Goal: Task Accomplishment & Management: Manage account settings

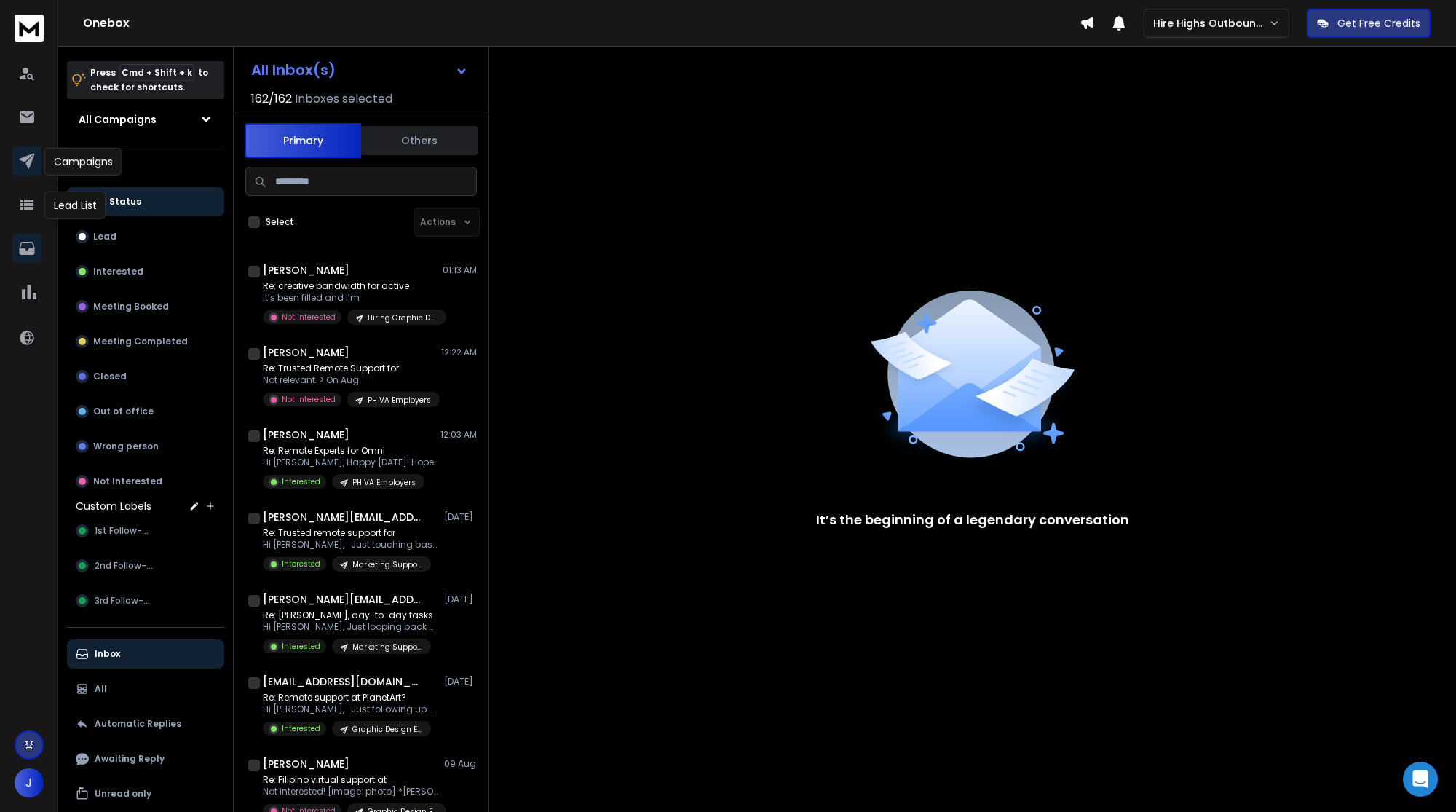
click at [30, 160] on icon at bounding box center [27, 160] width 16 height 16
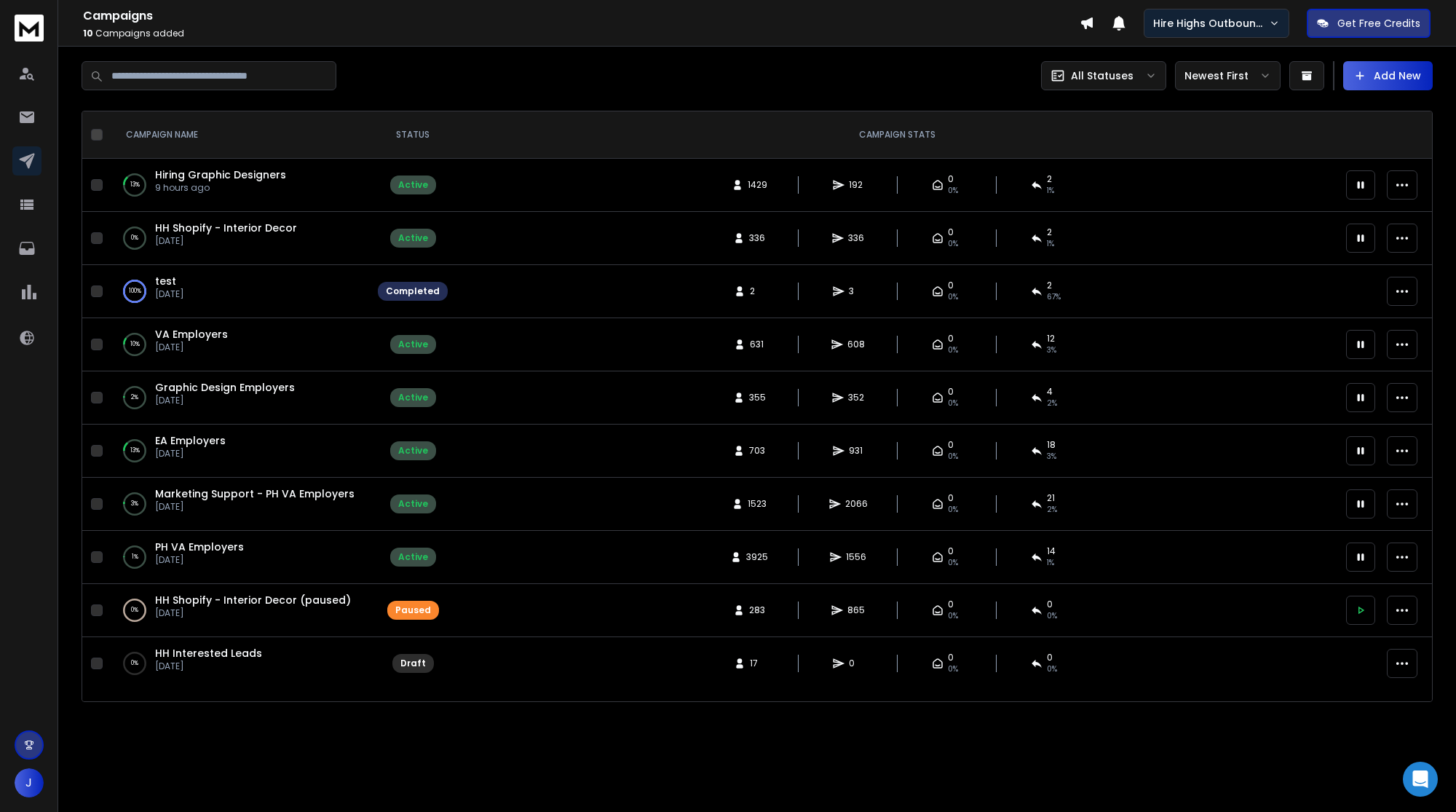
click at [1228, 32] on button "Hire Highs Outbound Engine" at bounding box center [1217, 23] width 146 height 29
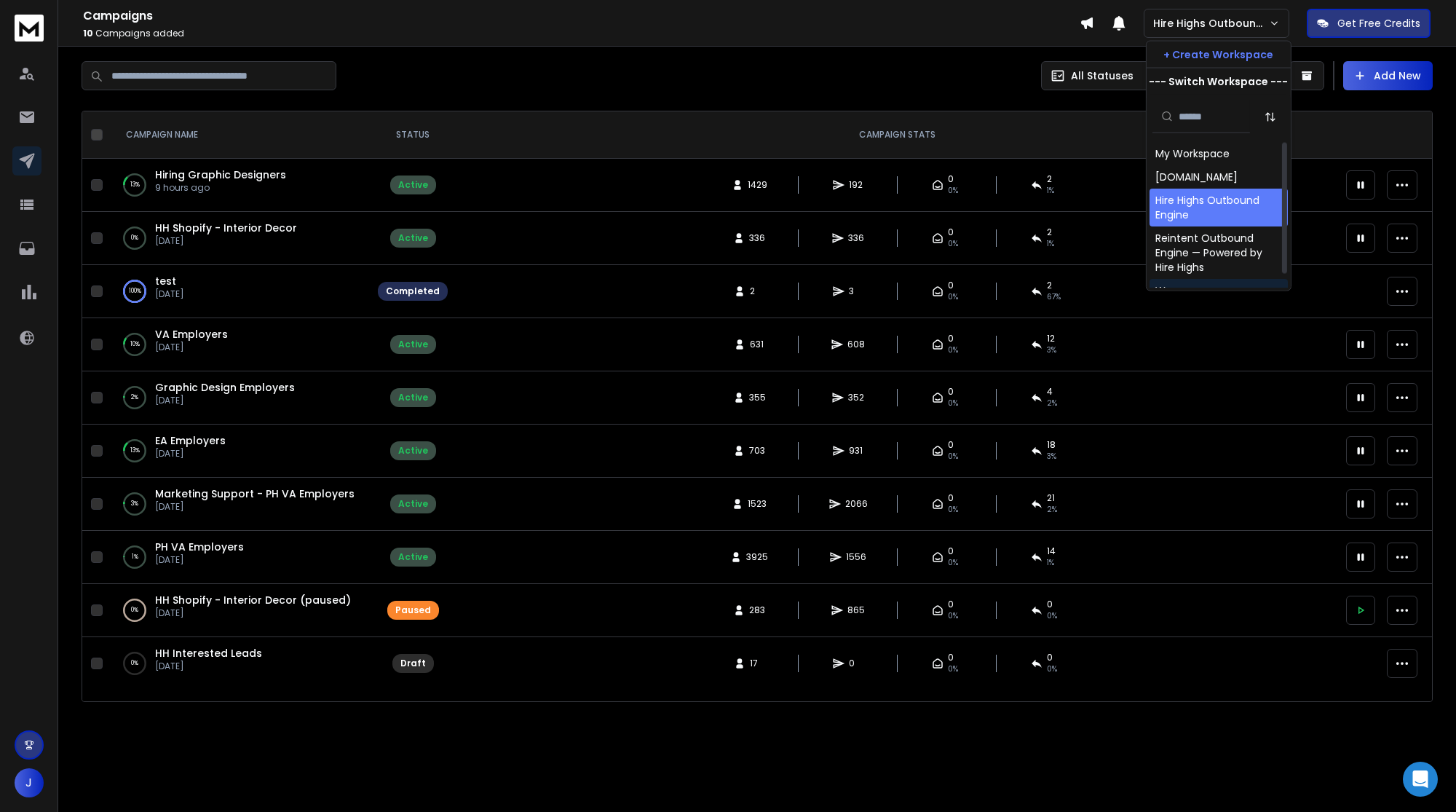
scroll to position [14, 0]
click at [1204, 280] on div "Warmy" at bounding box center [1219, 277] width 138 height 24
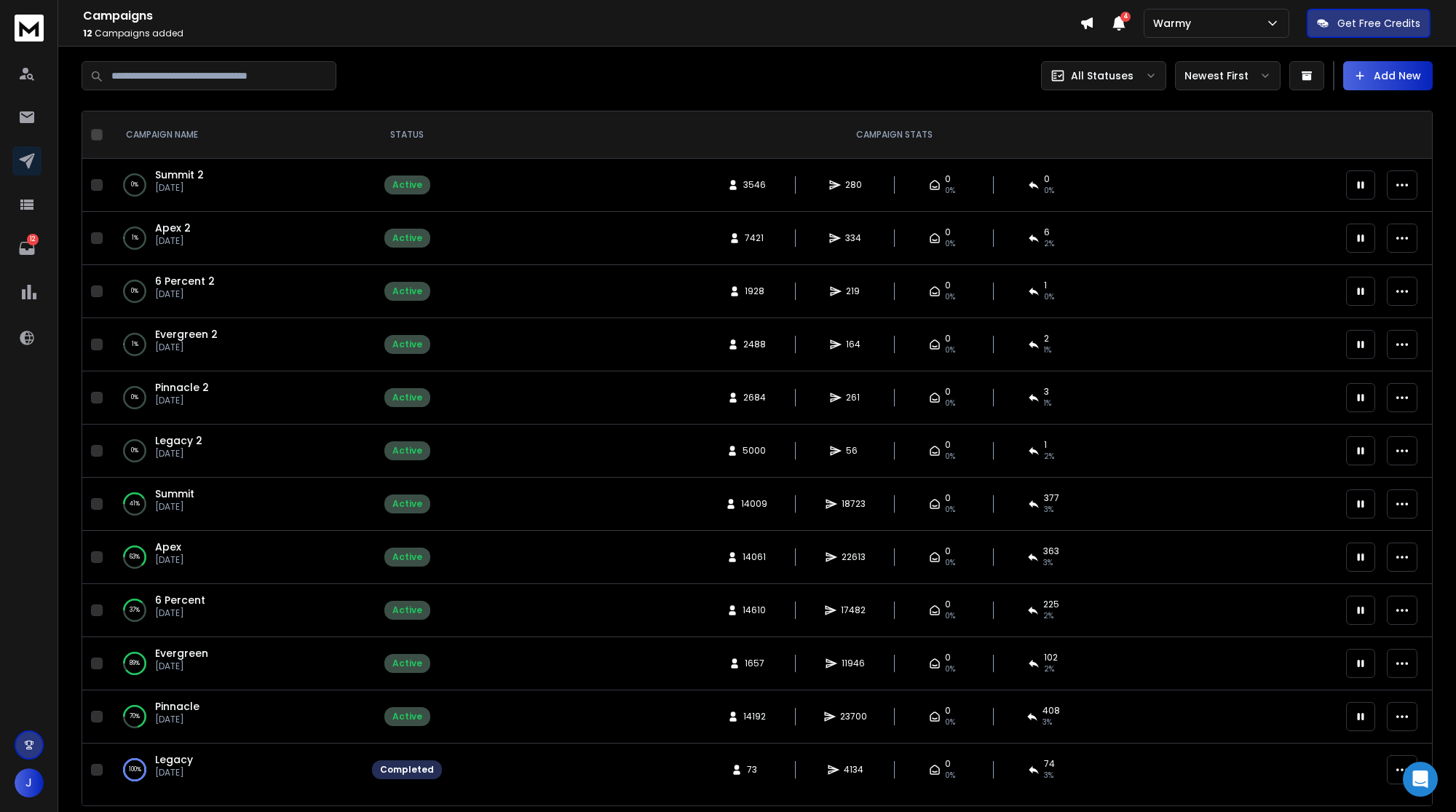
click at [1361, 182] on icon at bounding box center [1361, 185] width 13 height 13
click at [1409, 448] on icon "button" at bounding box center [1403, 451] width 15 height 15
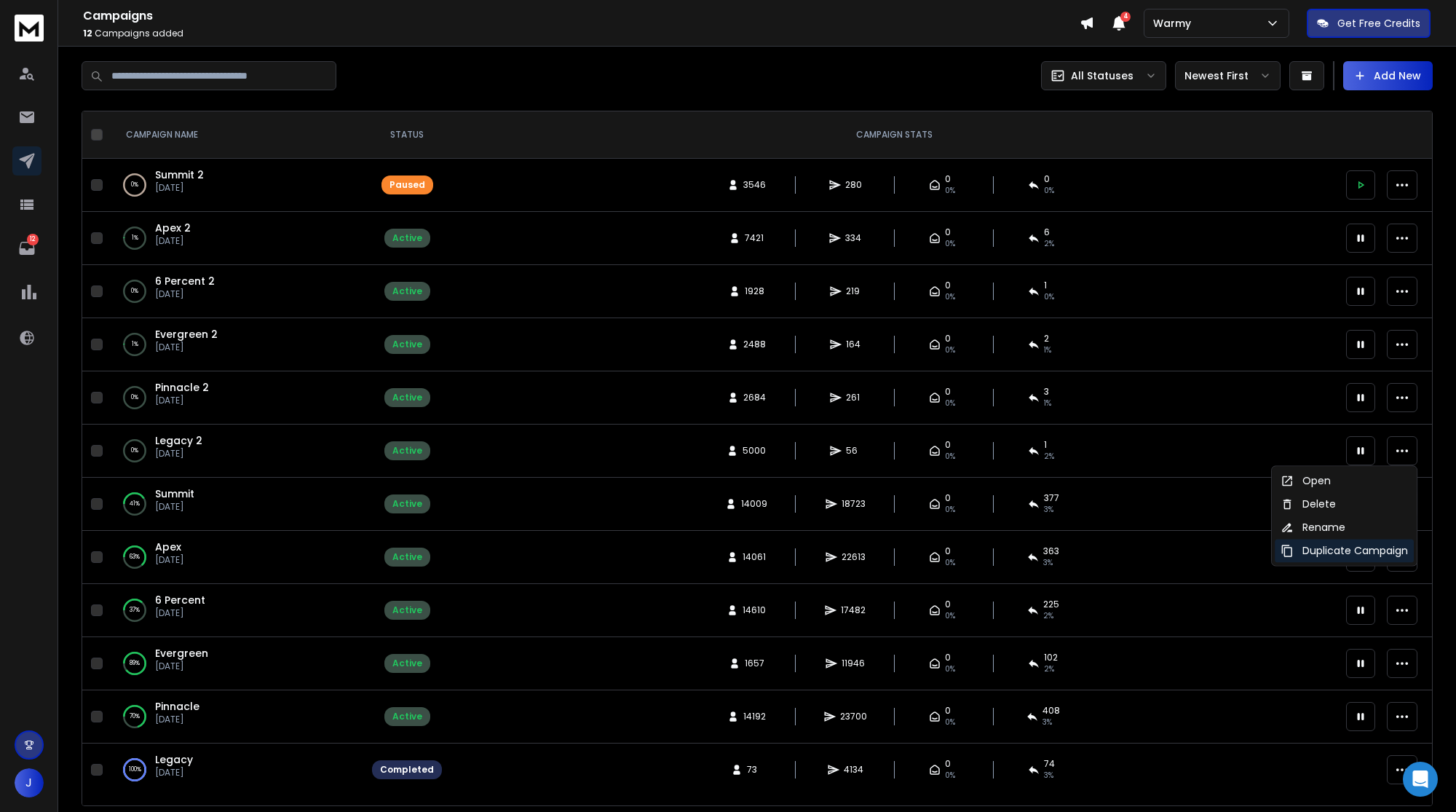
click at [1372, 552] on div "Duplicate Campaign" at bounding box center [1344, 550] width 127 height 15
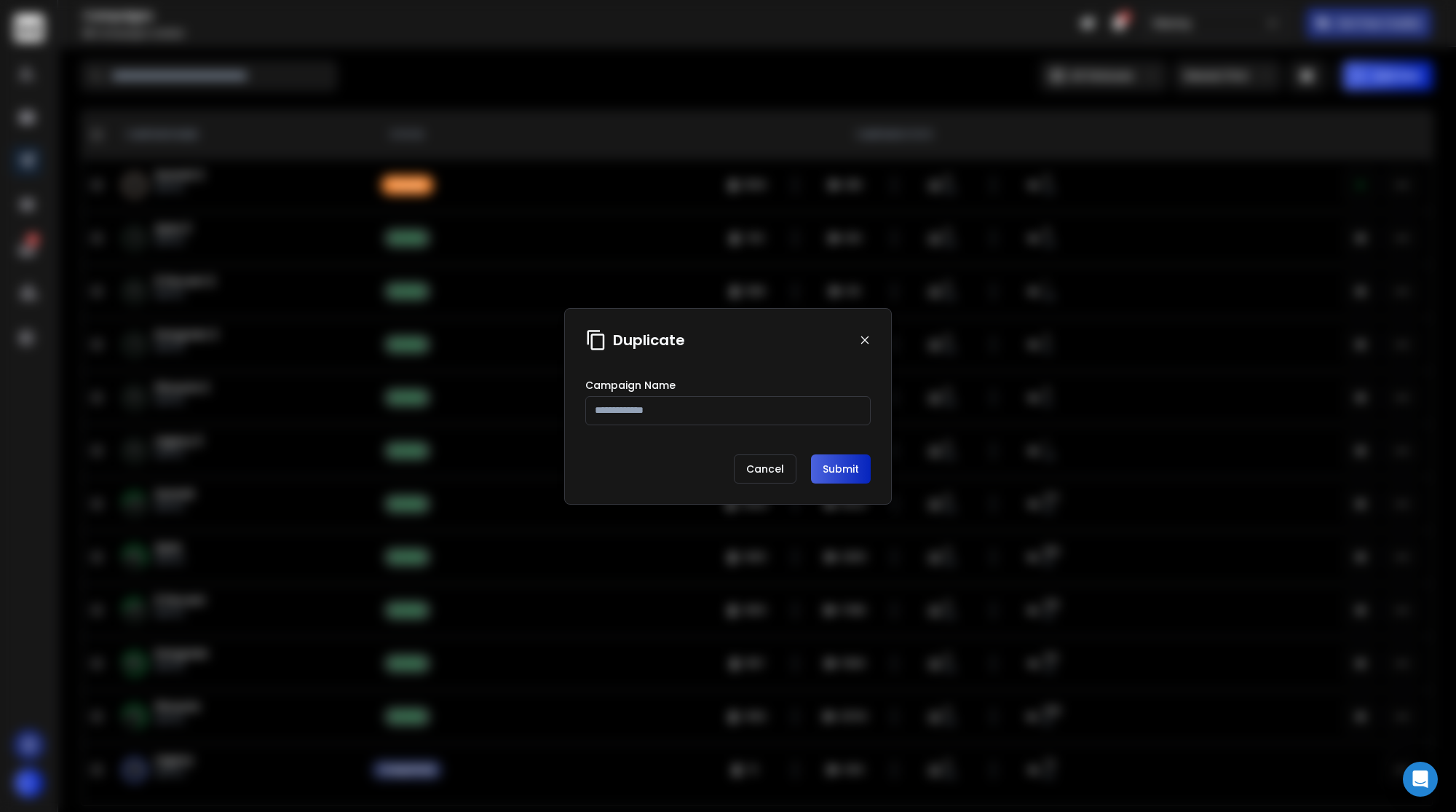
click at [715, 414] on input "text" at bounding box center [728, 410] width 285 height 29
paste input "**********"
drag, startPoint x: 715, startPoint y: 408, endPoint x: 875, endPoint y: 411, distance: 160.0
click at [875, 411] on div "**********" at bounding box center [728, 406] width 327 height 197
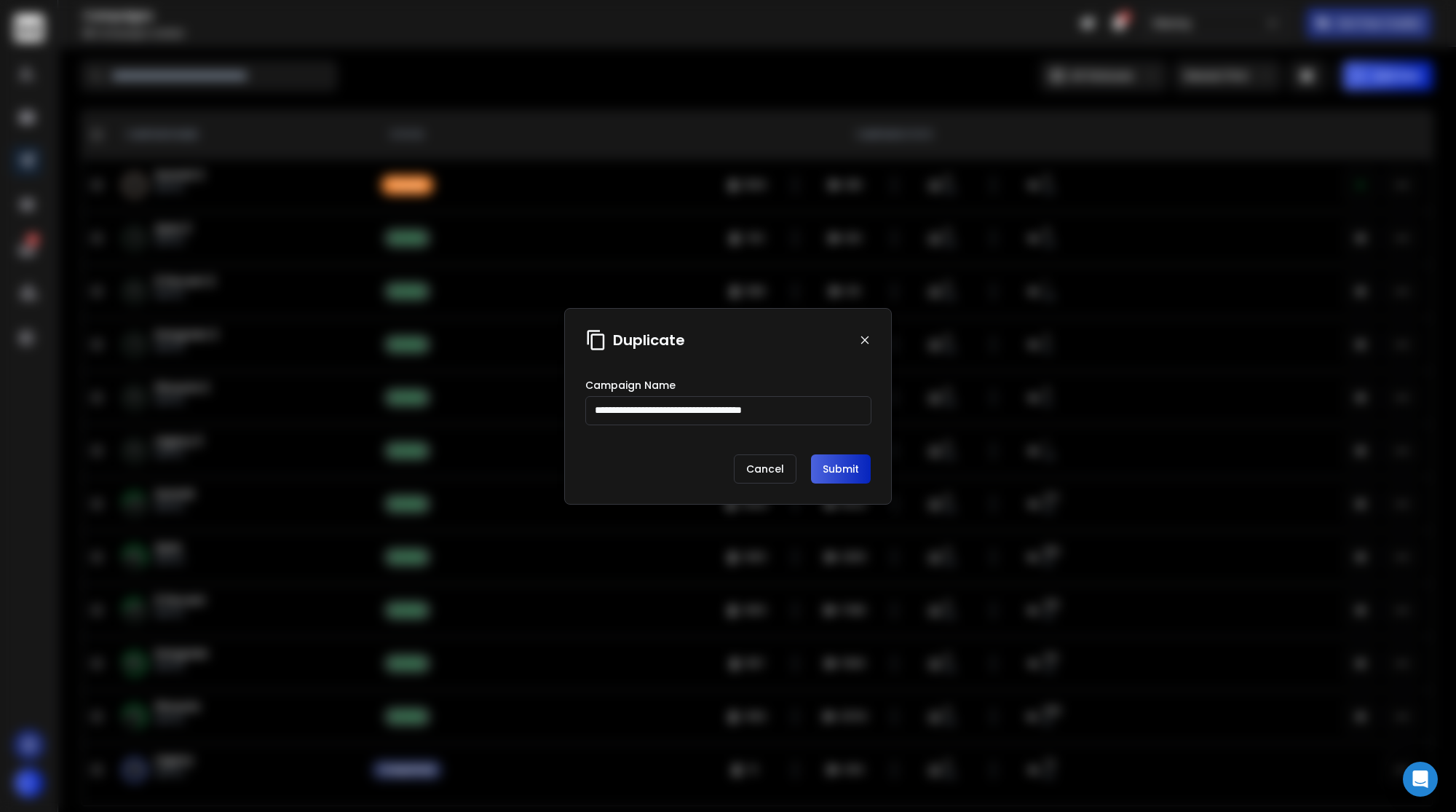
scroll to position [0, 0]
type input "**********"
click at [857, 470] on button "Submit" at bounding box center [841, 468] width 60 height 29
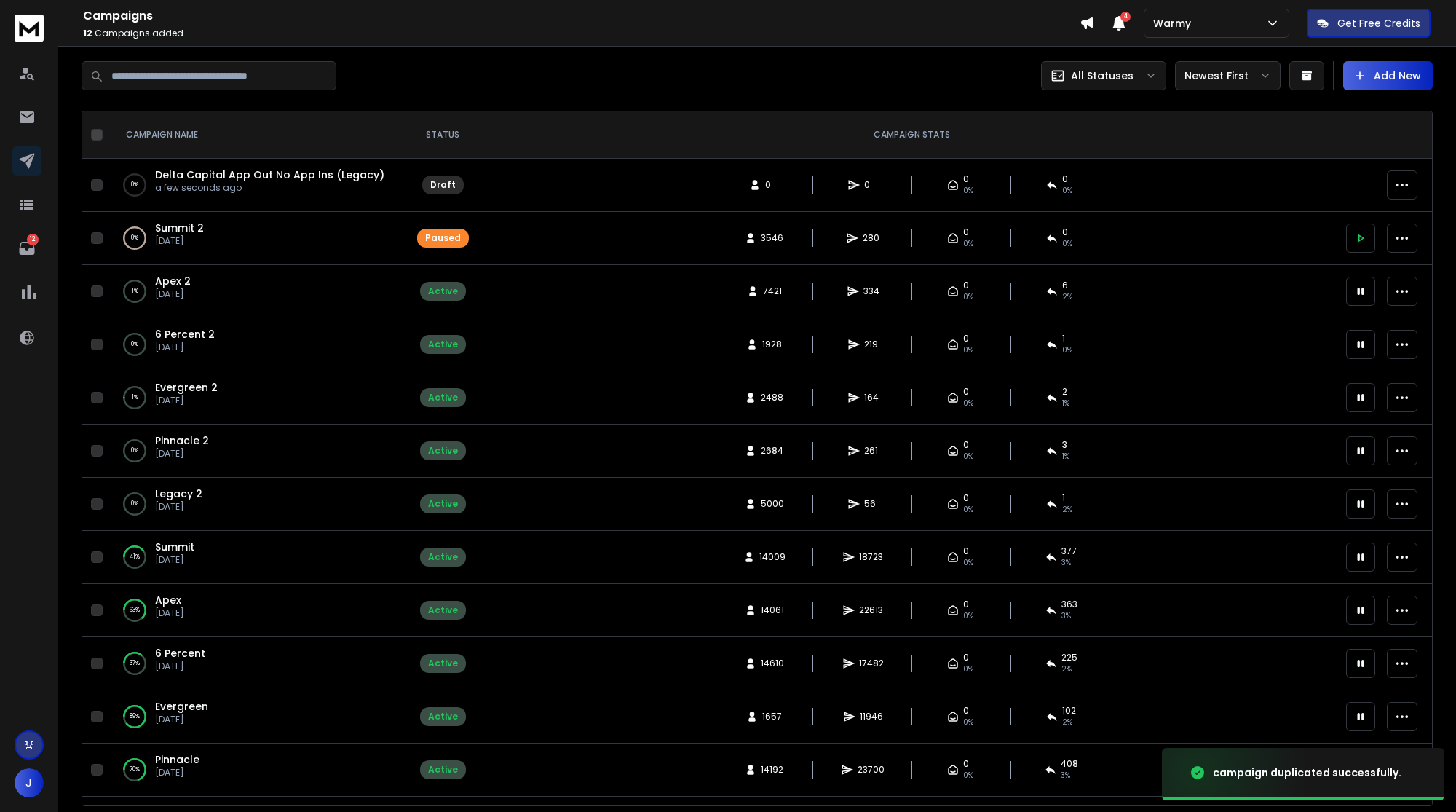
click at [639, 180] on div "0 0 0 0% 0 0%" at bounding box center [912, 185] width 834 height 24
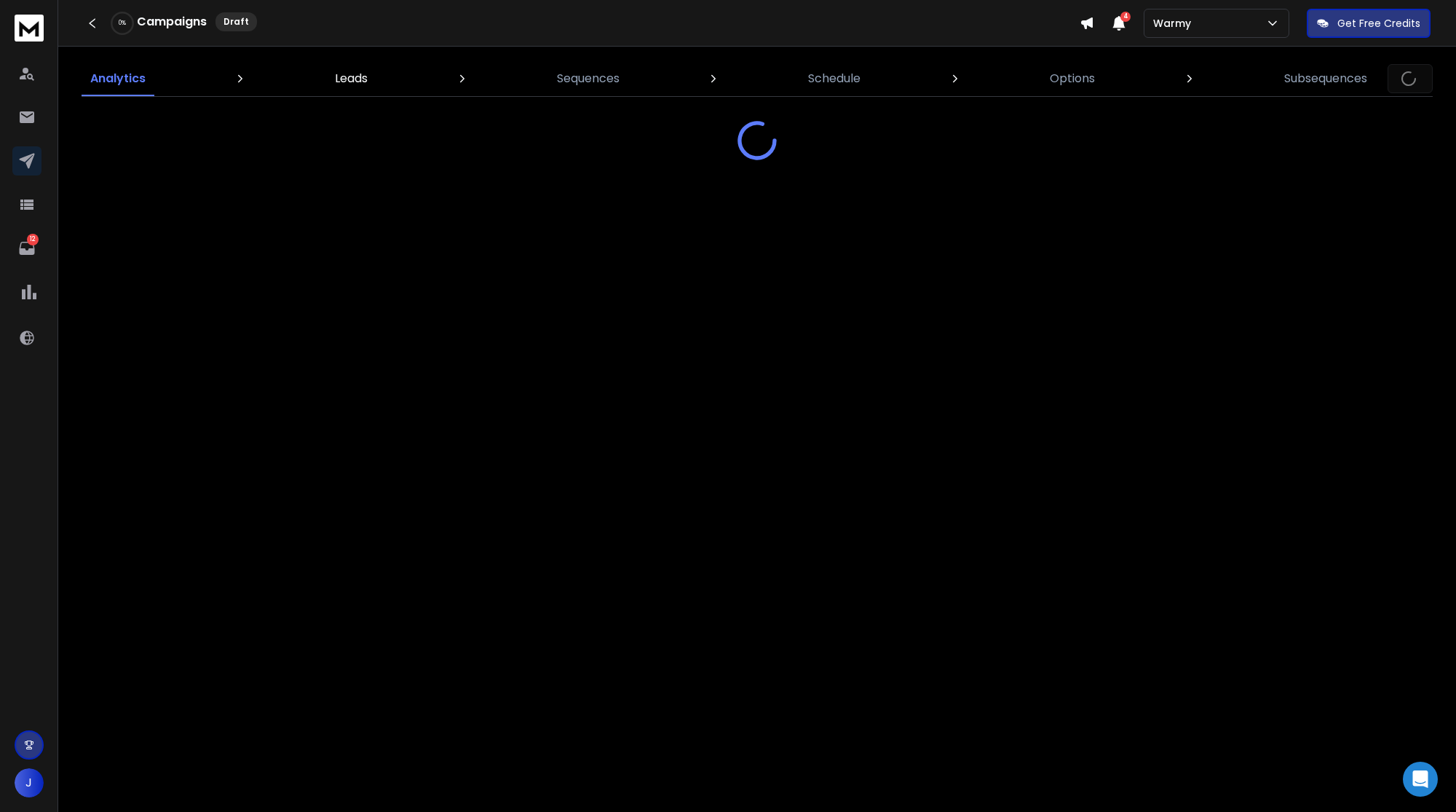
click at [335, 78] on p "Leads" at bounding box center [351, 79] width 33 height 18
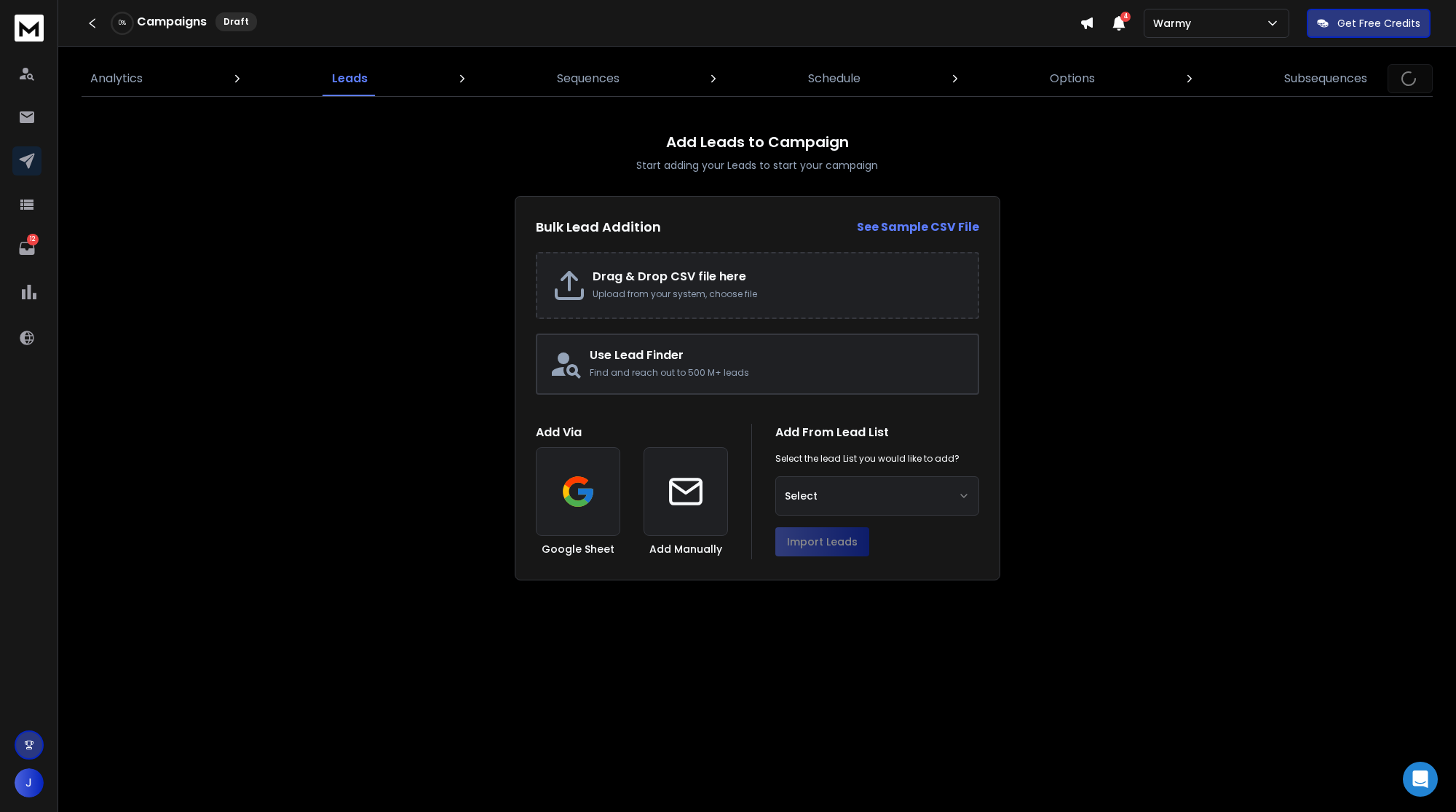
click at [707, 293] on p "Upload from your system, choose file" at bounding box center [778, 294] width 370 height 12
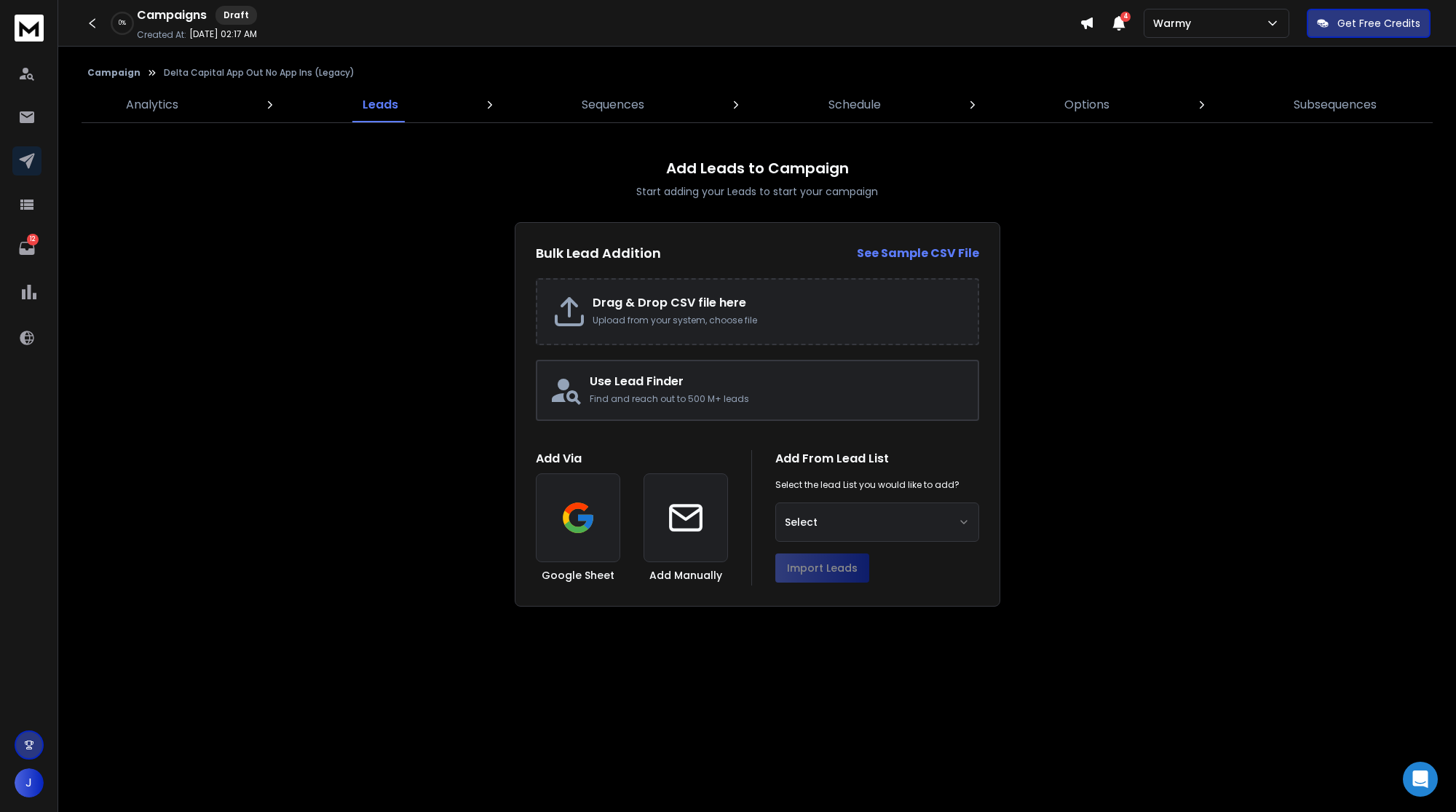
type input "**********"
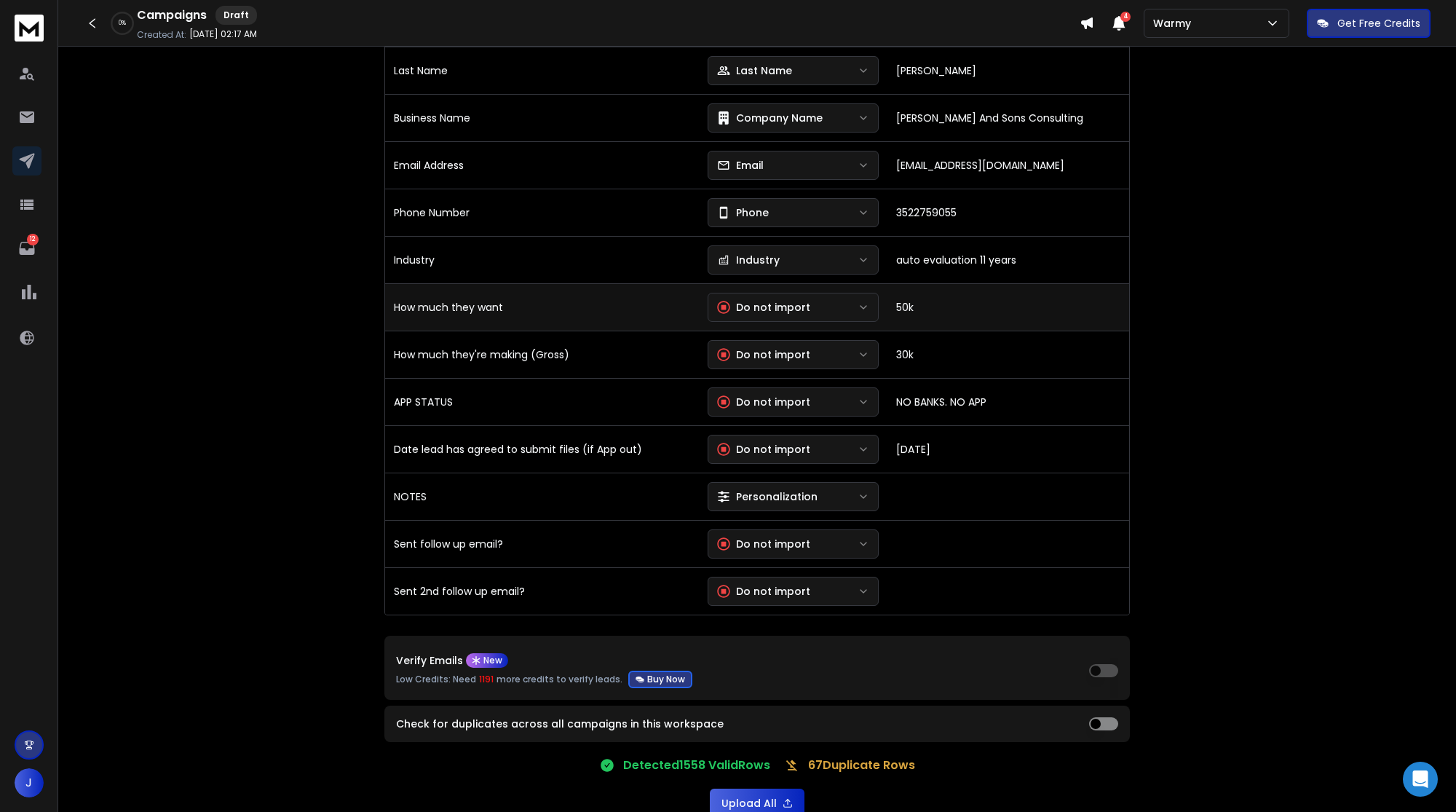
scroll to position [335, 0]
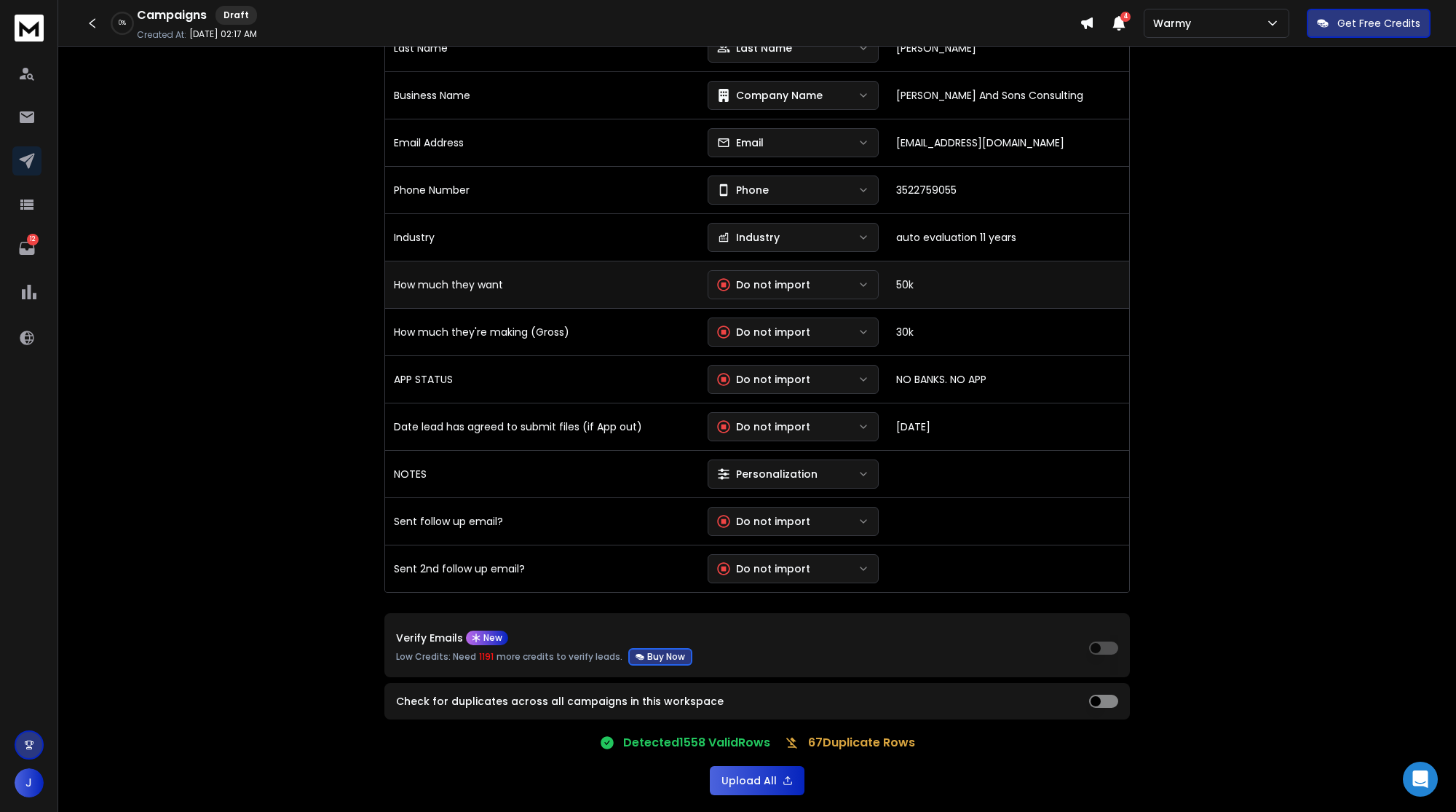
click at [879, 278] on button "Do not import" at bounding box center [794, 284] width 171 height 29
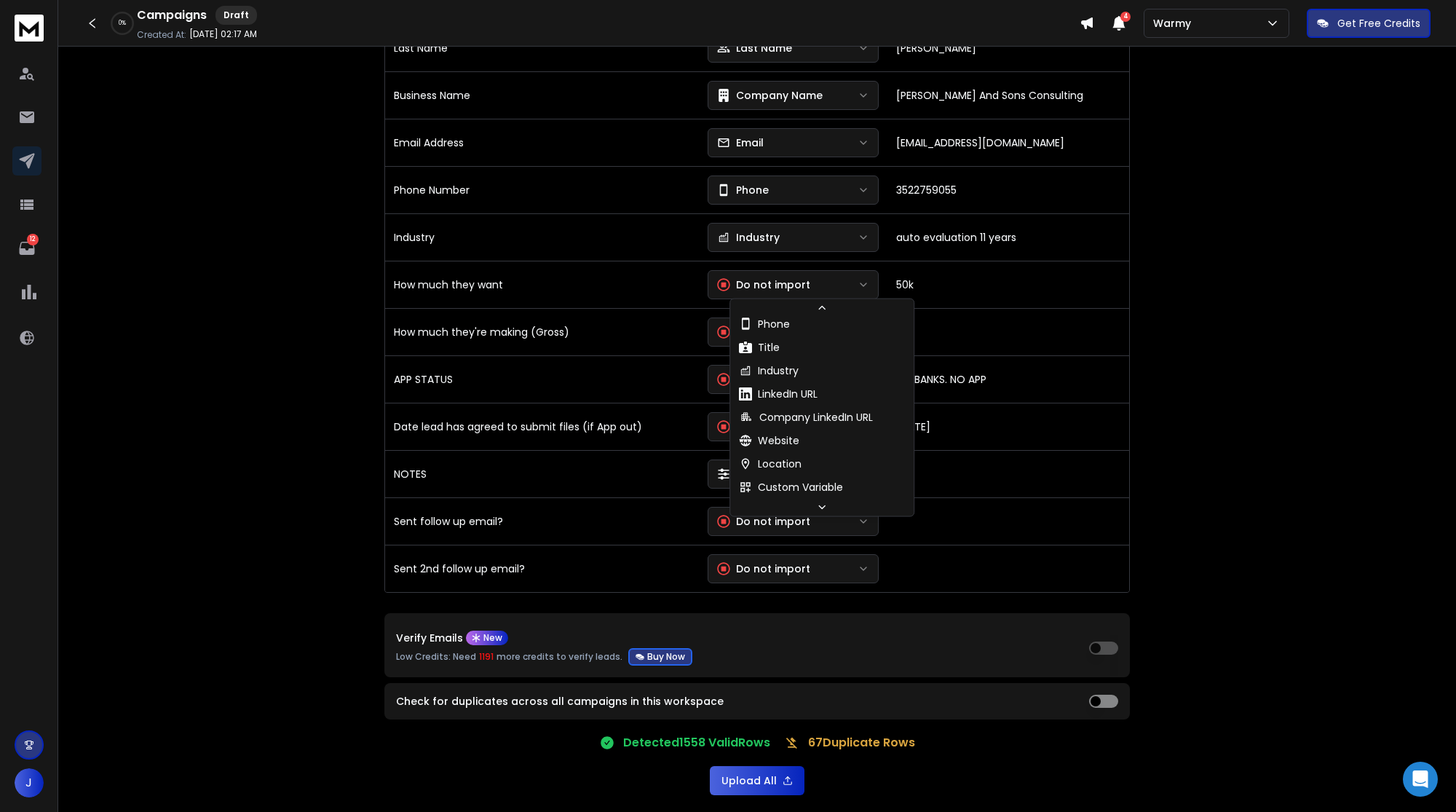
scroll to position [140, 0]
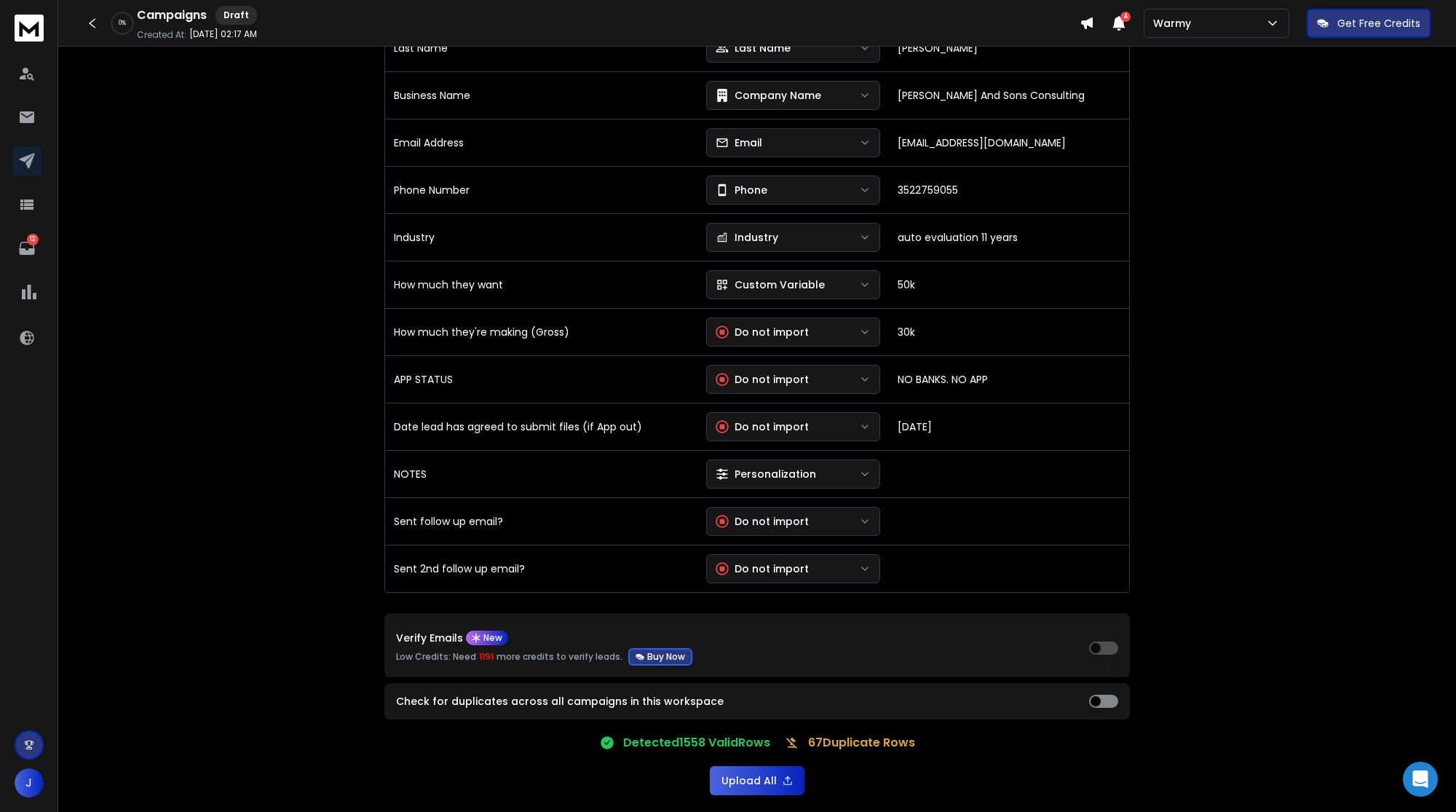
click at [748, 769] on button "Upload All" at bounding box center [758, 779] width 95 height 29
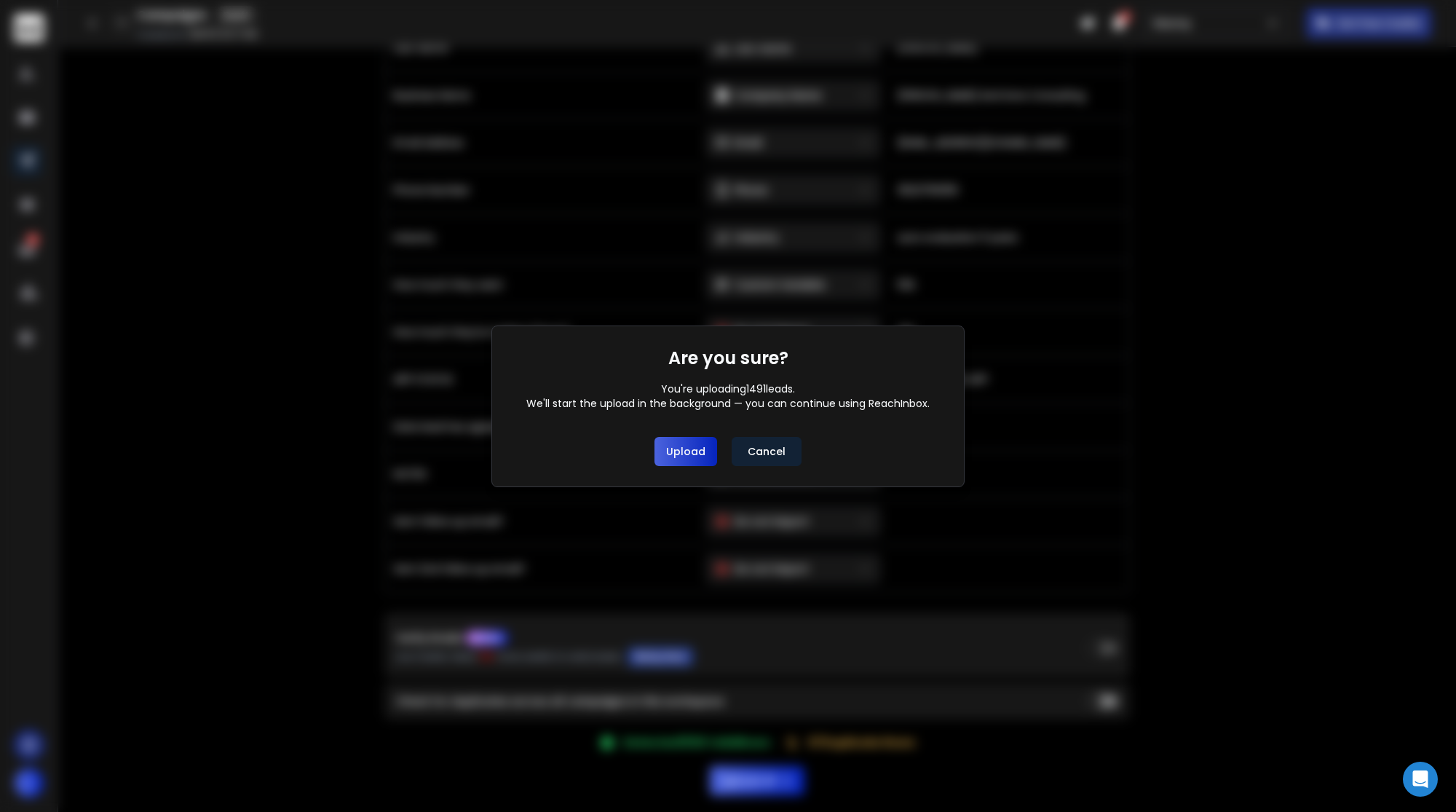
click at [775, 447] on button "Cancel" at bounding box center [766, 451] width 70 height 29
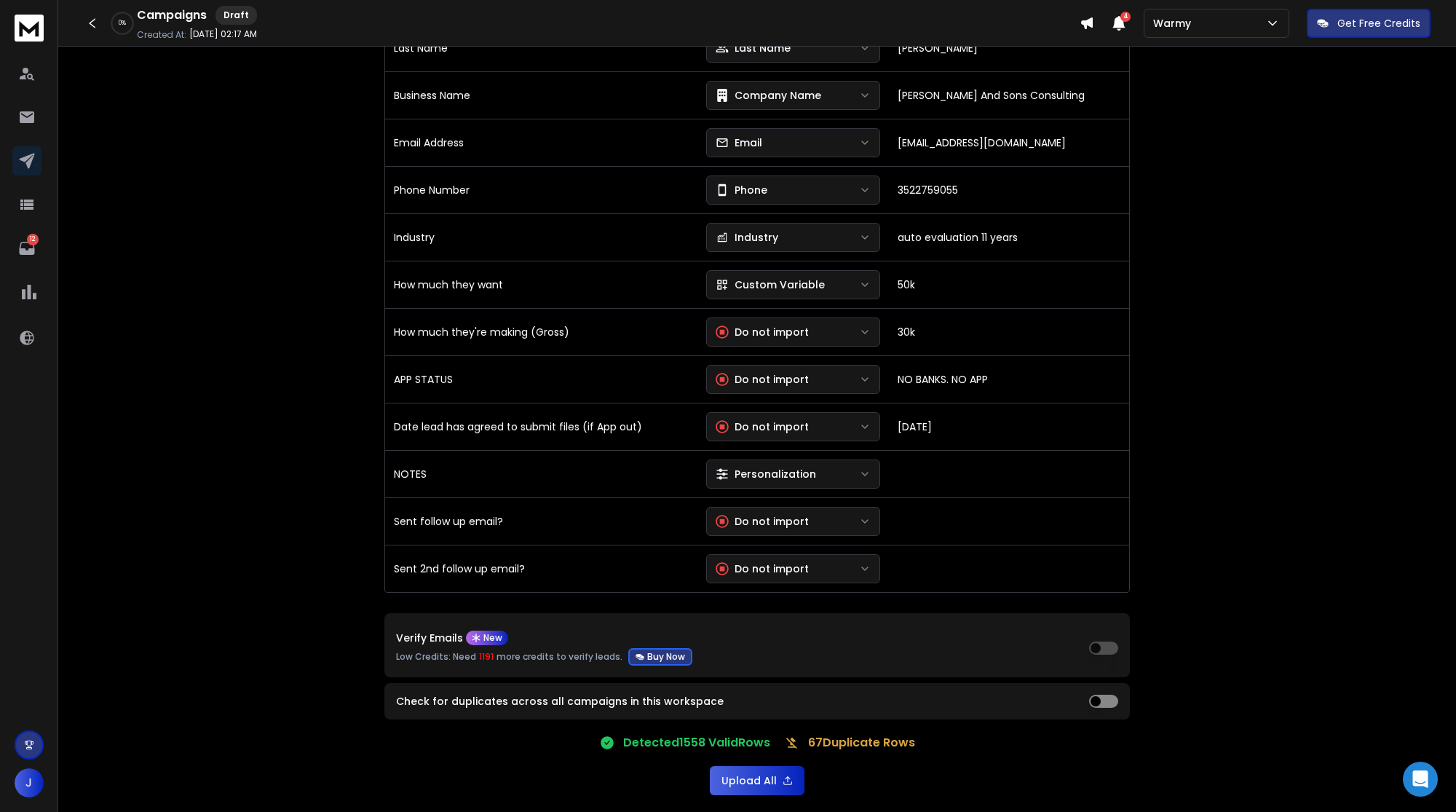
click at [1106, 702] on div "Check for duplicates across all campaigns in this workspace" at bounding box center [757, 700] width 746 height 36
click at [758, 780] on button "Upload All" at bounding box center [758, 779] width 95 height 29
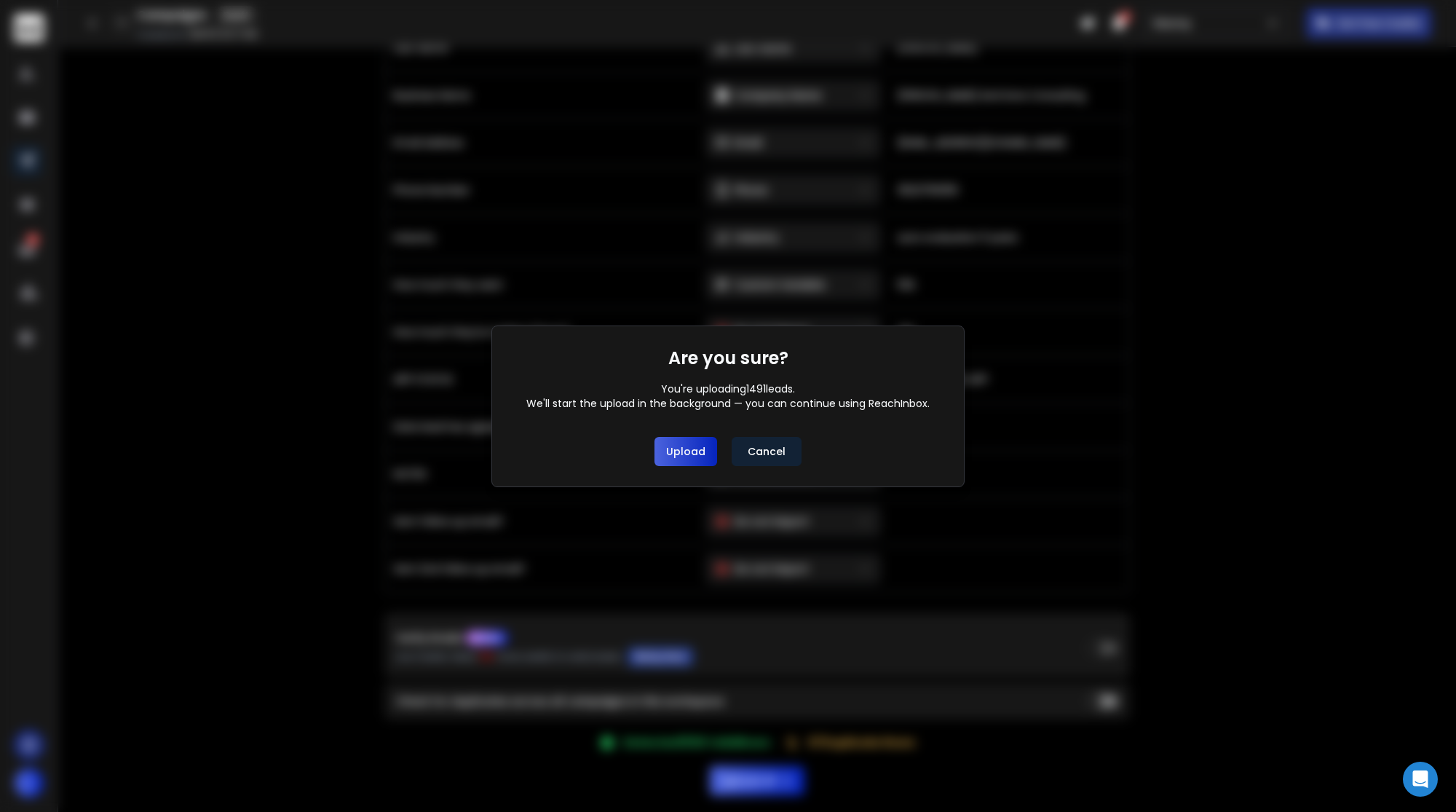
click at [678, 455] on button "Upload" at bounding box center [686, 451] width 63 height 29
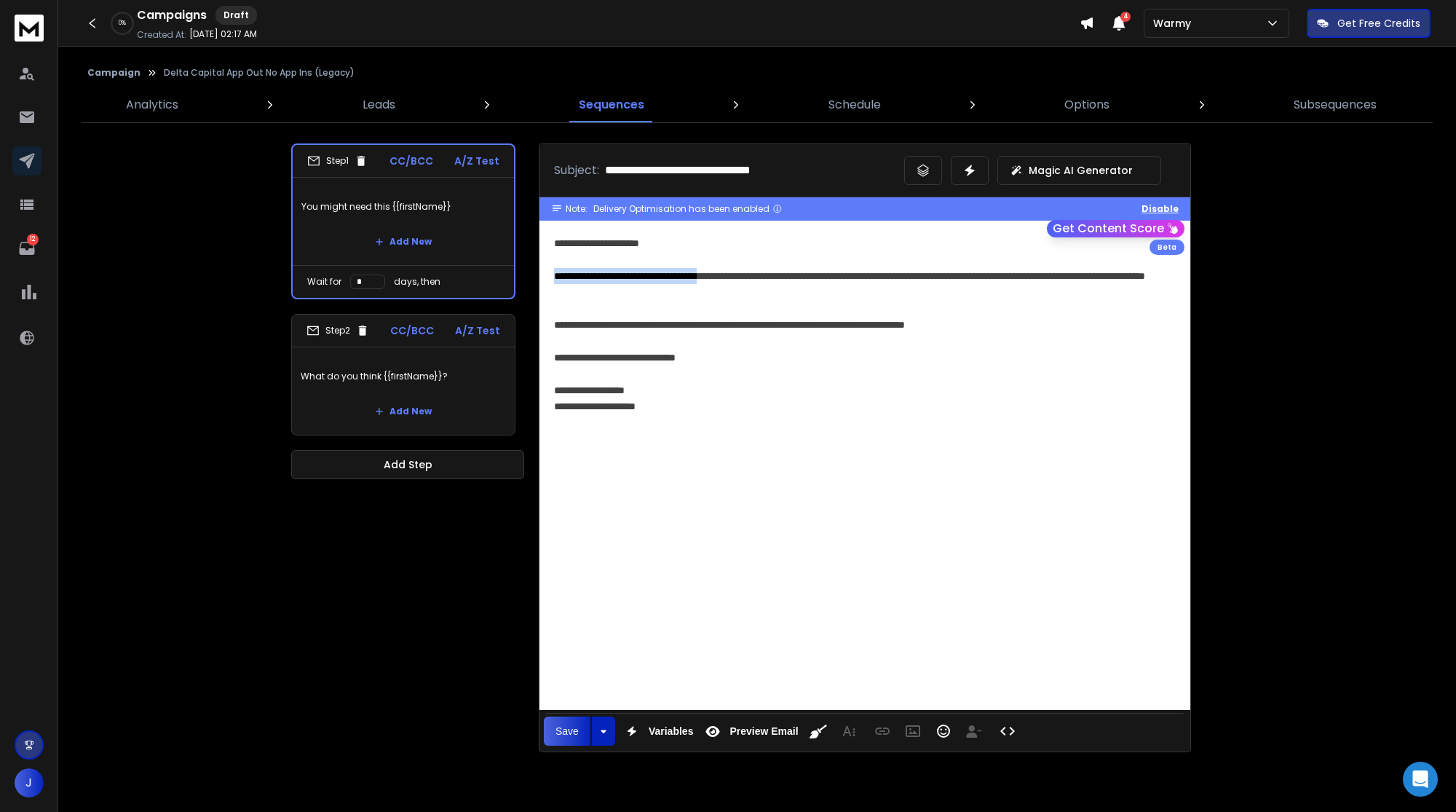
drag, startPoint x: 717, startPoint y: 275, endPoint x: 551, endPoint y: 277, distance: 166.0
click at [551, 277] on div "**********" at bounding box center [865, 465] width 651 height 489
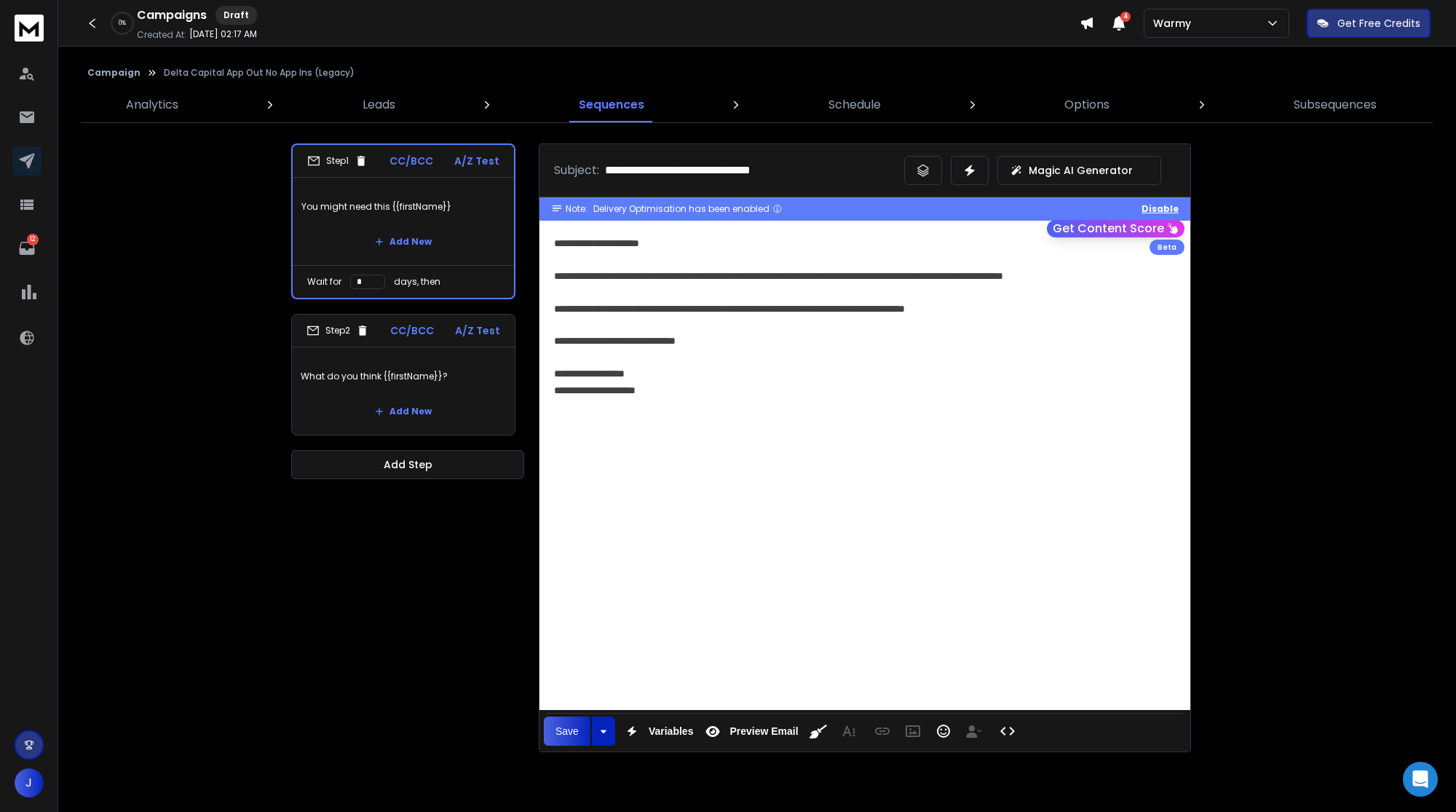
click at [628, 273] on div "**********" at bounding box center [865, 276] width 622 height 16
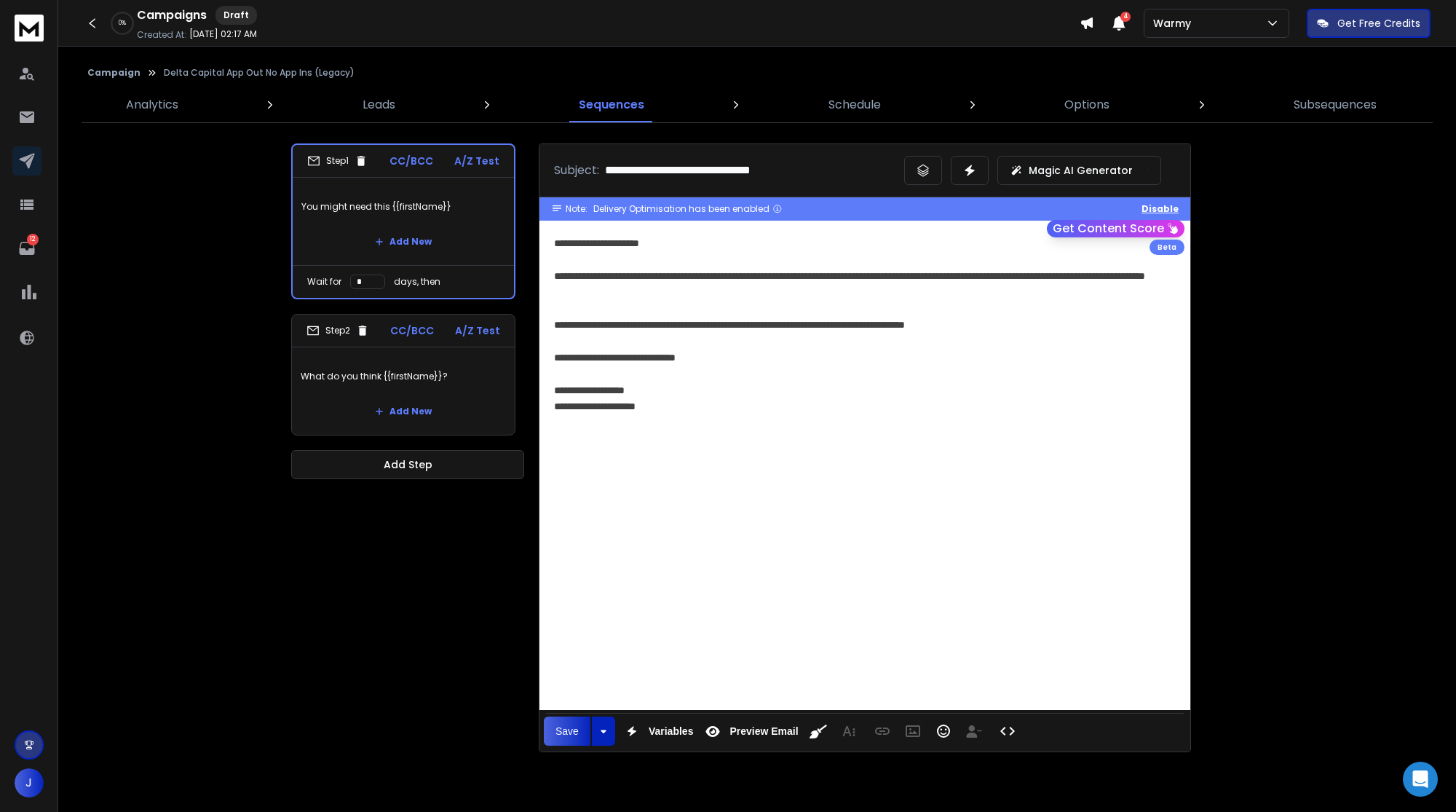
click at [722, 277] on div "**********" at bounding box center [865, 284] width 622 height 33
drag, startPoint x: 716, startPoint y: 273, endPoint x: 531, endPoint y: 270, distance: 185.0
click at [531, 270] on div "**********" at bounding box center [757, 448] width 932 height 609
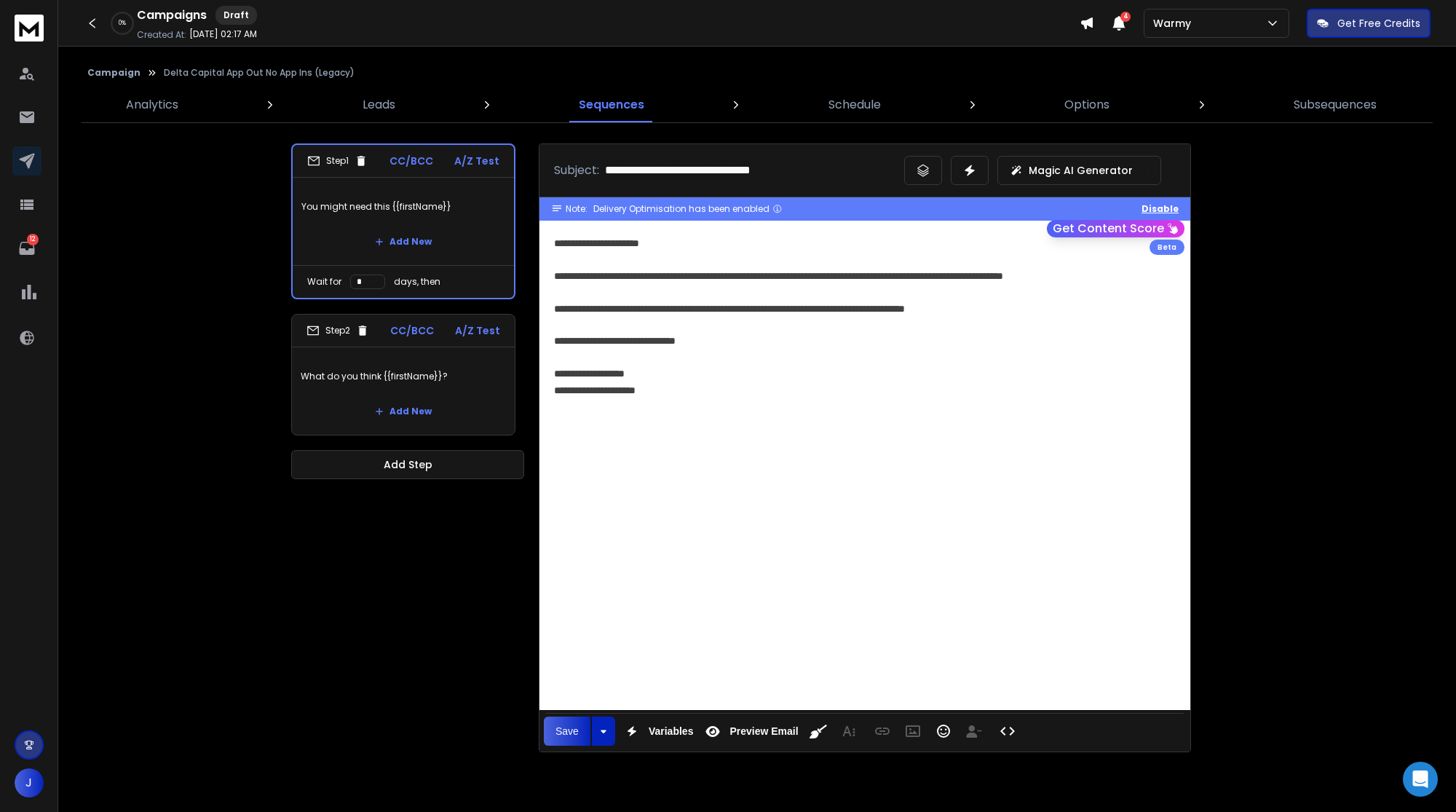
click at [629, 275] on div "**********" at bounding box center [865, 276] width 622 height 16
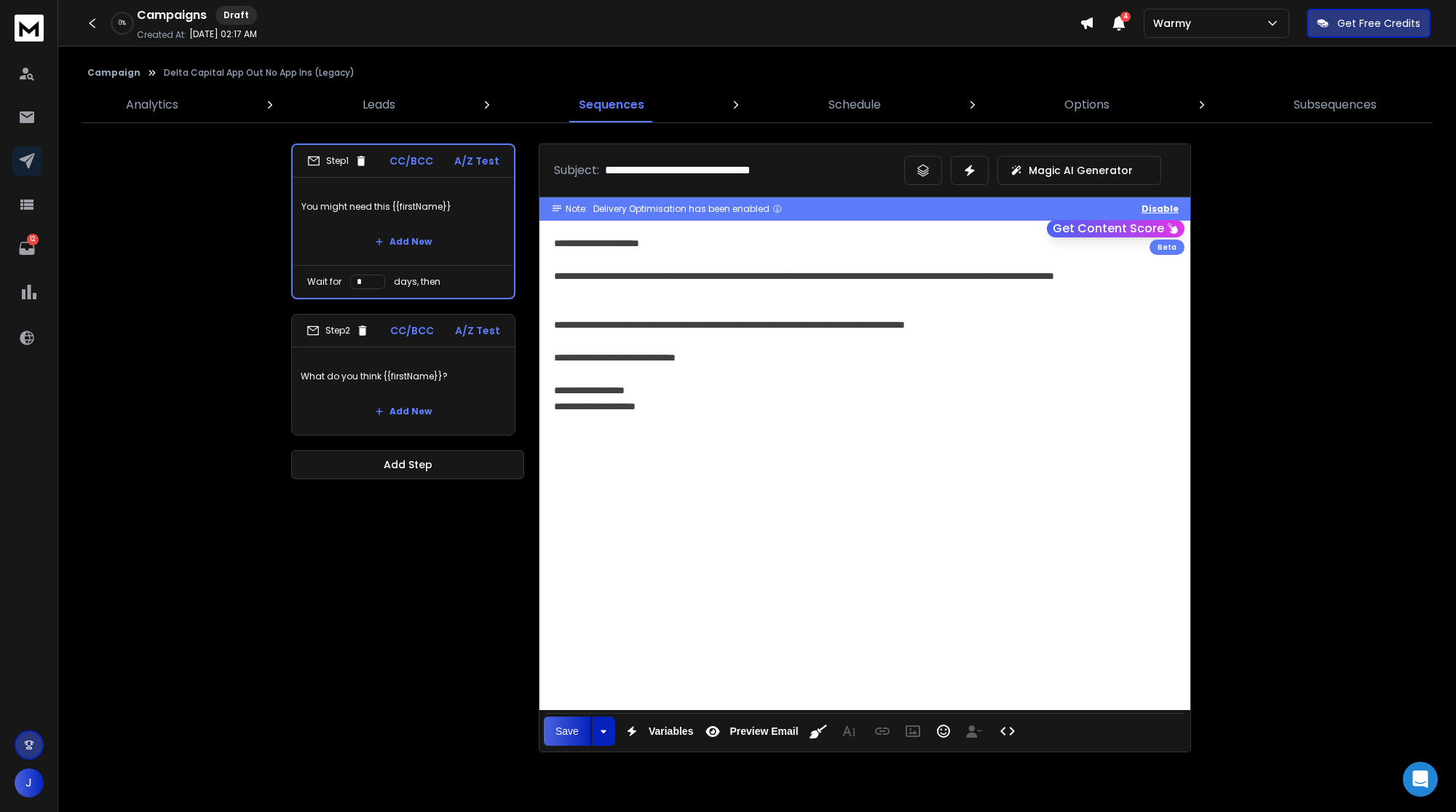
click at [707, 270] on div "**********" at bounding box center [865, 284] width 622 height 33
drag, startPoint x: 945, startPoint y: 272, endPoint x: 830, endPoint y: 270, distance: 115.0
click at [831, 270] on div "**********" at bounding box center [865, 284] width 622 height 33
click at [679, 723] on div "Variables" at bounding box center [657, 731] width 78 height 24
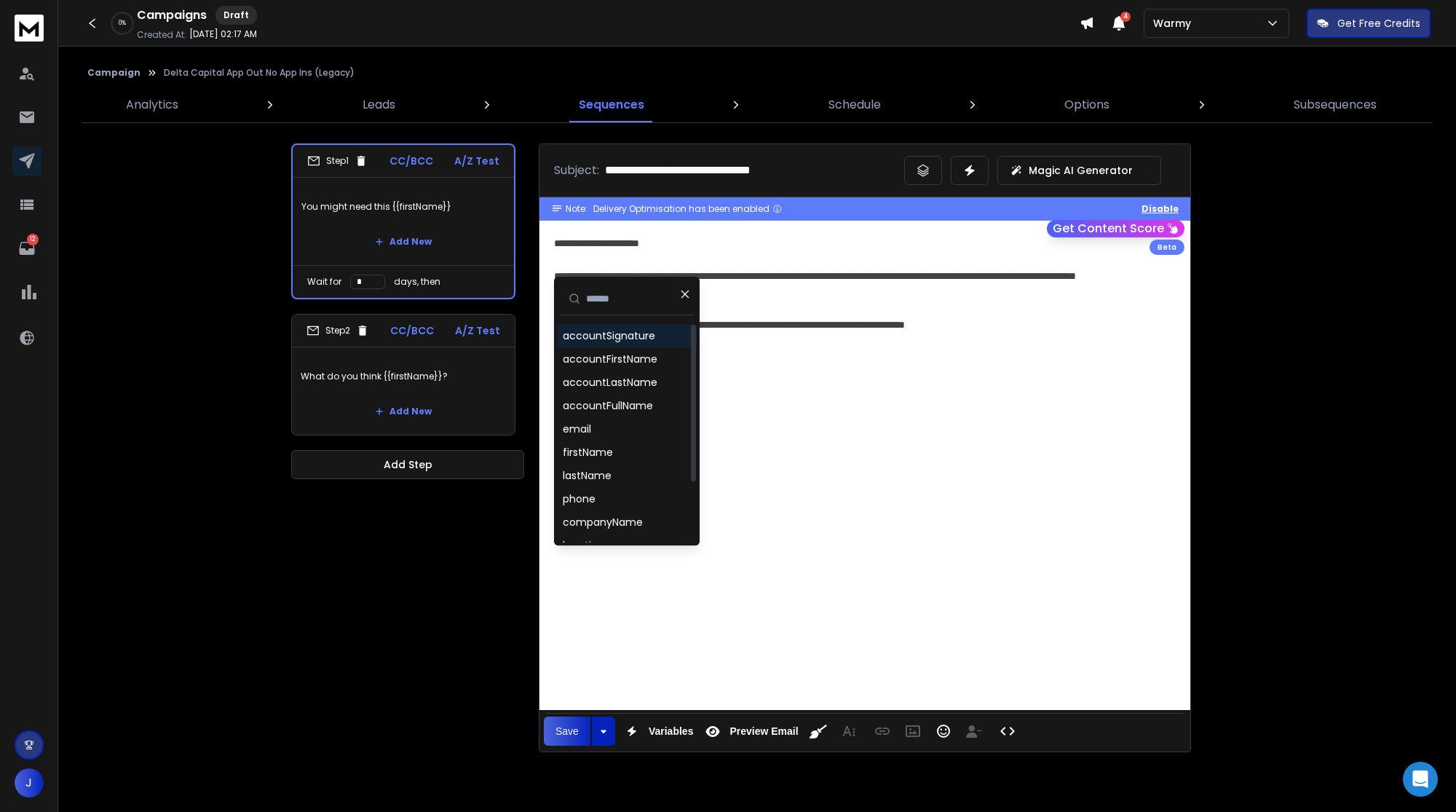
click at [605, 297] on input "text" at bounding box center [636, 298] width 99 height 32
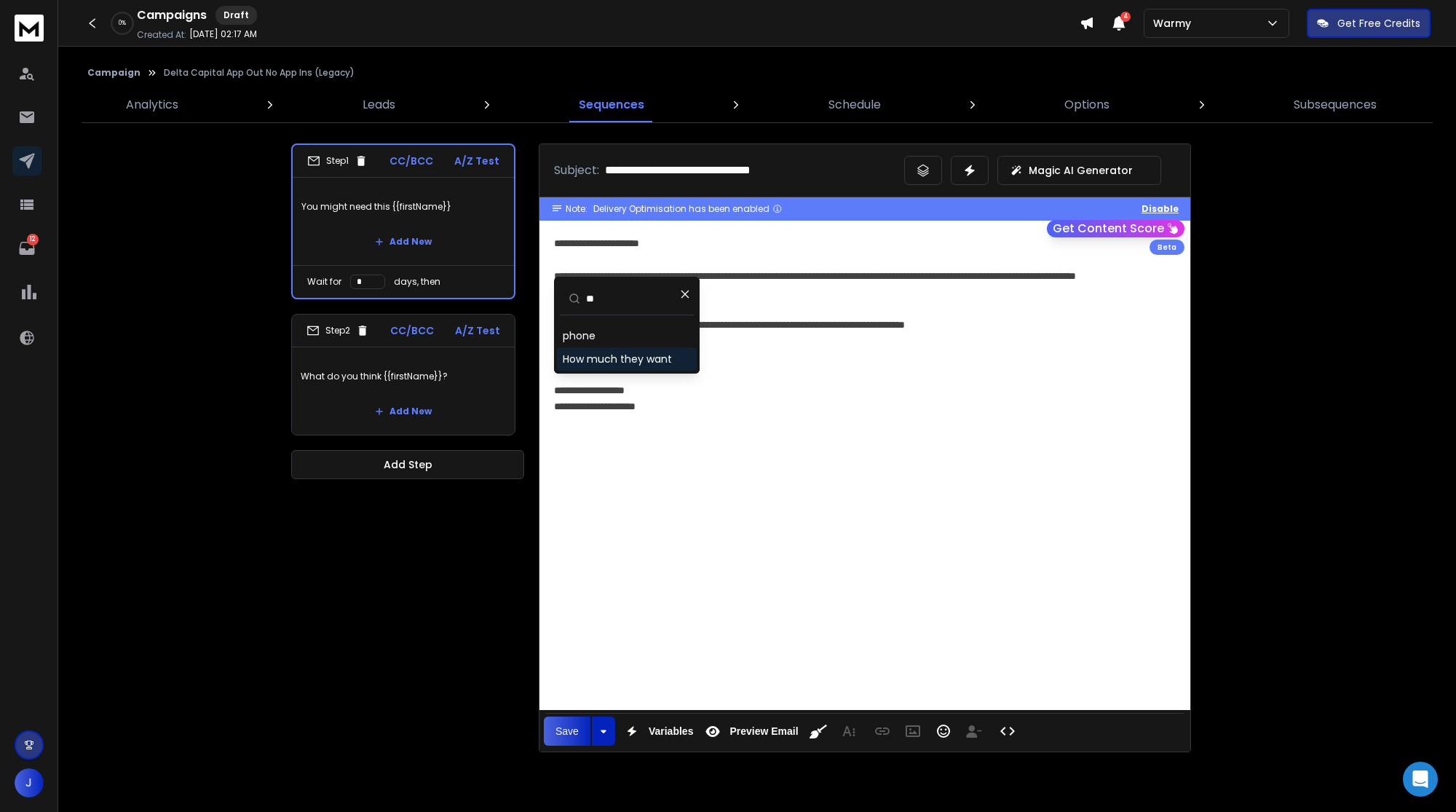
type input "**"
click at [605, 363] on div "How much they want" at bounding box center [618, 359] width 109 height 15
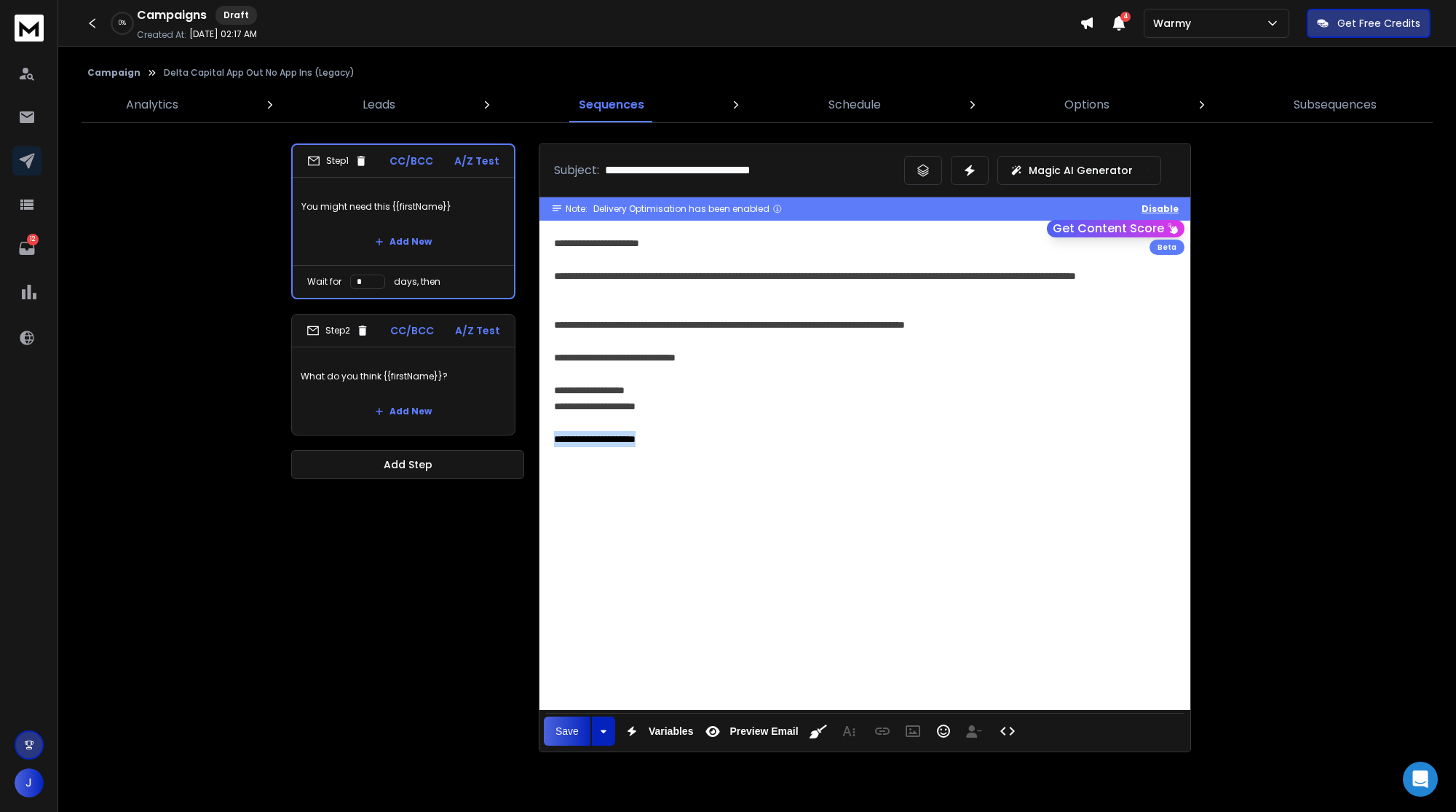
drag, startPoint x: 677, startPoint y: 436, endPoint x: 548, endPoint y: 435, distance: 129.0
click at [548, 435] on div "**********" at bounding box center [865, 465] width 651 height 489
click at [835, 279] on div "**********" at bounding box center [865, 284] width 622 height 33
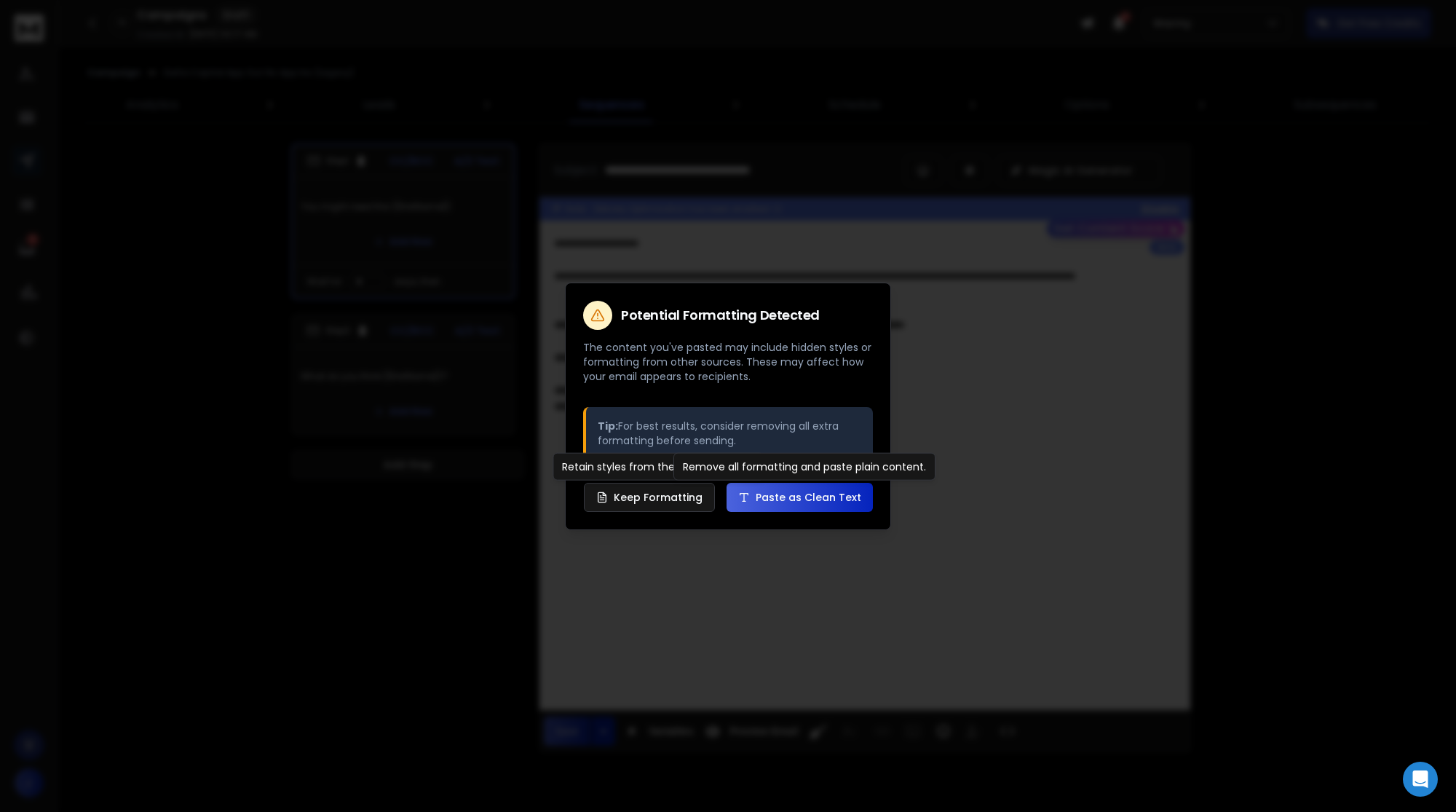
click at [797, 499] on button "Paste as Clean Text" at bounding box center [800, 497] width 146 height 29
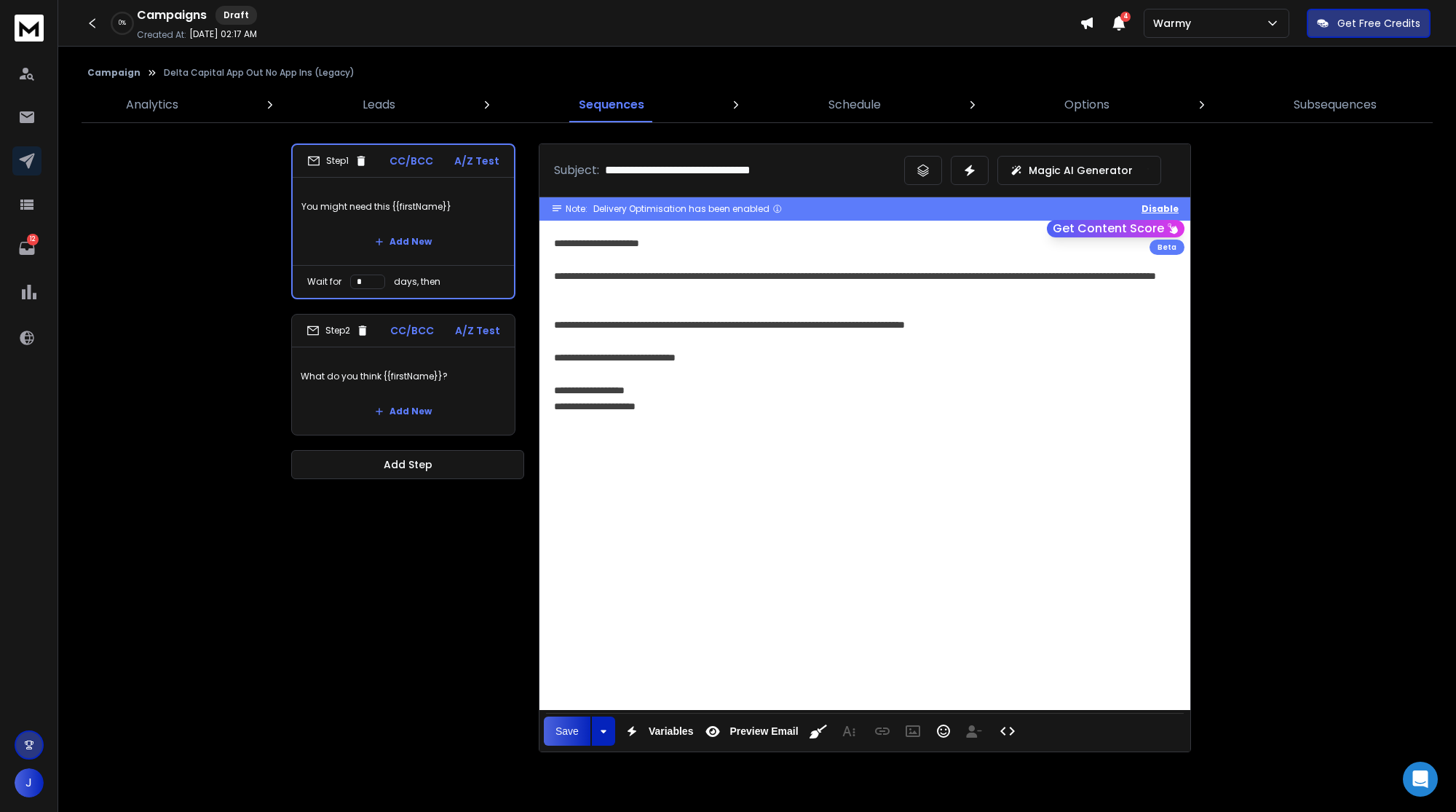
click at [936, 276] on div "**********" at bounding box center [865, 284] width 622 height 33
click at [943, 276] on div "**********" at bounding box center [865, 284] width 622 height 33
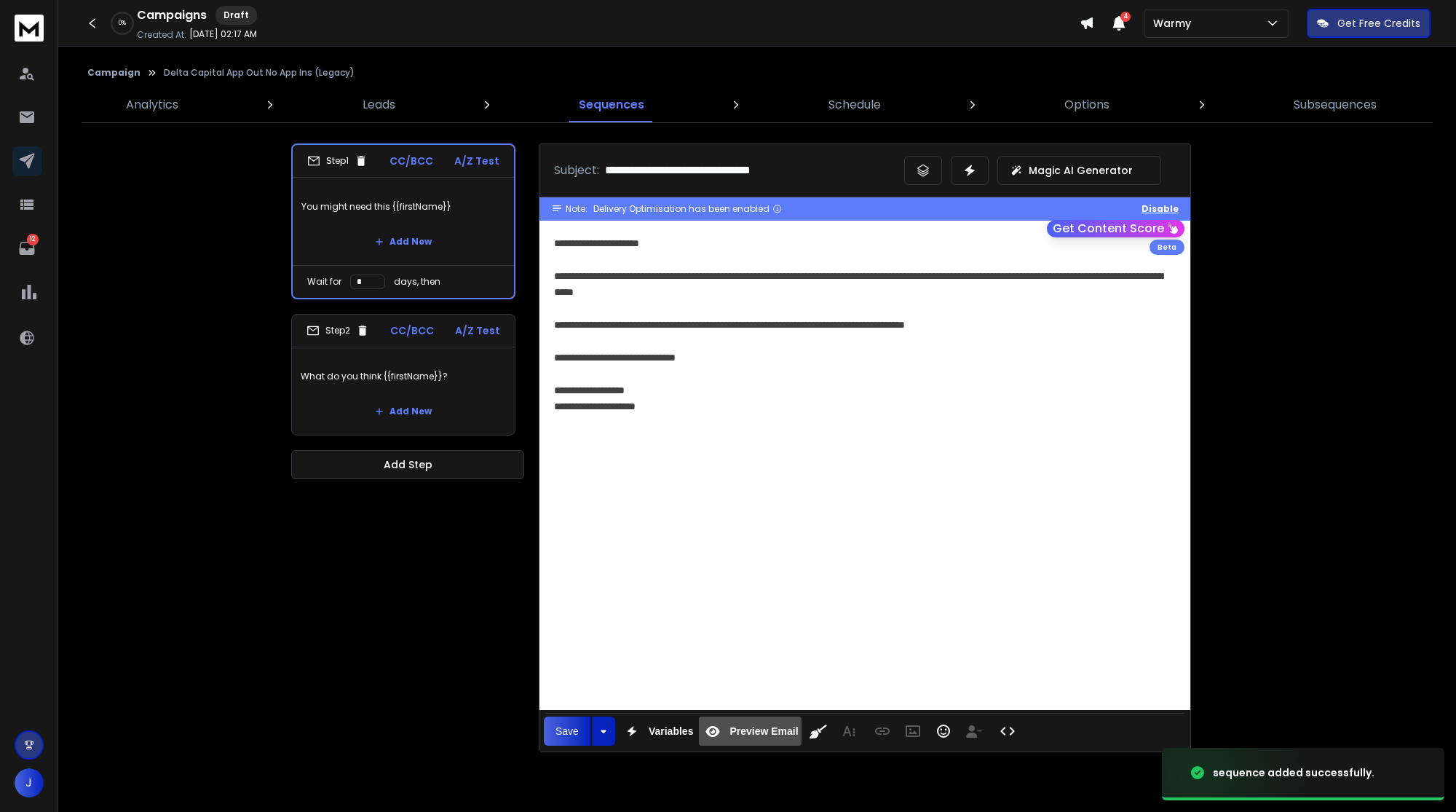
click at [749, 725] on span "Preview Email" at bounding box center [763, 731] width 74 height 13
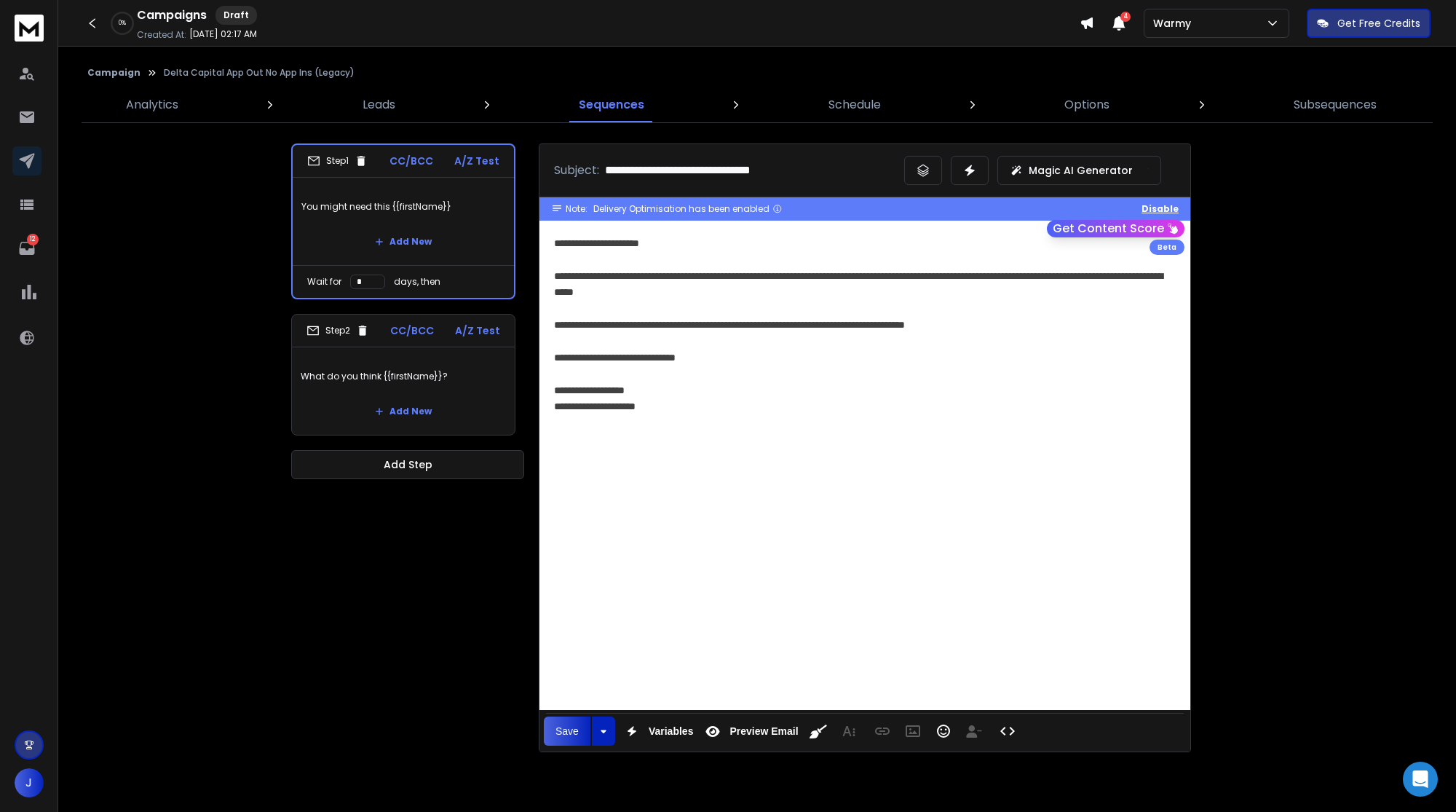
click at [1011, 278] on div "**********" at bounding box center [865, 284] width 622 height 33
drag, startPoint x: 1126, startPoint y: 287, endPoint x: 1021, endPoint y: 271, distance: 106.2
click at [1021, 271] on div "**********" at bounding box center [865, 284] width 622 height 33
click at [1007, 271] on div "**********" at bounding box center [865, 284] width 622 height 33
drag, startPoint x: 1093, startPoint y: 275, endPoint x: 596, endPoint y: 290, distance: 497.2
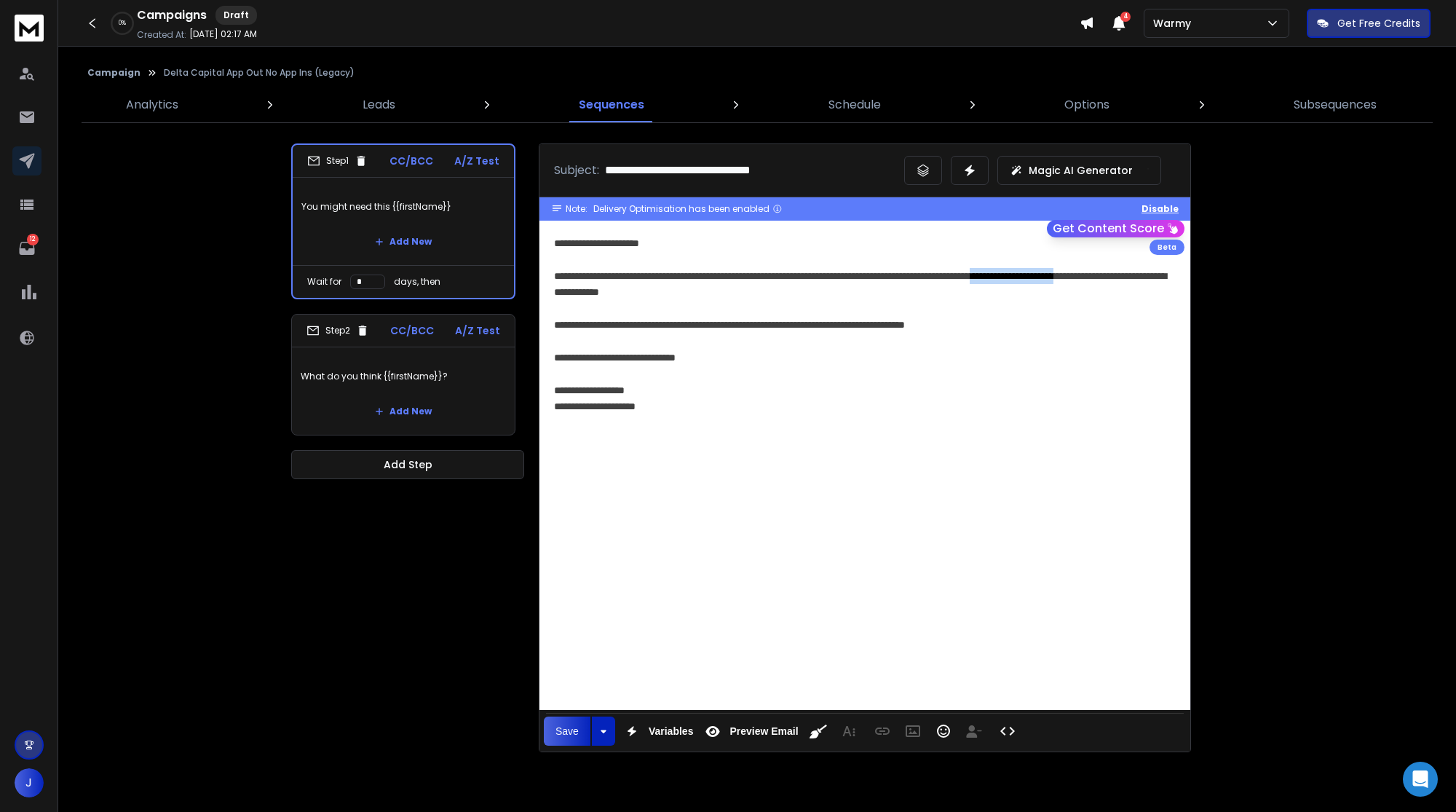
click at [596, 290] on div "**********" at bounding box center [865, 284] width 622 height 33
drag, startPoint x: 1132, startPoint y: 274, endPoint x: 1151, endPoint y: 286, distance: 22.5
click at [1151, 286] on div "**********" at bounding box center [865, 284] width 622 height 33
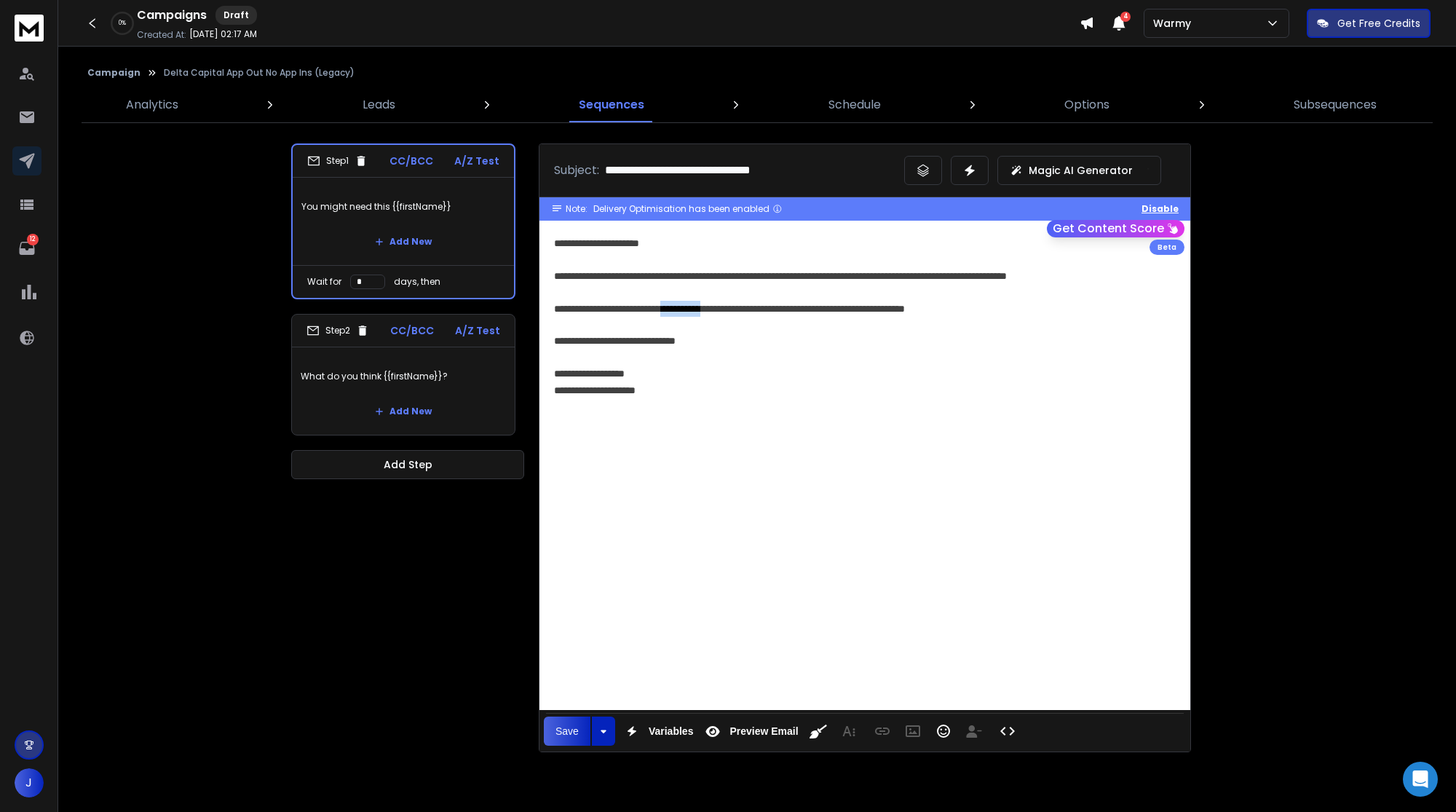
drag, startPoint x: 730, startPoint y: 307, endPoint x: 678, endPoint y: 305, distance: 52.0
click at [678, 305] on div "**********" at bounding box center [865, 309] width 622 height 16
drag, startPoint x: 718, startPoint y: 309, endPoint x: 669, endPoint y: 307, distance: 49.0
click at [669, 307] on div "**********" at bounding box center [865, 309] width 622 height 16
copy div "**********"
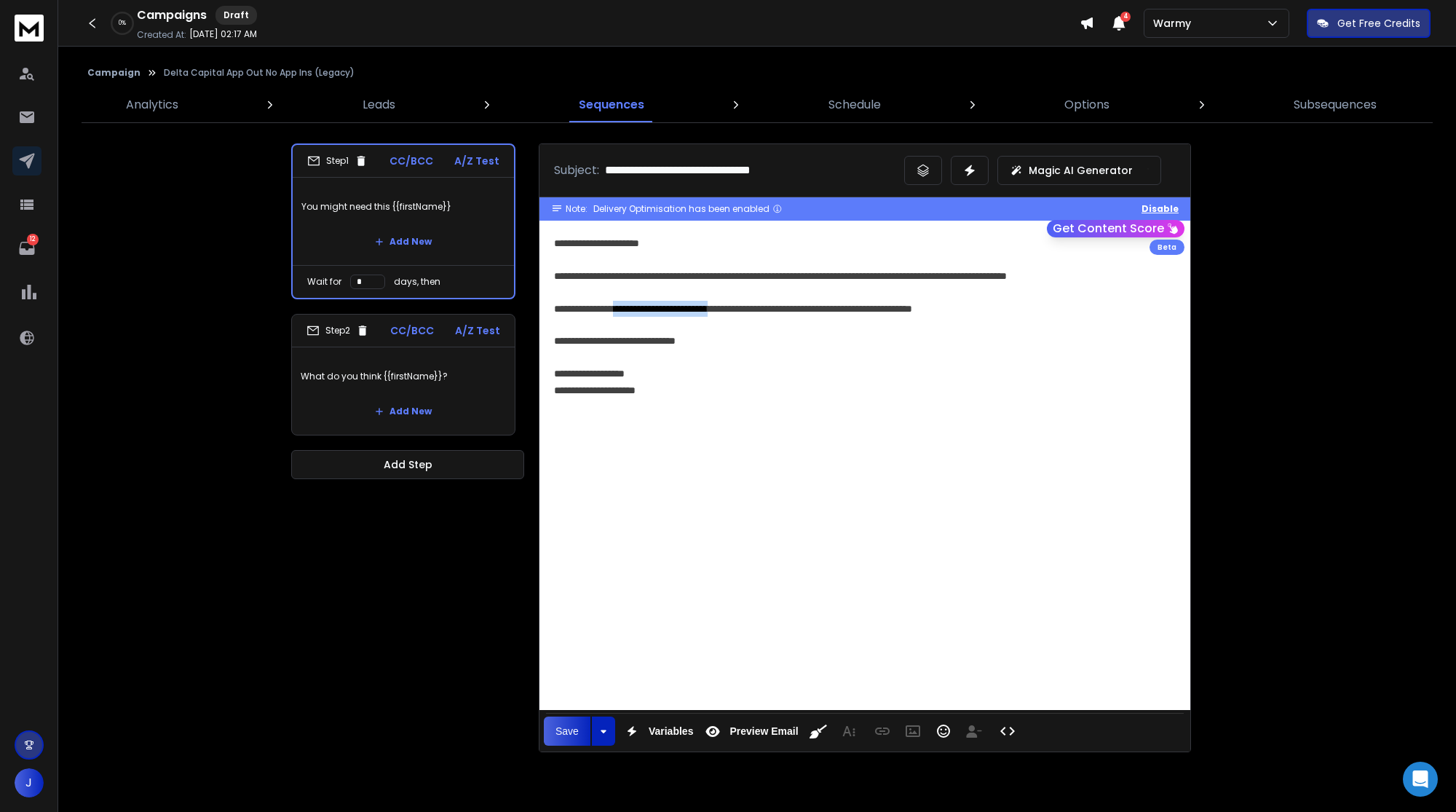
drag, startPoint x: 744, startPoint y: 306, endPoint x: 625, endPoint y: 304, distance: 119.0
click at [625, 304] on div "**********" at bounding box center [865, 309] width 622 height 16
copy div "**********"
drag, startPoint x: 978, startPoint y: 306, endPoint x: 905, endPoint y: 303, distance: 73.1
click at [905, 303] on div "**********" at bounding box center [865, 309] width 622 height 16
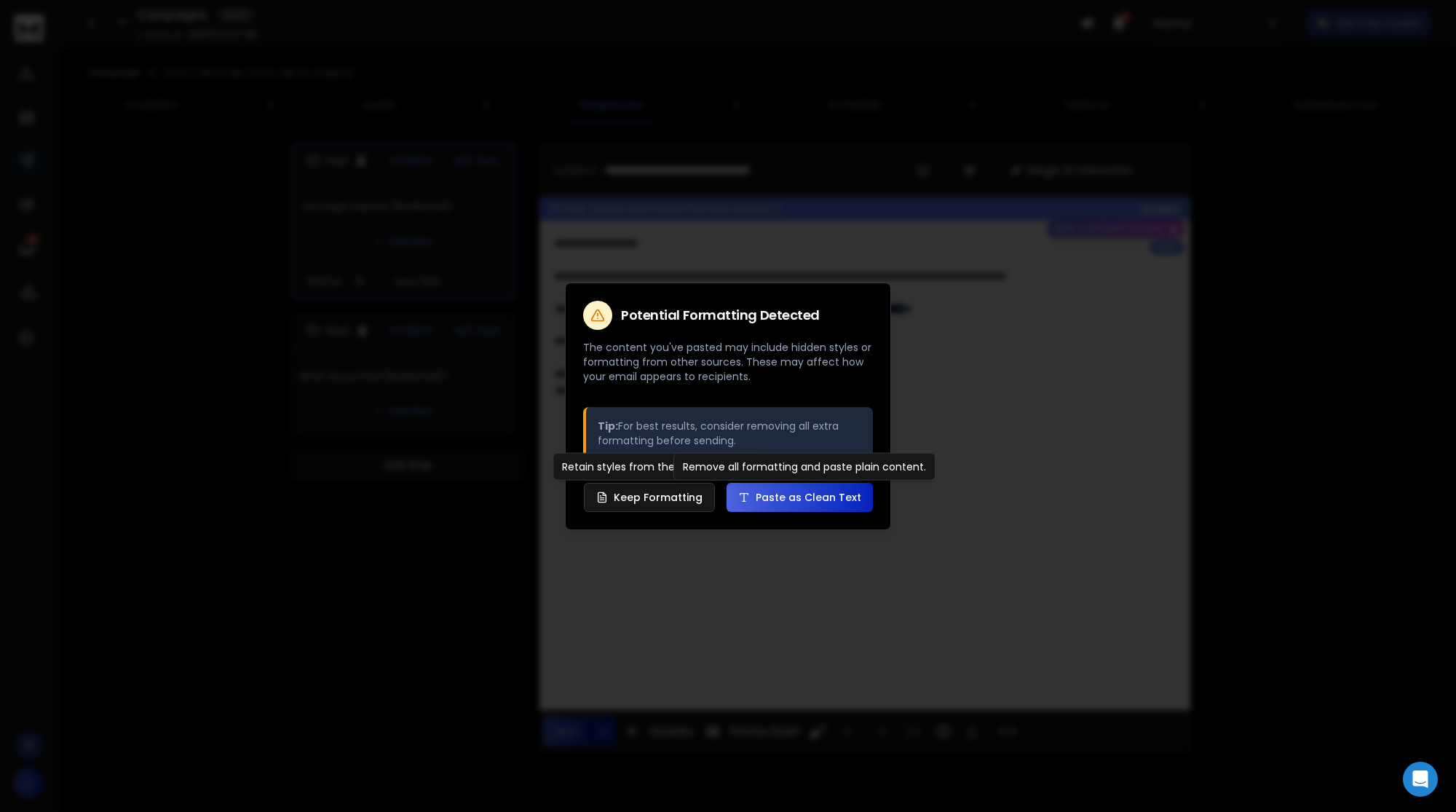
click at [846, 491] on button "Paste as Clean Text" at bounding box center [800, 497] width 146 height 29
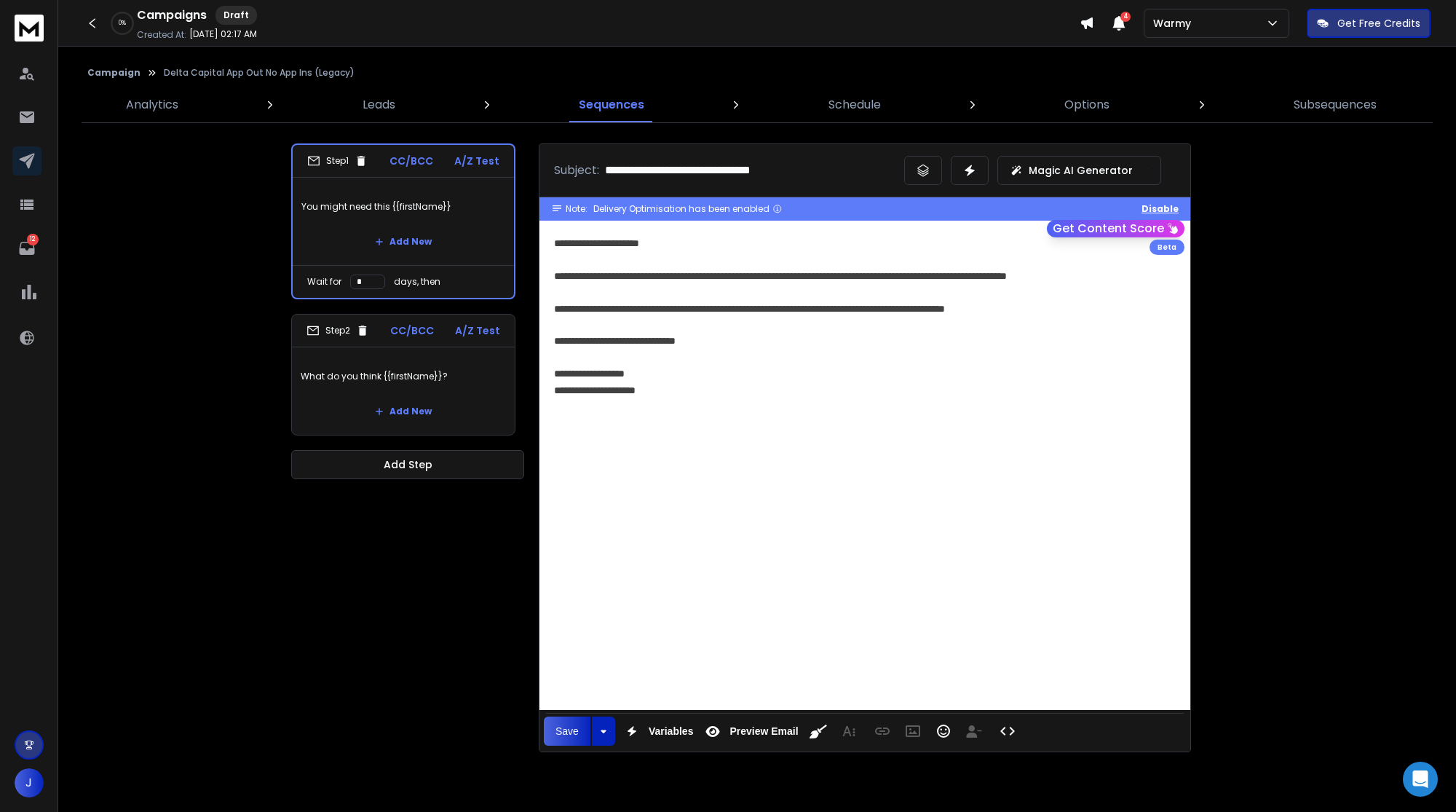
click at [842, 324] on div at bounding box center [865, 325] width 622 height 16
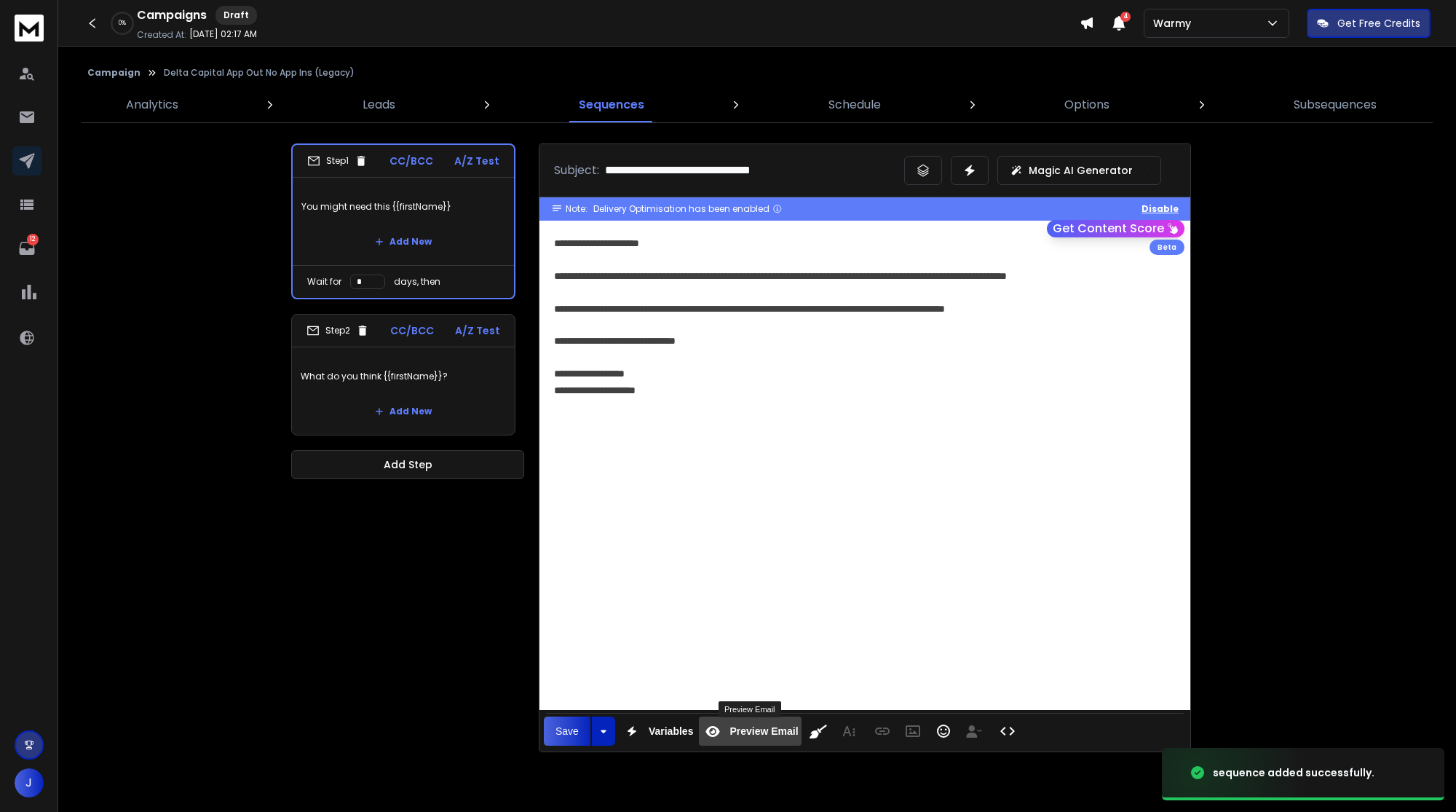
click at [769, 726] on span "Preview Email" at bounding box center [763, 731] width 74 height 13
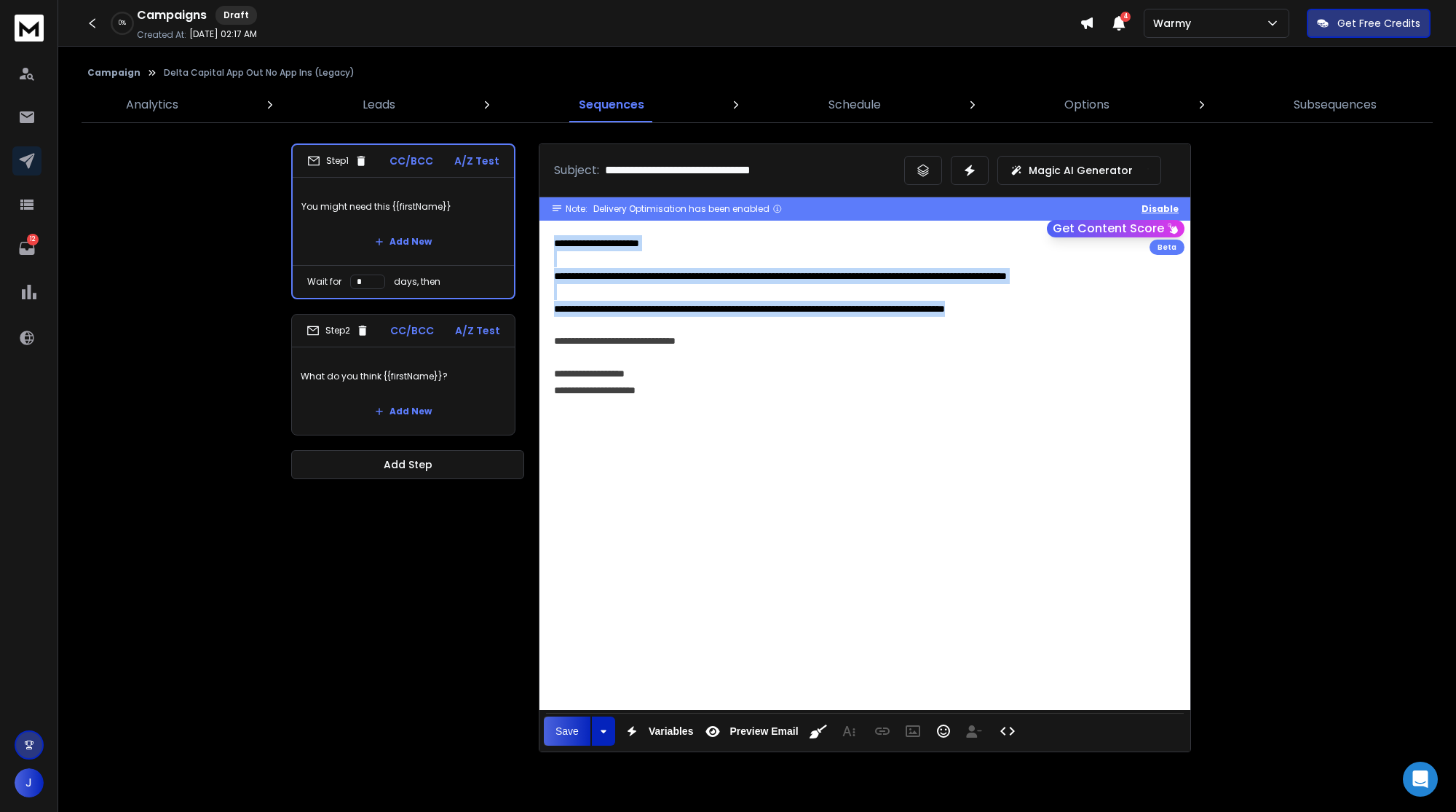
drag, startPoint x: 1050, startPoint y: 305, endPoint x: 443, endPoint y: 222, distance: 612.6
click at [443, 222] on div "**********" at bounding box center [757, 448] width 932 height 609
copy div "**********"
click at [423, 369] on p "What do you think {{firstName}}?" at bounding box center [404, 376] width 205 height 41
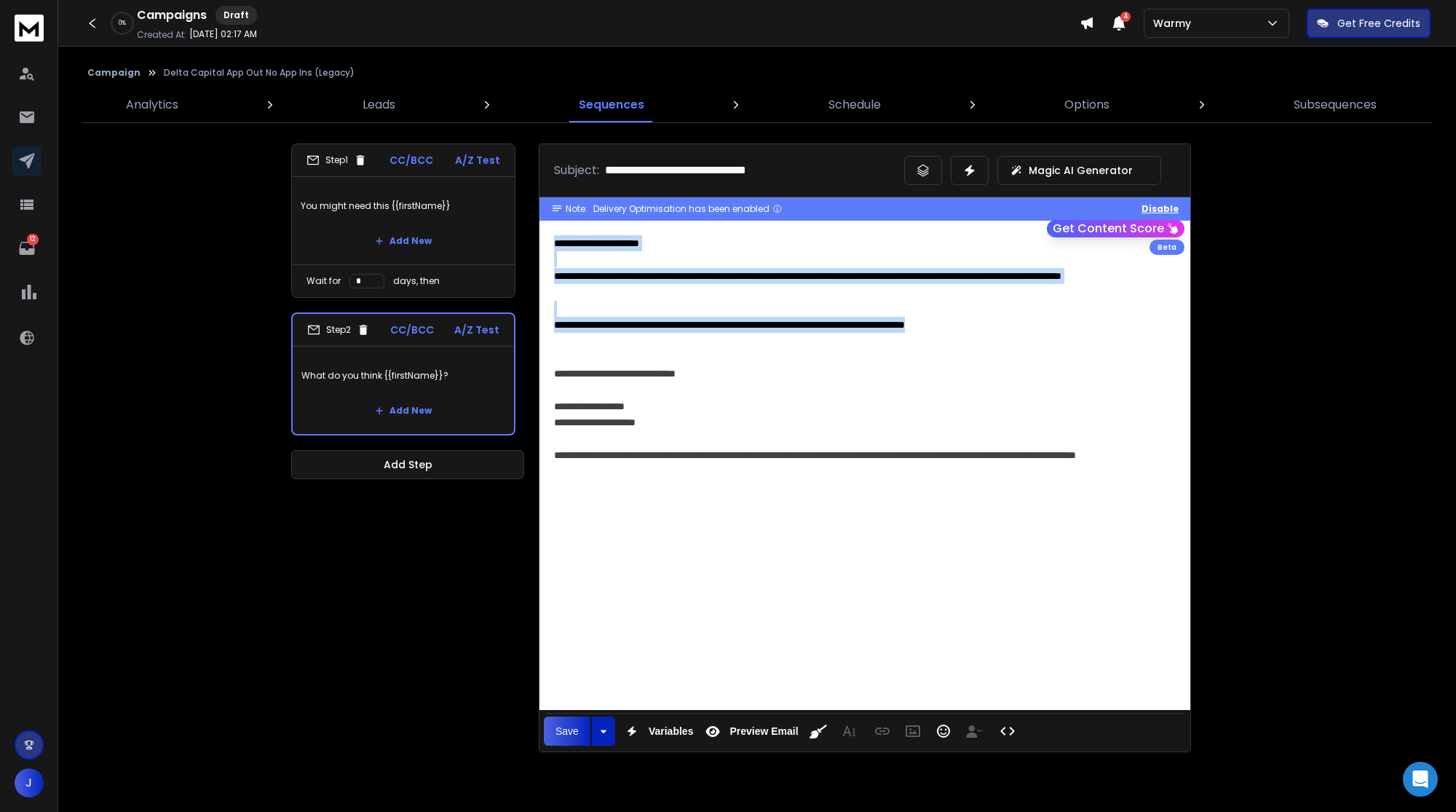
drag, startPoint x: 1010, startPoint y: 329, endPoint x: 551, endPoint y: 222, distance: 471.3
click at [551, 222] on div "**********" at bounding box center [865, 465] width 651 height 489
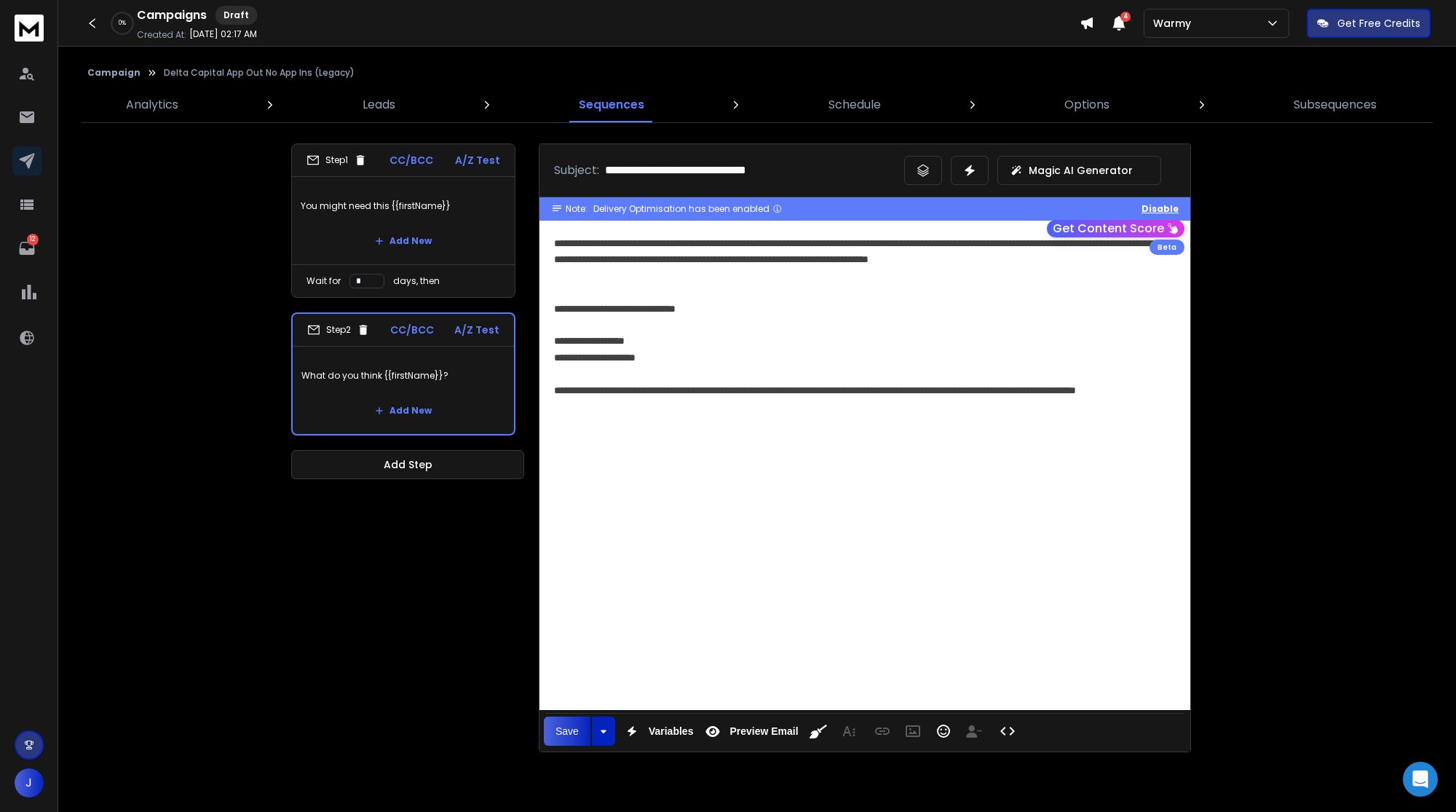
click at [657, 242] on div "**********" at bounding box center [865, 251] width 622 height 33
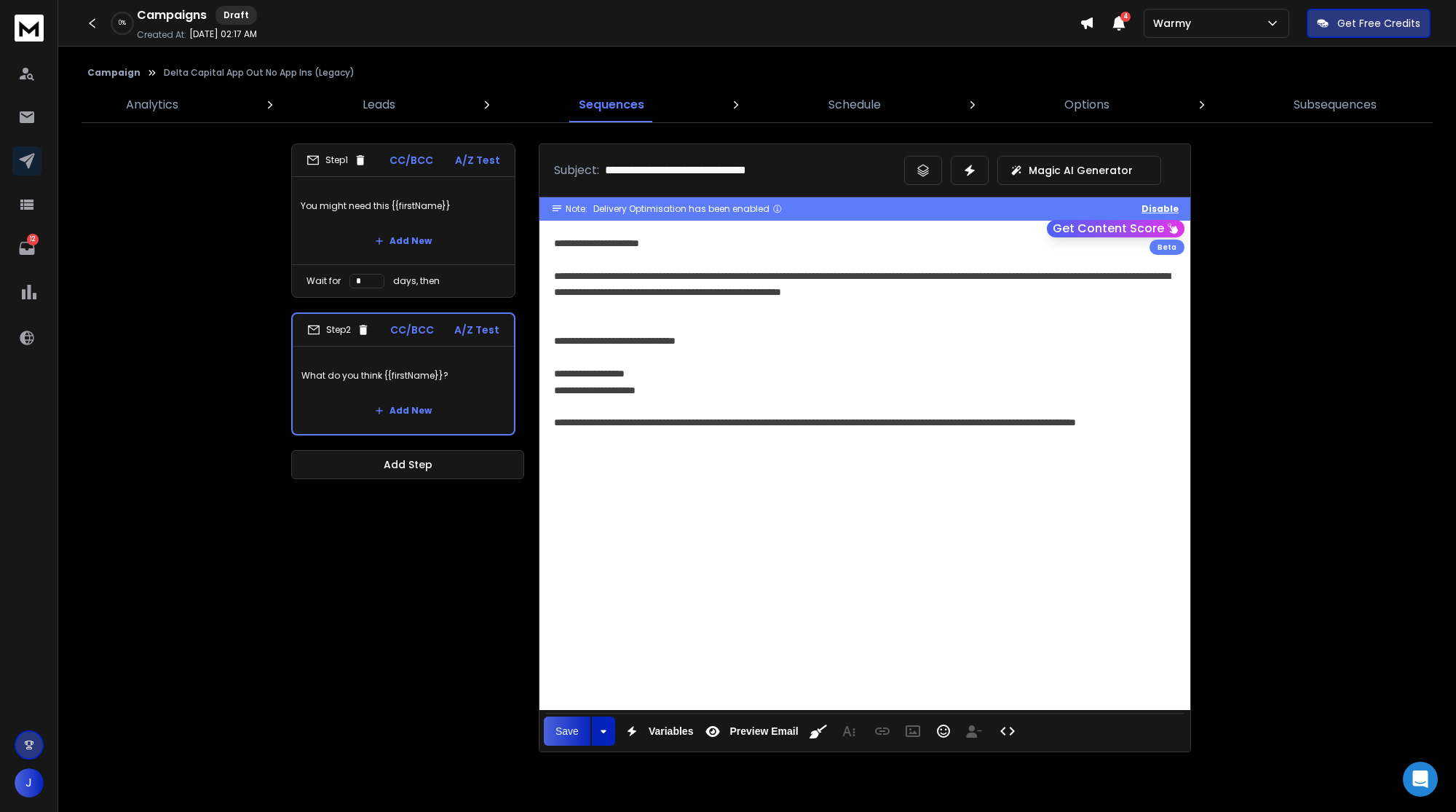
click at [1135, 279] on div "**********" at bounding box center [865, 284] width 622 height 33
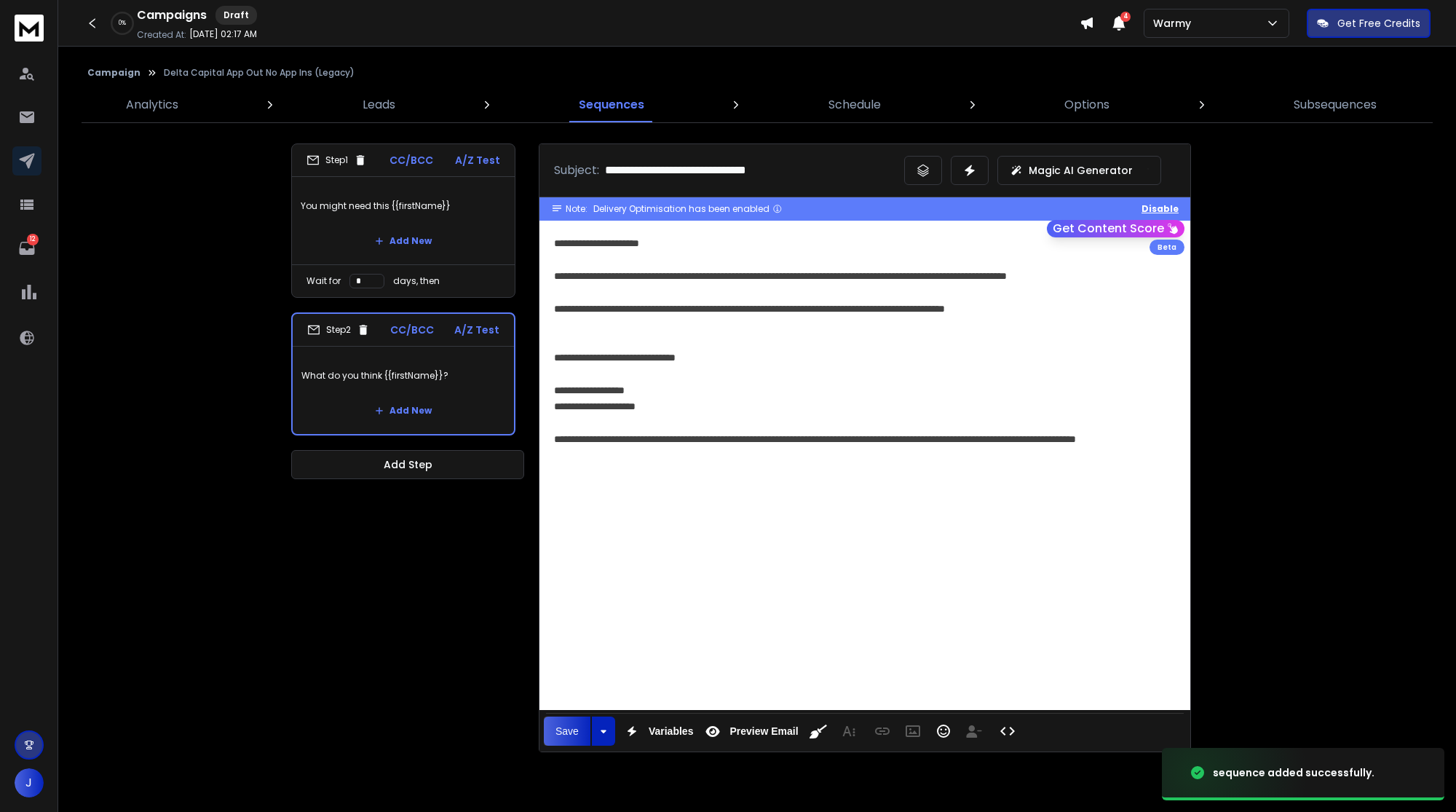
click at [358, 208] on p "You might need this {{firstName}}" at bounding box center [404, 205] width 205 height 41
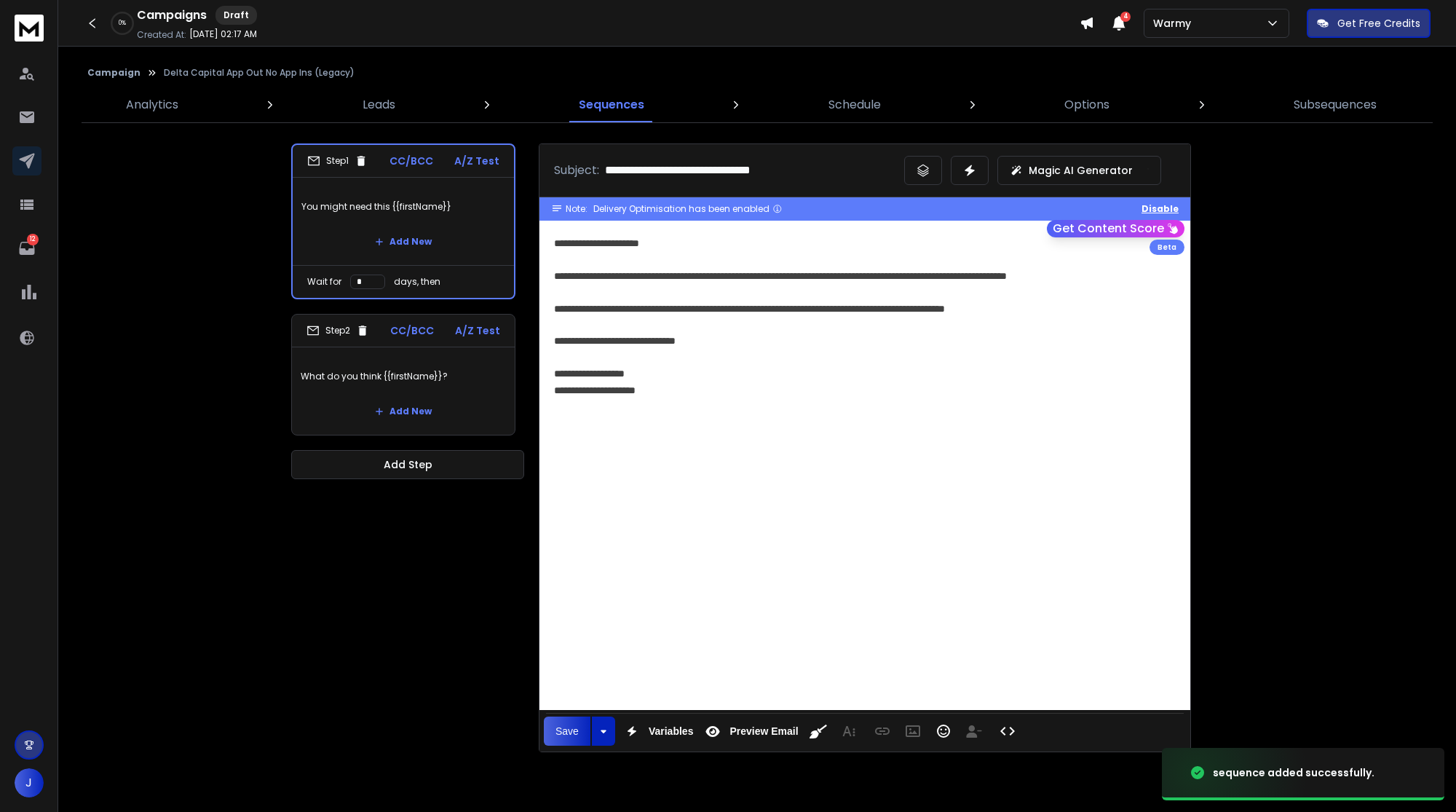
click at [360, 356] on p "What do you think {{firstName}}?" at bounding box center [404, 376] width 205 height 41
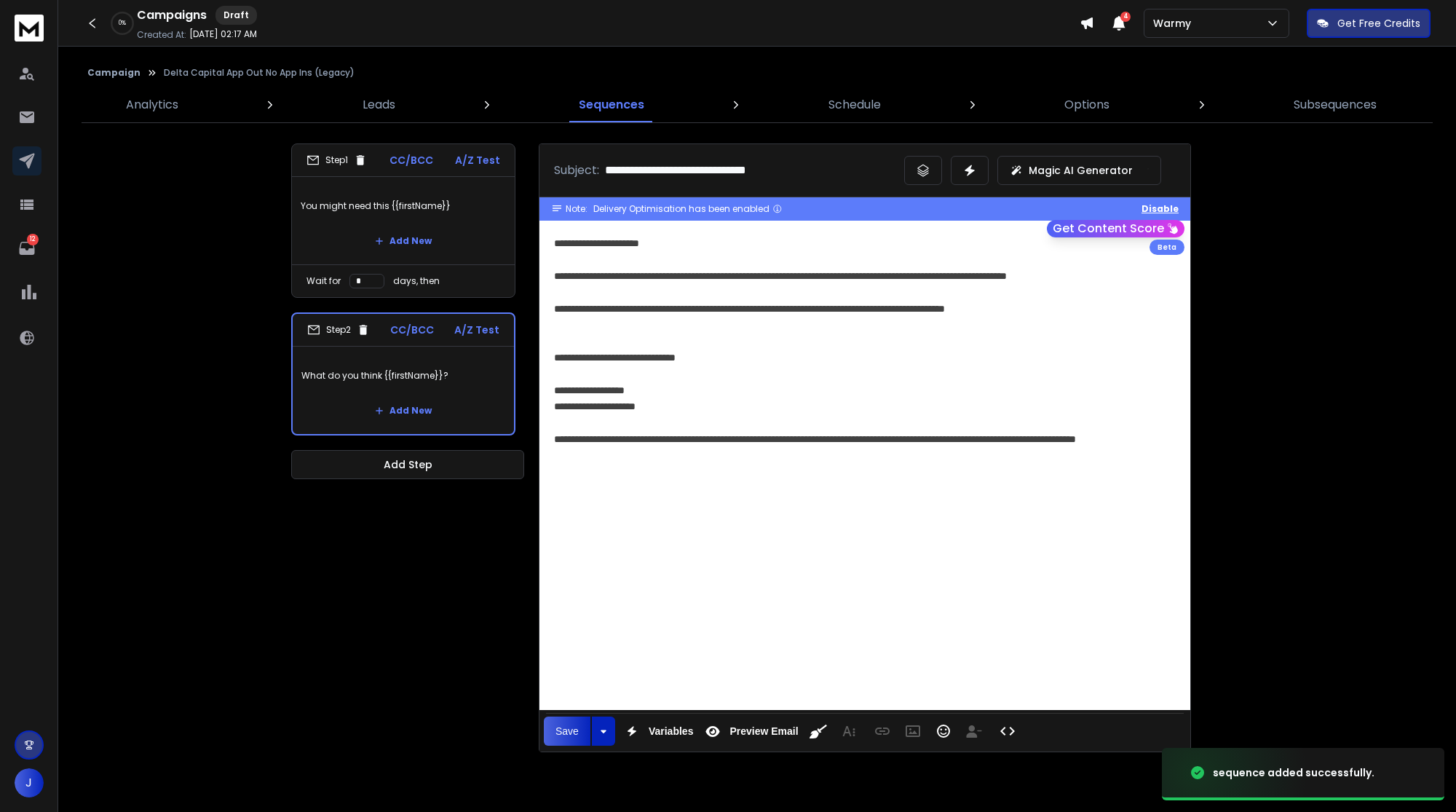
click at [392, 212] on p "You might need this {{firstName}}" at bounding box center [404, 205] width 205 height 41
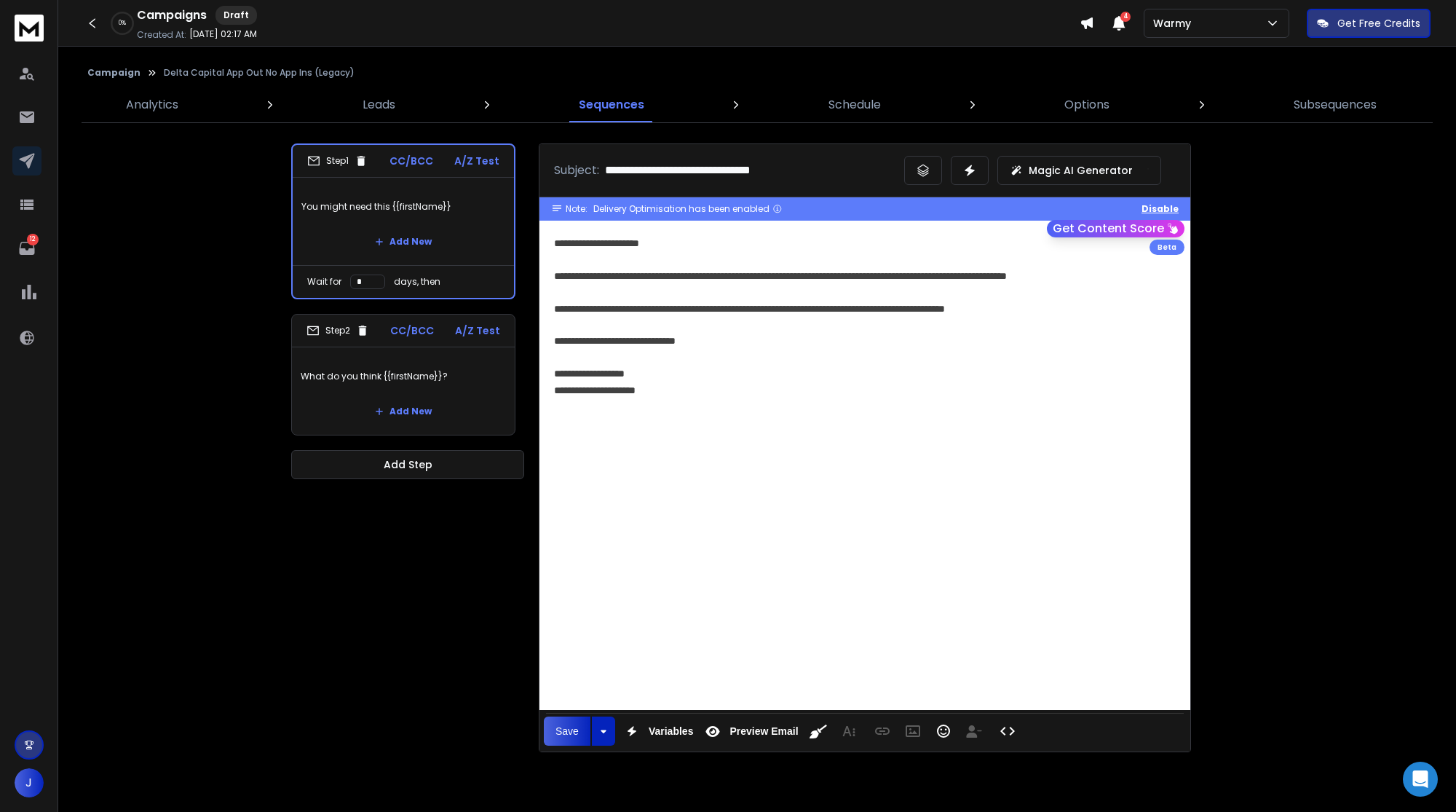
click at [695, 324] on div at bounding box center [865, 325] width 622 height 16
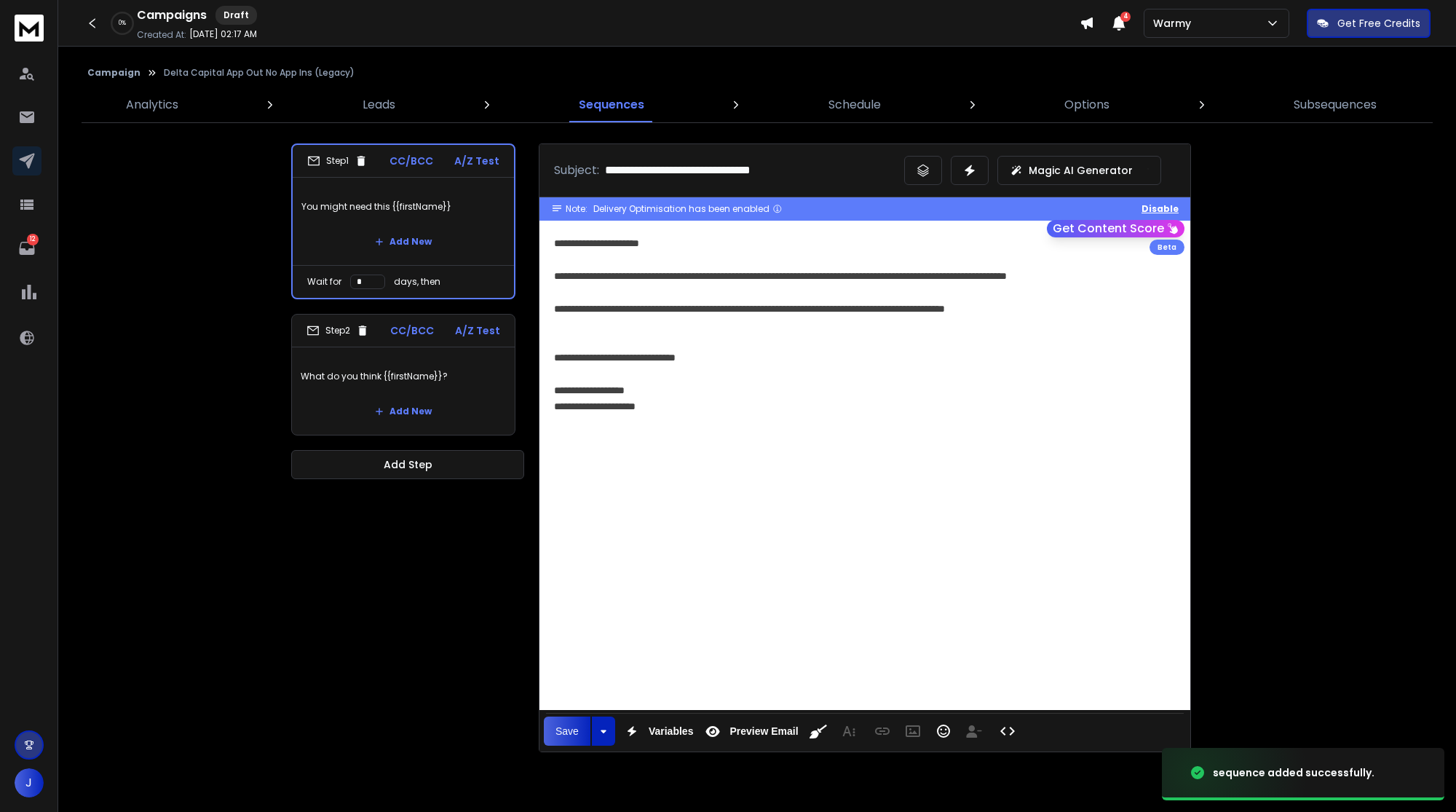
click at [392, 372] on p "What do you think {{firstName}}?" at bounding box center [404, 376] width 205 height 41
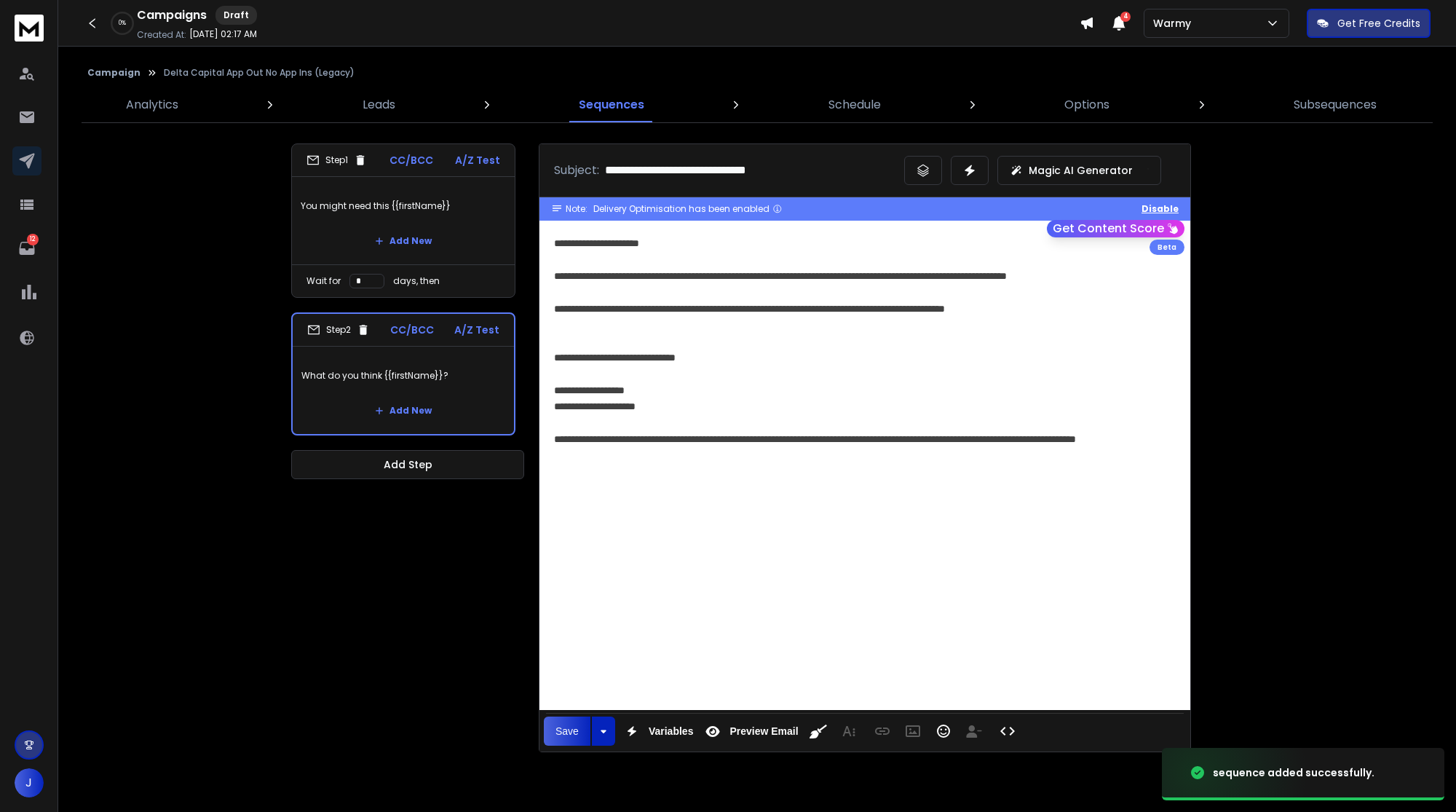
drag, startPoint x: 361, startPoint y: 282, endPoint x: 334, endPoint y: 282, distance: 27.0
click at [334, 282] on div "Wait for * days, then" at bounding box center [403, 281] width 222 height 33
type input "**********"
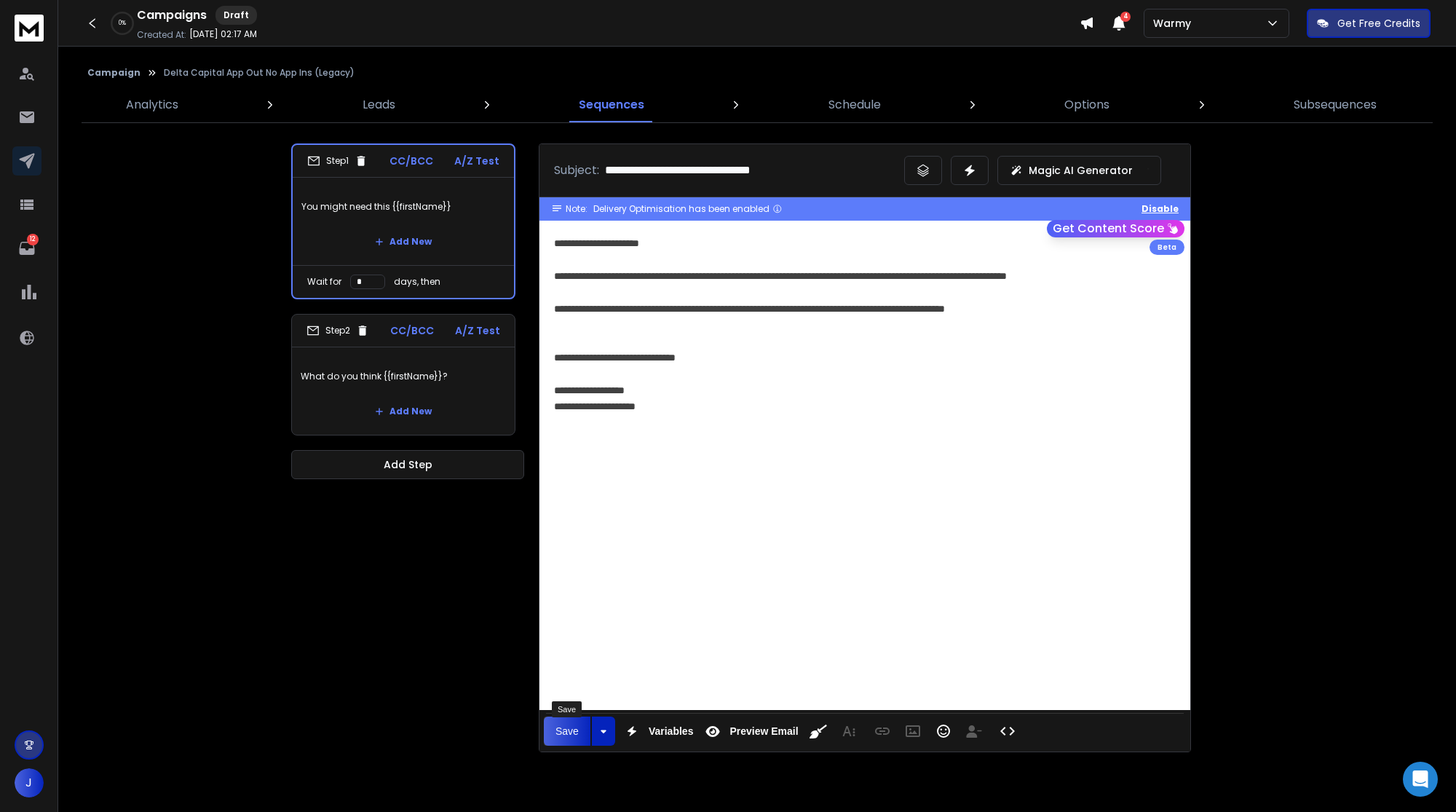
type input "*"
click at [1084, 104] on p "Options" at bounding box center [1086, 105] width 45 height 18
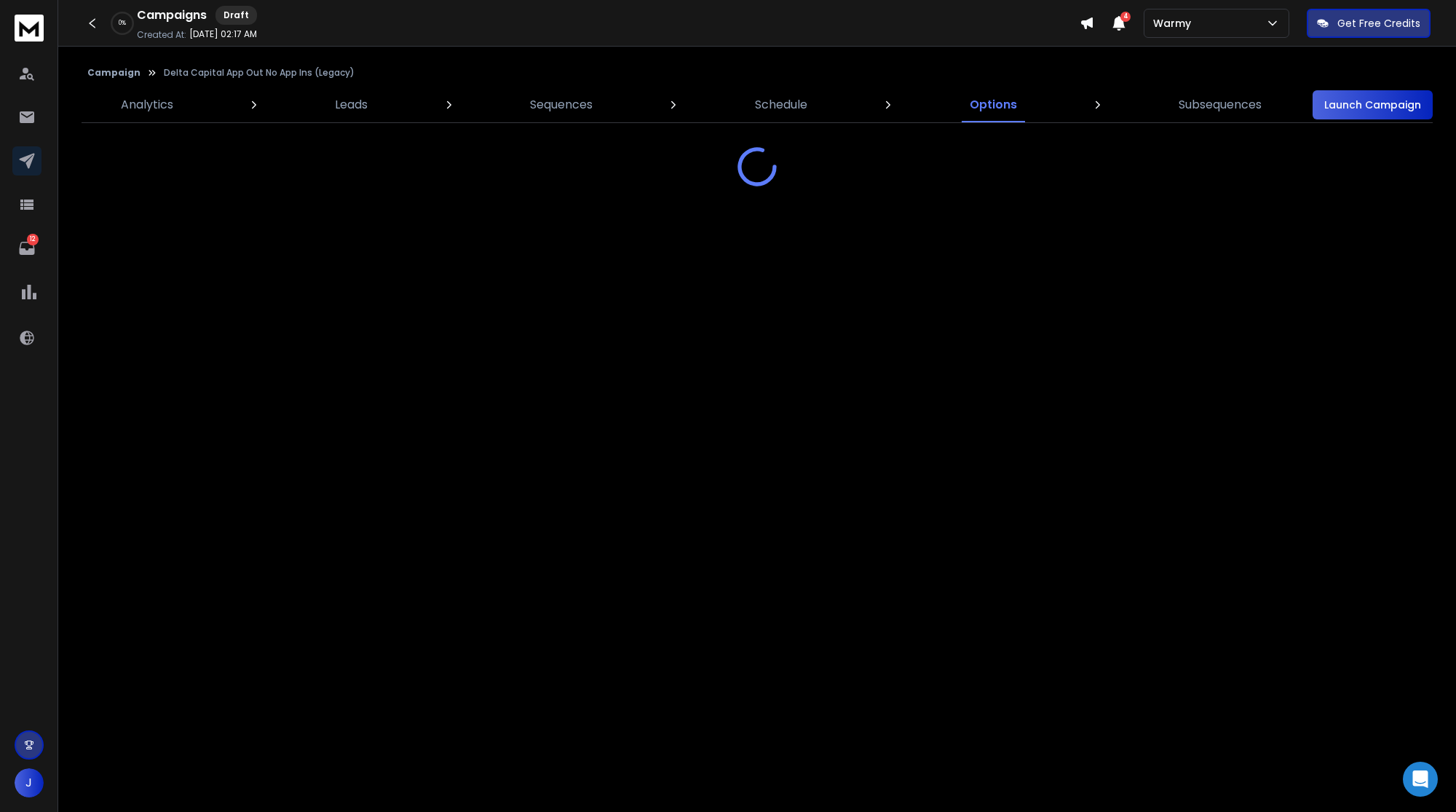
select select "*"
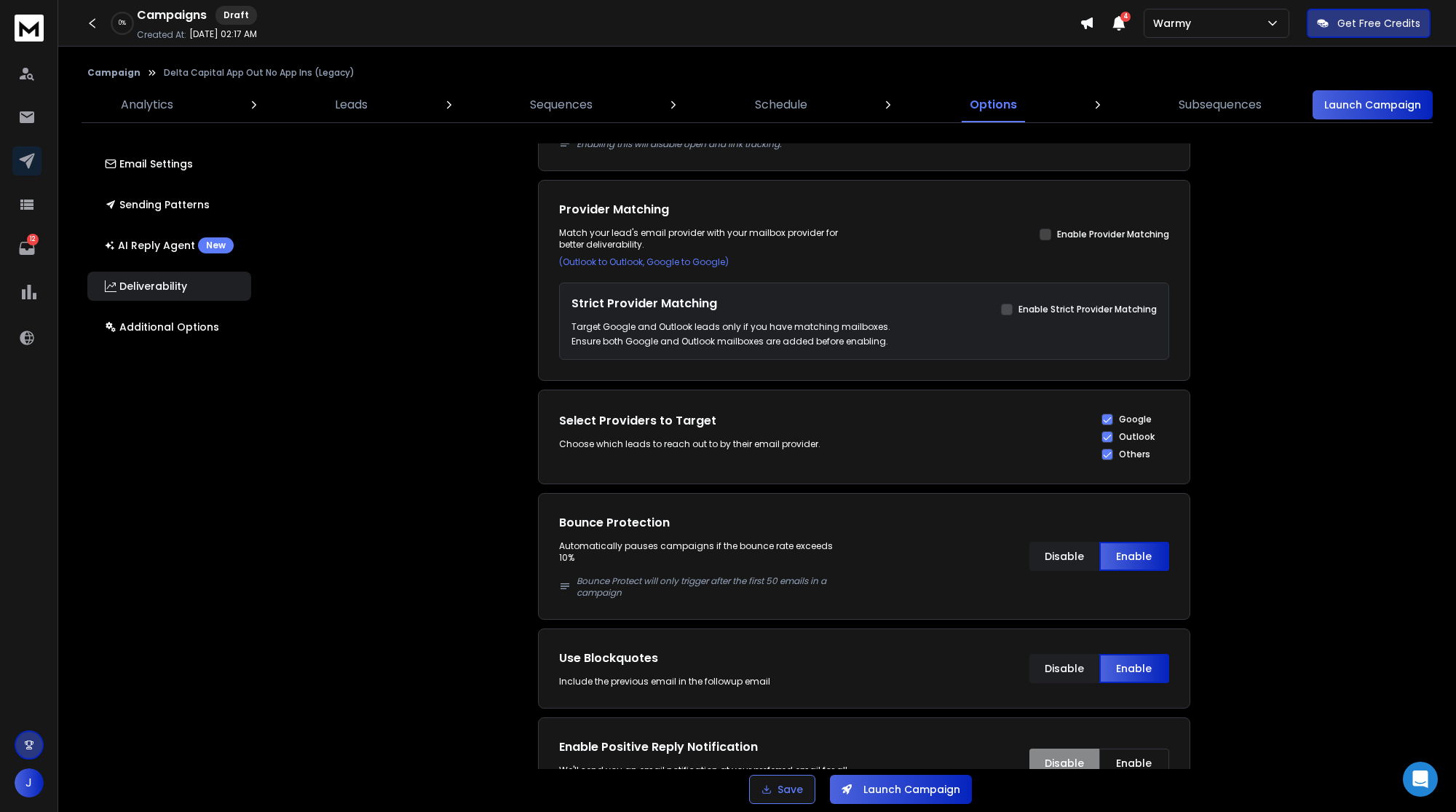
scroll to position [1669, 0]
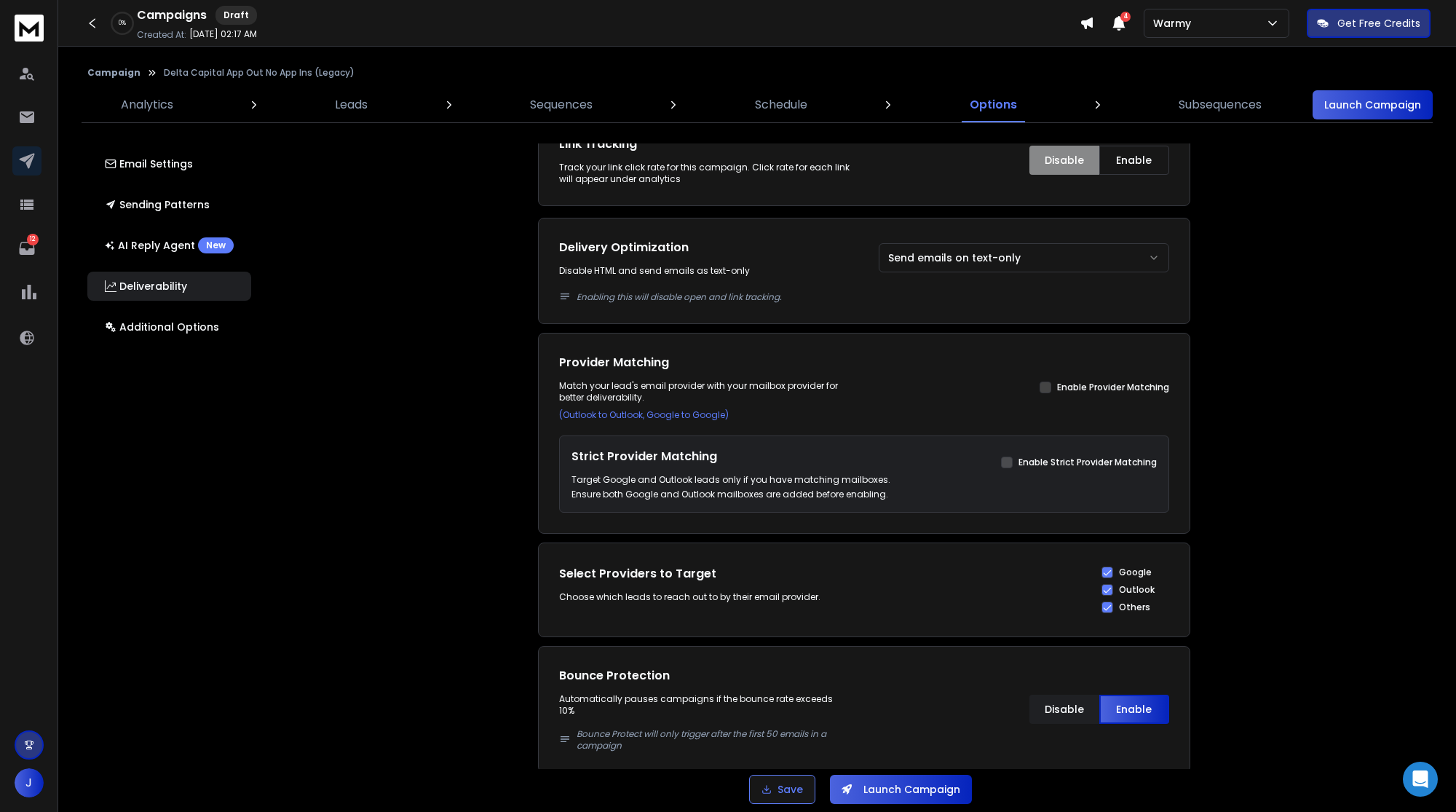
click at [877, 793] on button "Launch Campaign" at bounding box center [901, 788] width 142 height 29
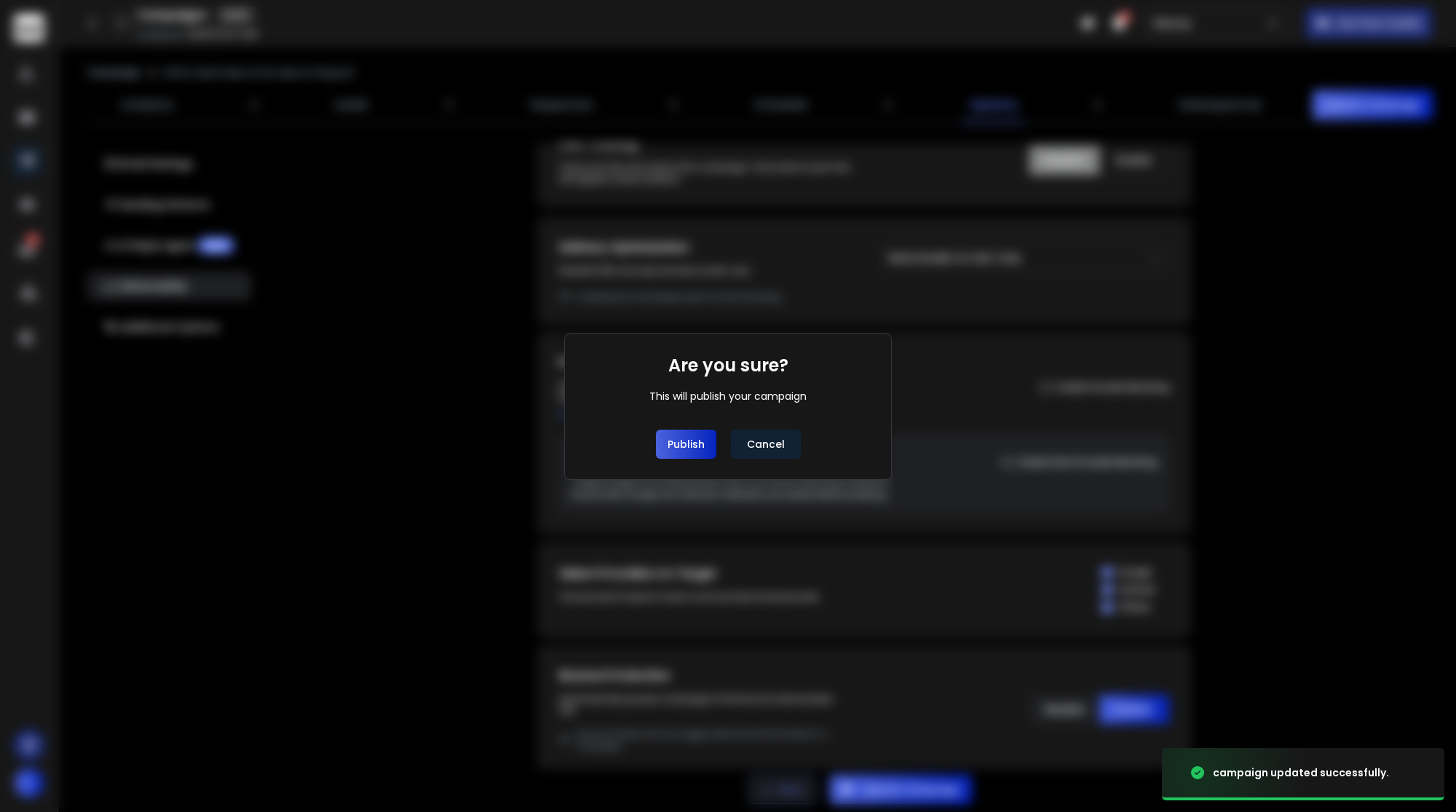
click at [698, 451] on button "Publish" at bounding box center [687, 443] width 61 height 29
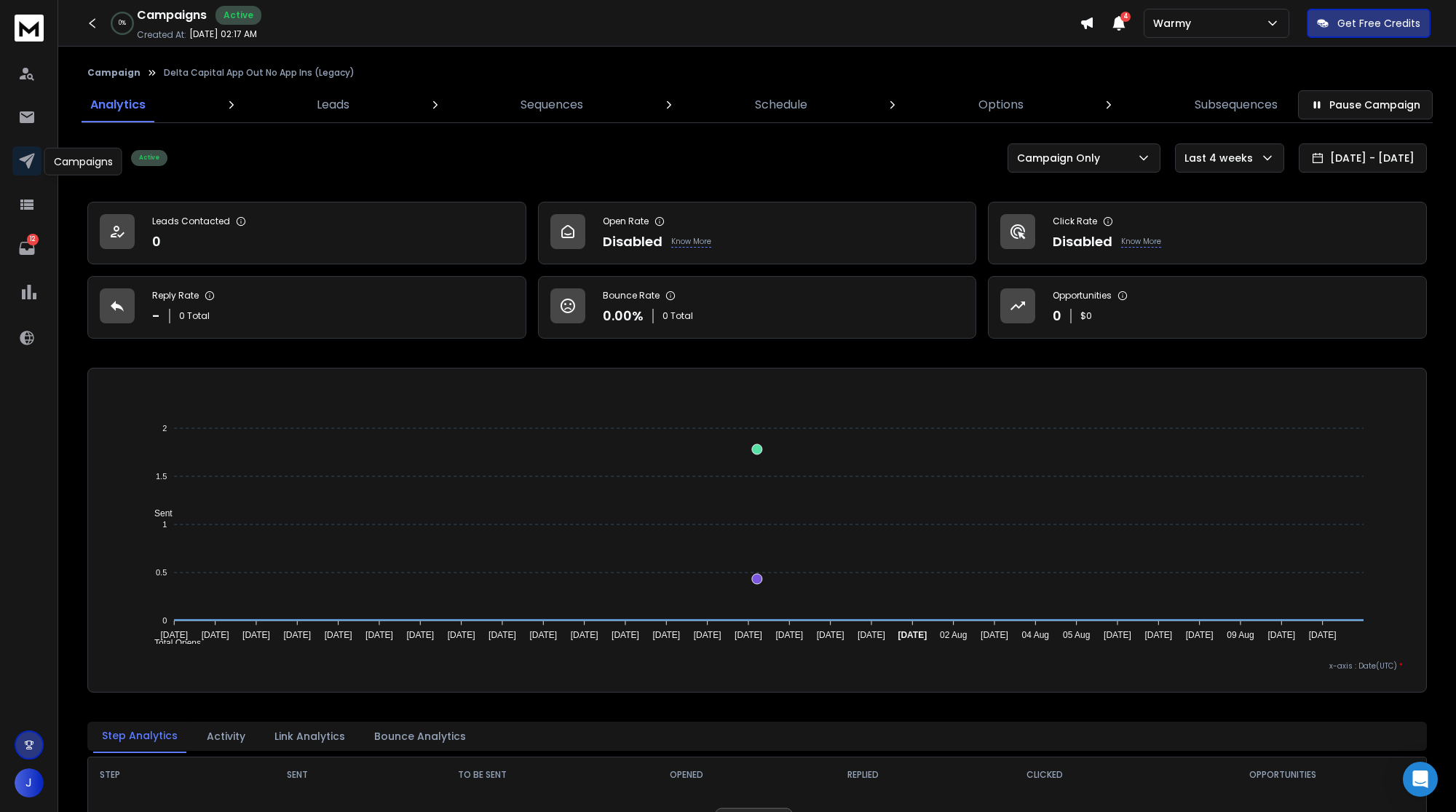
click at [36, 160] on link at bounding box center [27, 160] width 29 height 29
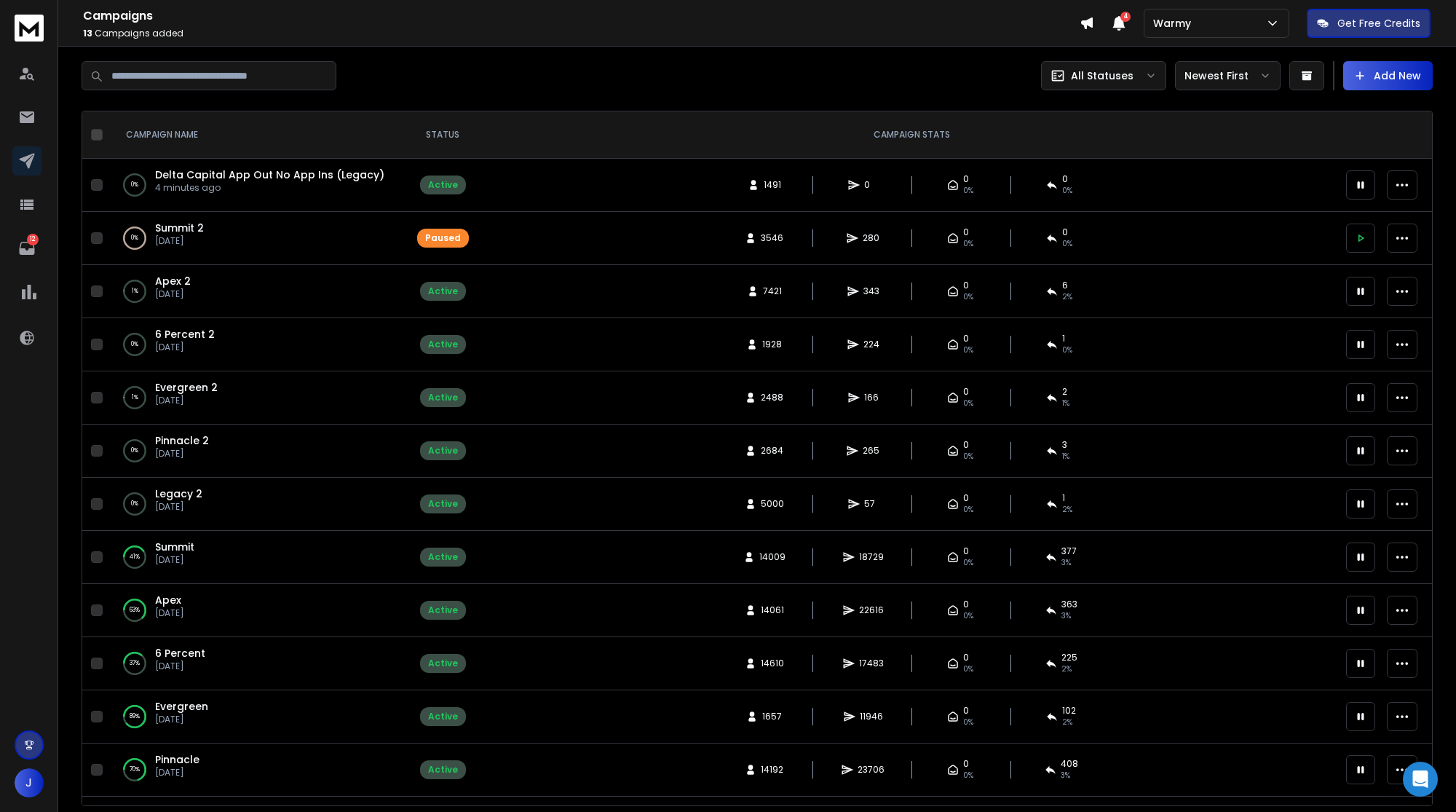
scroll to position [50, 0]
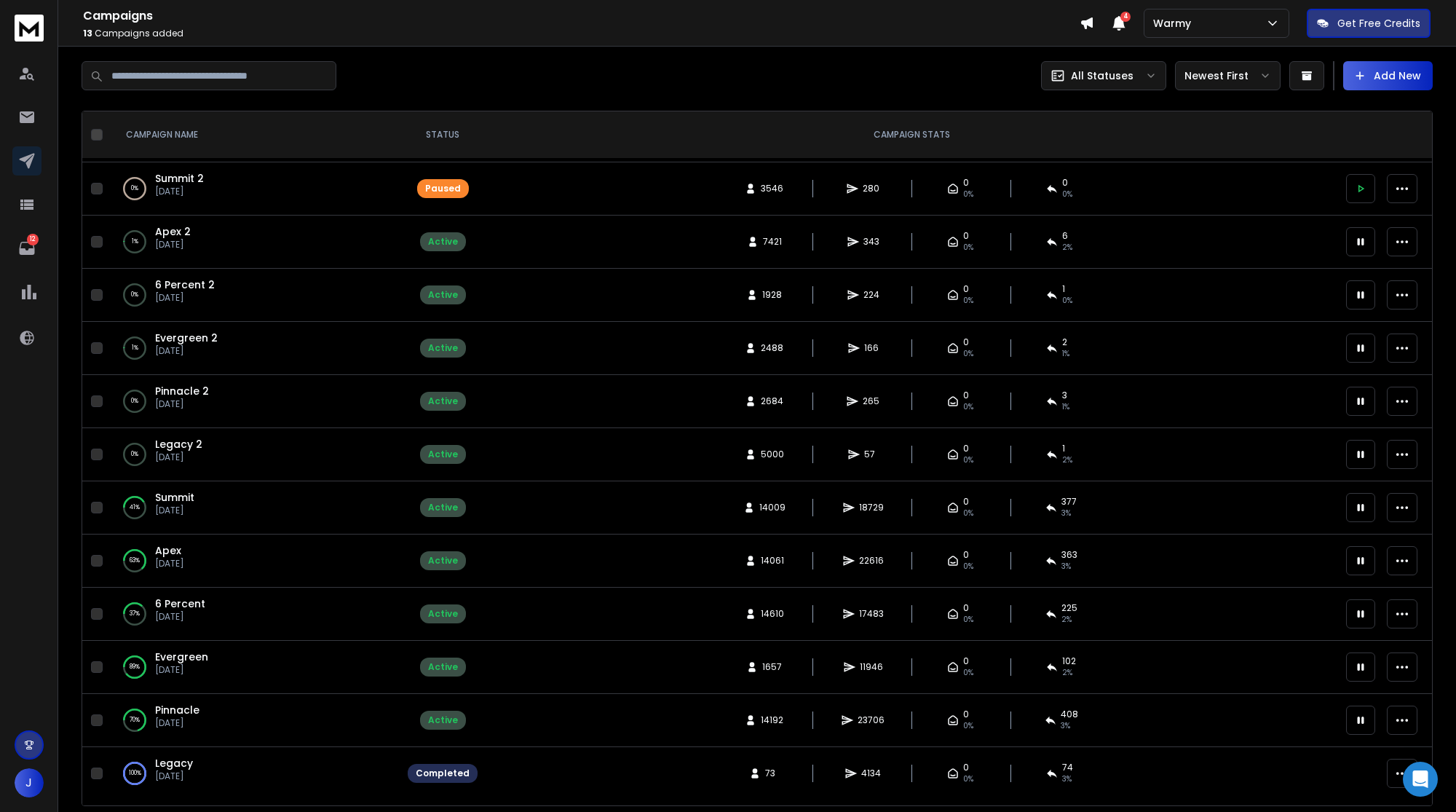
click at [1361, 451] on icon at bounding box center [1361, 454] width 13 height 13
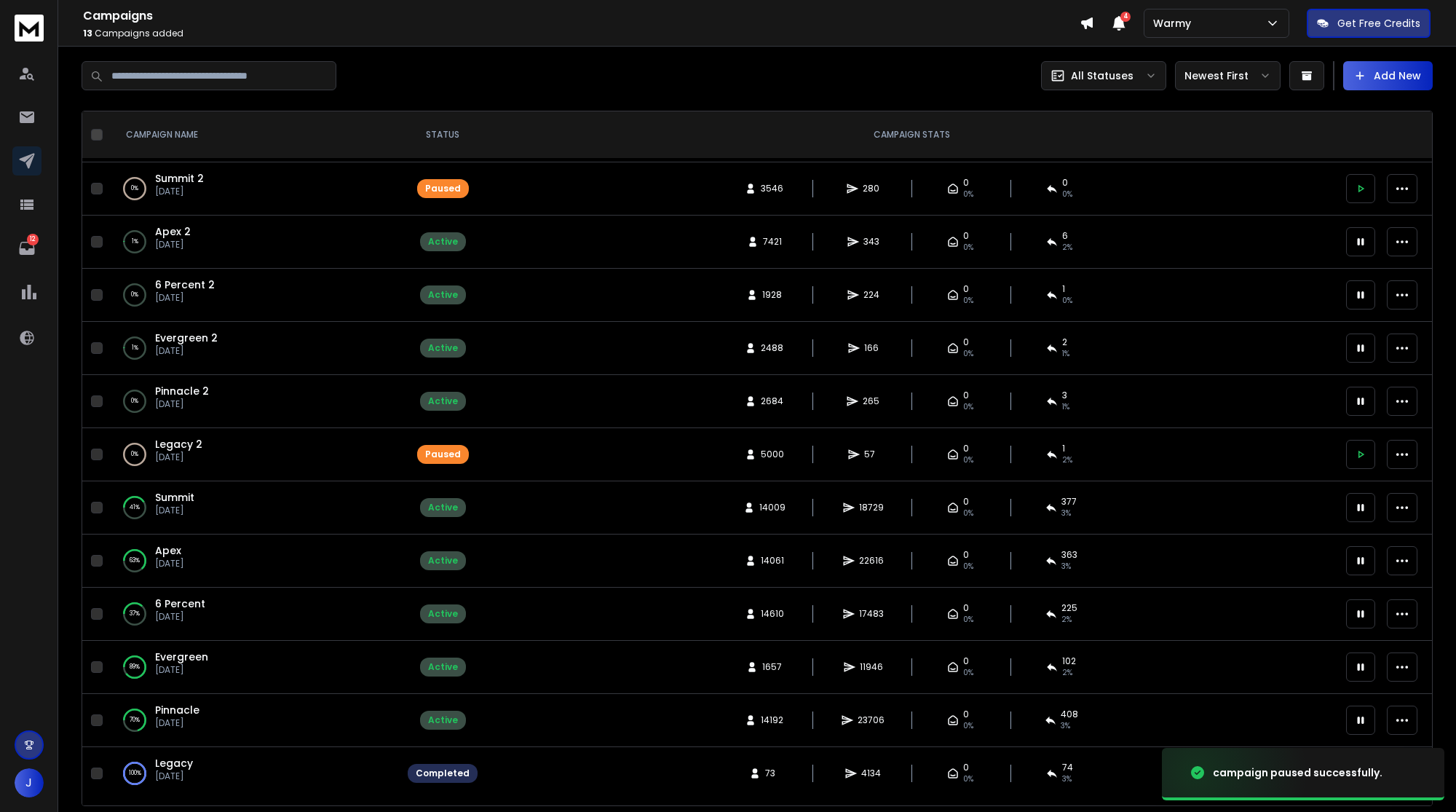
scroll to position [0, 0]
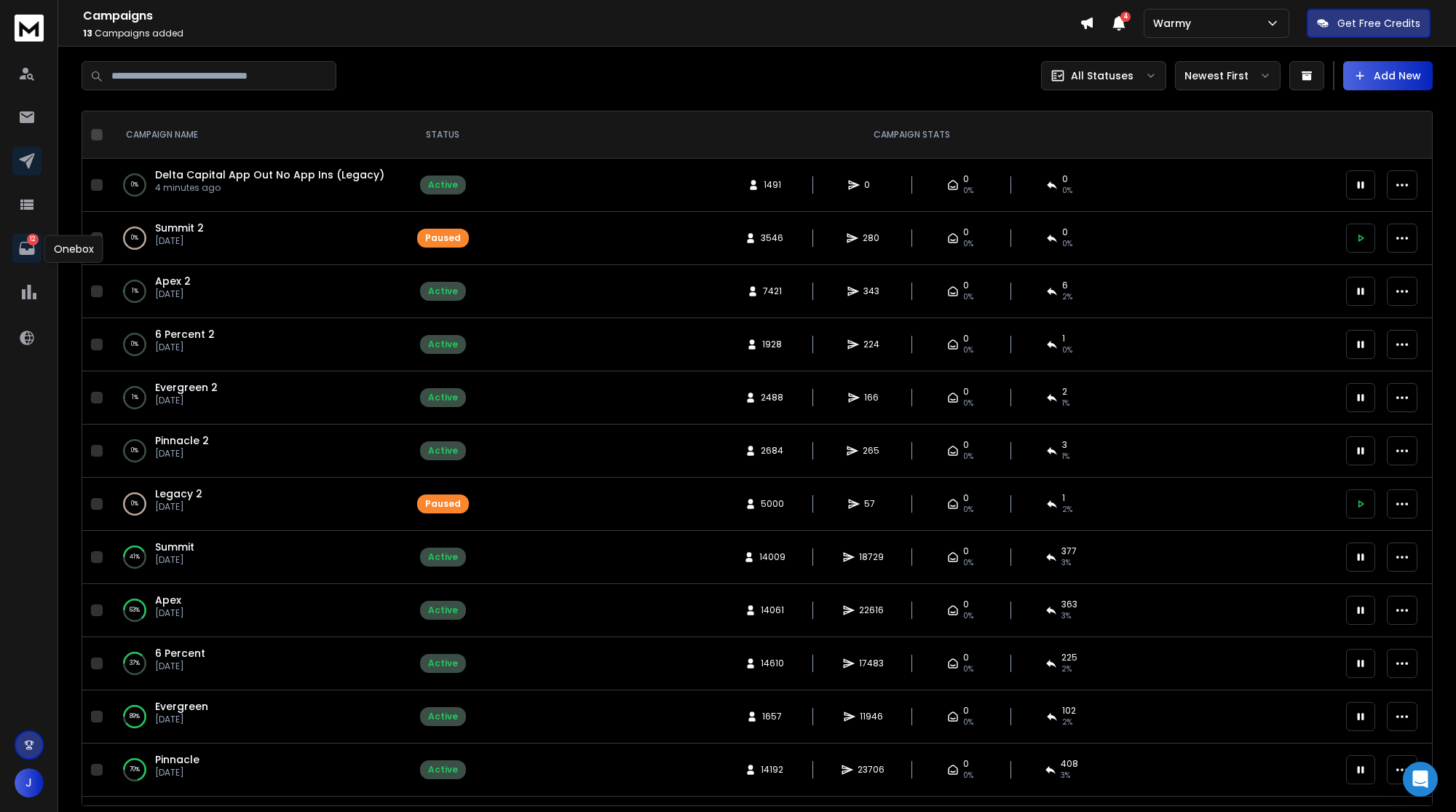
click at [39, 246] on link "12" at bounding box center [27, 248] width 29 height 29
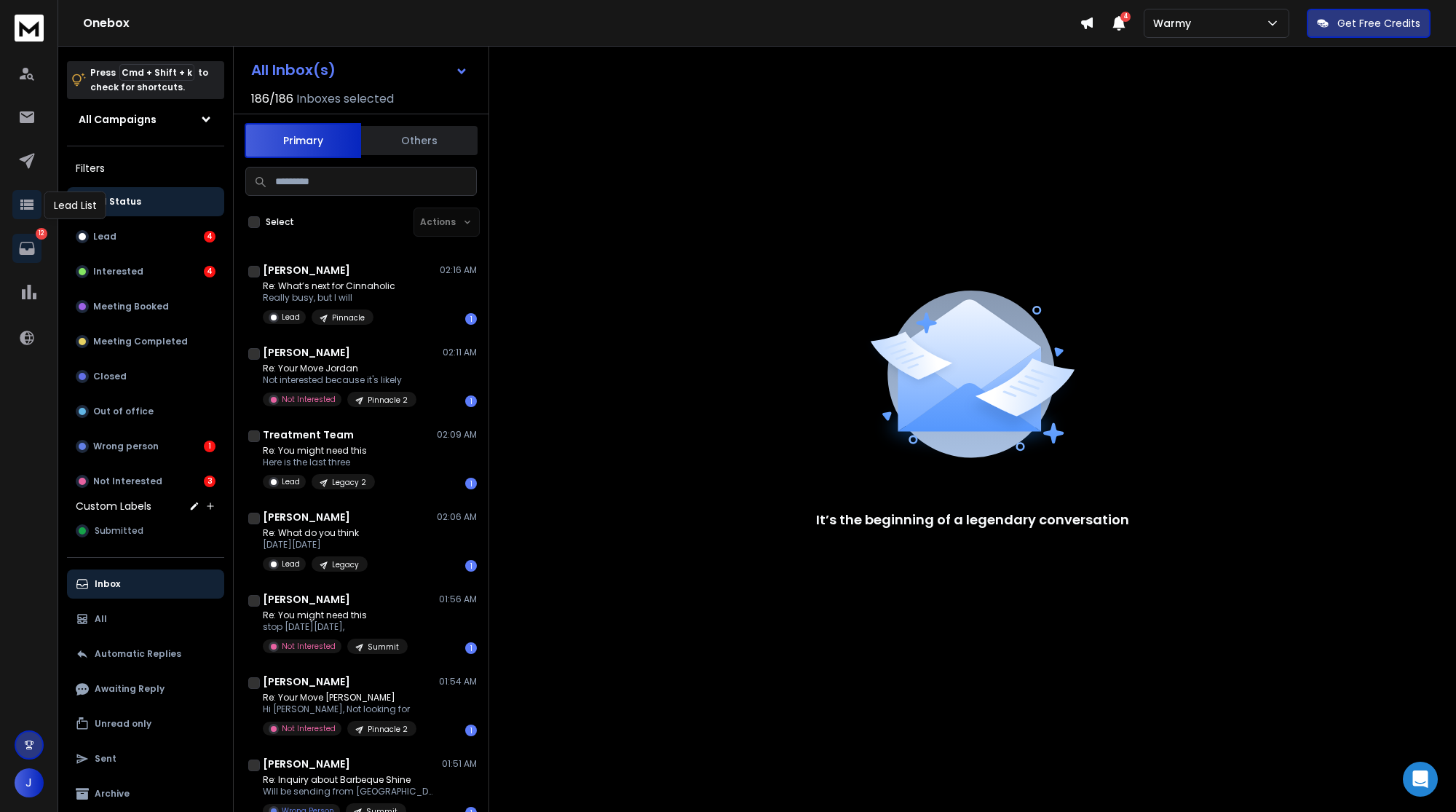
click at [21, 215] on link at bounding box center [27, 204] width 29 height 29
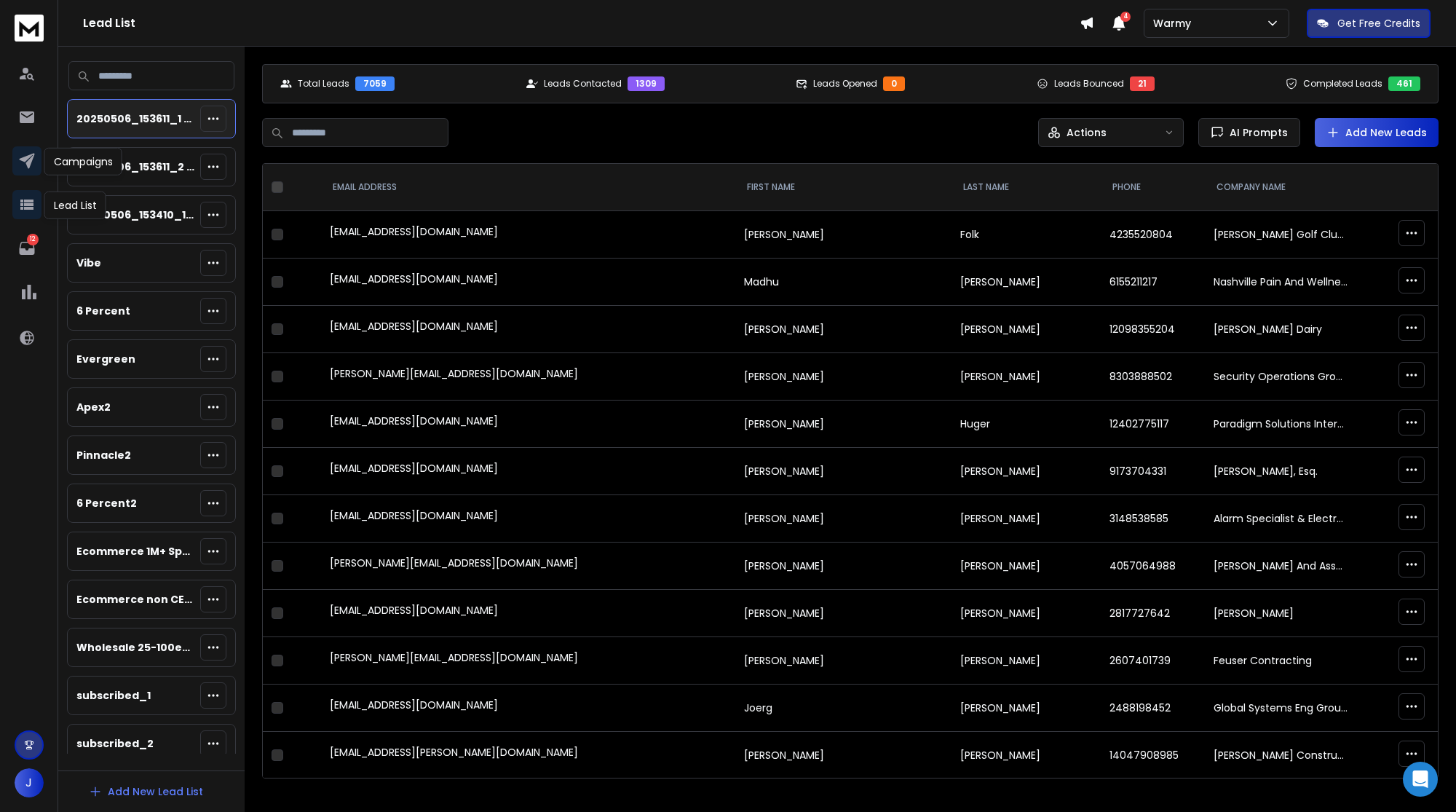
click at [29, 152] on icon at bounding box center [27, 161] width 18 height 18
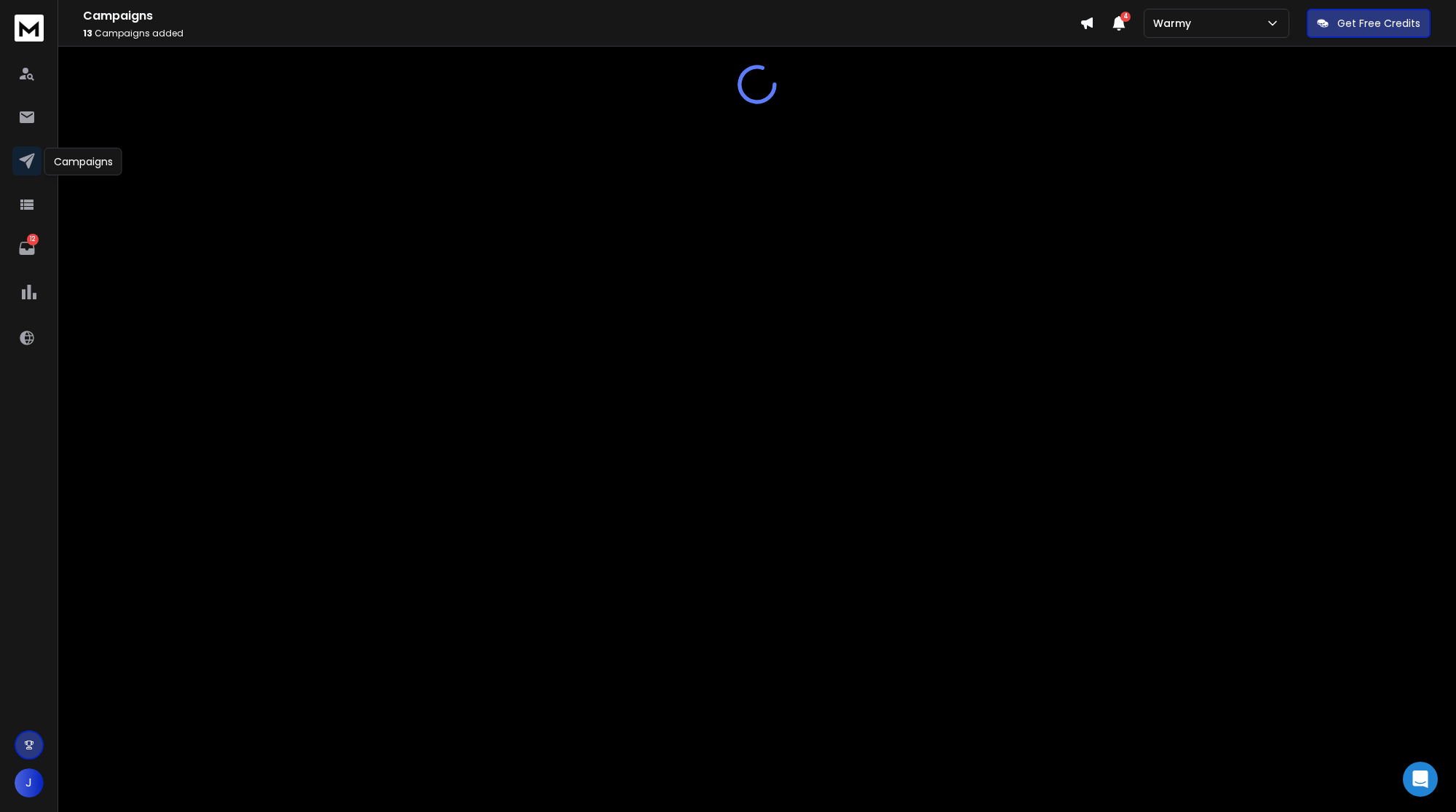
click at [35, 154] on link at bounding box center [27, 160] width 29 height 29
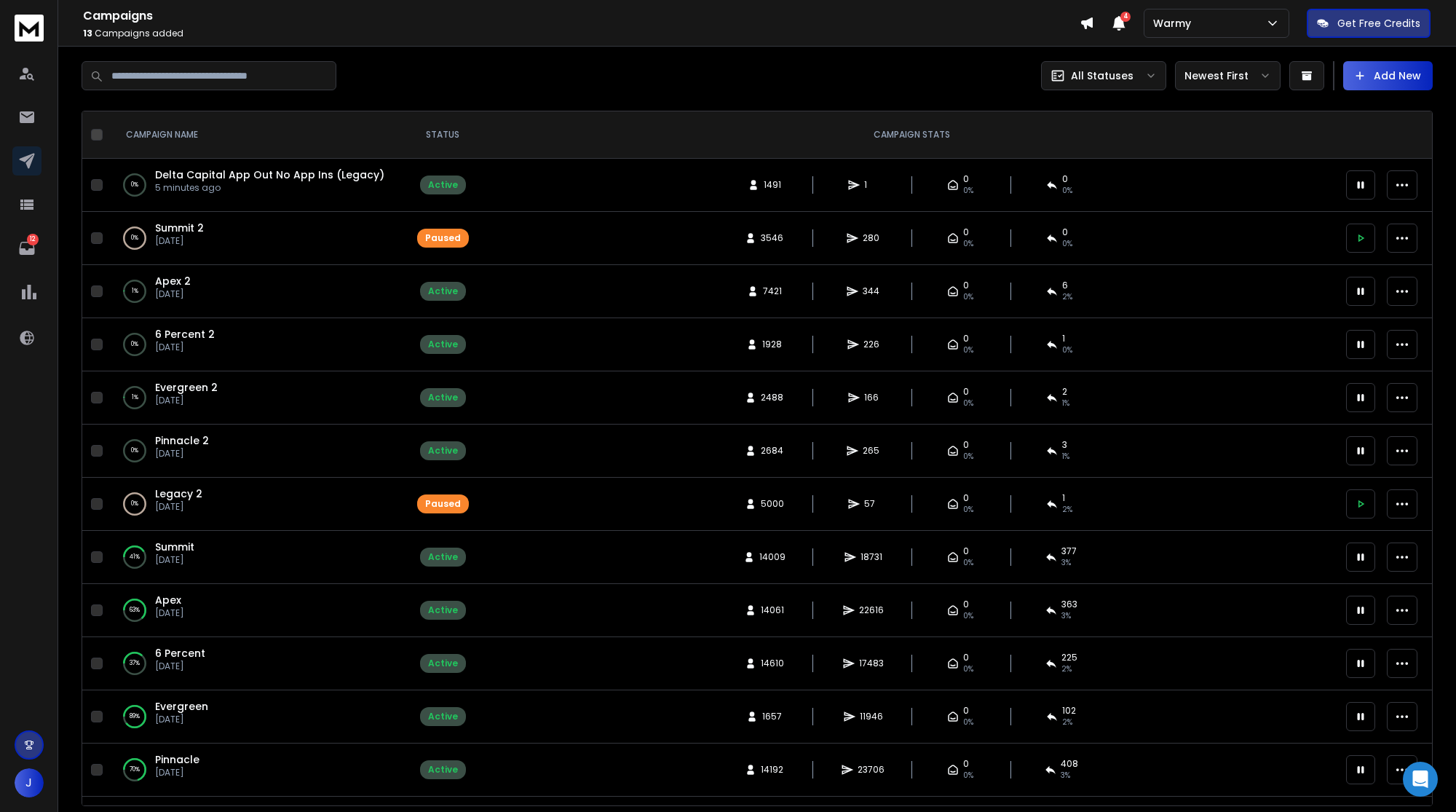
click at [619, 187] on div "1491 1 0 0% 0 0 %" at bounding box center [912, 185] width 834 height 24
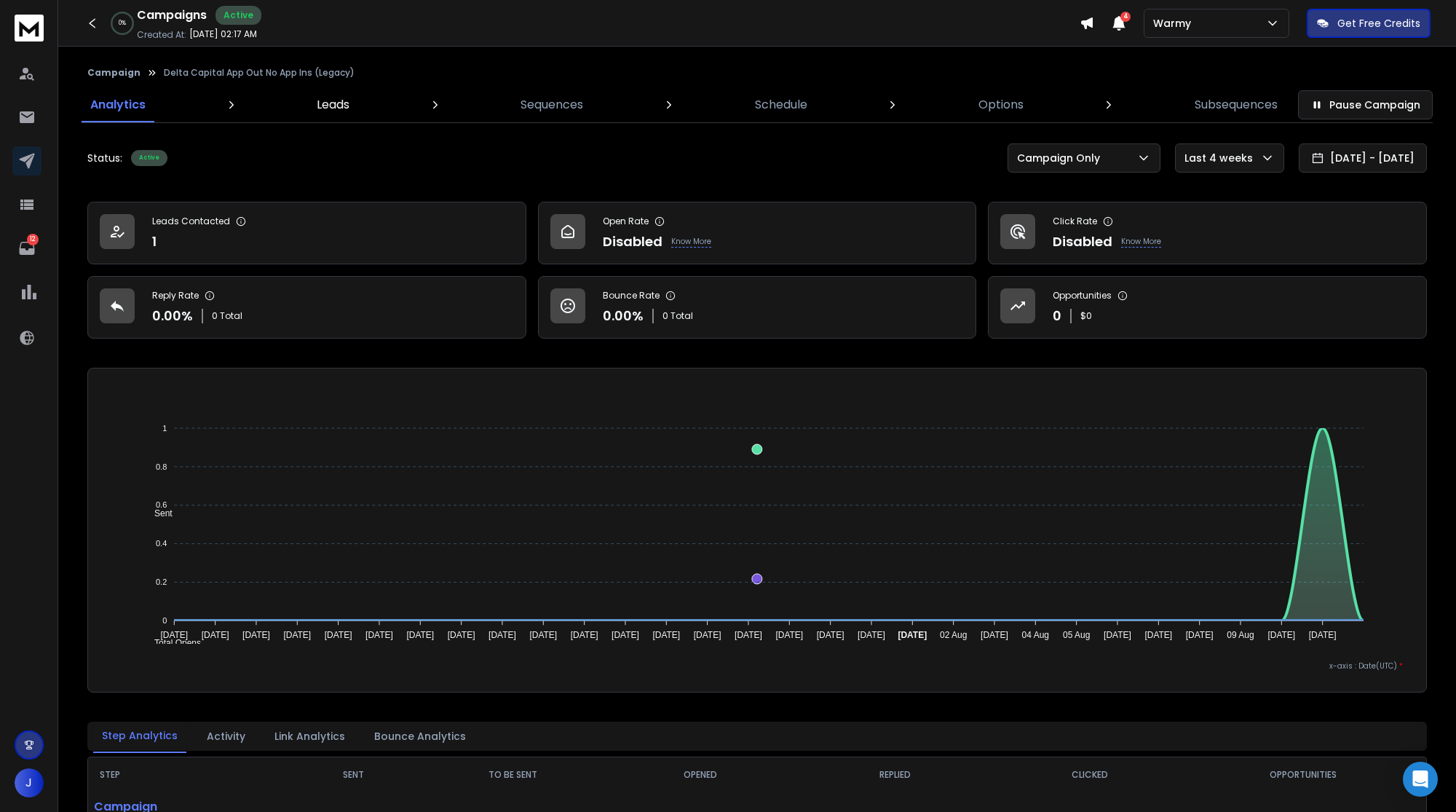
click at [330, 98] on p "Leads" at bounding box center [333, 105] width 33 height 18
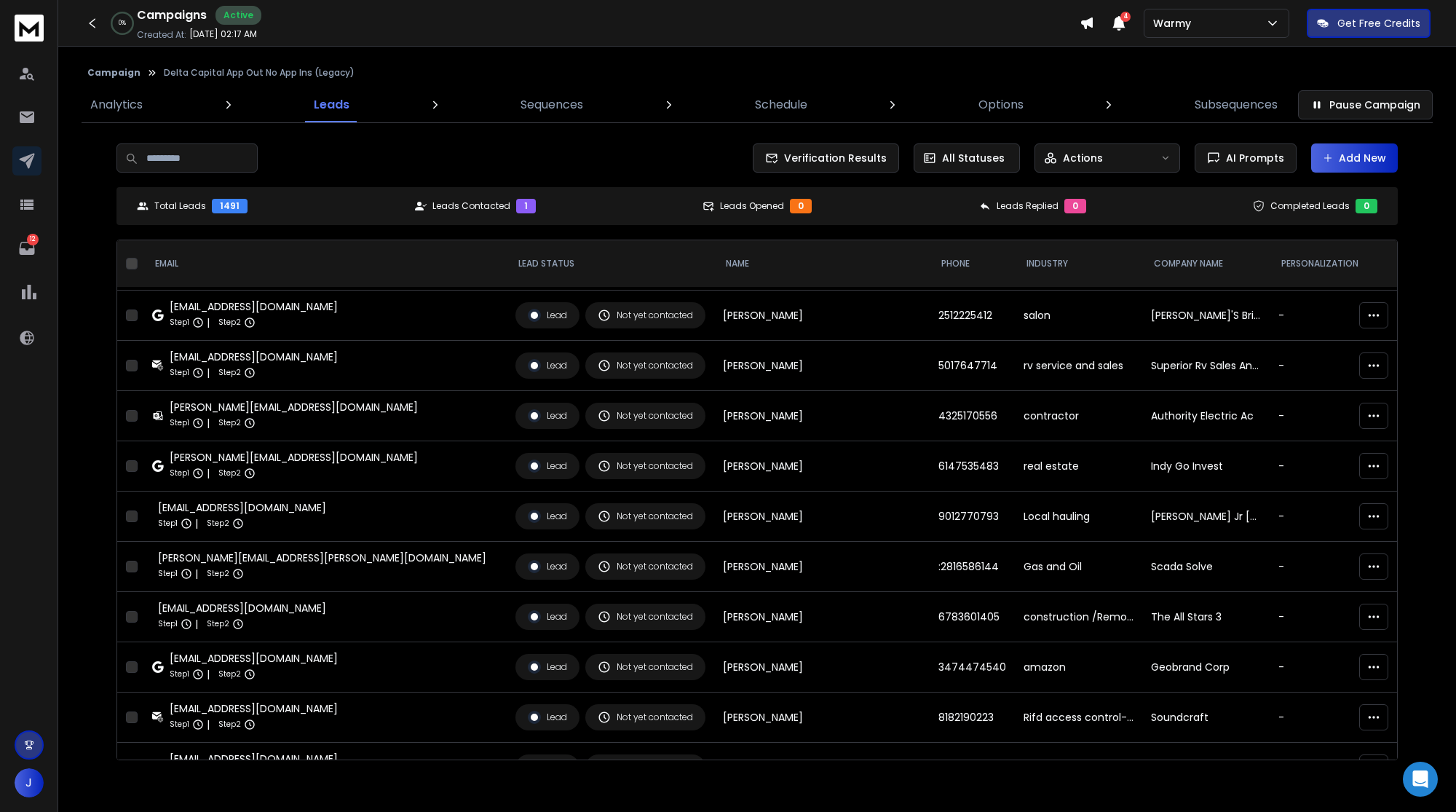
scroll to position [1611, 0]
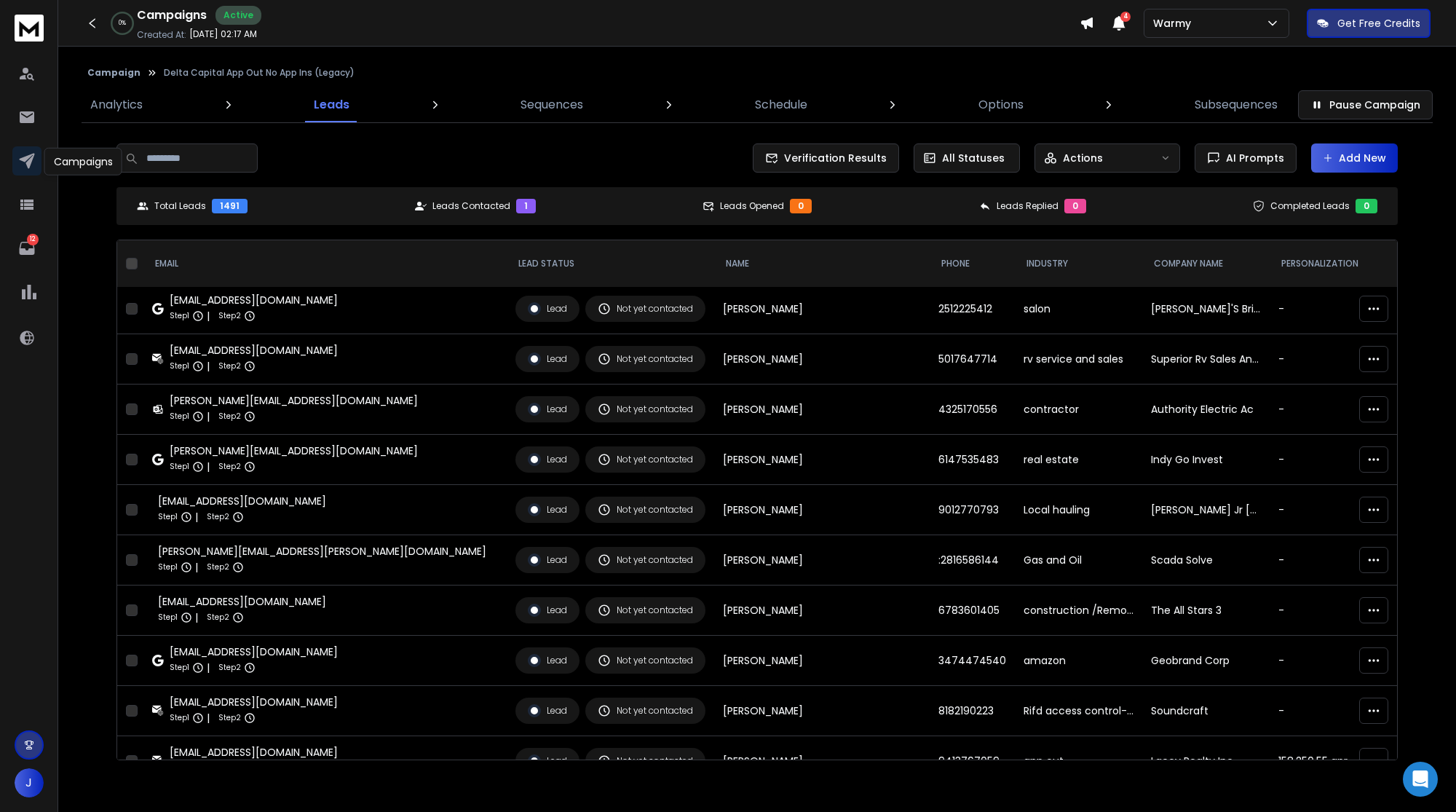
click at [18, 152] on icon at bounding box center [27, 161] width 18 height 18
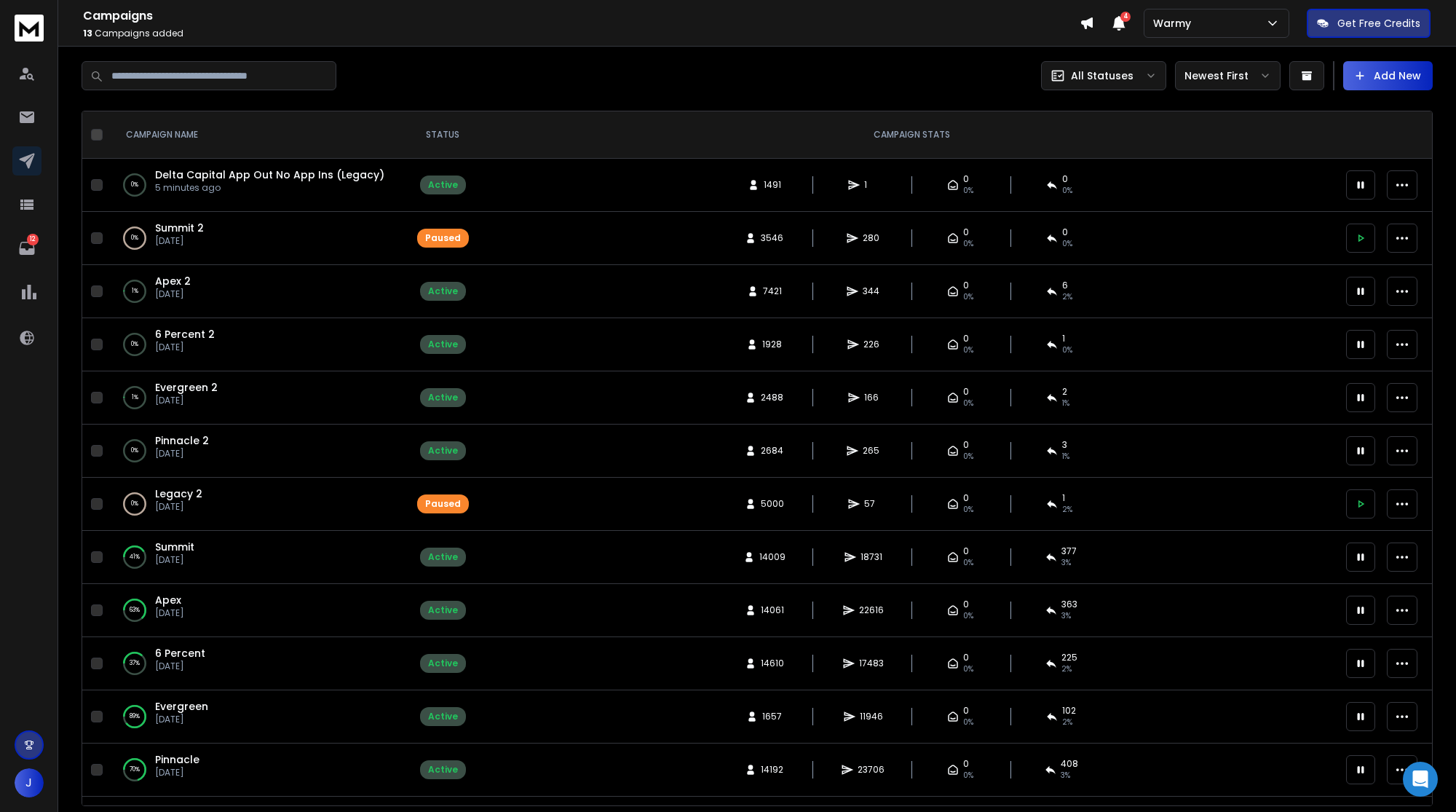
click at [243, 178] on span "Delta Capital App Out No App Ins (Legacy)" at bounding box center [270, 175] width 229 height 15
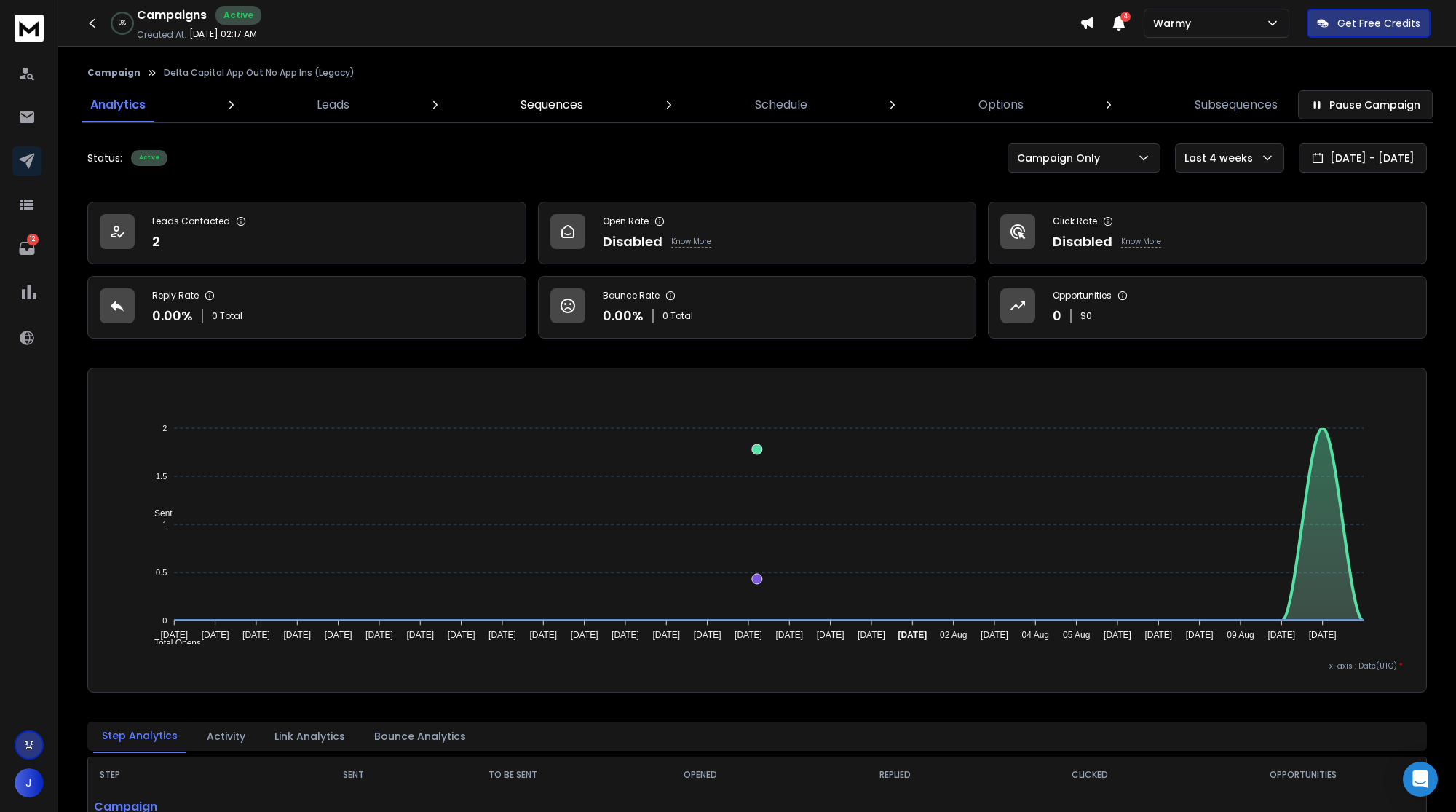
click at [548, 109] on p "Sequences" at bounding box center [551, 105] width 63 height 18
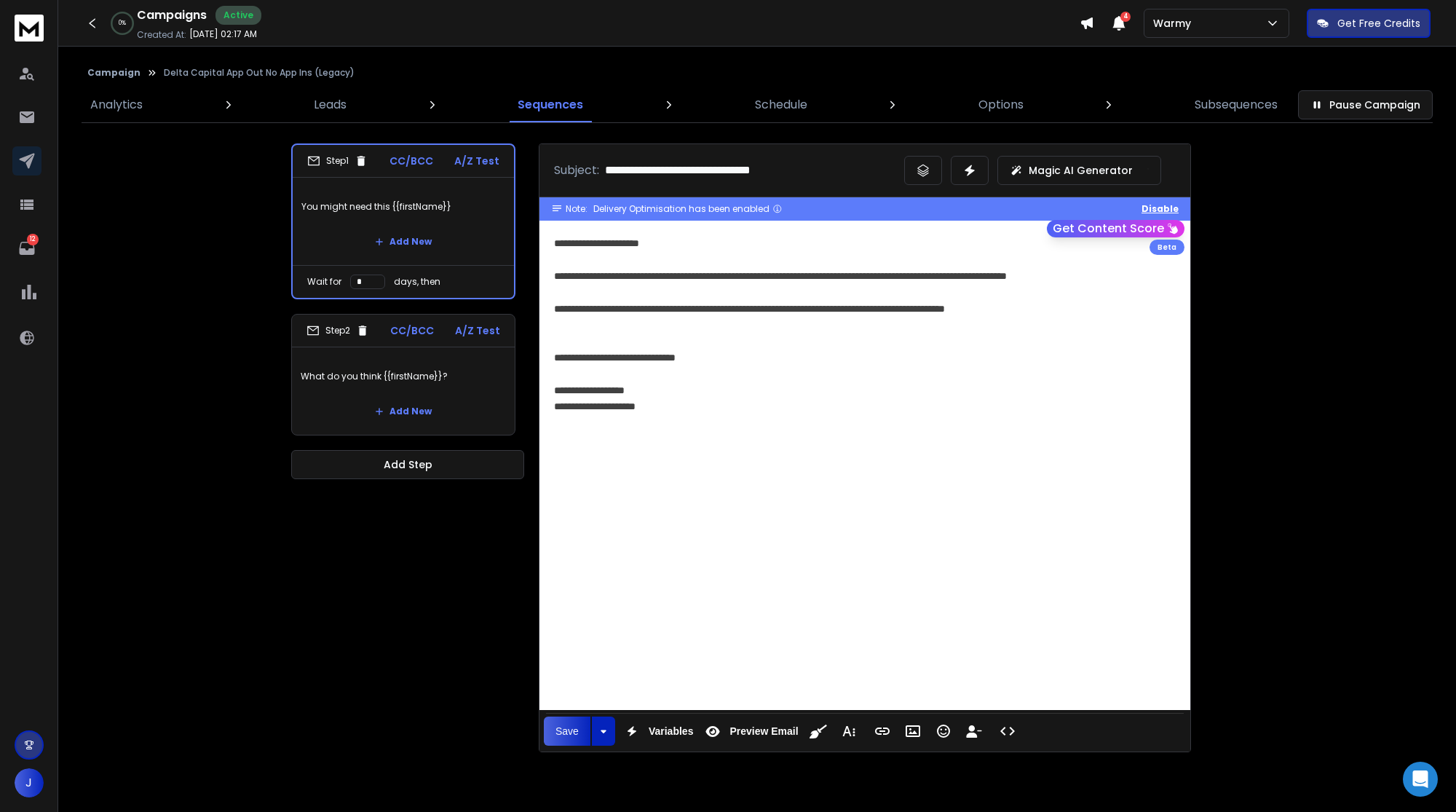
click at [429, 388] on p "What do you think {{firstName}}?" at bounding box center [404, 376] width 205 height 41
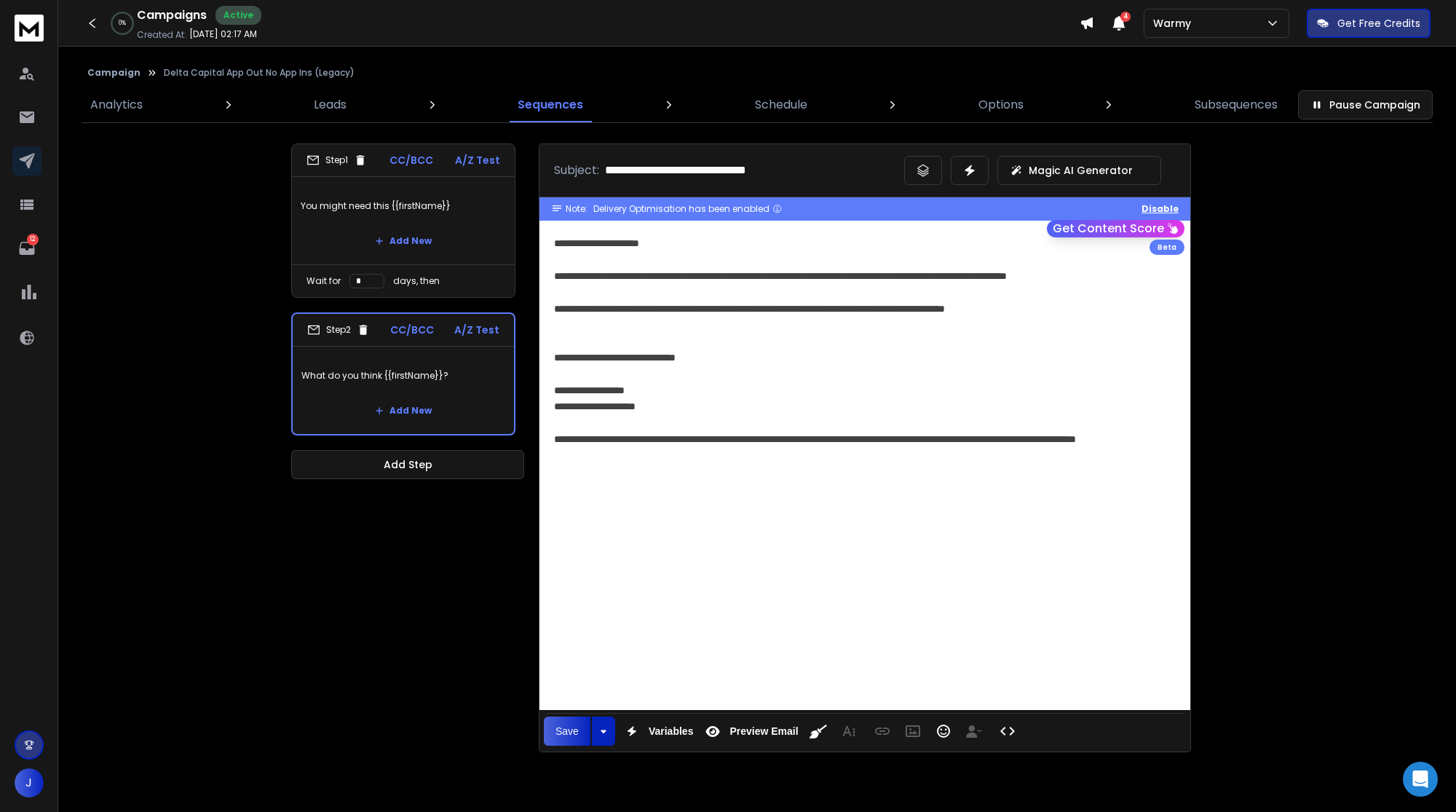
click at [406, 201] on p "You might need this {{firstName}}" at bounding box center [404, 205] width 205 height 41
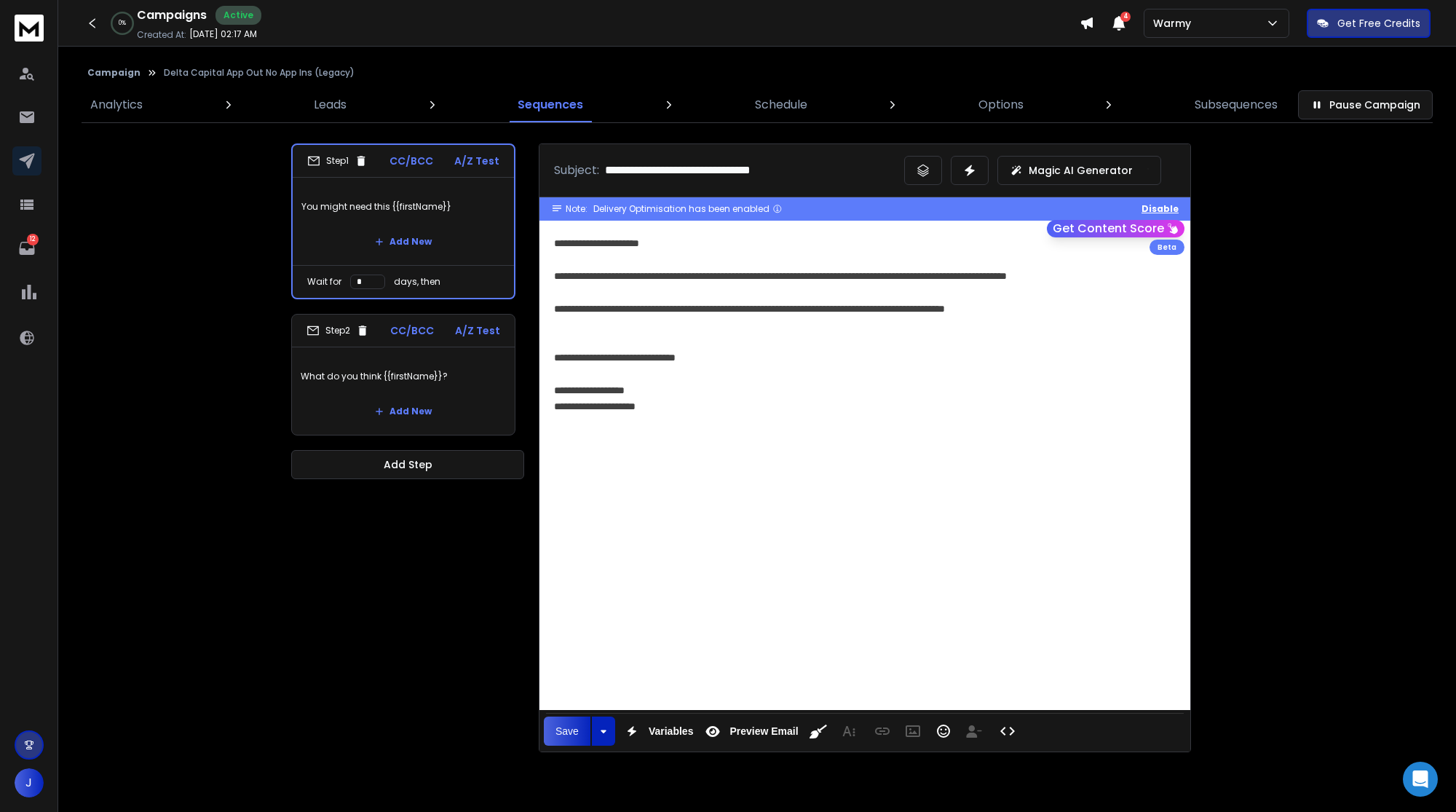
click at [394, 373] on p "What do you think {{firstName}}?" at bounding box center [404, 376] width 205 height 41
type input "**********"
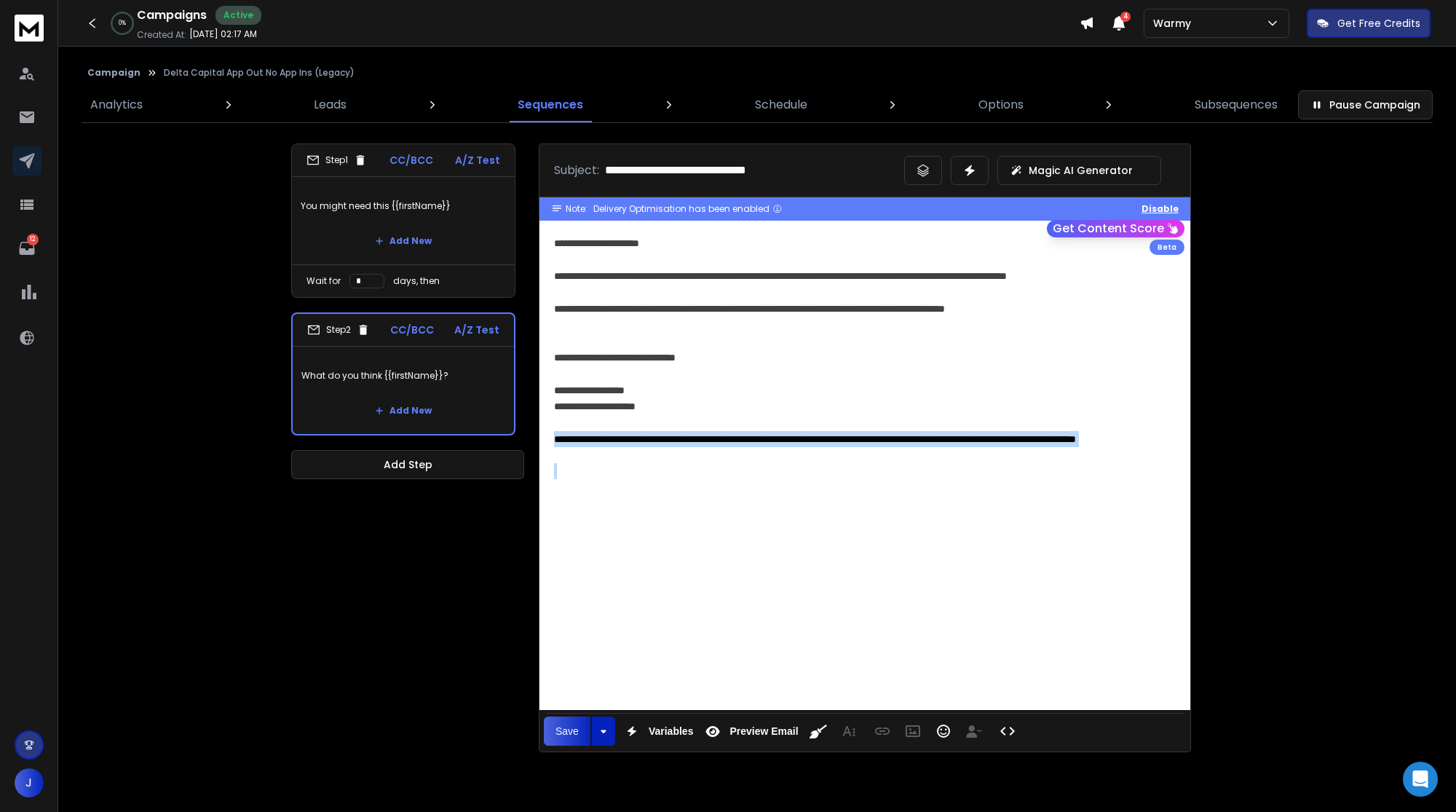
drag, startPoint x: 628, startPoint y: 468, endPoint x: 545, endPoint y: 439, distance: 87.9
click at [545, 439] on div "**********" at bounding box center [865, 465] width 651 height 489
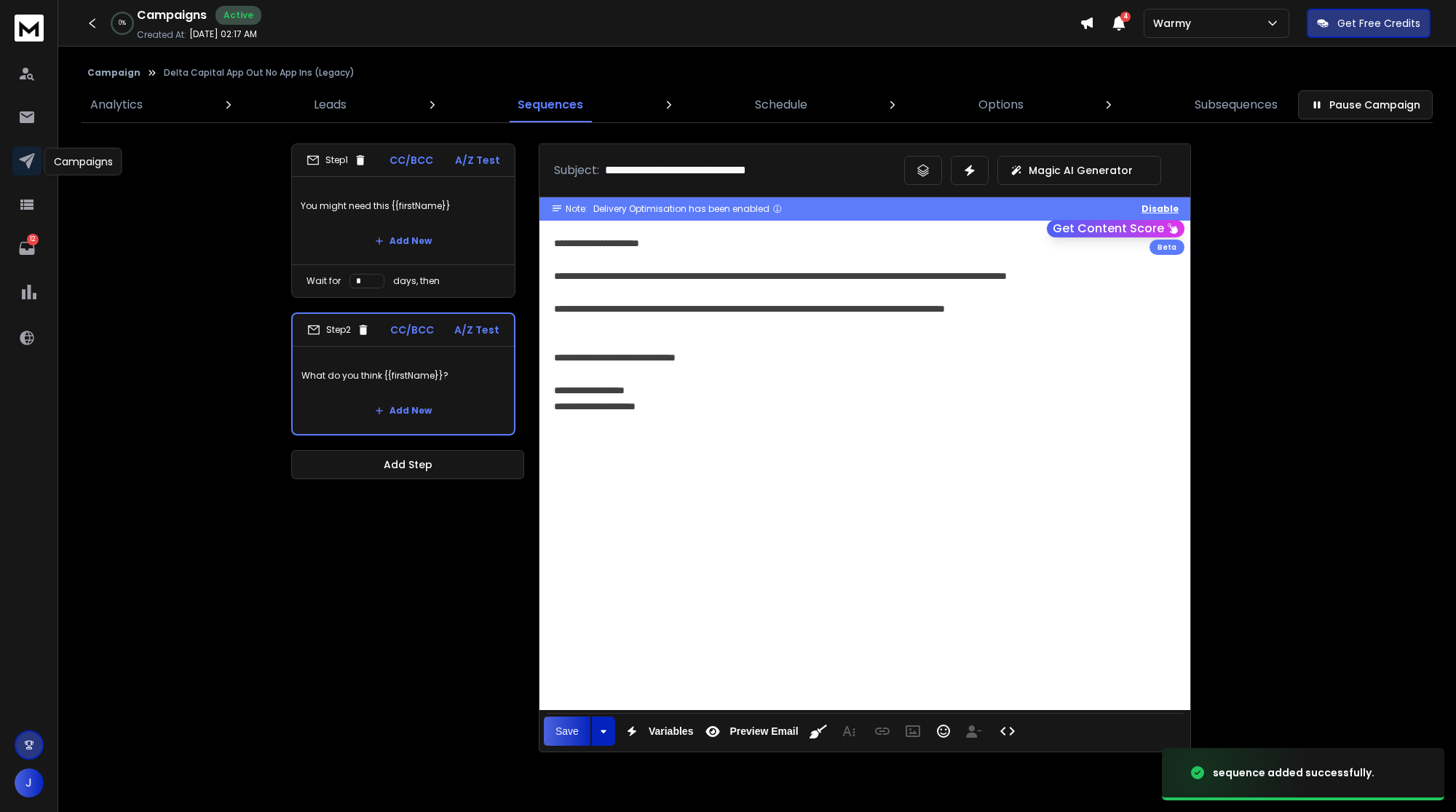
click at [22, 163] on icon at bounding box center [27, 161] width 18 height 18
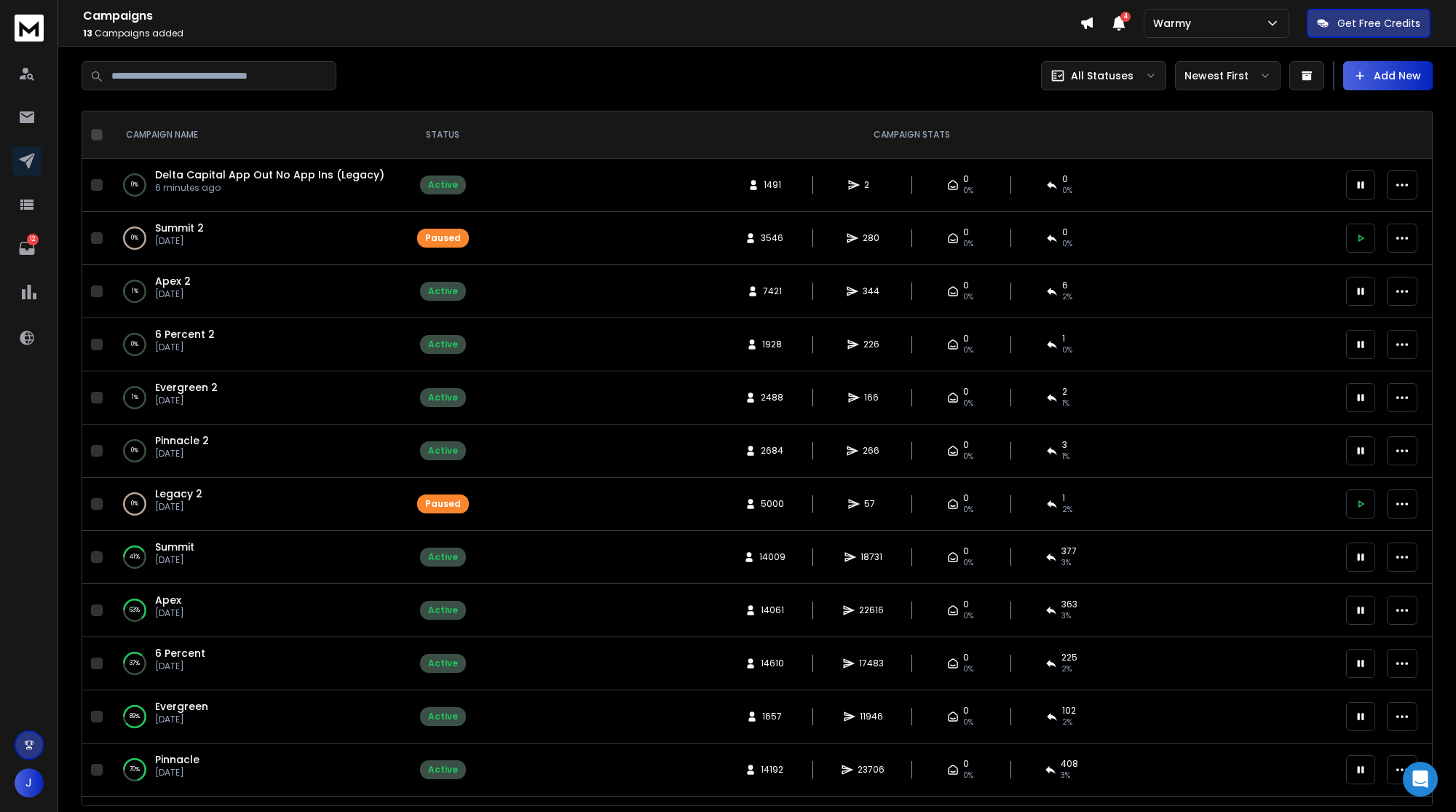
scroll to position [50, 0]
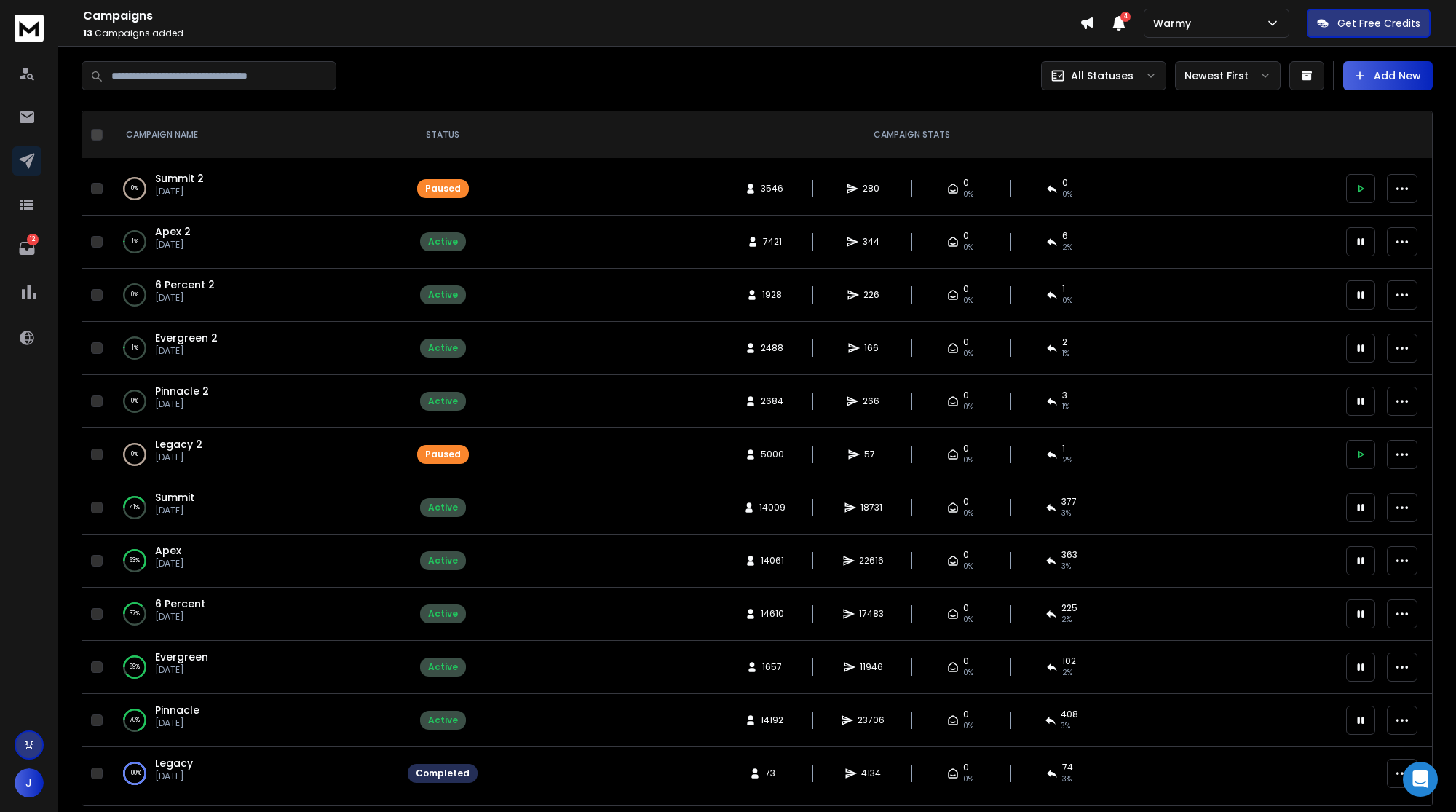
click at [252, 728] on div "70 % Pinnacle 2 months ago" at bounding box center [254, 720] width 262 height 35
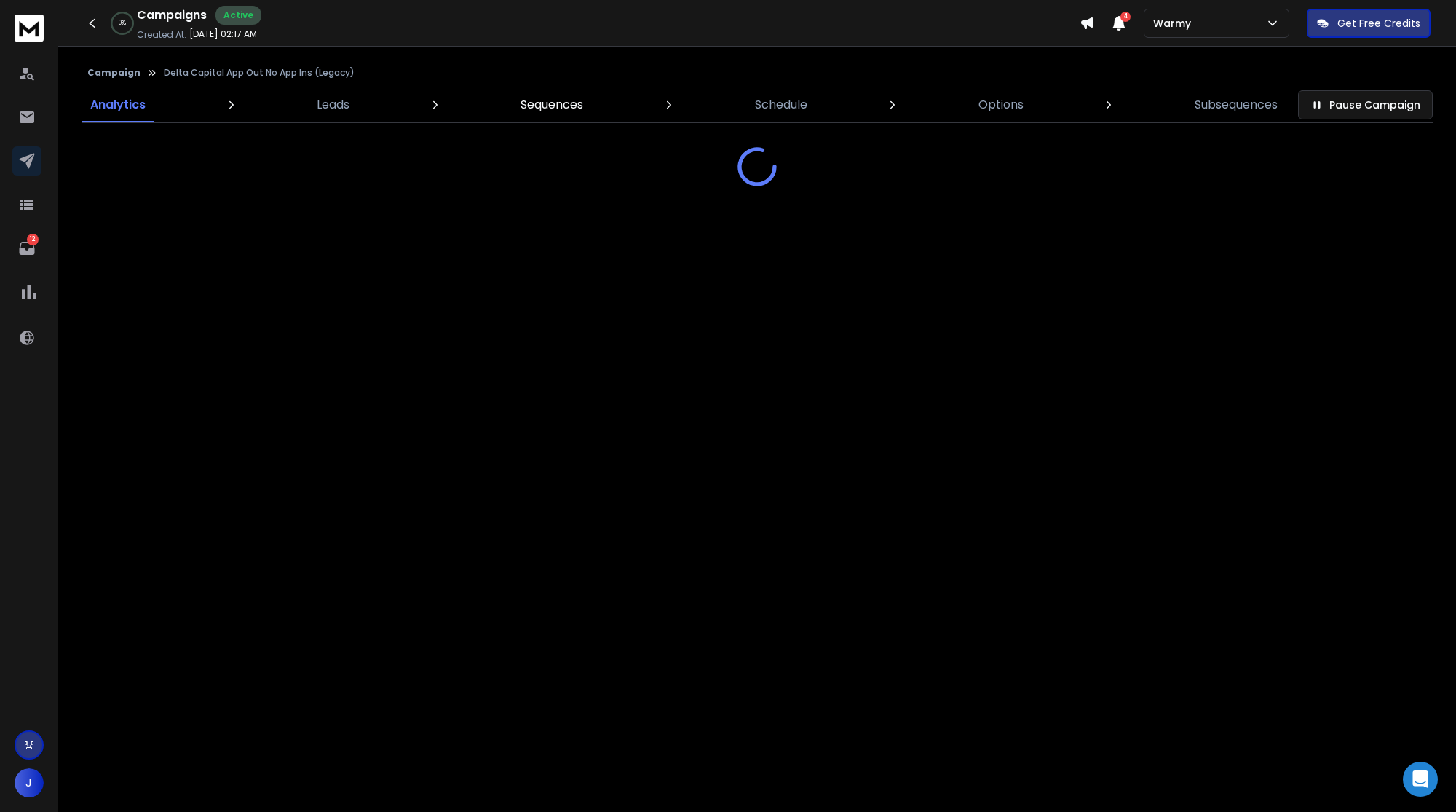
click at [543, 109] on p "Sequences" at bounding box center [551, 105] width 63 height 18
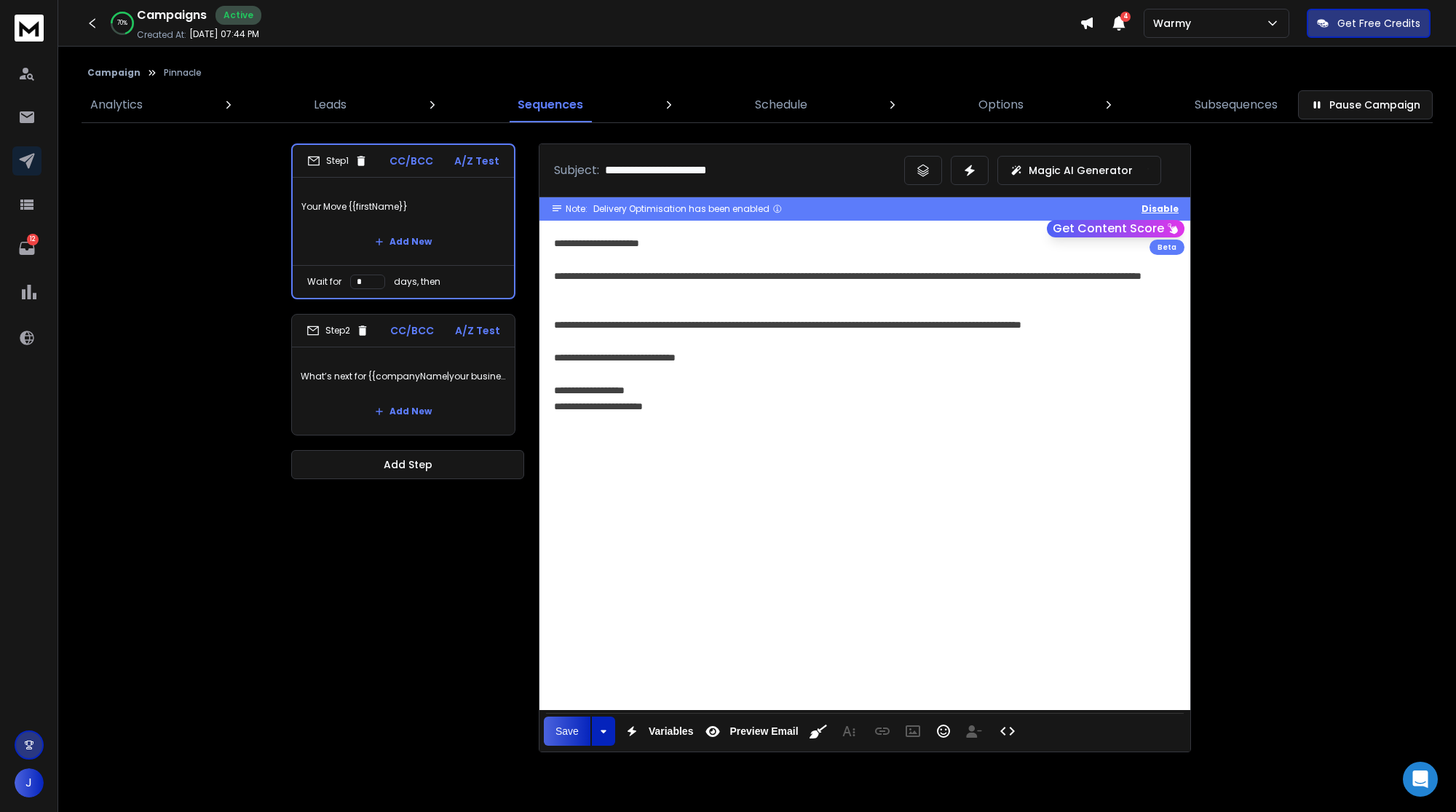
click at [407, 375] on p "What’s next for {{companyName|your business}}?" at bounding box center [404, 376] width 205 height 41
type input "**********"
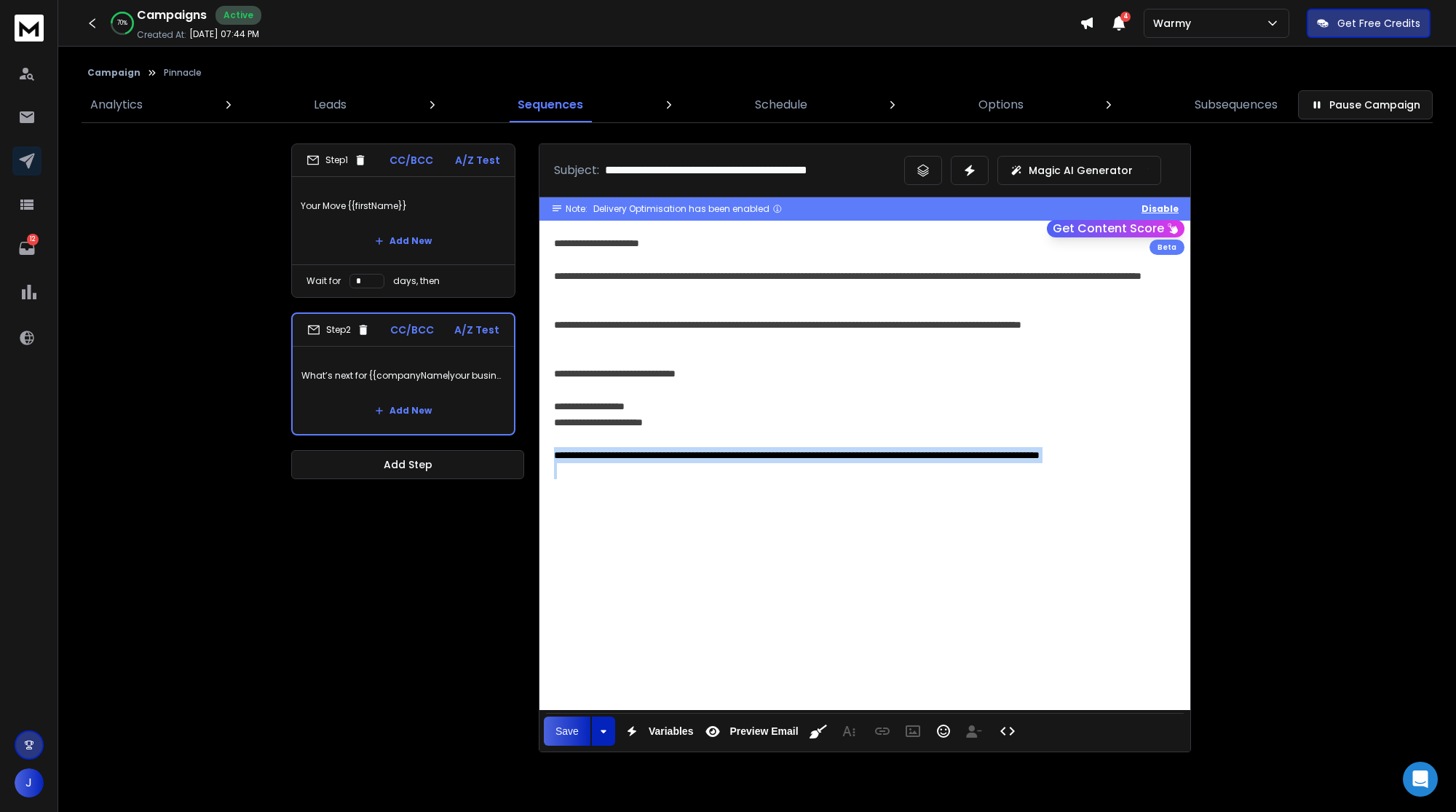
drag, startPoint x: 660, startPoint y: 484, endPoint x: 537, endPoint y: 451, distance: 127.3
click at [537, 451] on div "**********" at bounding box center [757, 448] width 932 height 609
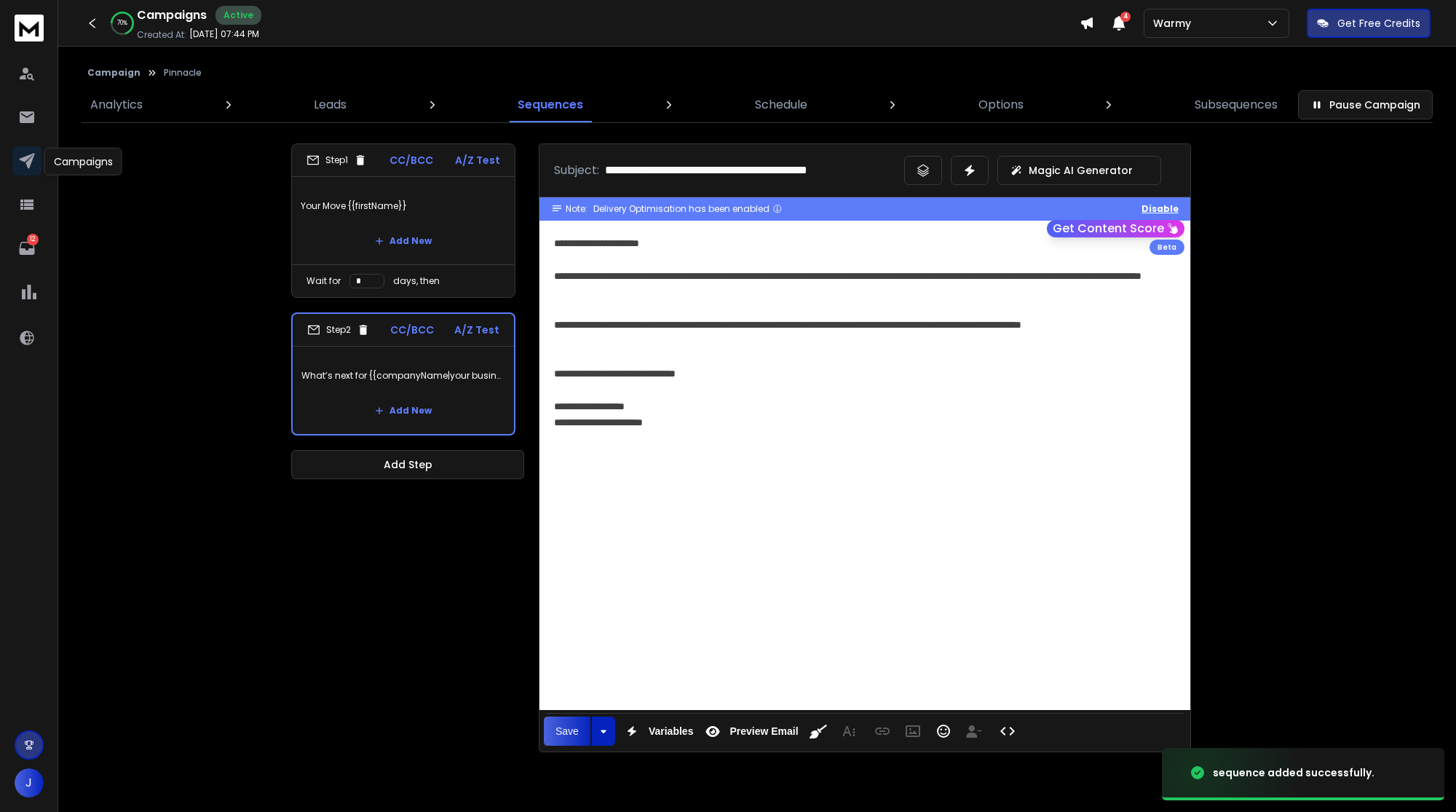
click at [33, 163] on icon at bounding box center [27, 161] width 18 height 18
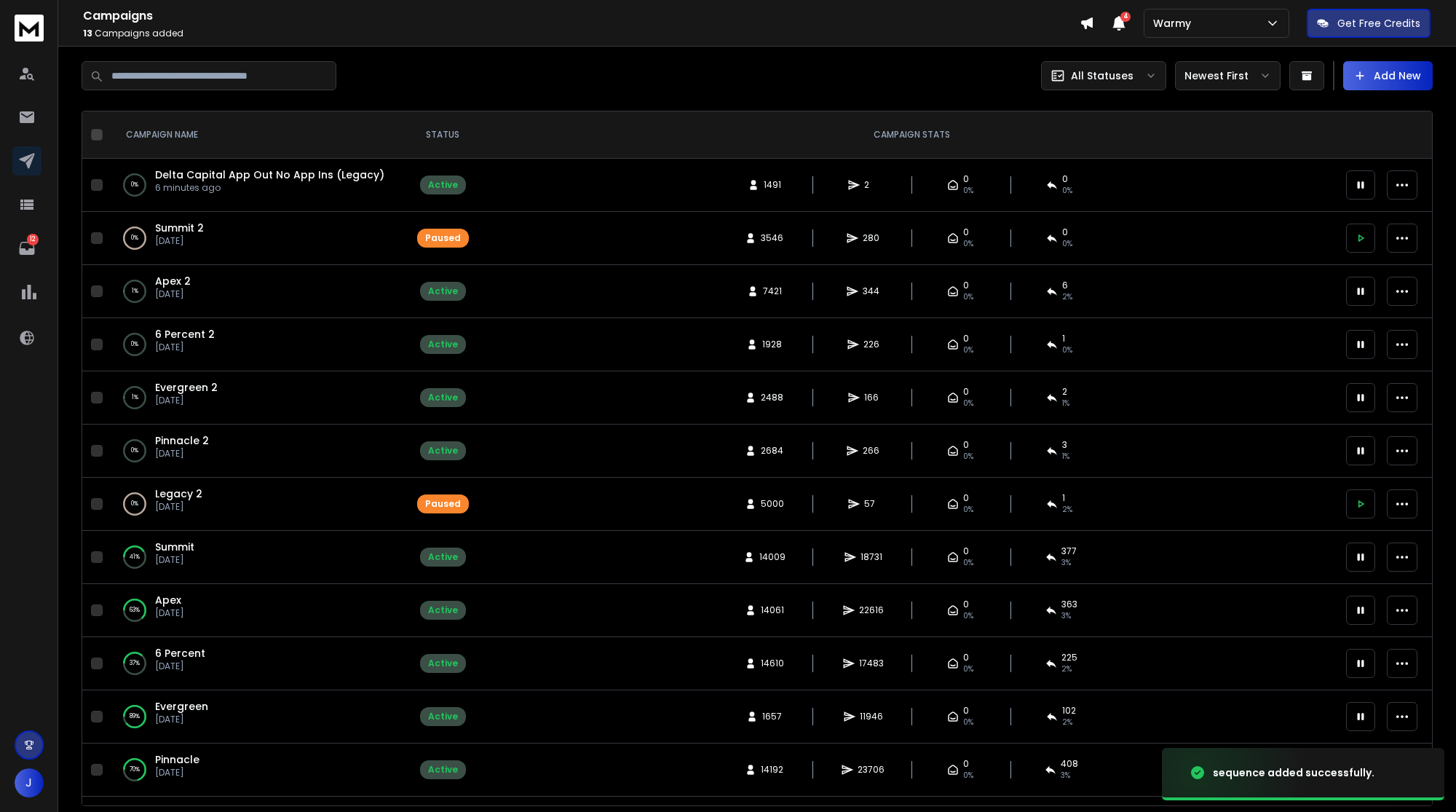
click at [218, 714] on div "89 % Evergreen 2 months ago" at bounding box center [254, 716] width 262 height 35
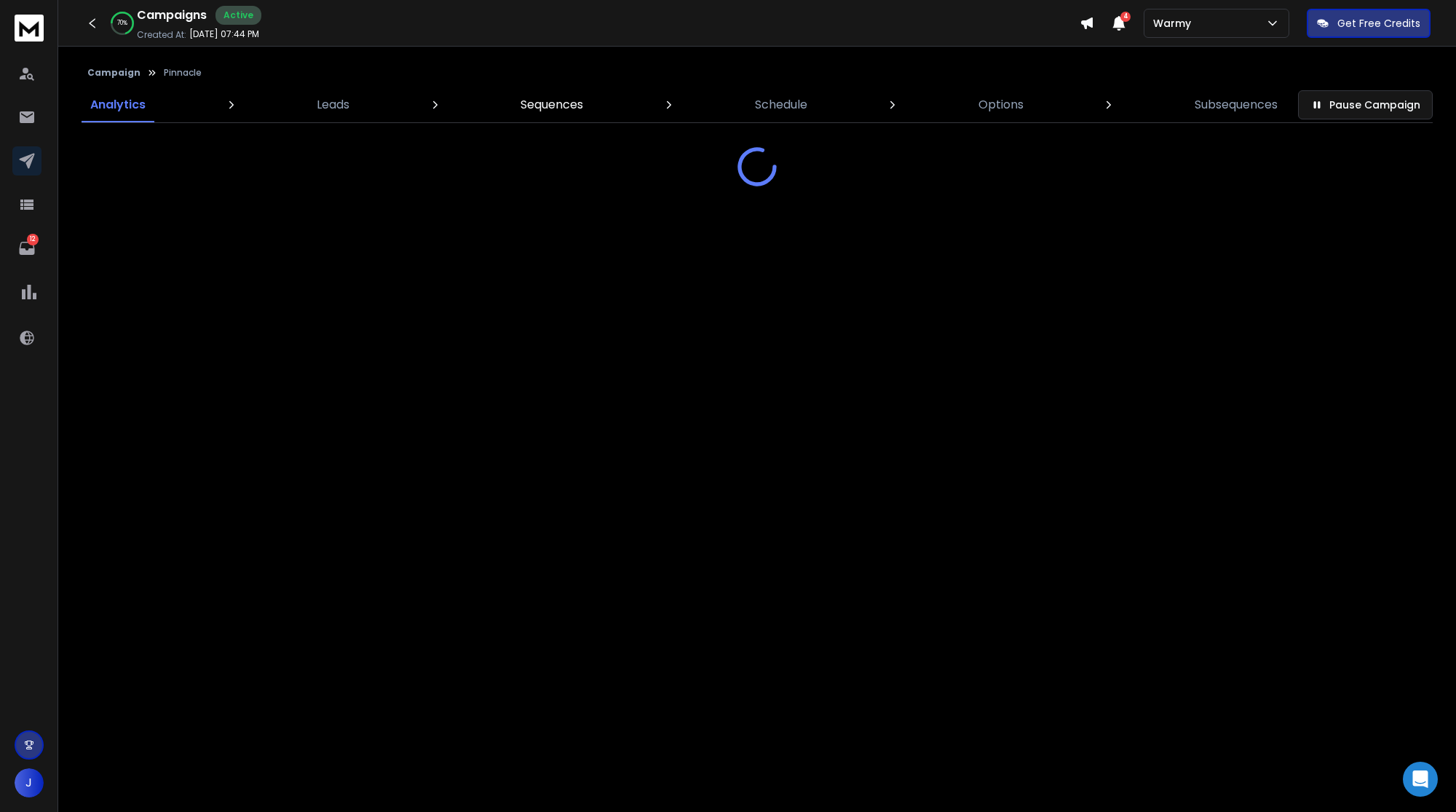
click at [533, 95] on link "Sequences" at bounding box center [552, 104] width 80 height 35
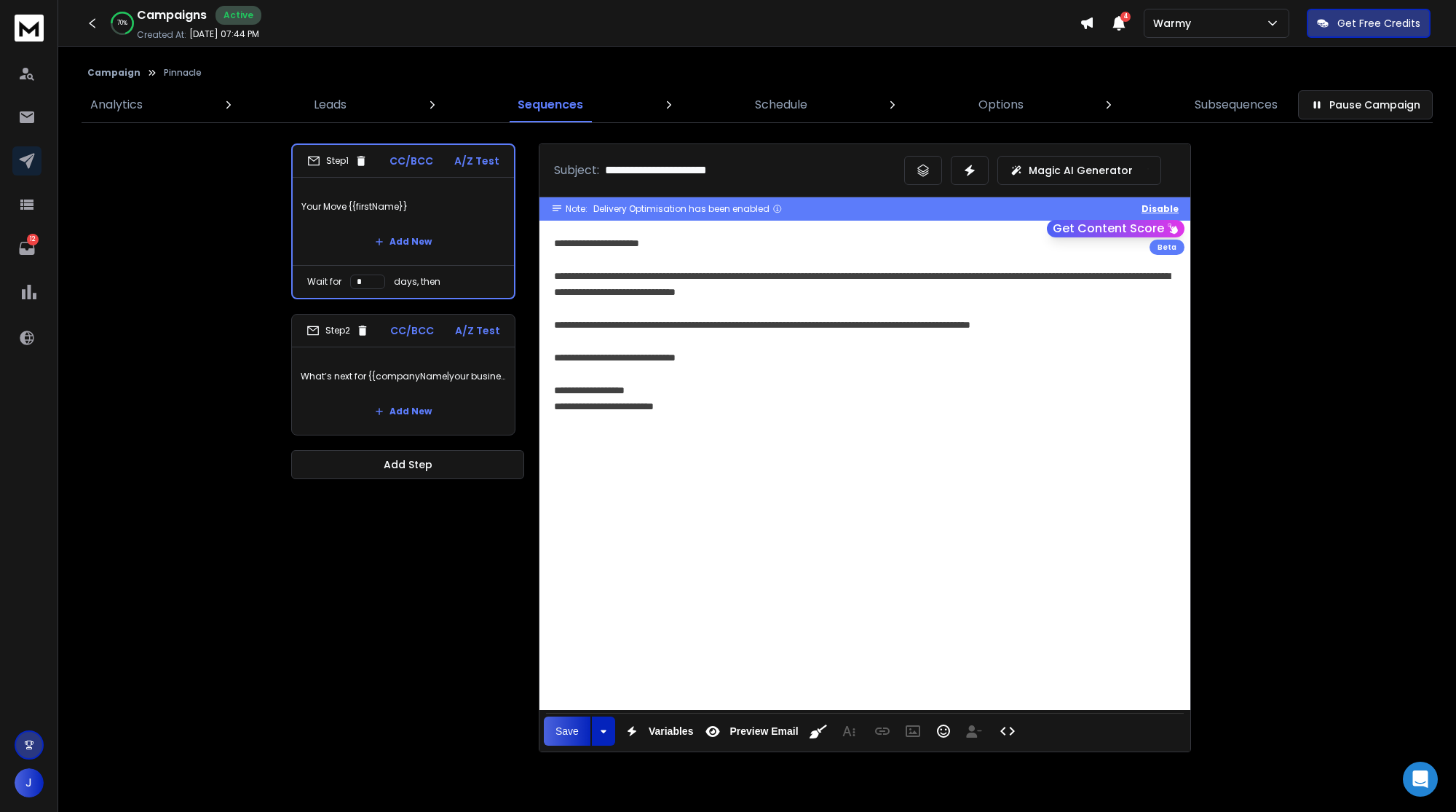
click at [455, 368] on p "What’s next for {{companyName|your business}}?" at bounding box center [404, 376] width 205 height 41
type input "**********"
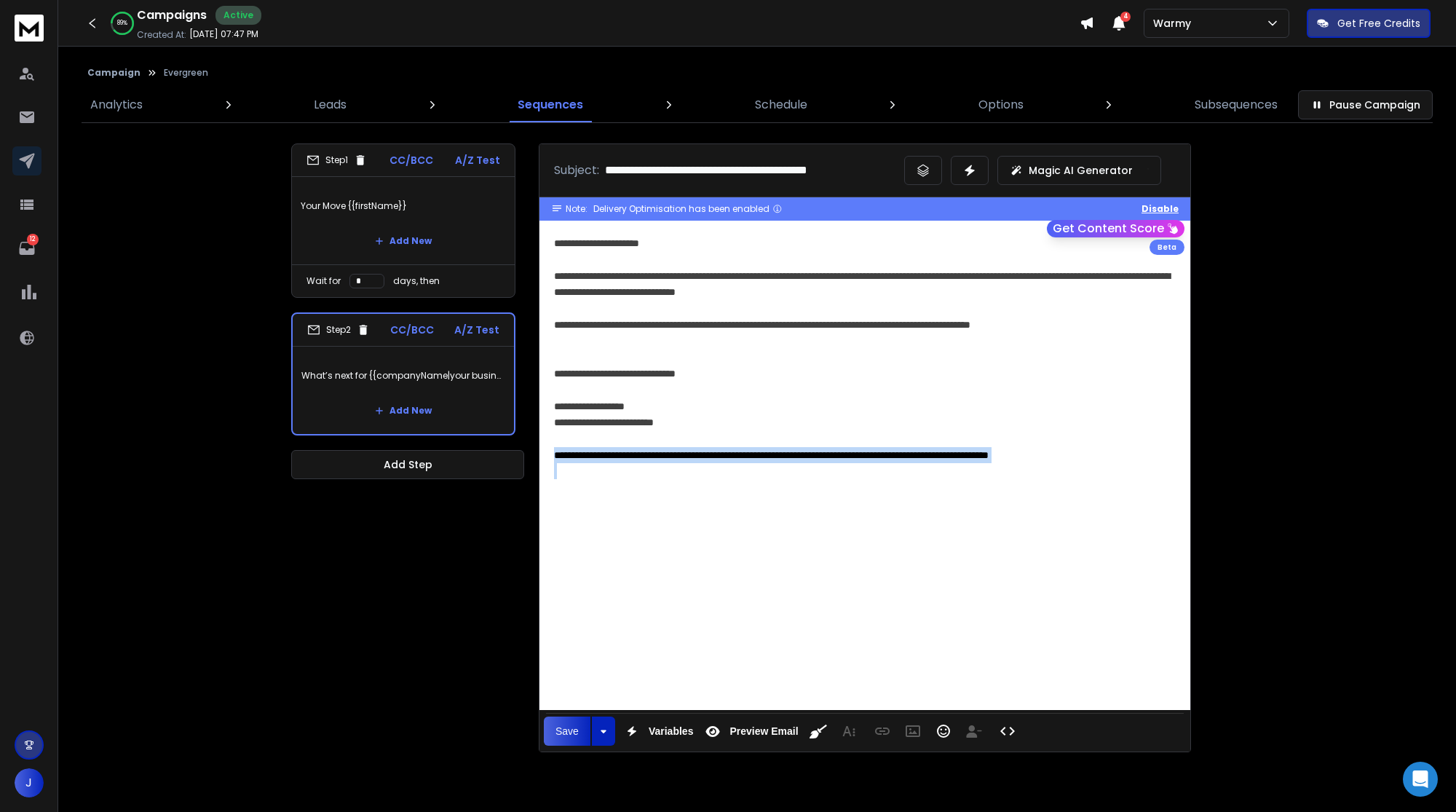
drag, startPoint x: 717, startPoint y: 512, endPoint x: 526, endPoint y: 460, distance: 198.0
click at [526, 460] on div "**********" at bounding box center [757, 448] width 932 height 609
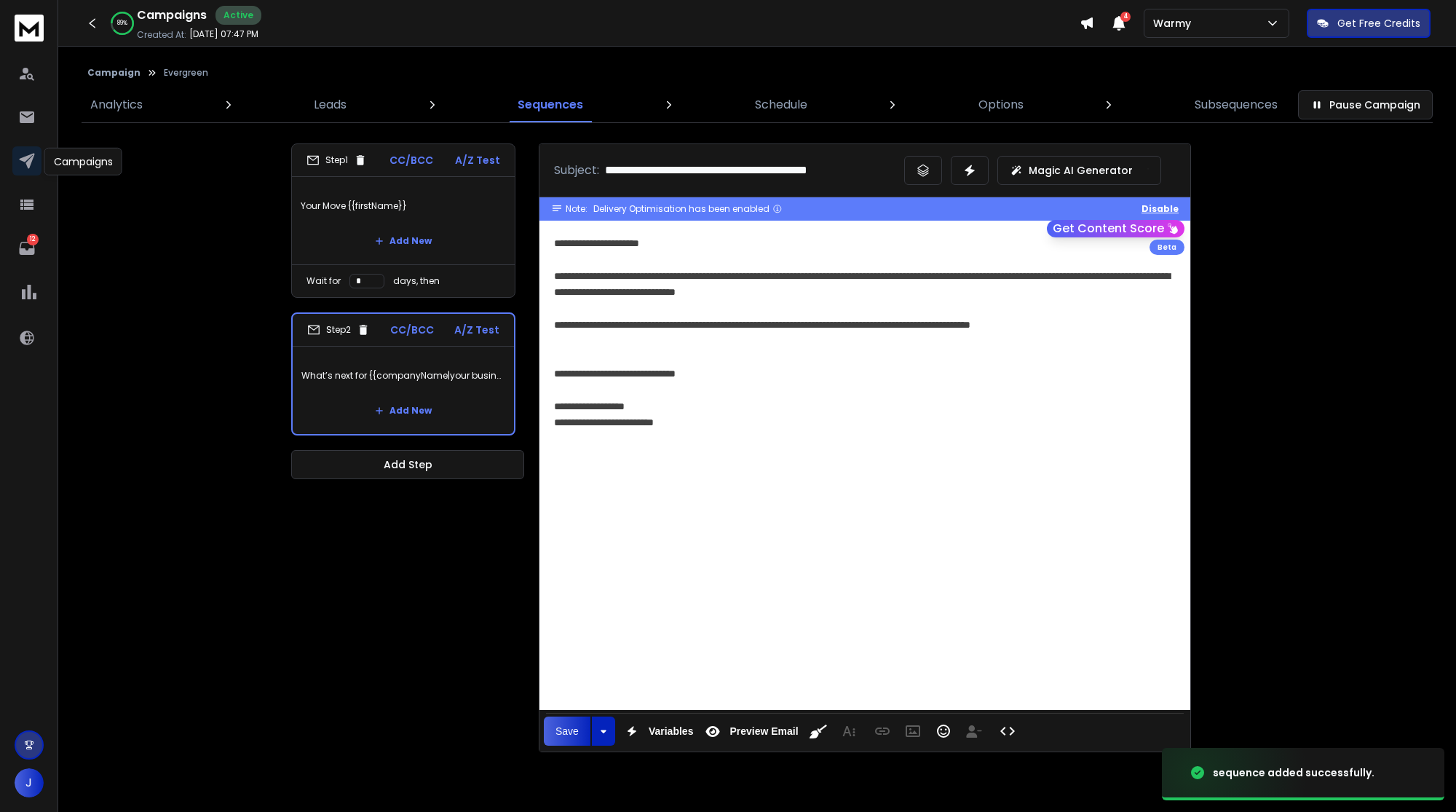
click at [19, 166] on icon at bounding box center [27, 161] width 18 height 18
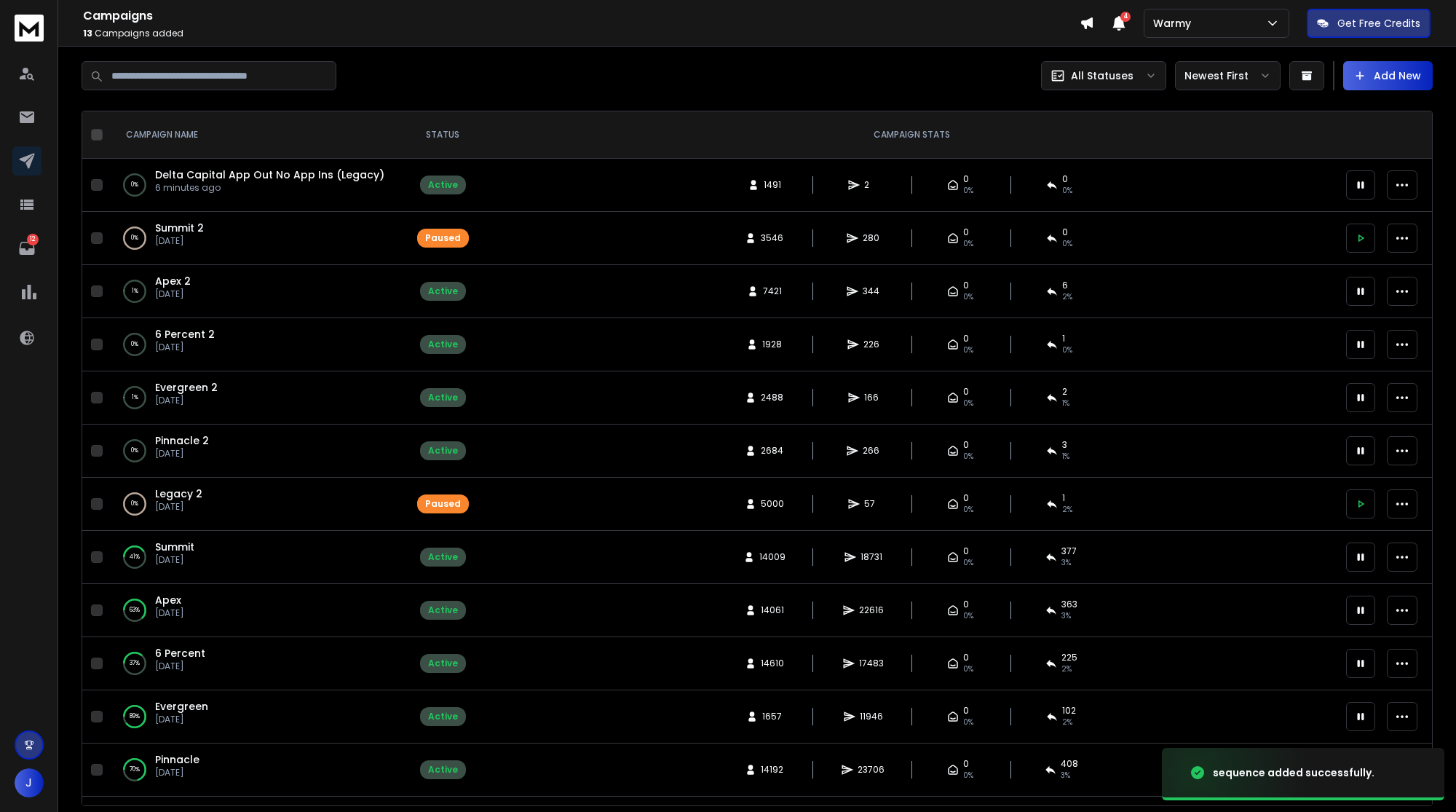
click at [189, 641] on td "37 % 6 Percent 2 months ago" at bounding box center [254, 663] width 290 height 53
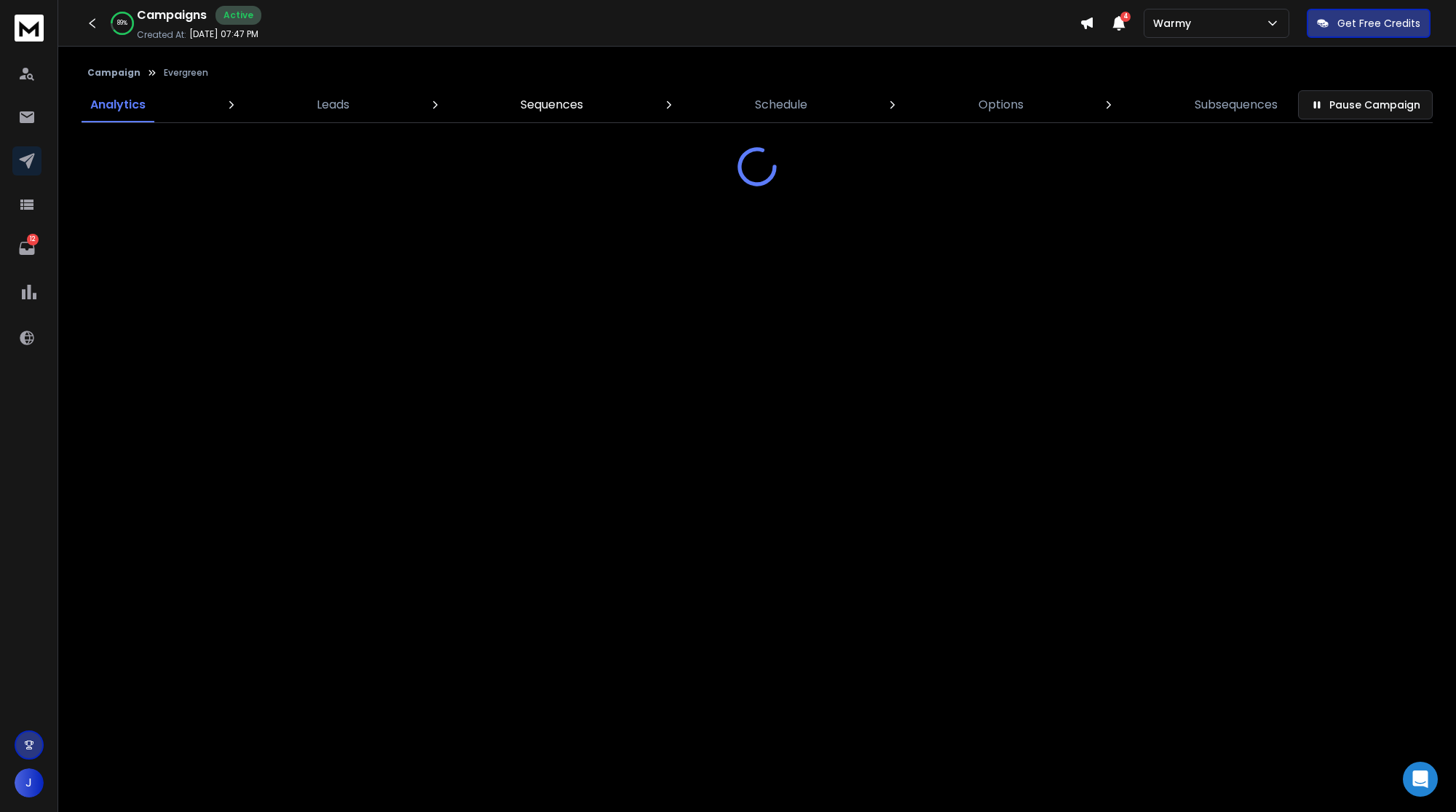
click at [565, 112] on p "Sequences" at bounding box center [551, 105] width 63 height 18
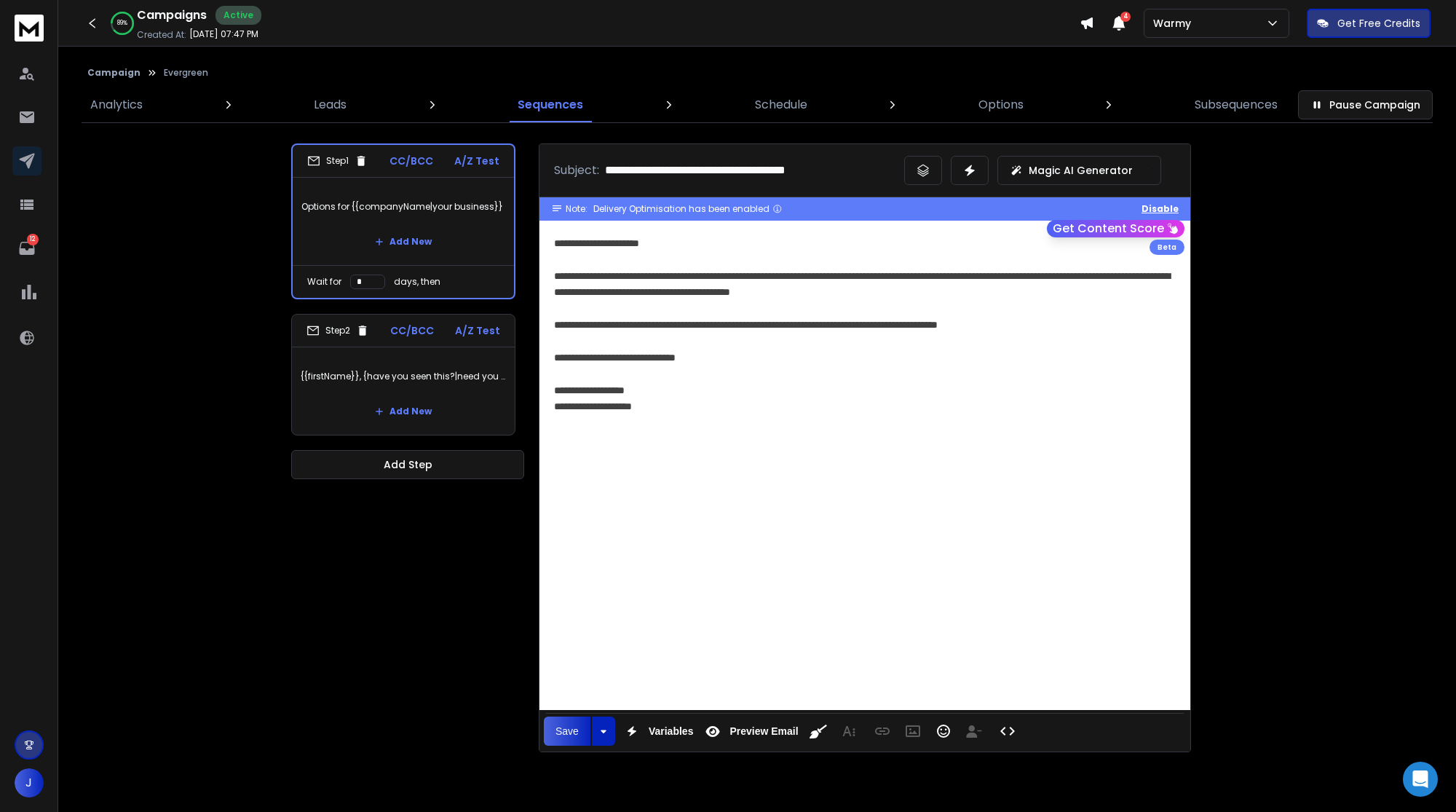
click at [428, 369] on p "{{firstName}}, {have you seen this?|need you to see this|worth a look?|could be…" at bounding box center [404, 376] width 205 height 41
type input "**********"
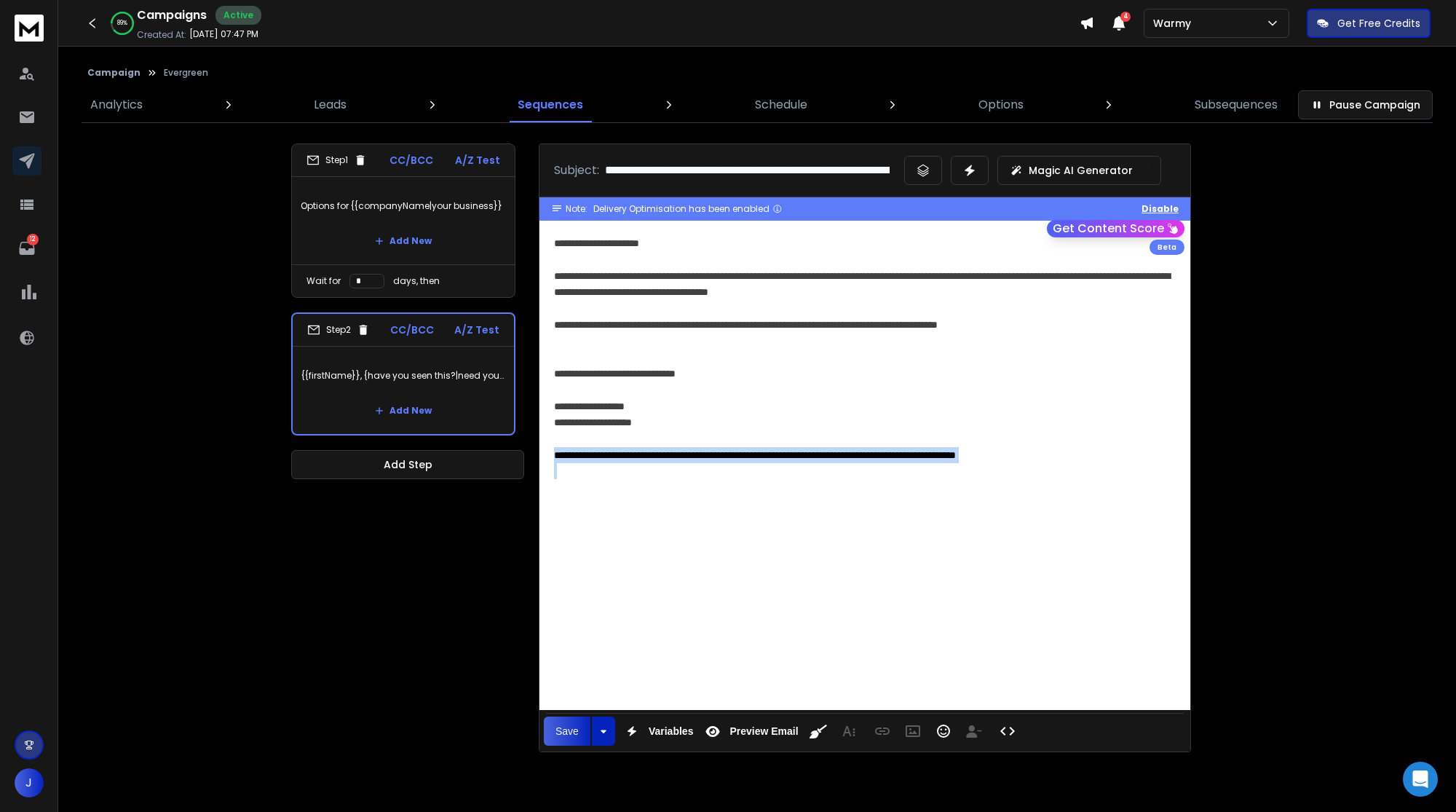
drag, startPoint x: 687, startPoint y: 482, endPoint x: 553, endPoint y: 446, distance: 138.8
click at [553, 446] on div "**********" at bounding box center [865, 465] width 651 height 489
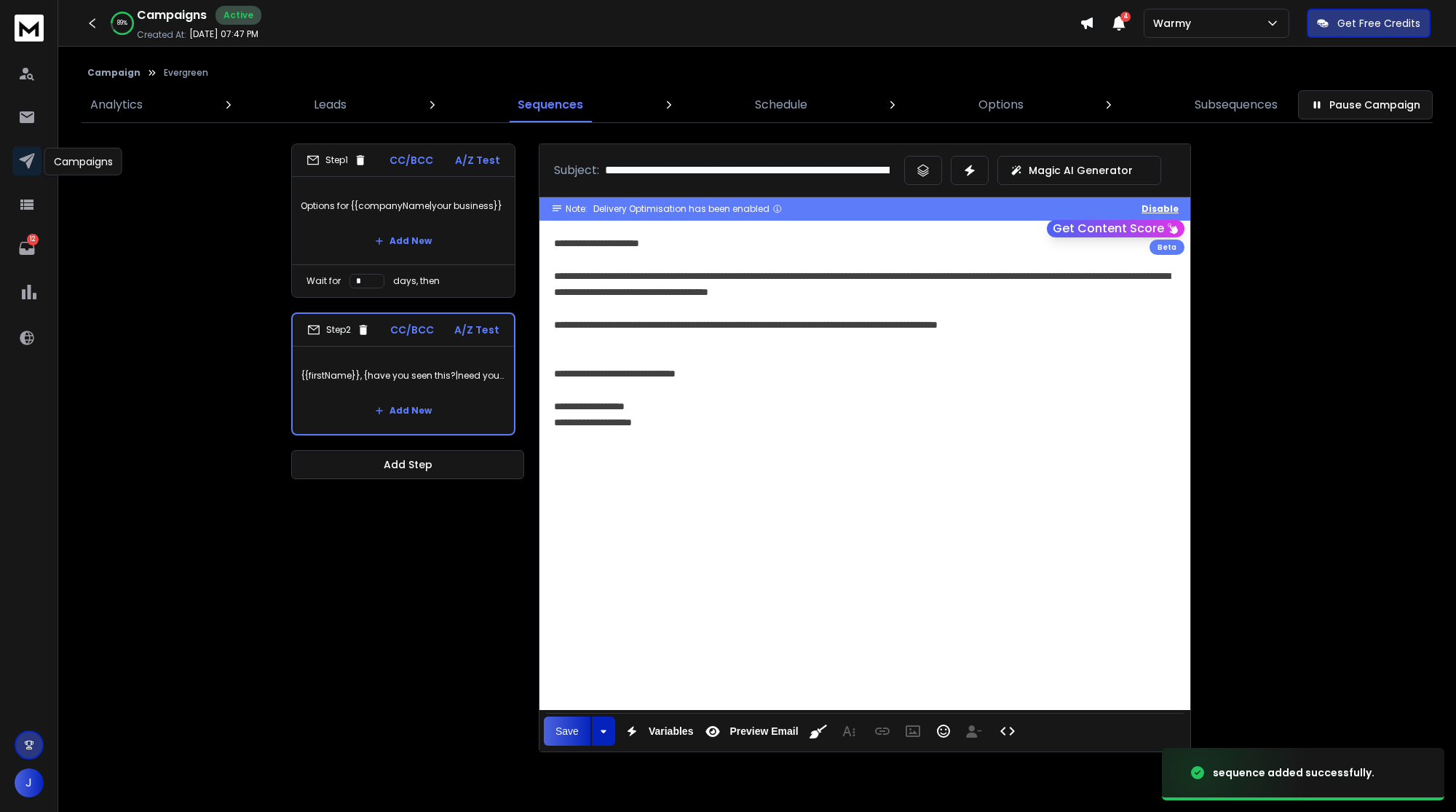
click at [24, 163] on icon at bounding box center [27, 161] width 18 height 18
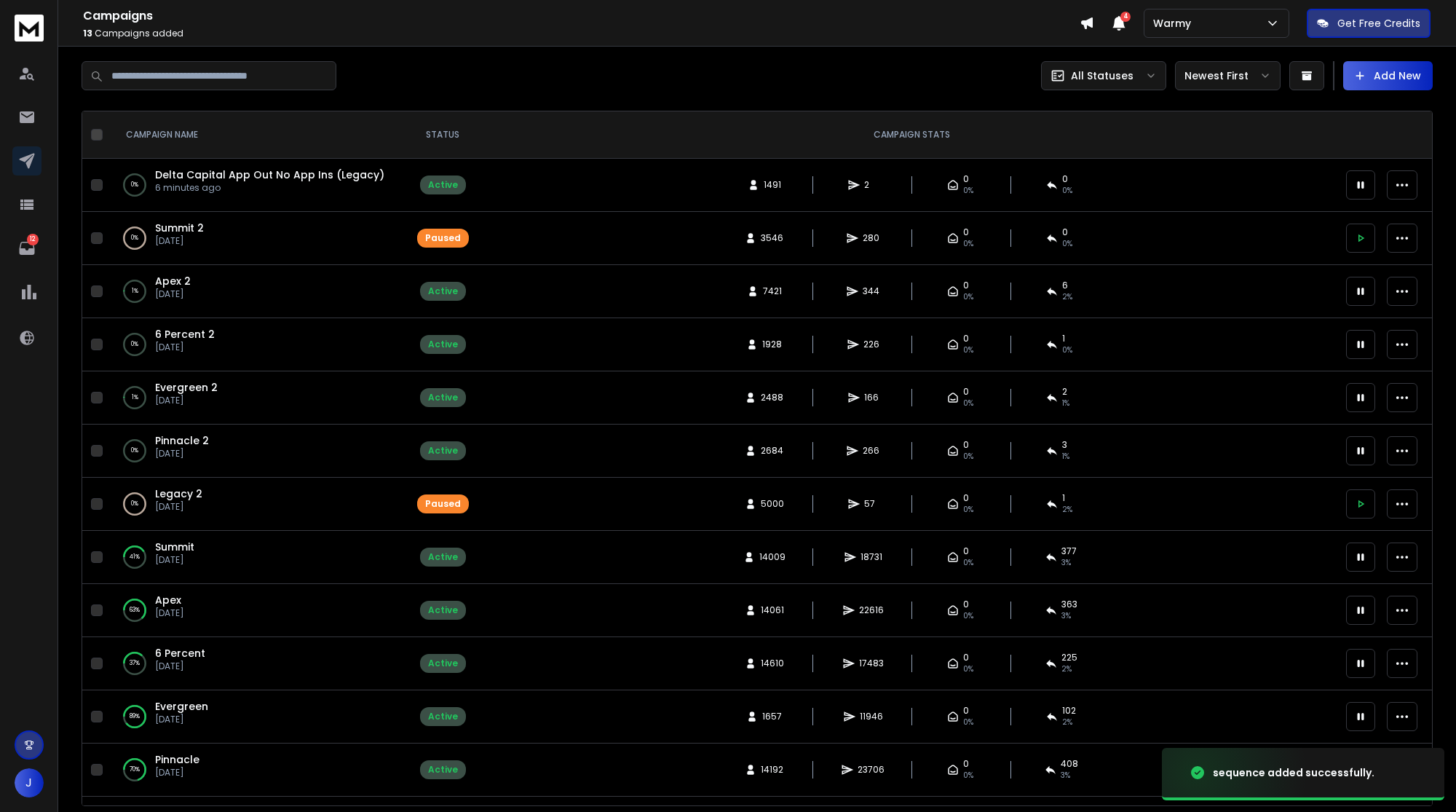
click at [184, 593] on h1 "Apex" at bounding box center [169, 600] width 29 height 15
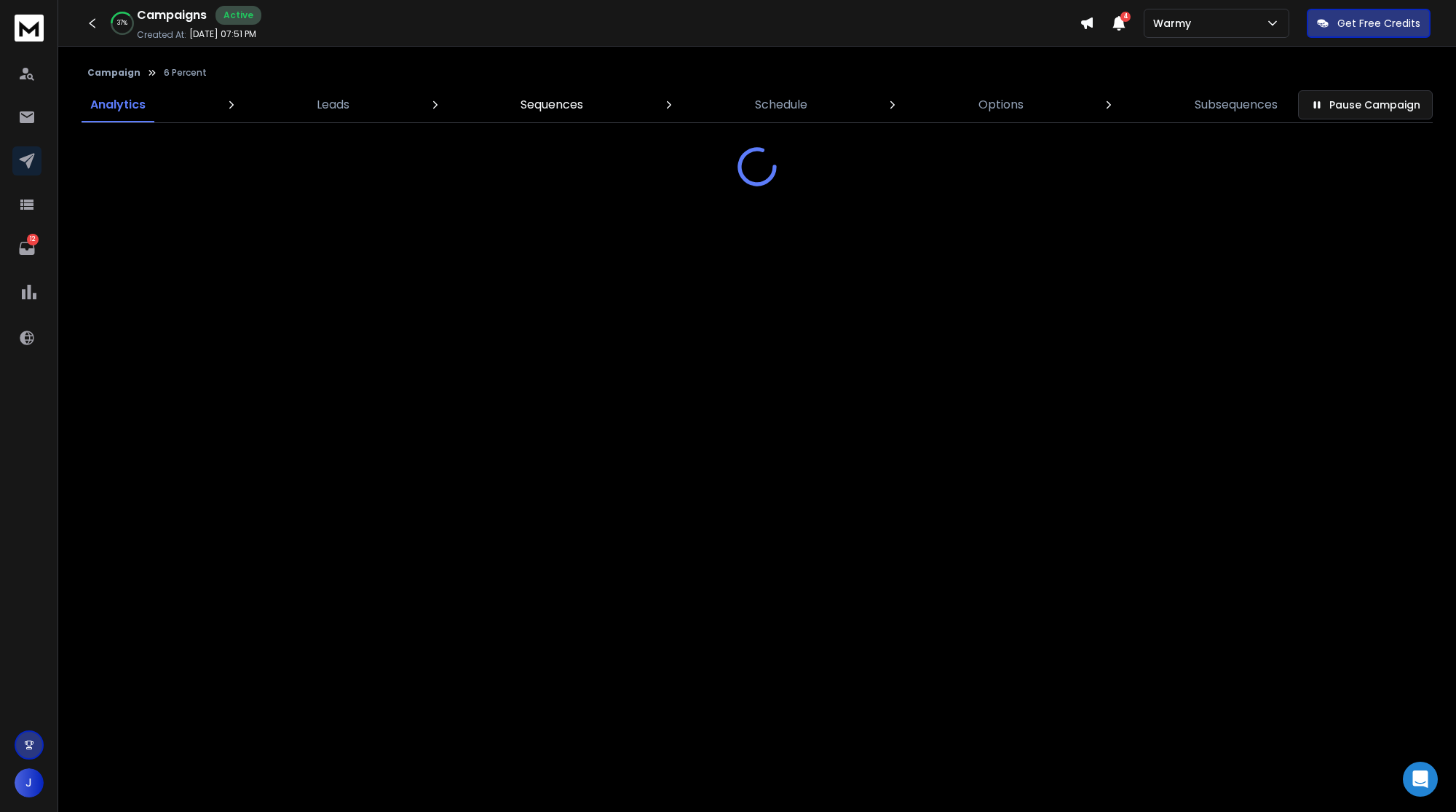
click at [541, 117] on link "Sequences" at bounding box center [552, 104] width 80 height 35
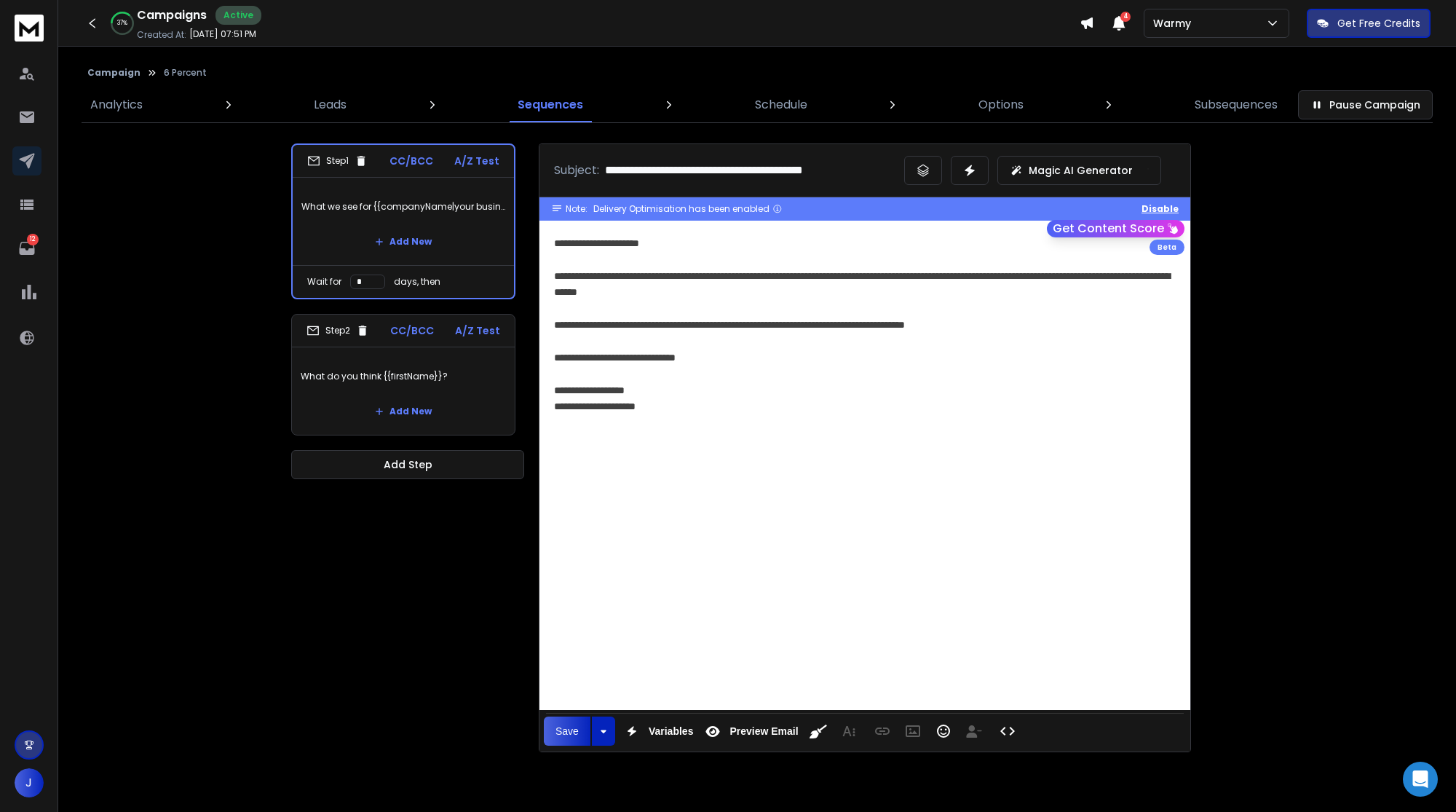
click at [433, 377] on p "What do you think {{firstName}}?" at bounding box center [404, 376] width 205 height 41
type input "**********"
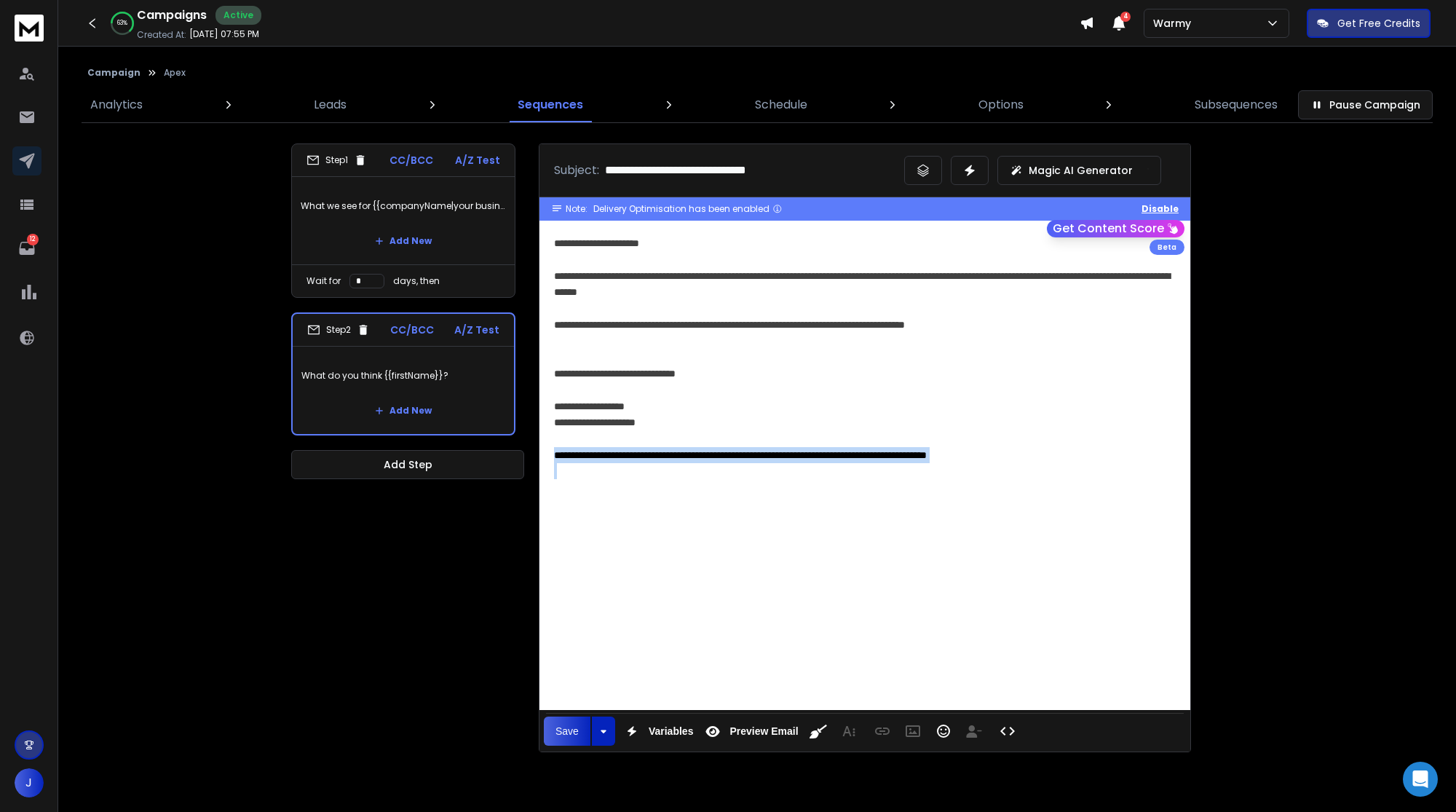
drag, startPoint x: 638, startPoint y: 497, endPoint x: 547, endPoint y: 450, distance: 102.4
click at [547, 450] on div "**********" at bounding box center [865, 465] width 651 height 489
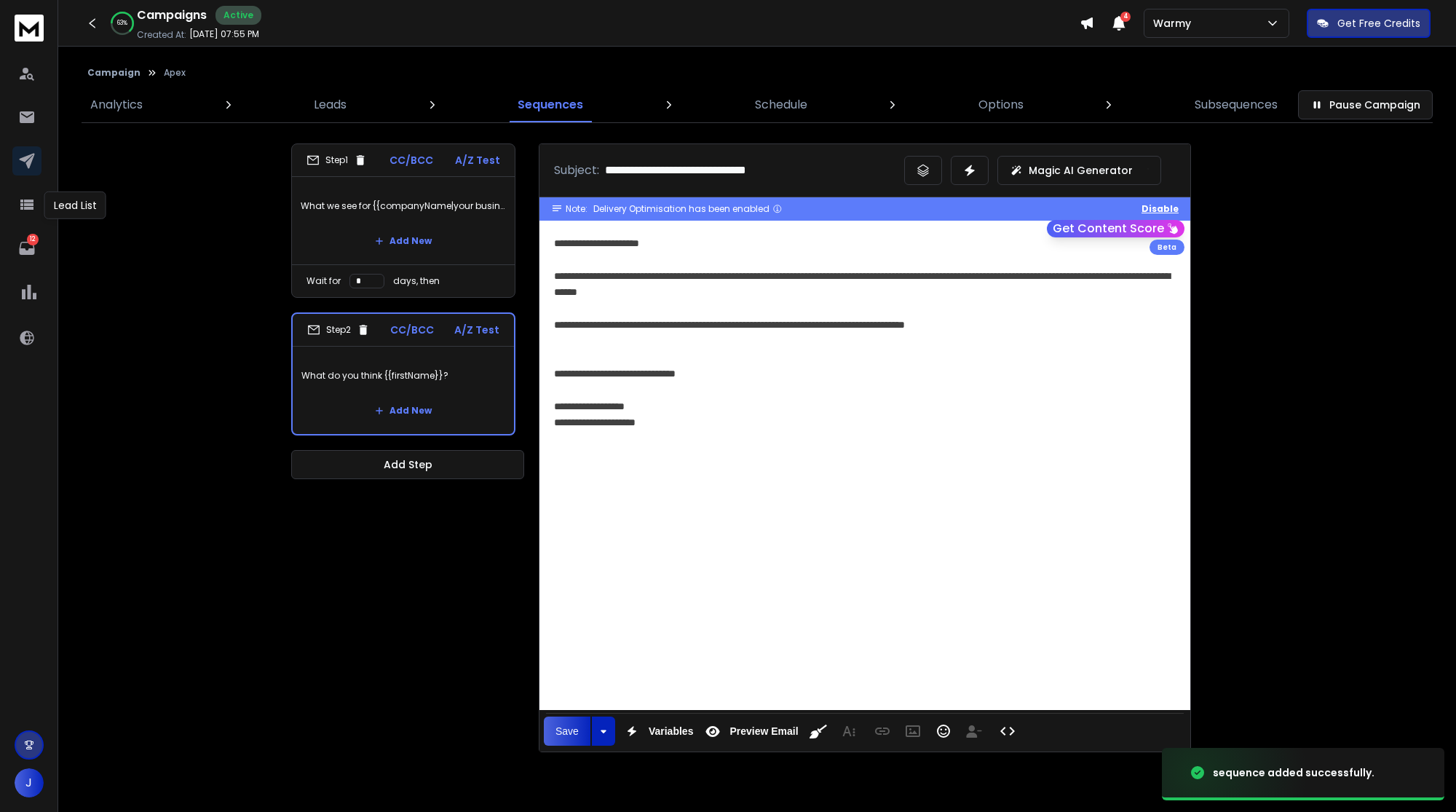
click at [24, 160] on icon at bounding box center [27, 160] width 16 height 16
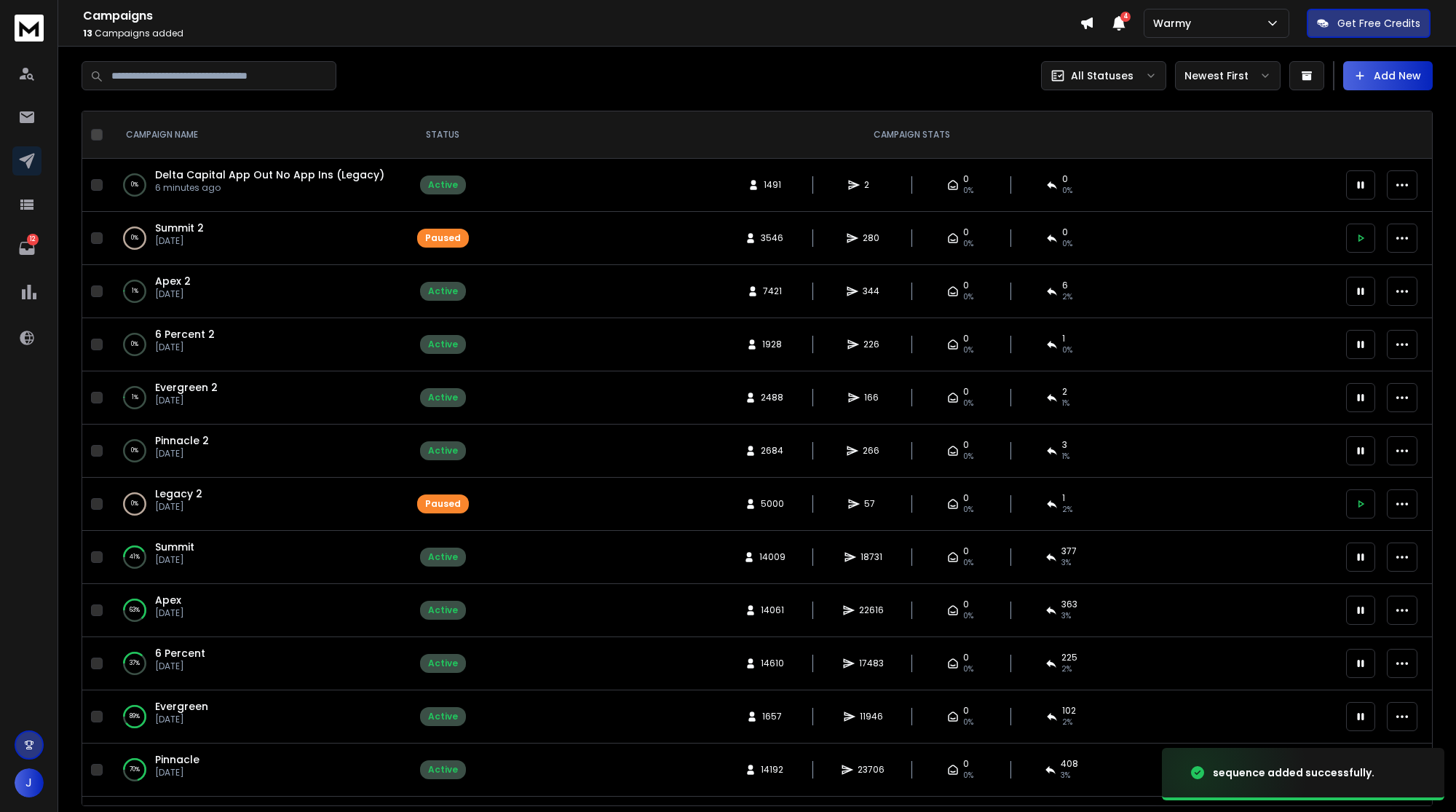
click at [194, 559] on p "2 months ago" at bounding box center [174, 560] width 39 height 12
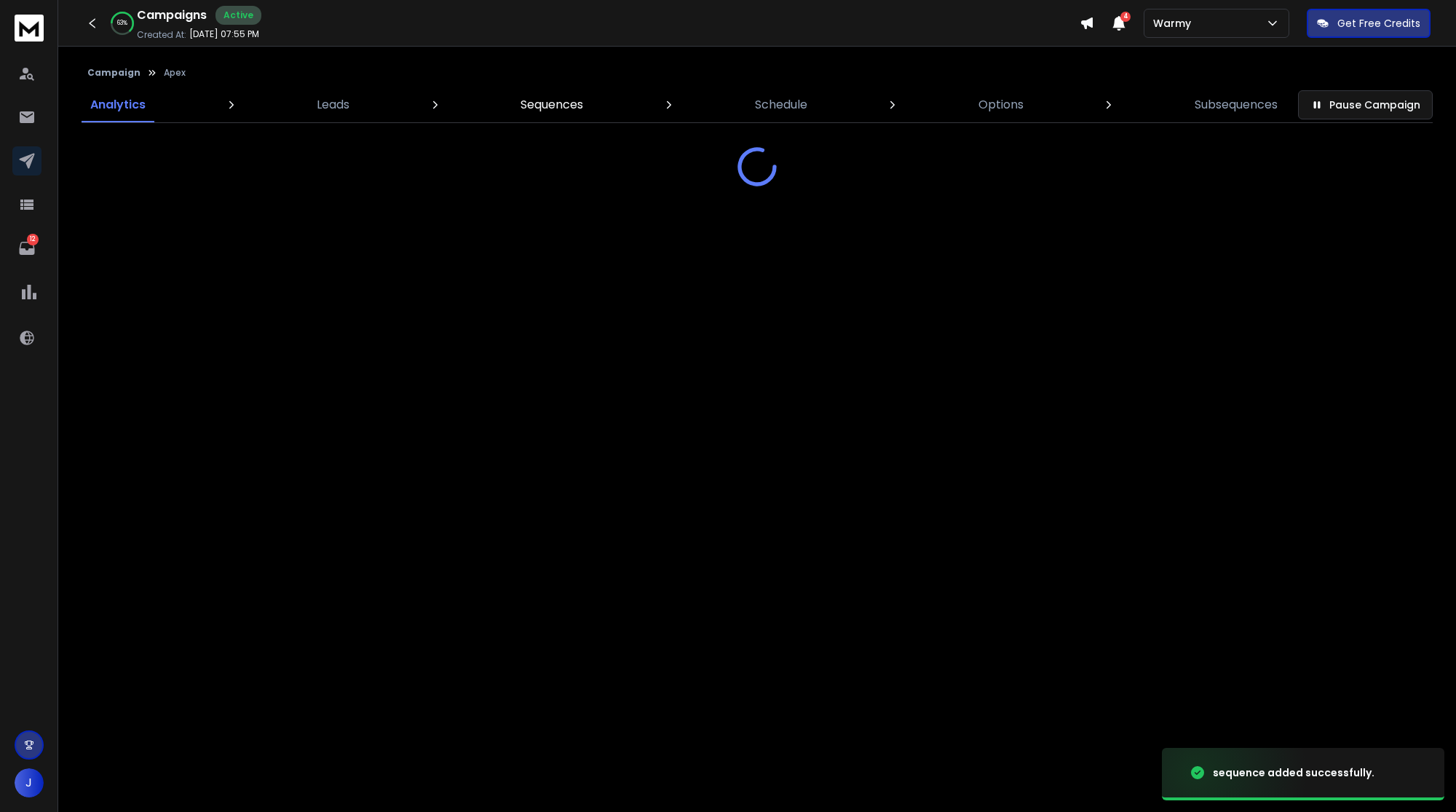
click at [547, 100] on p "Sequences" at bounding box center [551, 105] width 63 height 18
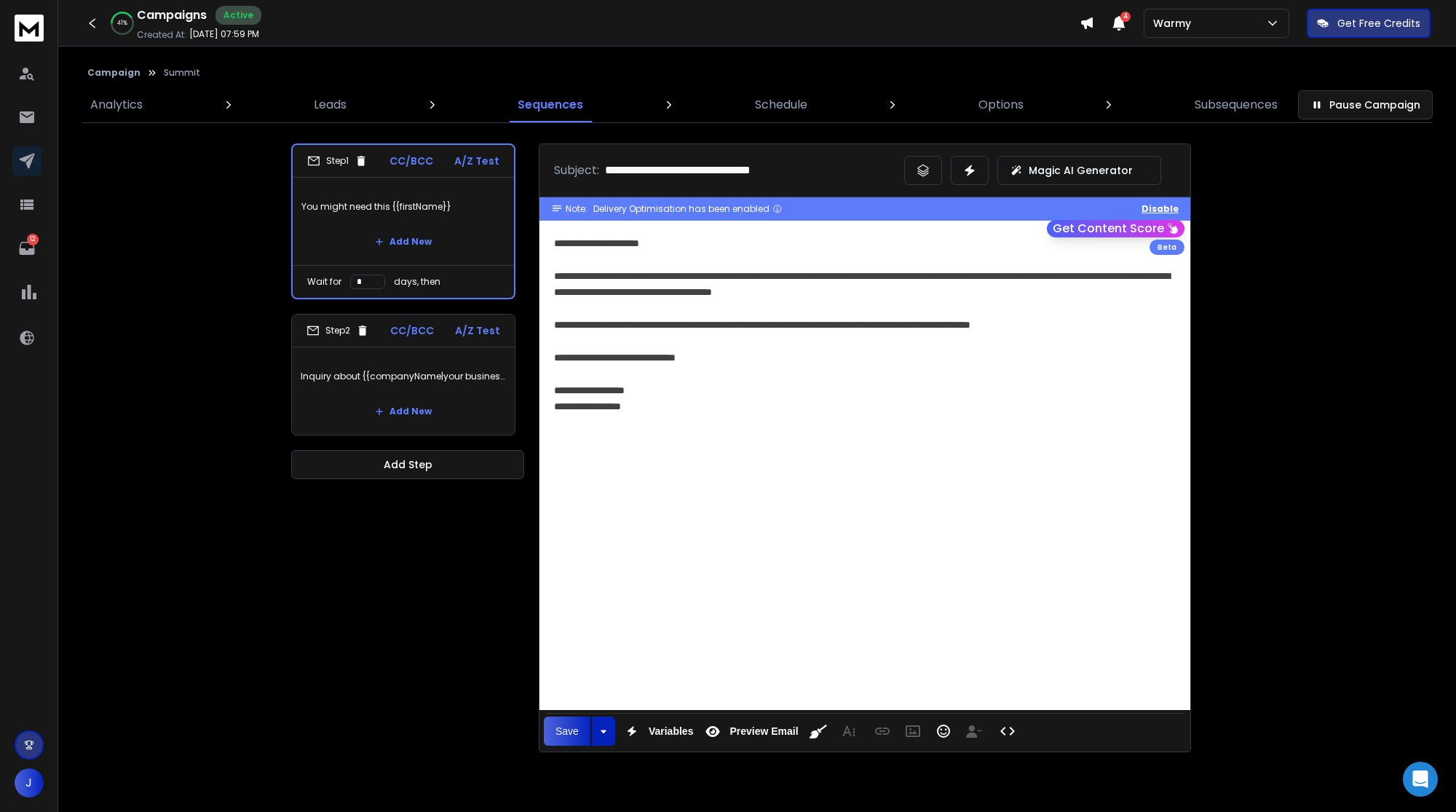
click at [434, 384] on p "Inquiry about {{companyName|your business}}" at bounding box center [404, 376] width 205 height 41
type input "**********"
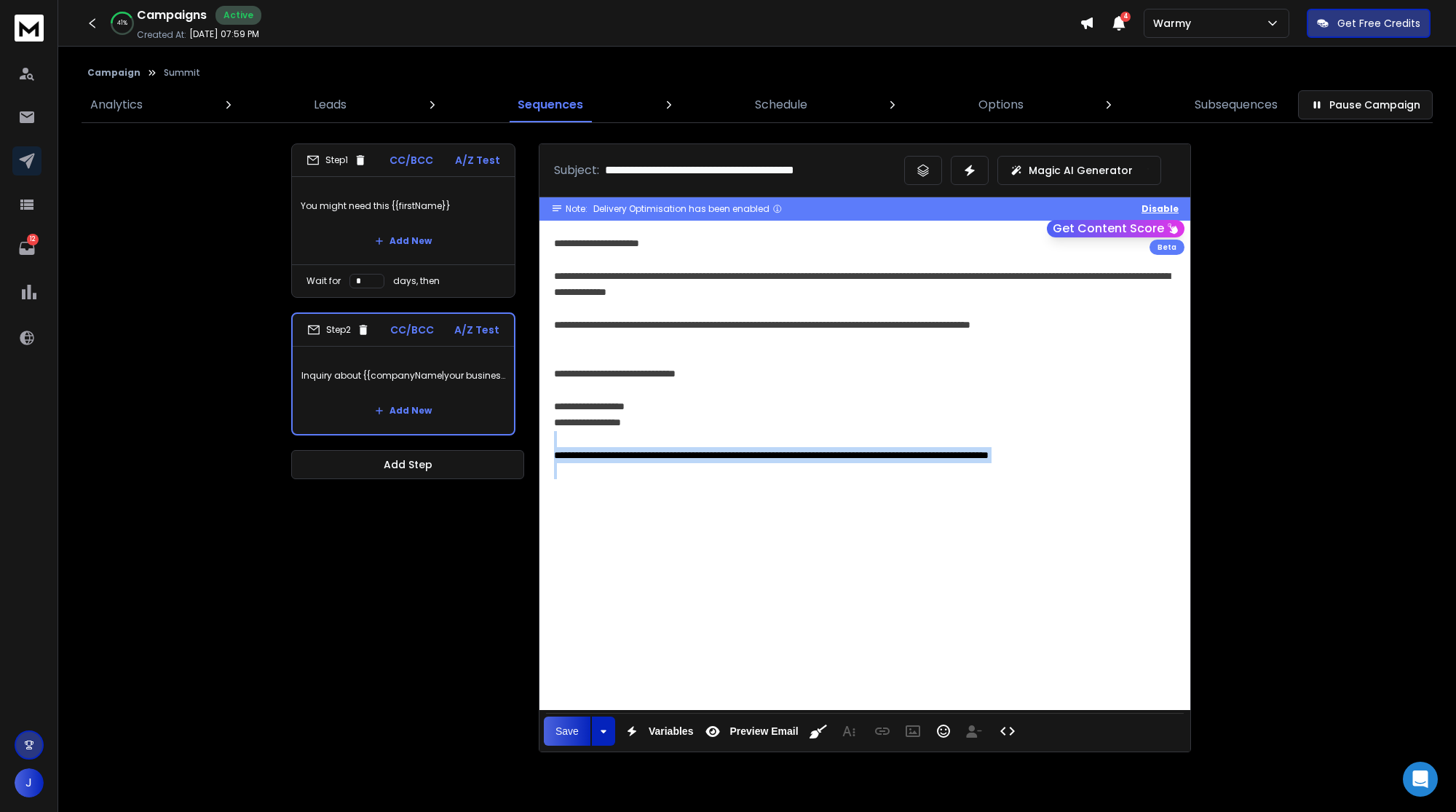
drag, startPoint x: 689, startPoint y: 480, endPoint x: 552, endPoint y: 440, distance: 142.7
click at [552, 440] on div "**********" at bounding box center [865, 465] width 651 height 489
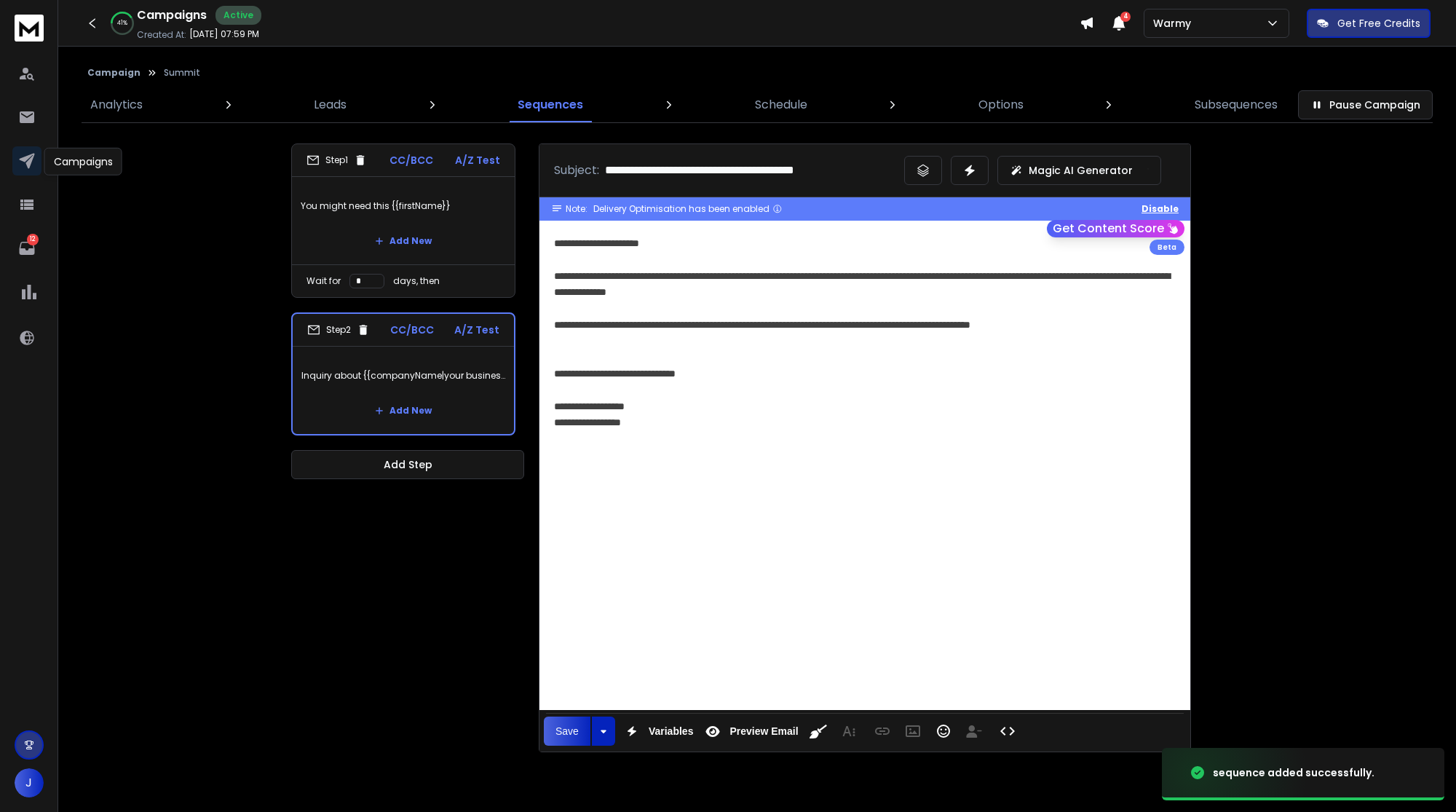
click at [19, 157] on icon at bounding box center [27, 161] width 18 height 18
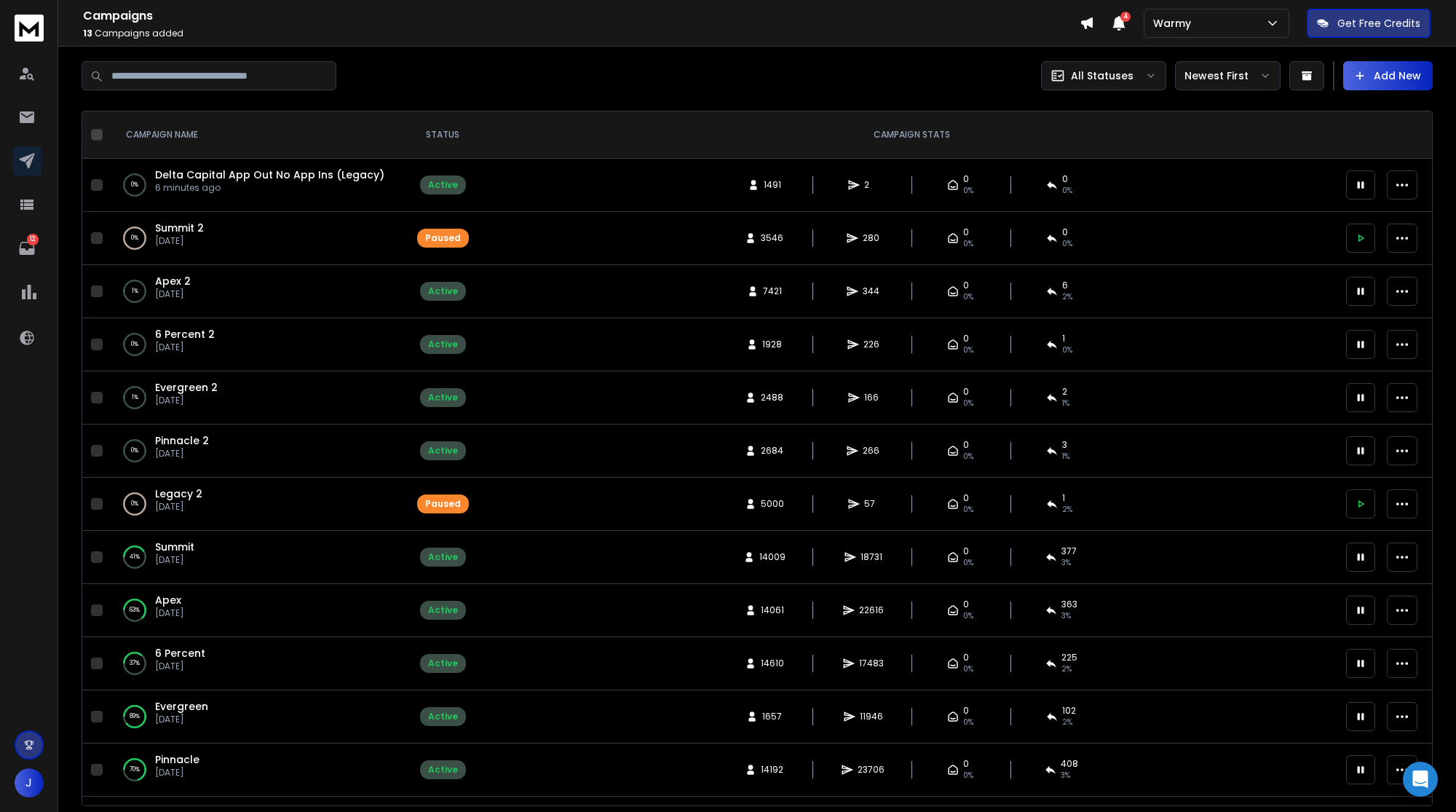
click at [224, 657] on div "37 % 6 Percent 2 months ago" at bounding box center [254, 663] width 262 height 35
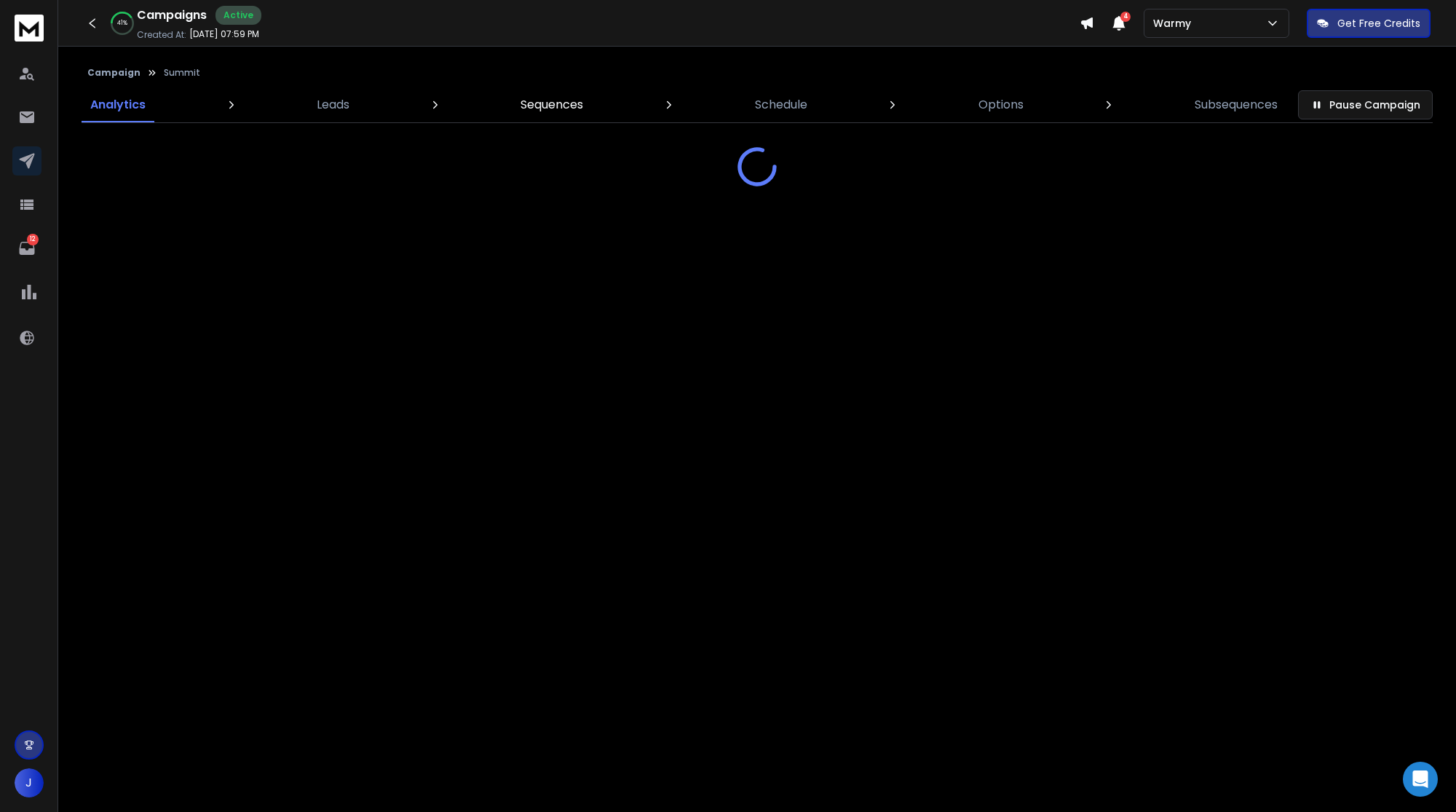
click at [551, 100] on p "Sequences" at bounding box center [551, 105] width 63 height 18
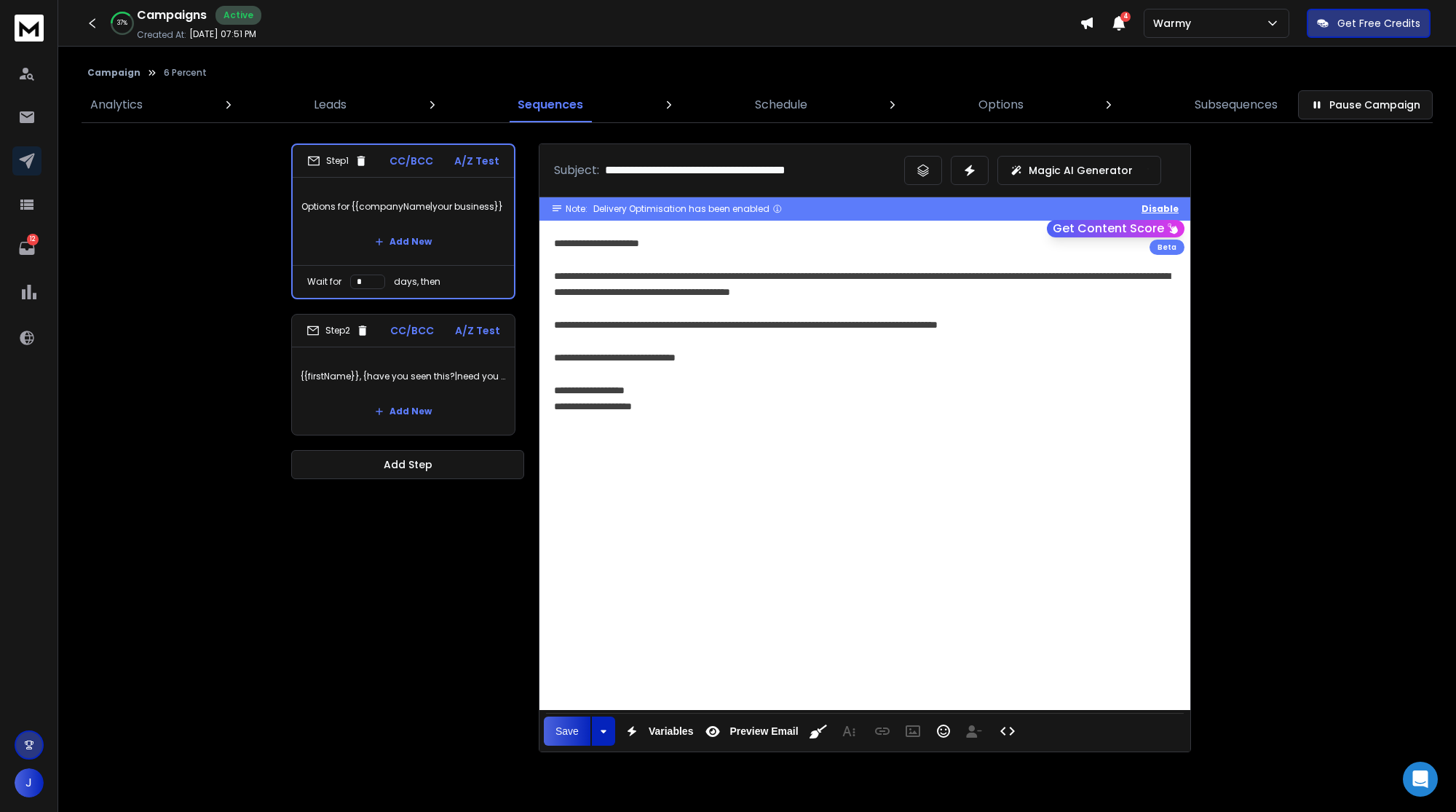
click at [458, 364] on p "{{firstName}}, {have you seen this?|need you to see this|worth a look?|could be…" at bounding box center [404, 376] width 205 height 41
type input "**********"
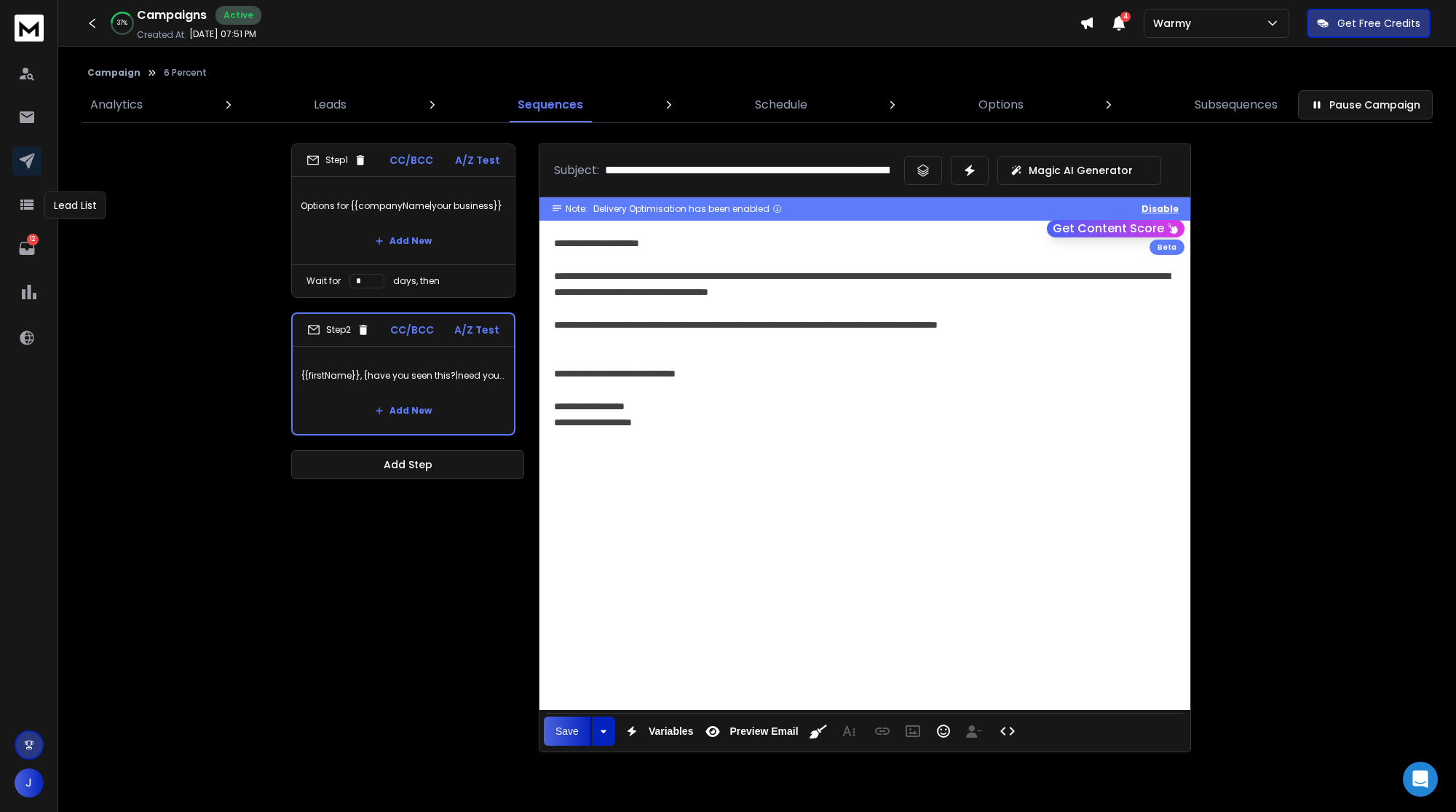
click at [15, 157] on link at bounding box center [27, 160] width 29 height 29
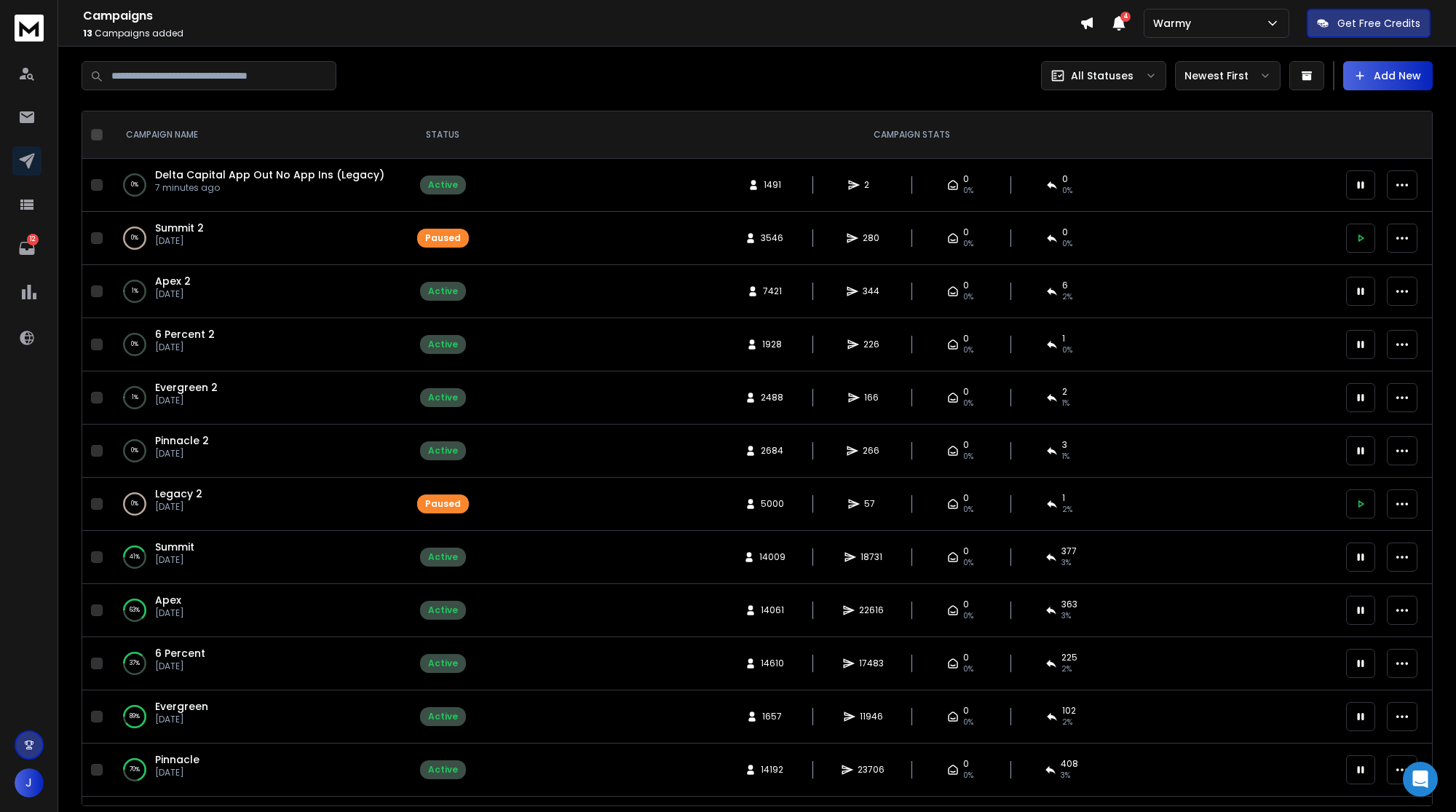
click at [242, 433] on div "0 % Pinnacle 2 3 days ago" at bounding box center [254, 450] width 262 height 35
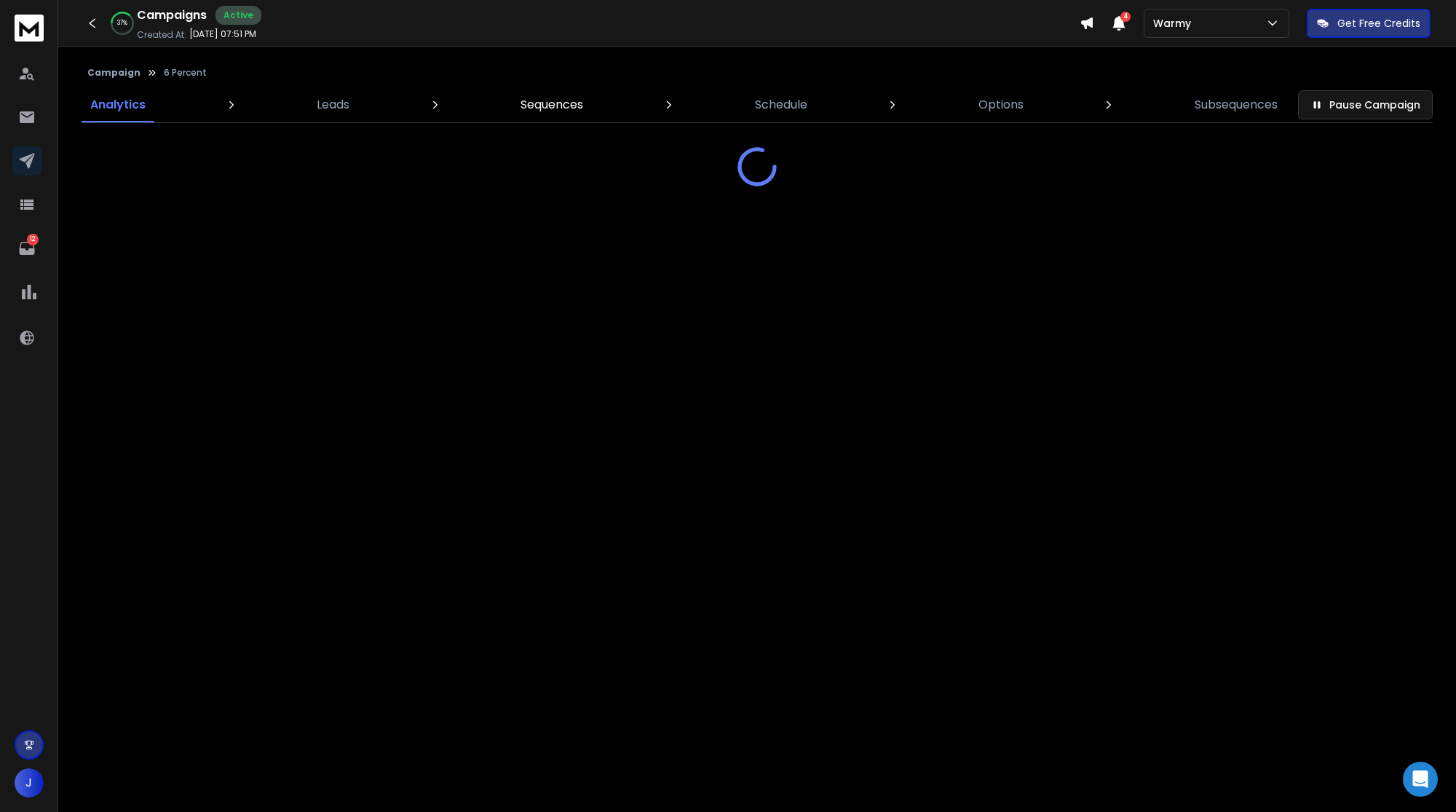
click at [568, 110] on p "Sequences" at bounding box center [551, 105] width 63 height 18
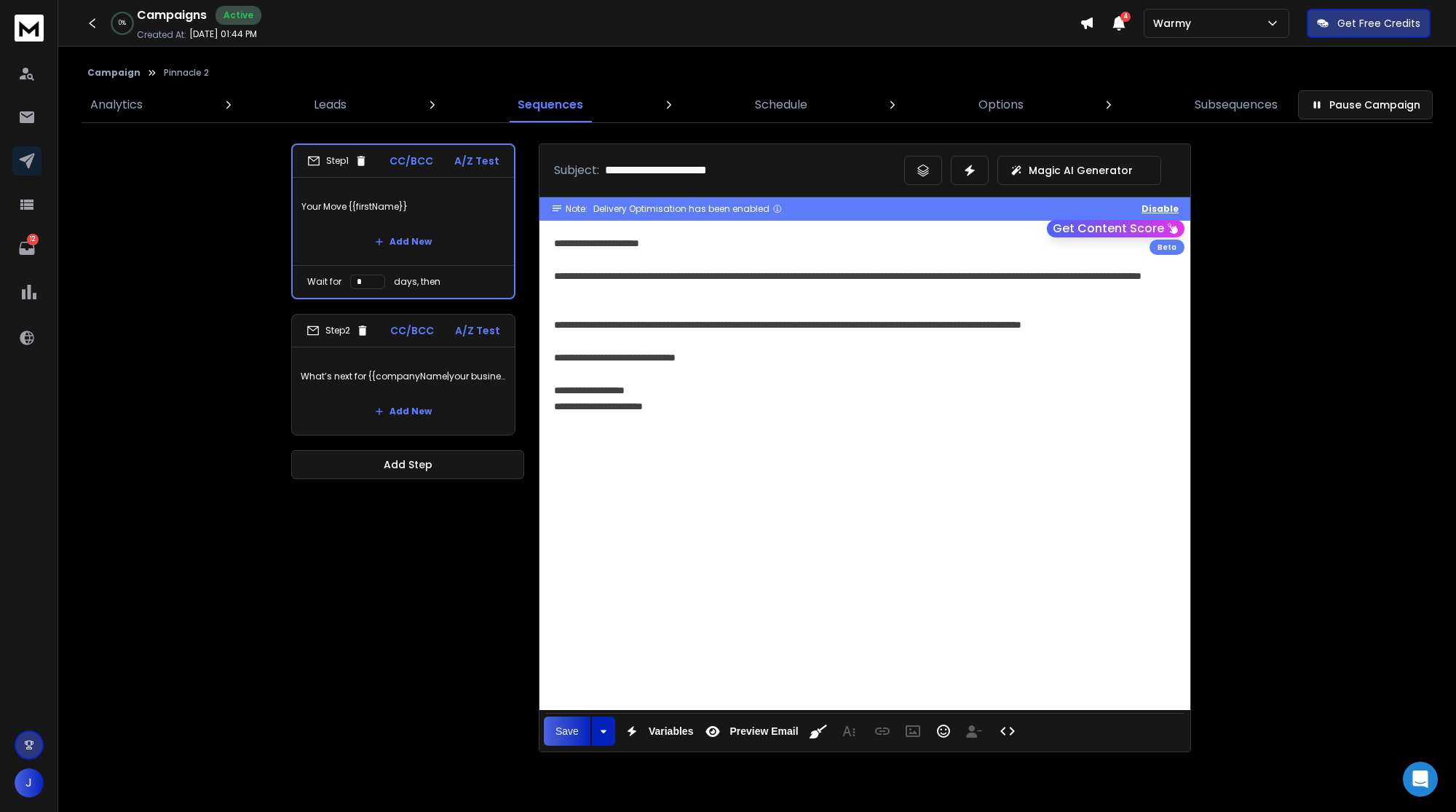
click at [372, 378] on p "What’s next for {{companyName|your business}}?" at bounding box center [404, 376] width 205 height 41
type input "**********"
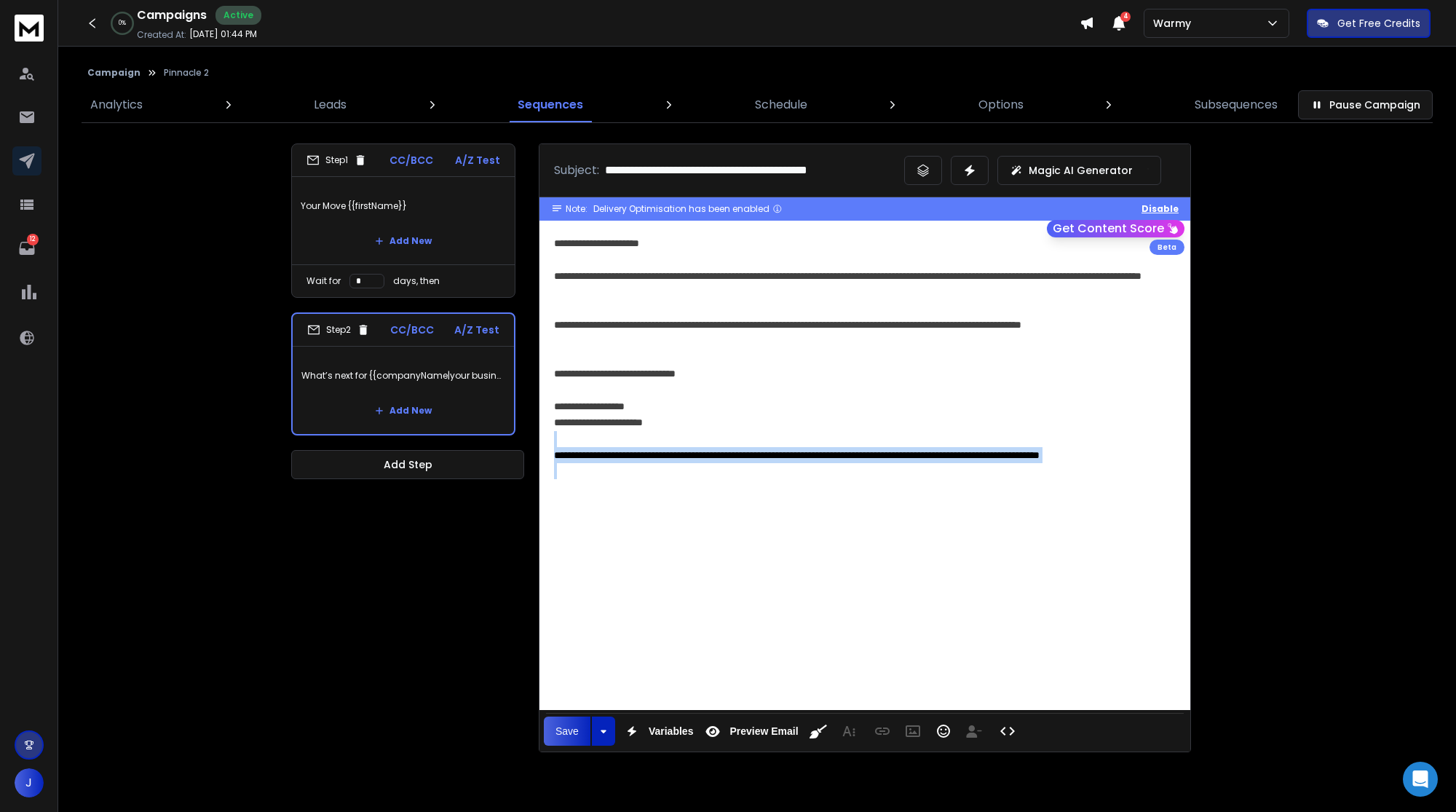
drag, startPoint x: 667, startPoint y: 485, endPoint x: 548, endPoint y: 444, distance: 125.9
click at [548, 445] on div "**********" at bounding box center [865, 465] width 651 height 489
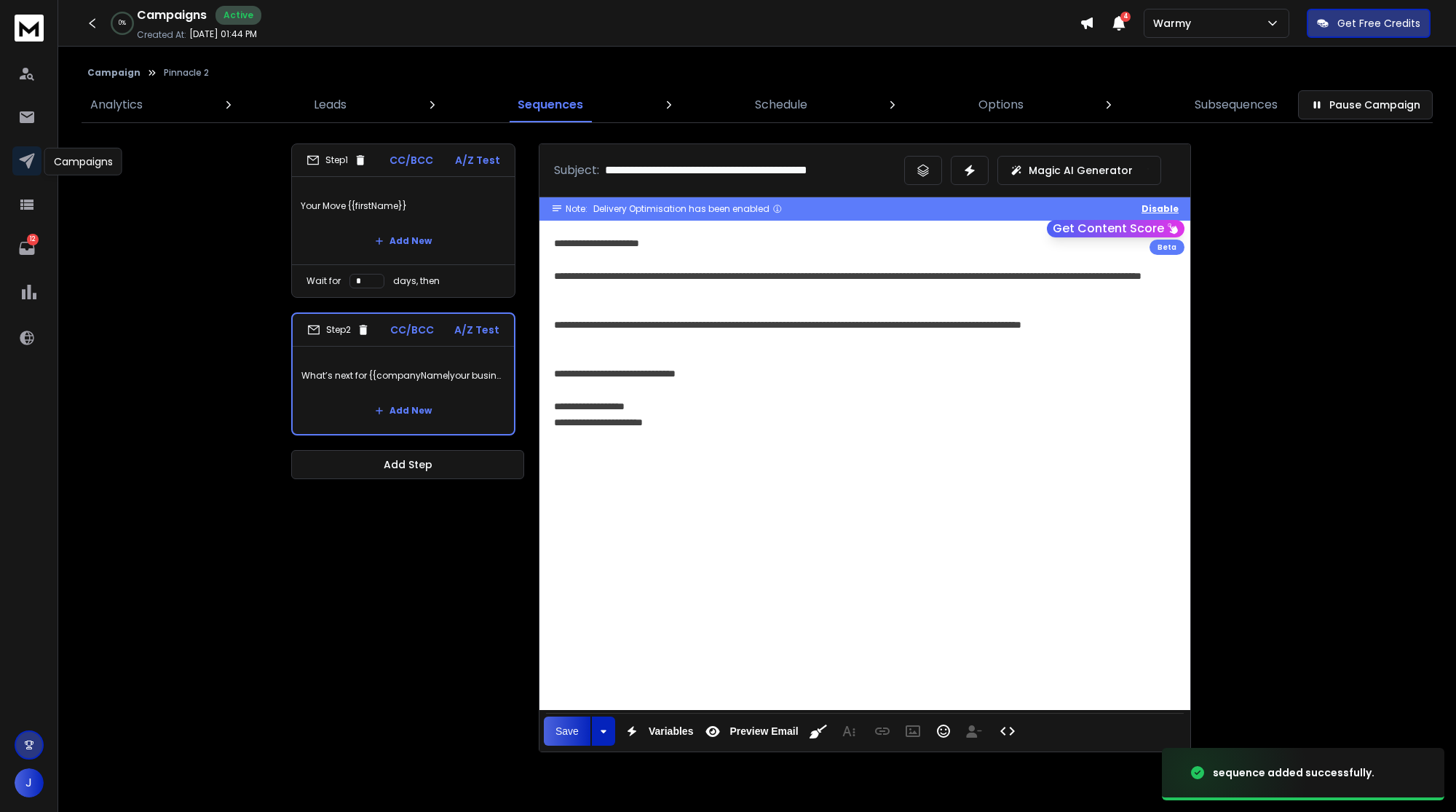
click at [25, 166] on icon at bounding box center [27, 161] width 18 height 18
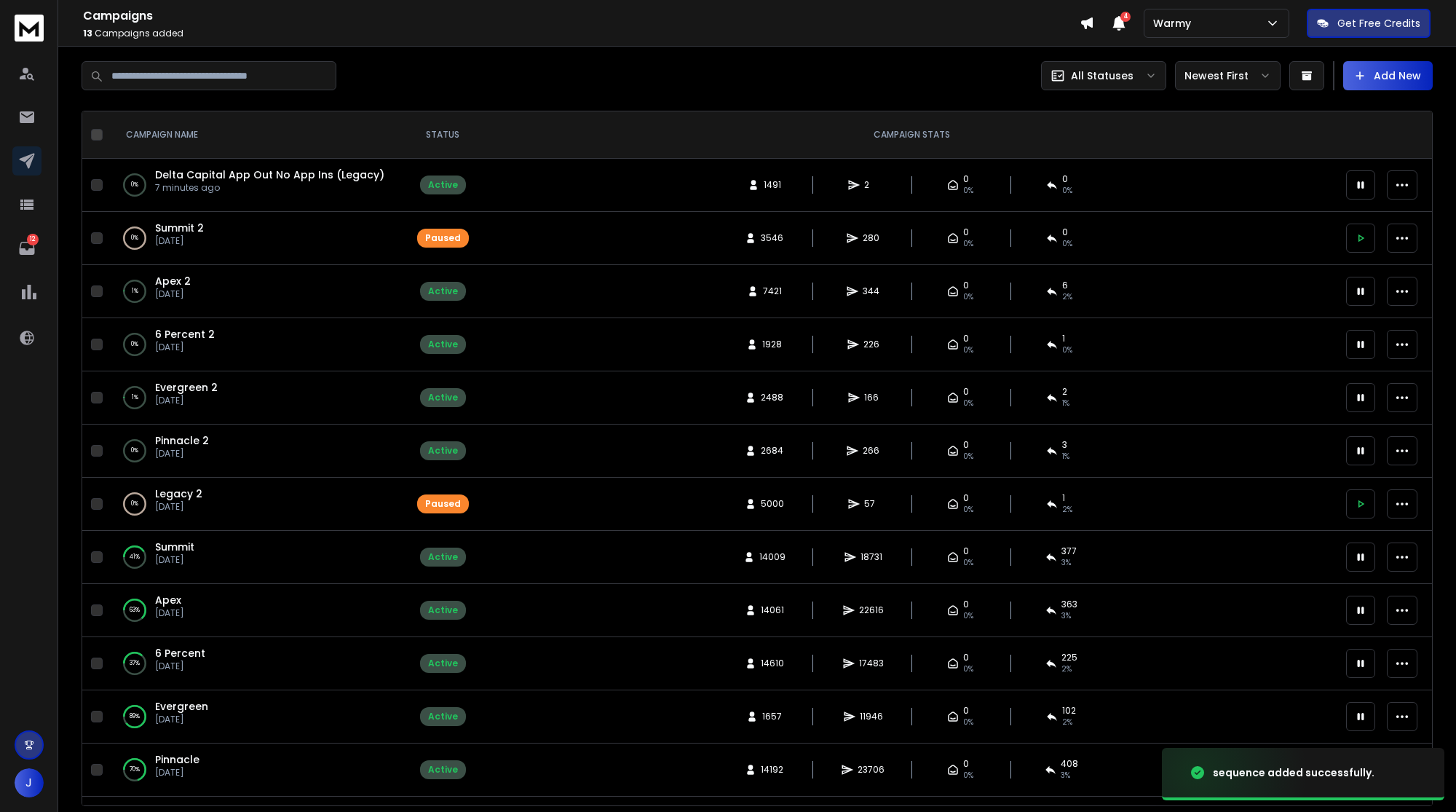
click at [208, 398] on p "3 days ago" at bounding box center [186, 400] width 63 height 12
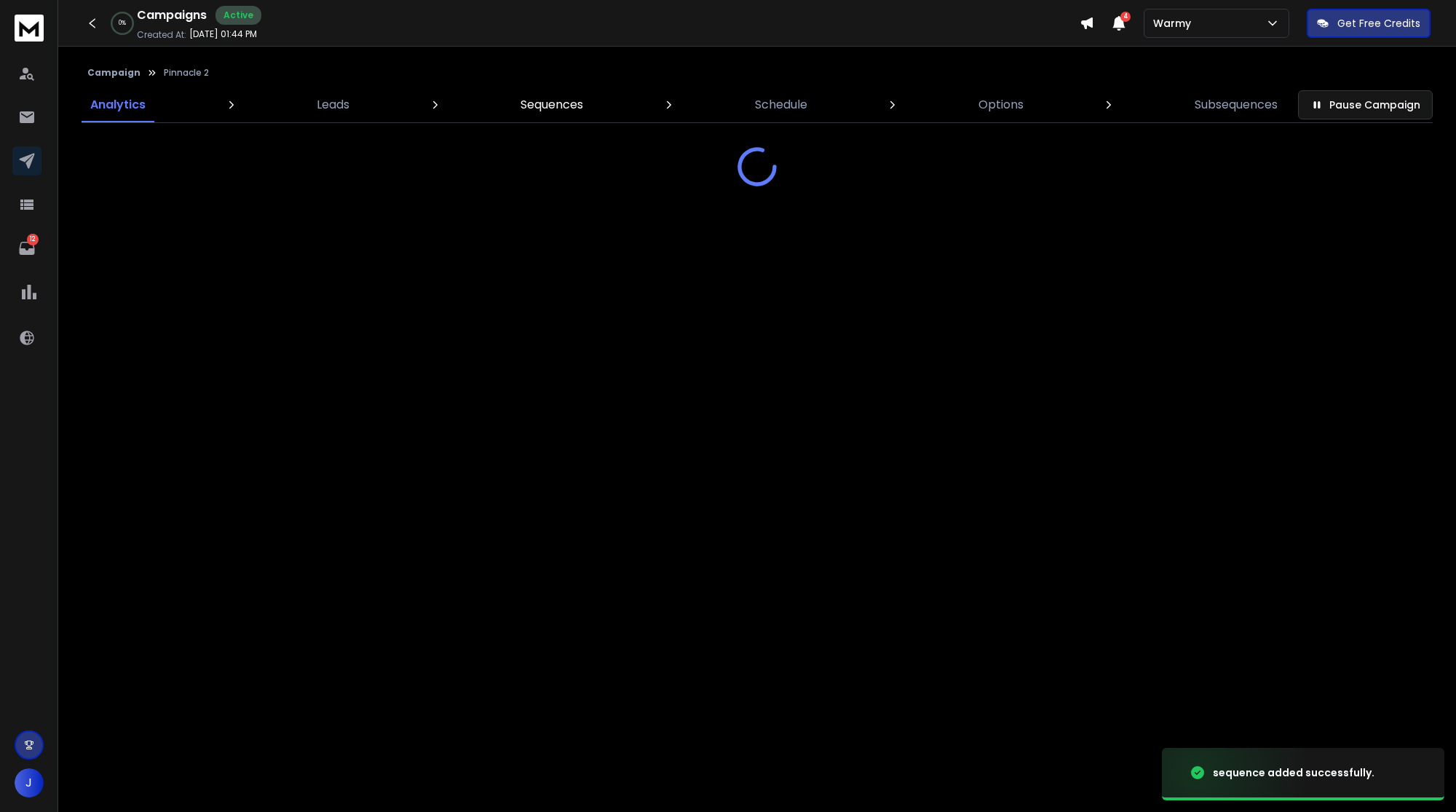
click at [565, 103] on p "Sequences" at bounding box center [551, 105] width 63 height 18
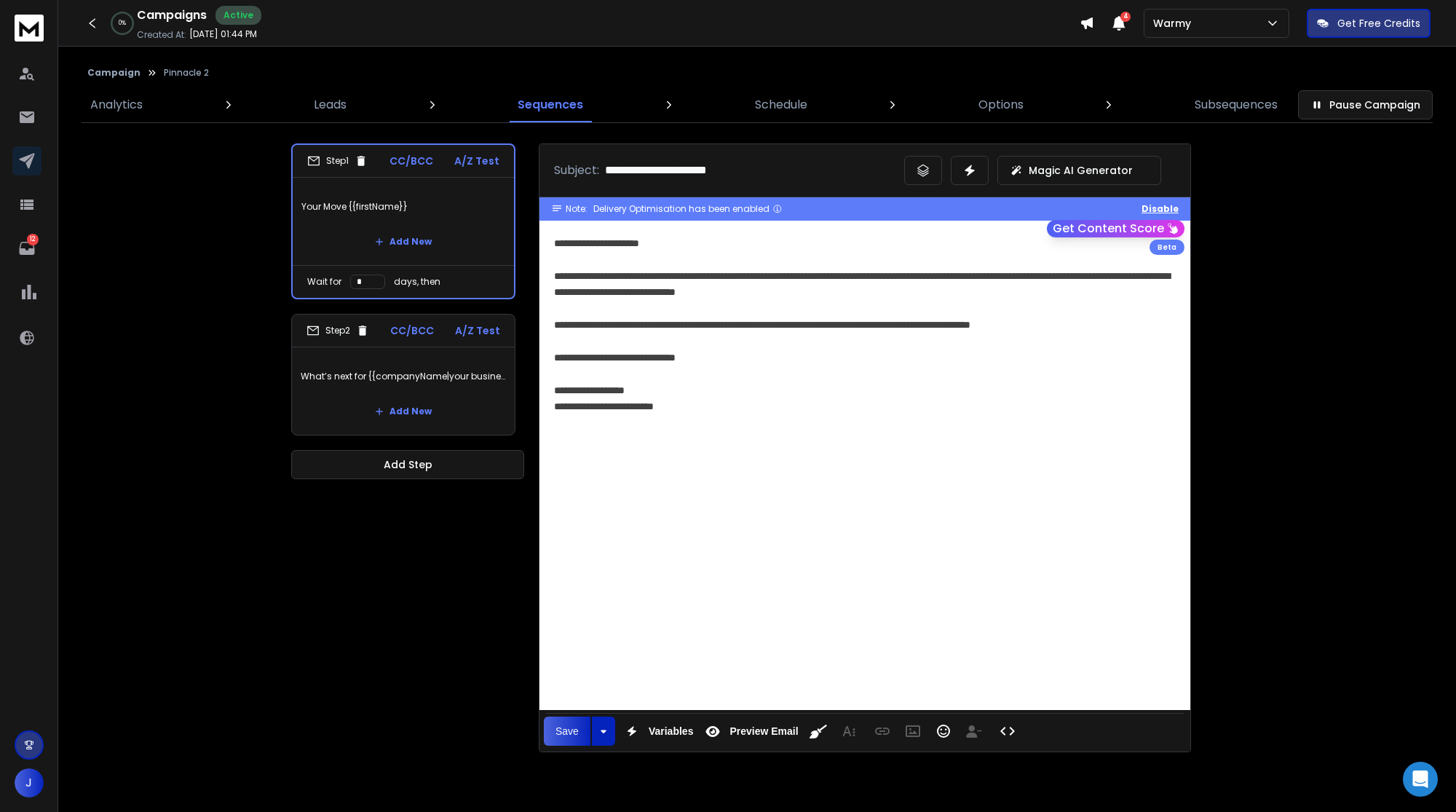
click at [393, 379] on p "What’s next for {{companyName|your business}}?" at bounding box center [404, 376] width 205 height 41
type input "**********"
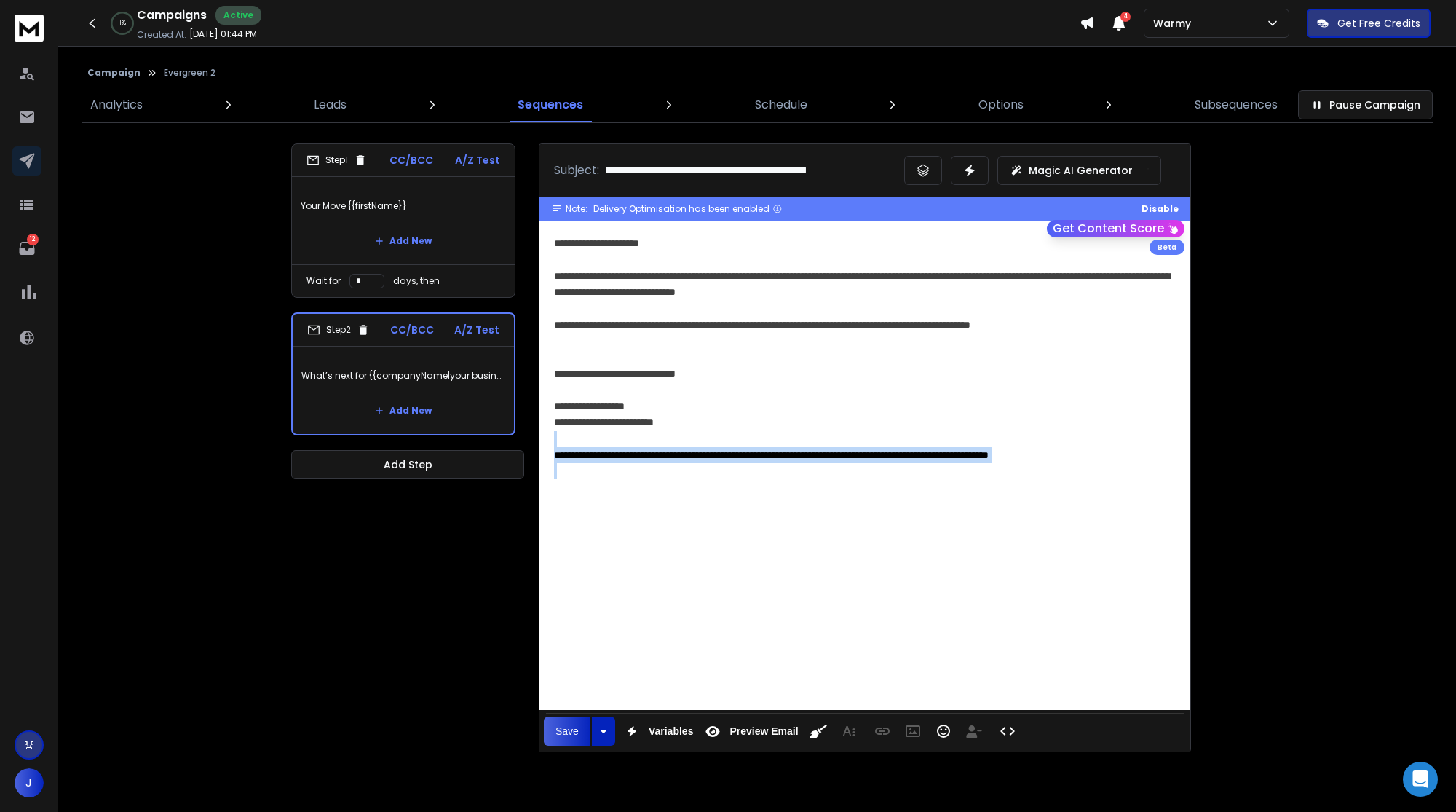
drag, startPoint x: 622, startPoint y: 471, endPoint x: 558, endPoint y: 440, distance: 71.1
click at [558, 440] on div "**********" at bounding box center [865, 465] width 651 height 489
click at [33, 161] on icon at bounding box center [27, 161] width 18 height 18
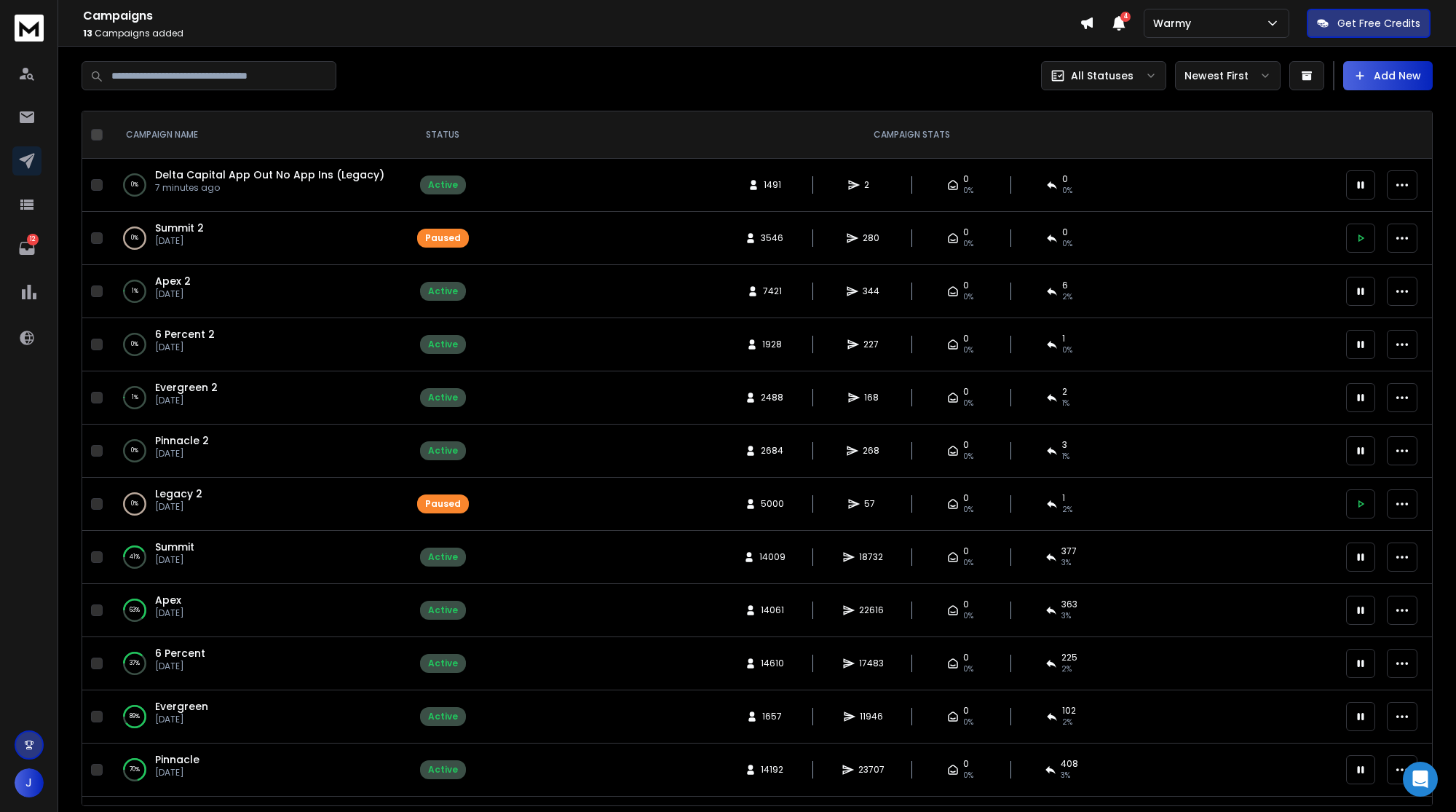
click at [226, 331] on div "0 % 6 Percent 2 3 days ago" at bounding box center [254, 344] width 262 height 35
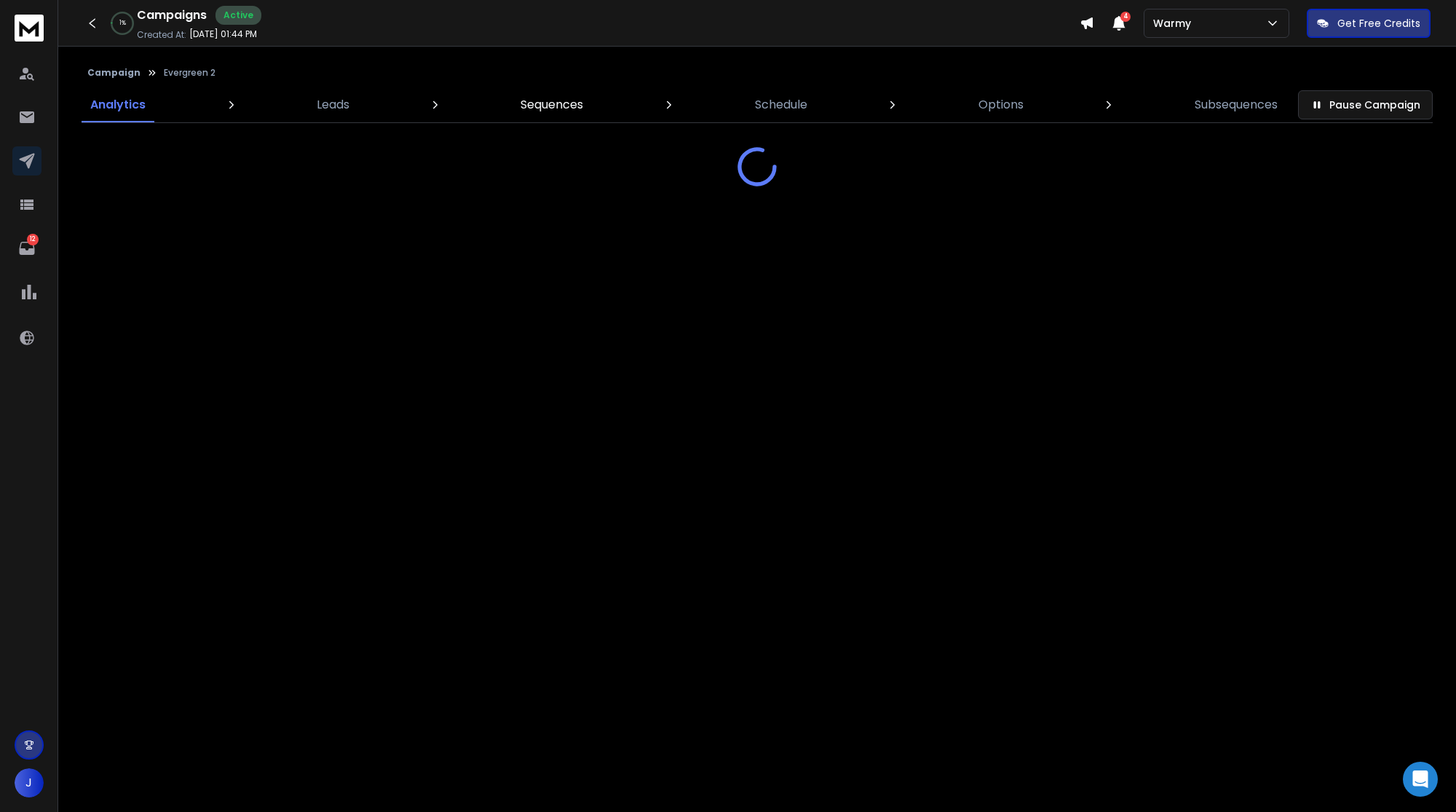
click at [534, 115] on link "Sequences" at bounding box center [552, 104] width 80 height 35
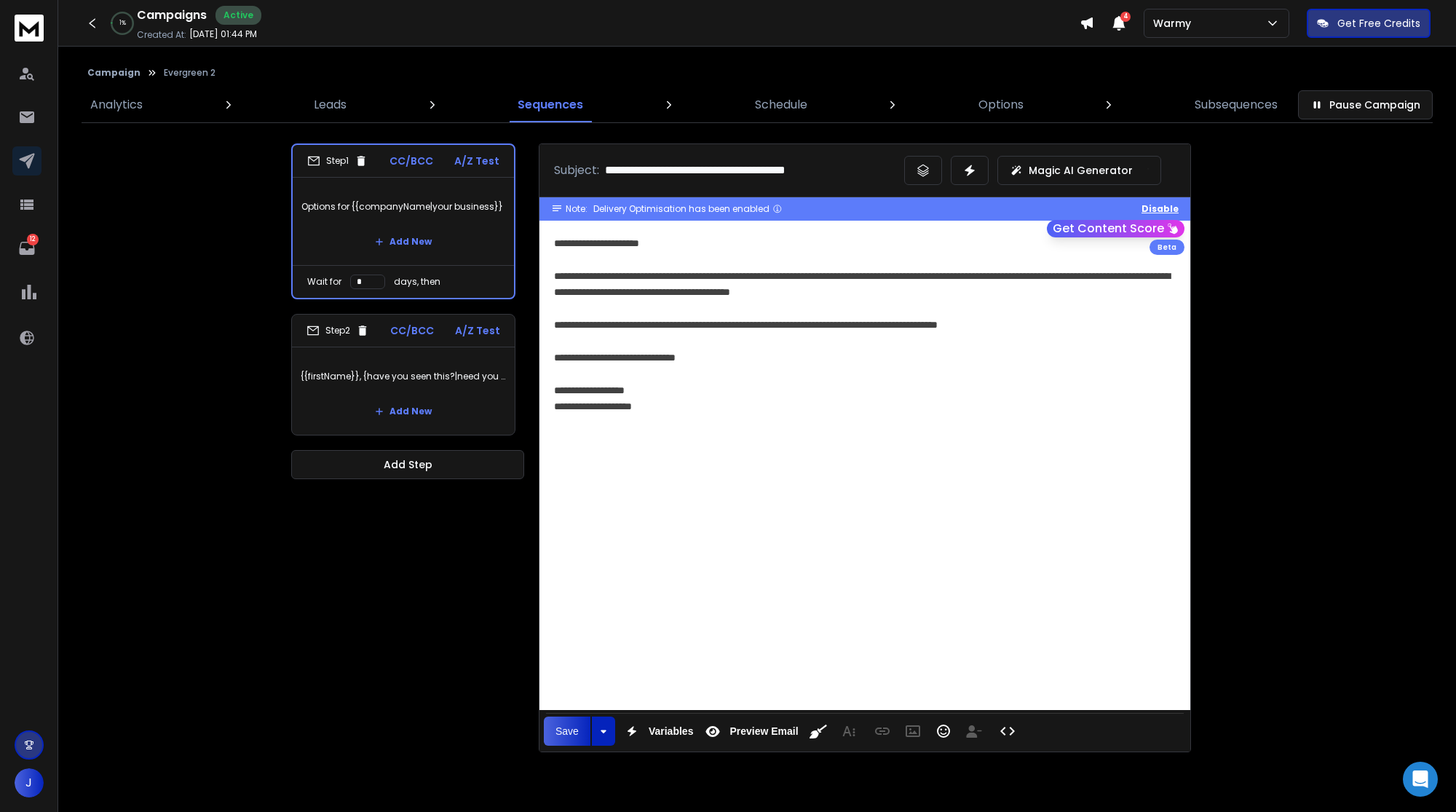
click at [373, 378] on p "{{firstName}}, {have you seen this?|need you to see this|worth a look?|could be…" at bounding box center [404, 376] width 205 height 41
type input "**********"
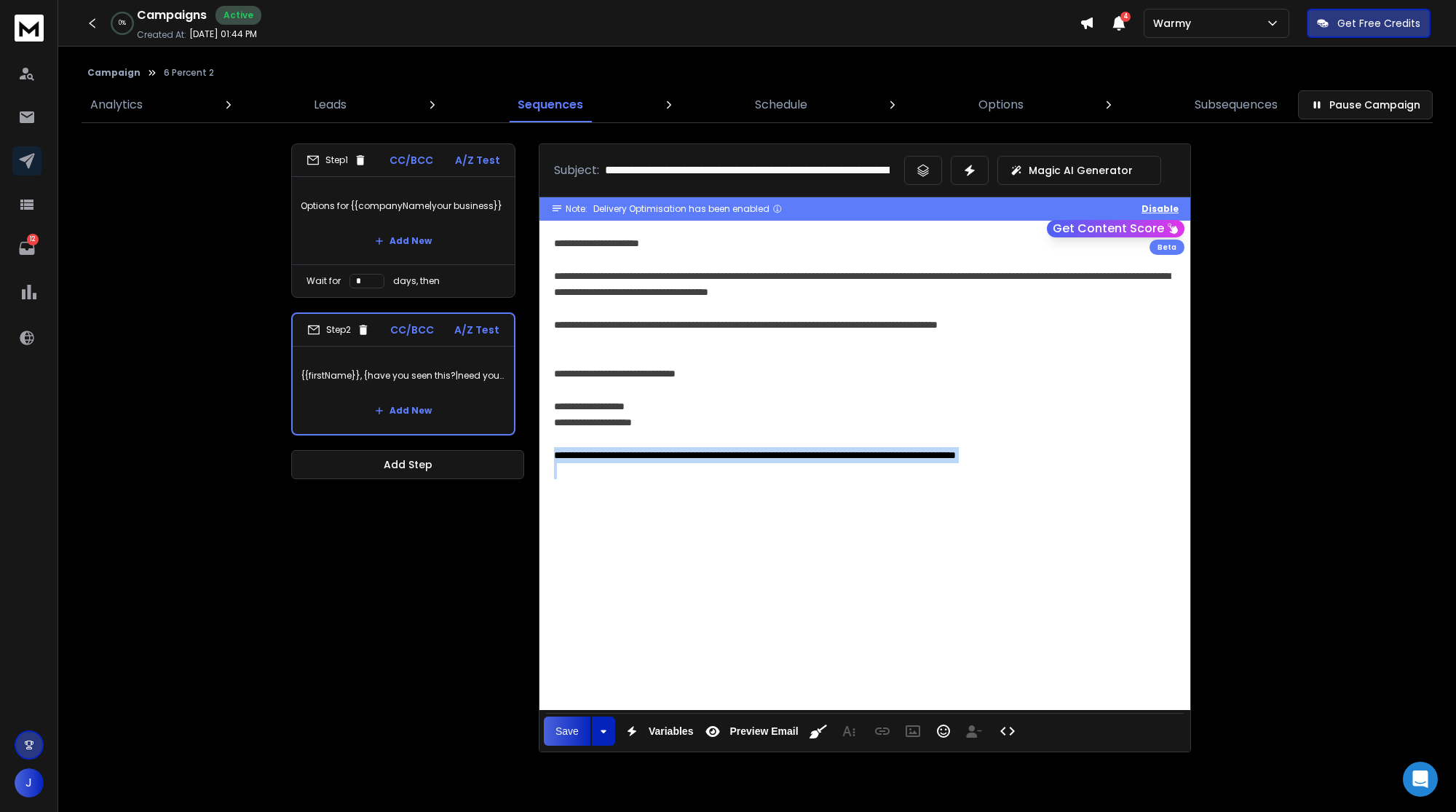
drag, startPoint x: 602, startPoint y: 513, endPoint x: 548, endPoint y: 448, distance: 84.5
click at [548, 448] on div "**********" at bounding box center [865, 465] width 651 height 489
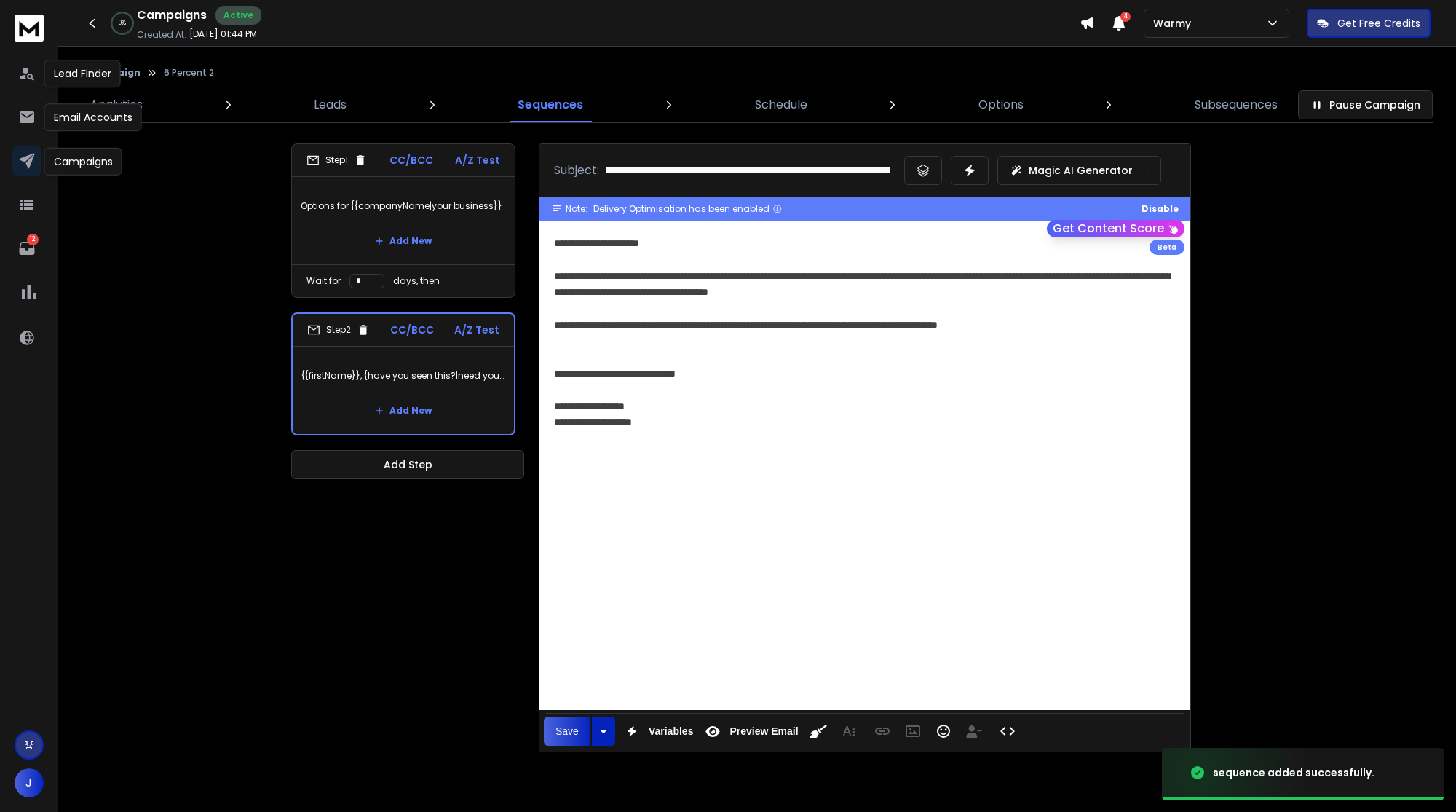
click at [28, 152] on icon at bounding box center [27, 161] width 18 height 18
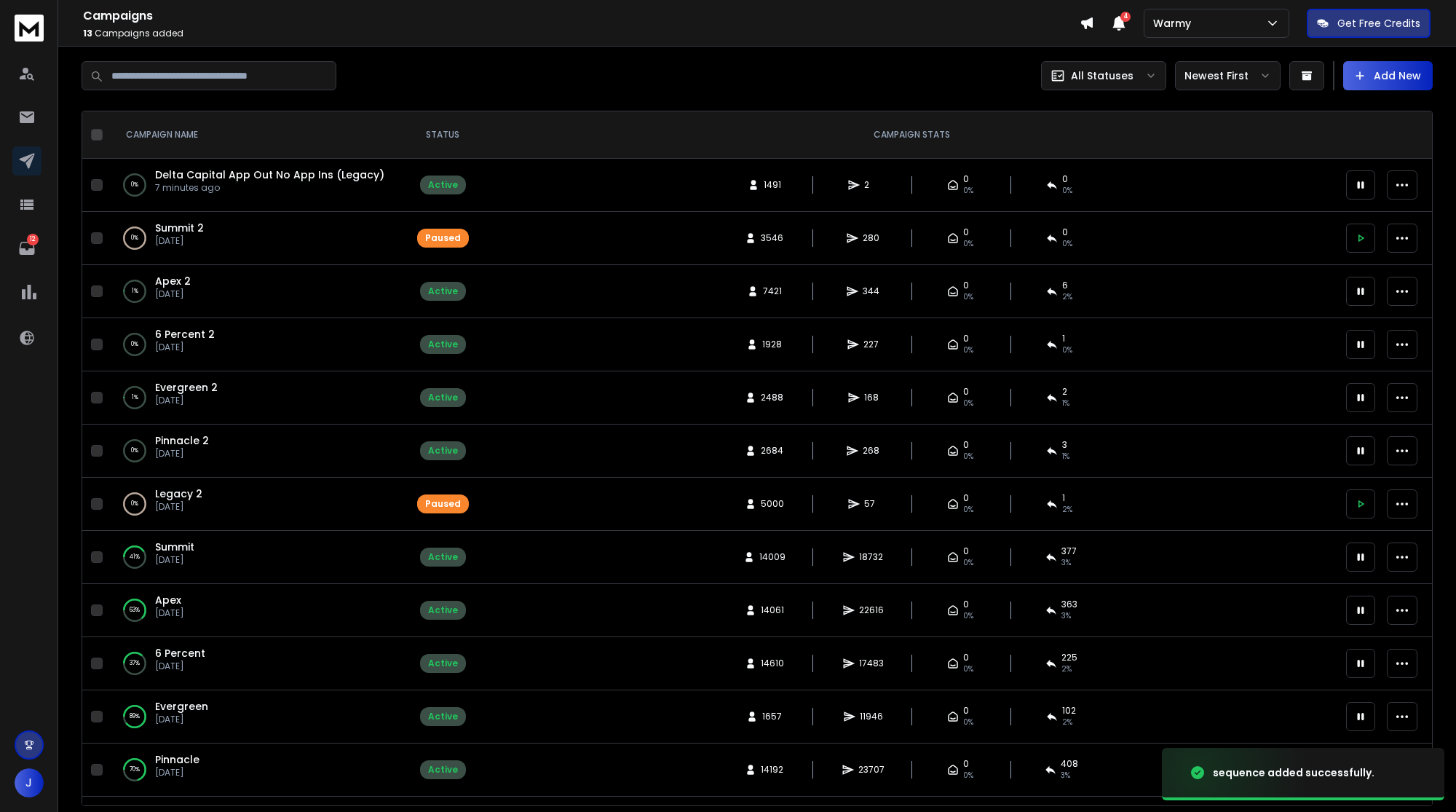
click at [226, 281] on div "1 % Apex 2 3 days ago" at bounding box center [254, 290] width 262 height 35
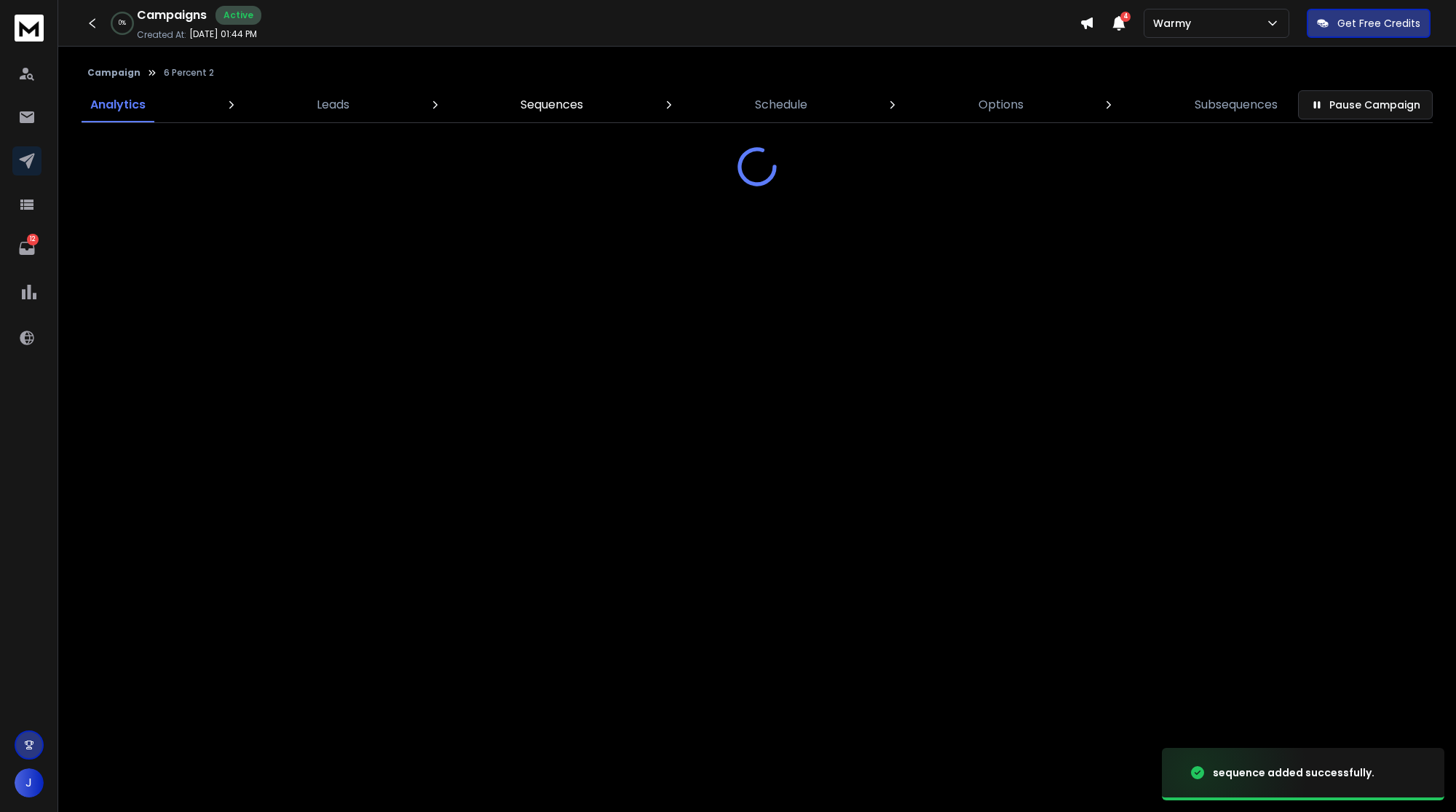
click at [571, 118] on link "Sequences" at bounding box center [552, 104] width 80 height 35
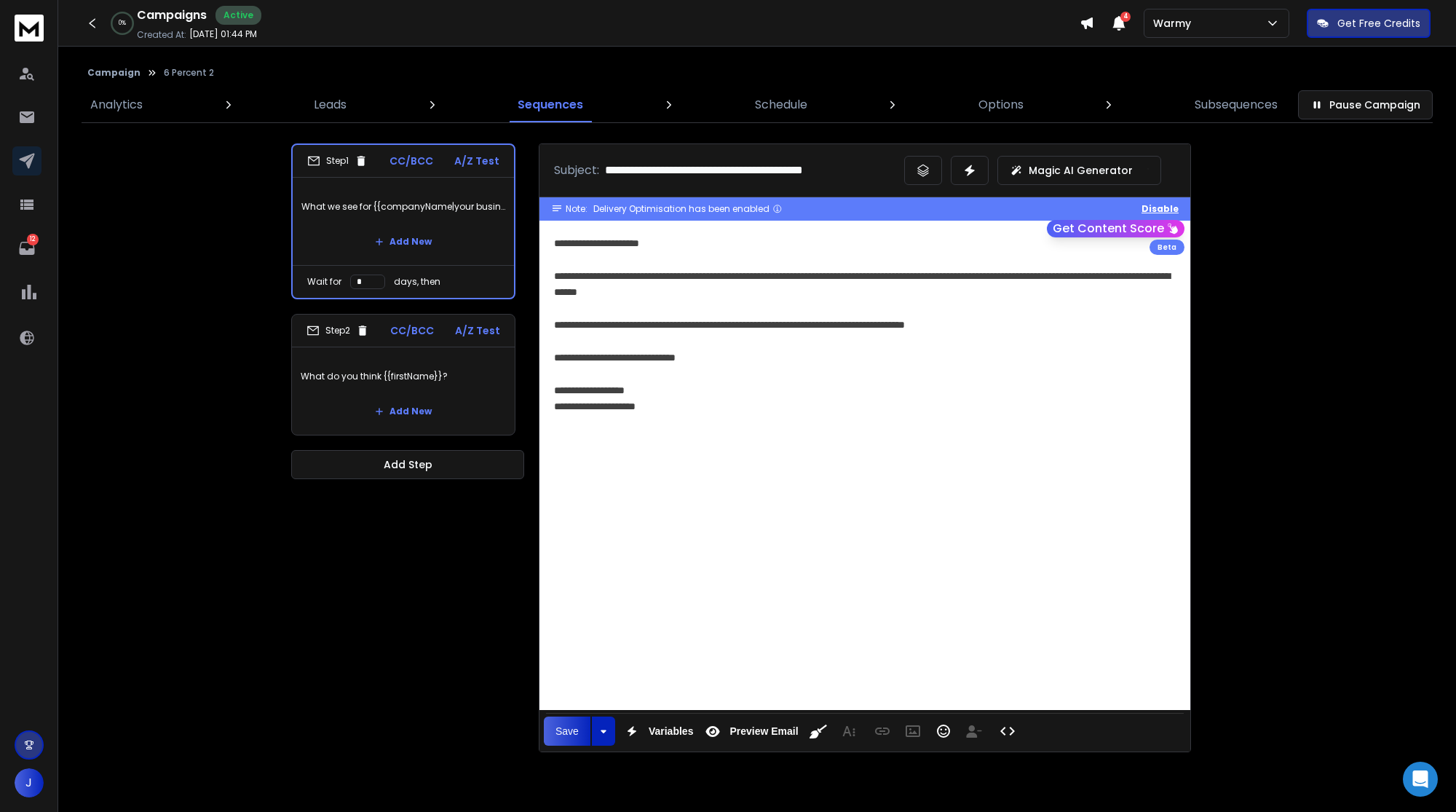
click at [346, 380] on p "What do you think {{firstName}}?" at bounding box center [404, 376] width 205 height 41
type input "**********"
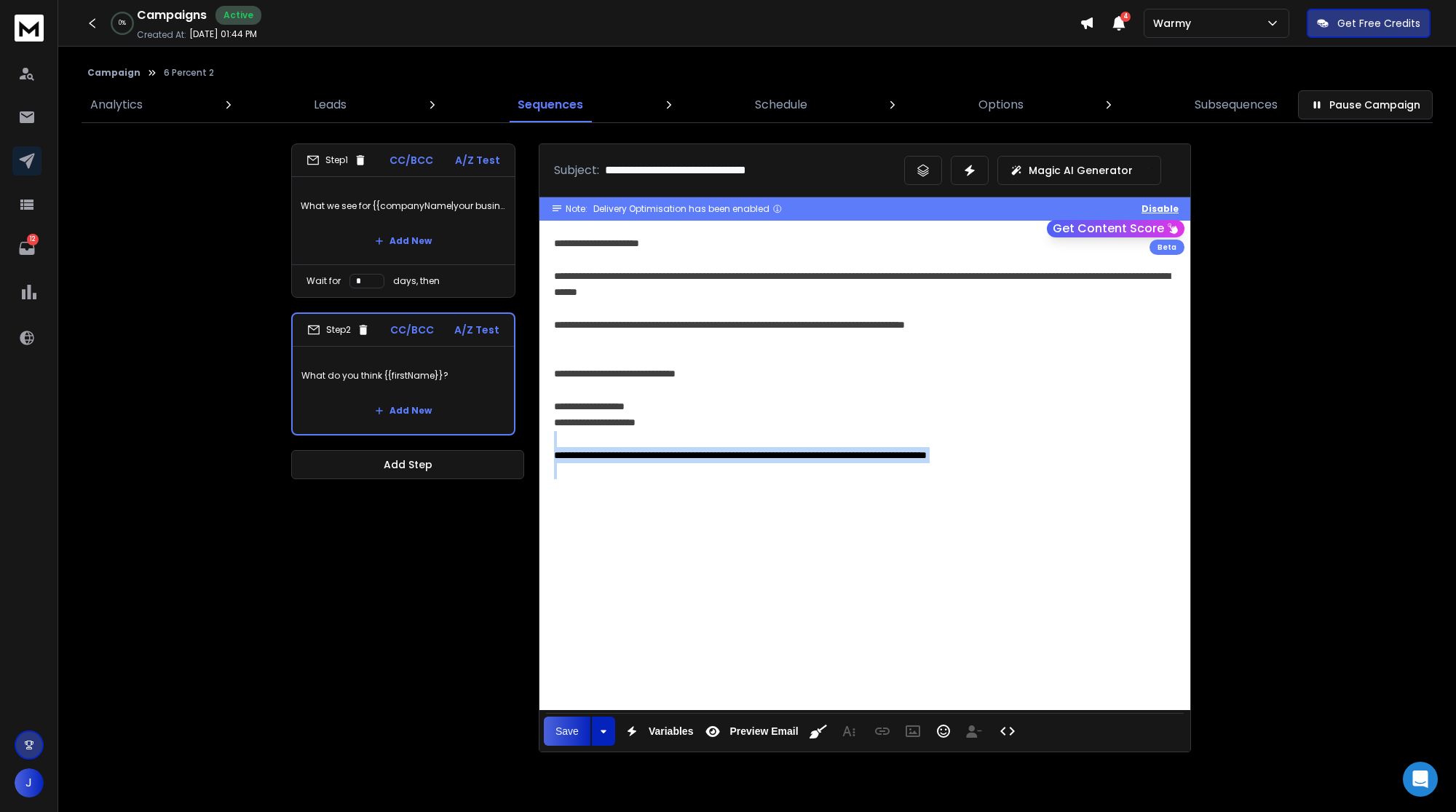
drag, startPoint x: 670, startPoint y: 474, endPoint x: 555, endPoint y: 444, distance: 118.8
click at [555, 444] on div "**********" at bounding box center [865, 465] width 651 height 489
click at [567, 714] on div "Save Save Save as Template Variables Insert Variable Preview Email Preview Emai…" at bounding box center [703, 730] width 322 height 35
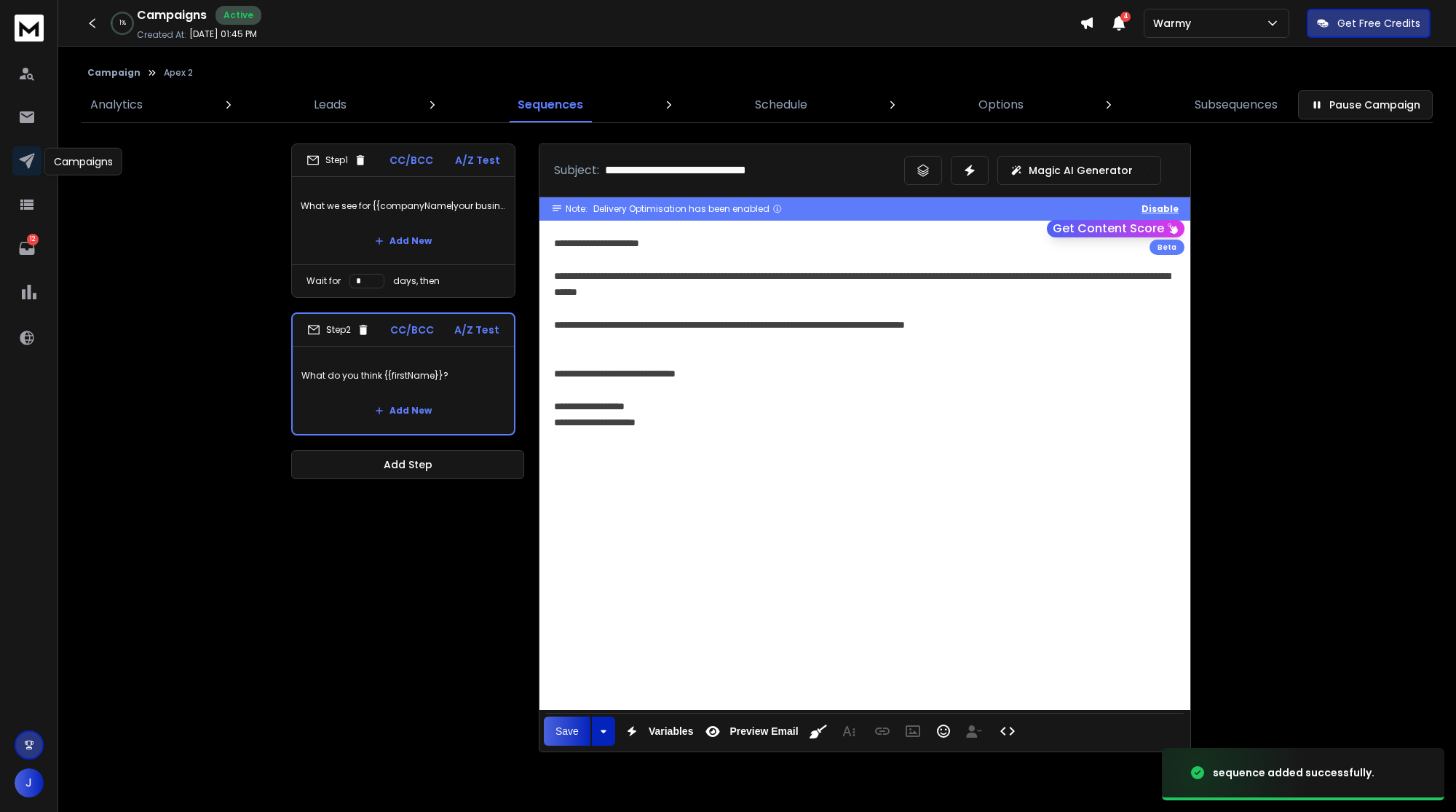
click at [25, 166] on icon at bounding box center [27, 161] width 18 height 18
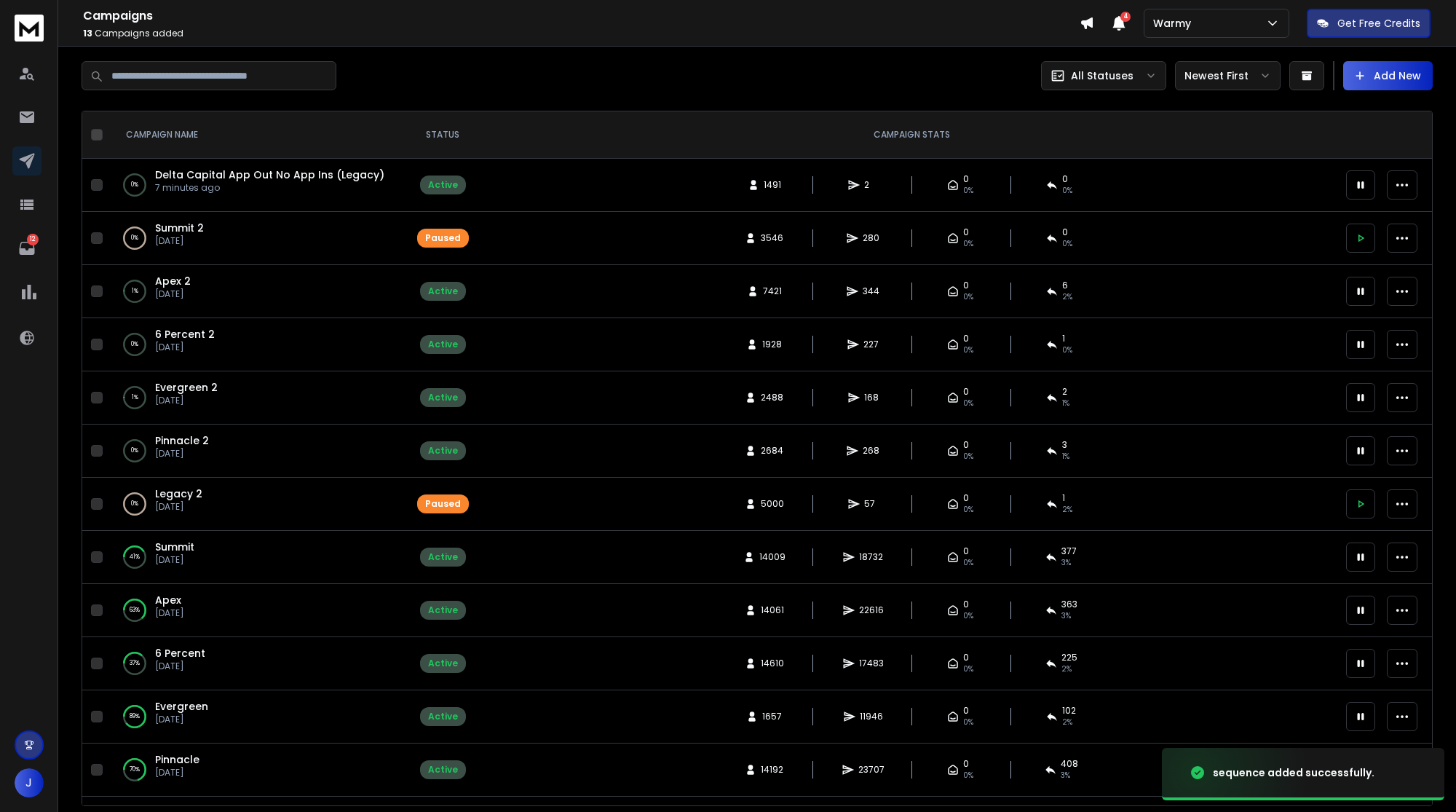
click at [201, 239] on p "3 days ago" at bounding box center [180, 241] width 49 height 12
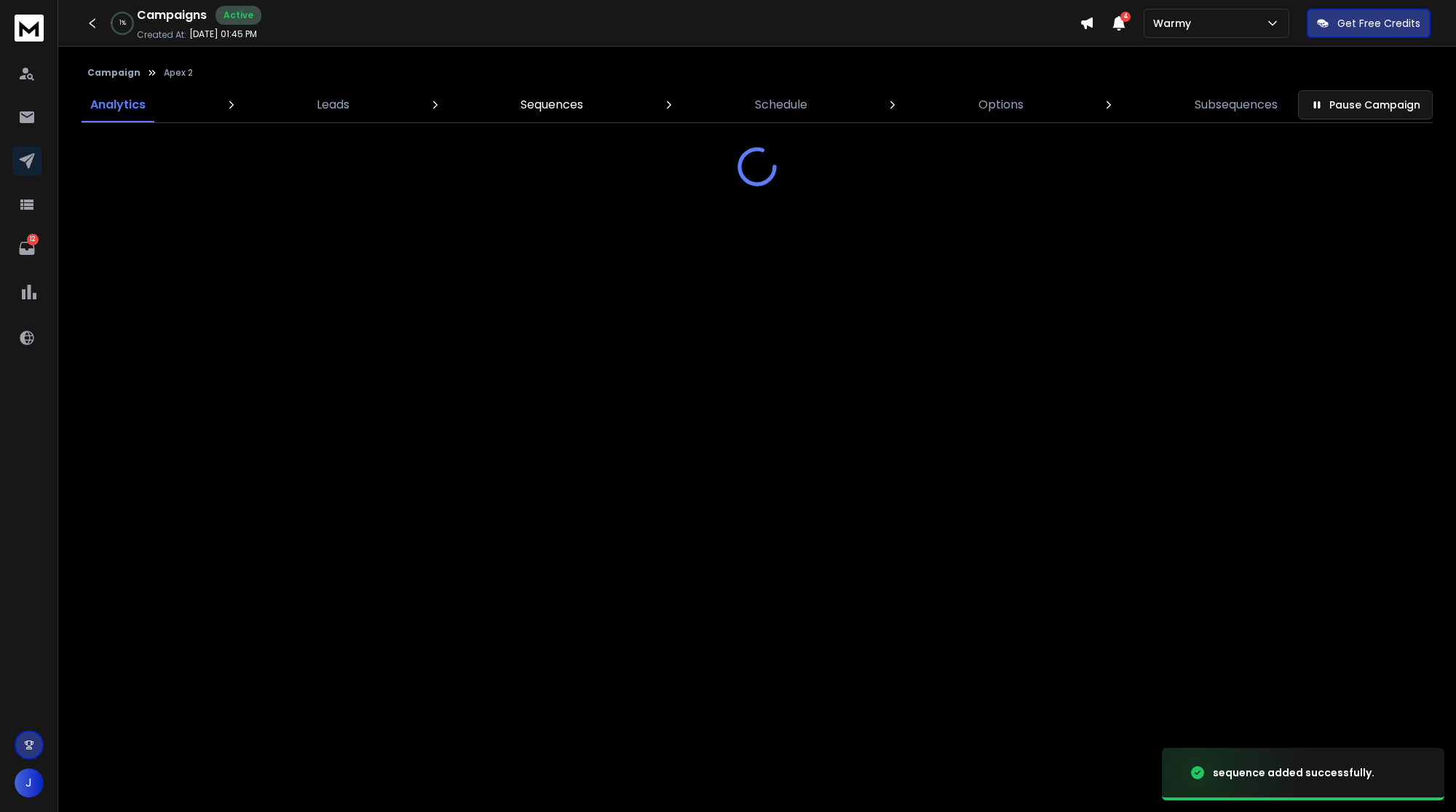
click at [551, 109] on p "Sequences" at bounding box center [551, 105] width 63 height 18
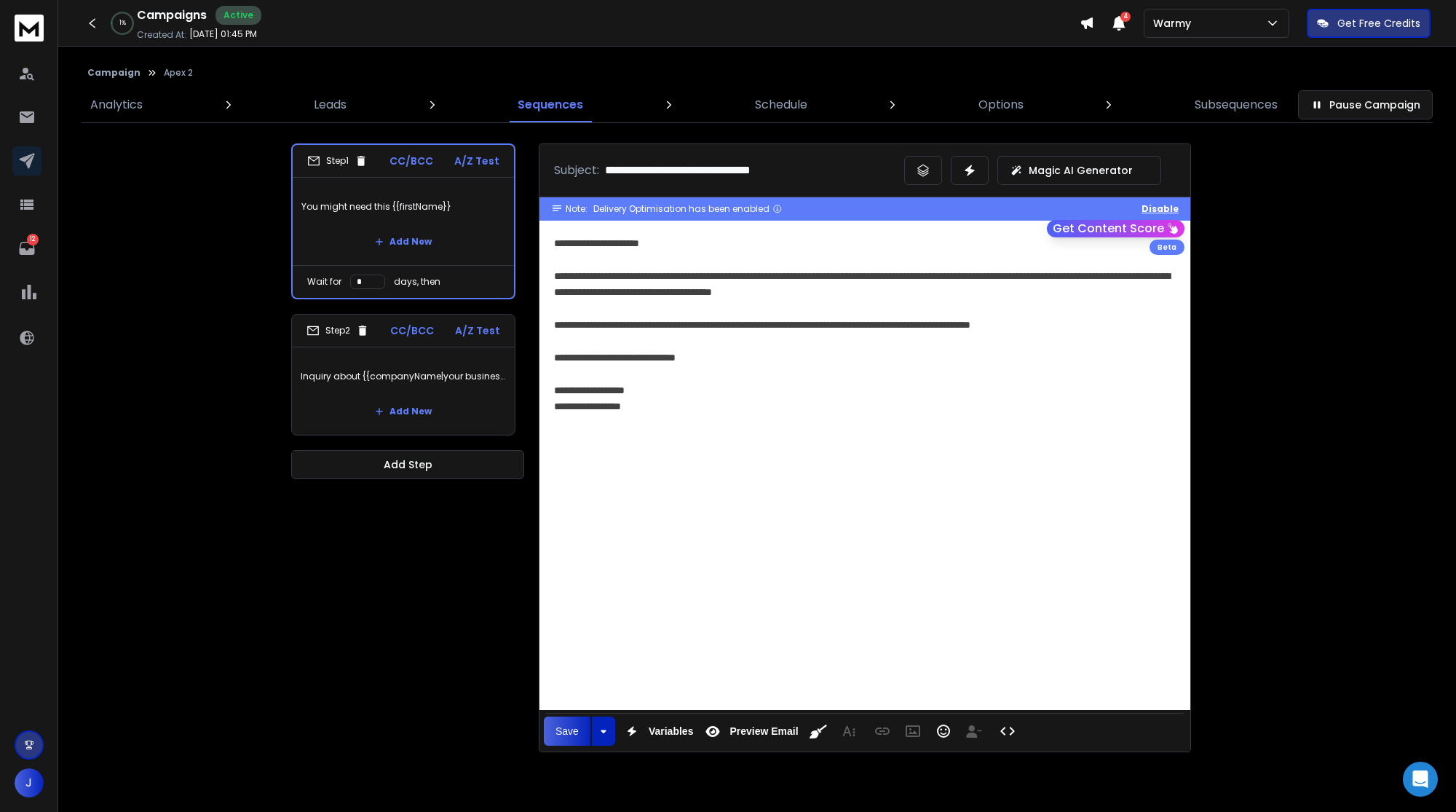
click at [440, 371] on p "Inquiry about {{companyName|your business}}" at bounding box center [404, 376] width 205 height 41
type input "**********"
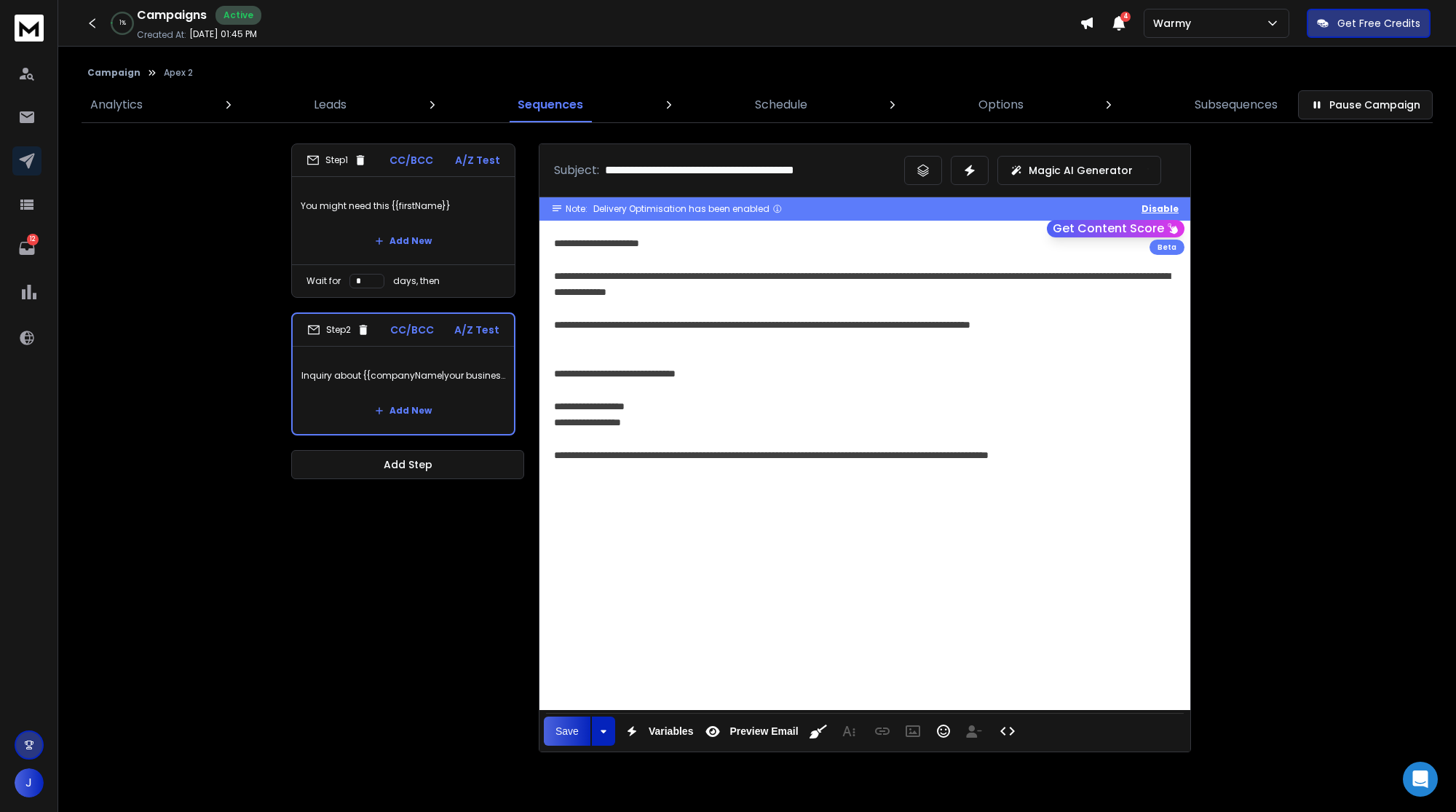
click at [562, 449] on div "**********" at bounding box center [865, 455] width 622 height 16
drag, startPoint x: 571, startPoint y: 486, endPoint x: 542, endPoint y: 445, distance: 50.2
click at [542, 445] on div "**********" at bounding box center [865, 465] width 651 height 489
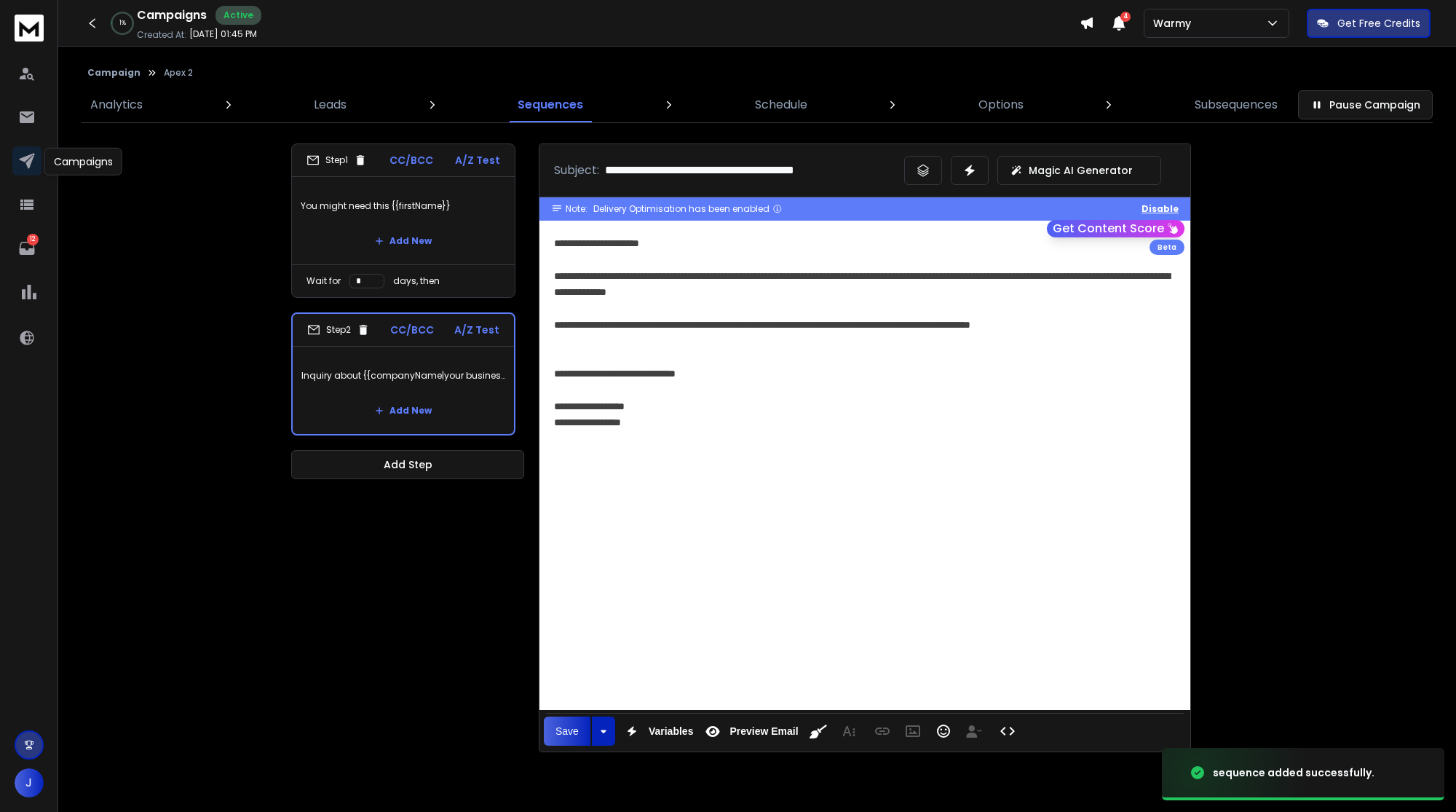
click at [35, 153] on link at bounding box center [27, 160] width 29 height 29
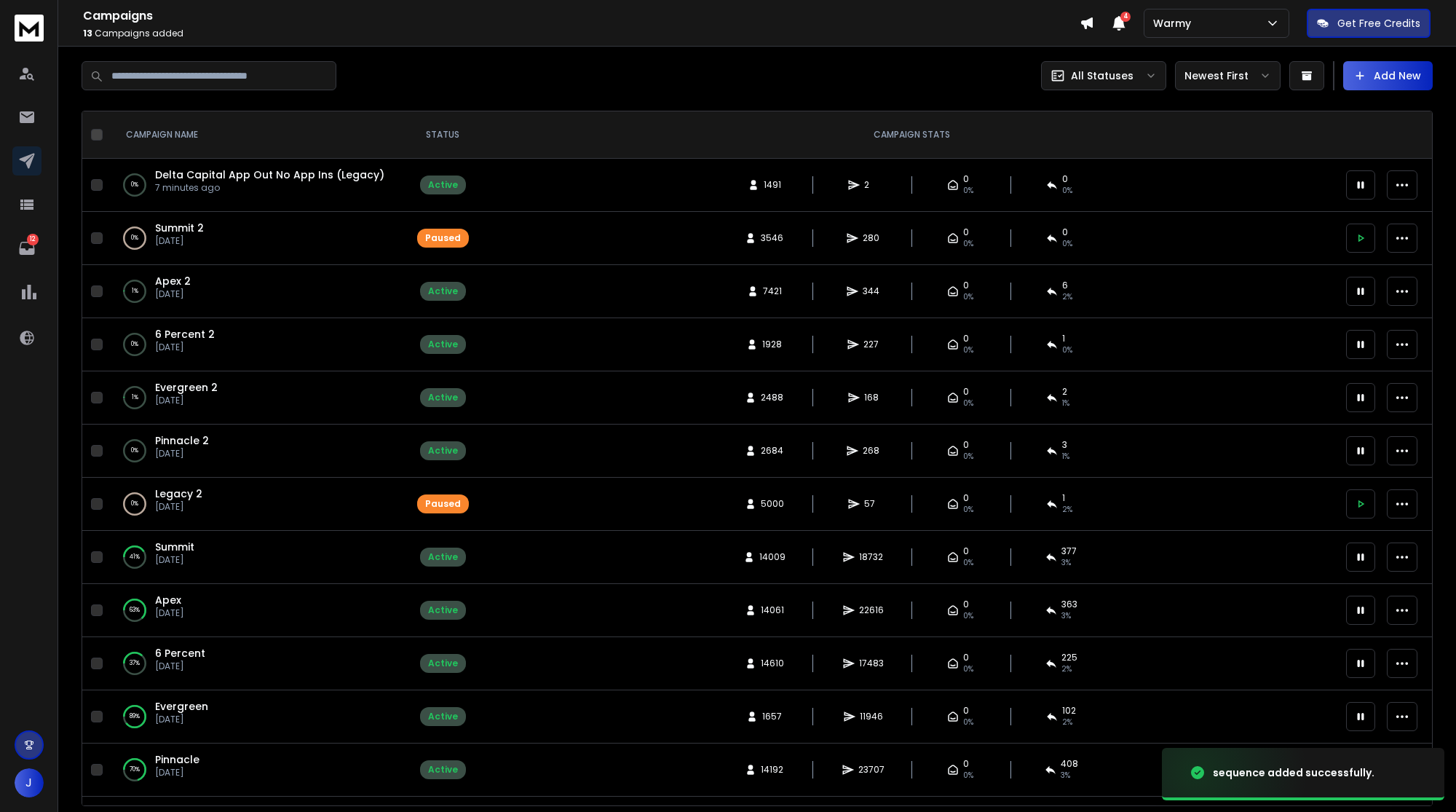
click at [202, 182] on p "7 minutes ago" at bounding box center [270, 188] width 229 height 12
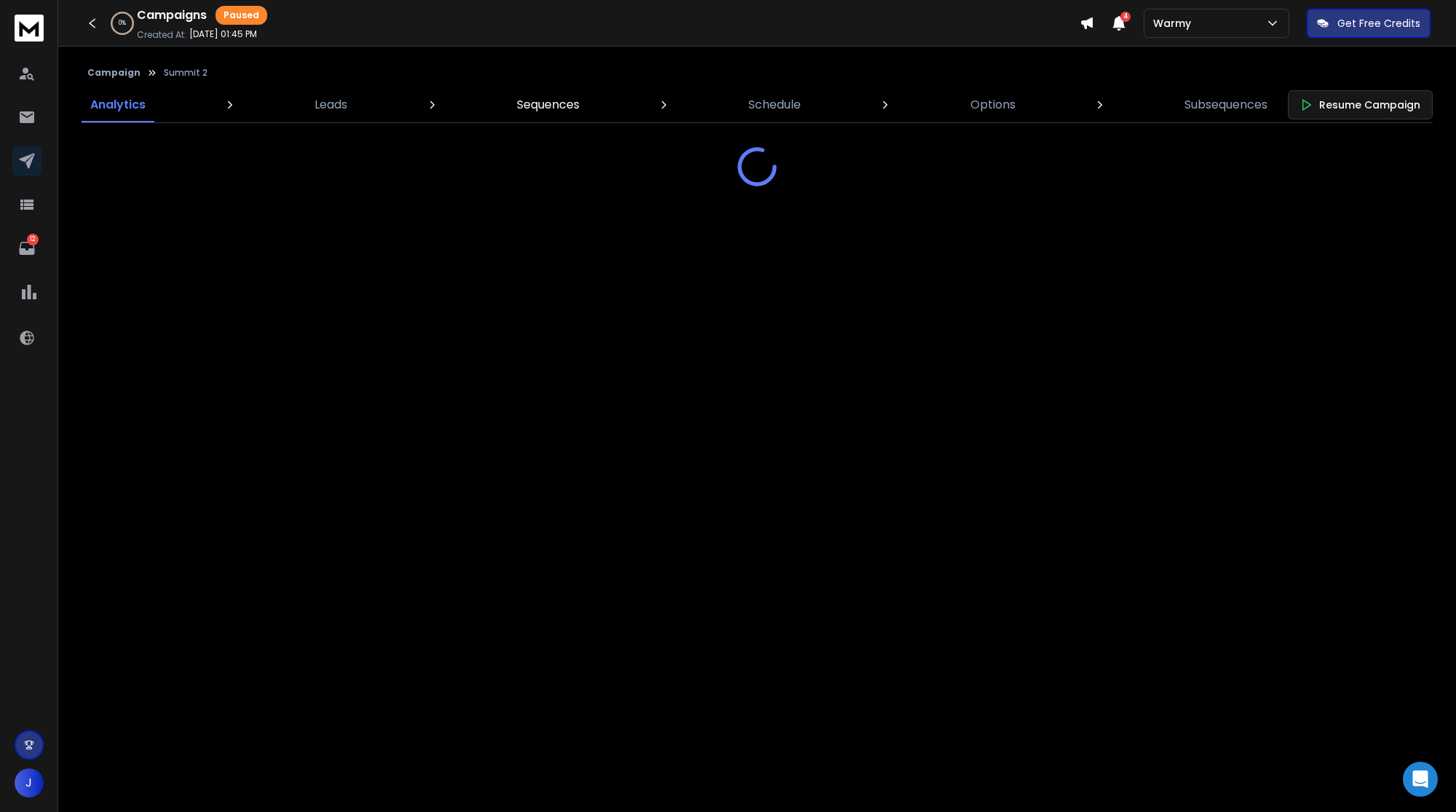
click at [560, 102] on p "Sequences" at bounding box center [548, 105] width 63 height 18
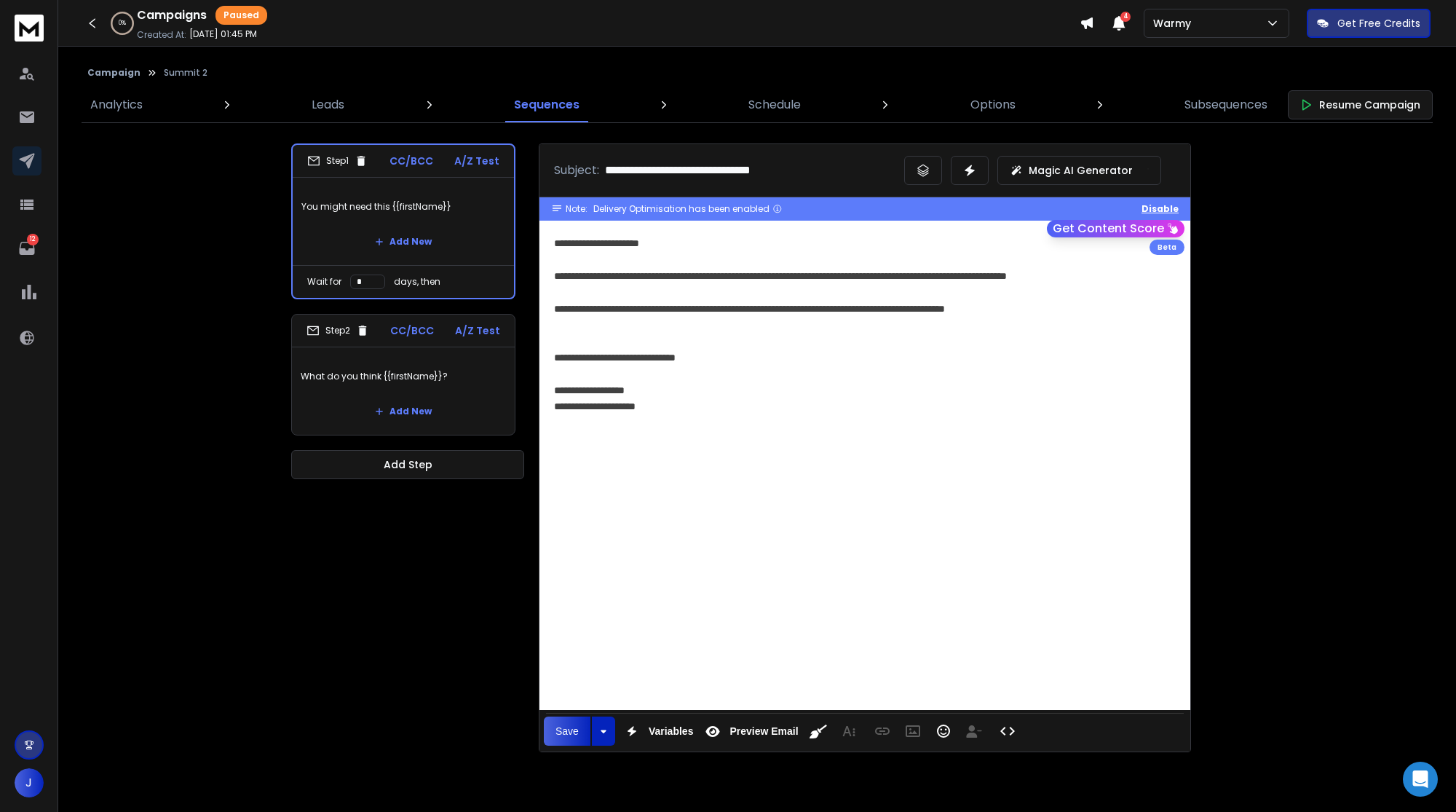
click at [398, 356] on p "What do you think {{firstName}}?" at bounding box center [404, 376] width 205 height 41
type input "**********"
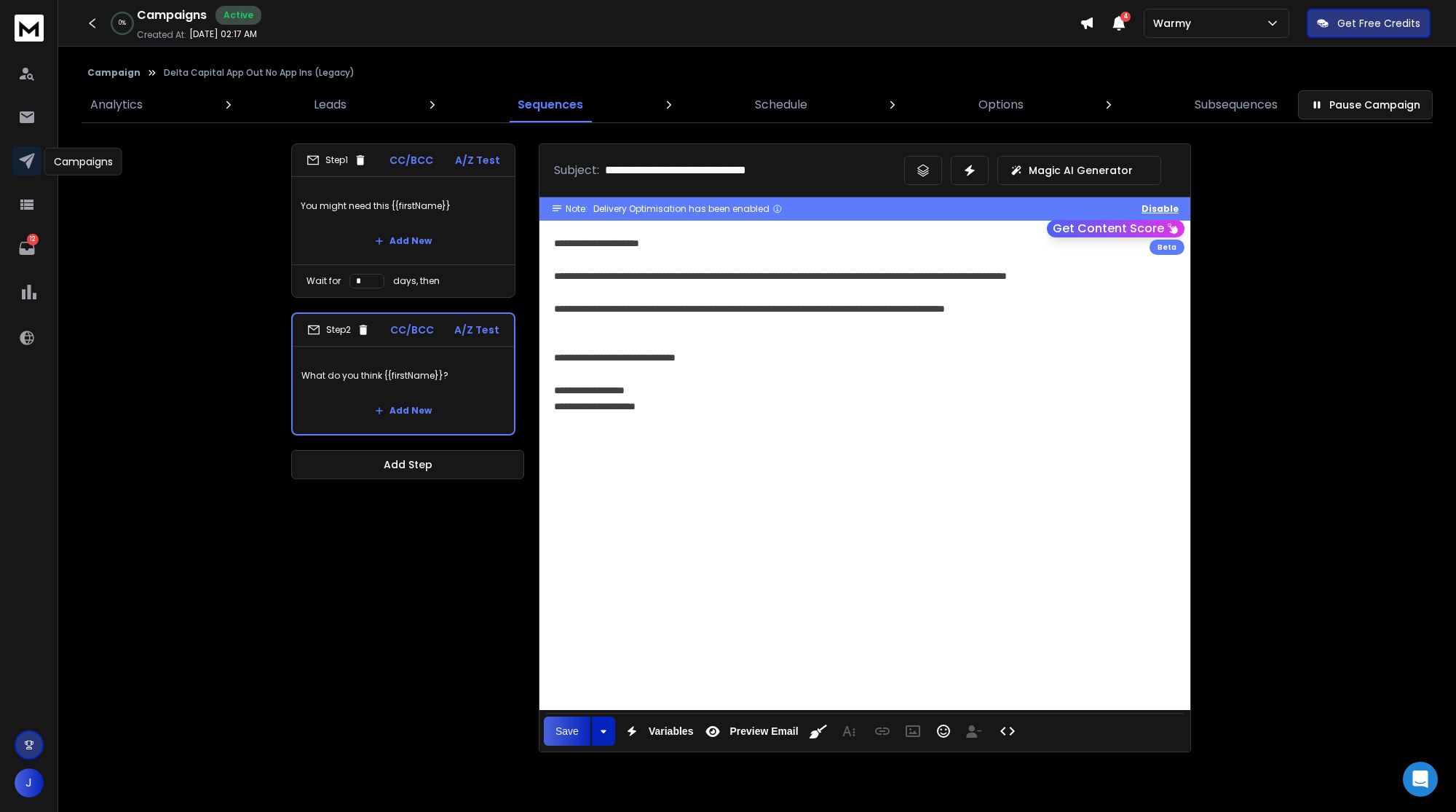
click at [19, 149] on link at bounding box center [27, 160] width 29 height 29
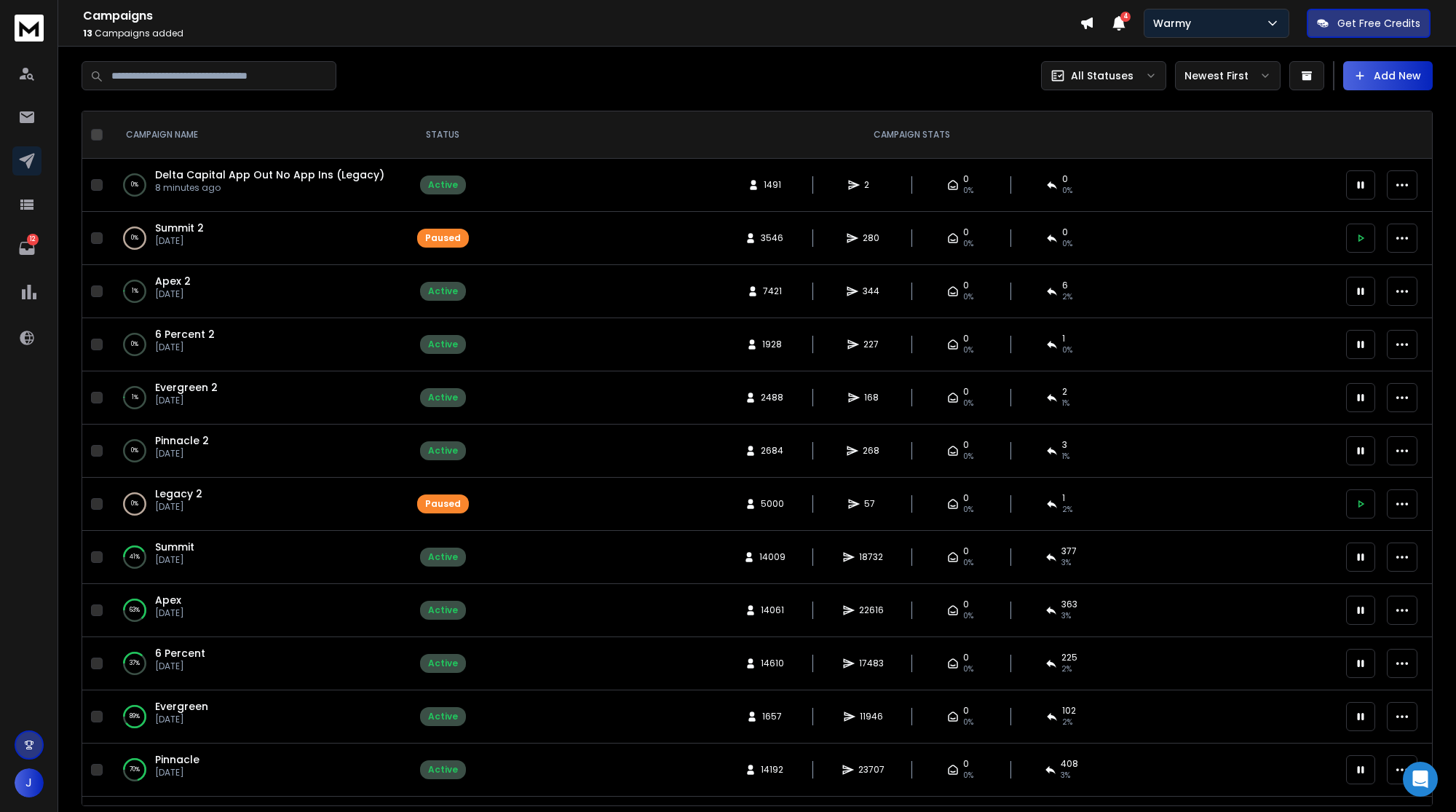
click at [1248, 26] on div "Warmy" at bounding box center [1217, 24] width 126 height 15
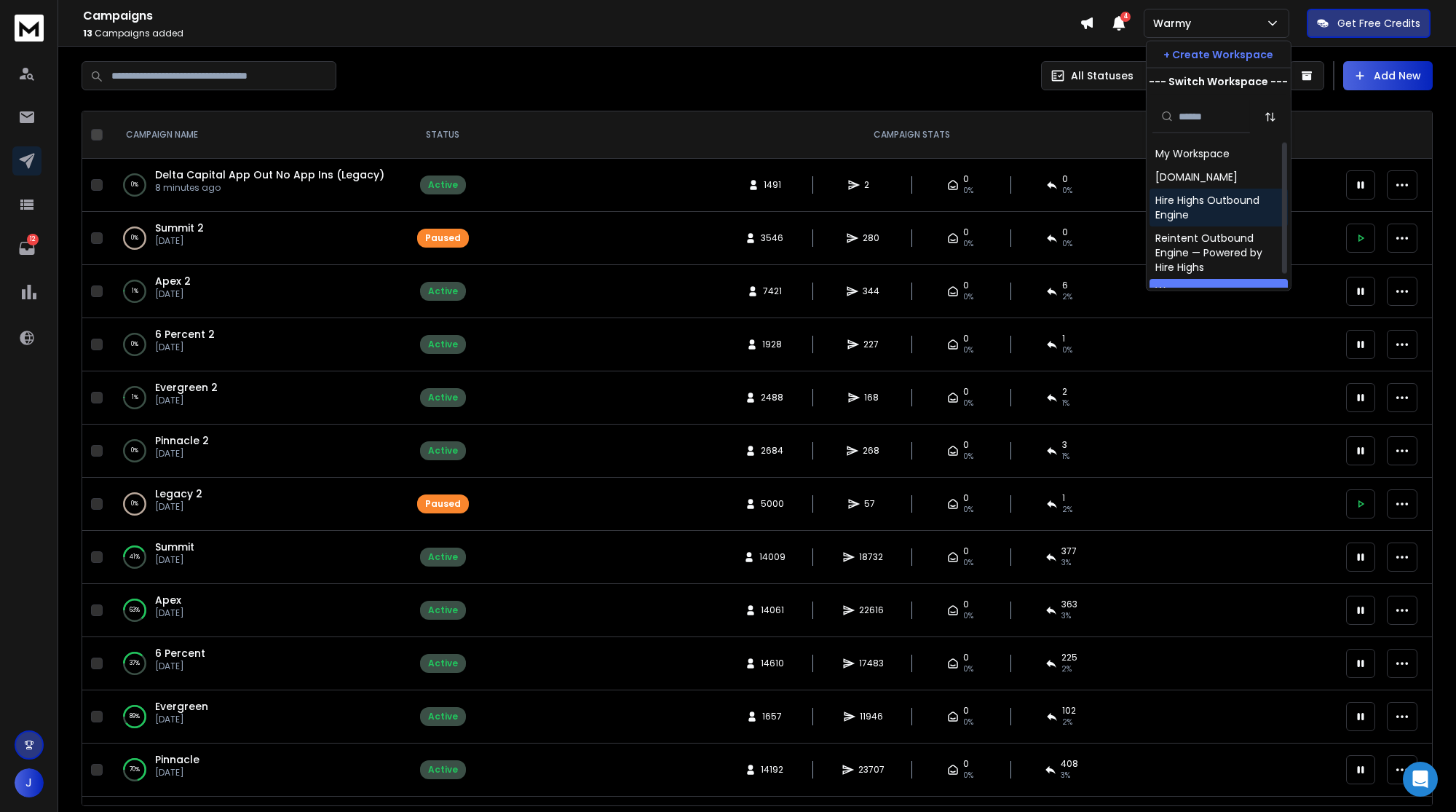
click at [1200, 214] on div "Hire Highs Outbound Engine" at bounding box center [1219, 207] width 126 height 29
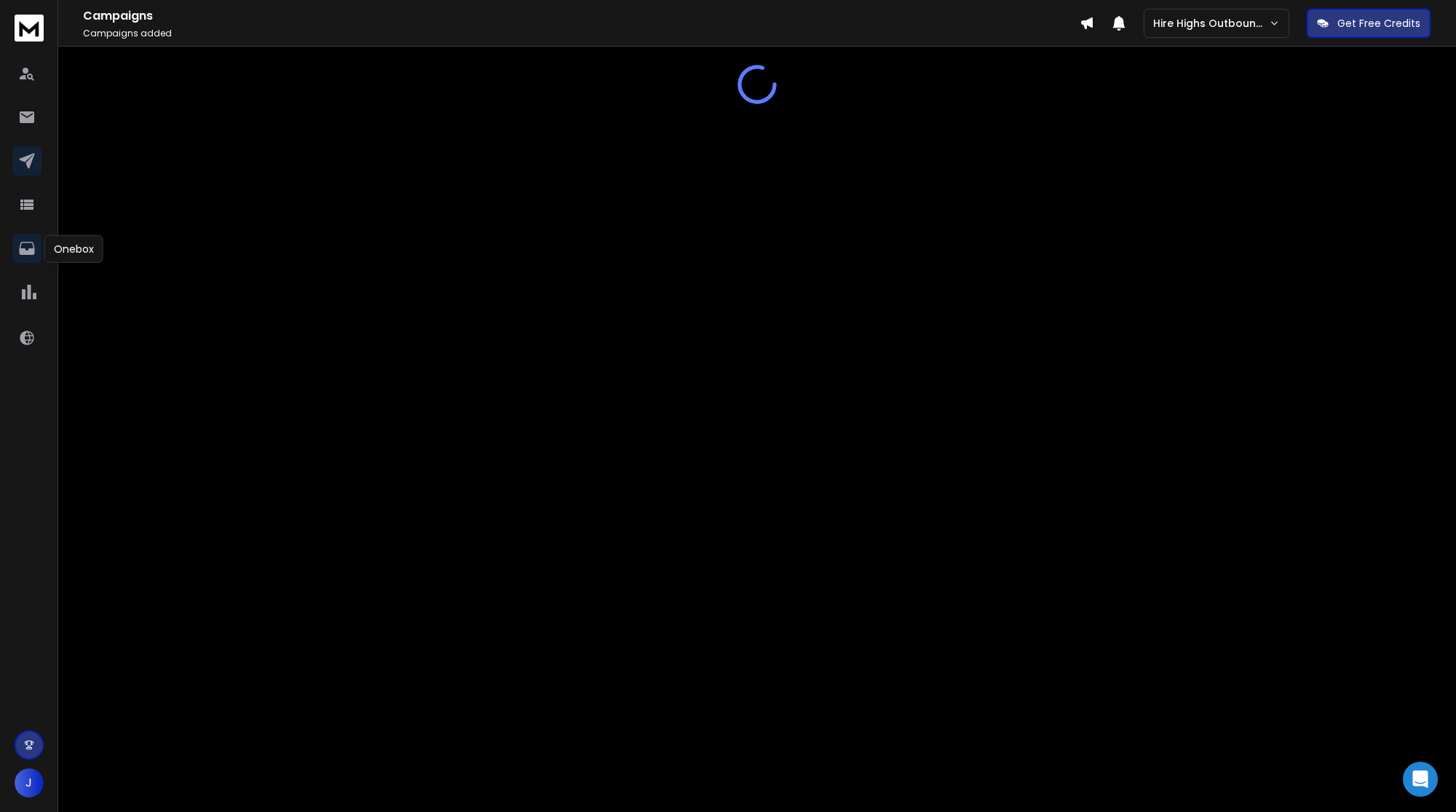
click at [40, 245] on link at bounding box center [27, 248] width 29 height 29
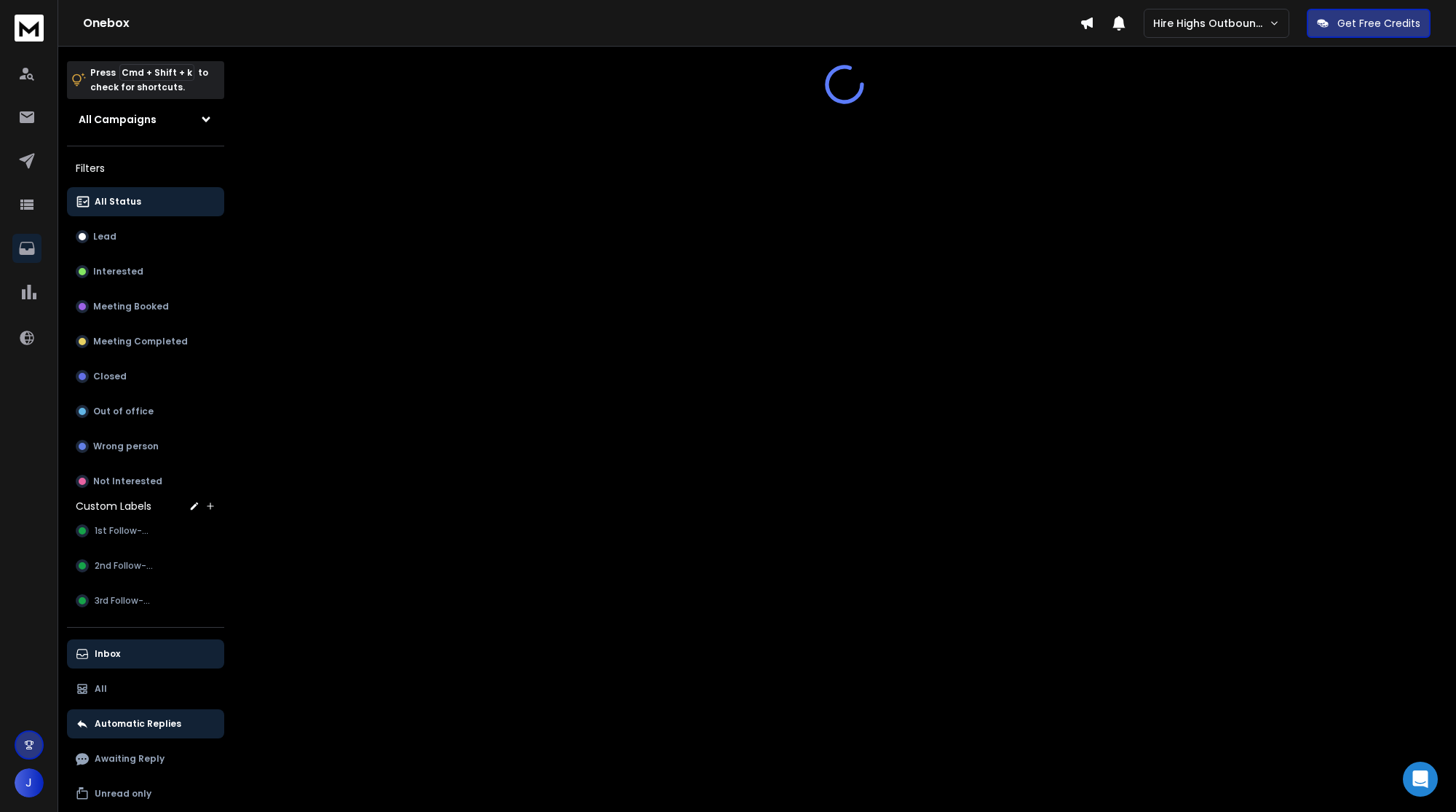
click at [163, 718] on p "Automatic Replies" at bounding box center [137, 723] width 86 height 12
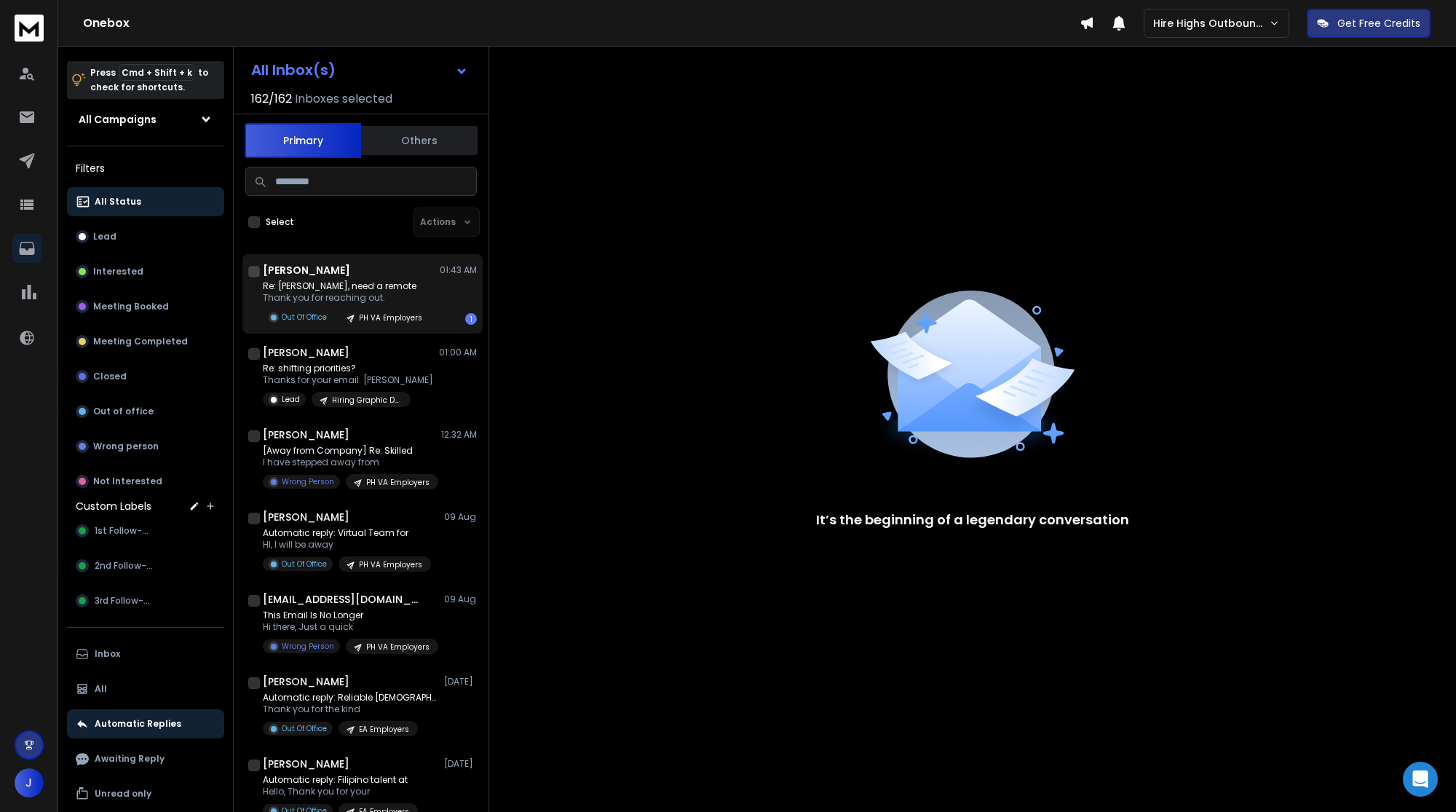
click at [346, 305] on div "Re: Samantha, need a remote Thank you for reaching out. Out Of Office PH VA Emp…" at bounding box center [347, 302] width 169 height 44
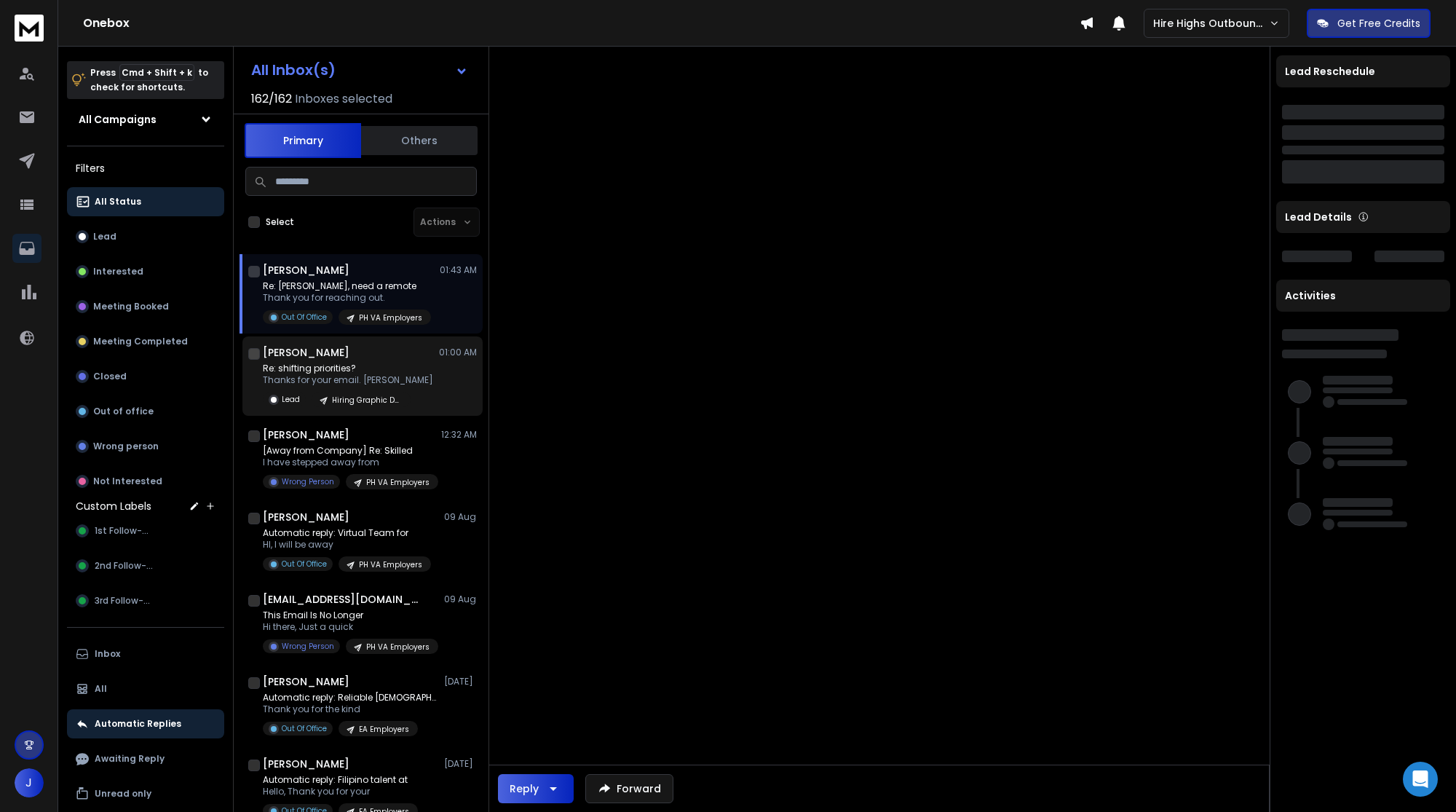
click at [359, 351] on div "Scott Thomas 01:00 AM" at bounding box center [370, 352] width 214 height 15
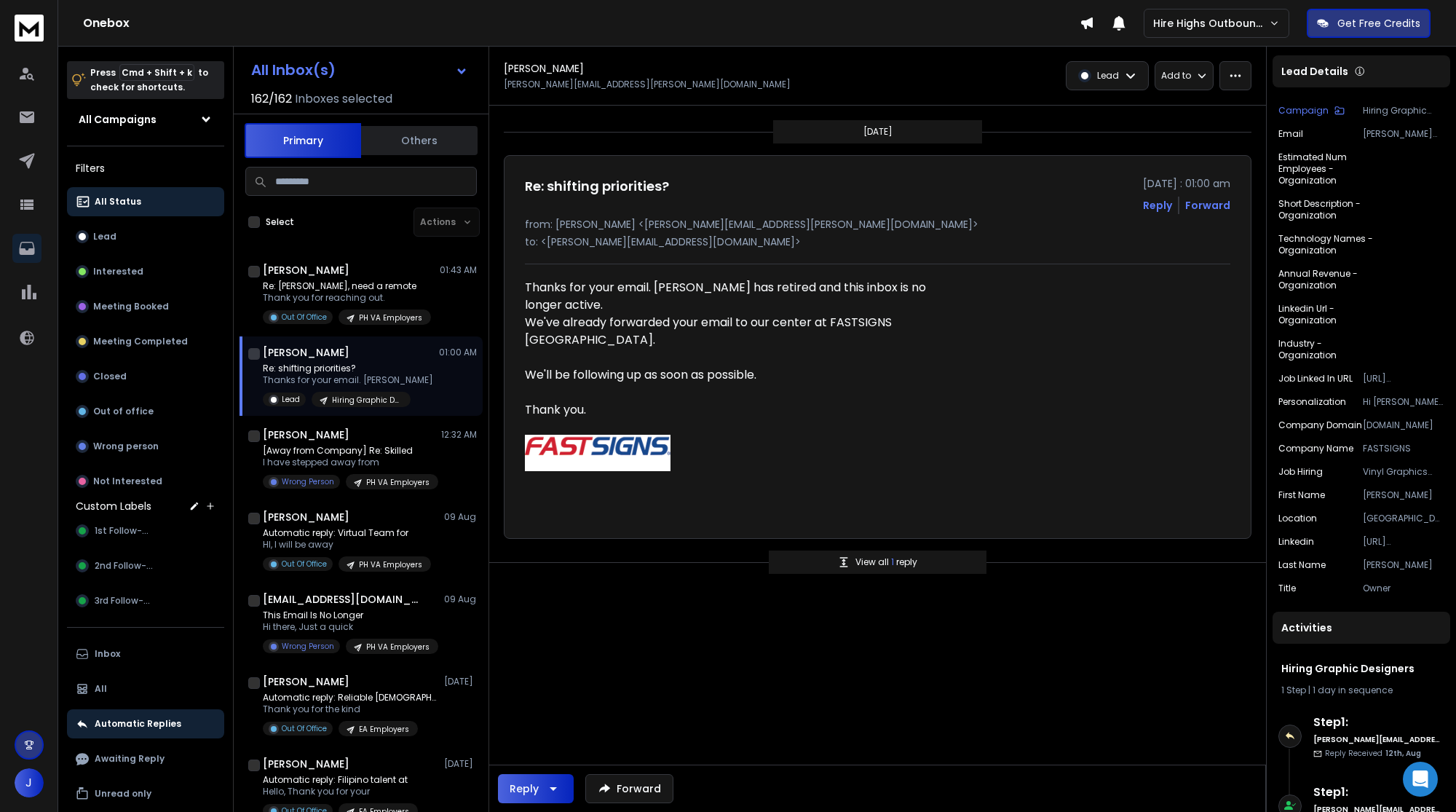
click at [1125, 83] on div "Lead" at bounding box center [1107, 75] width 81 height 27
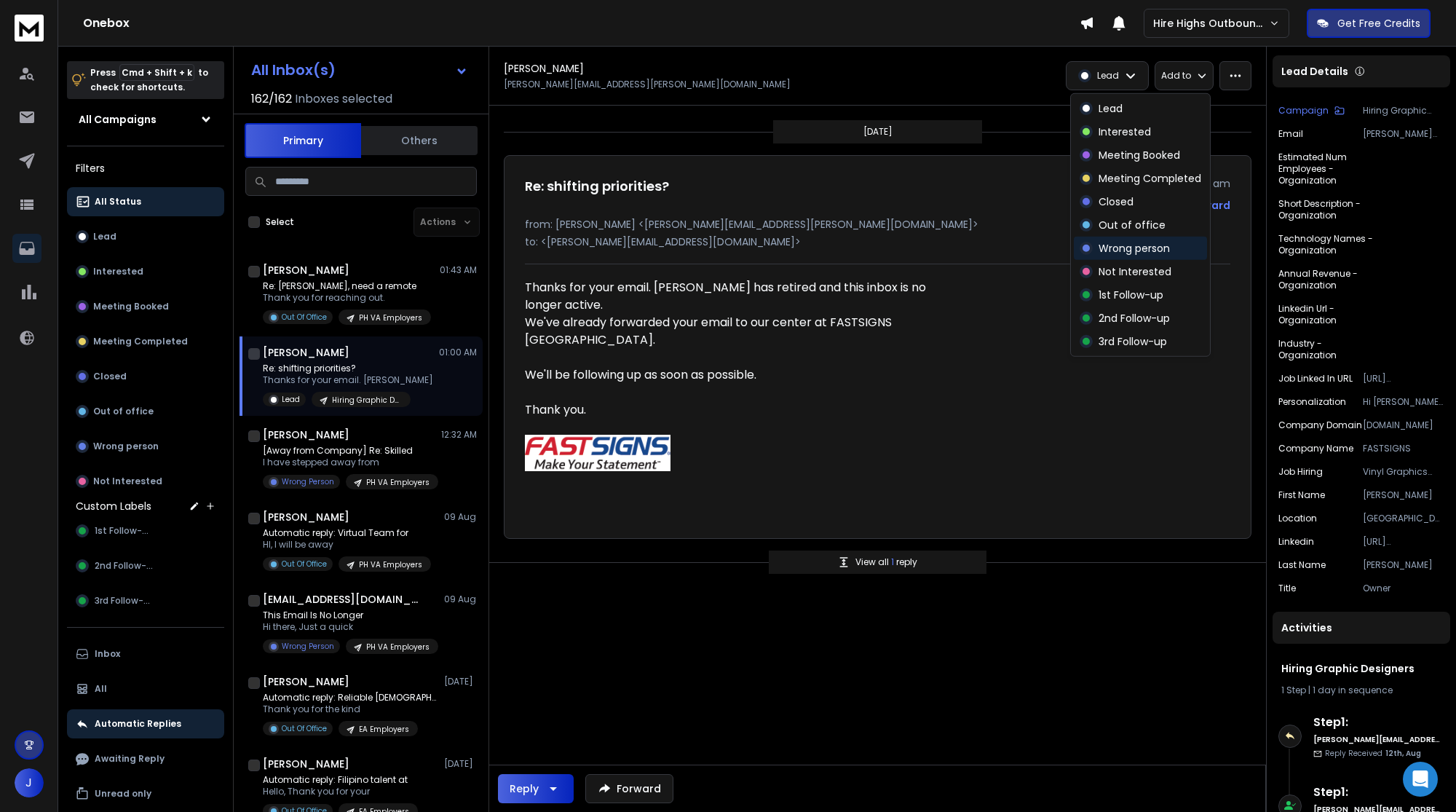
click at [1120, 248] on p "Wrong person" at bounding box center [1134, 248] width 72 height 15
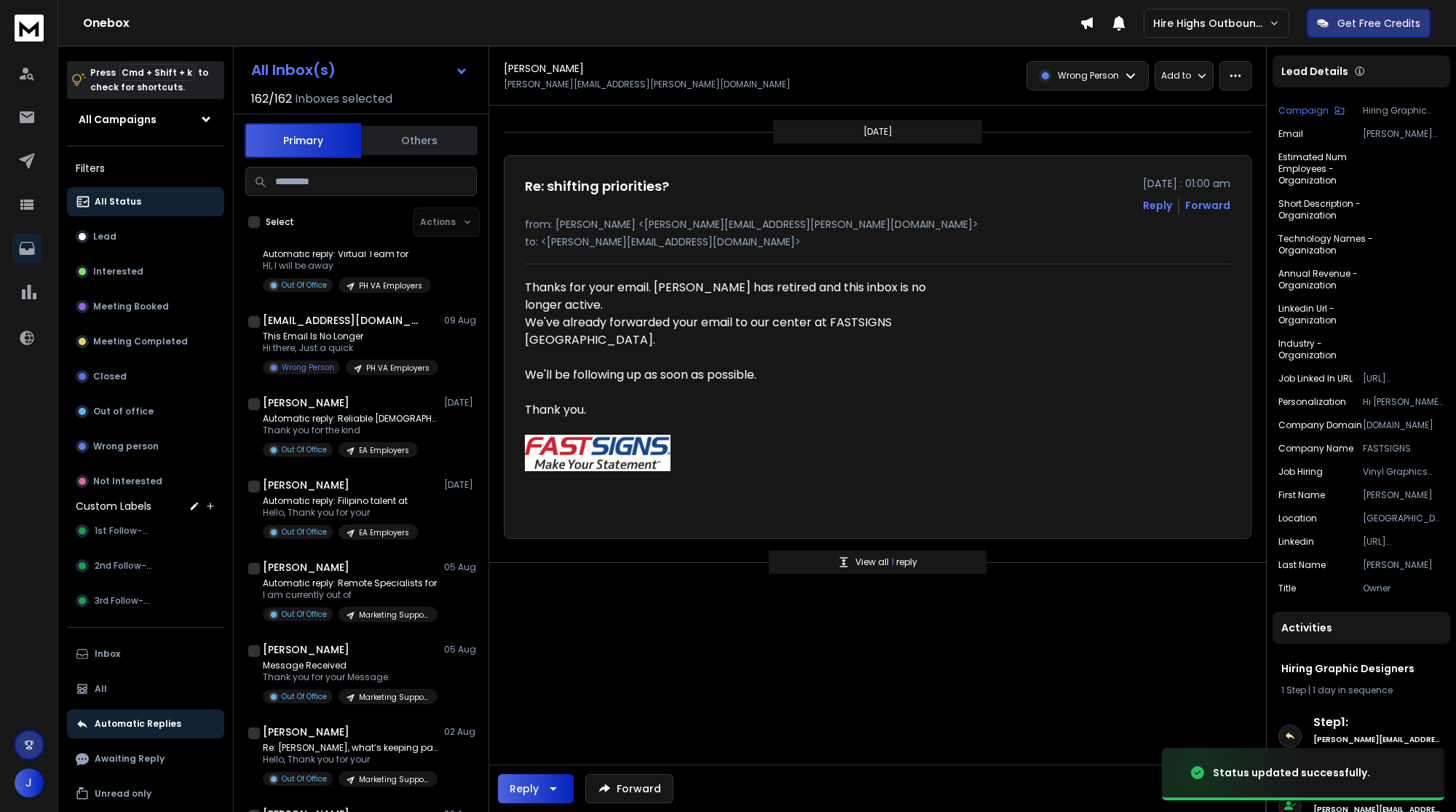
scroll to position [294, 0]
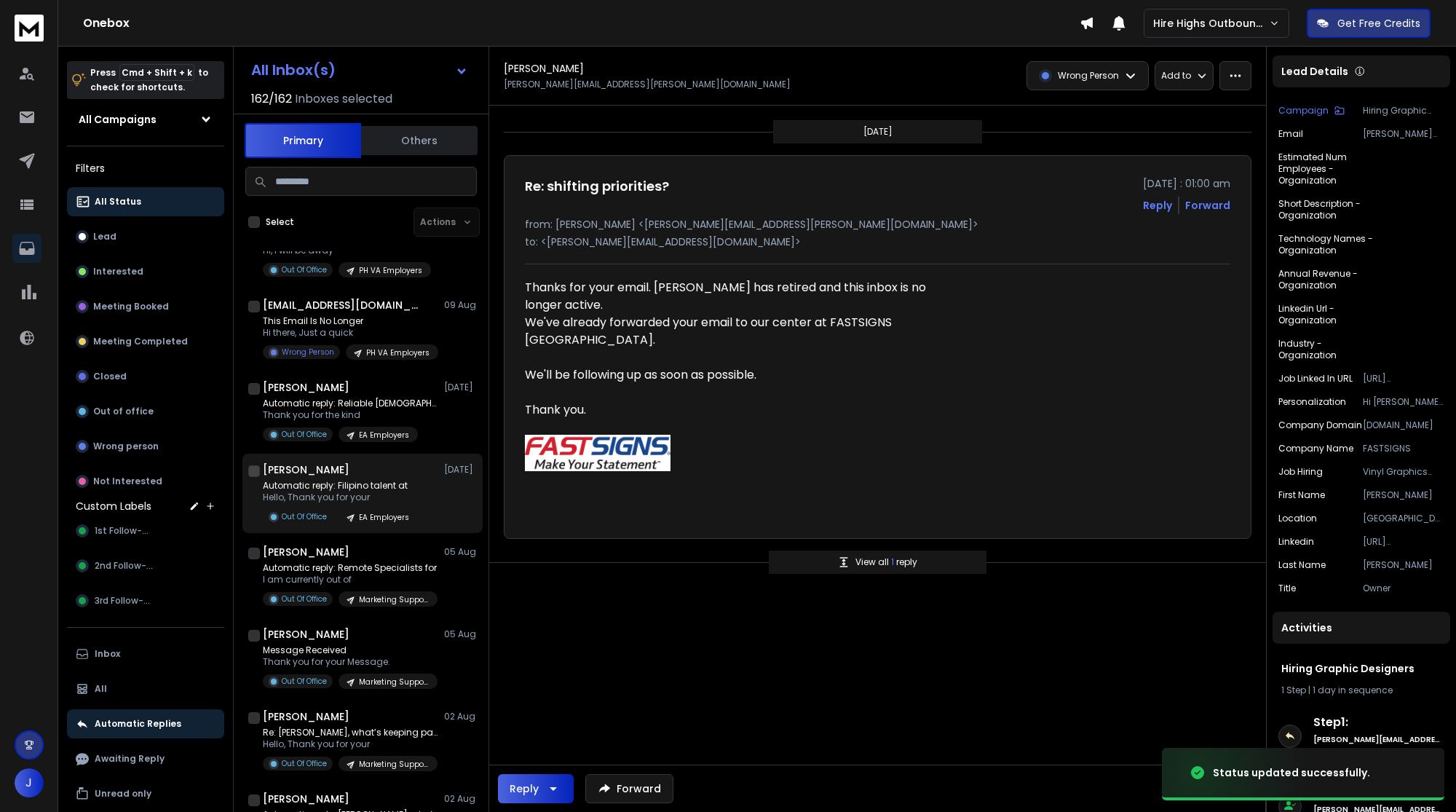
click at [347, 519] on div at bounding box center [352, 517] width 9 height 9
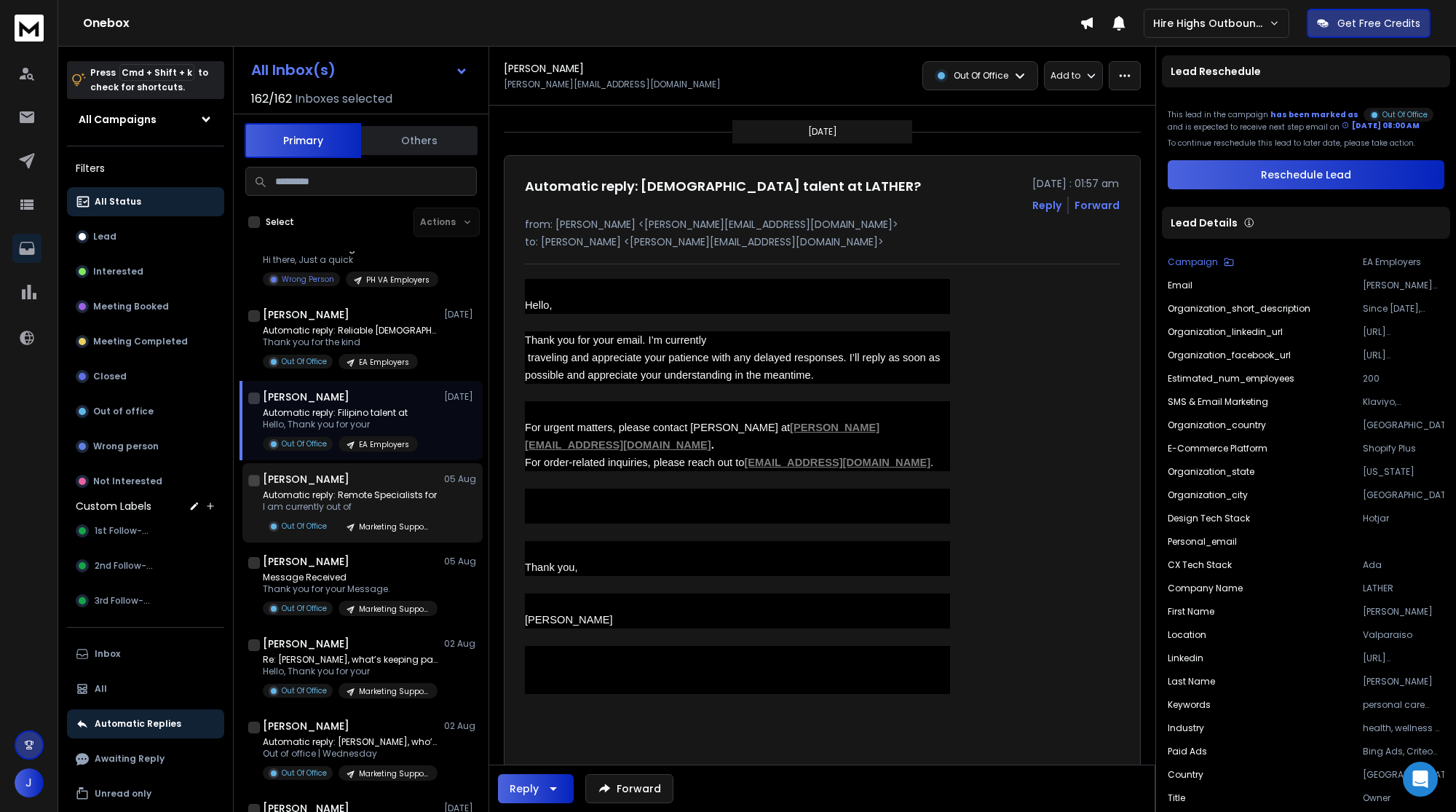
click at [348, 535] on div "Lauren Cartwright 05 Aug Automatic reply: Remote Specialists for I am currently…" at bounding box center [362, 502] width 240 height 79
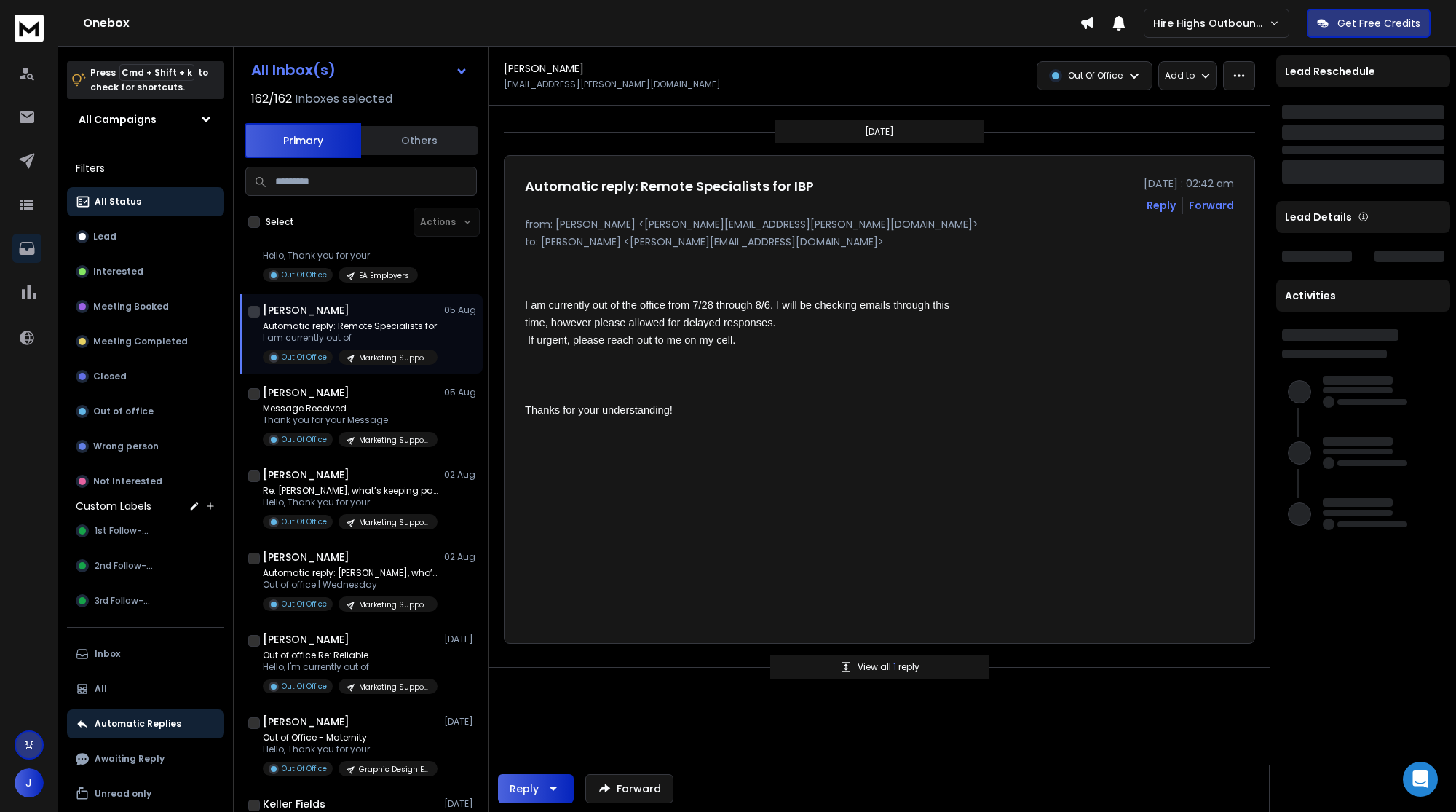
scroll to position [543, 0]
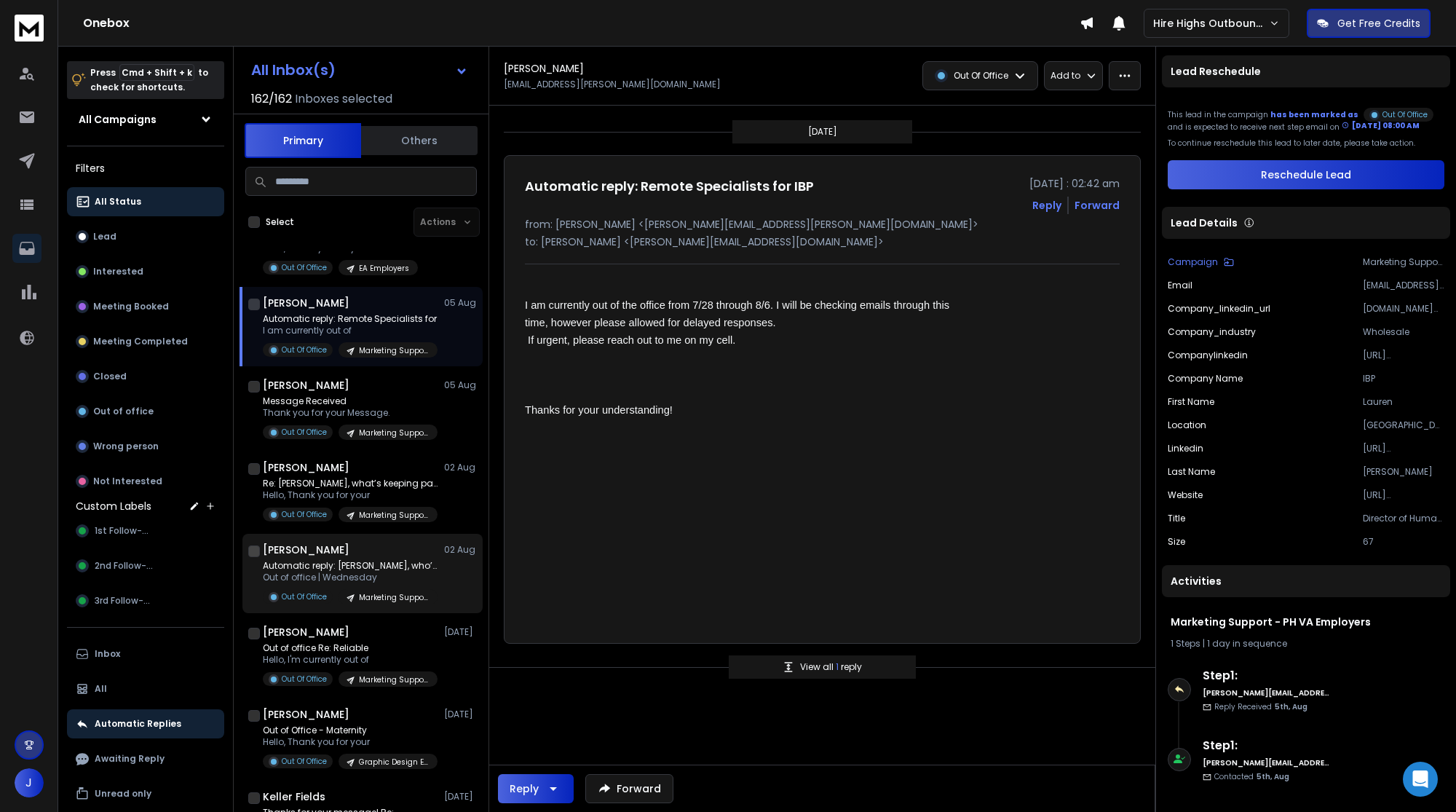
click at [350, 533] on div "Locklair 02 Aug Automatic reply: Collin, who’s helping ﻿Out of office | Wednesd…" at bounding box center [362, 573] width 240 height 79
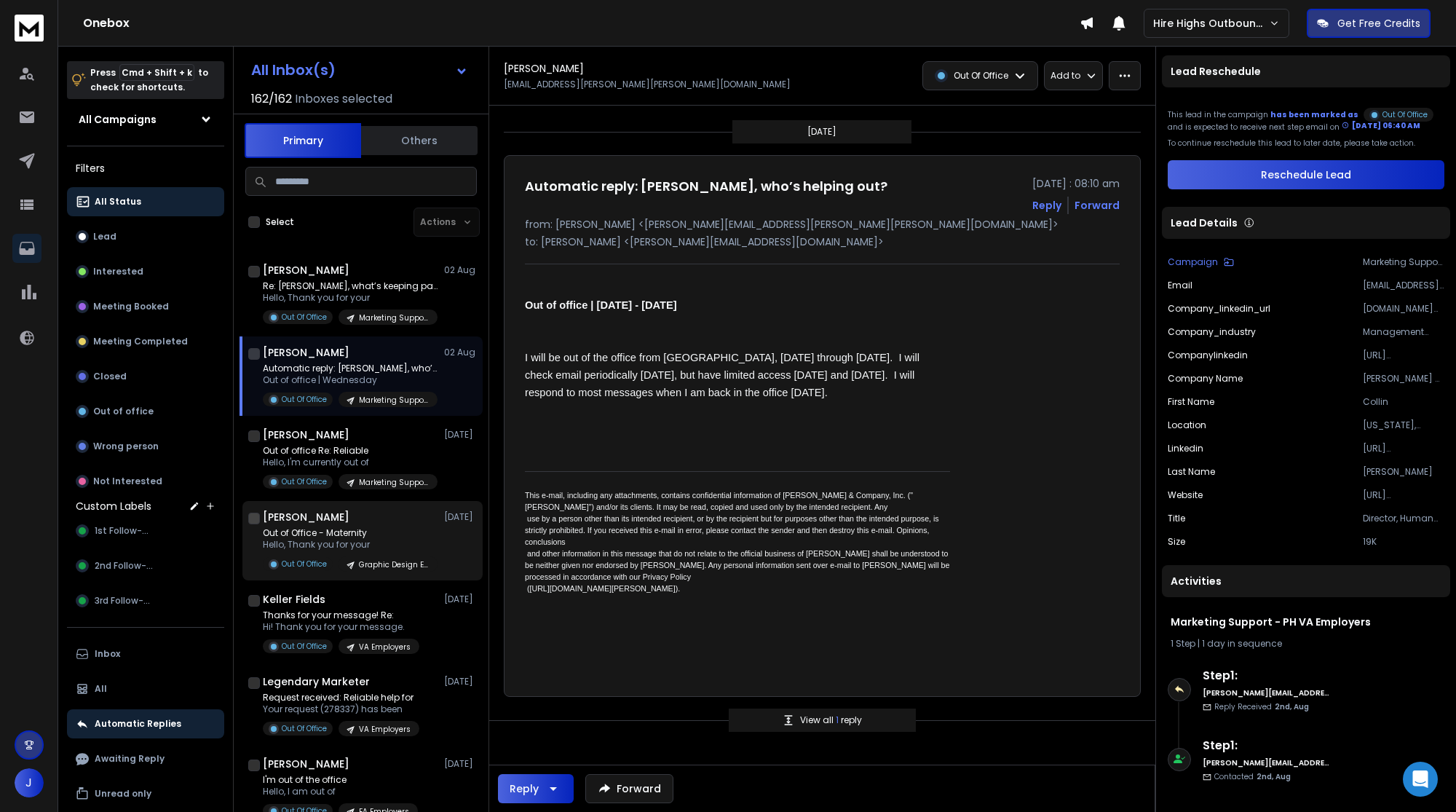
click at [350, 542] on p "Hello, Thank you for your" at bounding box center [350, 545] width 174 height 12
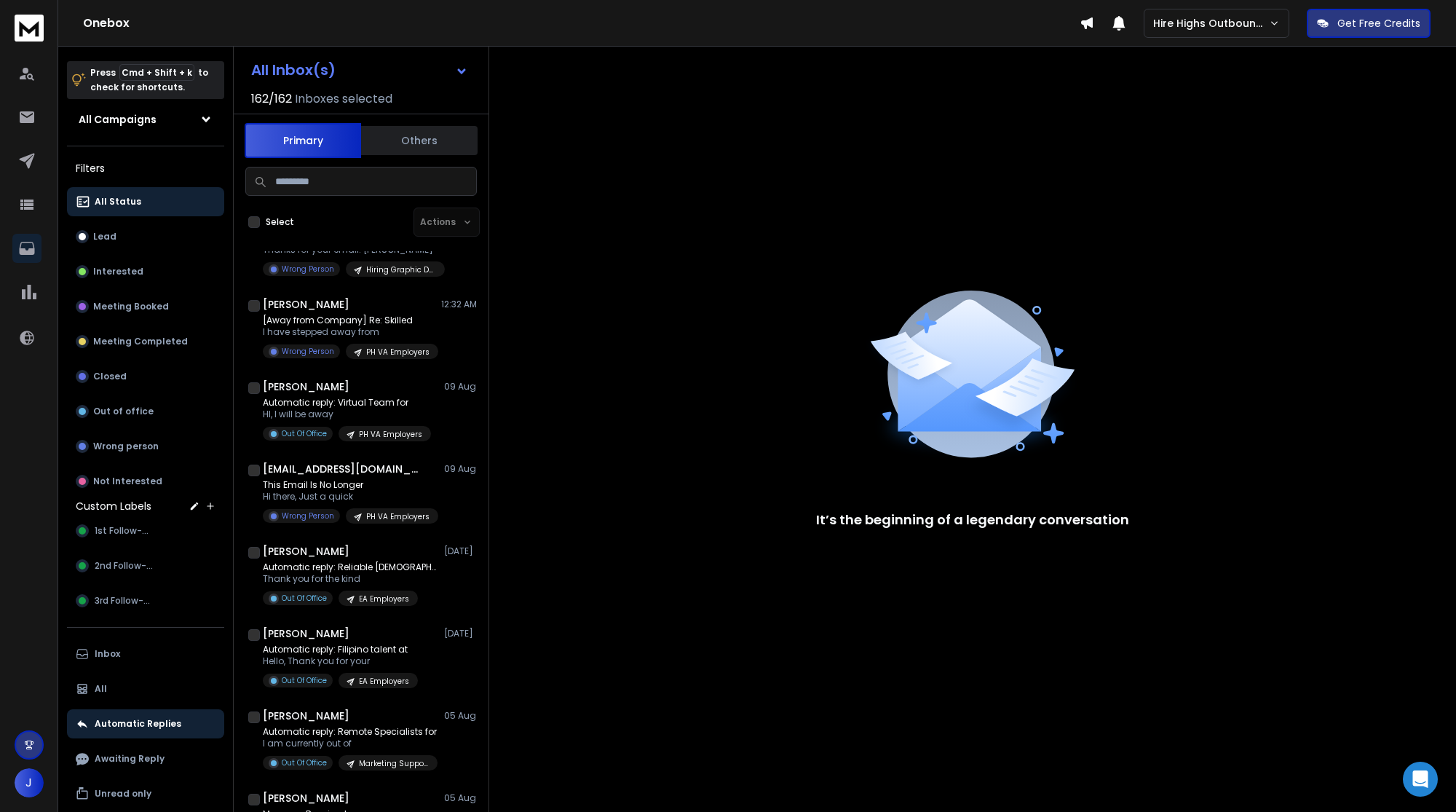
scroll to position [0, 0]
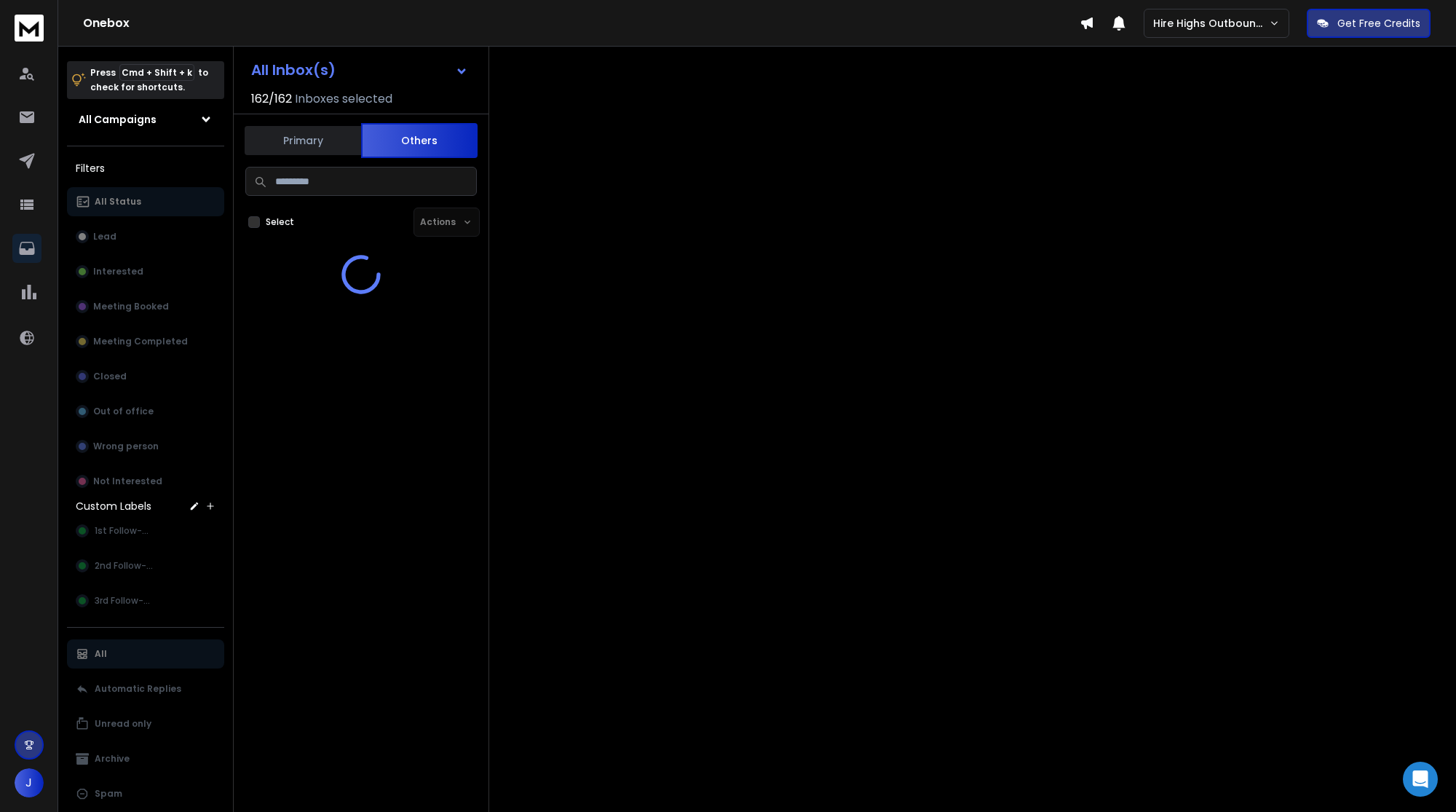
click at [429, 135] on button "Others" at bounding box center [420, 140] width 117 height 35
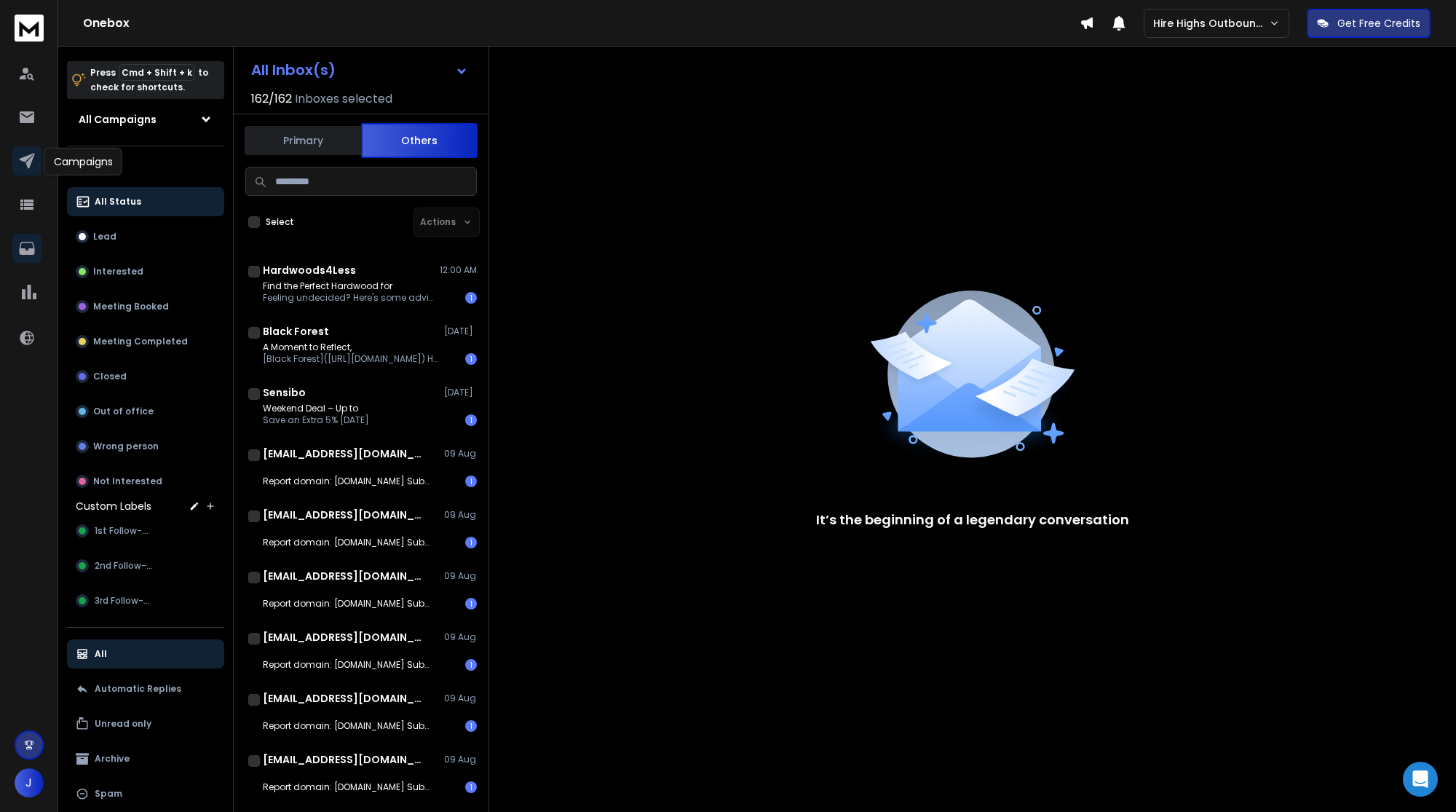
click at [30, 159] on icon at bounding box center [27, 160] width 16 height 16
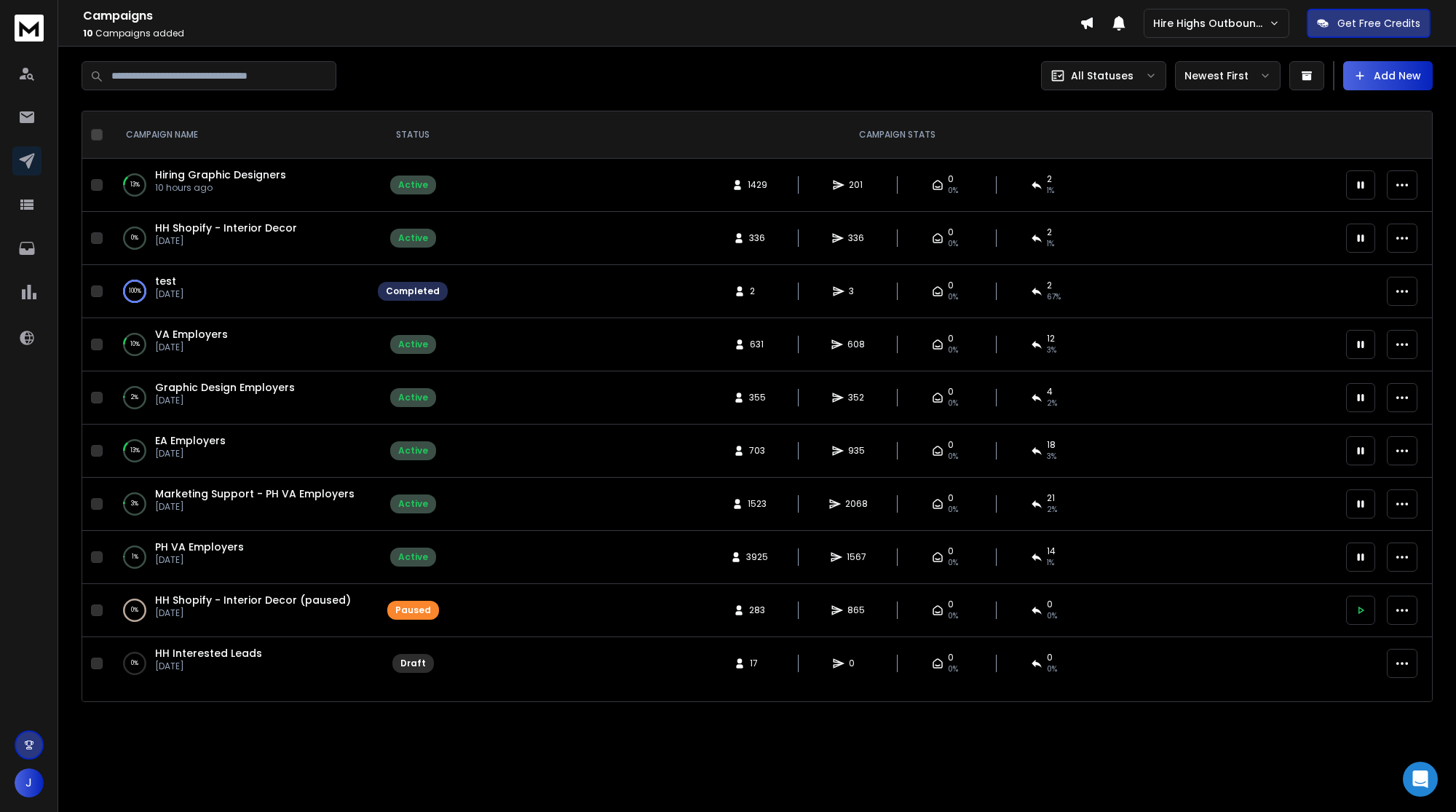
click at [620, 20] on h1 "Campaigns" at bounding box center [581, 16] width 997 height 18
click at [35, 249] on link at bounding box center [27, 248] width 29 height 29
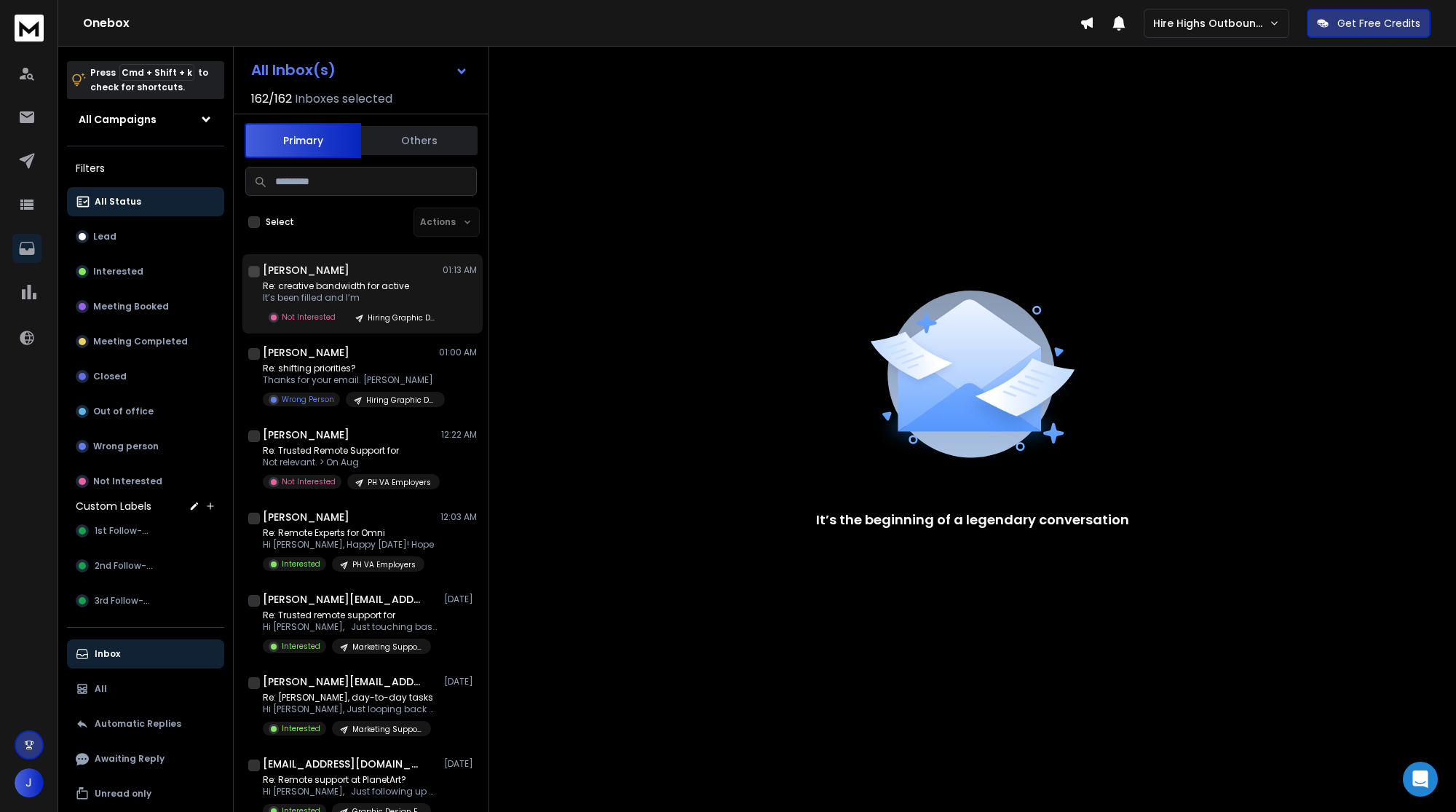
click at [396, 254] on div "Larry Miller 01:13 AM Re: creative bandwidth for active It’s been filled and I’…" at bounding box center [362, 293] width 240 height 79
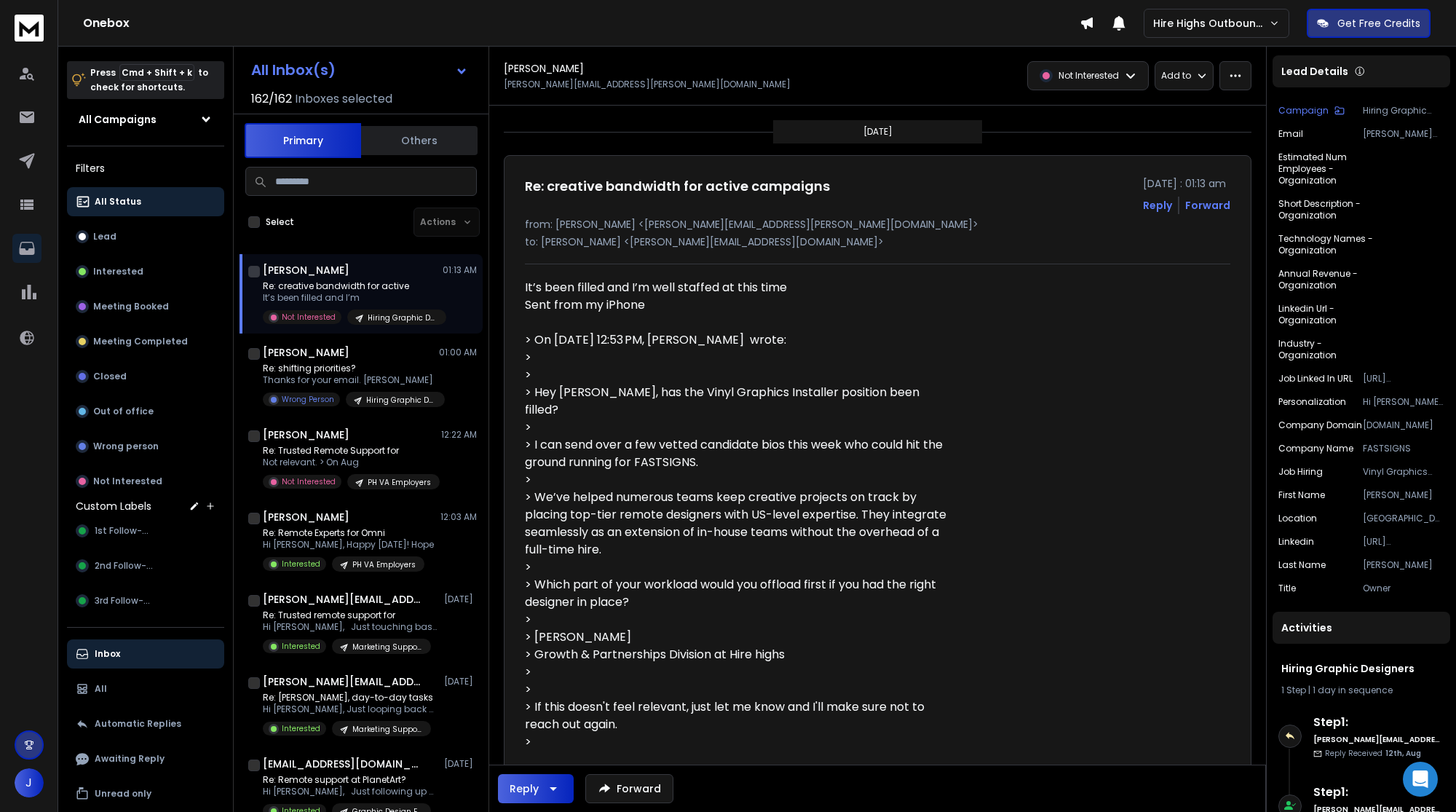
scroll to position [86, 0]
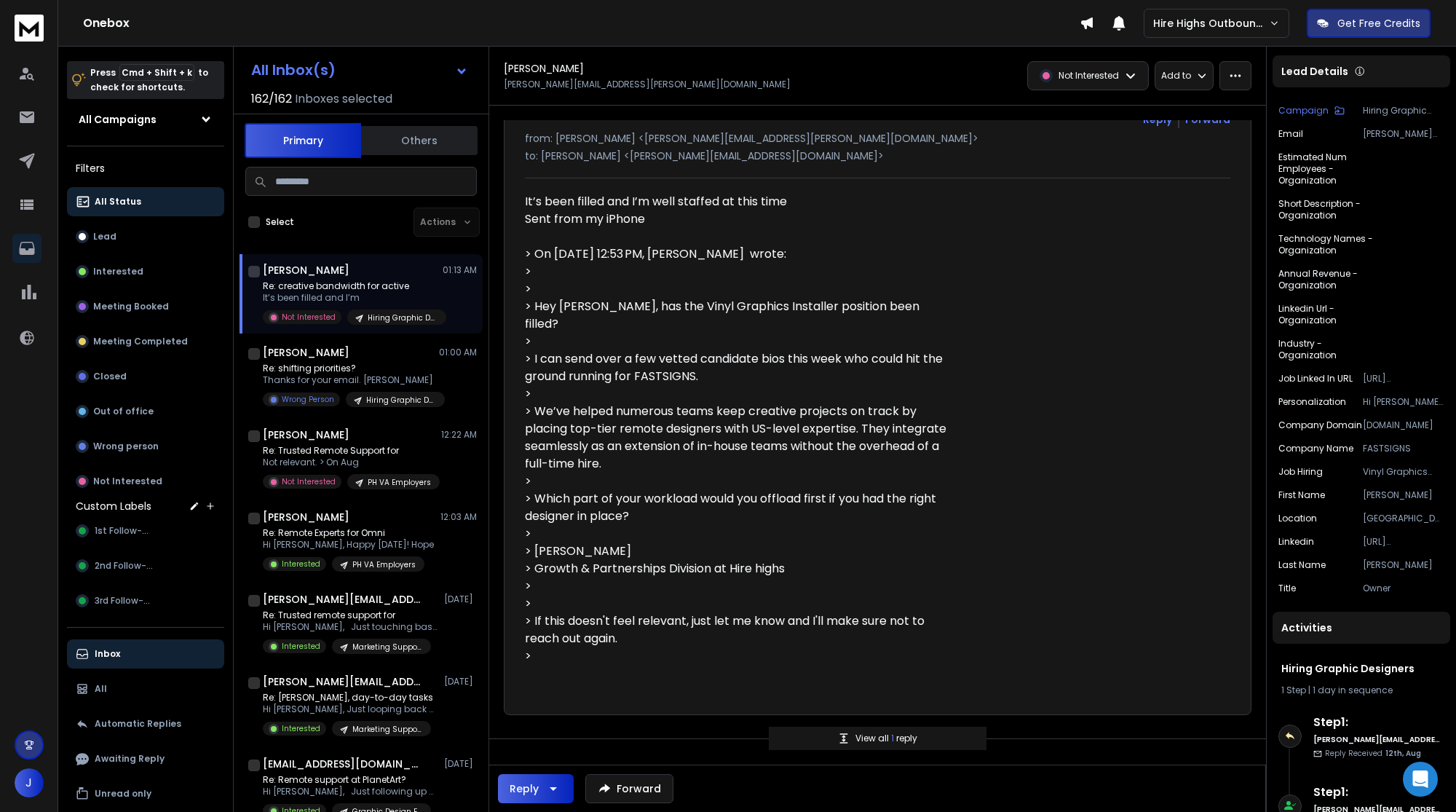
click at [821, 726] on div "View all 1 reply" at bounding box center [877, 738] width 217 height 24
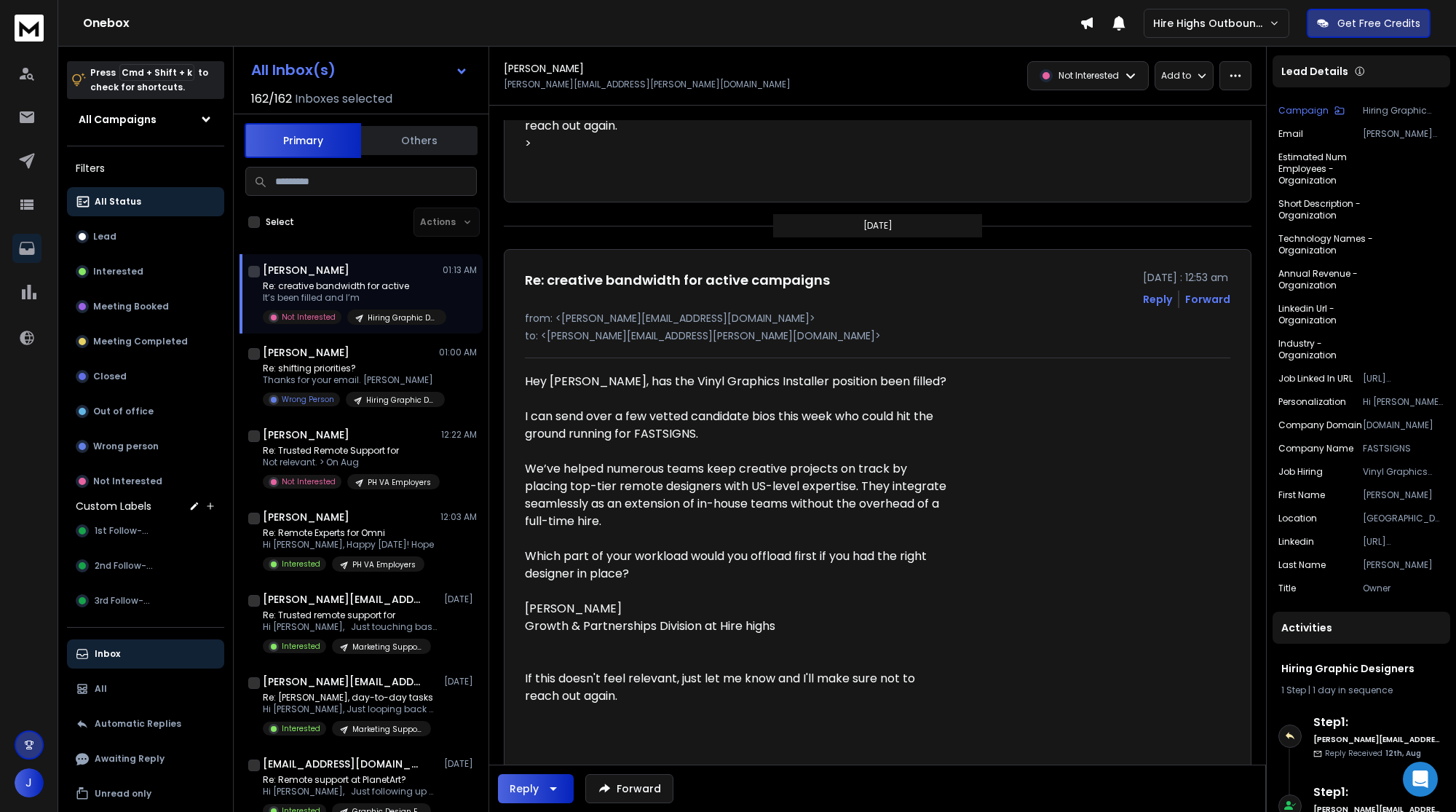
scroll to position [620, 0]
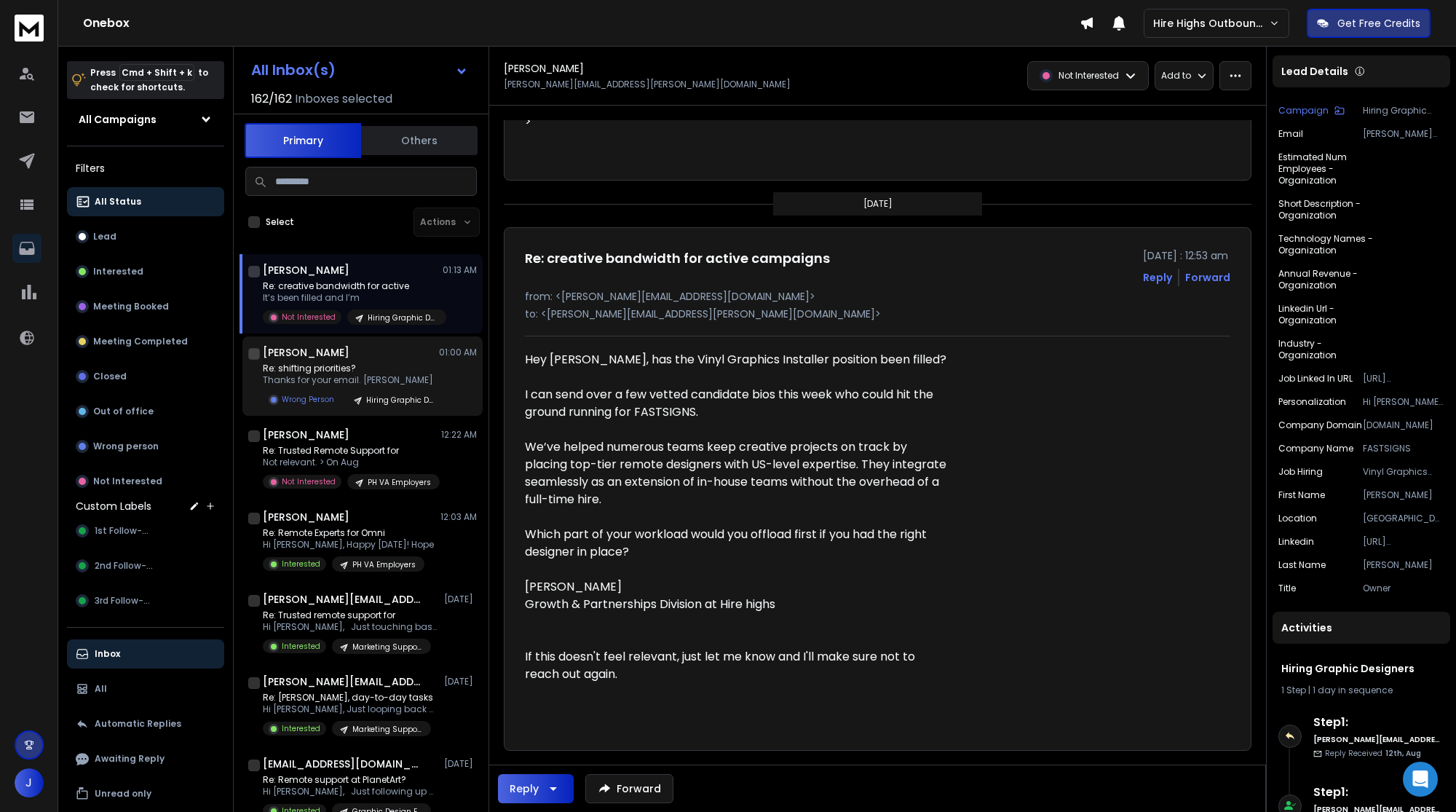
click at [323, 399] on p "Wrong Person" at bounding box center [307, 399] width 52 height 11
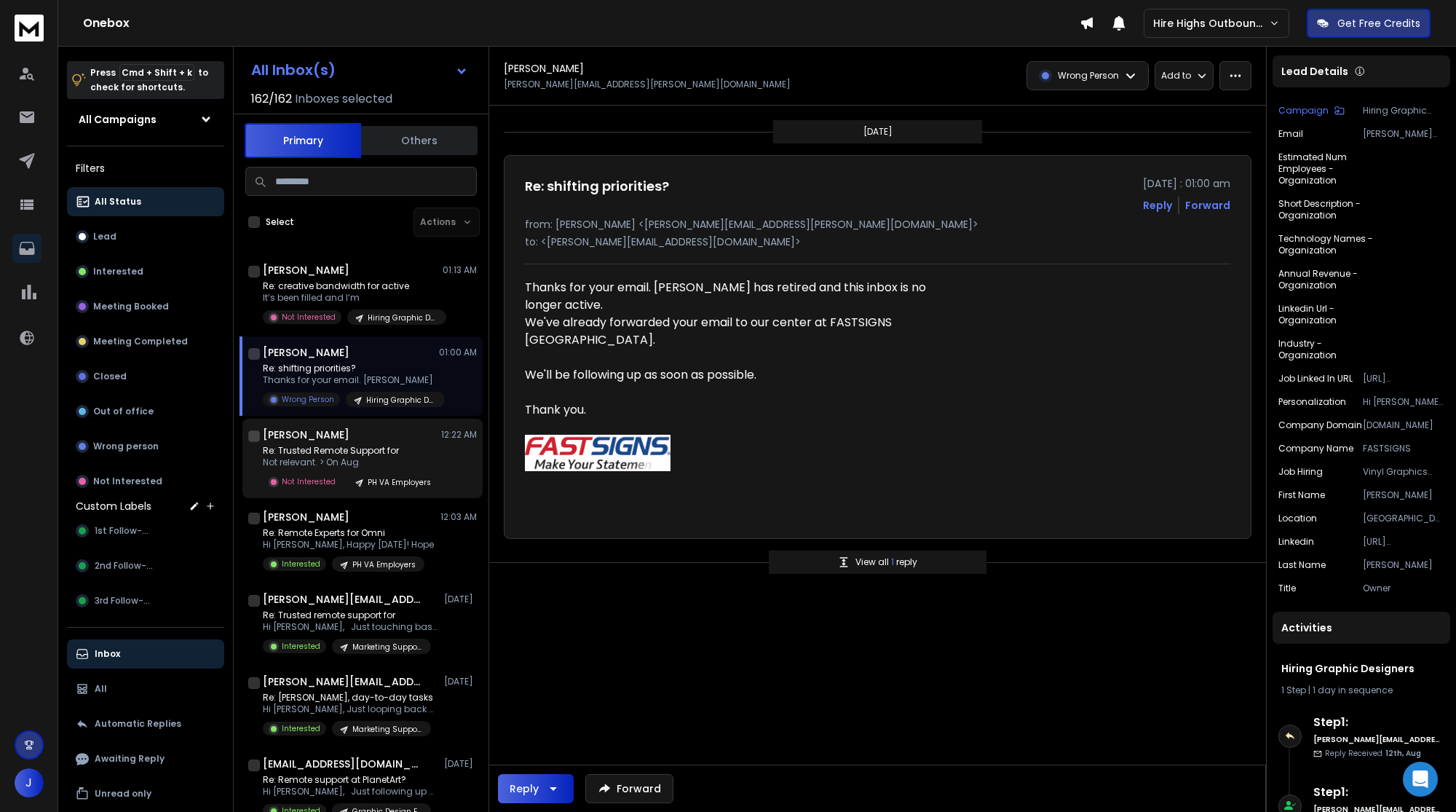
click at [330, 449] on p "Re: Trusted Remote Support for" at bounding box center [350, 451] width 174 height 12
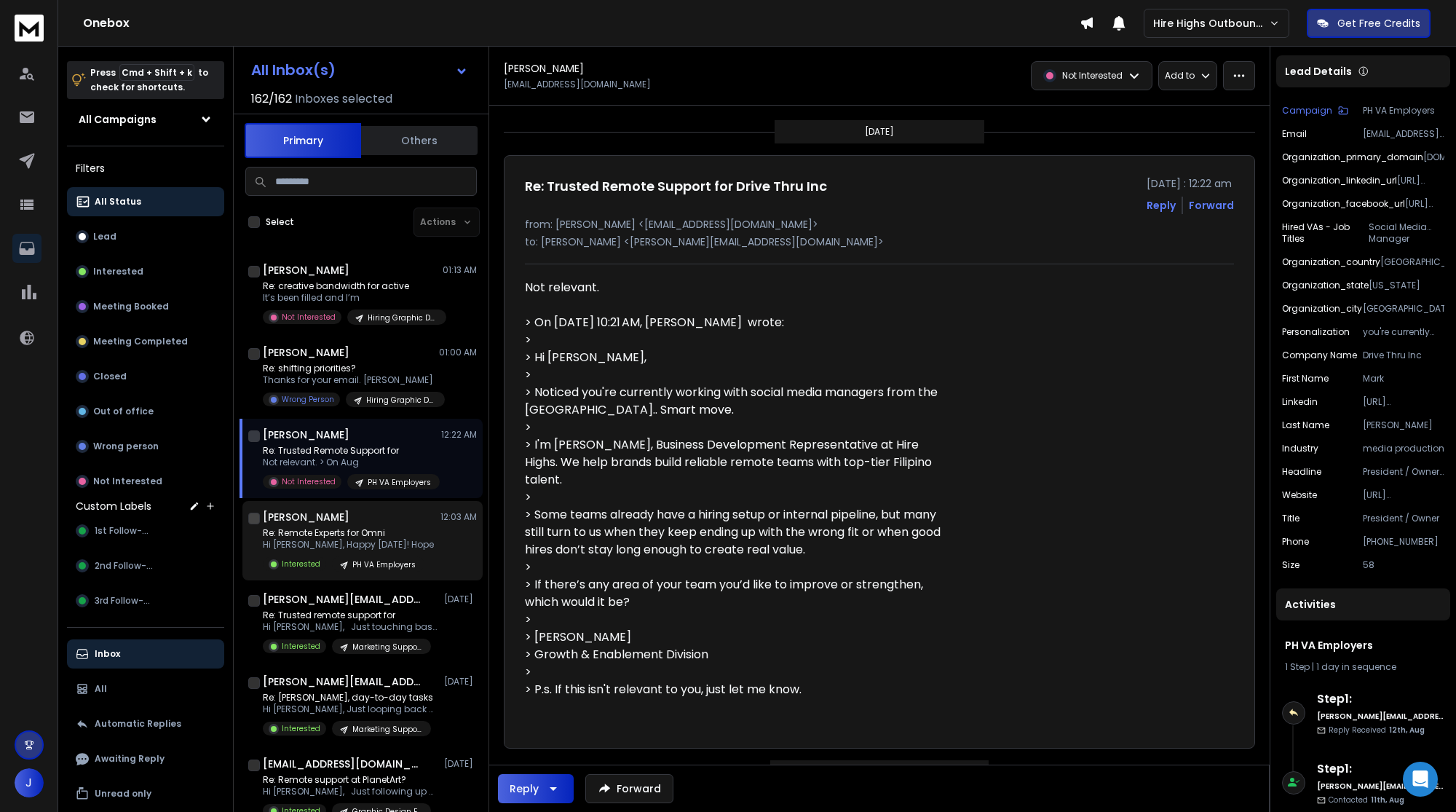
click at [409, 550] on p "Hi Corbin, Happy Monday! Hope" at bounding box center [349, 545] width 171 height 12
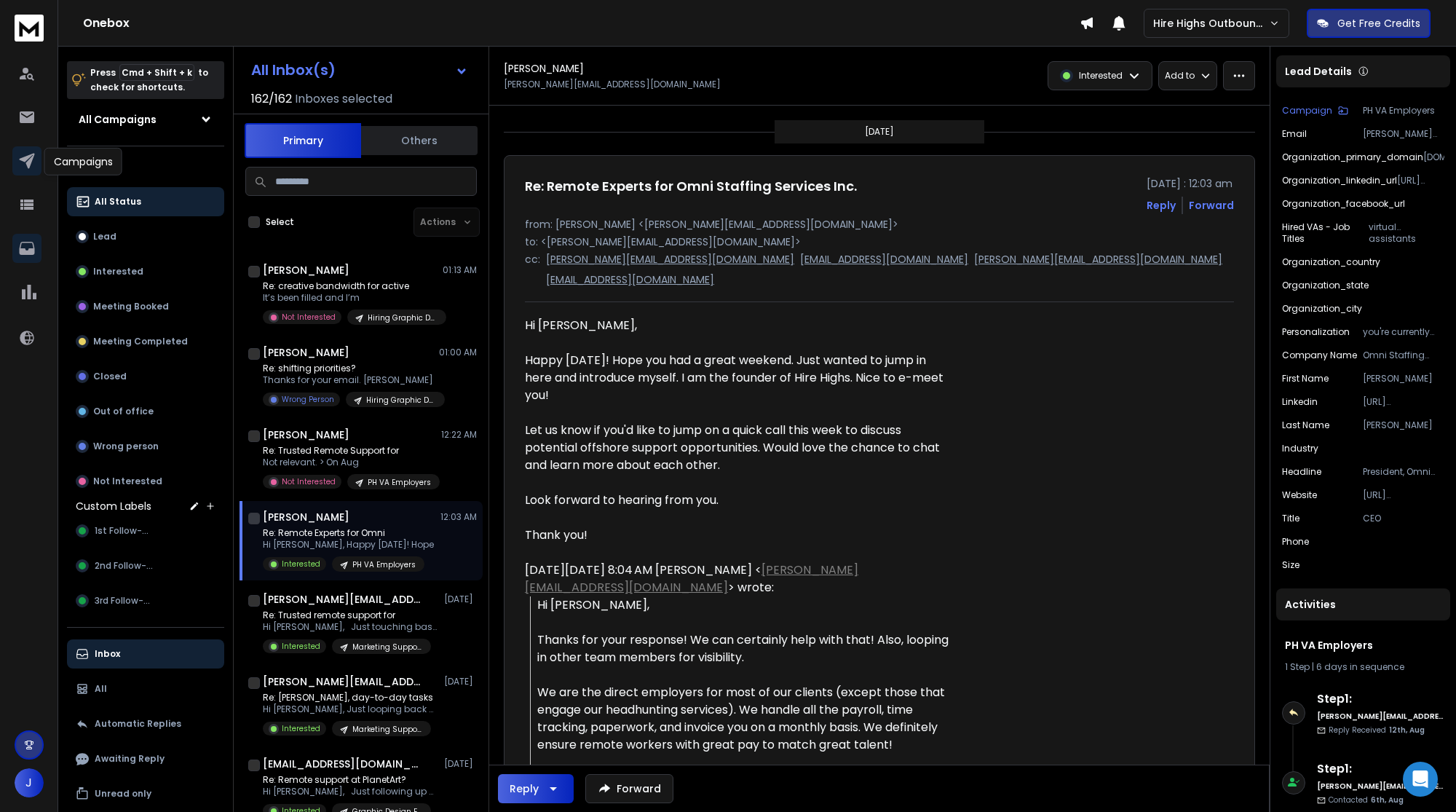
click at [33, 155] on icon at bounding box center [27, 160] width 16 height 16
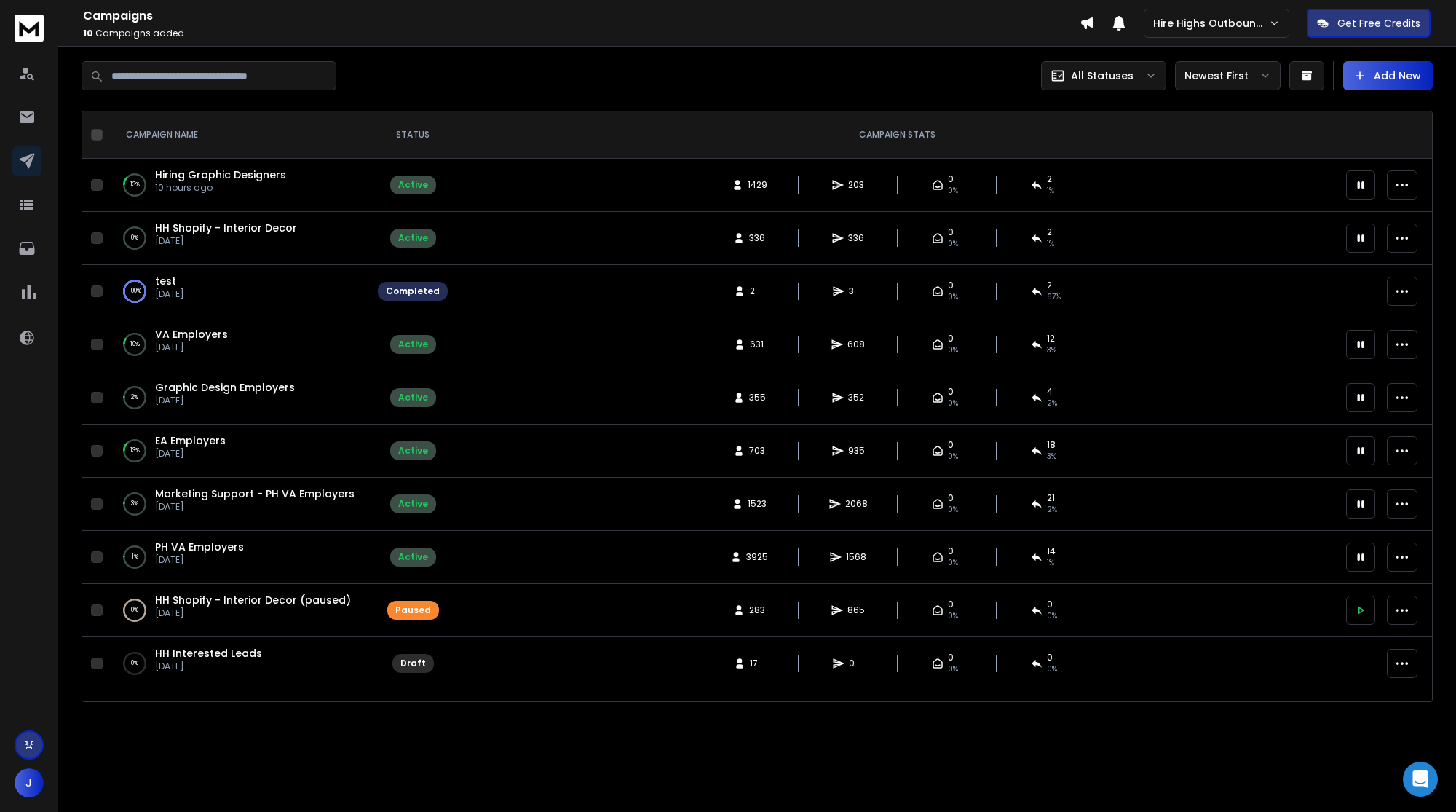
click at [264, 545] on div "1 % PH VA Employers 13 days ago" at bounding box center [238, 556] width 231 height 35
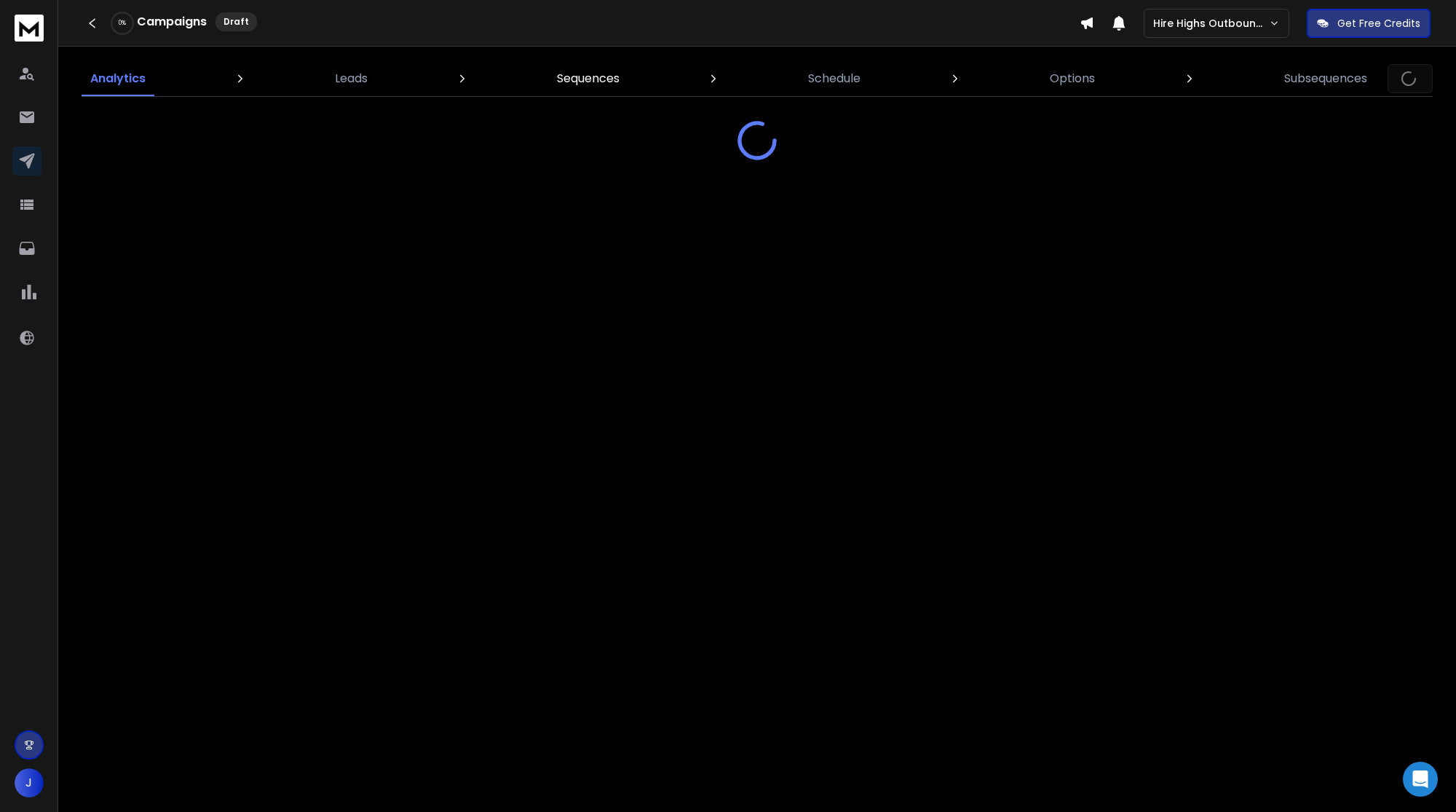
click at [613, 76] on p "Sequences" at bounding box center [588, 79] width 63 height 18
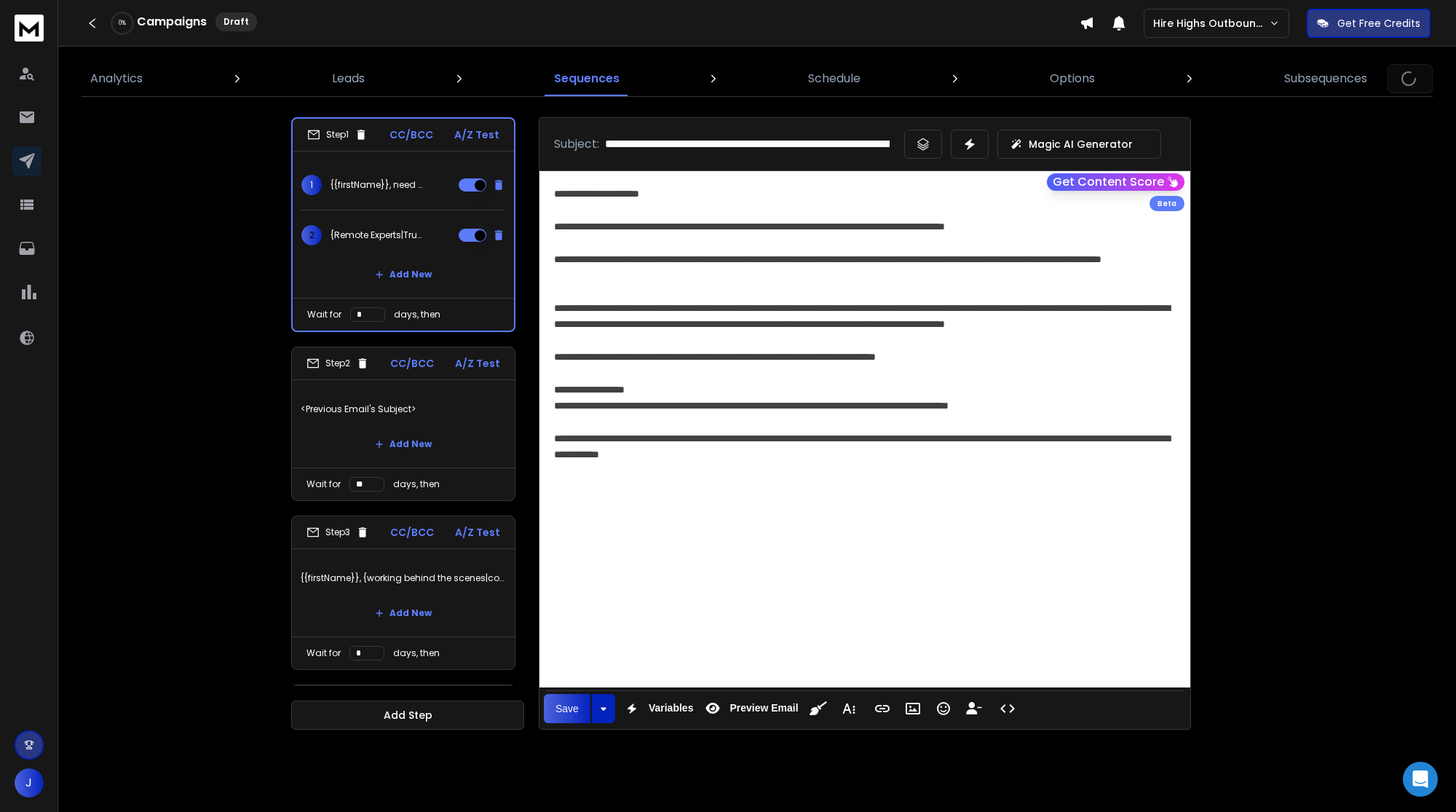
click at [970, 222] on div "**********" at bounding box center [865, 429] width 651 height 516
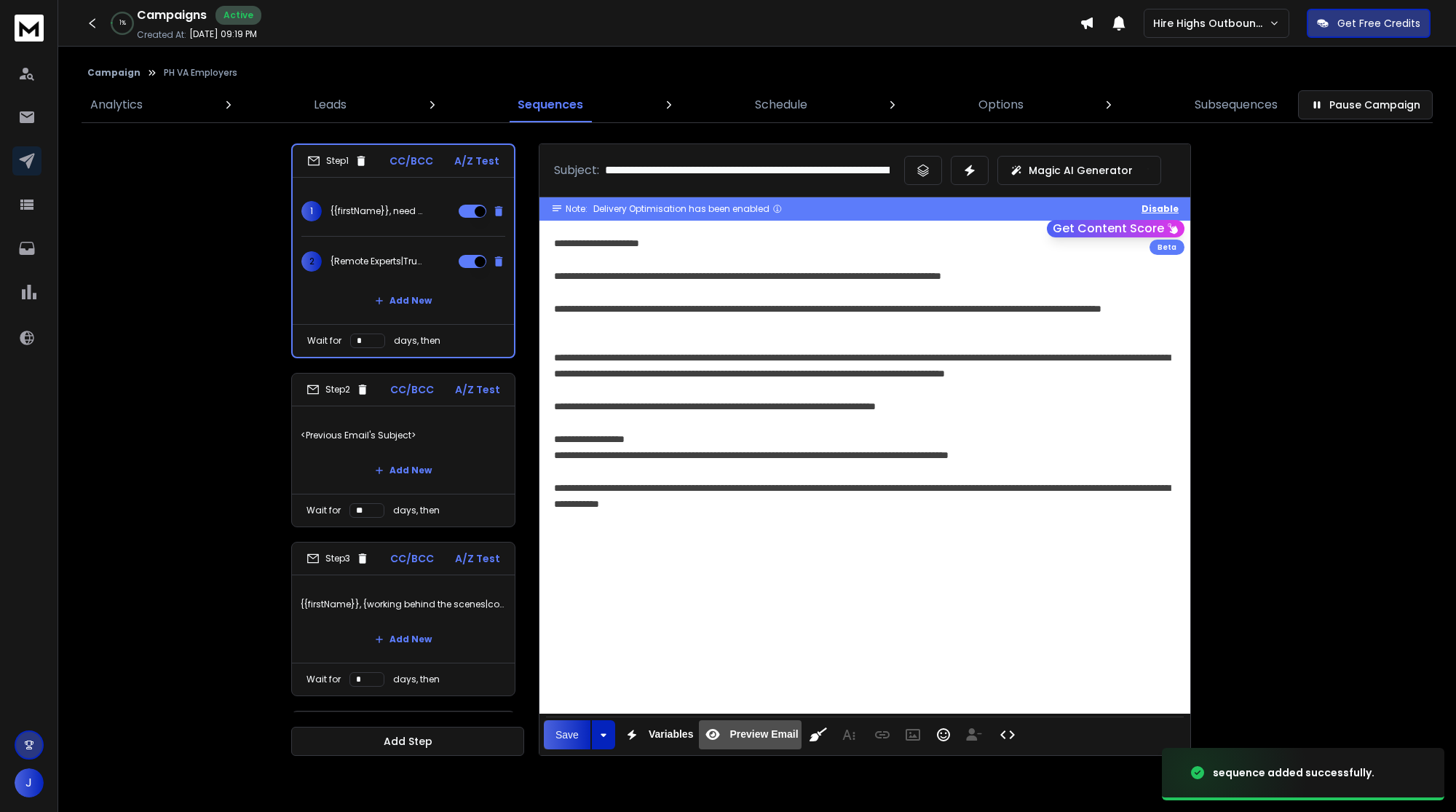
click at [755, 725] on div "Preview Email" at bounding box center [750, 734] width 102 height 24
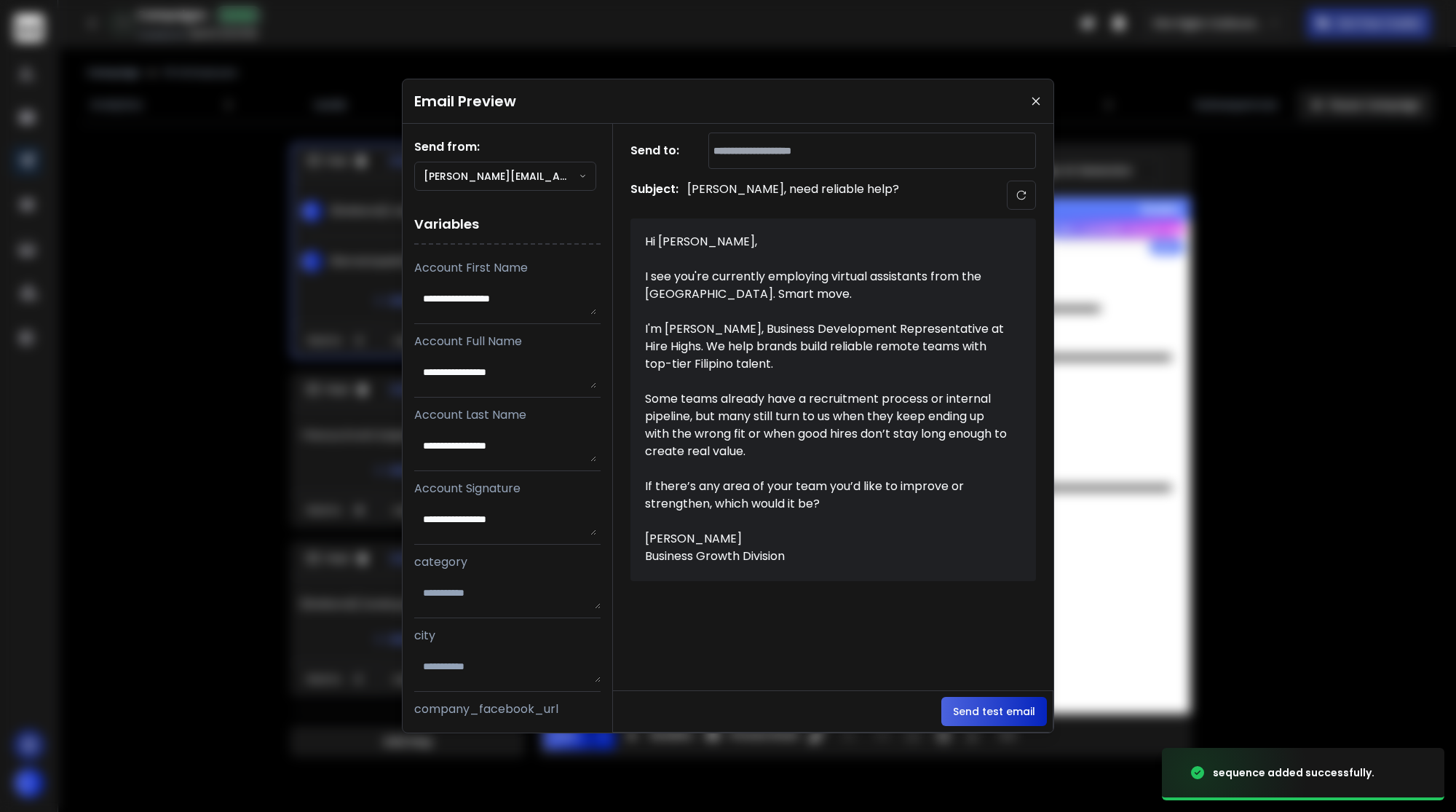
click at [1033, 103] on icon at bounding box center [1036, 101] width 8 height 8
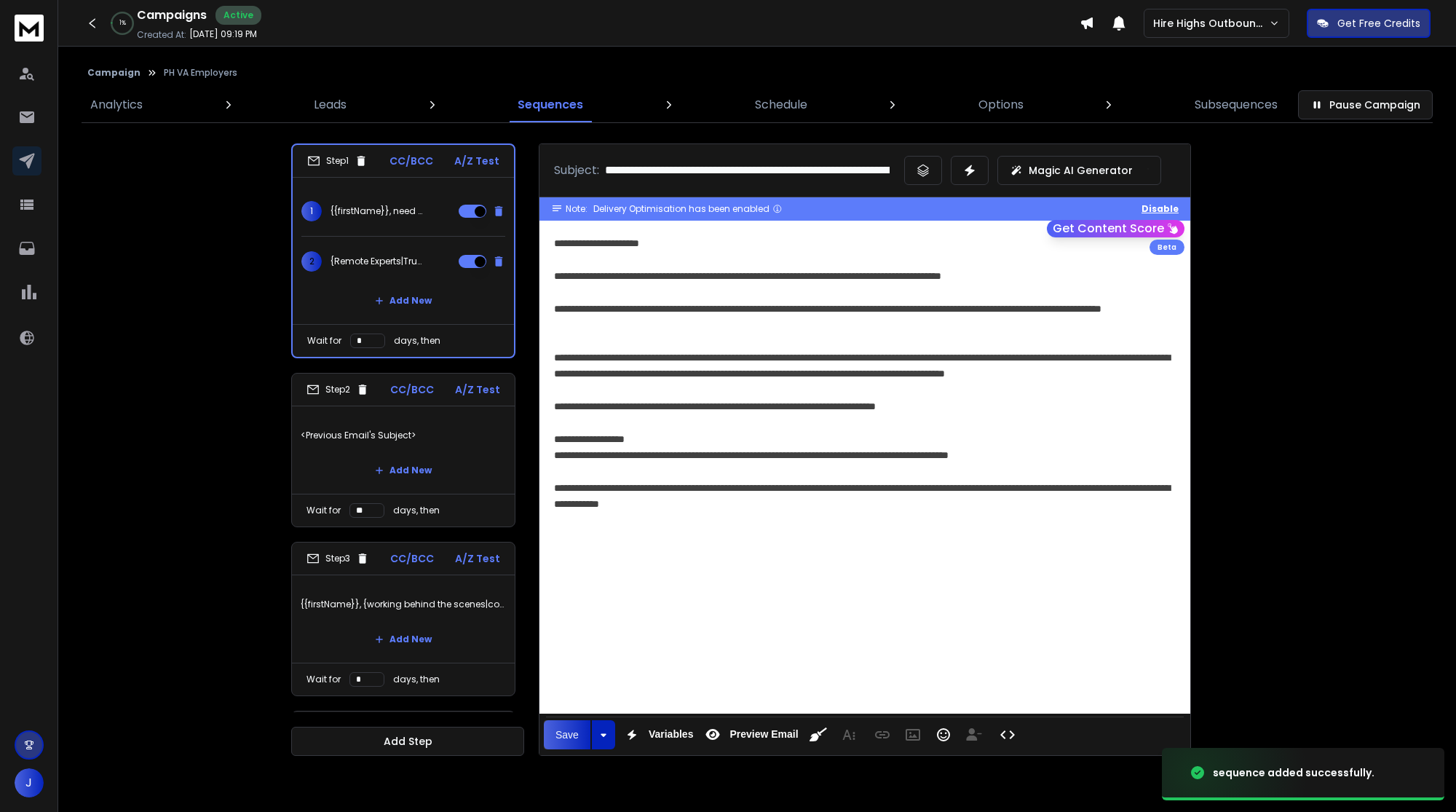
click at [446, 437] on p "<Previous Email's Subject>" at bounding box center [404, 435] width 205 height 41
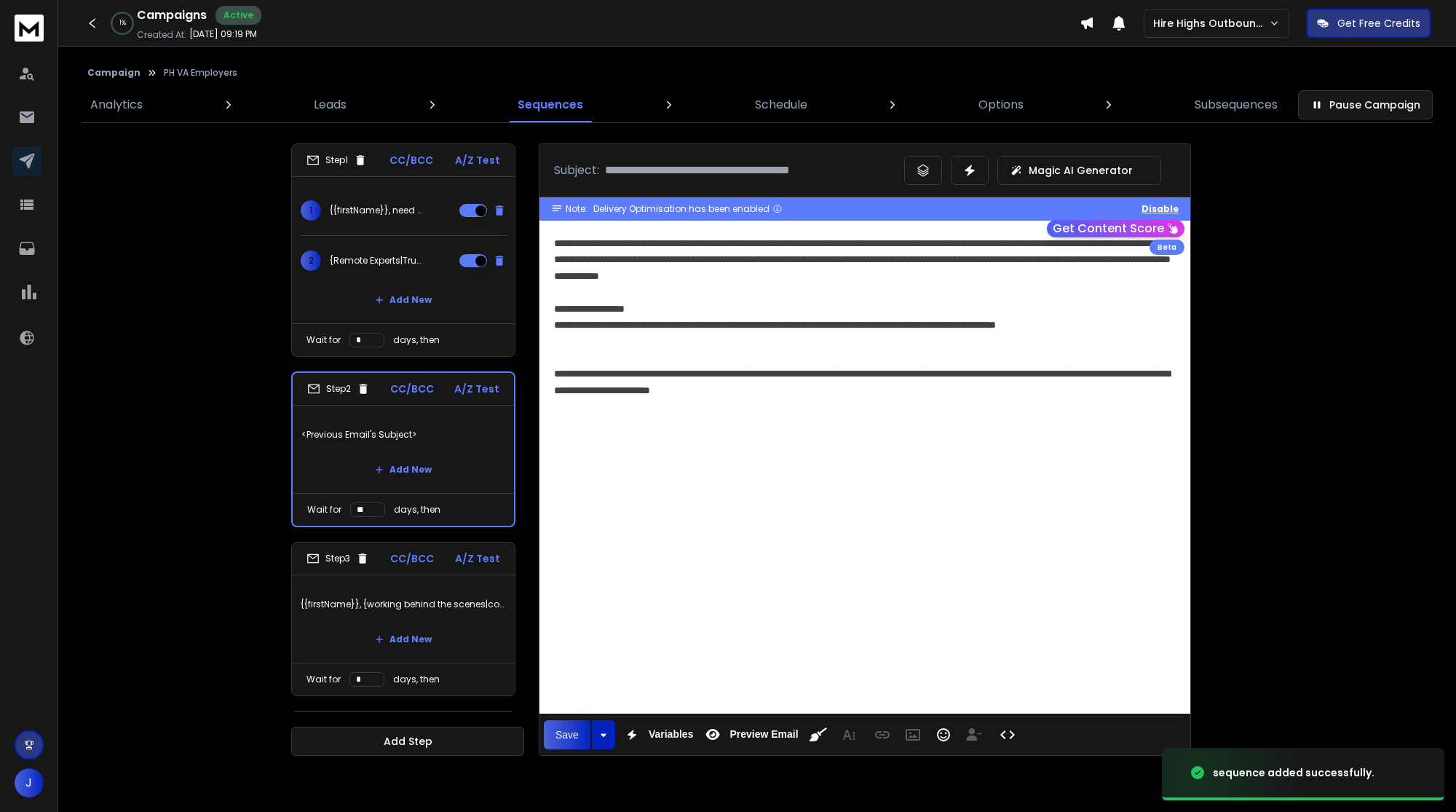
click at [391, 259] on p "{Remote Experts|Trusted Remote Support|Skilled Virtual Teams|Top Remote Talent|…" at bounding box center [376, 261] width 93 height 12
type input "**********"
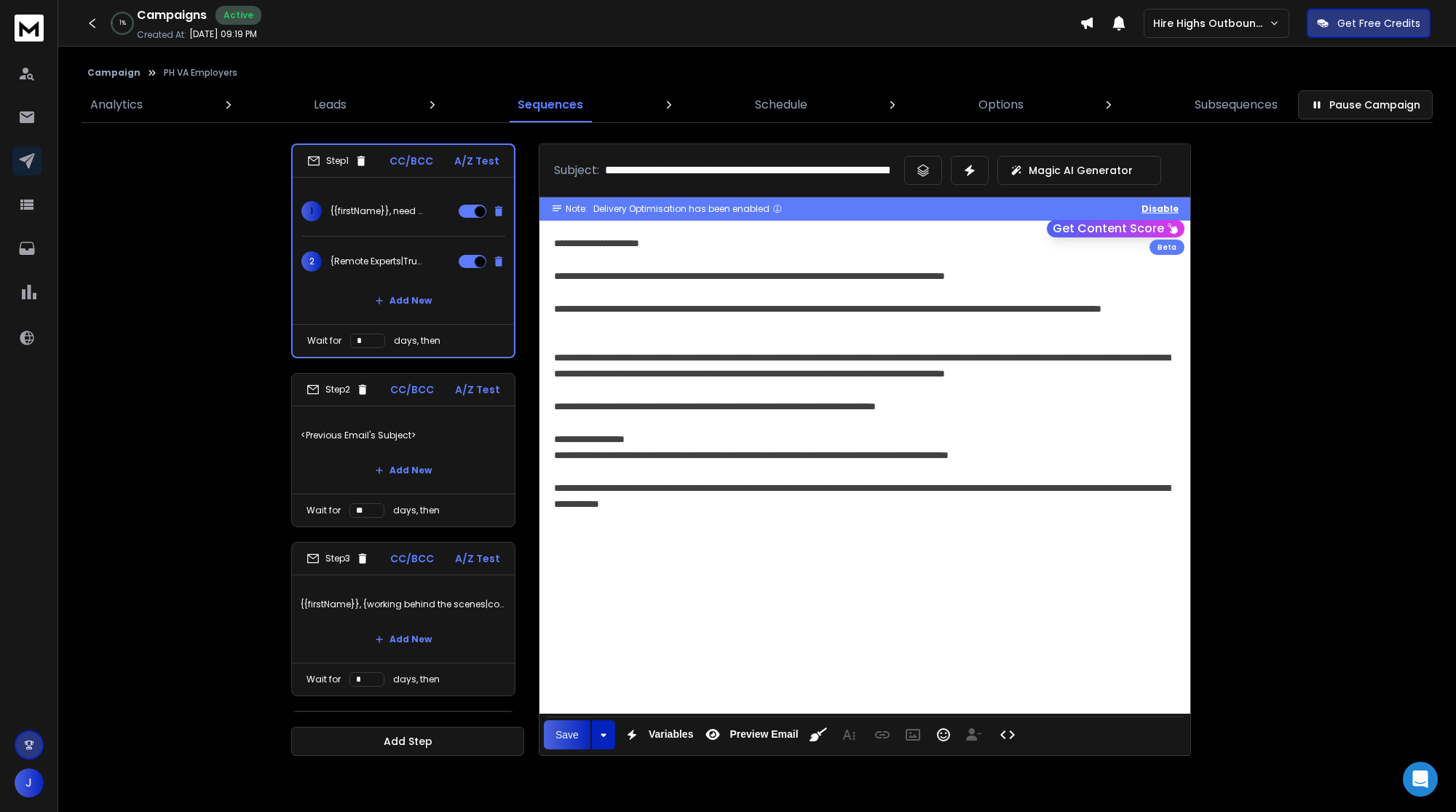
click at [970, 280] on div "**********" at bounding box center [865, 276] width 622 height 16
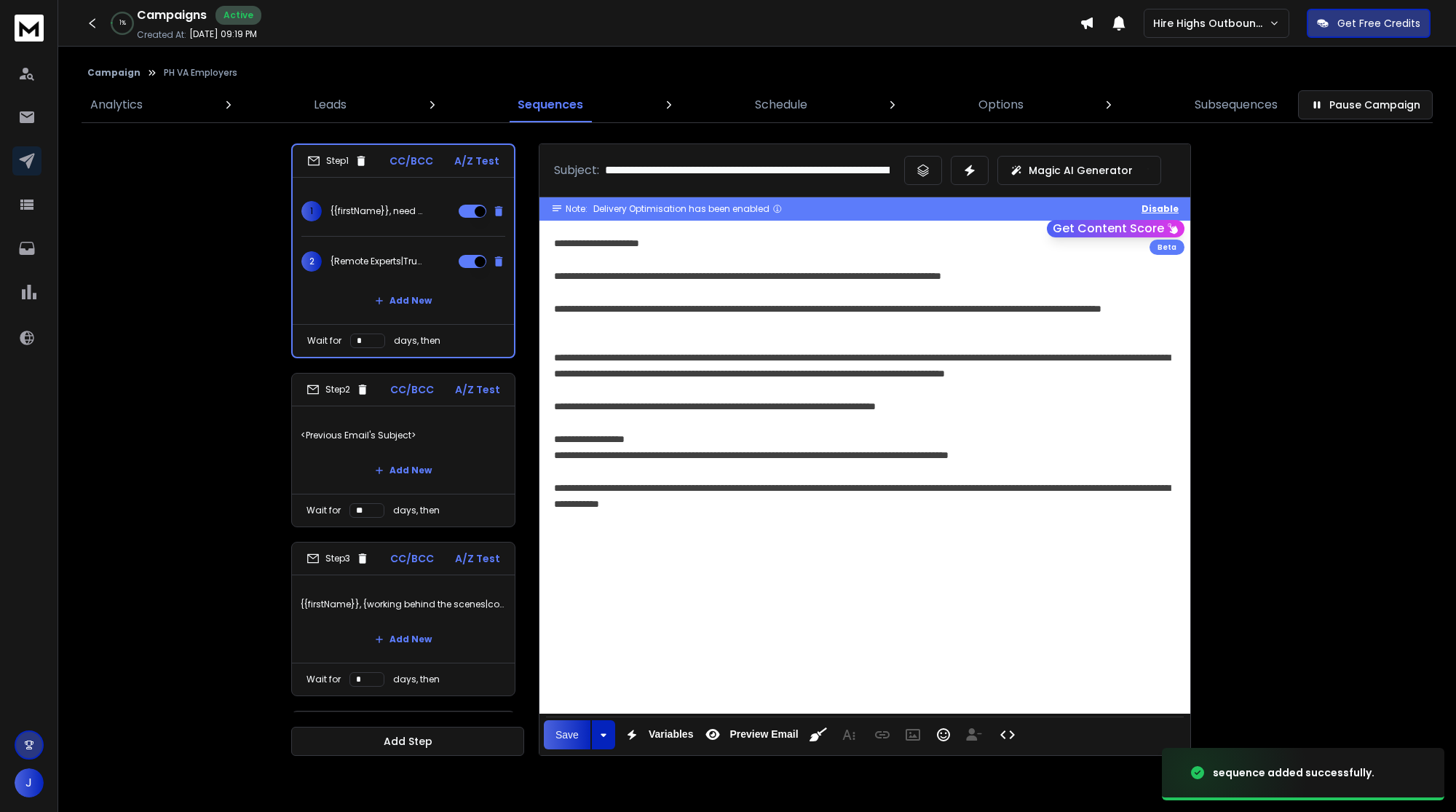
click at [313, 126] on div "Campaign PH VA Employers Analytics Leads Sequences Schedule Options Subsequence…" at bounding box center [757, 412] width 1352 height 700
click at [314, 117] on link "Leads" at bounding box center [330, 104] width 50 height 35
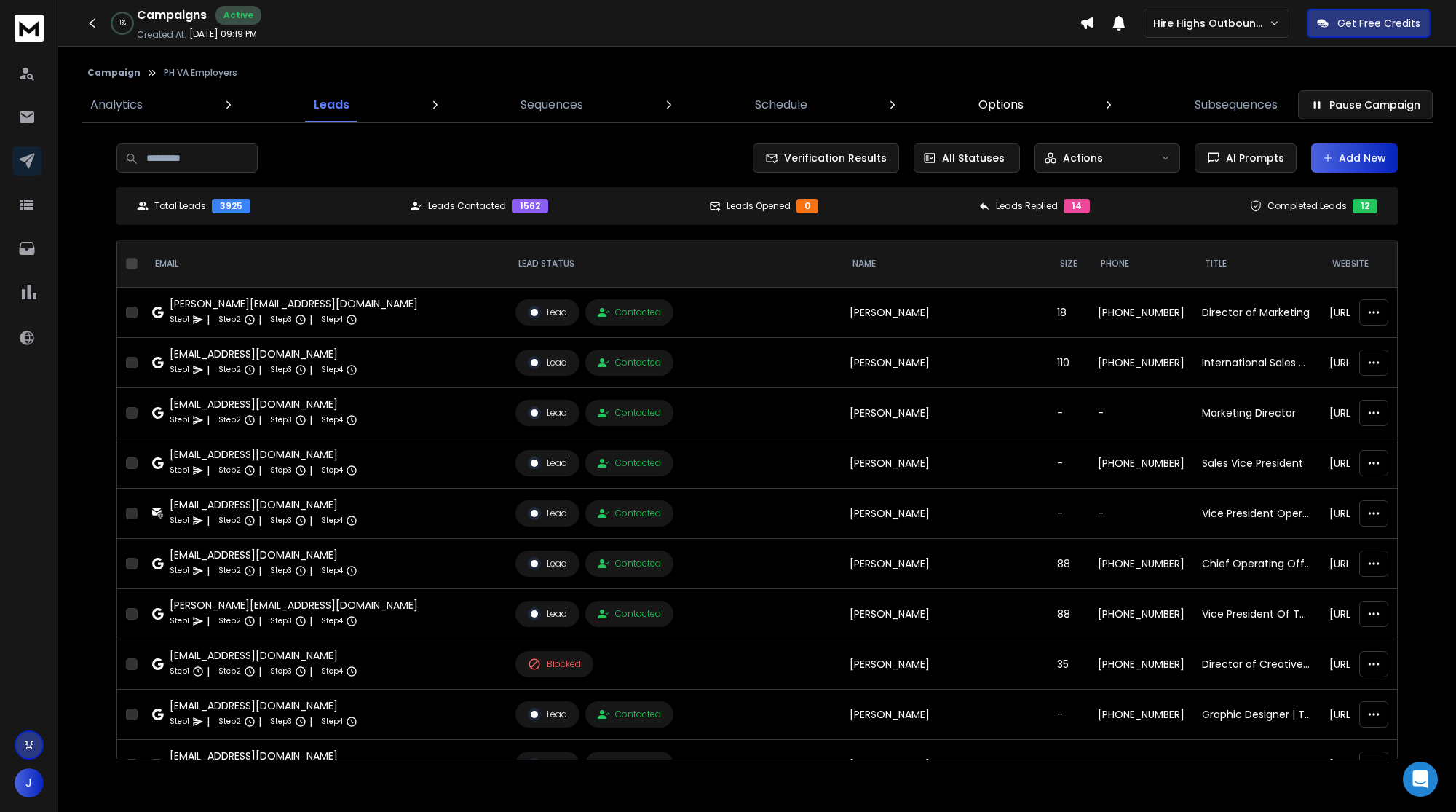
click at [1022, 100] on p "Options" at bounding box center [1001, 105] width 45 height 18
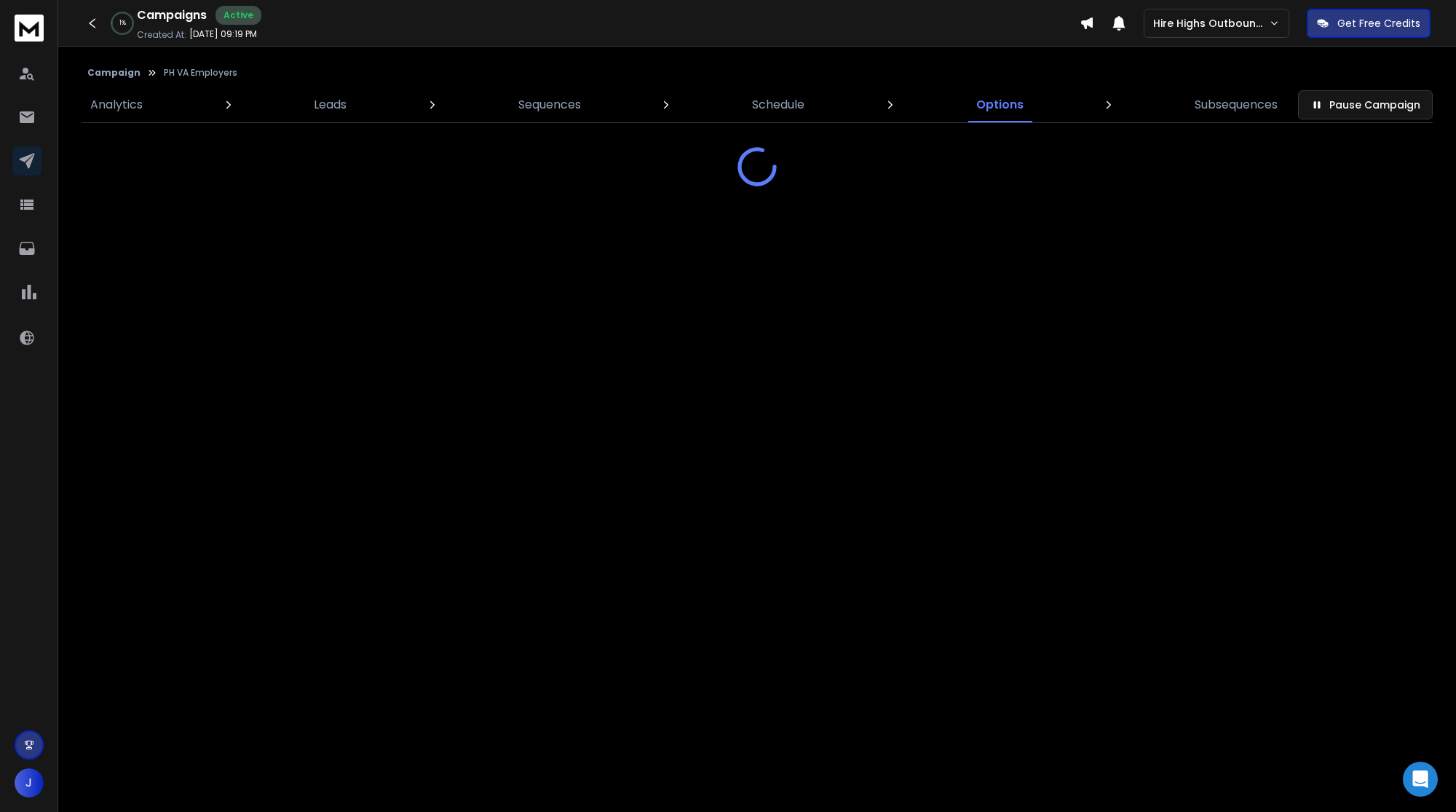
select select "*"
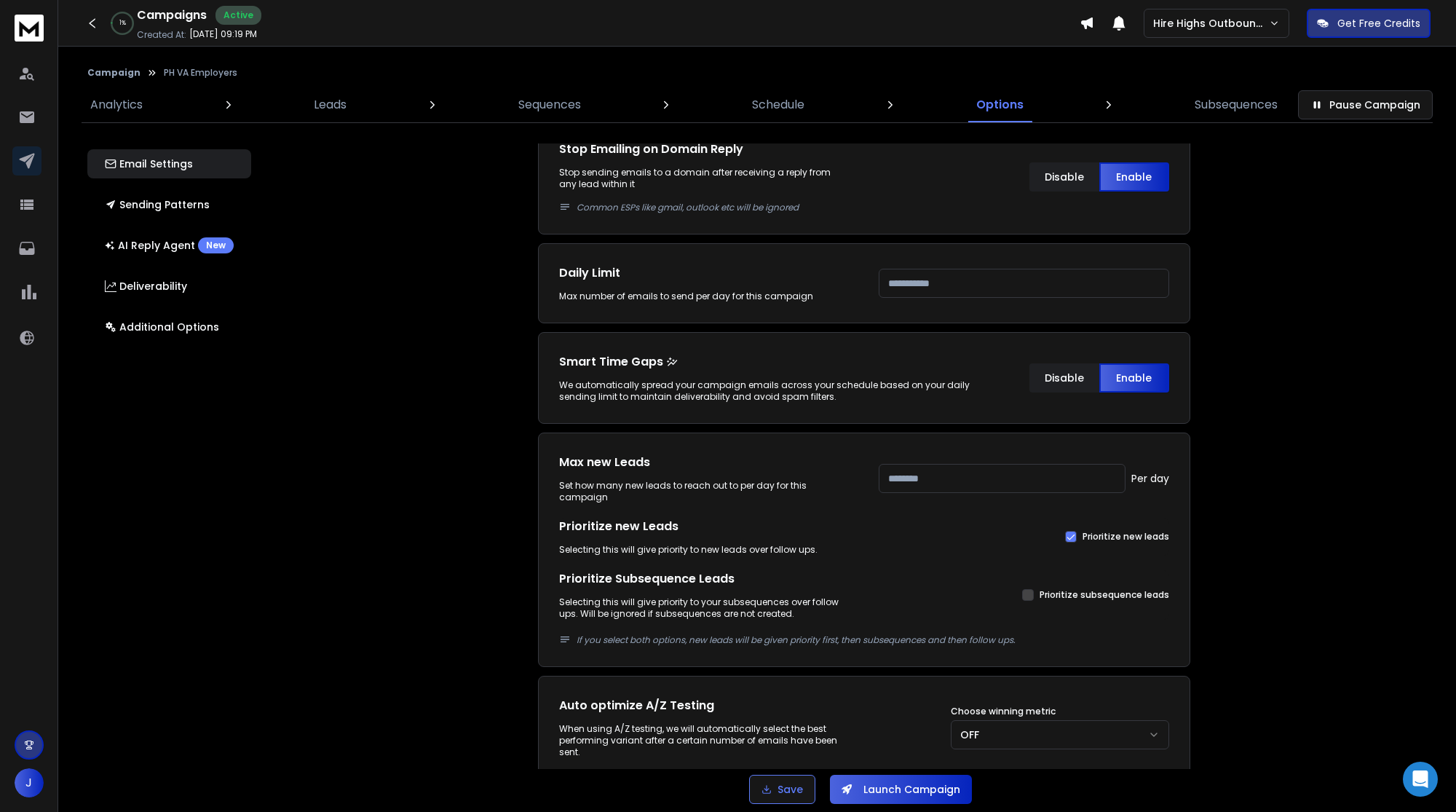
scroll to position [1119, 0]
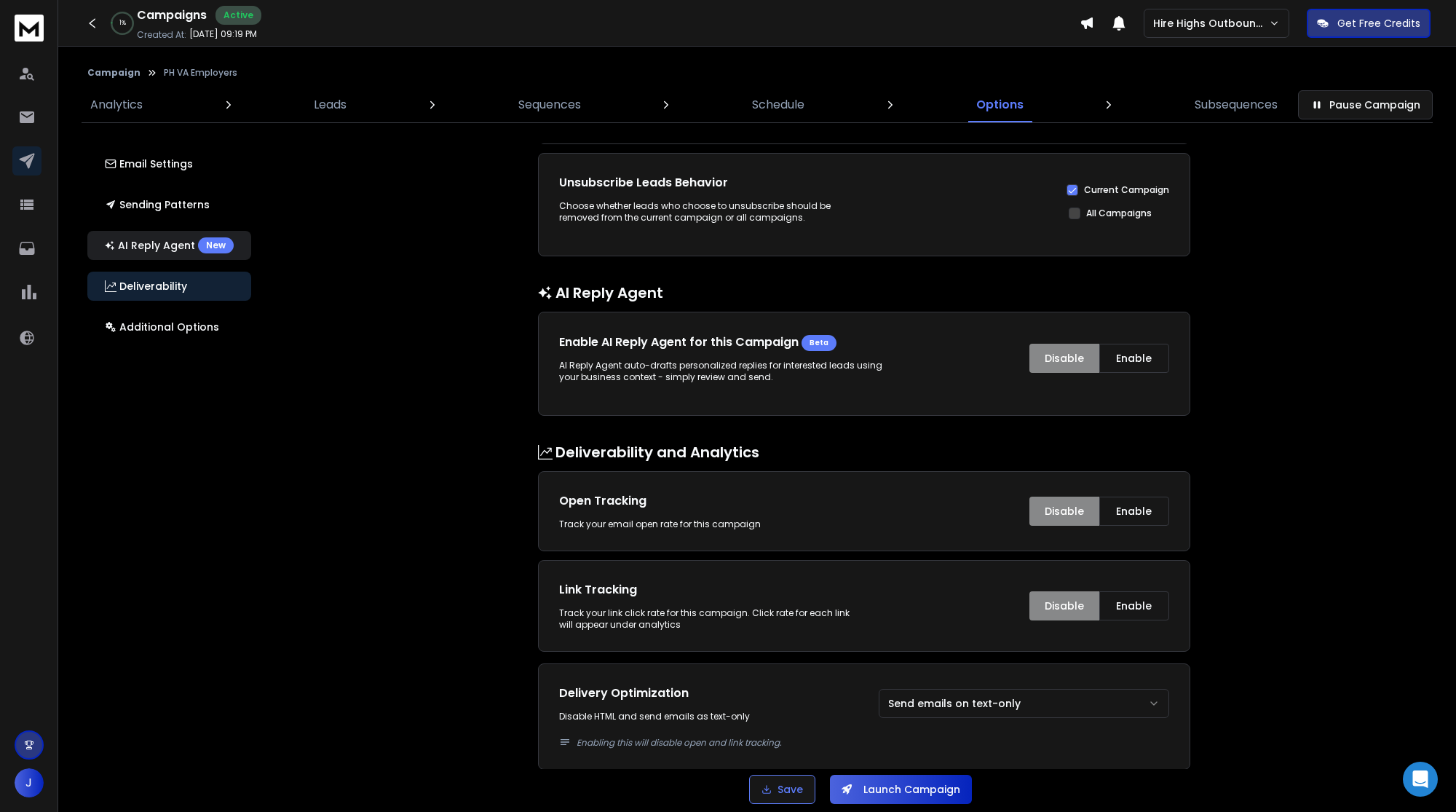
click at [157, 275] on button "Deliverability" at bounding box center [169, 285] width 164 height 29
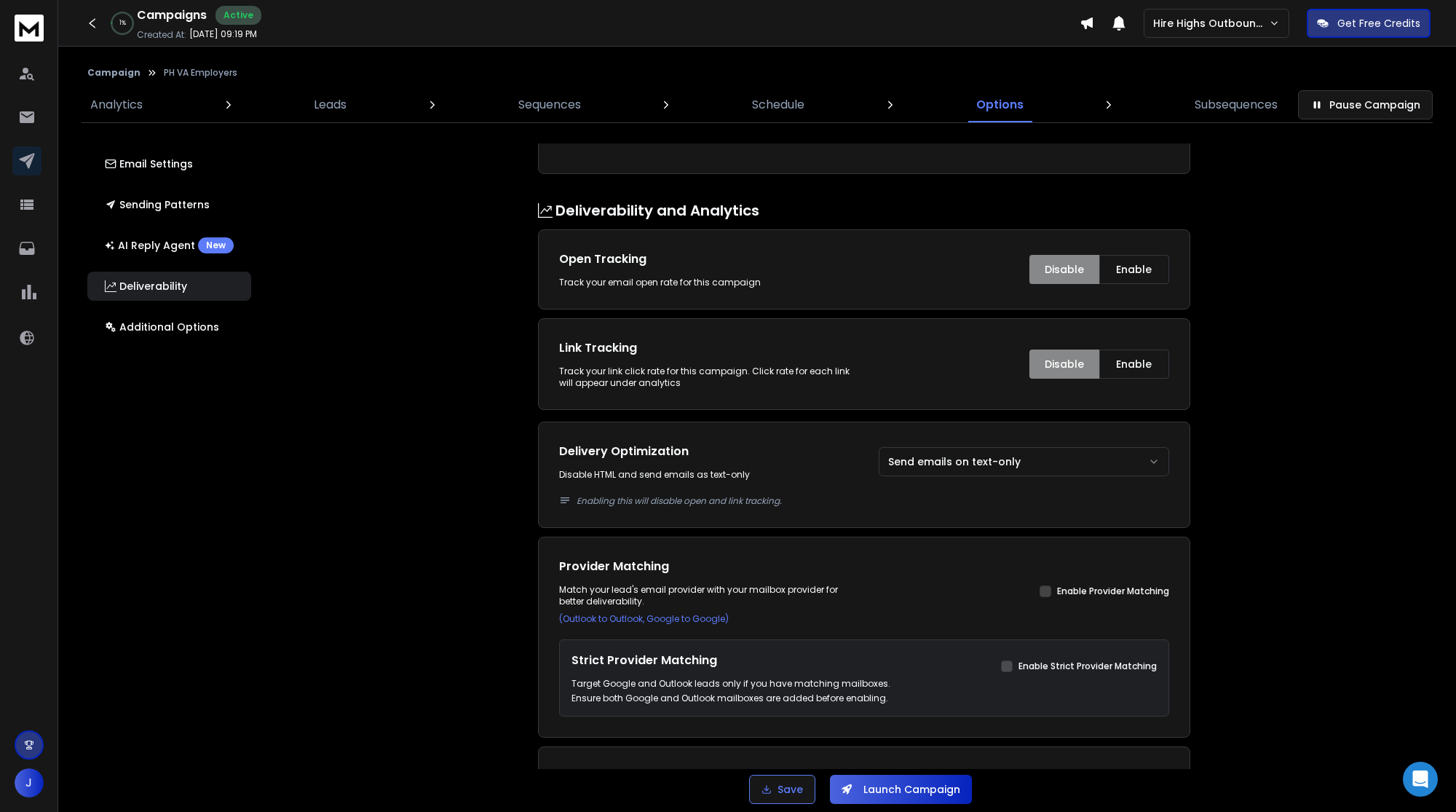
scroll to position [1594, 0]
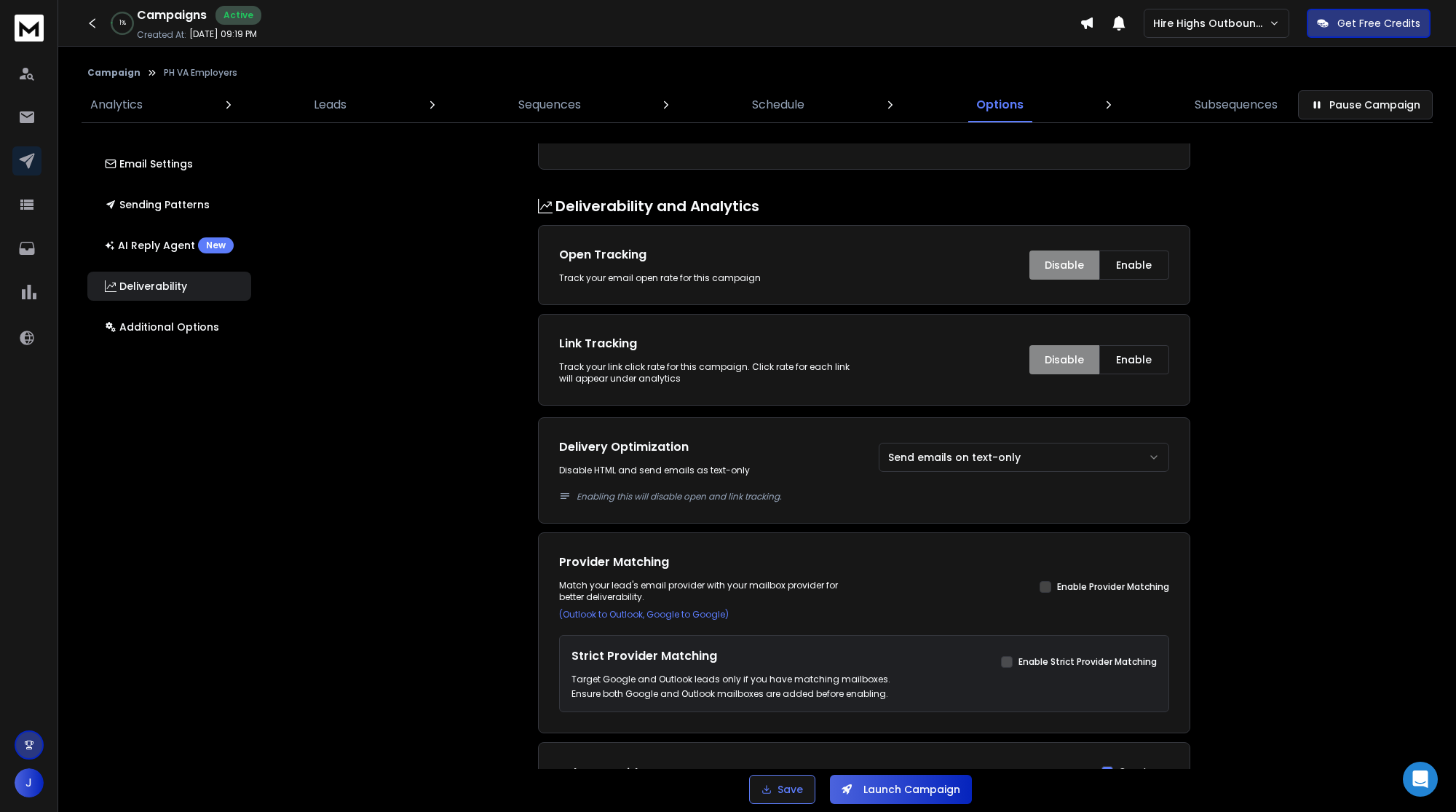
click at [1008, 656] on button "Enable Strict Provider Matching" at bounding box center [1007, 662] width 12 height 12
click at [791, 796] on button "Save" at bounding box center [783, 788] width 67 height 29
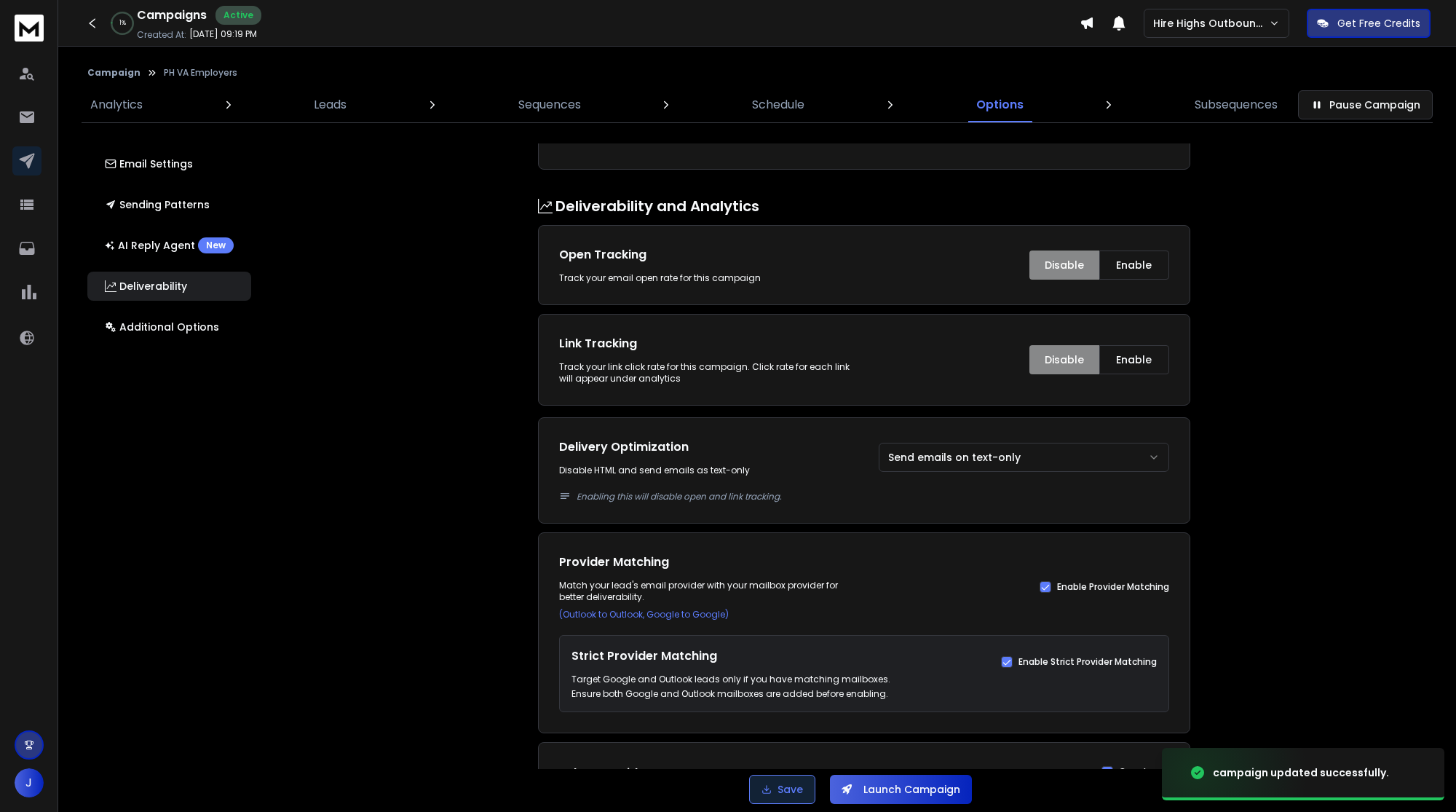
click at [791, 796] on button "Save" at bounding box center [783, 788] width 67 height 29
click at [33, 163] on icon at bounding box center [27, 161] width 18 height 18
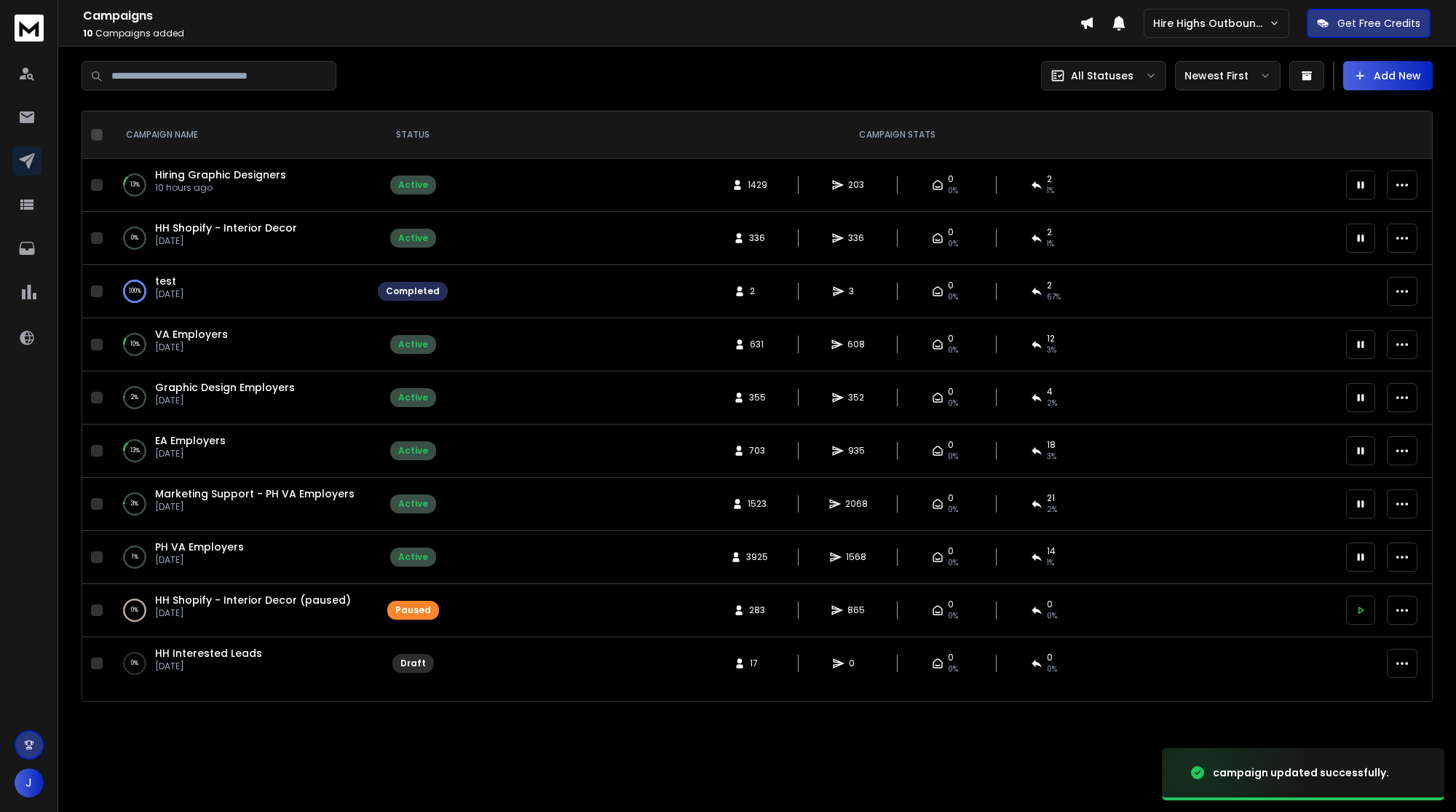
click at [248, 494] on span "Marketing Support - PH VA Employers" at bounding box center [255, 494] width 200 height 15
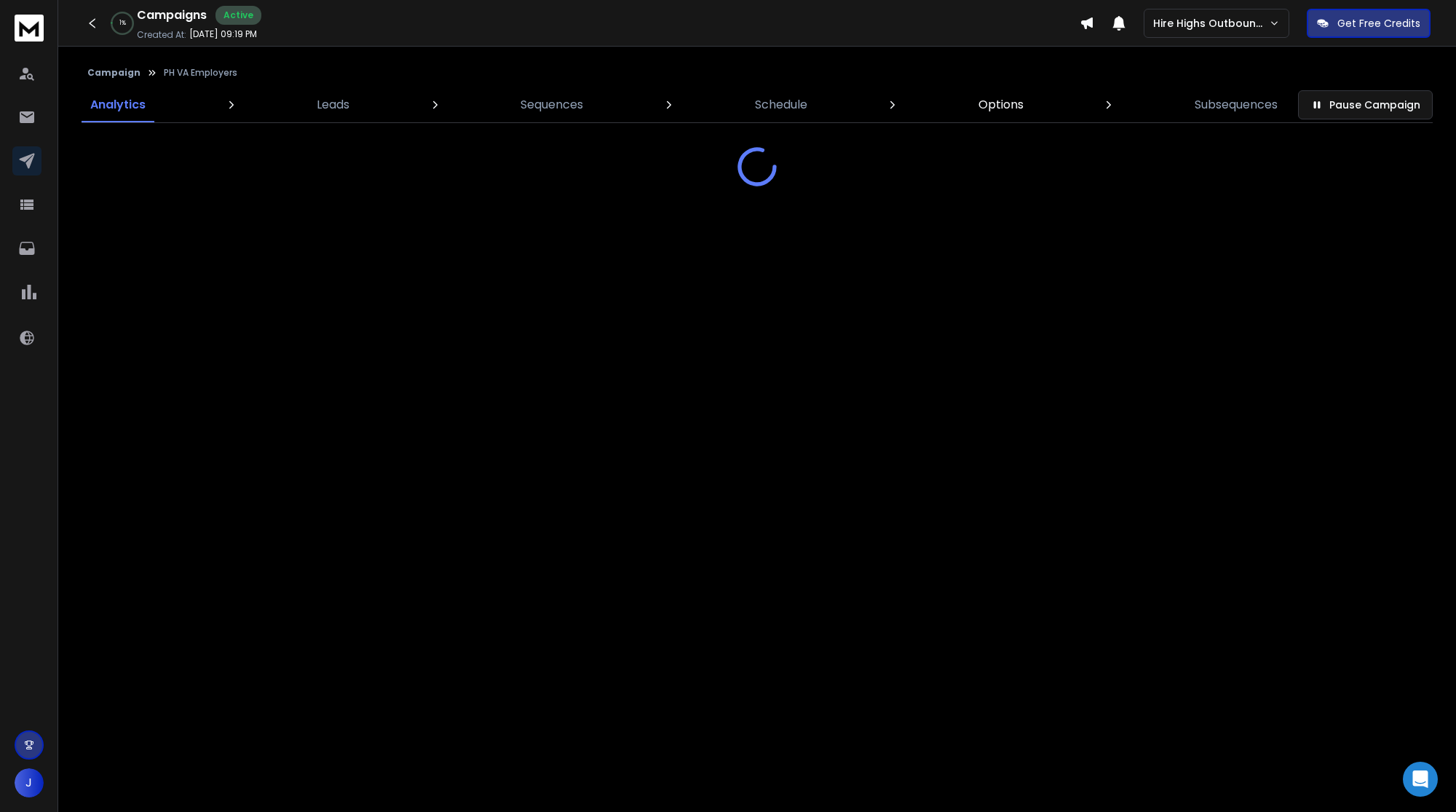
click at [996, 109] on p "Options" at bounding box center [1001, 105] width 45 height 18
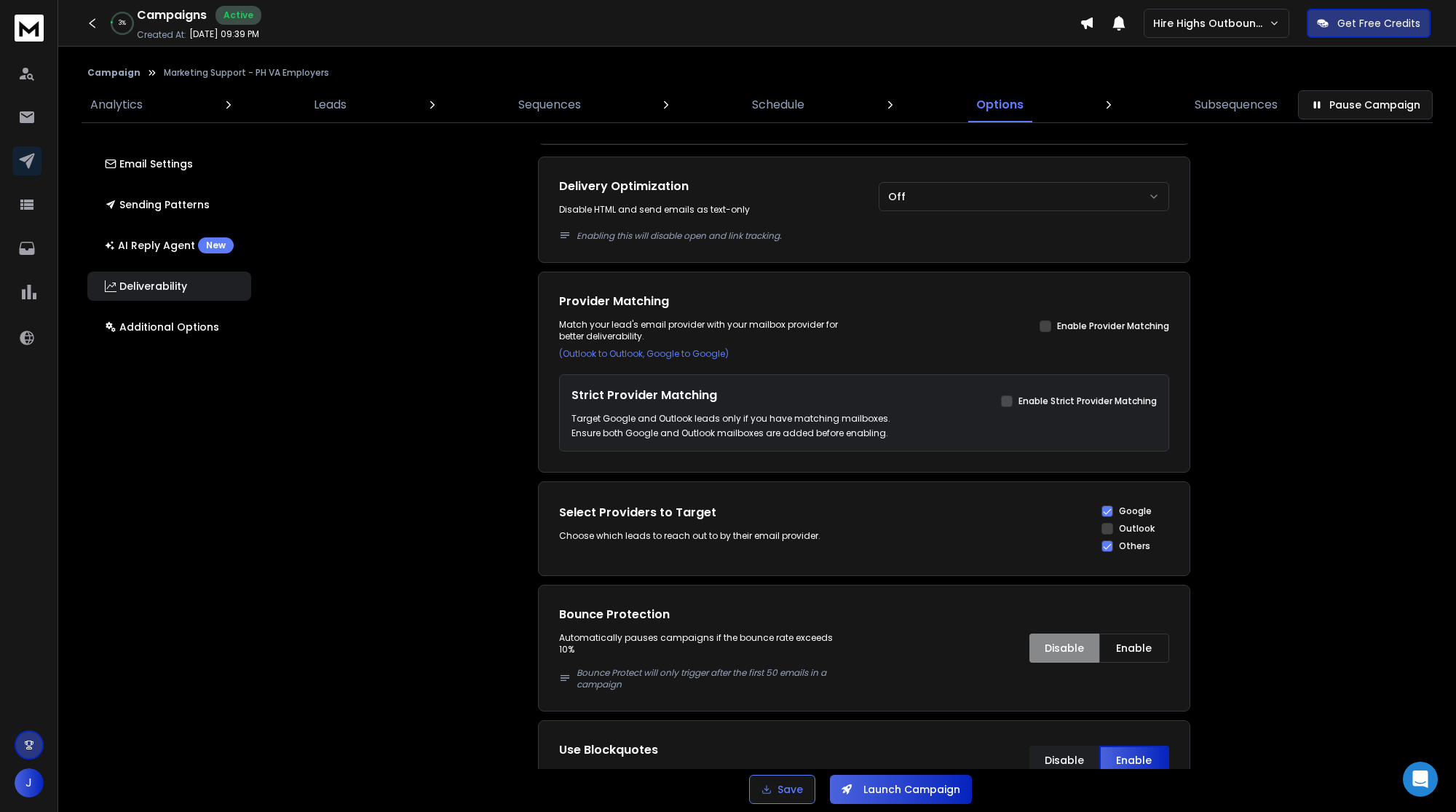
scroll to position [1922, 0]
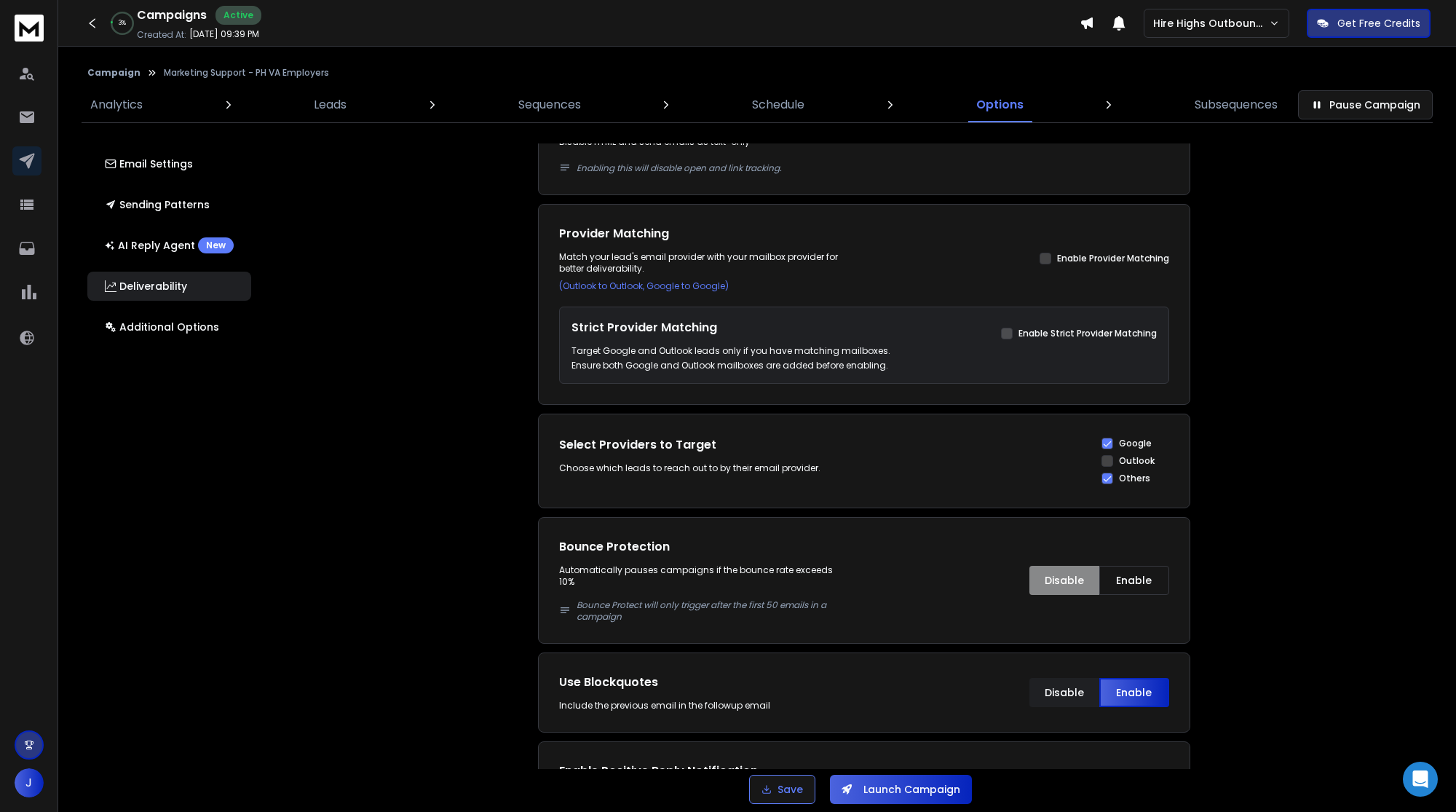
click at [996, 324] on div "Strict Provider Matching Target Google and Outlook leads only if you have match…" at bounding box center [864, 345] width 585 height 52
click at [1004, 327] on button "Enable Strict Provider Matching" at bounding box center [1007, 333] width 12 height 12
click at [780, 779] on button "Save" at bounding box center [783, 788] width 67 height 29
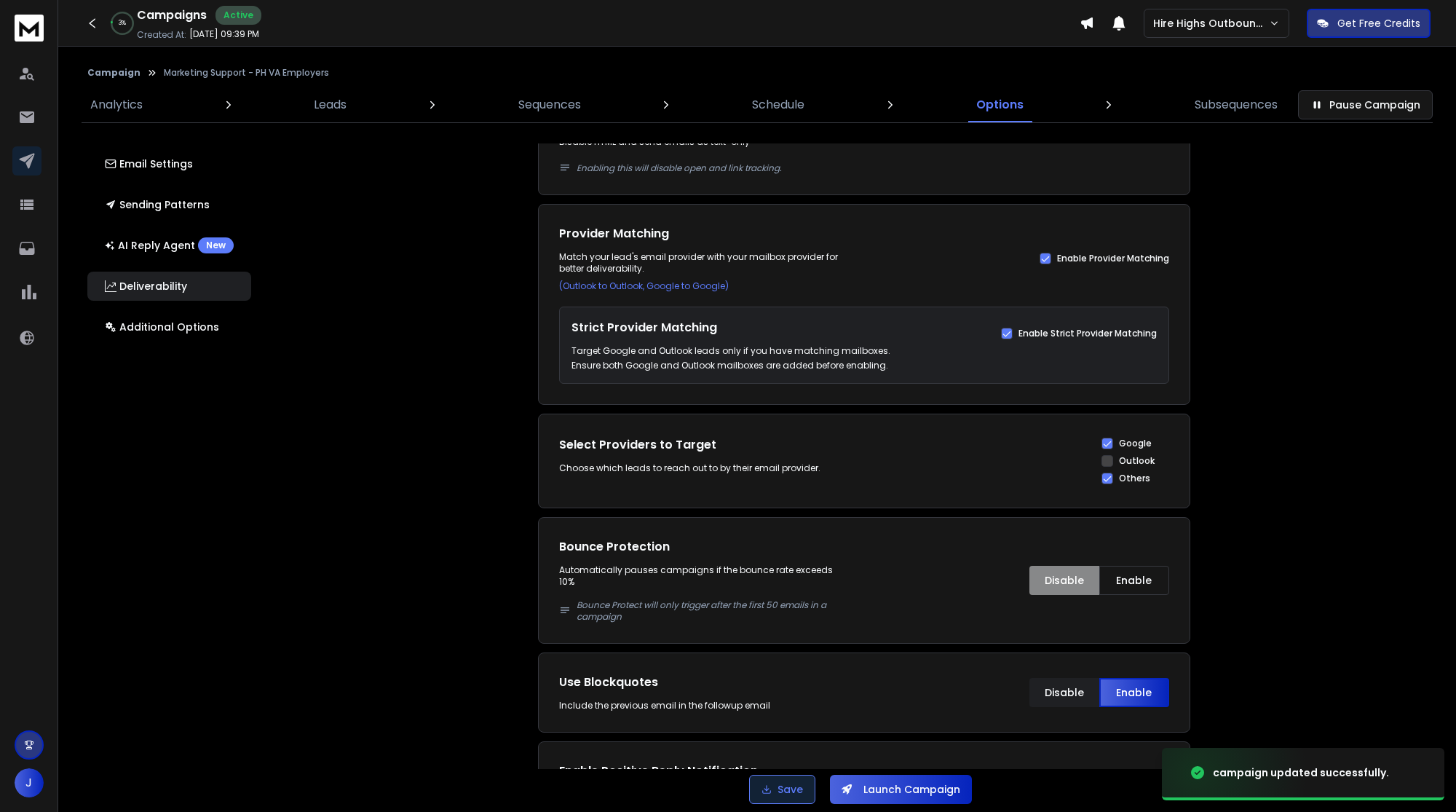
click at [780, 779] on button "Save" at bounding box center [783, 788] width 67 height 29
click at [25, 166] on icon at bounding box center [27, 161] width 18 height 18
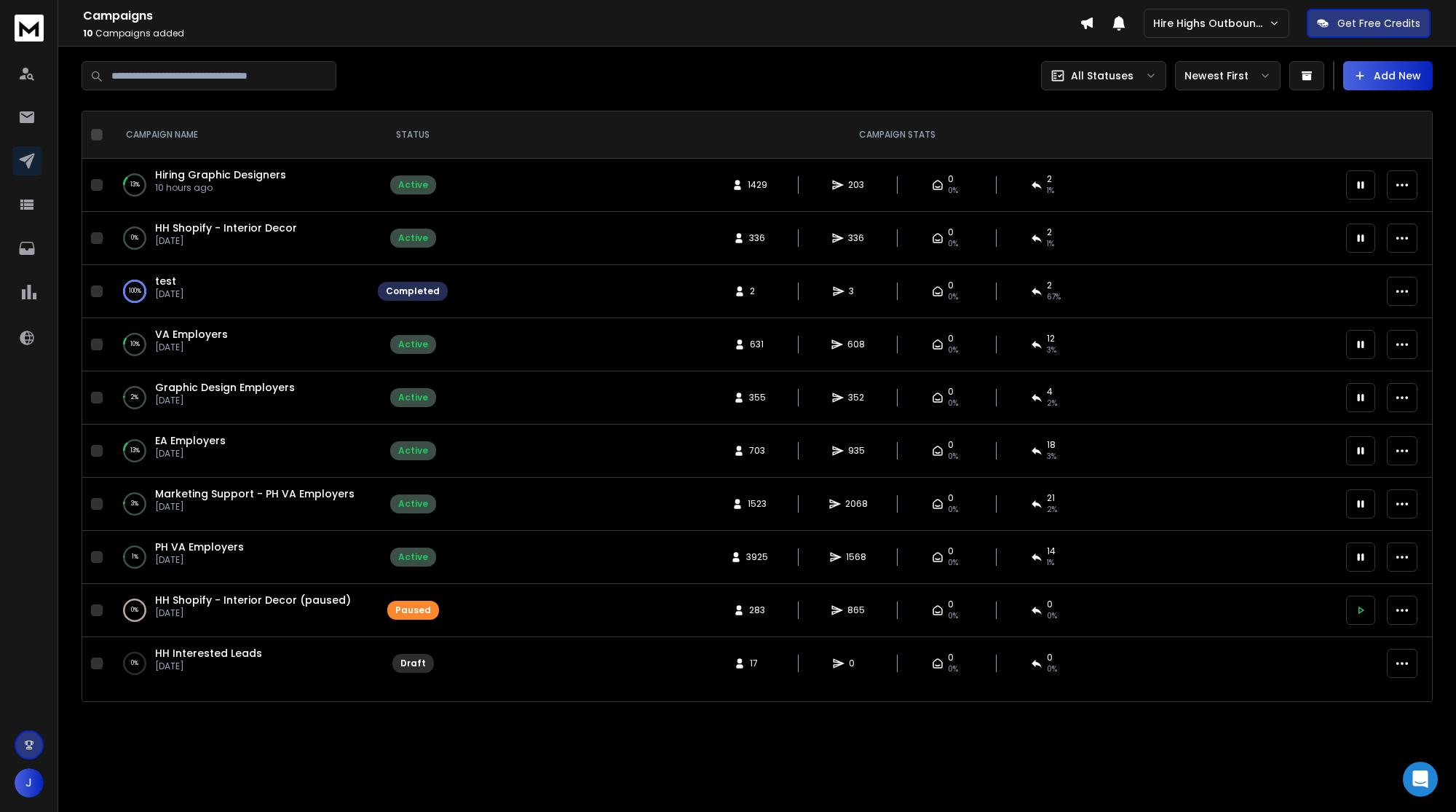
click at [203, 448] on p "12 days ago" at bounding box center [191, 454] width 71 height 12
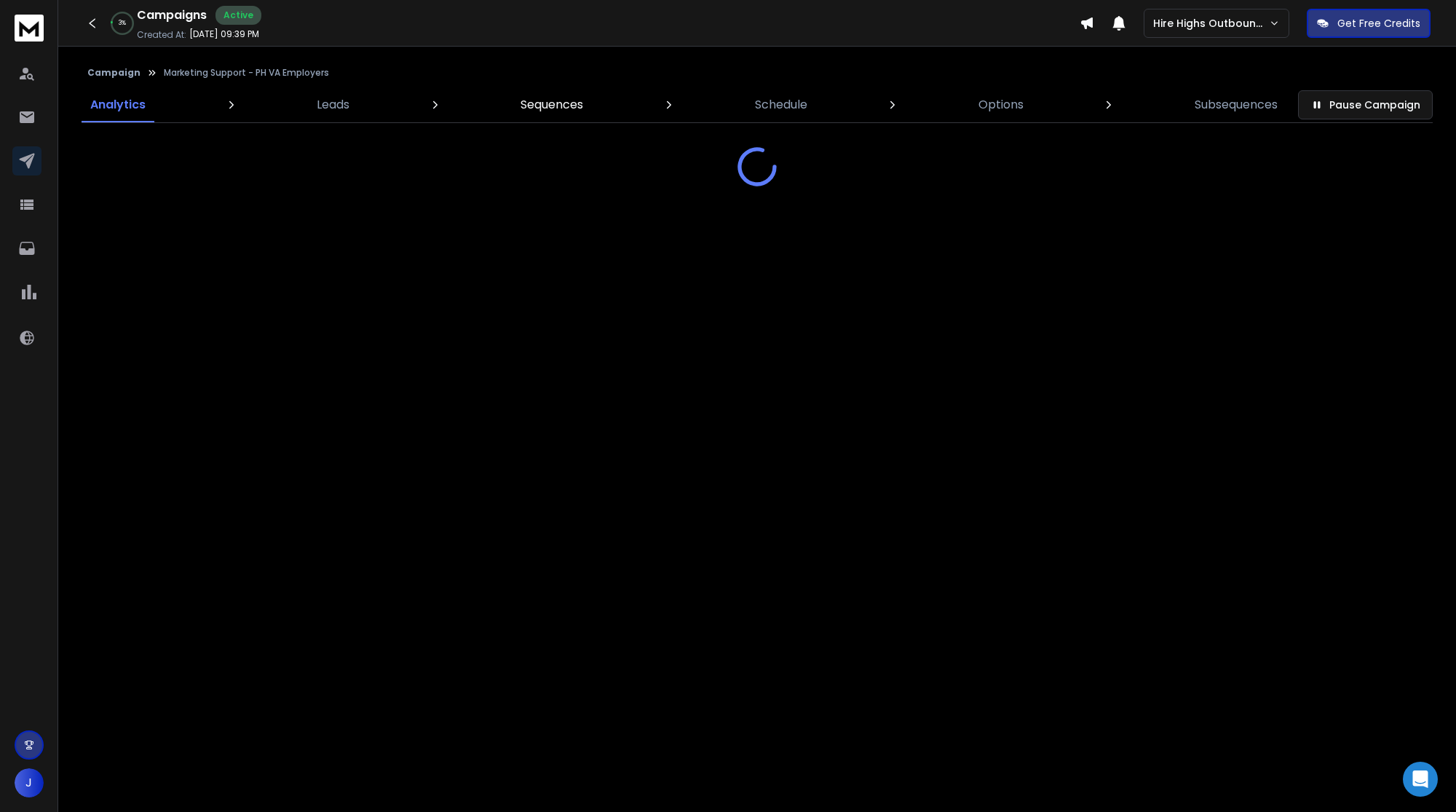
click at [571, 107] on p "Sequences" at bounding box center [551, 105] width 63 height 18
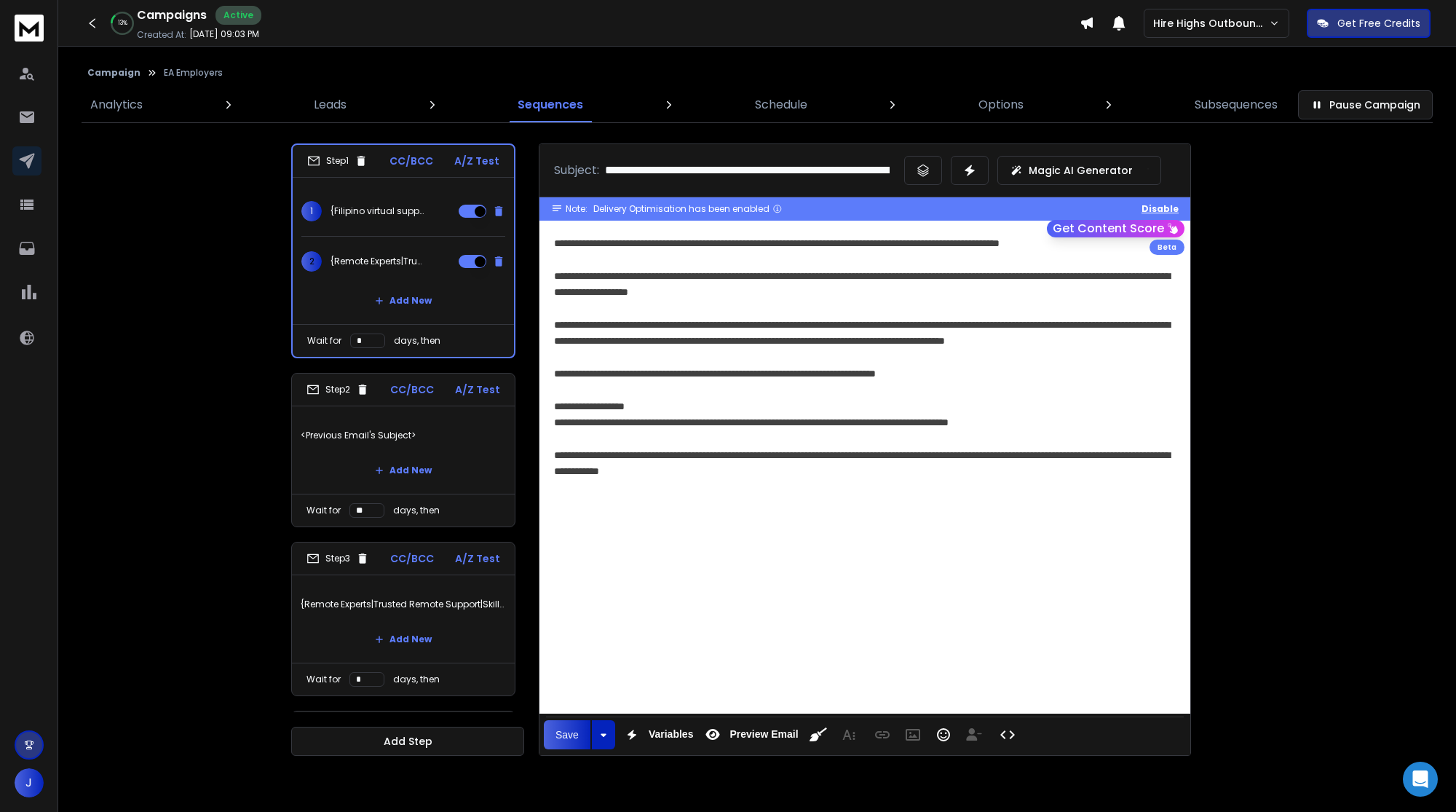
click at [1002, 84] on div "Campaign EA Employers Analytics Leads Sequences Schedule Options Subsequences P…" at bounding box center [757, 92] width 1352 height 62
click at [1001, 96] on p "Options" at bounding box center [1001, 105] width 45 height 18
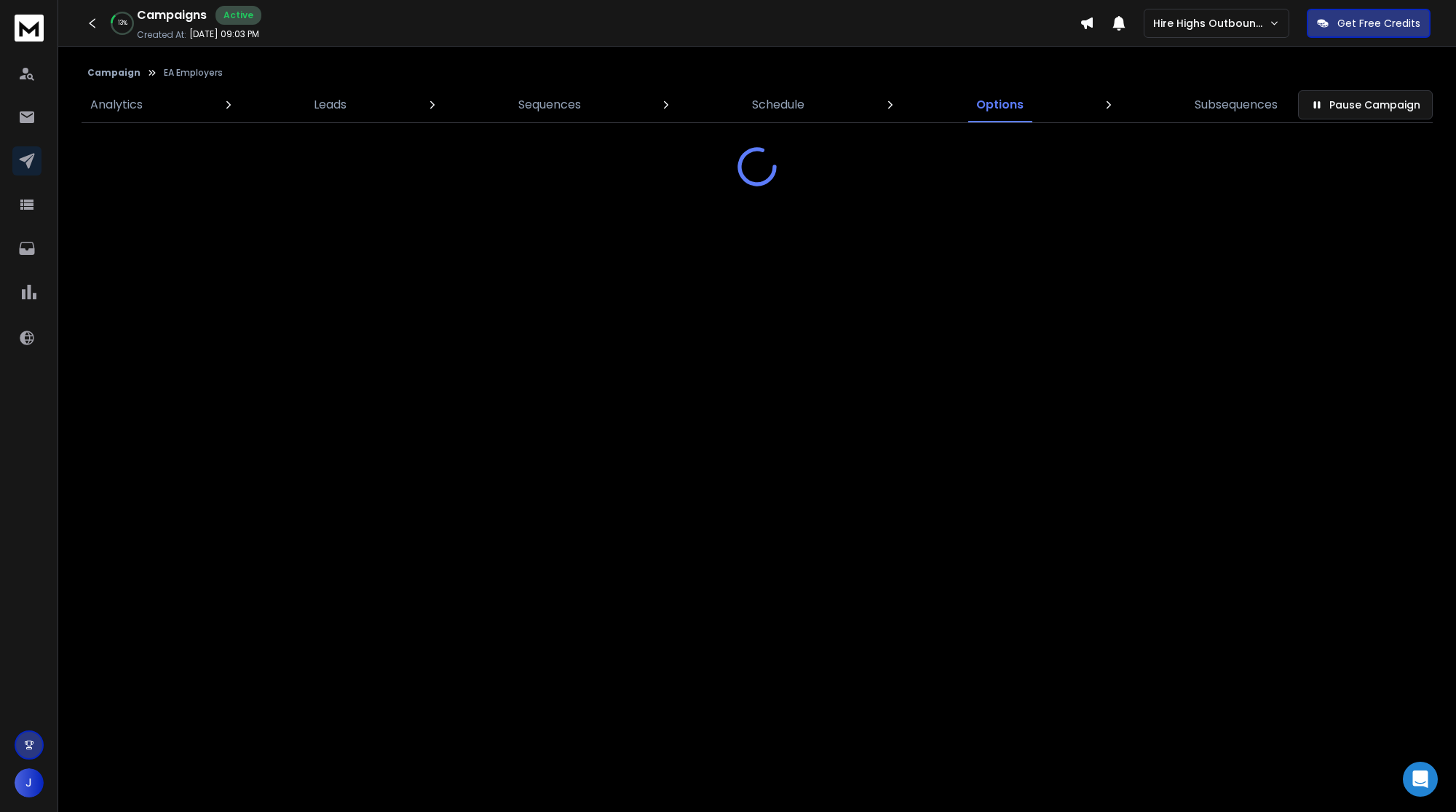
click at [1001, 113] on p "Options" at bounding box center [1000, 105] width 47 height 18
select select "*"
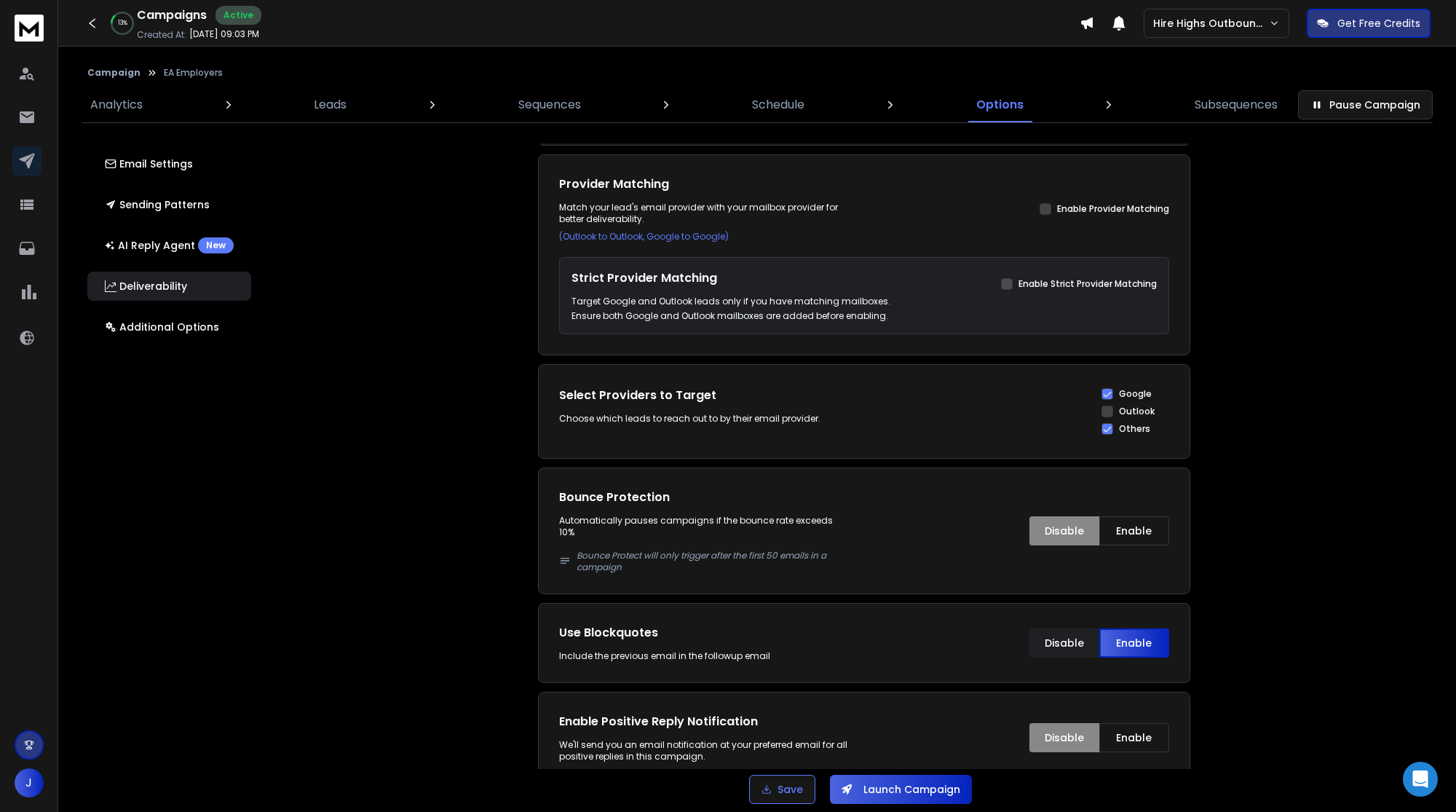
scroll to position [1973, 0]
click at [1006, 276] on button "Enable Strict Provider Matching" at bounding box center [1007, 282] width 12 height 12
click at [805, 771] on div "Your warmest leads are on your site – Turn visits into conversations Reach Out …" at bounding box center [728, 406] width 1456 height 812
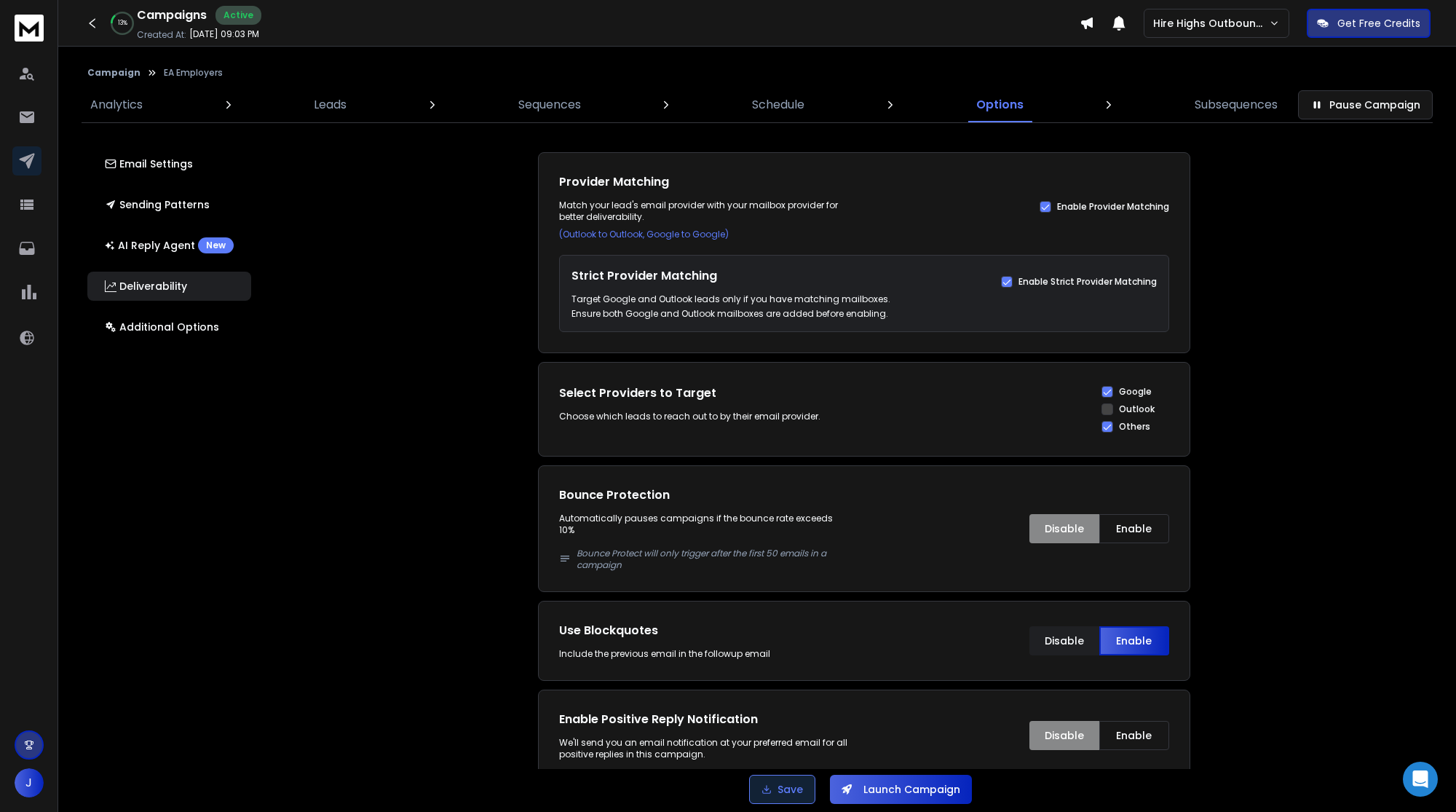
click at [805, 777] on button "Save" at bounding box center [783, 788] width 67 height 29
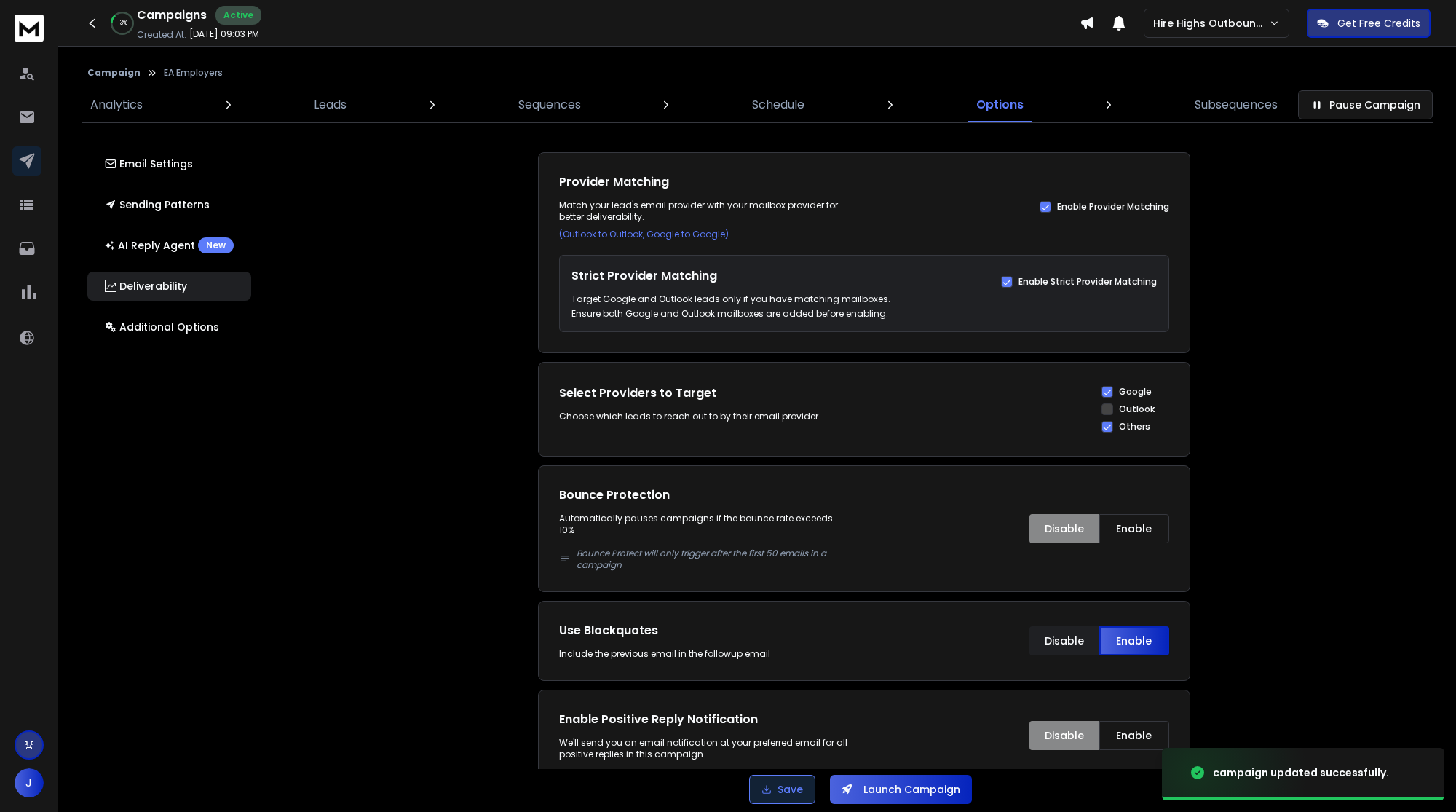
click at [805, 777] on button "Save" at bounding box center [783, 788] width 67 height 29
click at [24, 158] on icon at bounding box center [27, 160] width 16 height 16
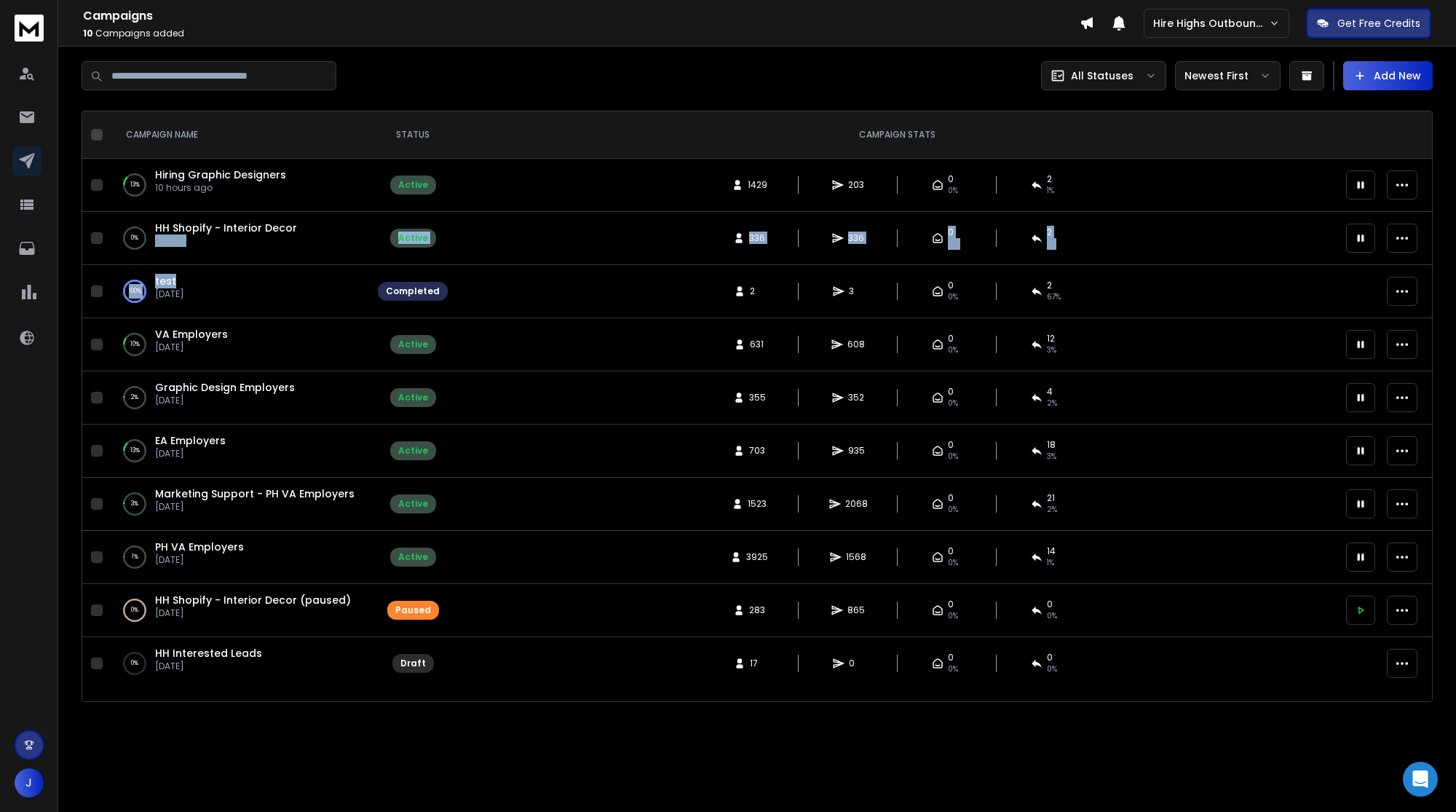
drag, startPoint x: 322, startPoint y: 225, endPoint x: 330, endPoint y: 286, distance: 61.5
click at [330, 286] on tbody "13 % Hiring Graphic Designers 10 hours ago Active 1429 203 0 0% 2 1 % 0 % HH Sh…" at bounding box center [757, 424] width 1350 height 531
click at [299, 382] on div "2 % Graphic Design Employers 12 days ago" at bounding box center [238, 397] width 231 height 35
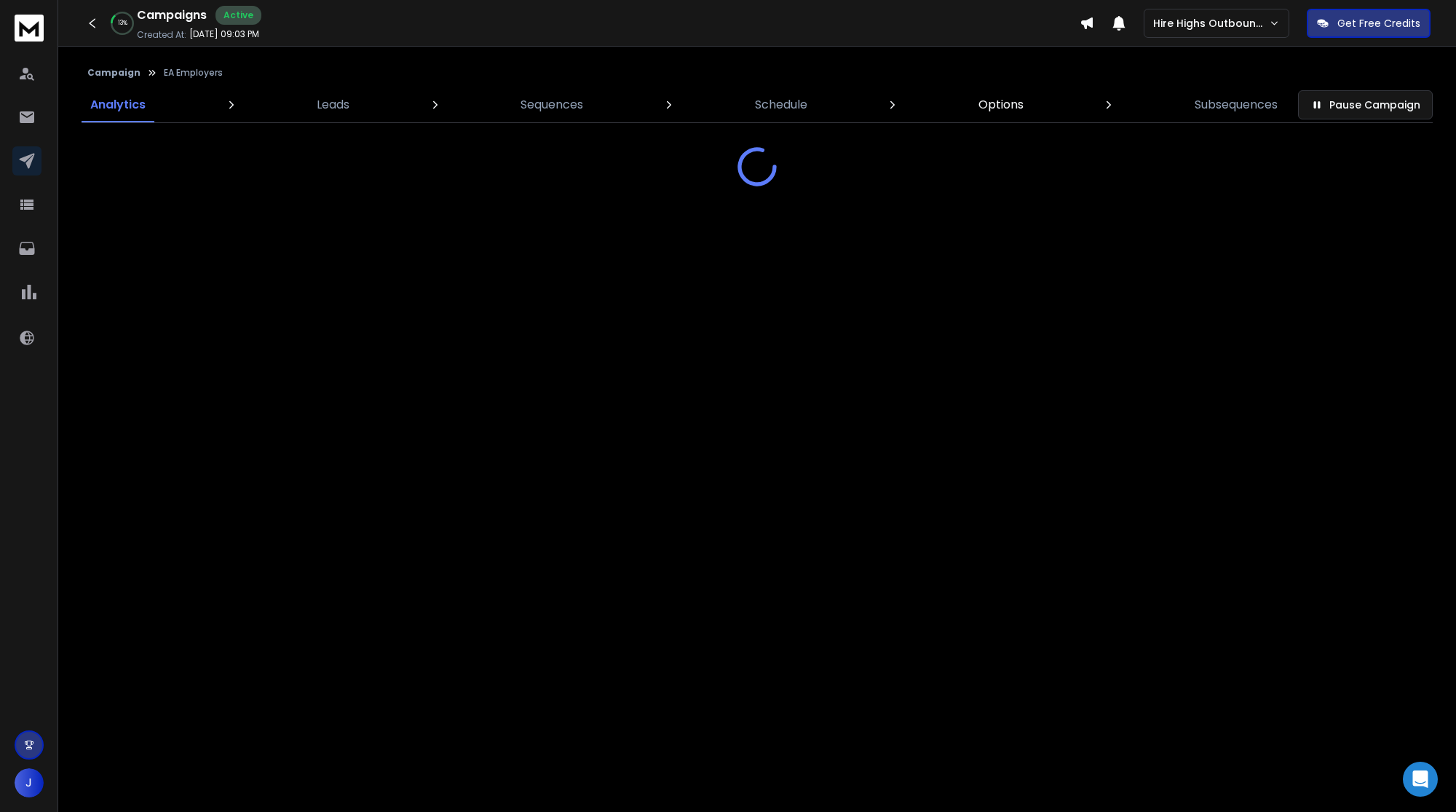
click at [981, 107] on p "Options" at bounding box center [1001, 105] width 45 height 18
select select "*"
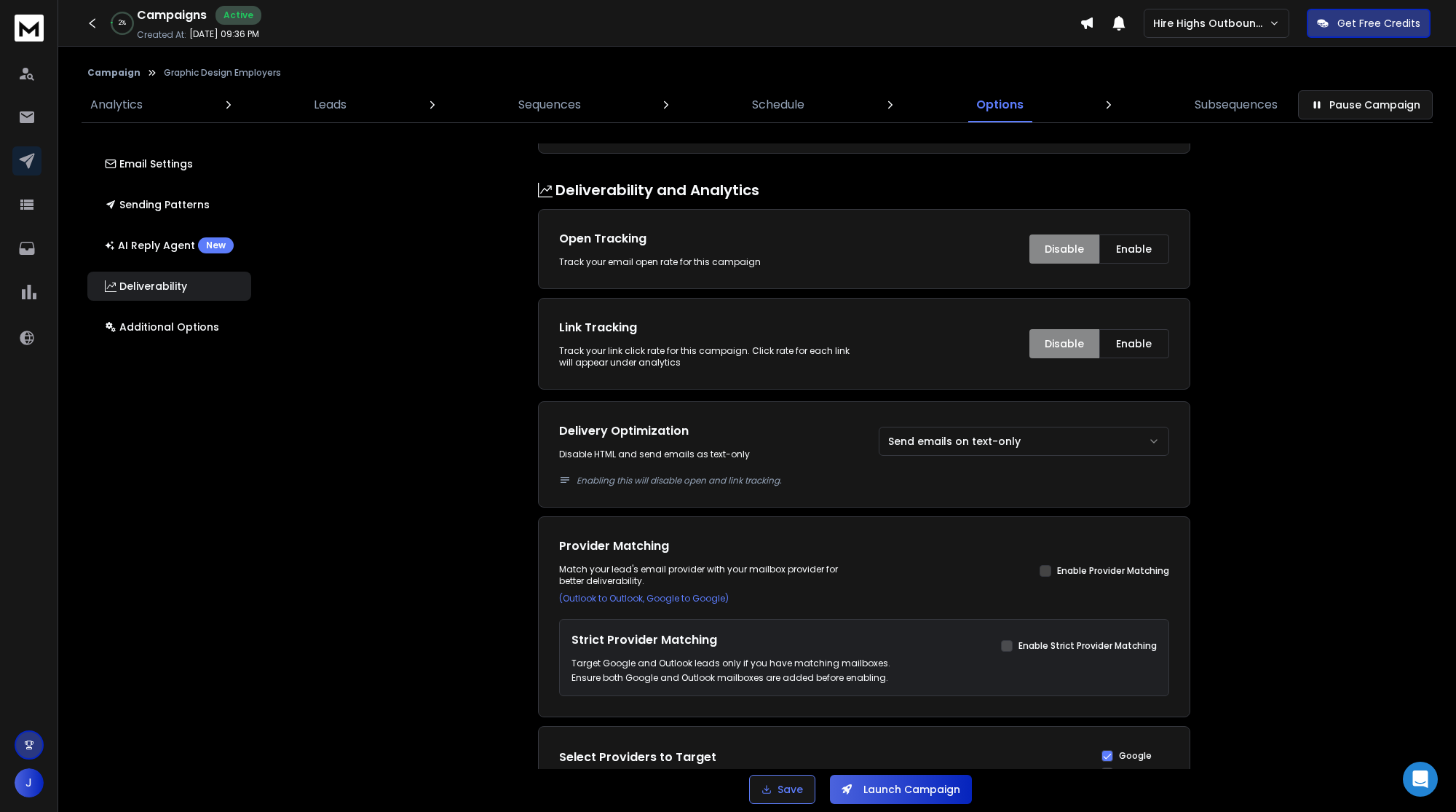
scroll to position [1608, 0]
click at [1045, 566] on button "Enable Provider Matching" at bounding box center [1046, 572] width 12 height 12
click at [1011, 641] on button "Enable Strict Provider Matching" at bounding box center [1007, 646] width 12 height 12
click at [790, 783] on button "Save" at bounding box center [783, 788] width 67 height 29
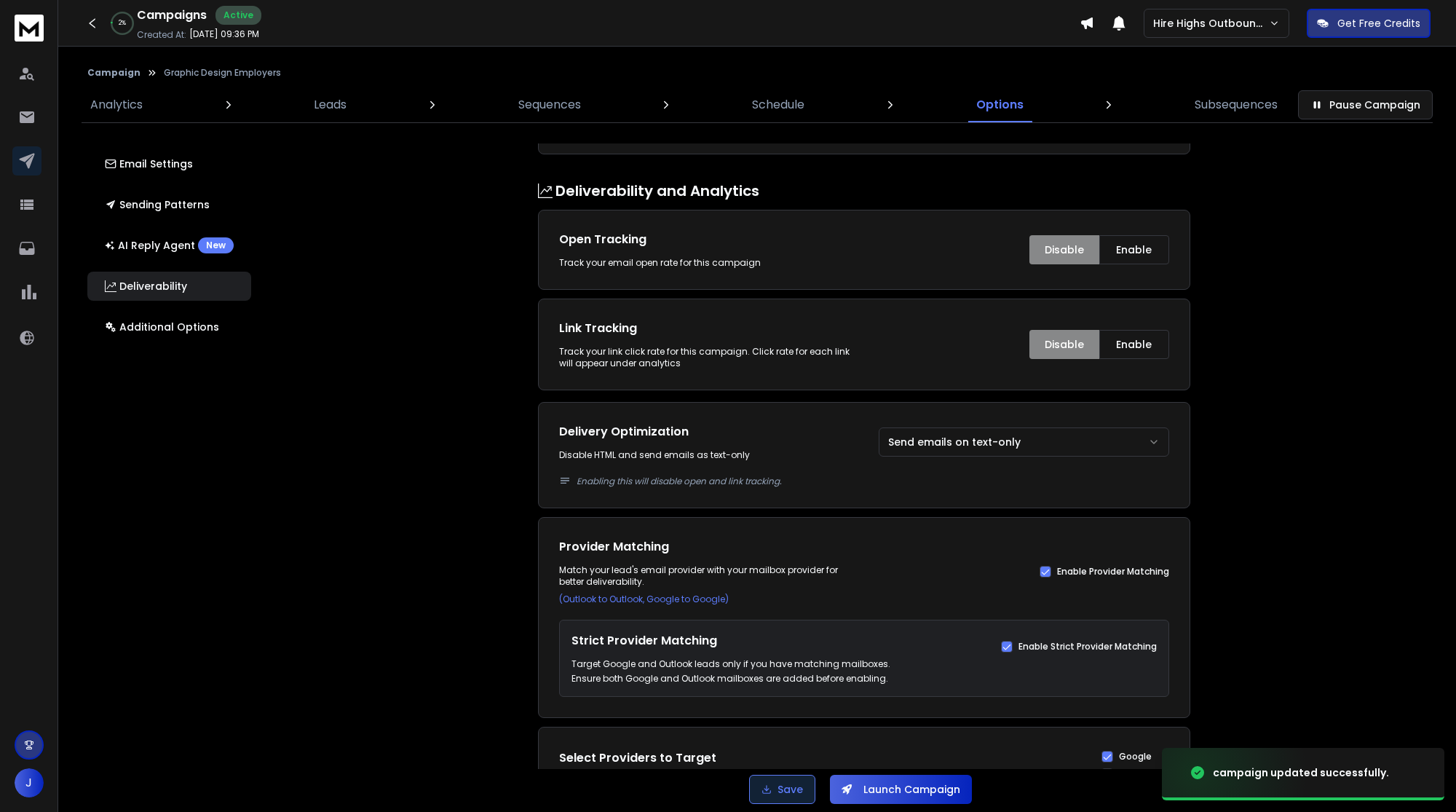
click at [790, 783] on button "Save" at bounding box center [783, 788] width 67 height 29
click at [24, 172] on link at bounding box center [27, 160] width 29 height 29
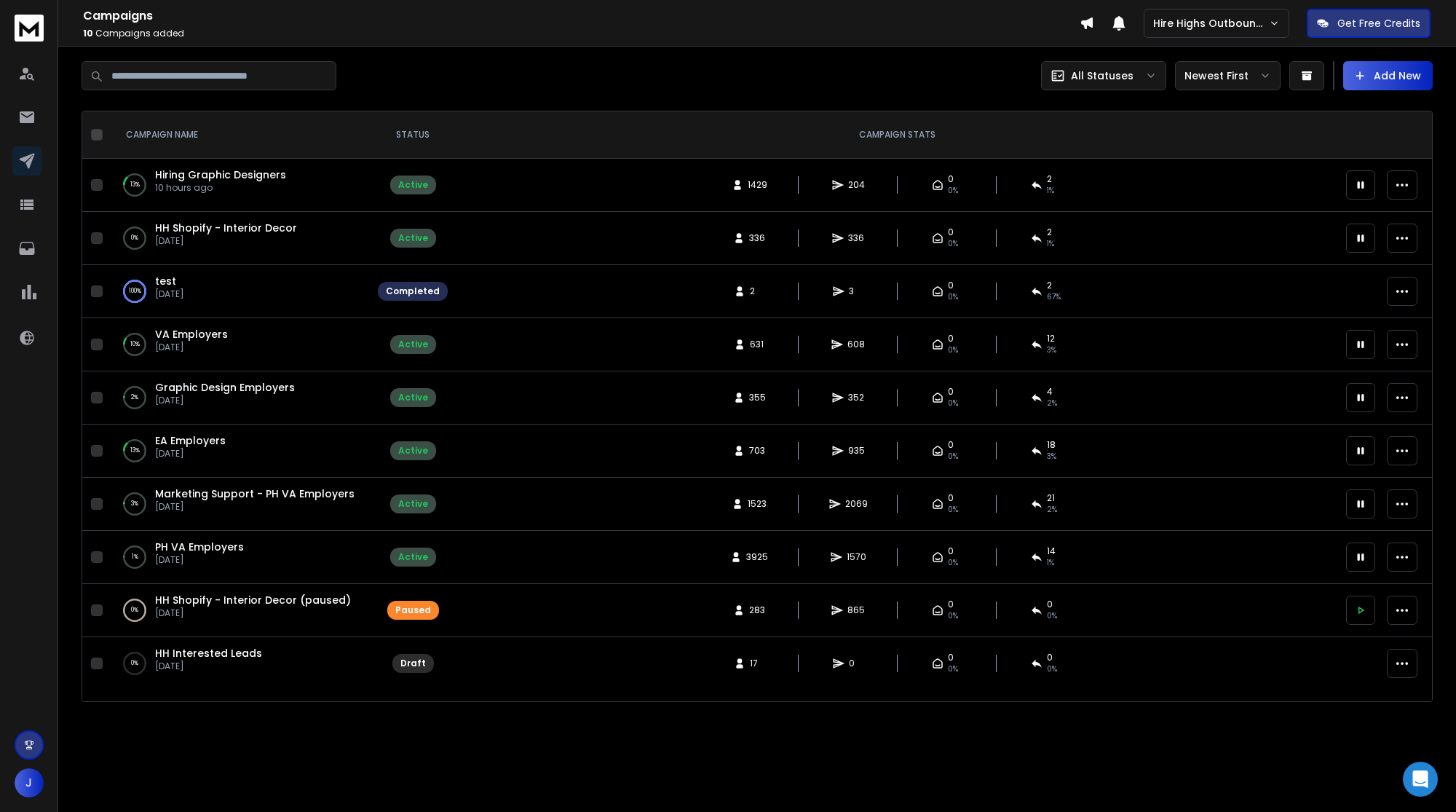
click at [242, 348] on div "10 % VA Employers 12 days ago" at bounding box center [238, 344] width 231 height 35
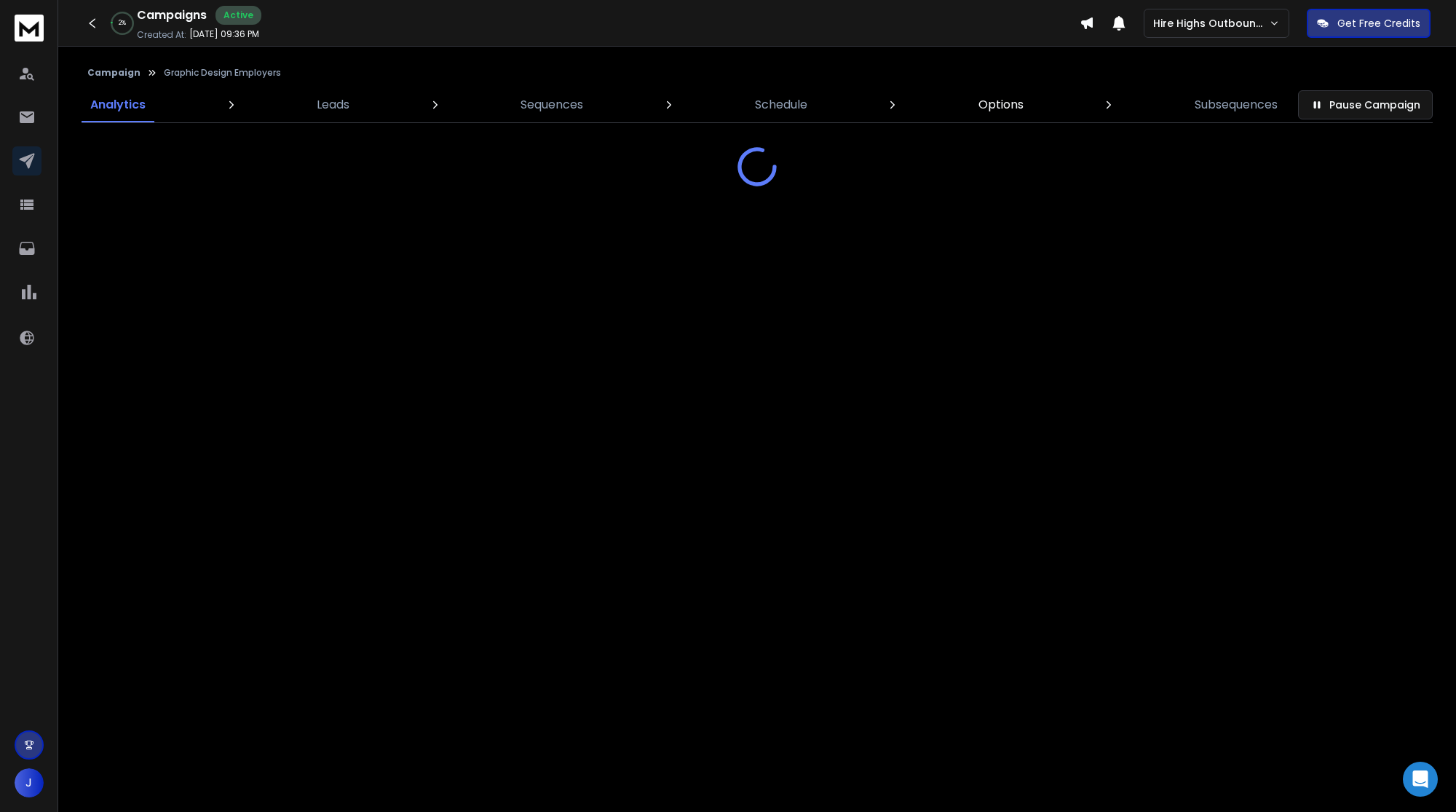
click at [987, 106] on p "Options" at bounding box center [1001, 105] width 45 height 18
select select "*"
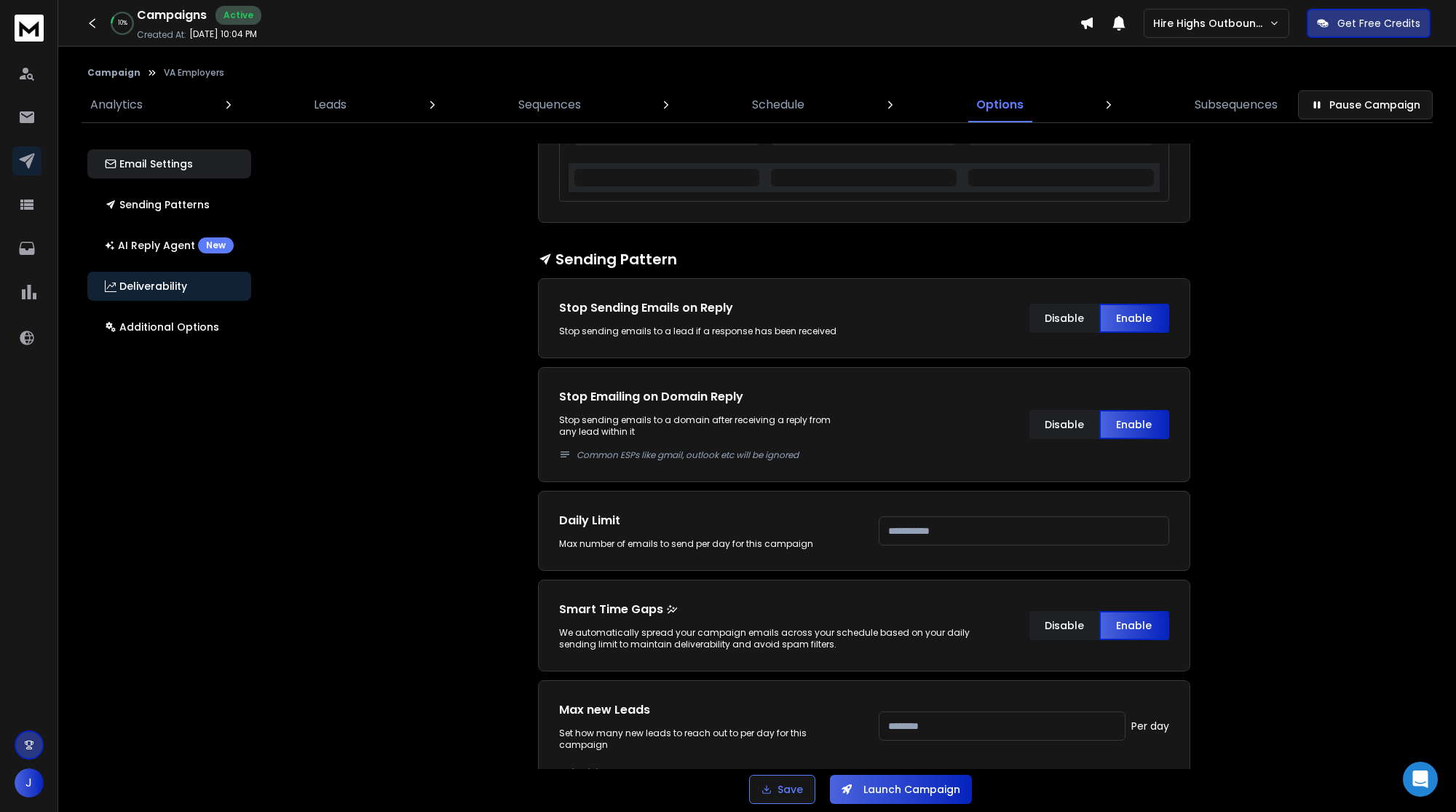
click at [183, 277] on button "Deliverability" at bounding box center [169, 285] width 164 height 29
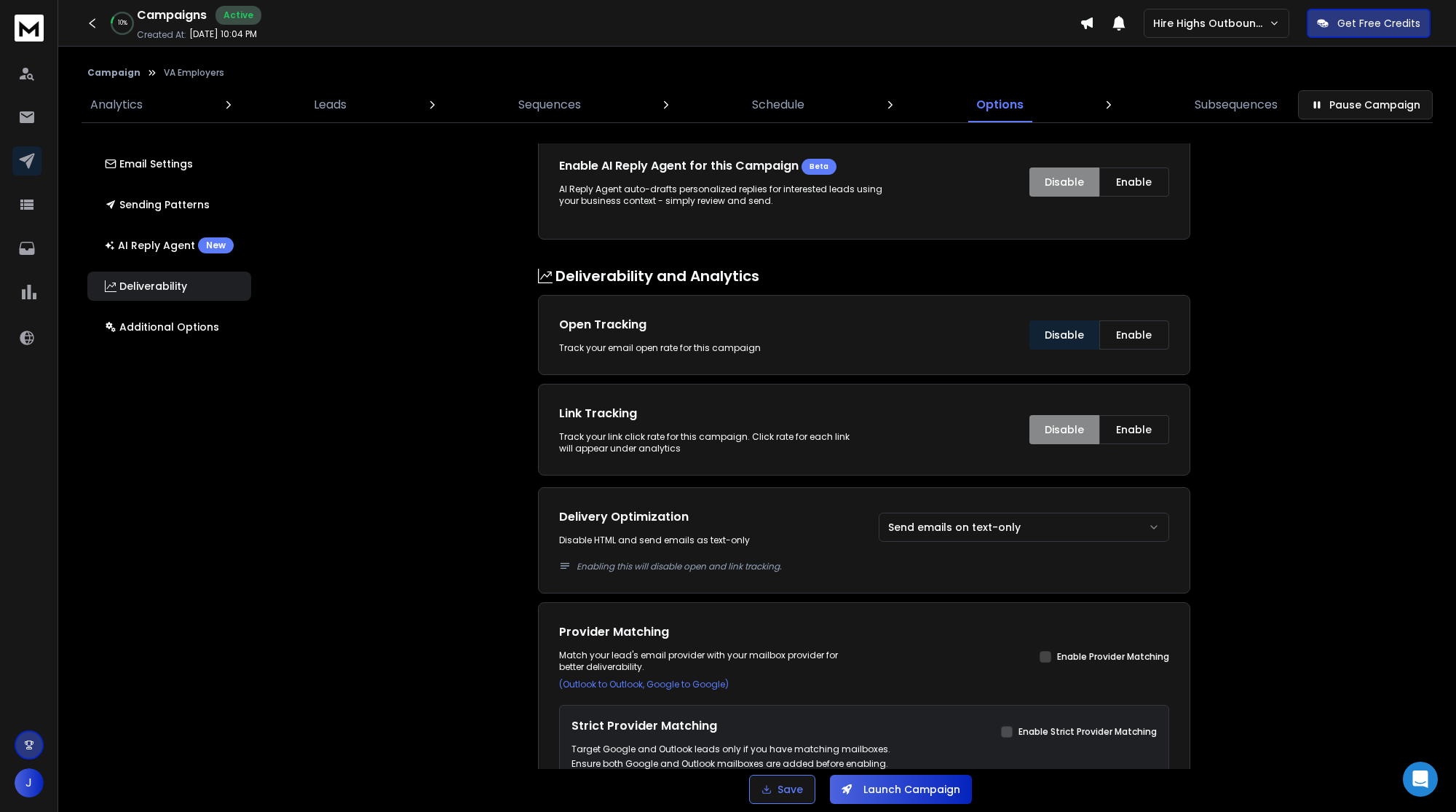
scroll to position [1542, 0]
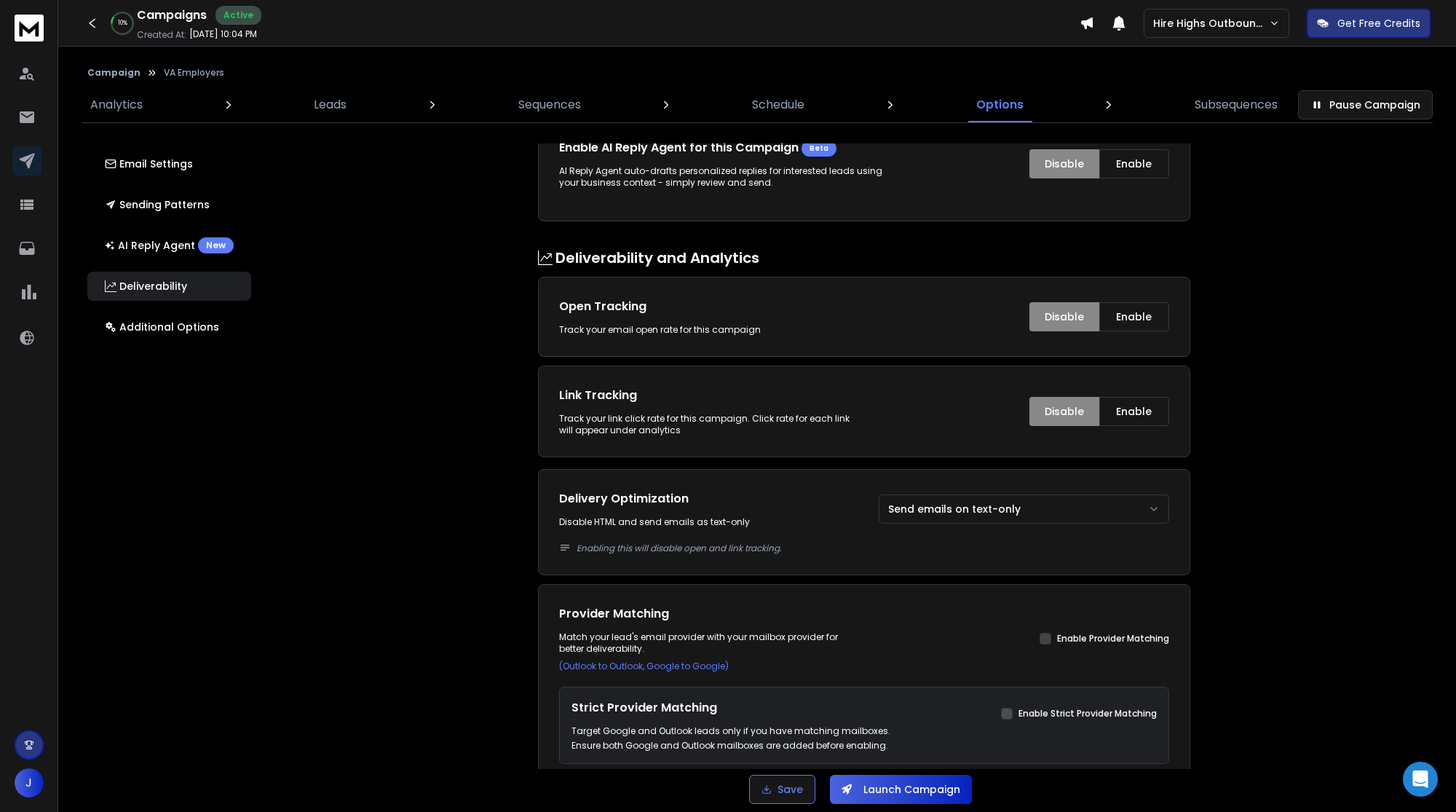
click at [1007, 708] on button "Enable Strict Provider Matching" at bounding box center [1007, 714] width 12 height 12
click at [800, 788] on button "Save" at bounding box center [783, 788] width 67 height 29
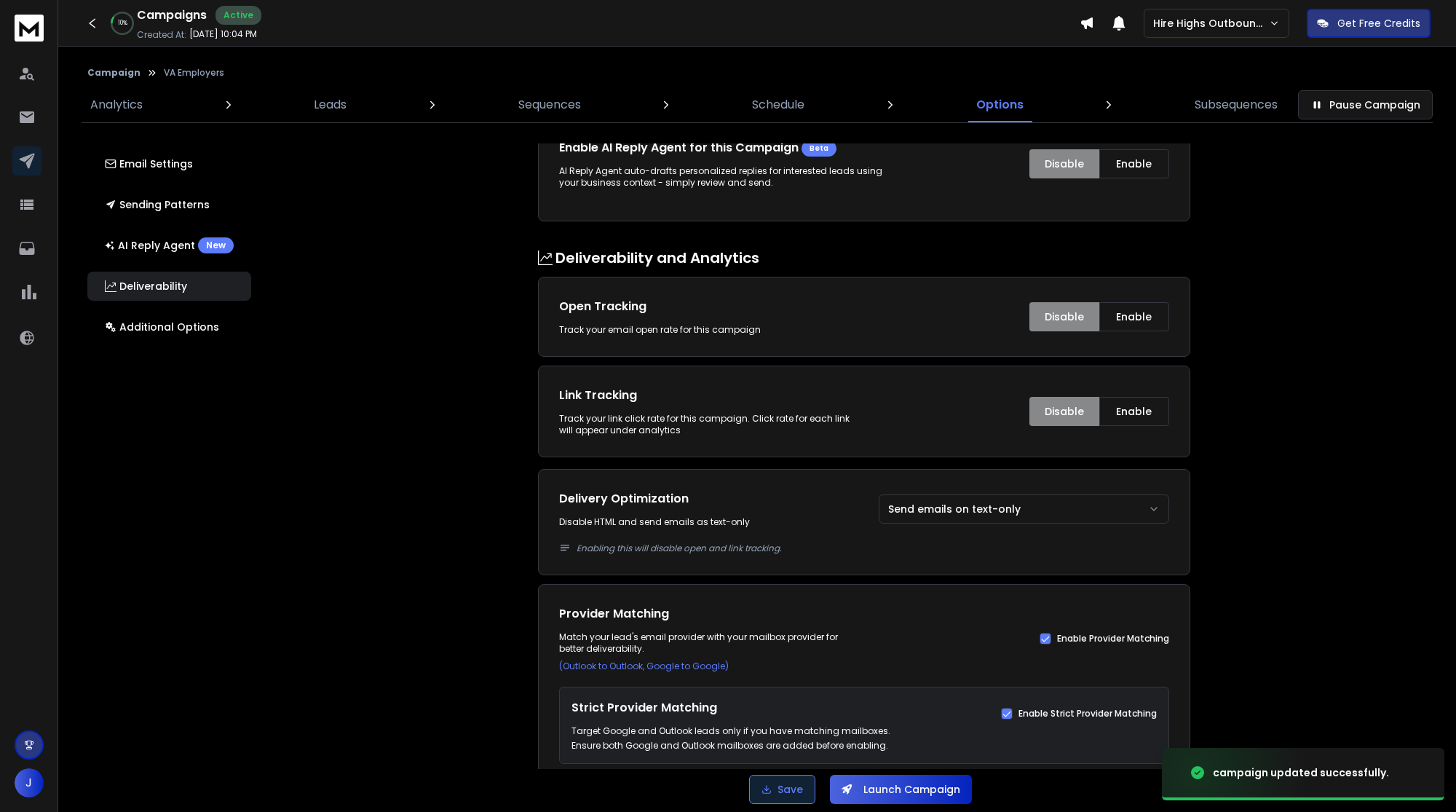
click at [800, 788] on button "Save" at bounding box center [783, 788] width 67 height 29
click at [33, 154] on icon at bounding box center [27, 160] width 16 height 16
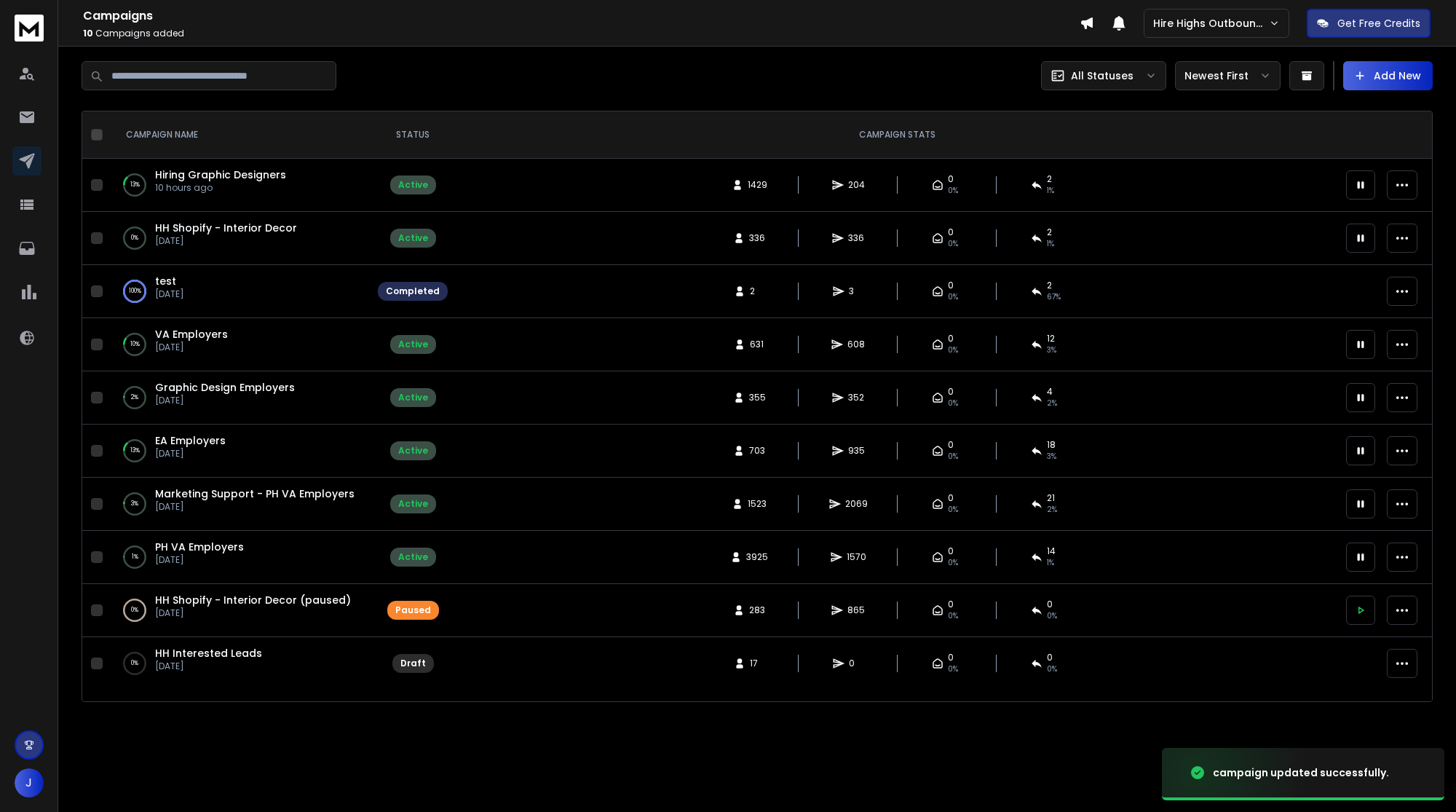
click at [333, 225] on div "0 % HH Shopify - Interior Decor 4 days ago" at bounding box center [238, 238] width 231 height 35
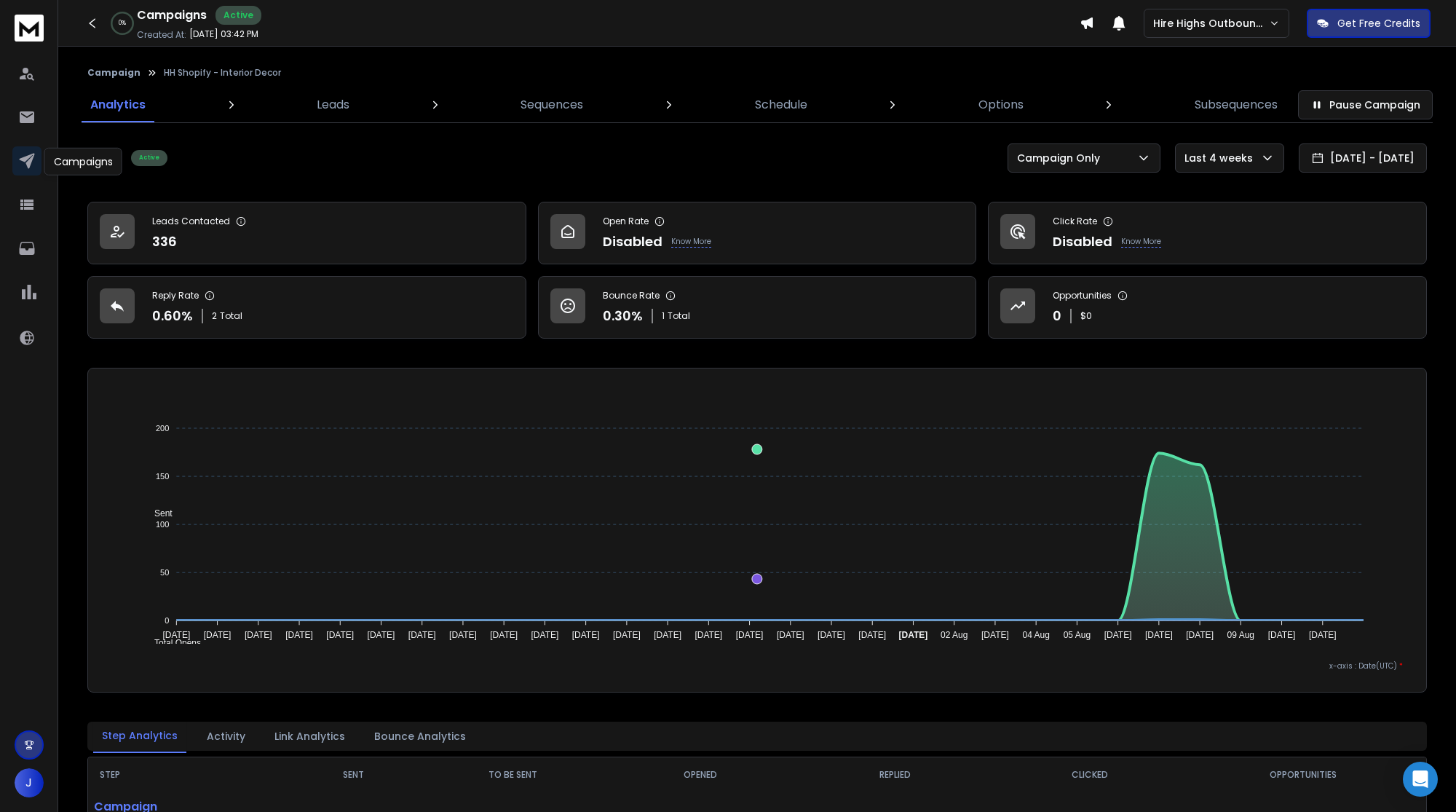
click at [24, 164] on icon at bounding box center [27, 161] width 18 height 18
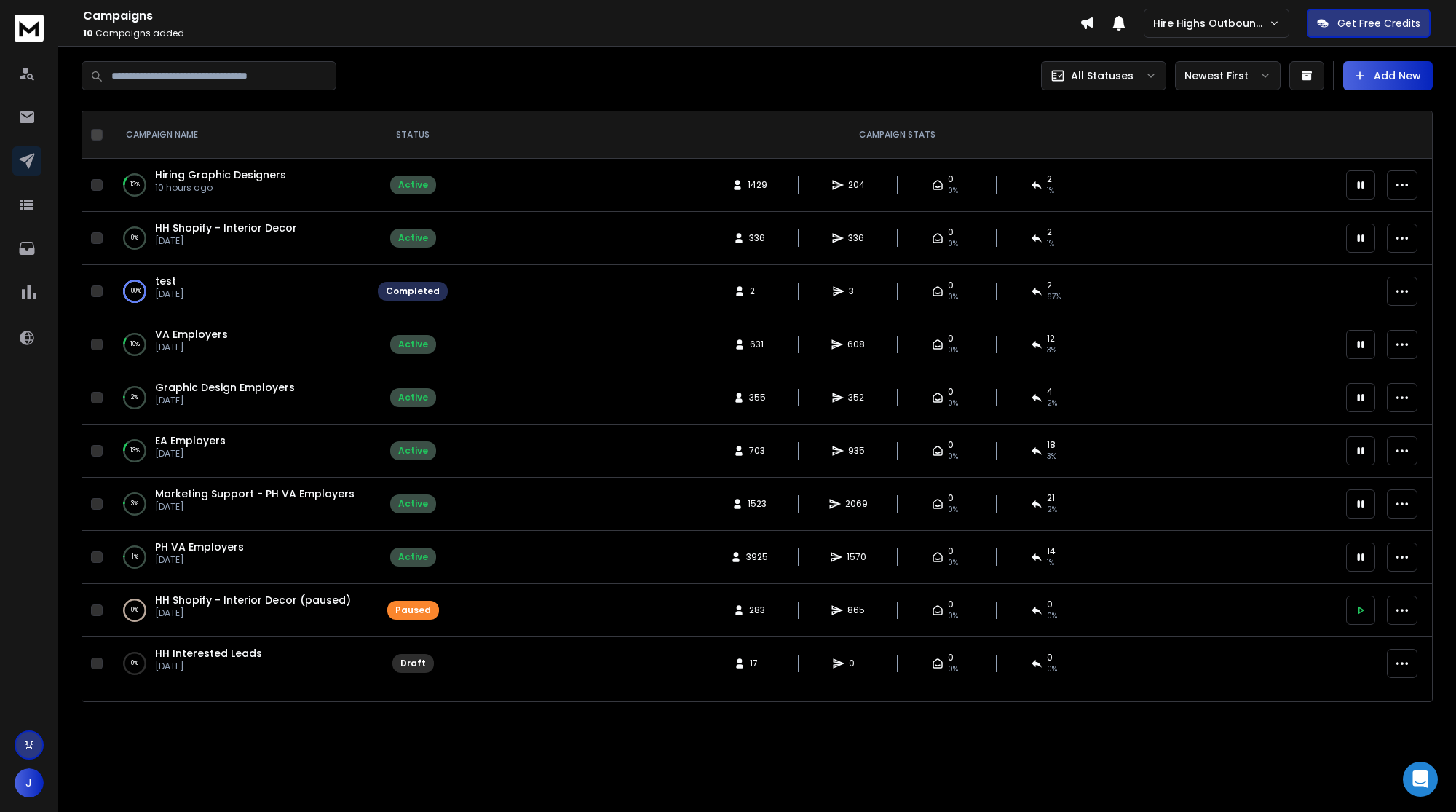
click at [369, 230] on td "Active" at bounding box center [412, 239] width 87 height 53
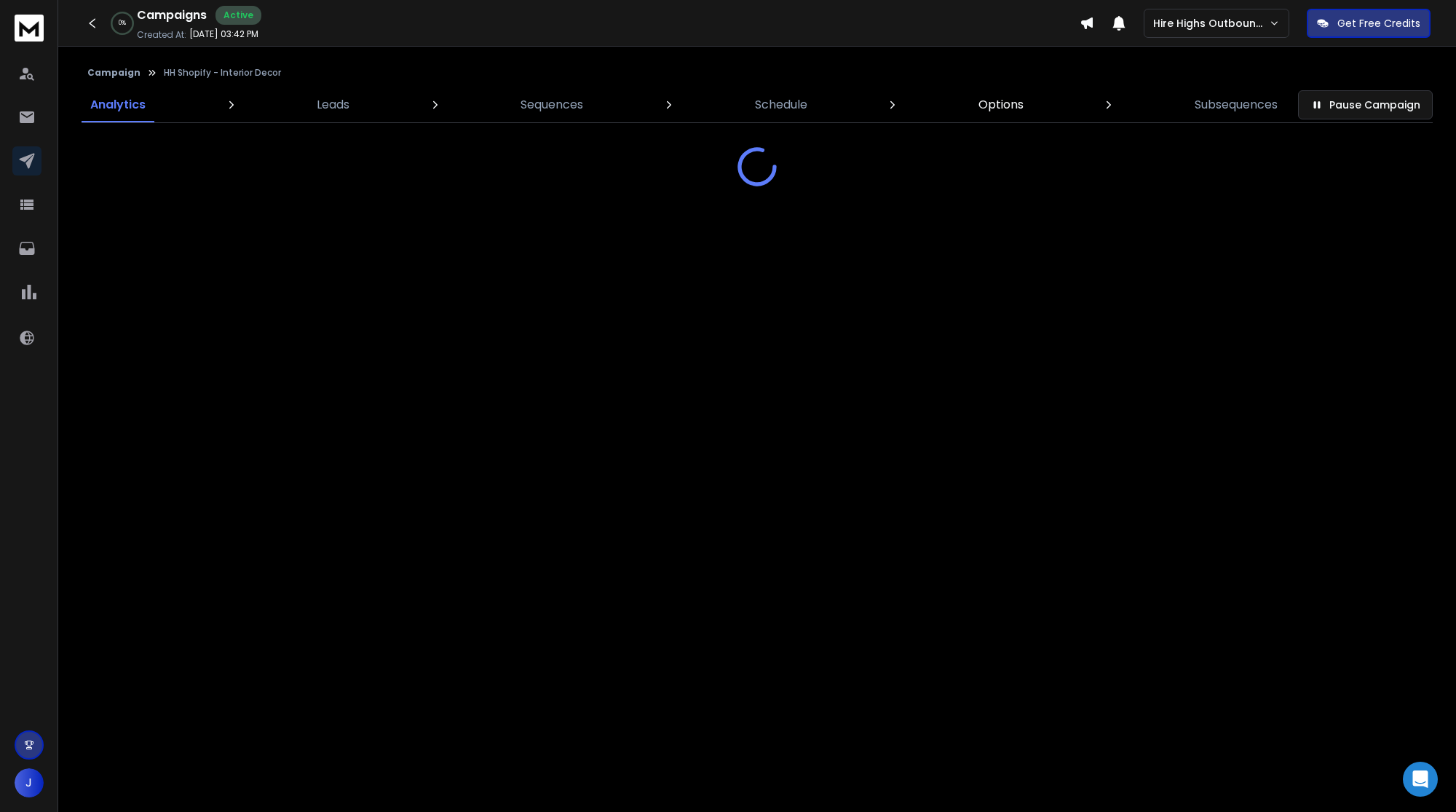
click at [976, 106] on link "Options" at bounding box center [1001, 104] width 63 height 35
select select "*"
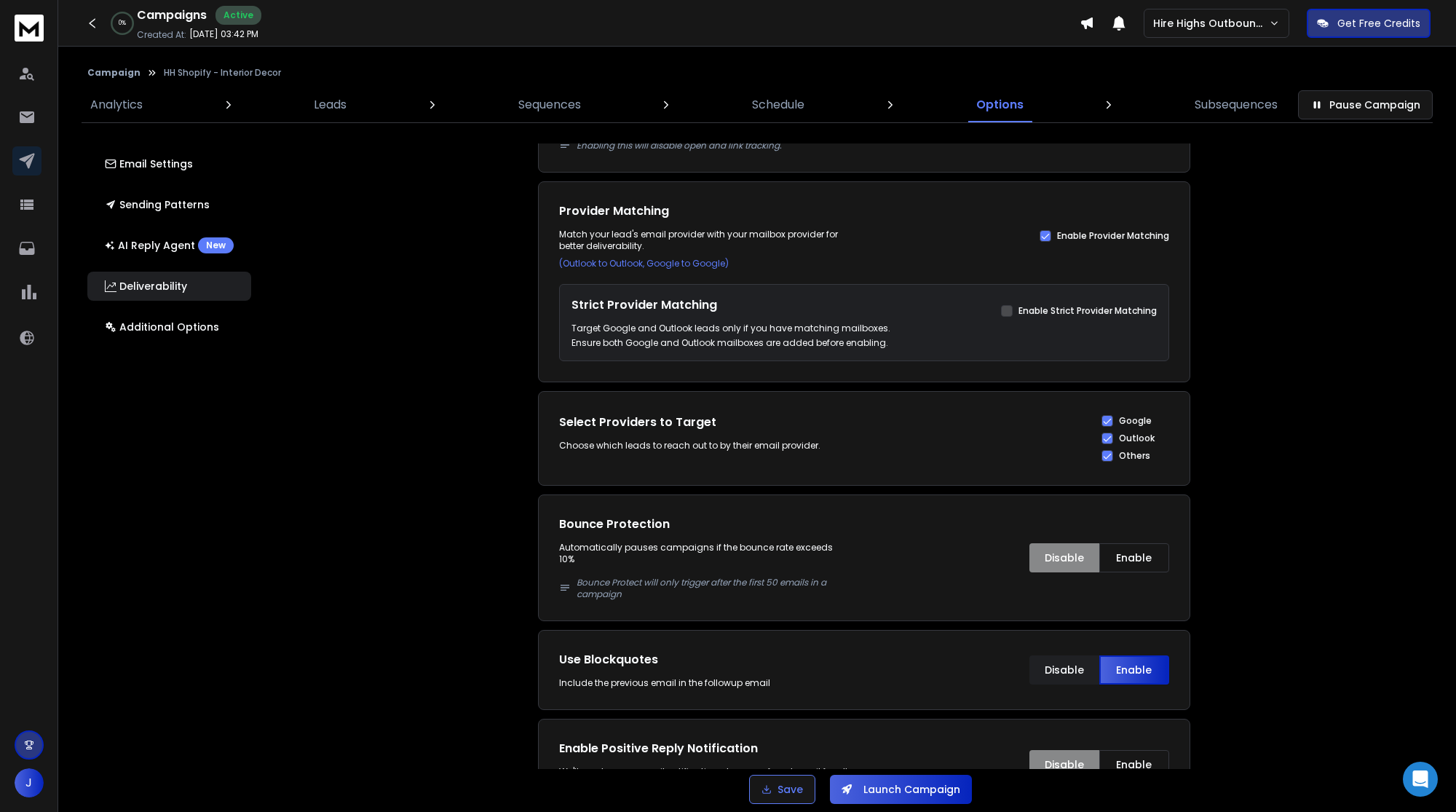
scroll to position [1943, 0]
click at [1006, 306] on button "Enable Strict Provider Matching" at bounding box center [1007, 312] width 12 height 12
click at [797, 788] on button "Save" at bounding box center [783, 788] width 67 height 29
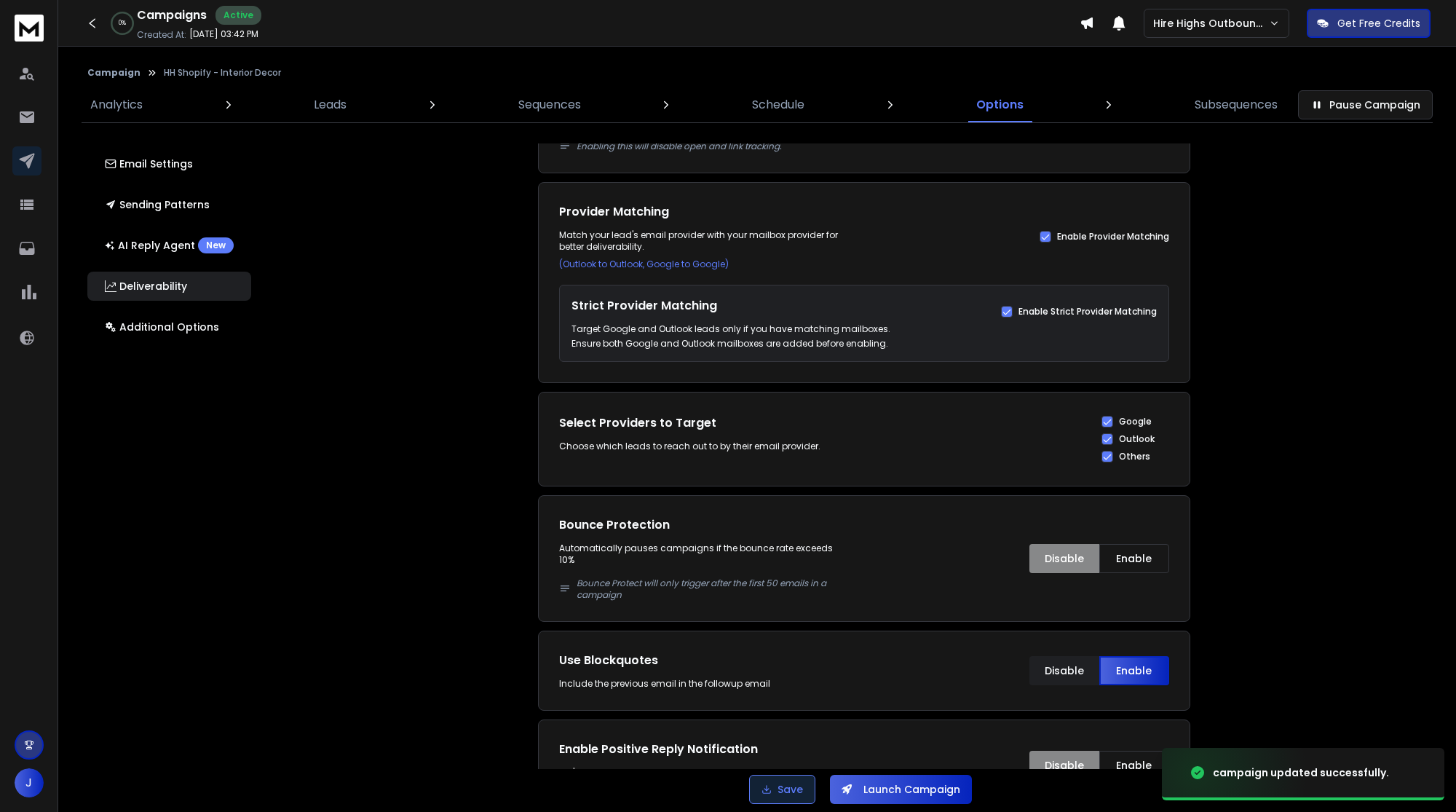
click at [797, 788] on button "Save" at bounding box center [783, 788] width 67 height 29
click at [26, 151] on link at bounding box center [27, 160] width 29 height 29
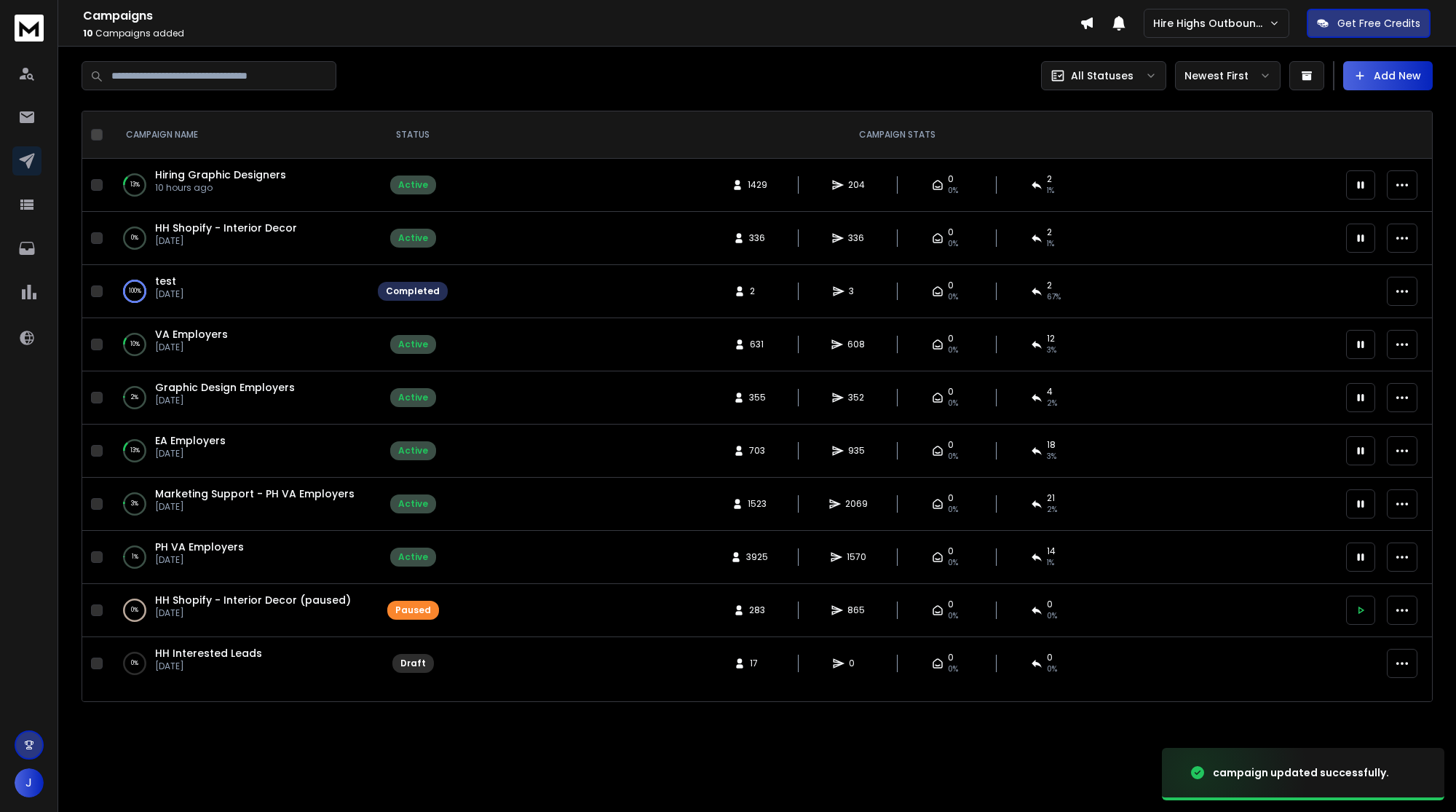
click at [234, 197] on div "Hiring Graphic Designers 10 hours ago" at bounding box center [220, 185] width 131 height 35
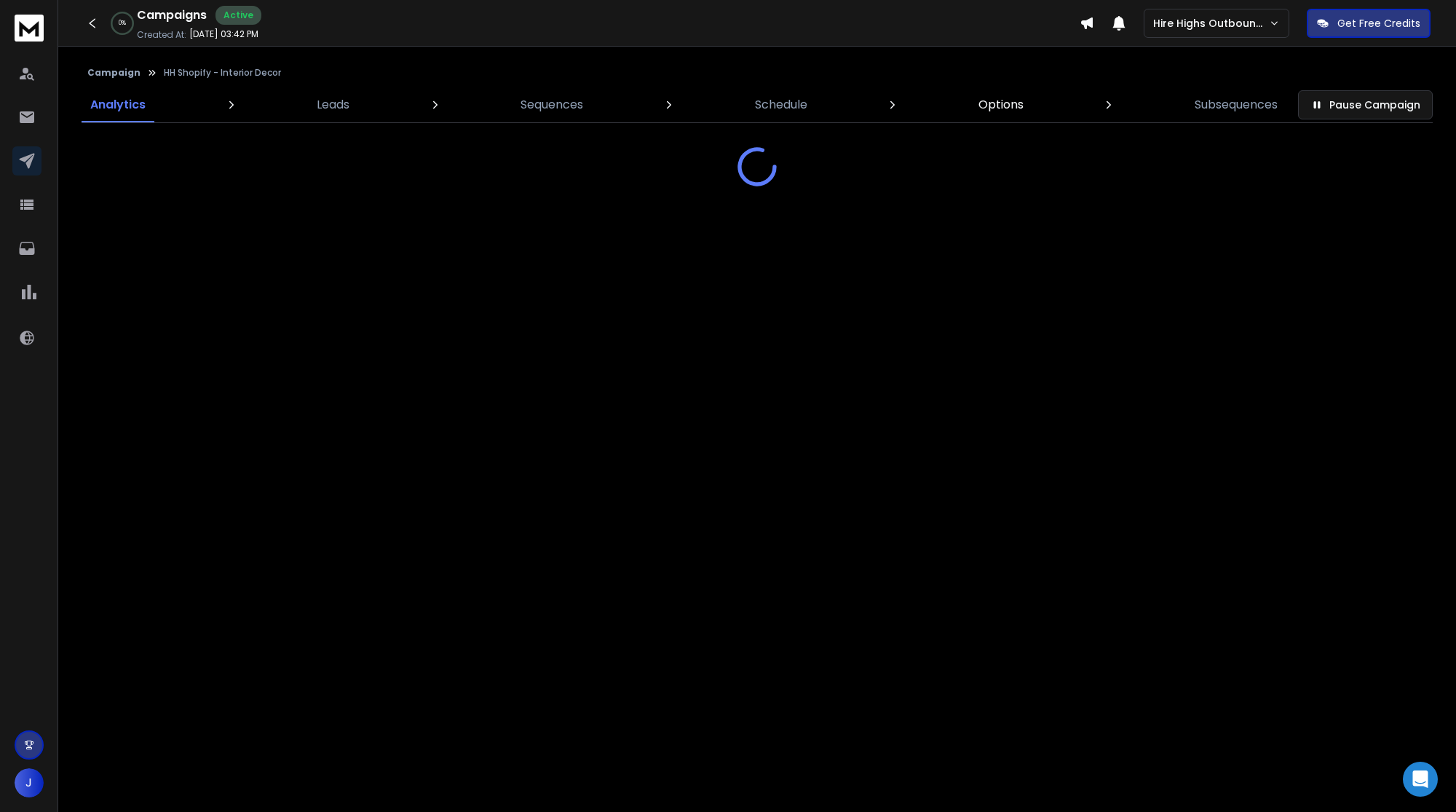
click at [1006, 103] on p "Options" at bounding box center [1001, 105] width 45 height 18
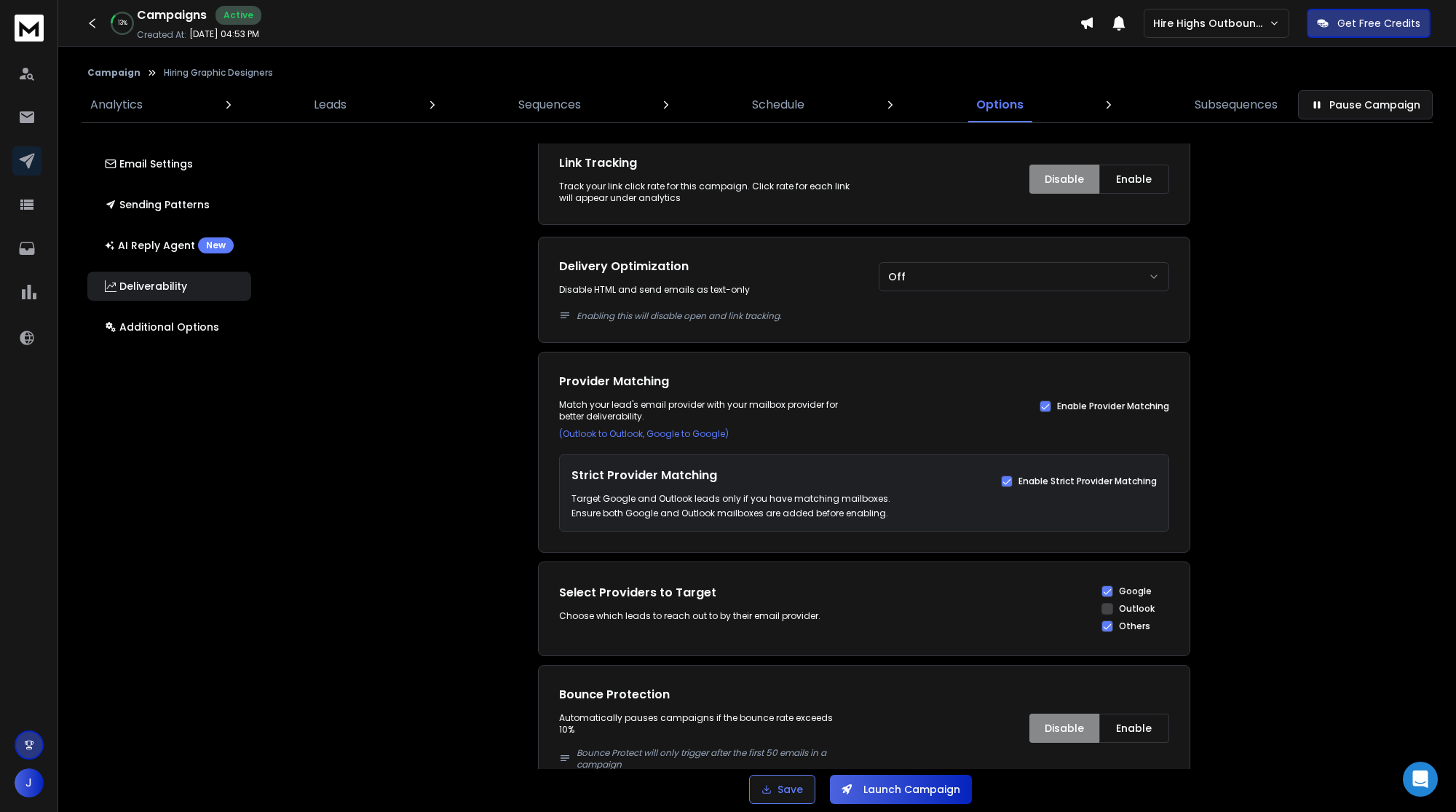
scroll to position [1795, 0]
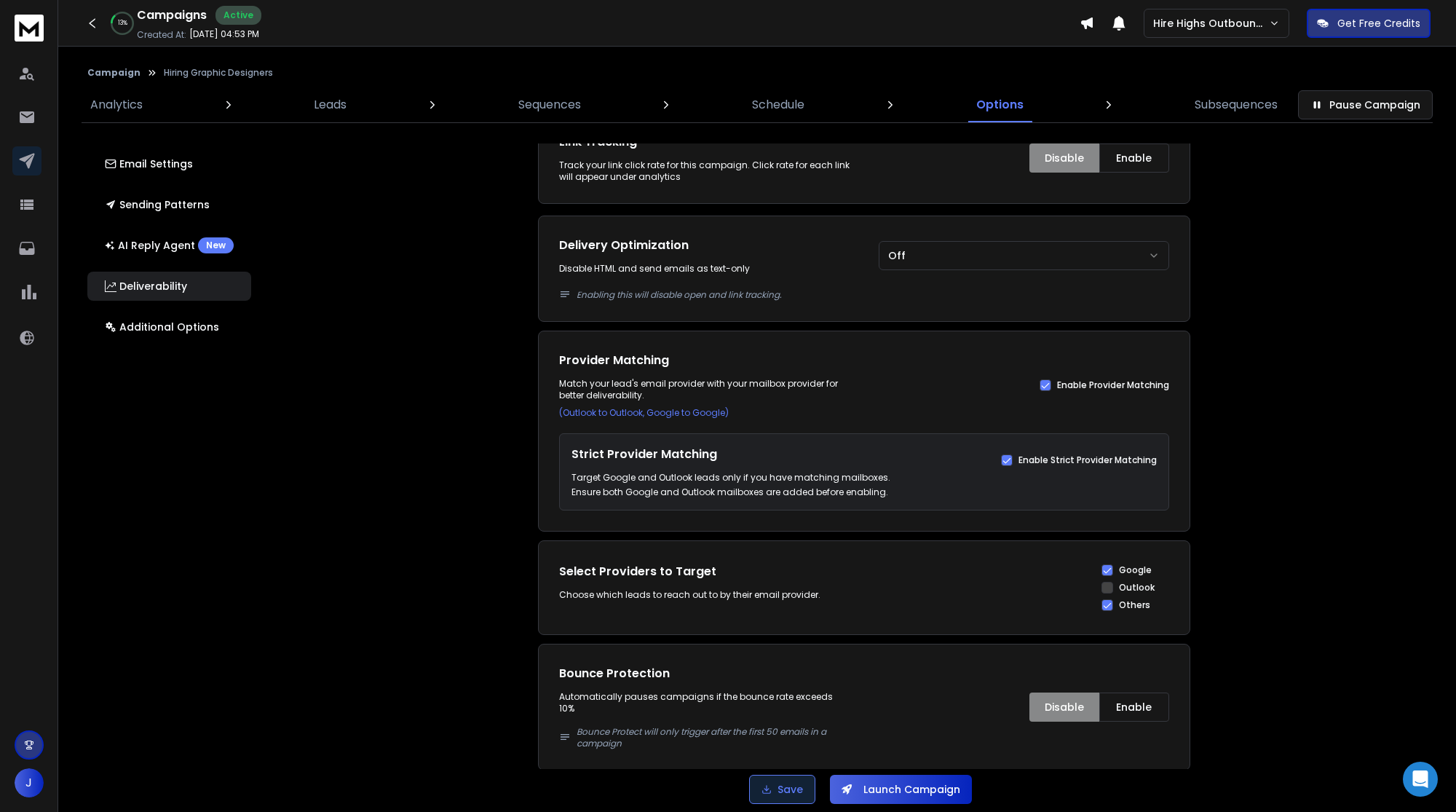
click at [775, 780] on button "Save" at bounding box center [783, 788] width 67 height 29
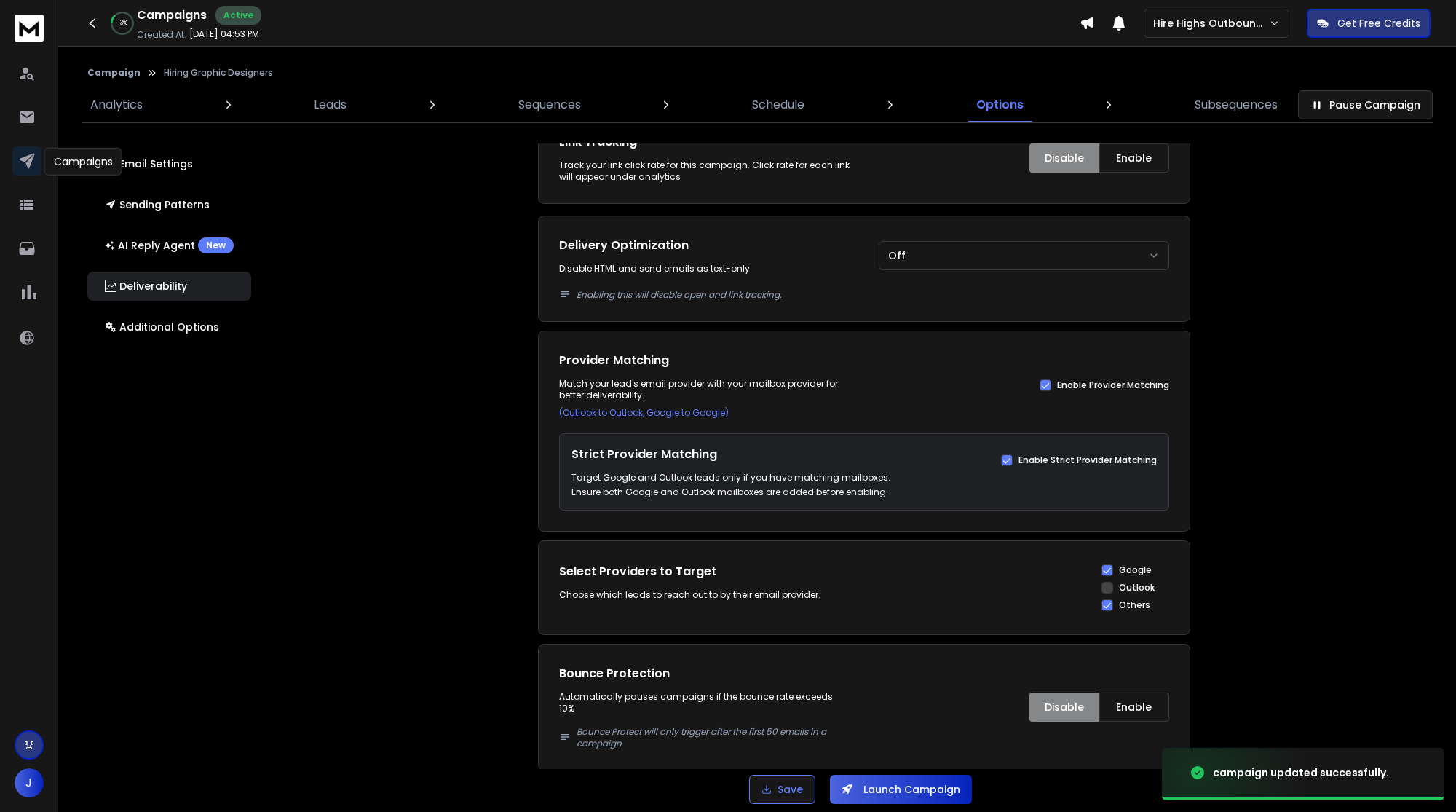
click at [28, 163] on icon at bounding box center [27, 160] width 16 height 16
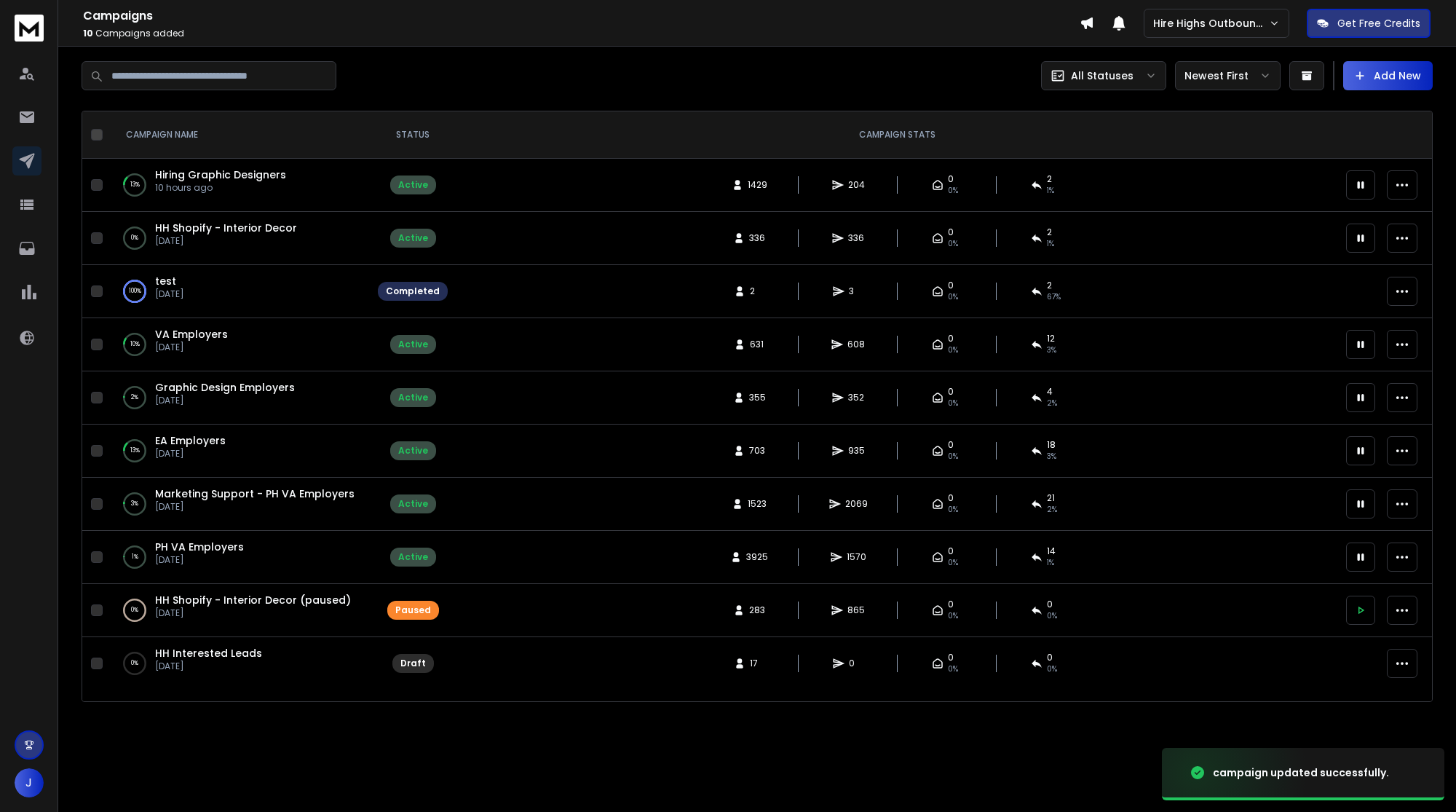
click at [253, 231] on span "HH Shopify - Interior Decor" at bounding box center [226, 228] width 142 height 15
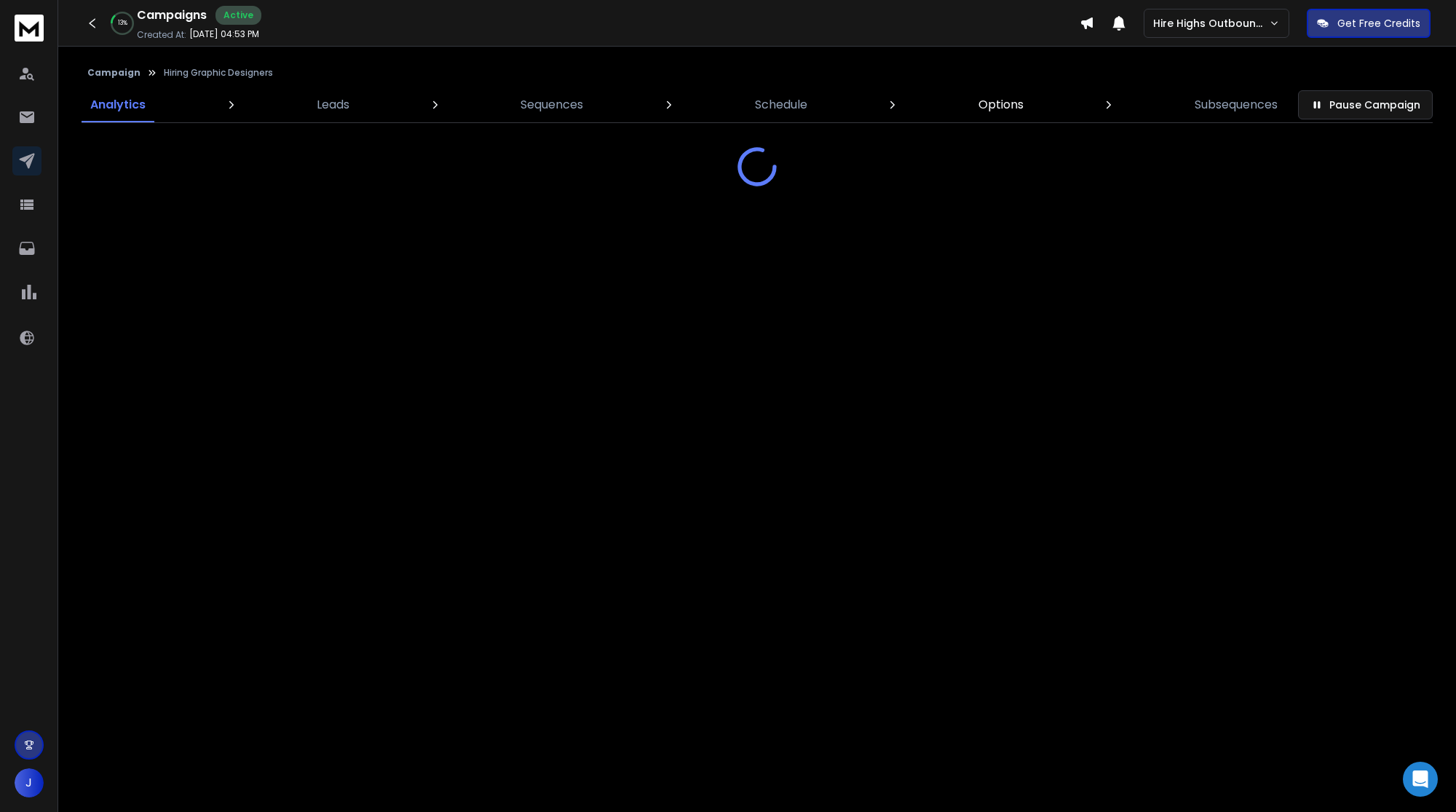
click at [986, 107] on p "Options" at bounding box center [1001, 105] width 45 height 18
select select "*"
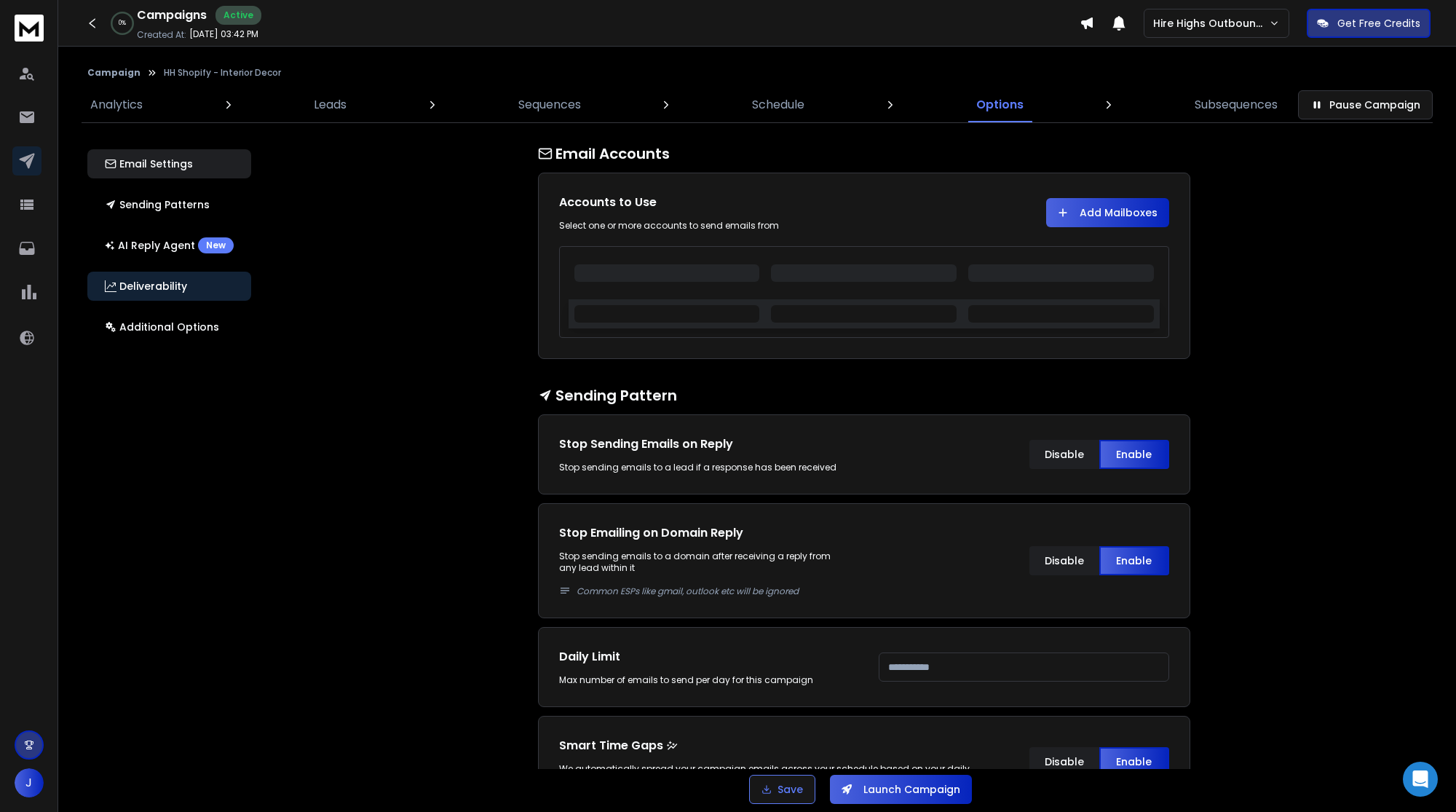
click at [187, 287] on button "Deliverability" at bounding box center [169, 285] width 164 height 29
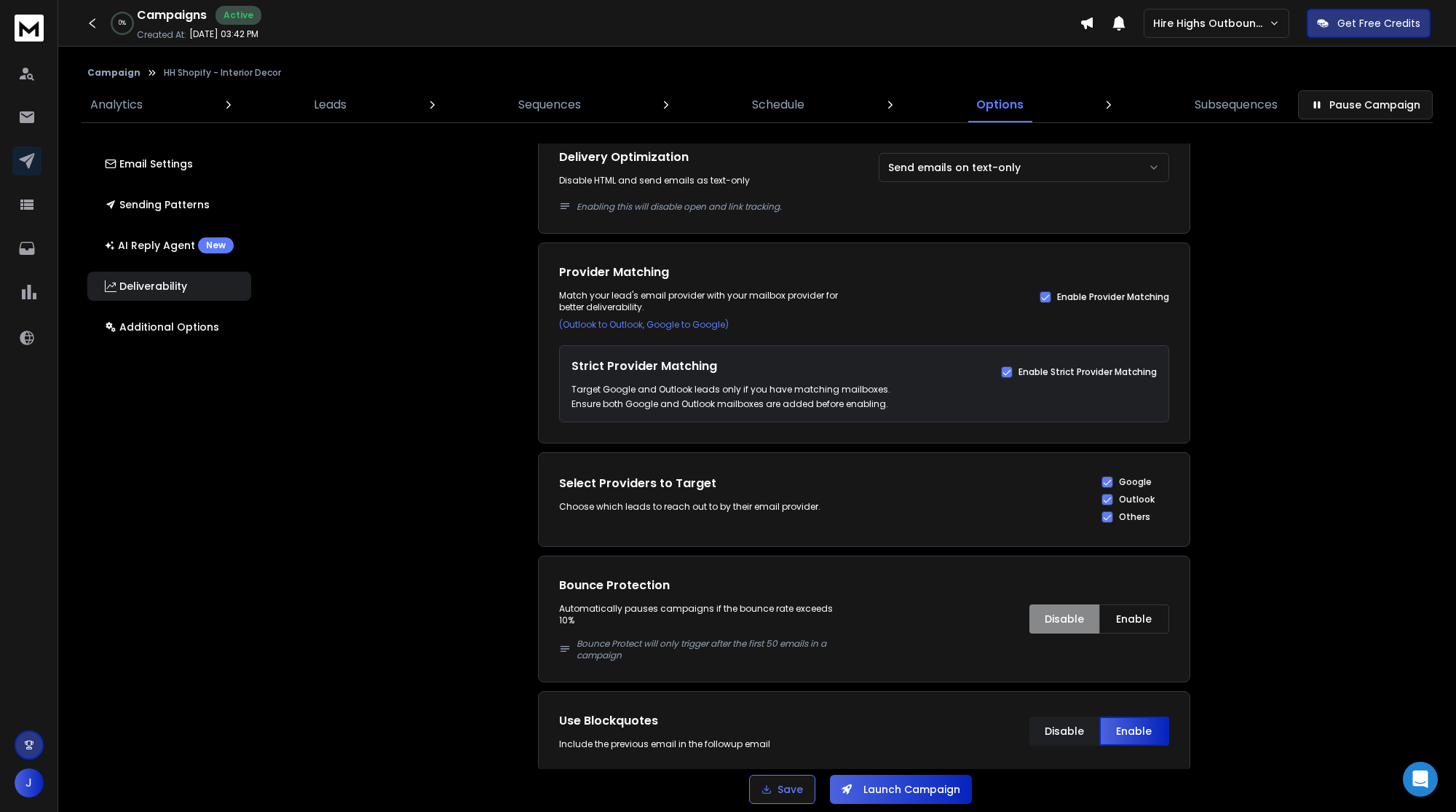
scroll to position [1888, 0]
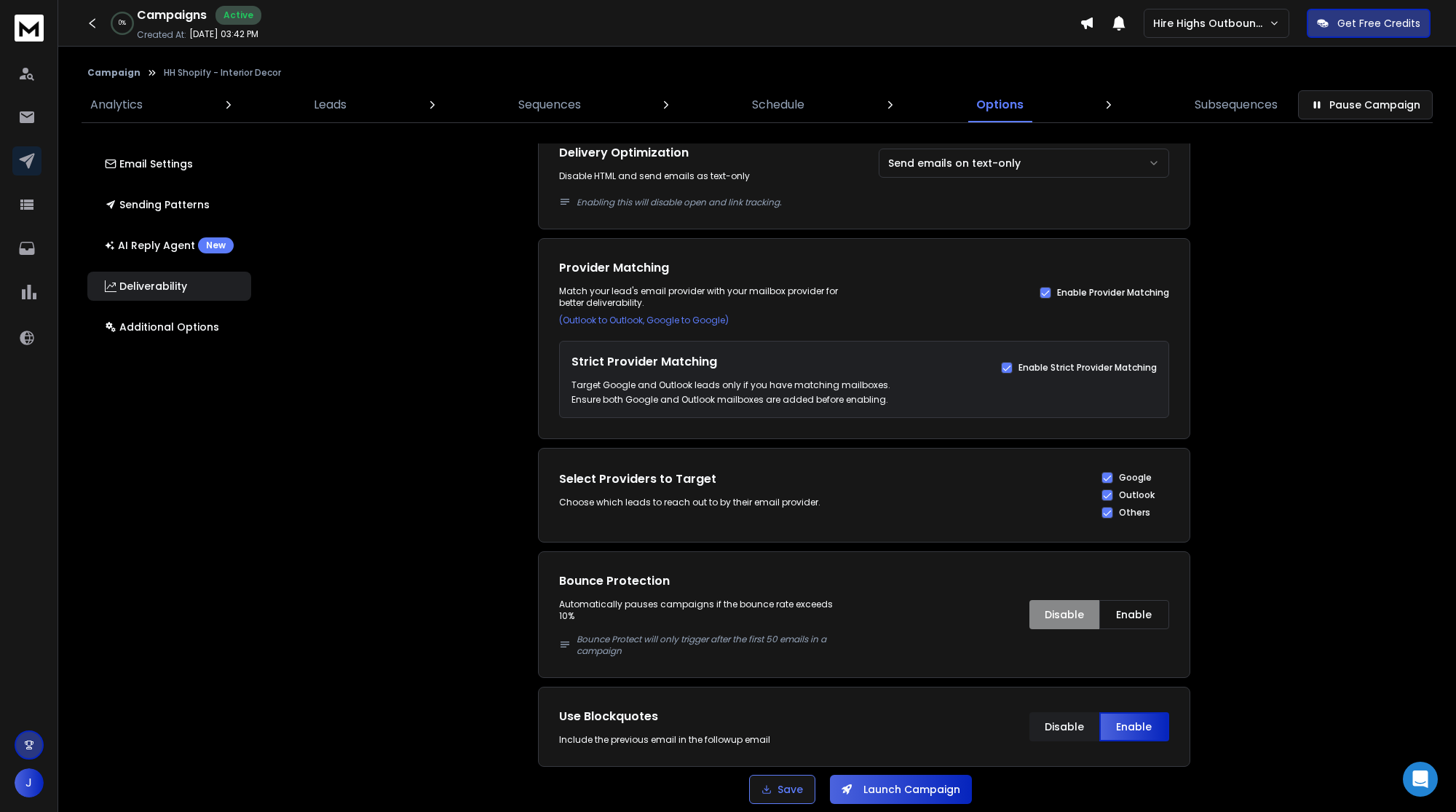
click at [1106, 489] on button "Outlook" at bounding box center [1108, 495] width 12 height 12
click at [763, 787] on icon "submit" at bounding box center [767, 789] width 10 height 10
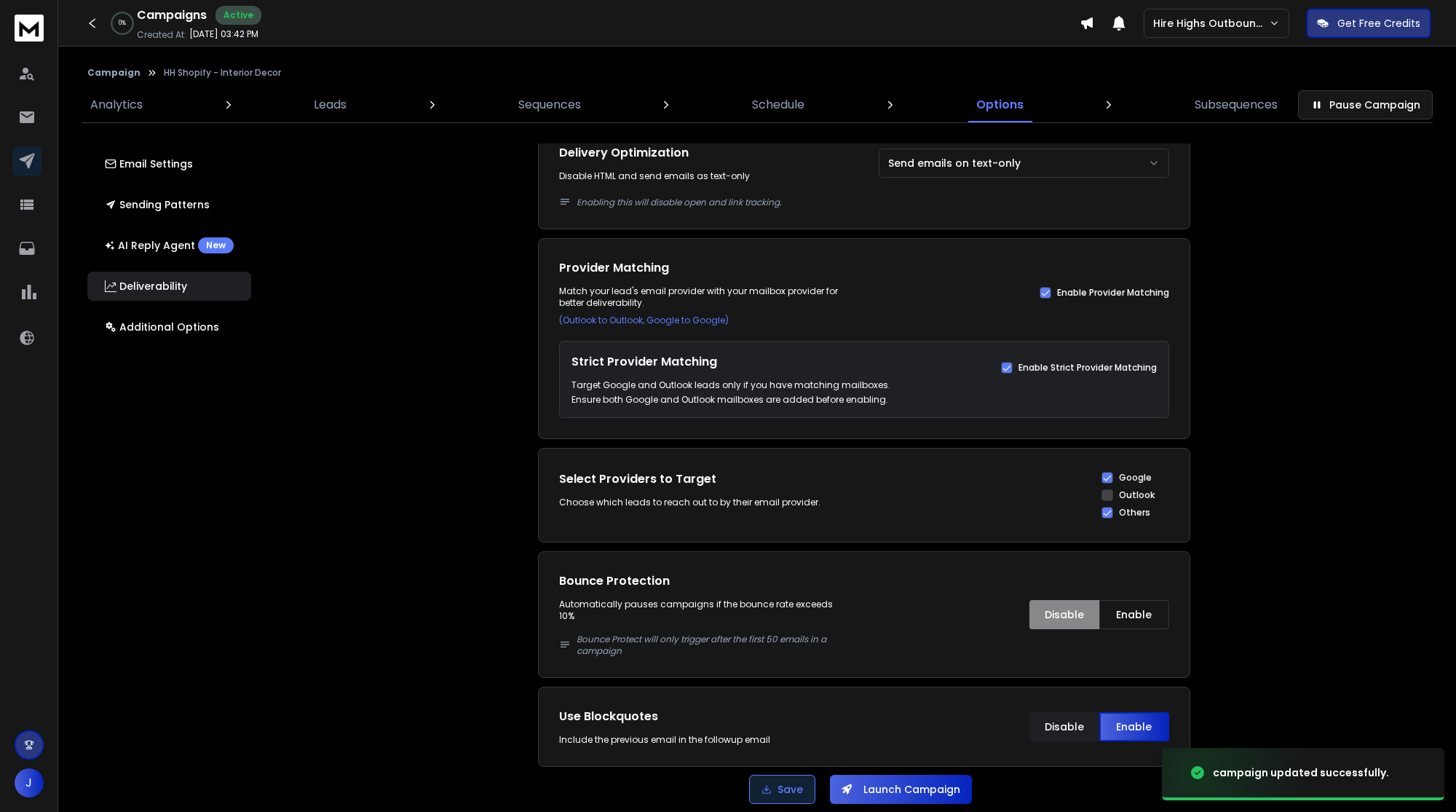
click at [763, 787] on icon "submit" at bounding box center [767, 789] width 10 height 10
click at [32, 153] on icon at bounding box center [27, 161] width 18 height 18
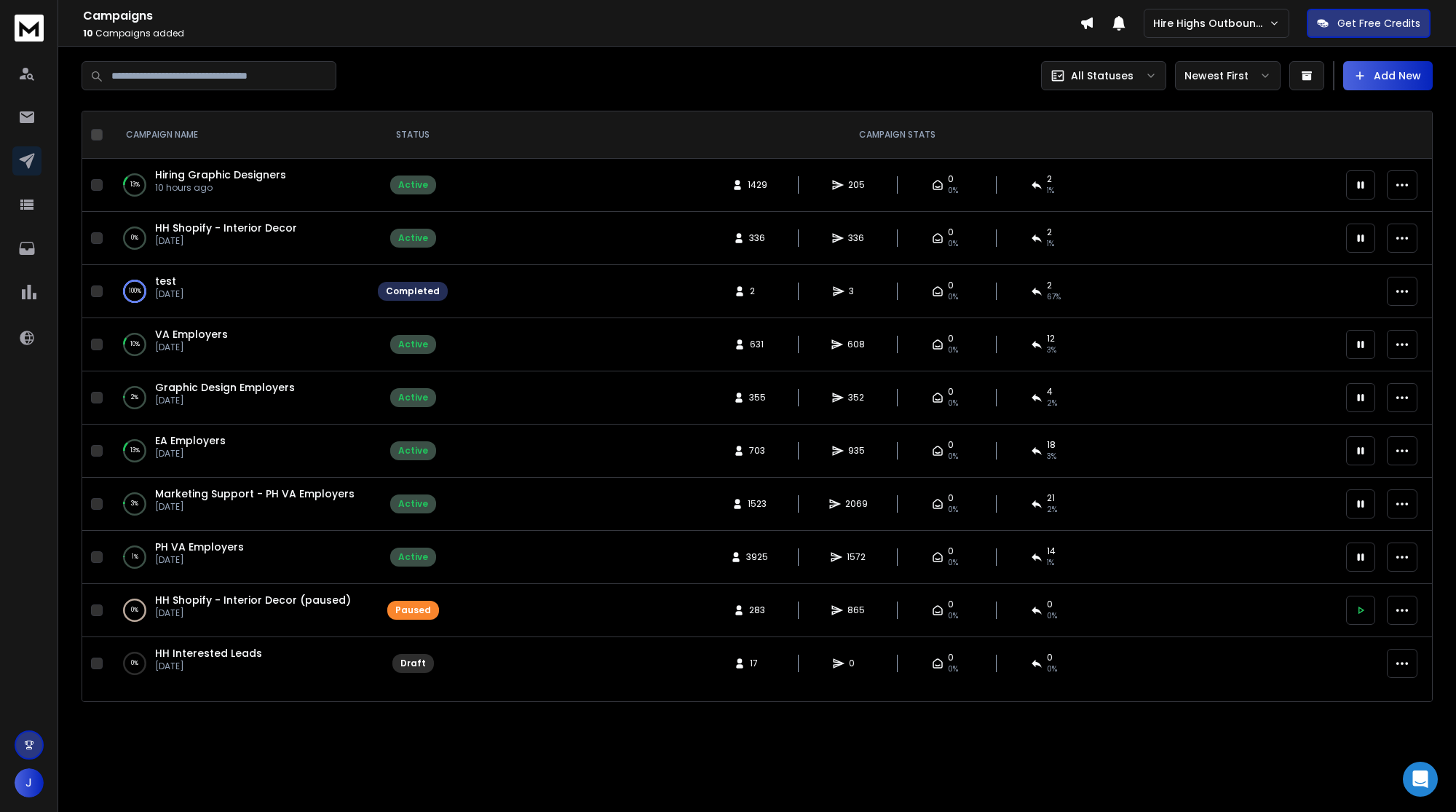
click at [228, 354] on div "10 % VA Employers 12 days ago" at bounding box center [238, 344] width 231 height 35
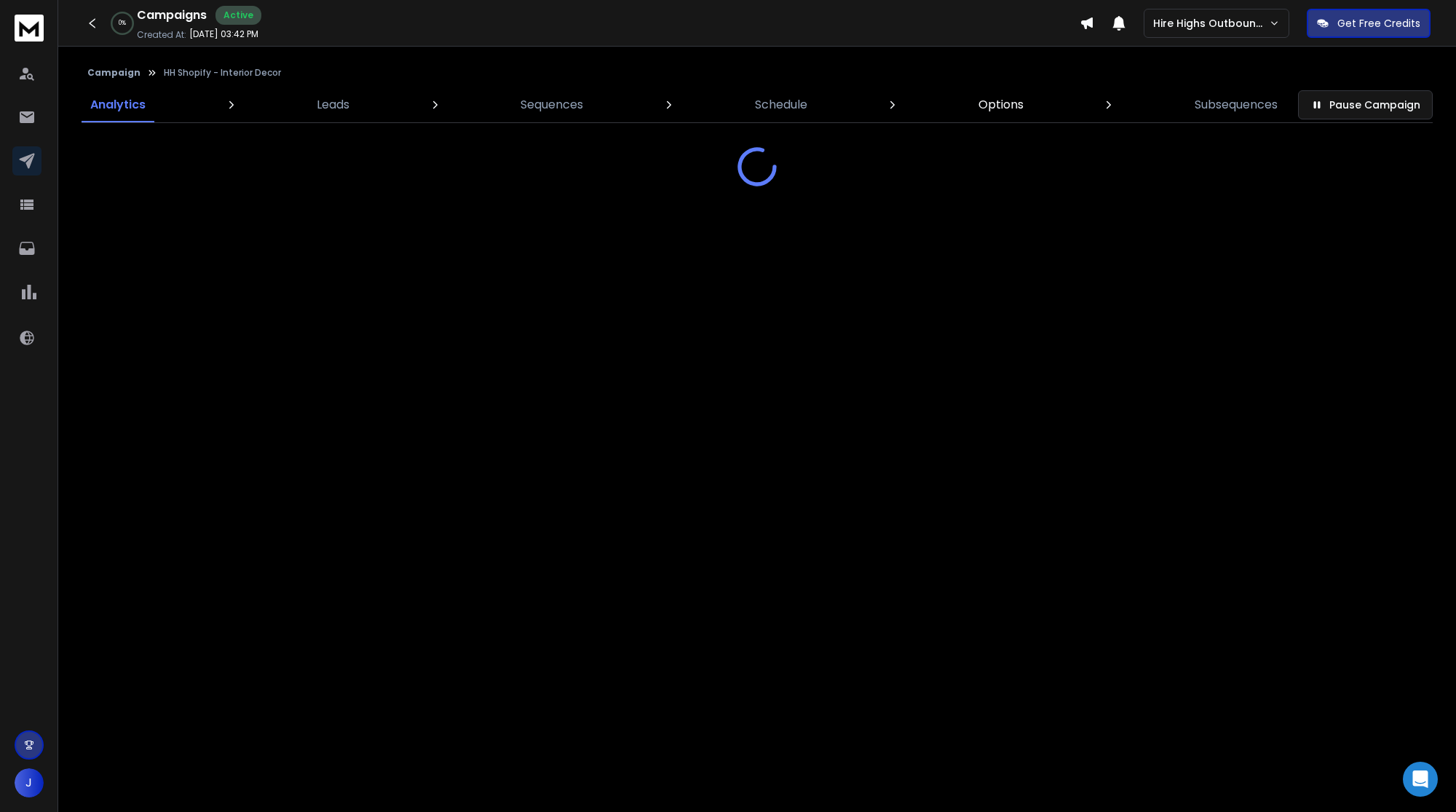
click at [1020, 101] on p "Options" at bounding box center [1001, 105] width 45 height 18
select select "*"
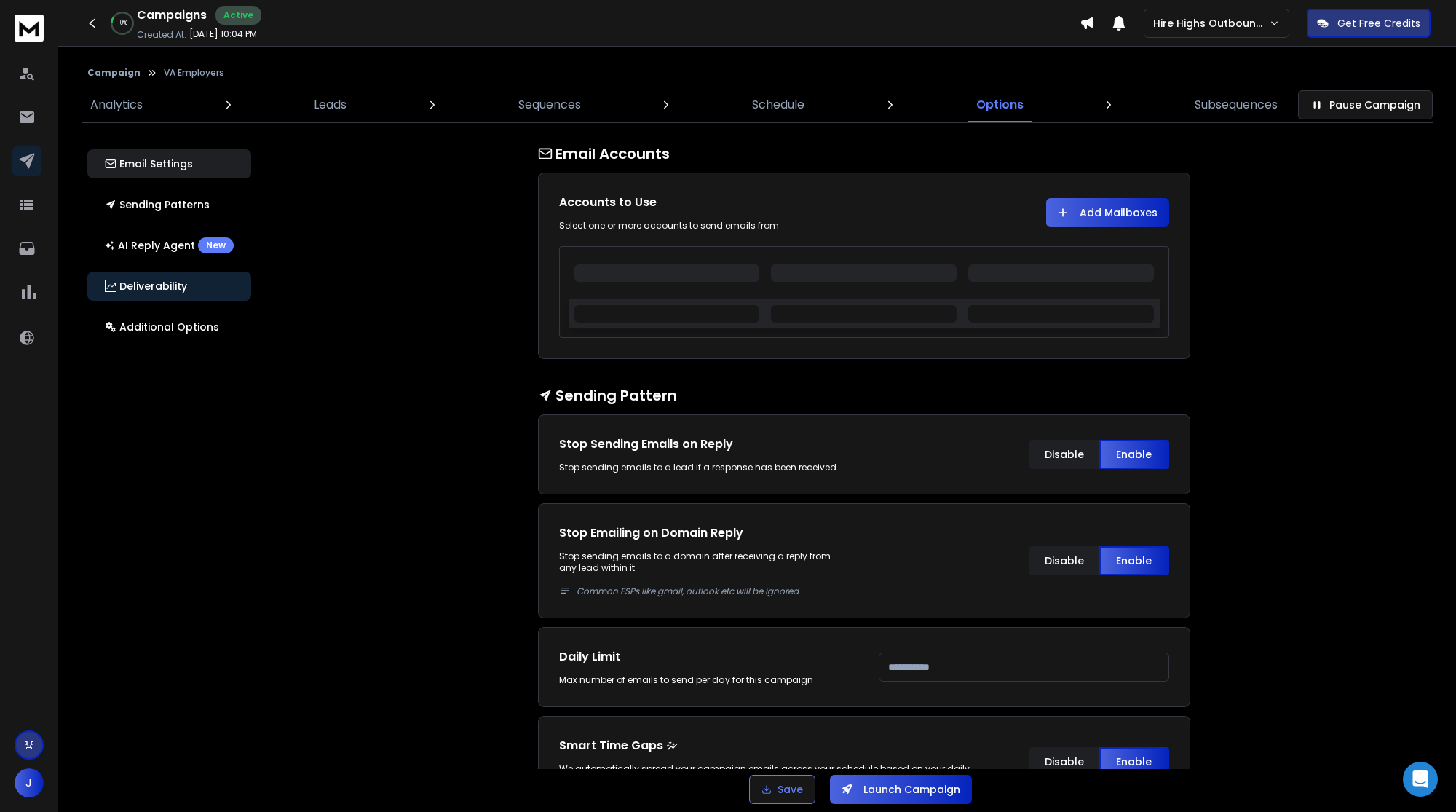
click at [168, 279] on p "Deliverability" at bounding box center [146, 286] width 82 height 15
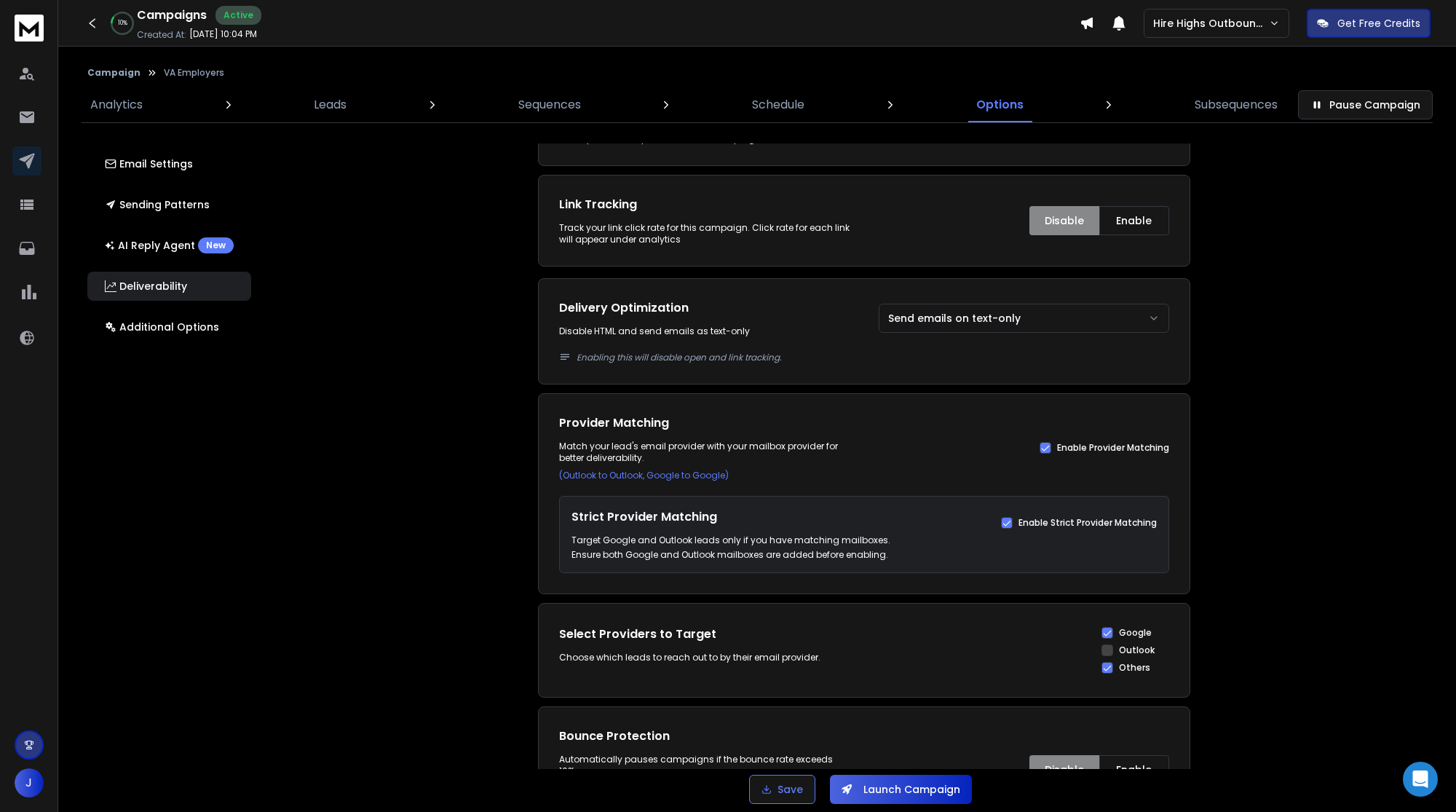
scroll to position [1835, 0]
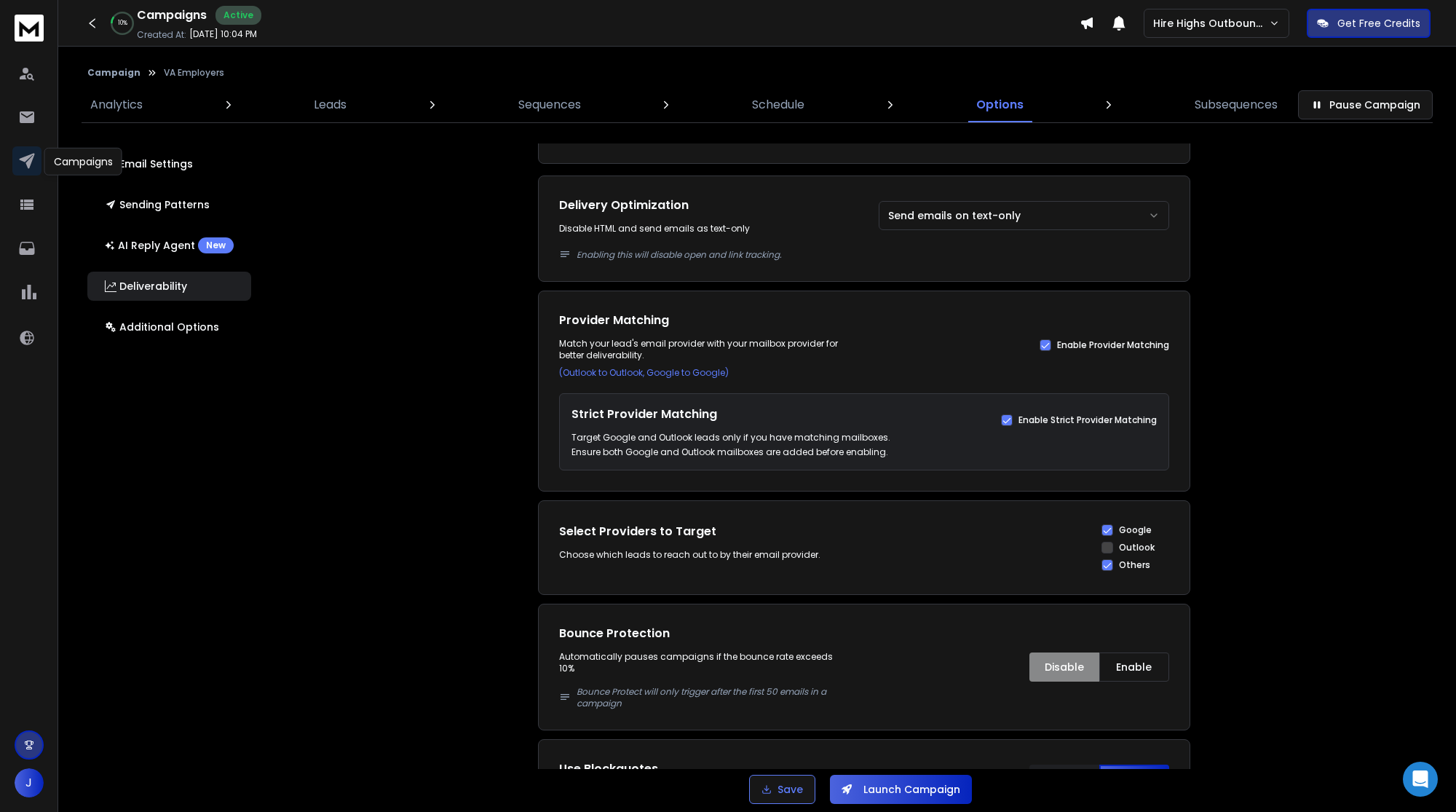
click at [21, 146] on link at bounding box center [27, 160] width 29 height 29
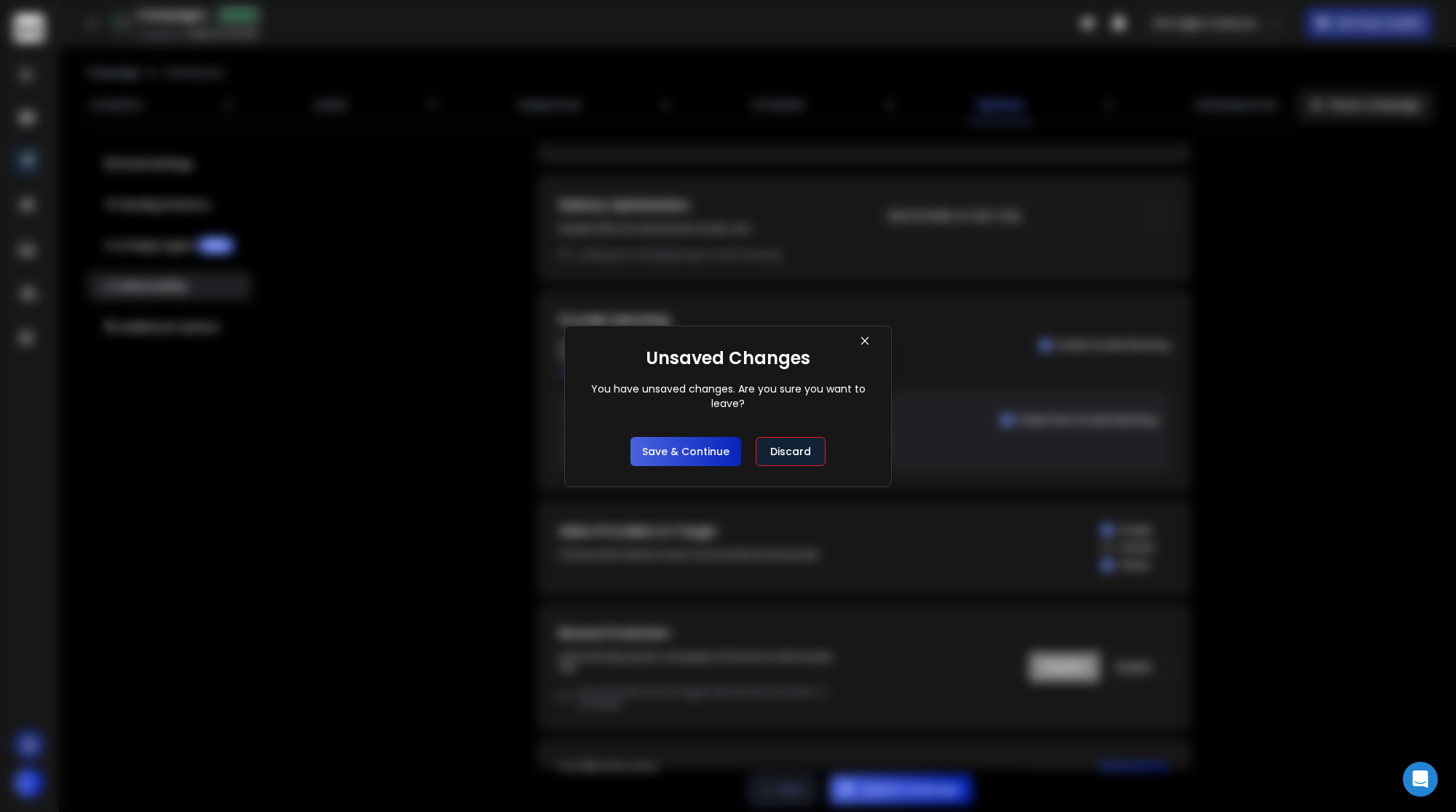
click at [800, 446] on button "Discard" at bounding box center [791, 451] width 70 height 29
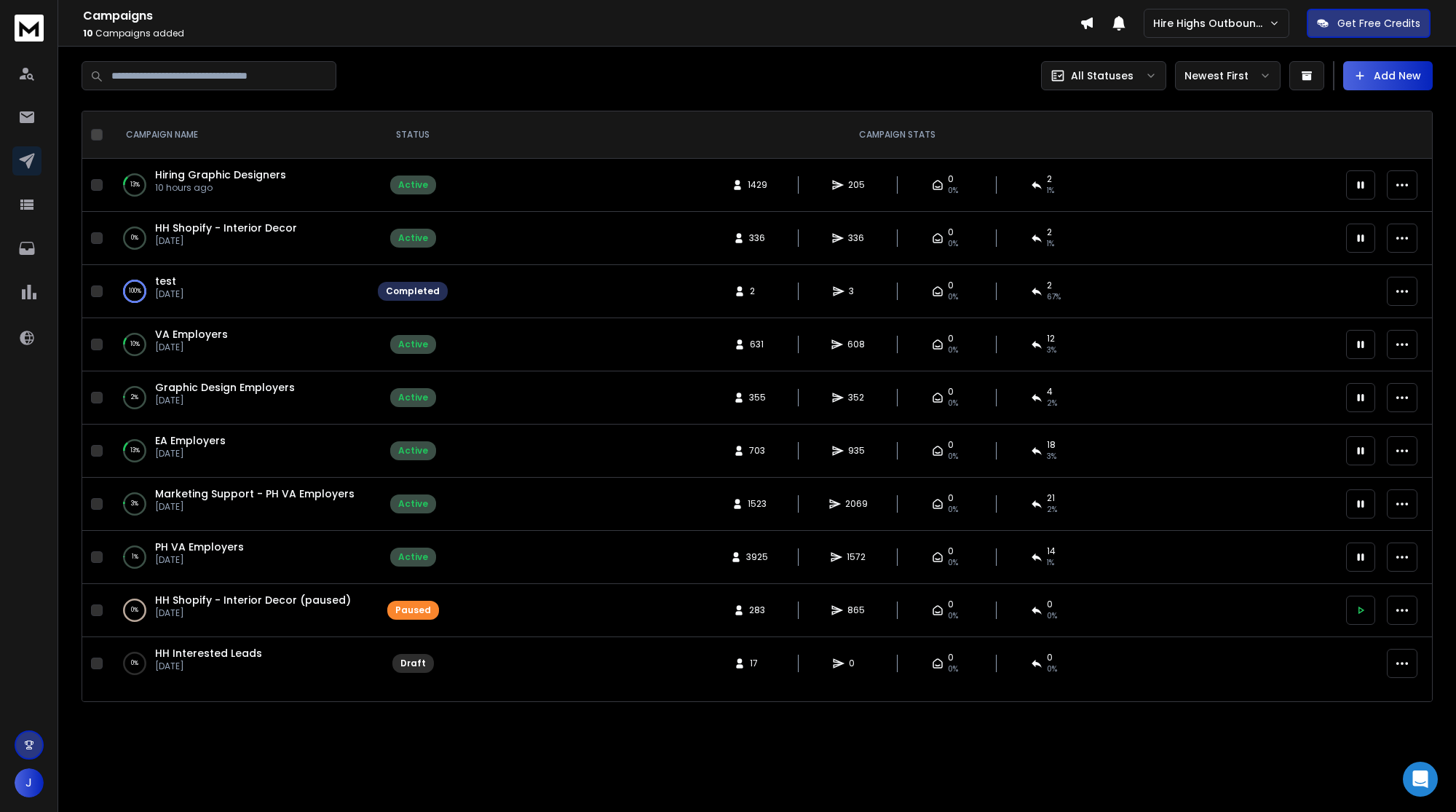
click at [237, 372] on td "2 % Graphic Design Employers 12 days ago" at bounding box center [239, 398] width 261 height 53
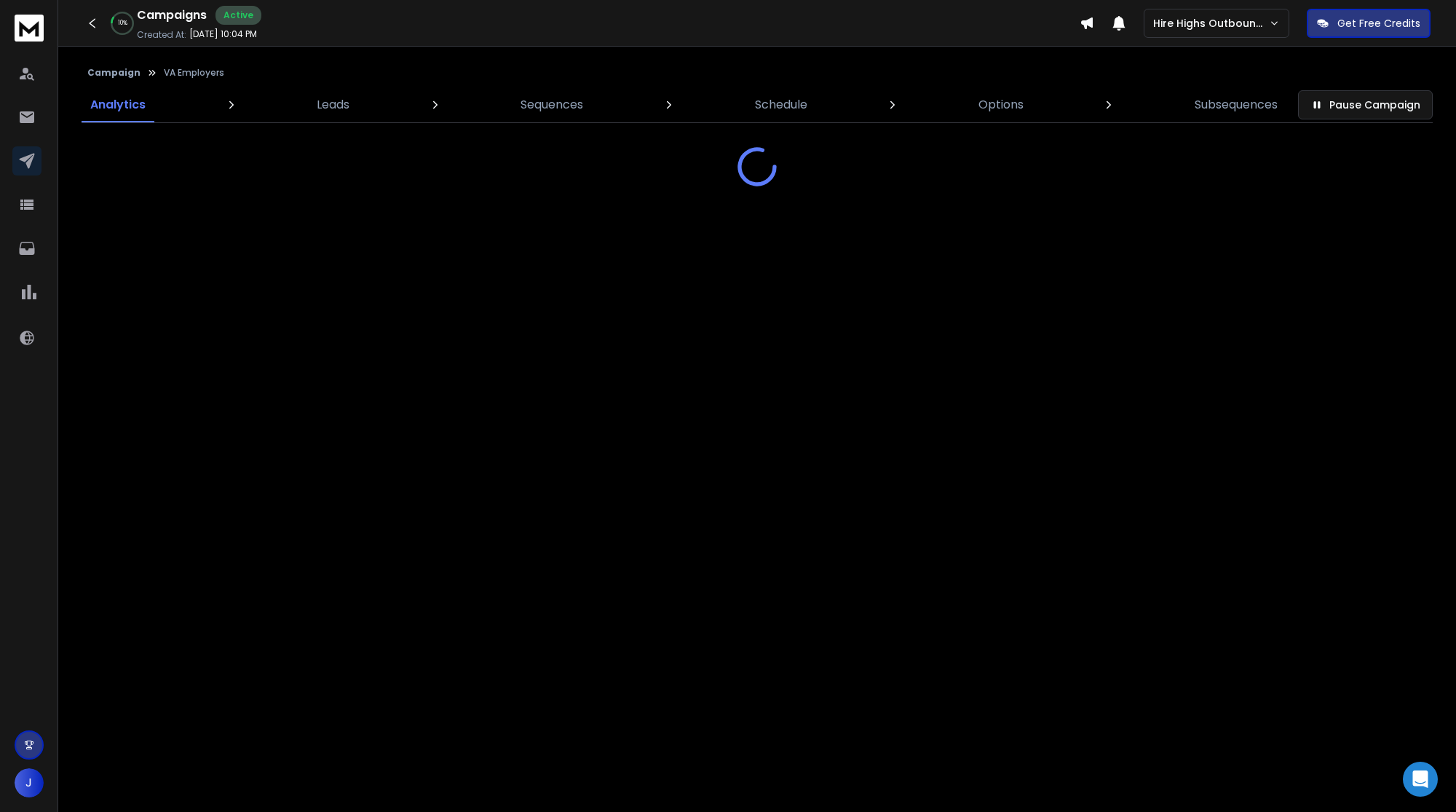
click at [33, 168] on icon at bounding box center [27, 161] width 18 height 18
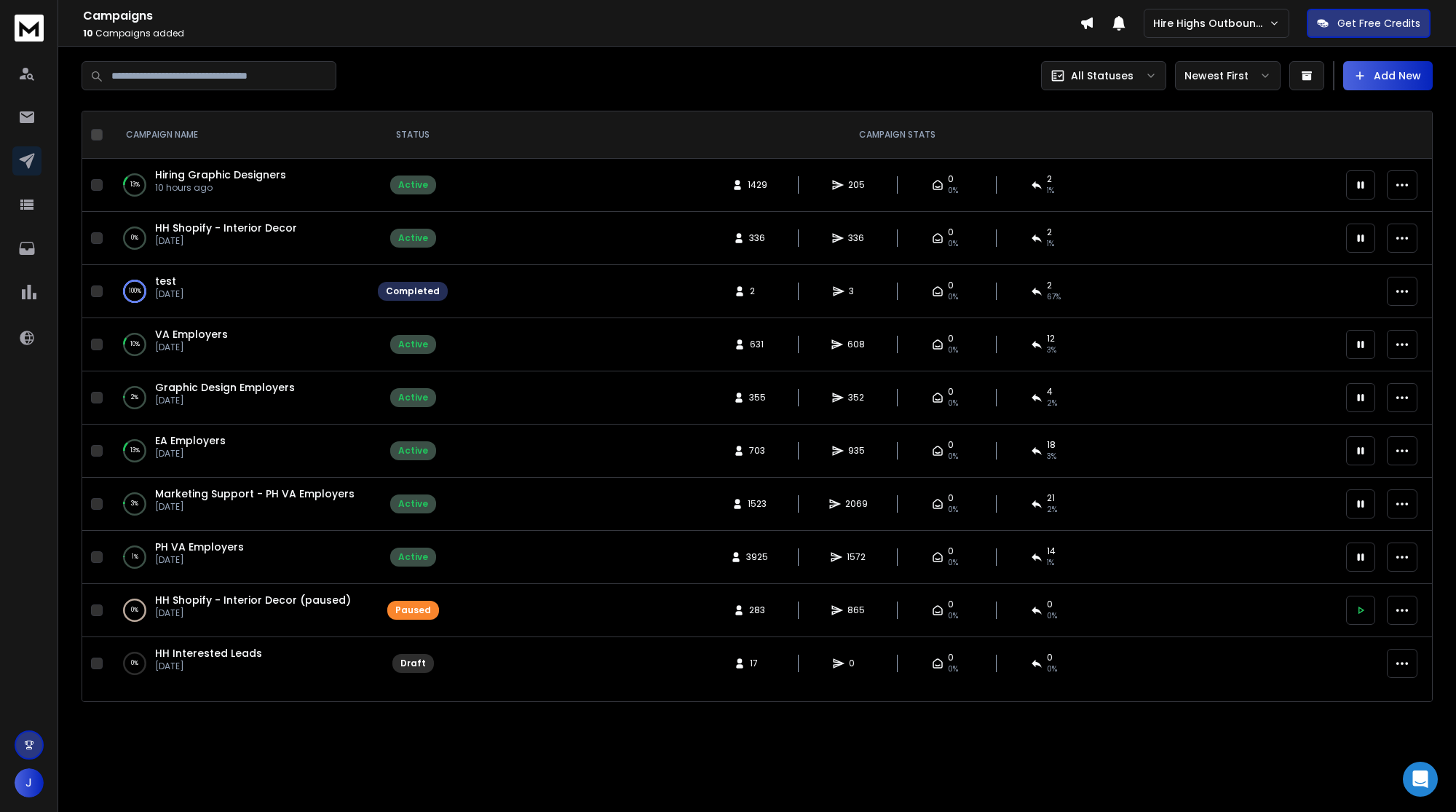
click at [264, 395] on p "12 days ago" at bounding box center [225, 400] width 140 height 12
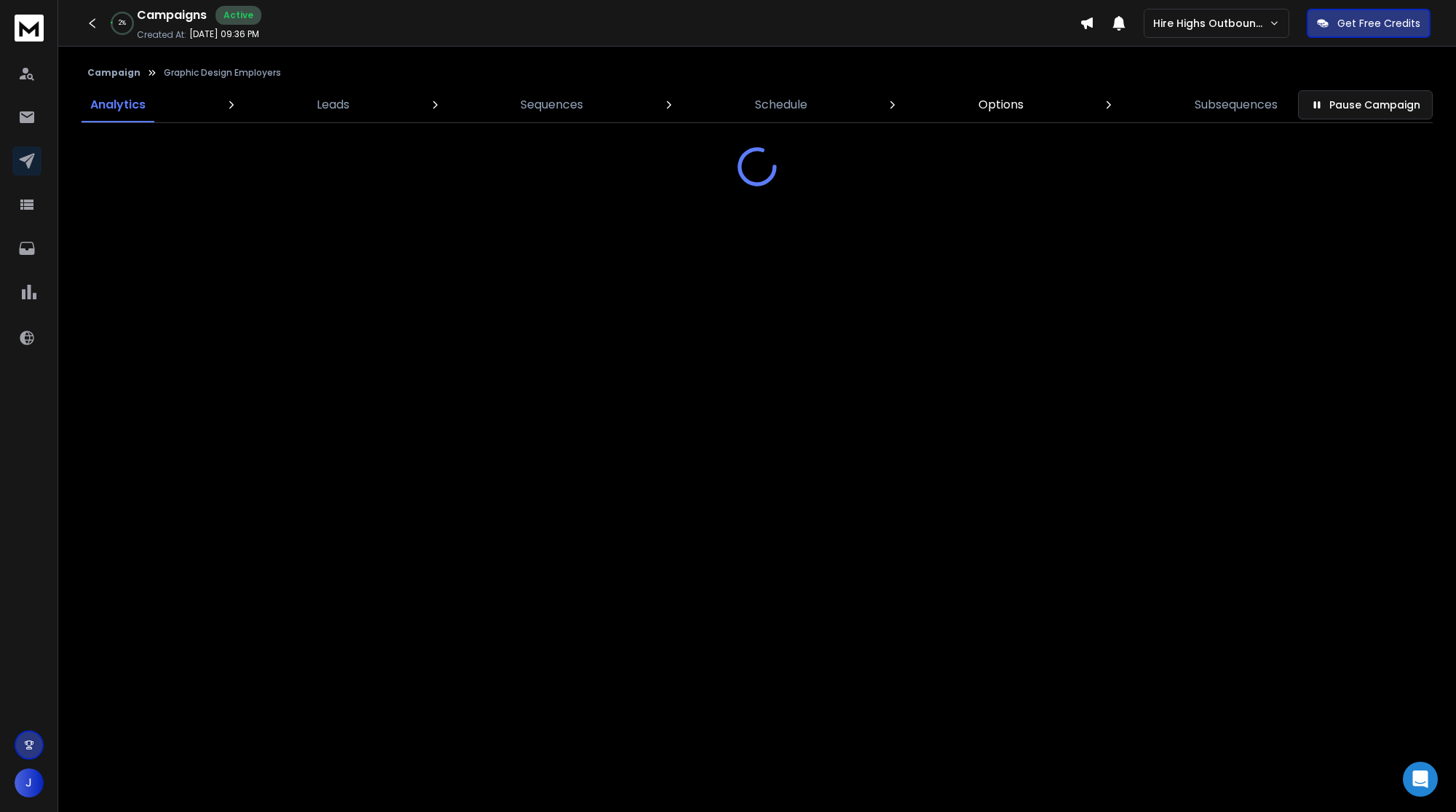
click at [1010, 106] on p "Options" at bounding box center [1001, 105] width 45 height 18
select select "*"
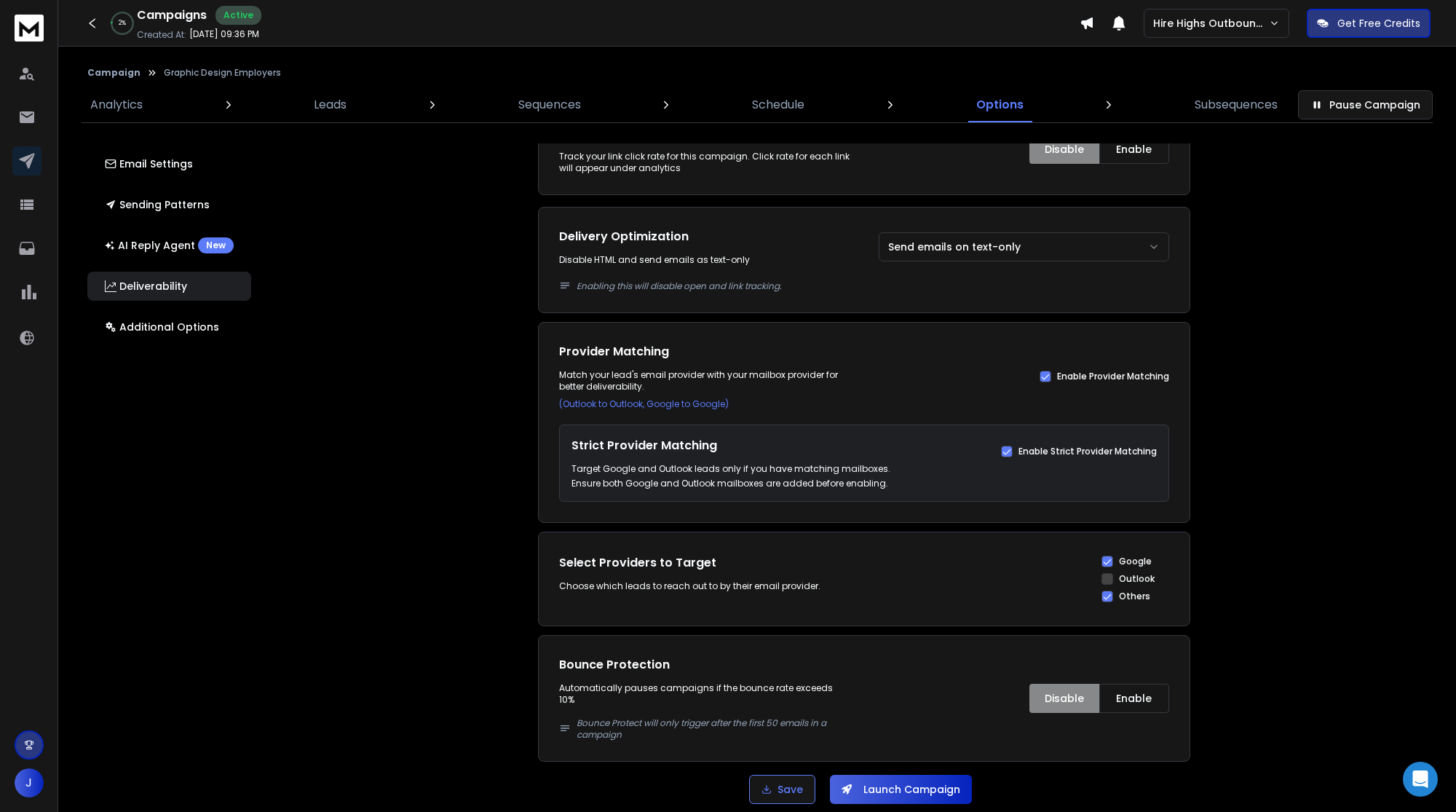
scroll to position [1811, 0]
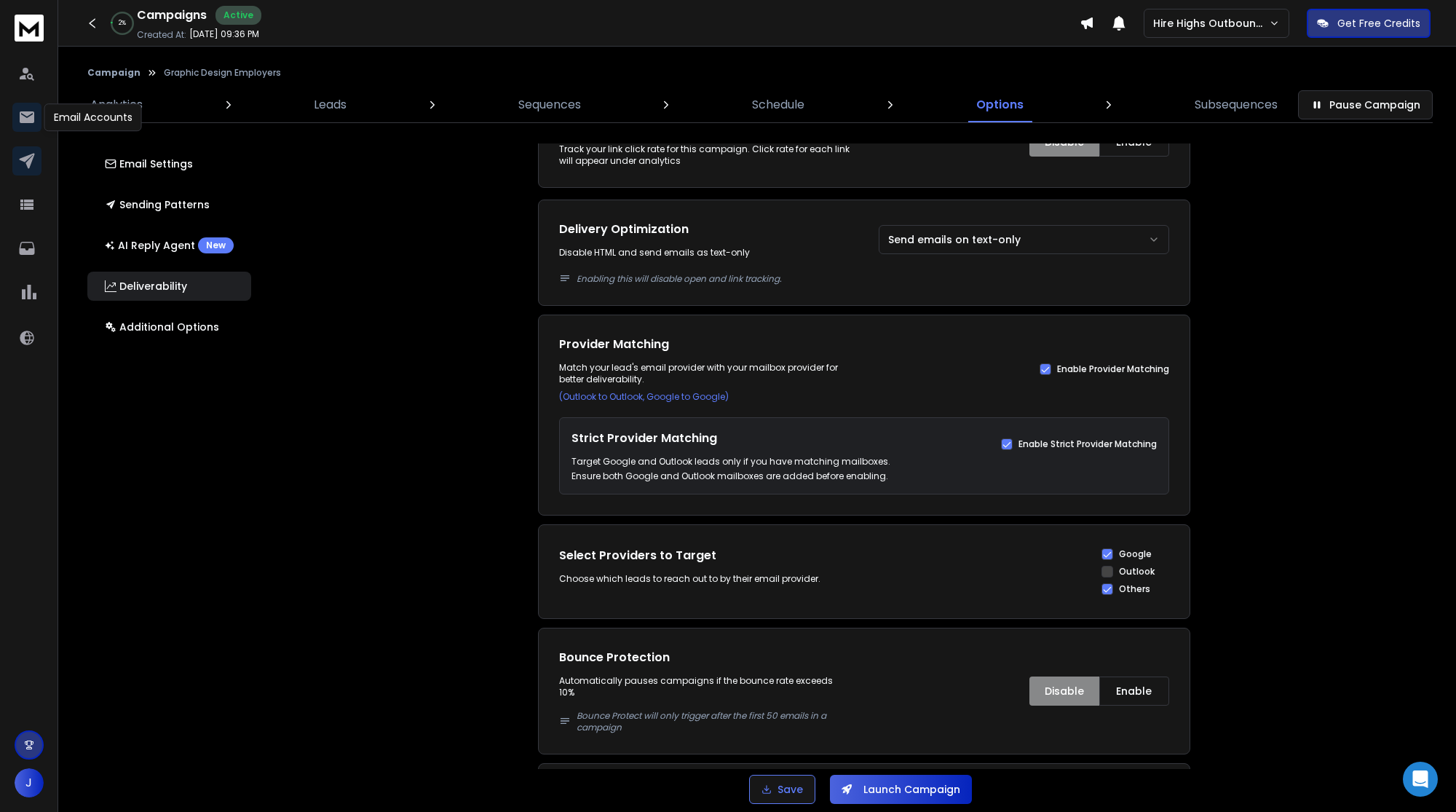
click at [25, 118] on icon at bounding box center [27, 117] width 15 height 12
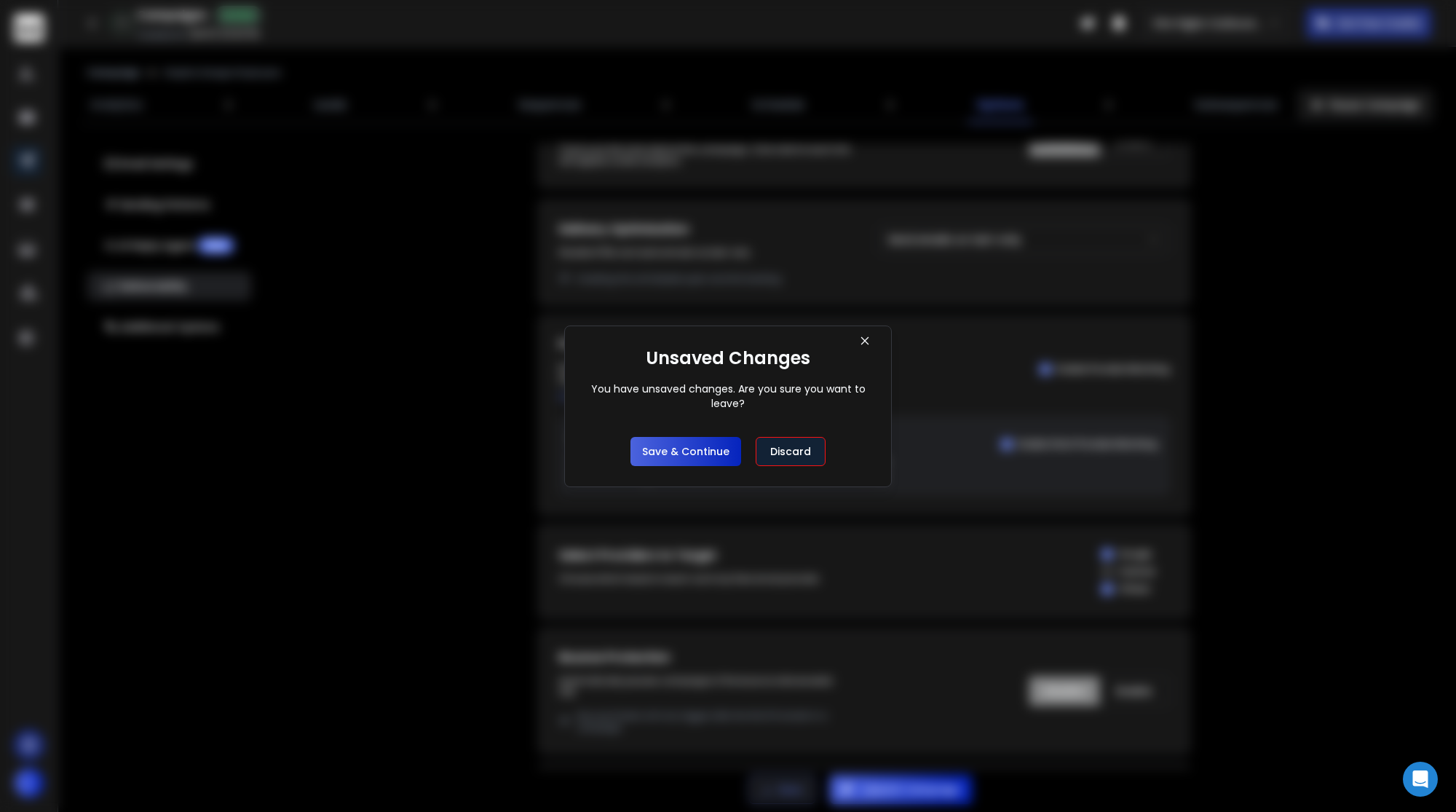
click at [794, 454] on button "Discard" at bounding box center [791, 451] width 70 height 29
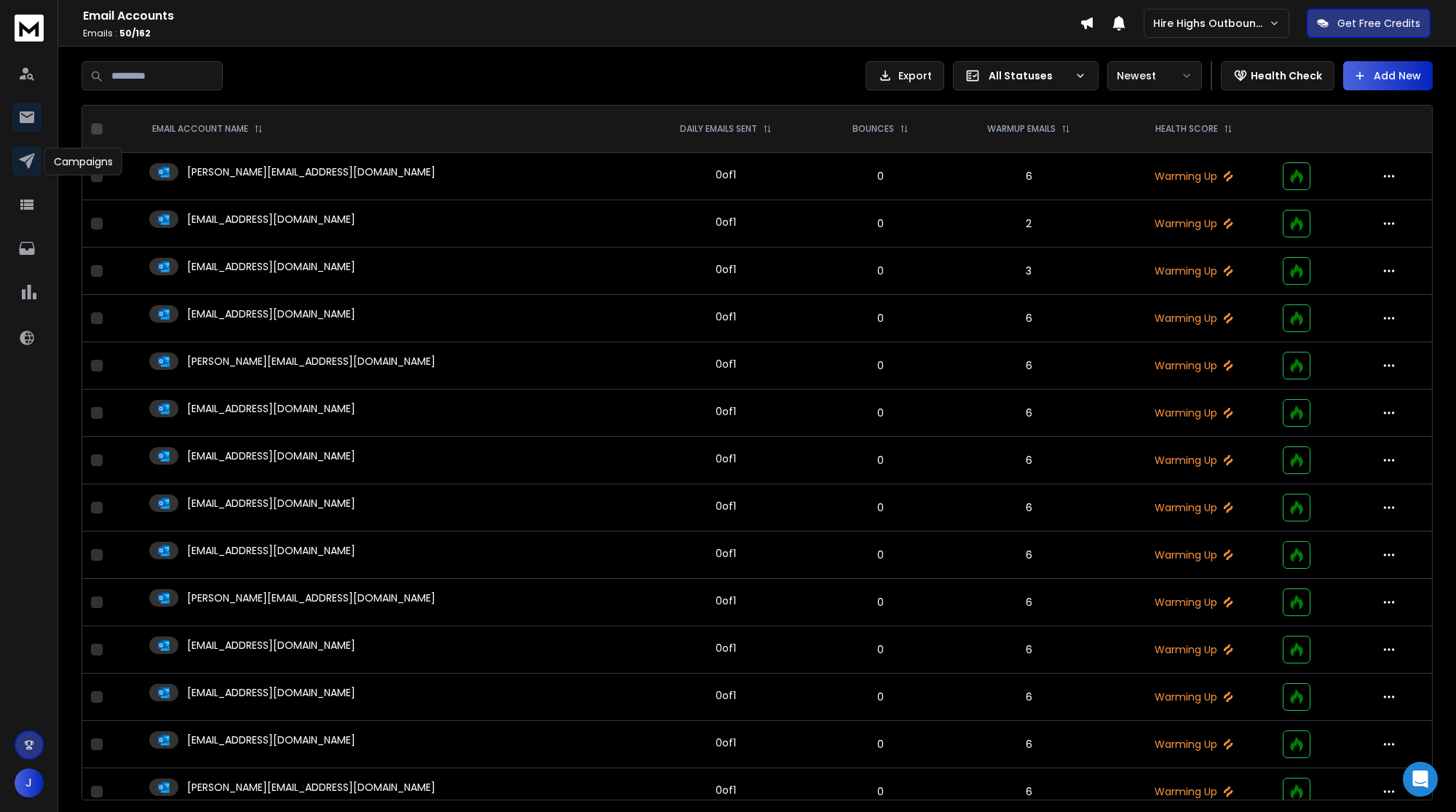
click at [31, 161] on icon at bounding box center [27, 161] width 18 height 18
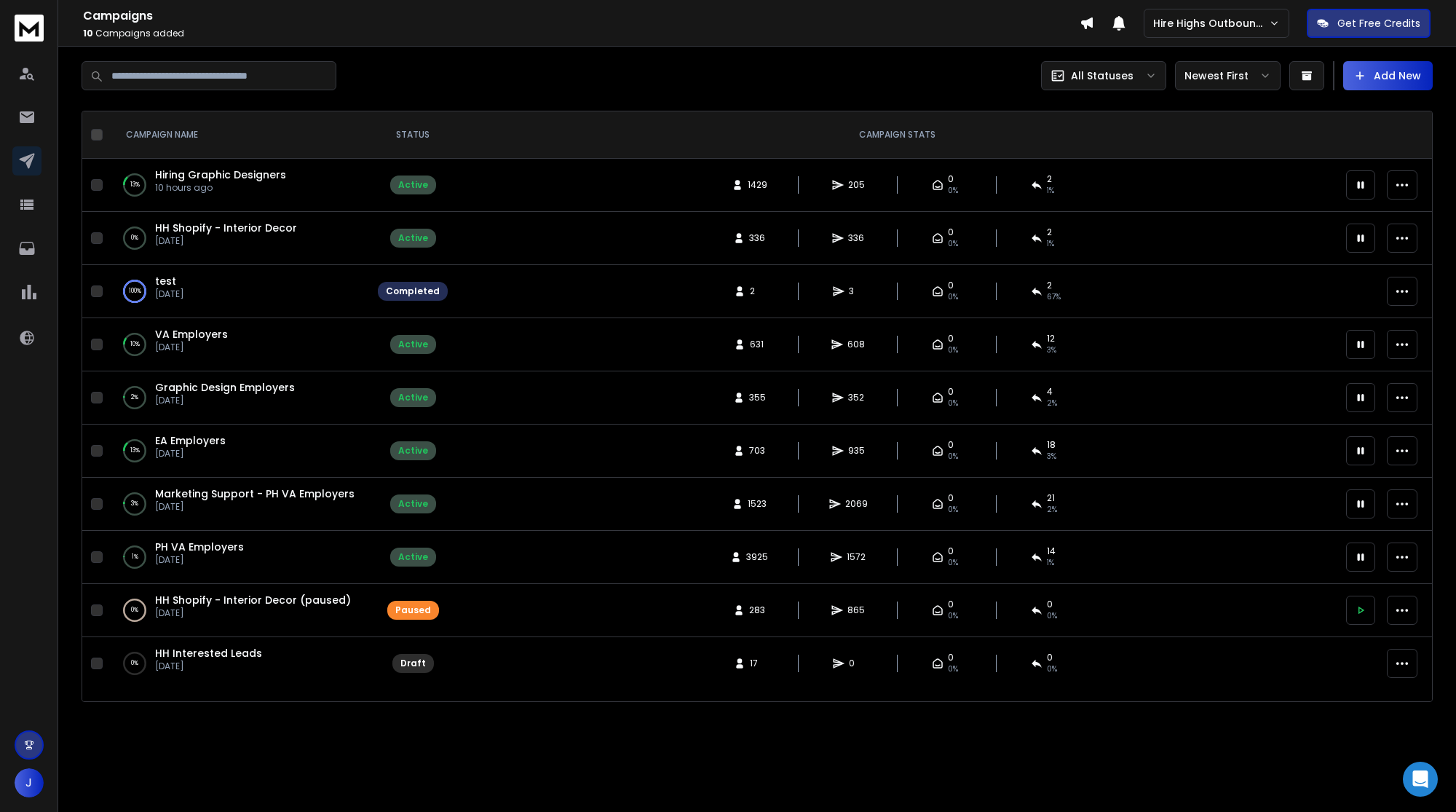
click at [249, 453] on div "13 % EA Employers 12 days ago" at bounding box center [238, 450] width 231 height 35
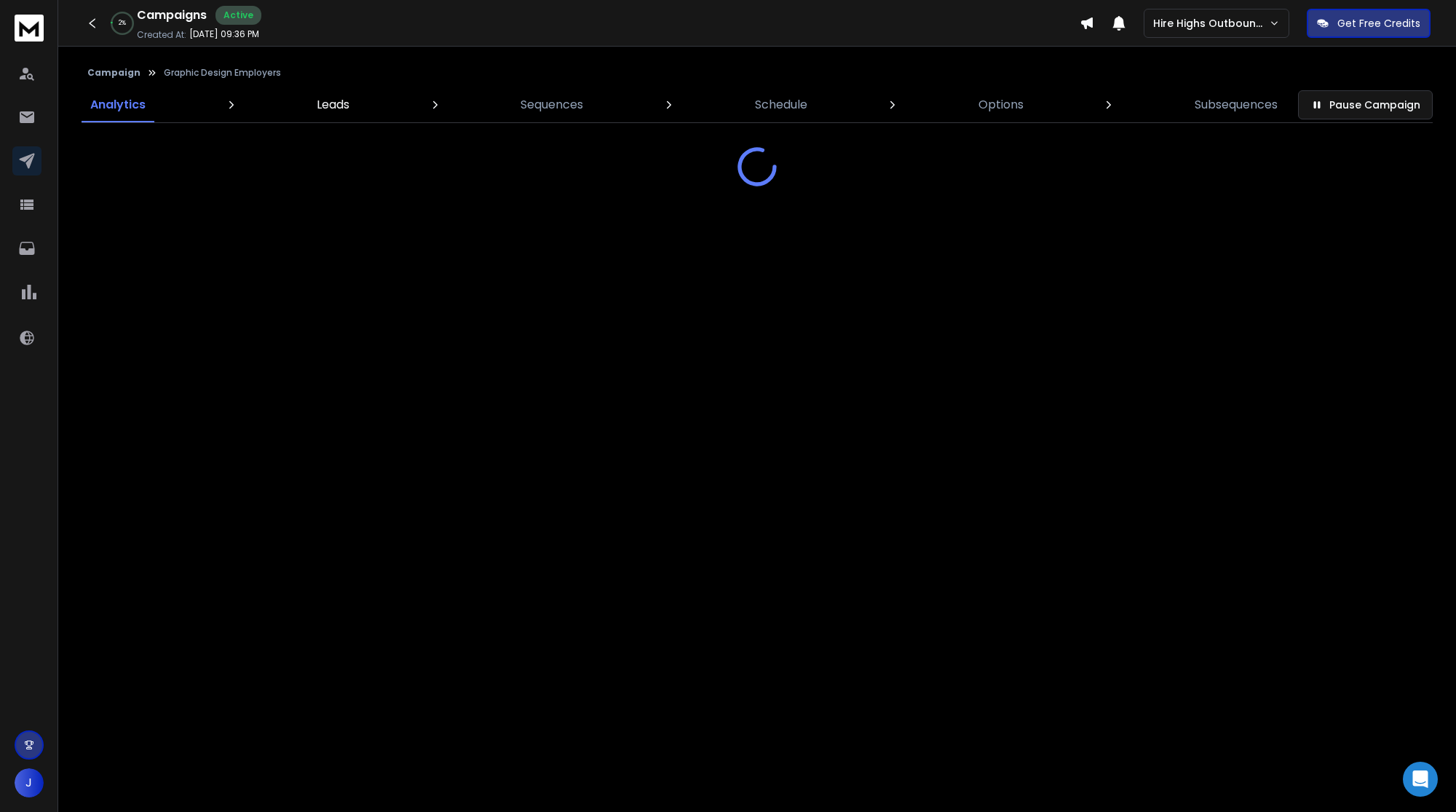
click at [324, 100] on p "Leads" at bounding box center [333, 105] width 33 height 18
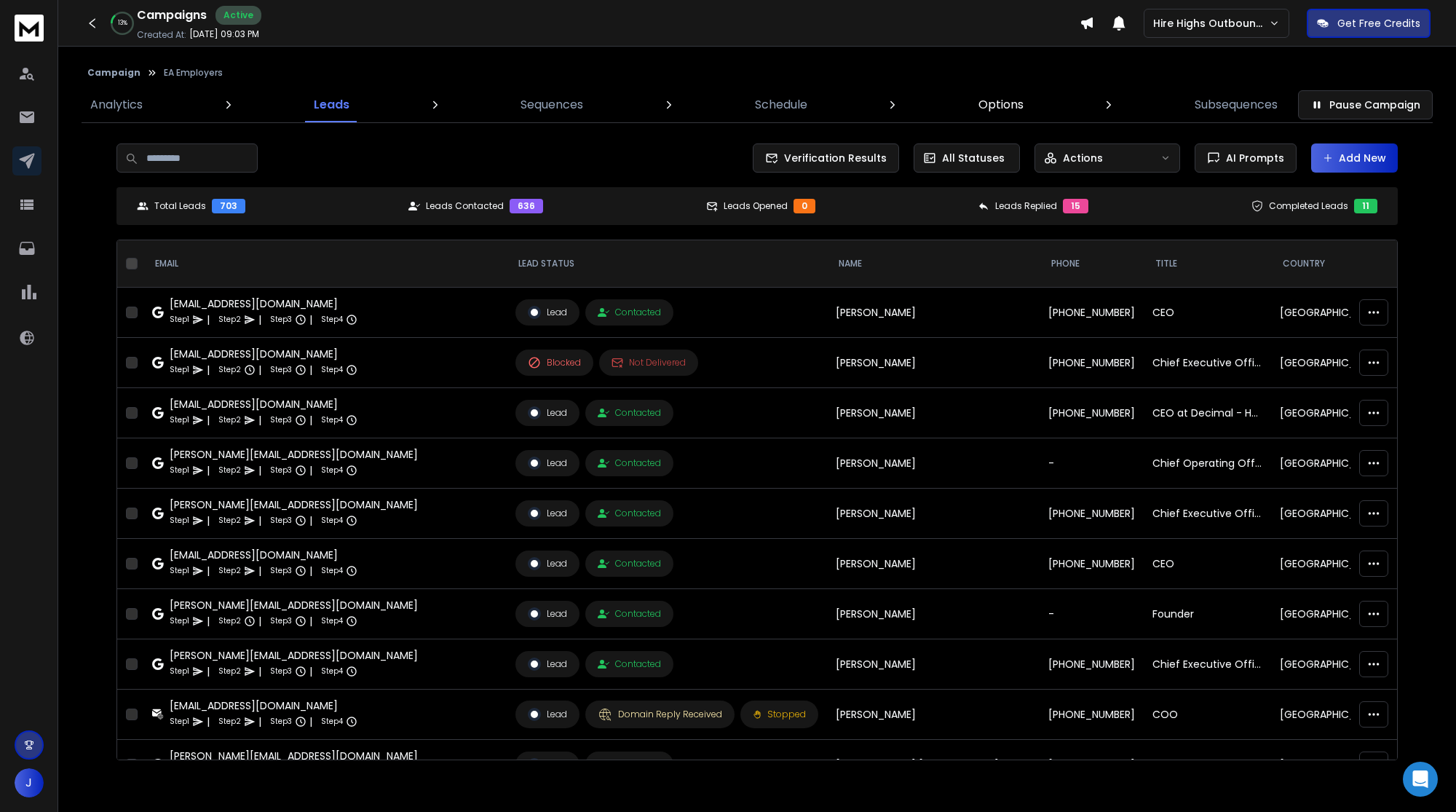
click at [1004, 109] on p "Options" at bounding box center [1001, 105] width 45 height 18
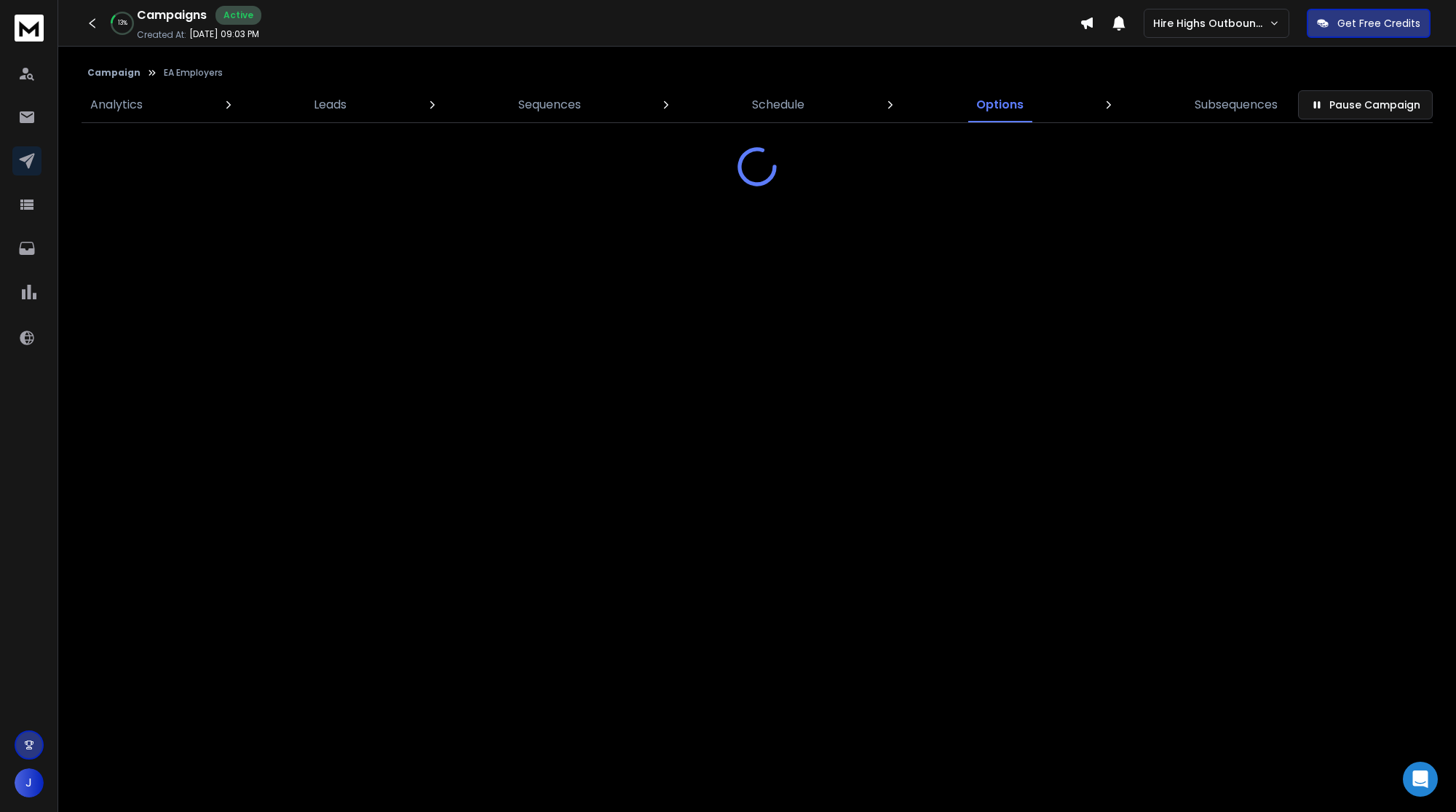
select select "*"
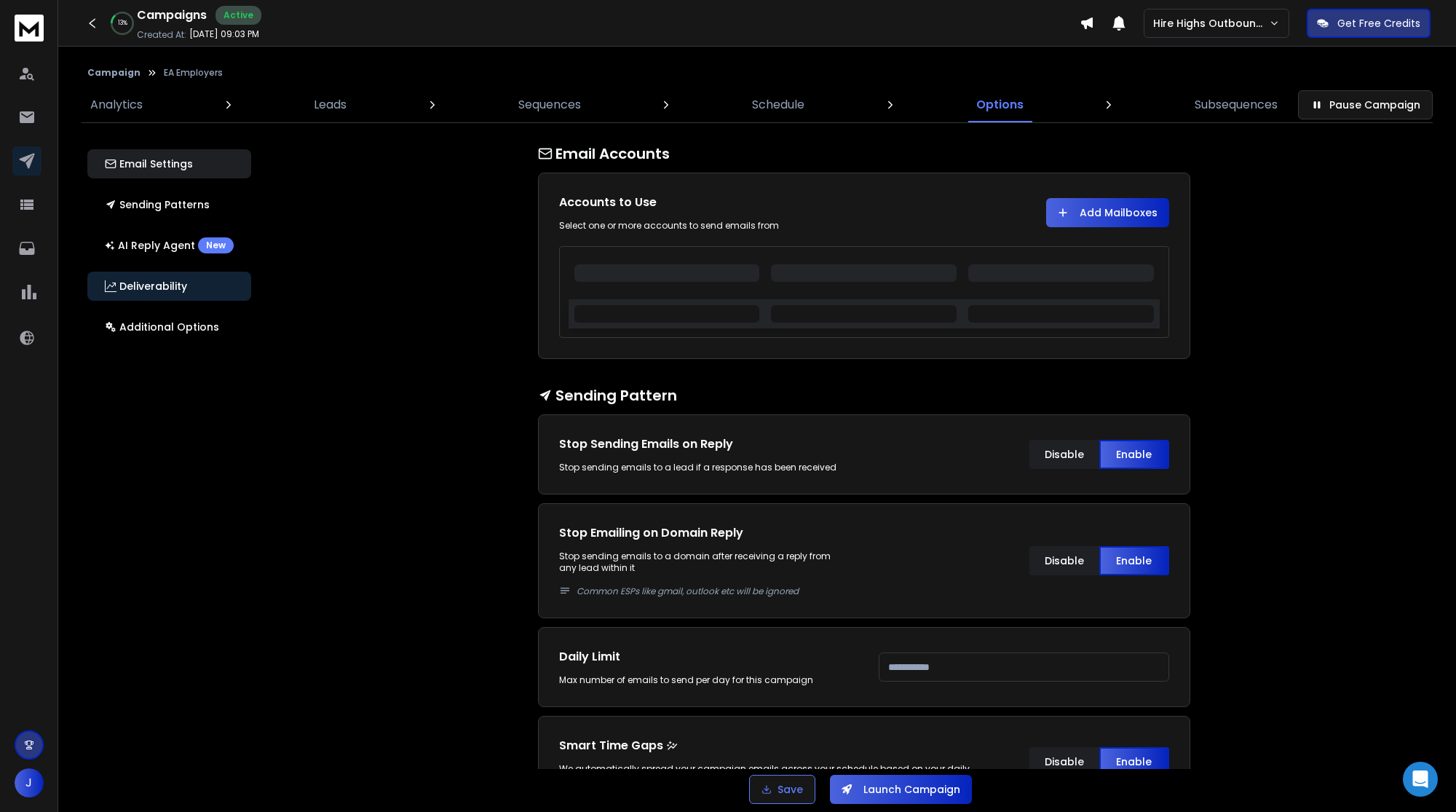
click at [166, 286] on p "Deliverability" at bounding box center [146, 286] width 82 height 15
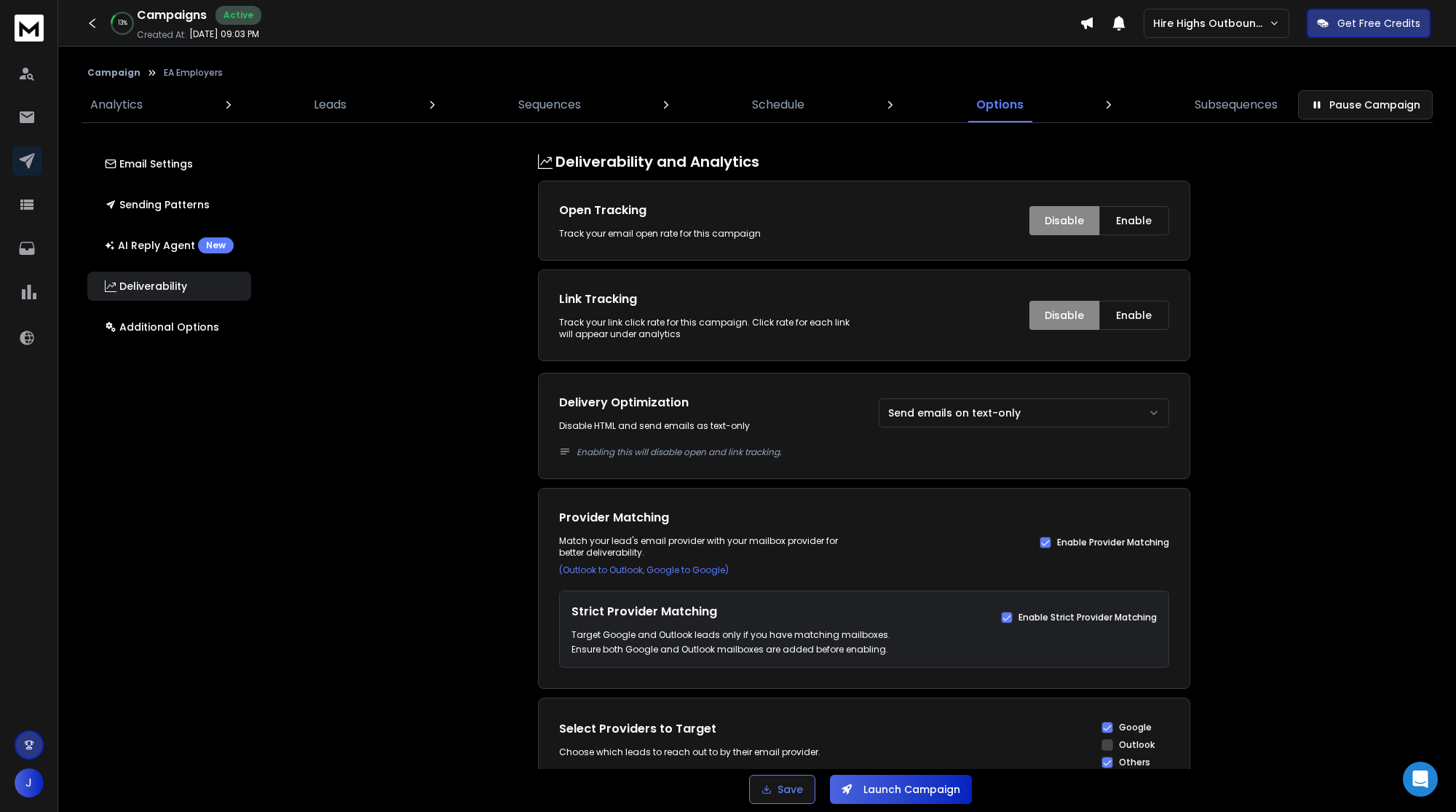
scroll to position [1640, 0]
click at [33, 337] on icon at bounding box center [27, 338] width 15 height 15
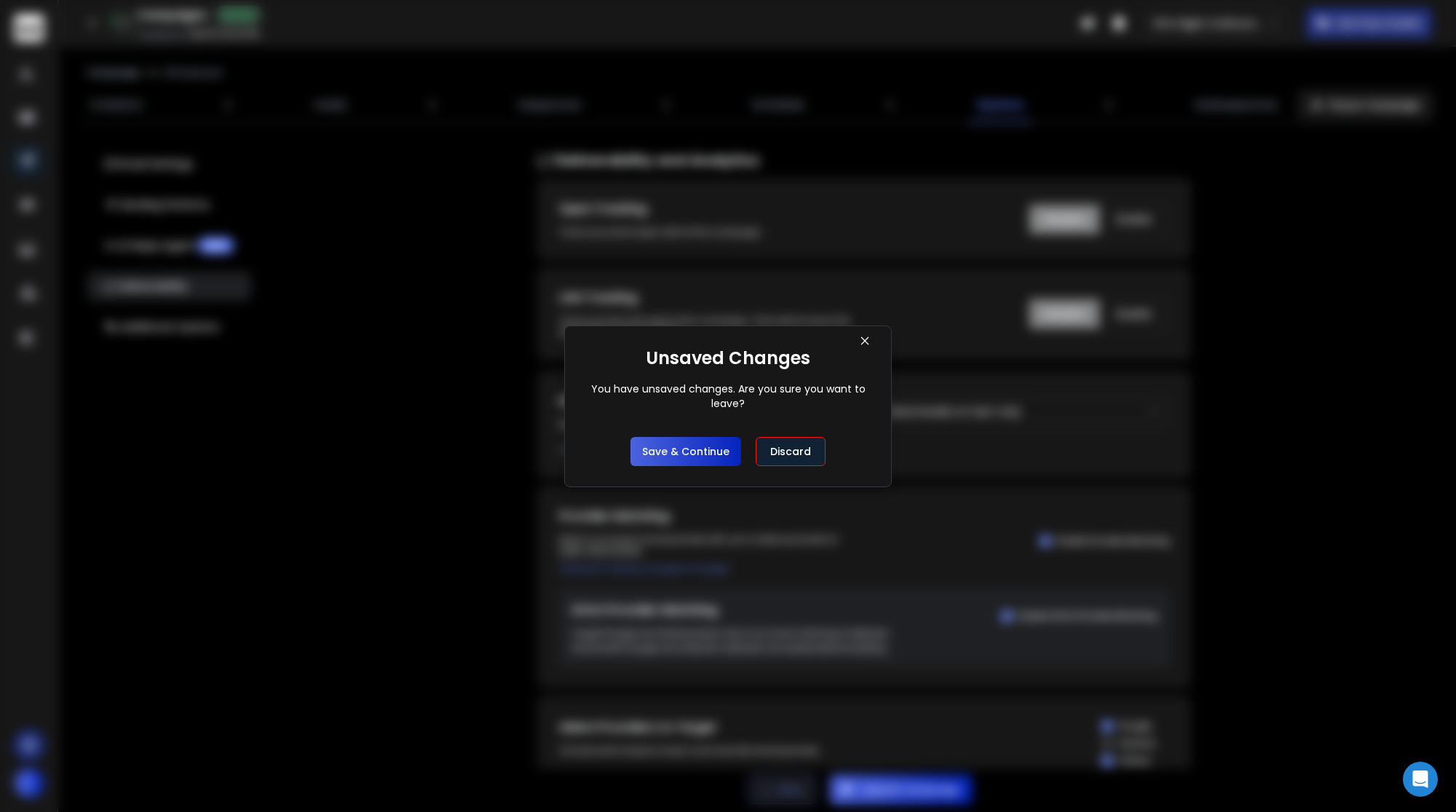
click at [808, 448] on button "Discard" at bounding box center [791, 451] width 70 height 29
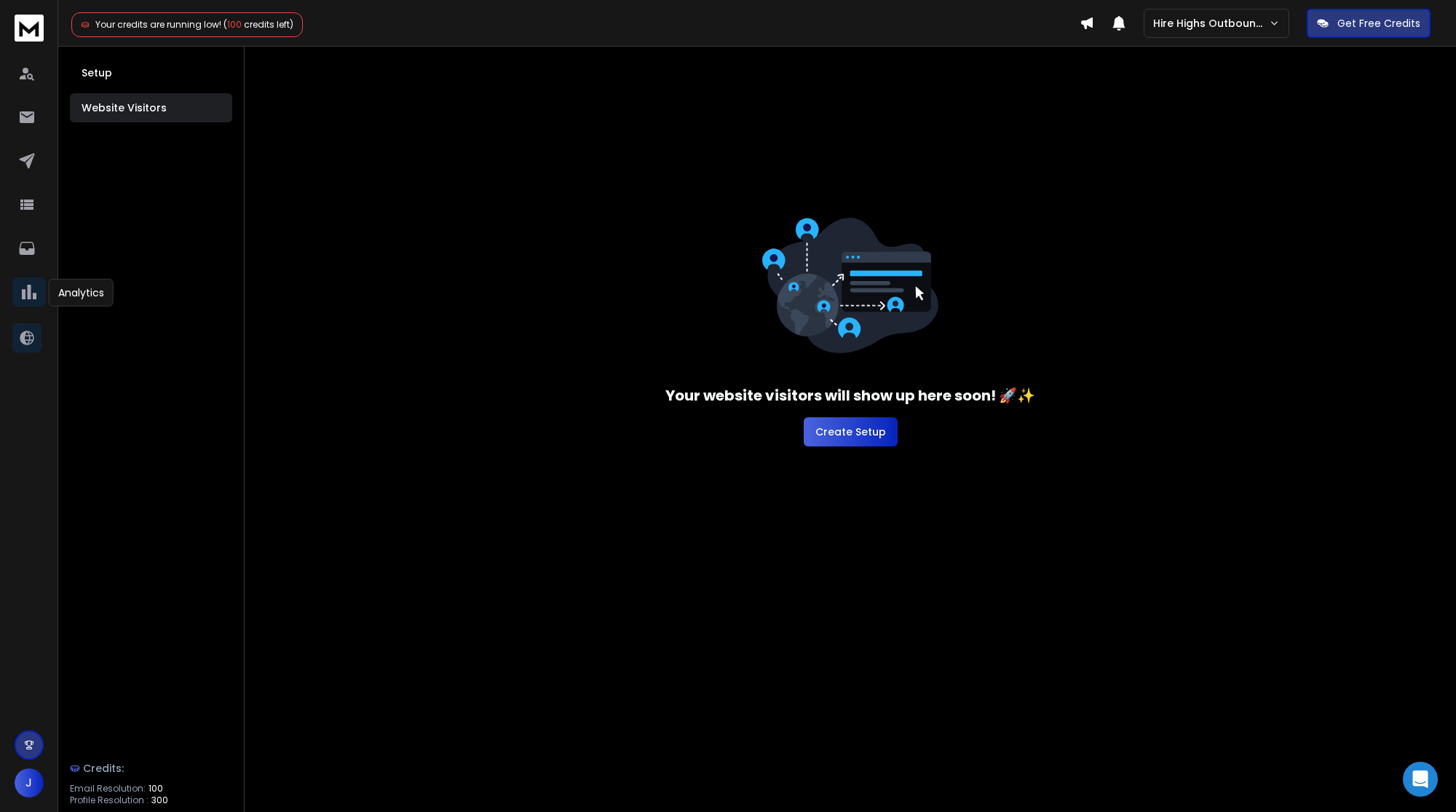
click at [14, 307] on link at bounding box center [29, 291] width 33 height 33
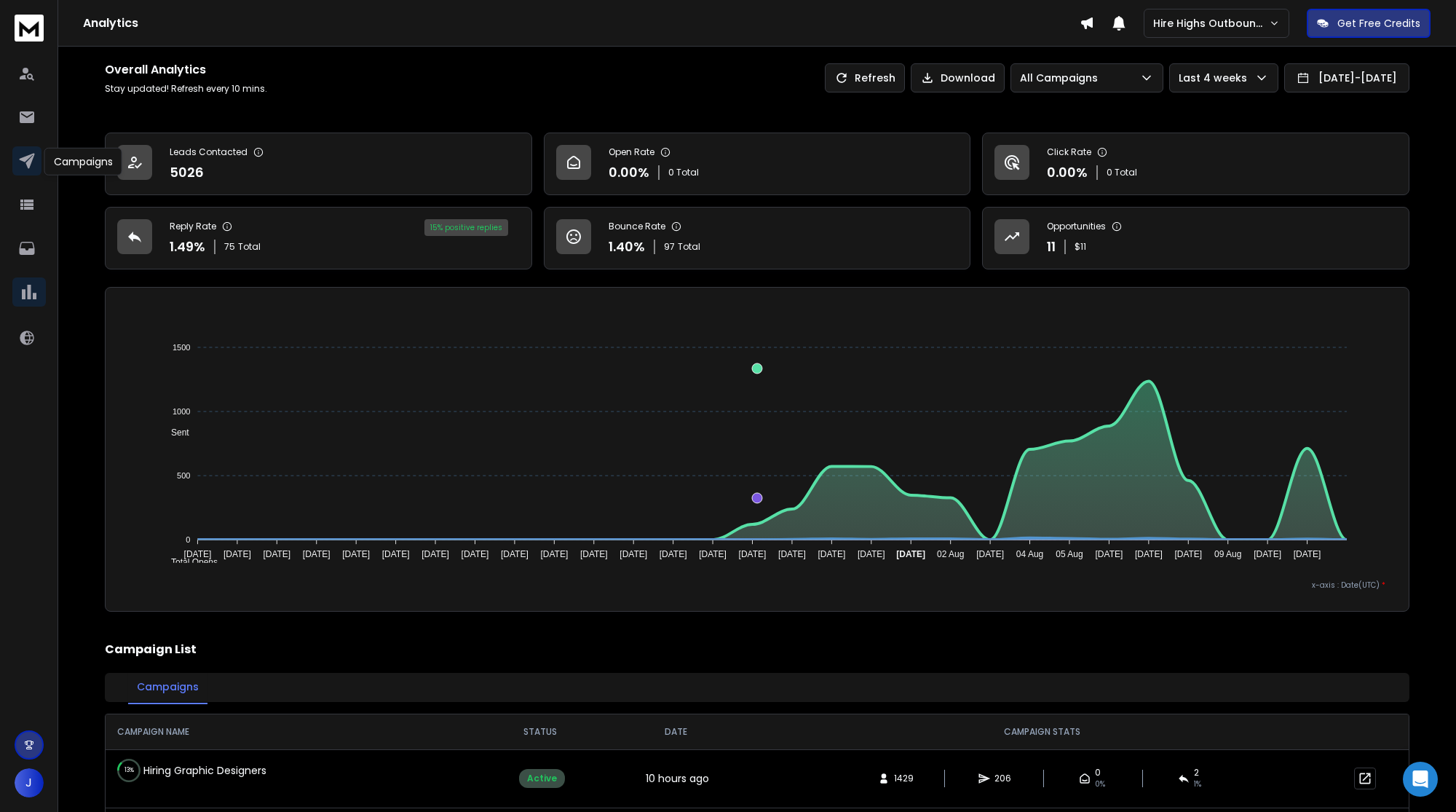
click at [31, 166] on icon at bounding box center [27, 161] width 18 height 18
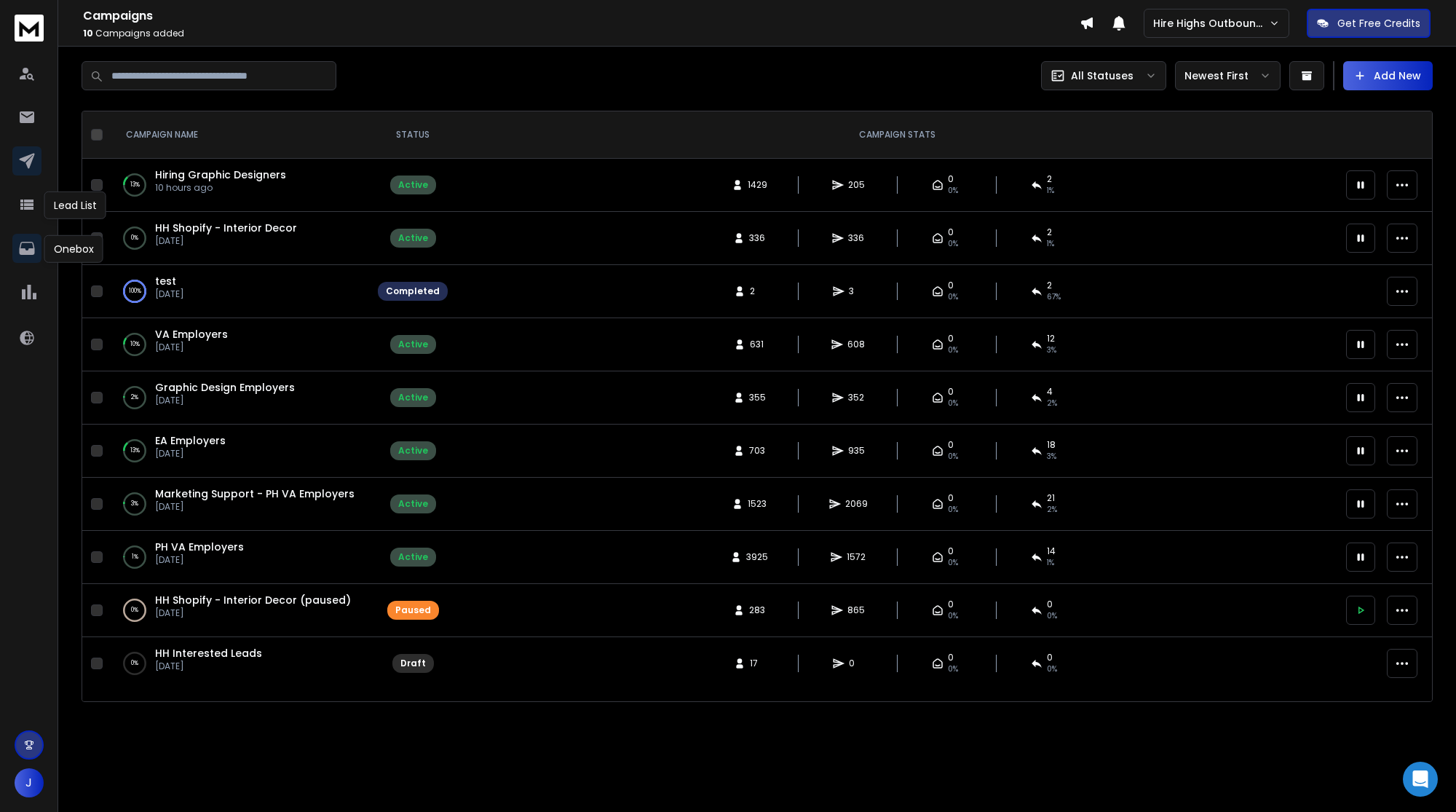
click at [31, 238] on link at bounding box center [27, 248] width 29 height 29
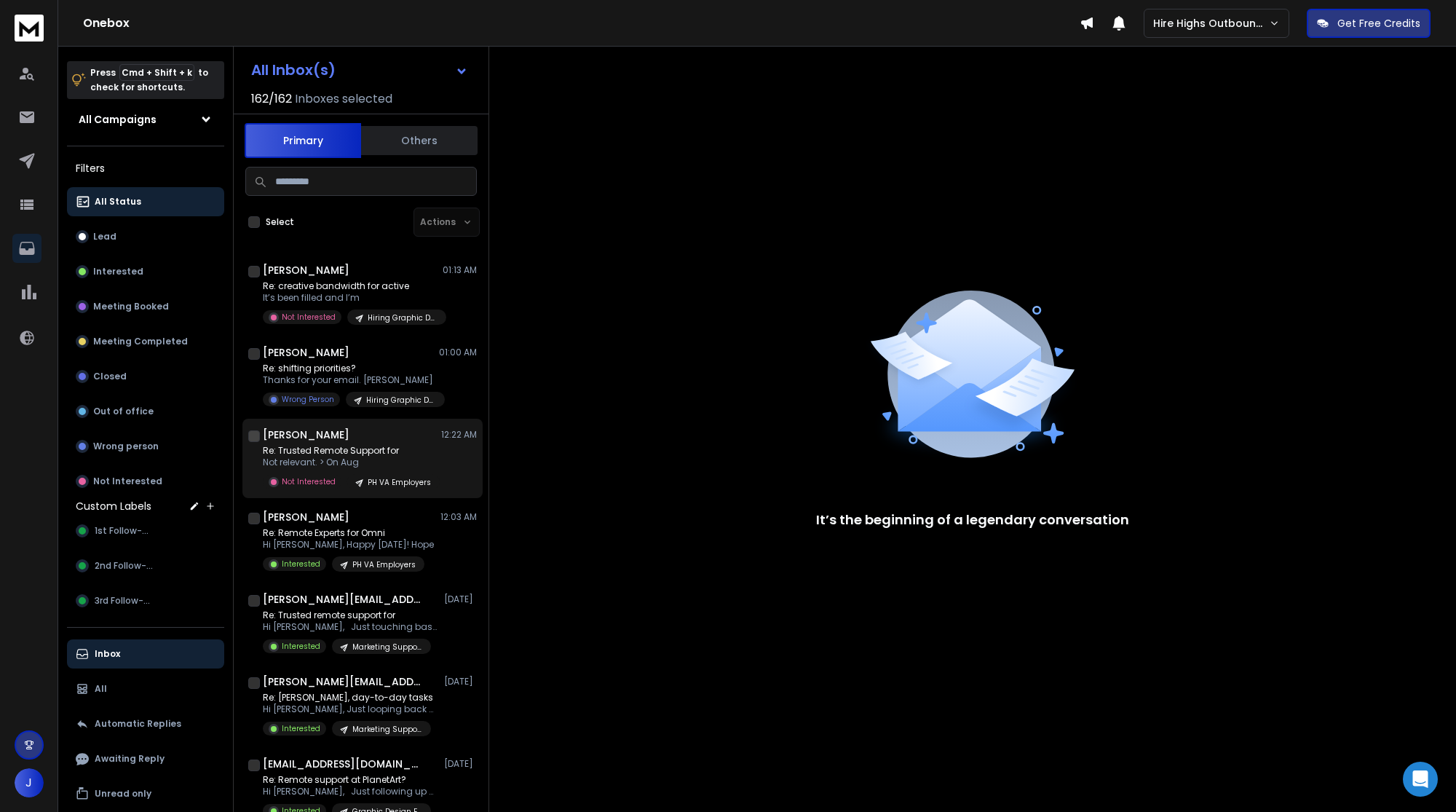
click at [347, 433] on div "Mark Setterholm 12:22 AM" at bounding box center [370, 434] width 214 height 15
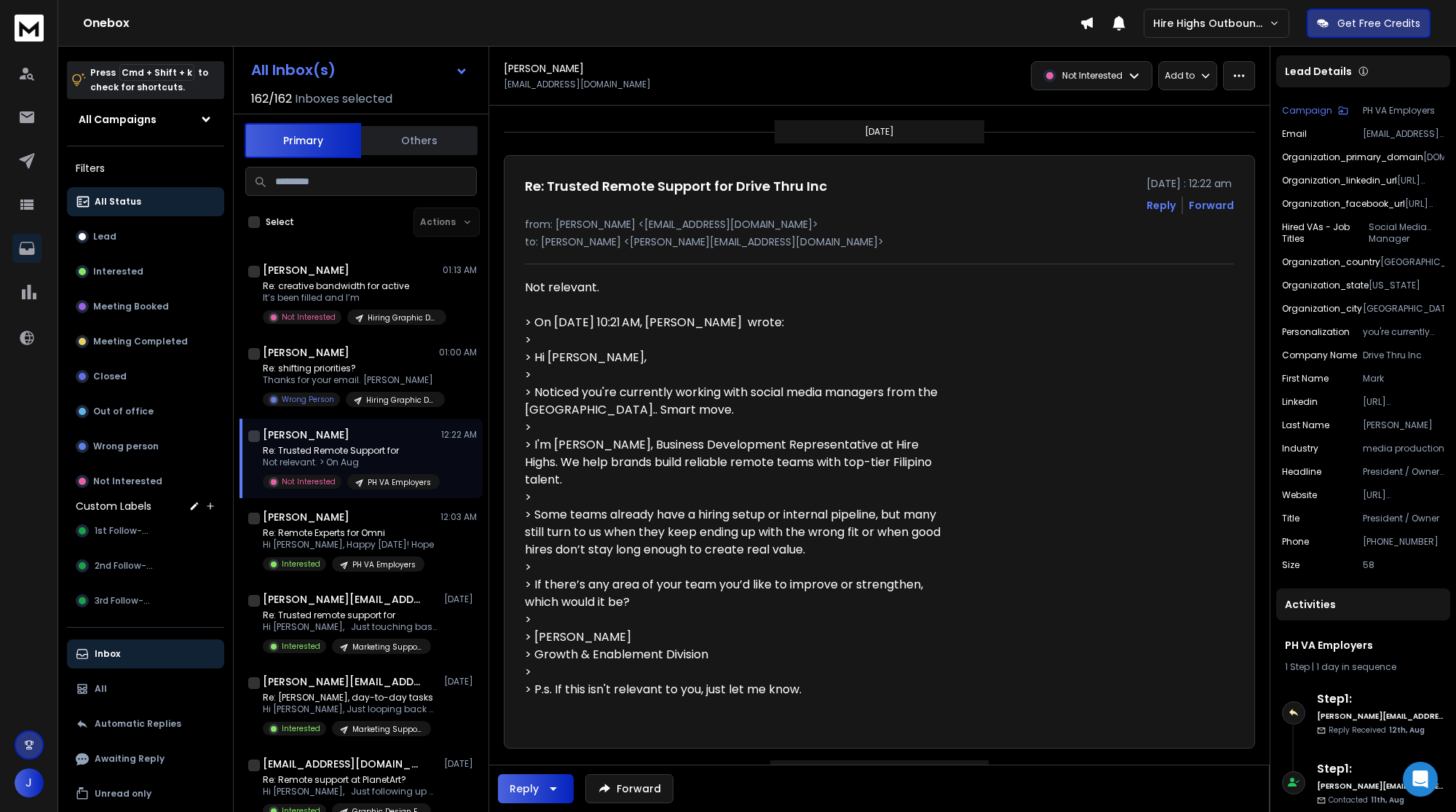
scroll to position [52, 0]
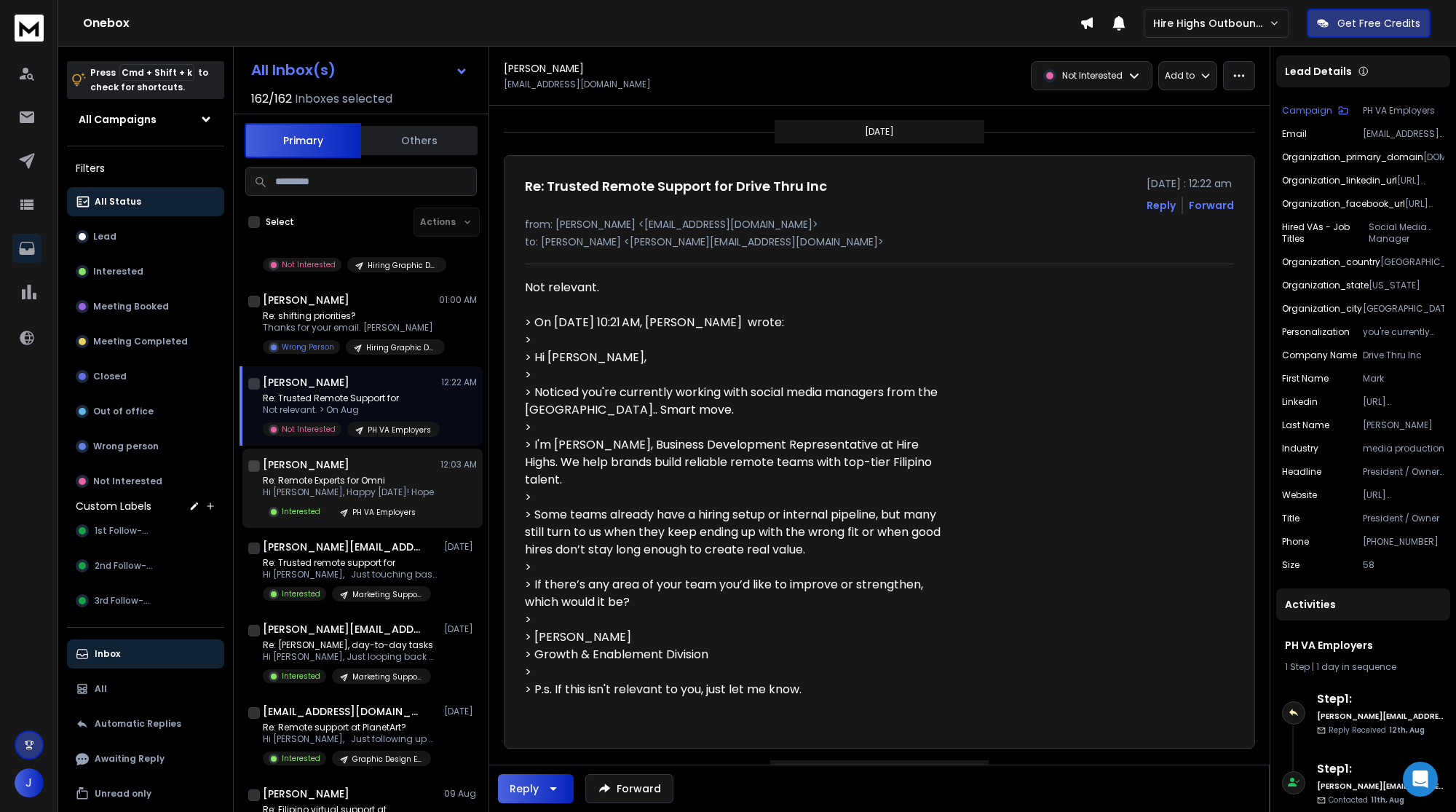
click at [347, 460] on div "Albert J 12:03 AM" at bounding box center [370, 465] width 214 height 15
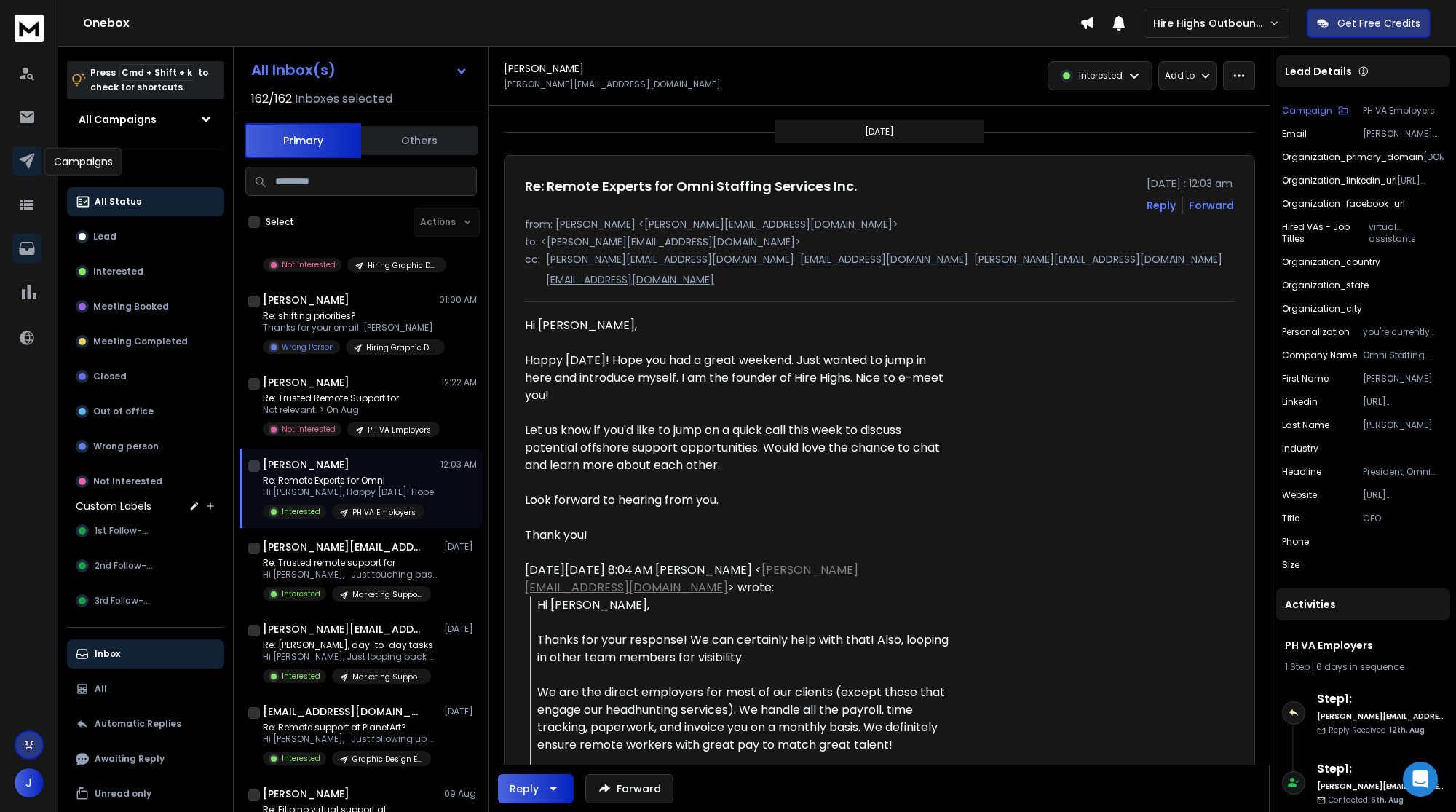
click at [23, 174] on link at bounding box center [27, 160] width 29 height 29
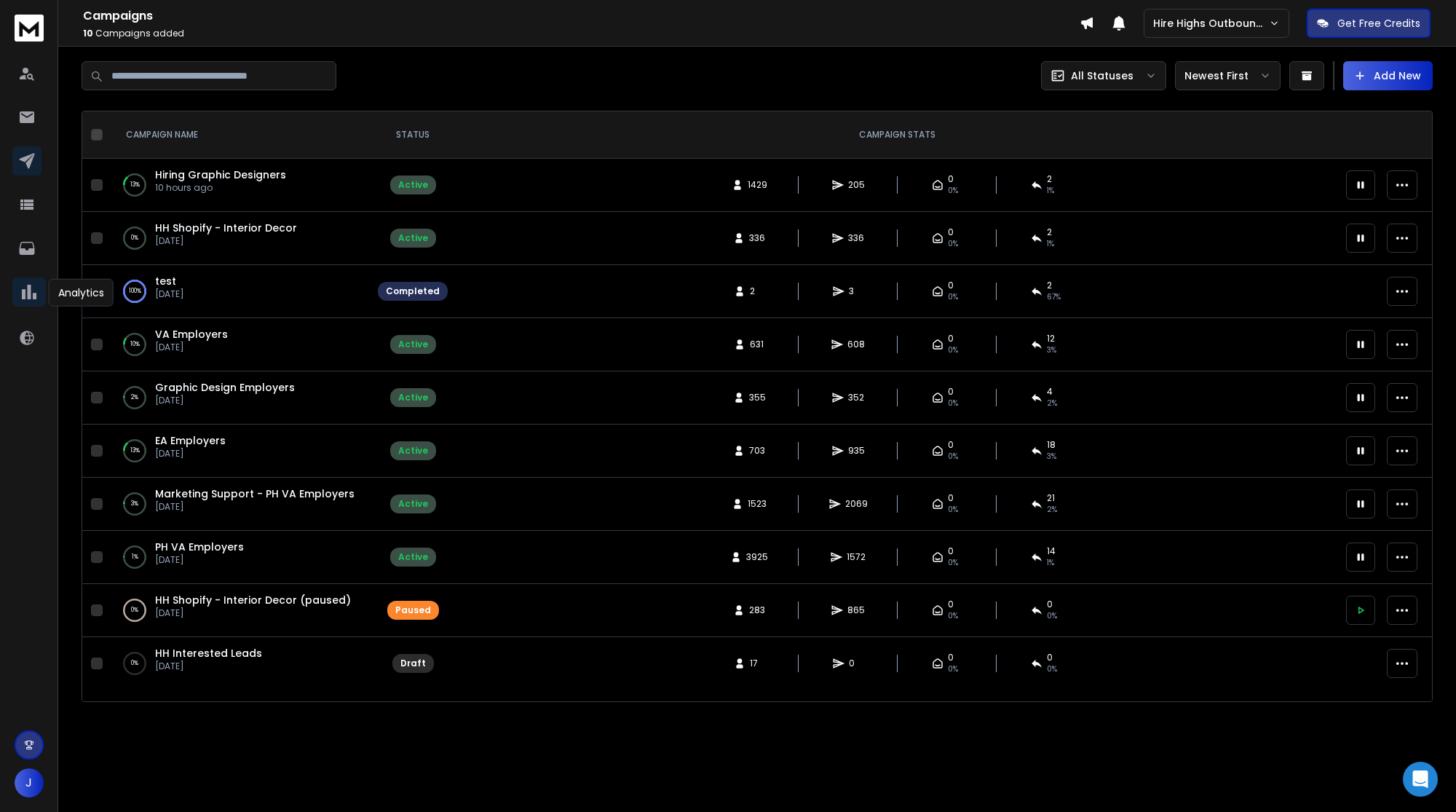
click at [35, 293] on icon at bounding box center [30, 292] width 22 height 22
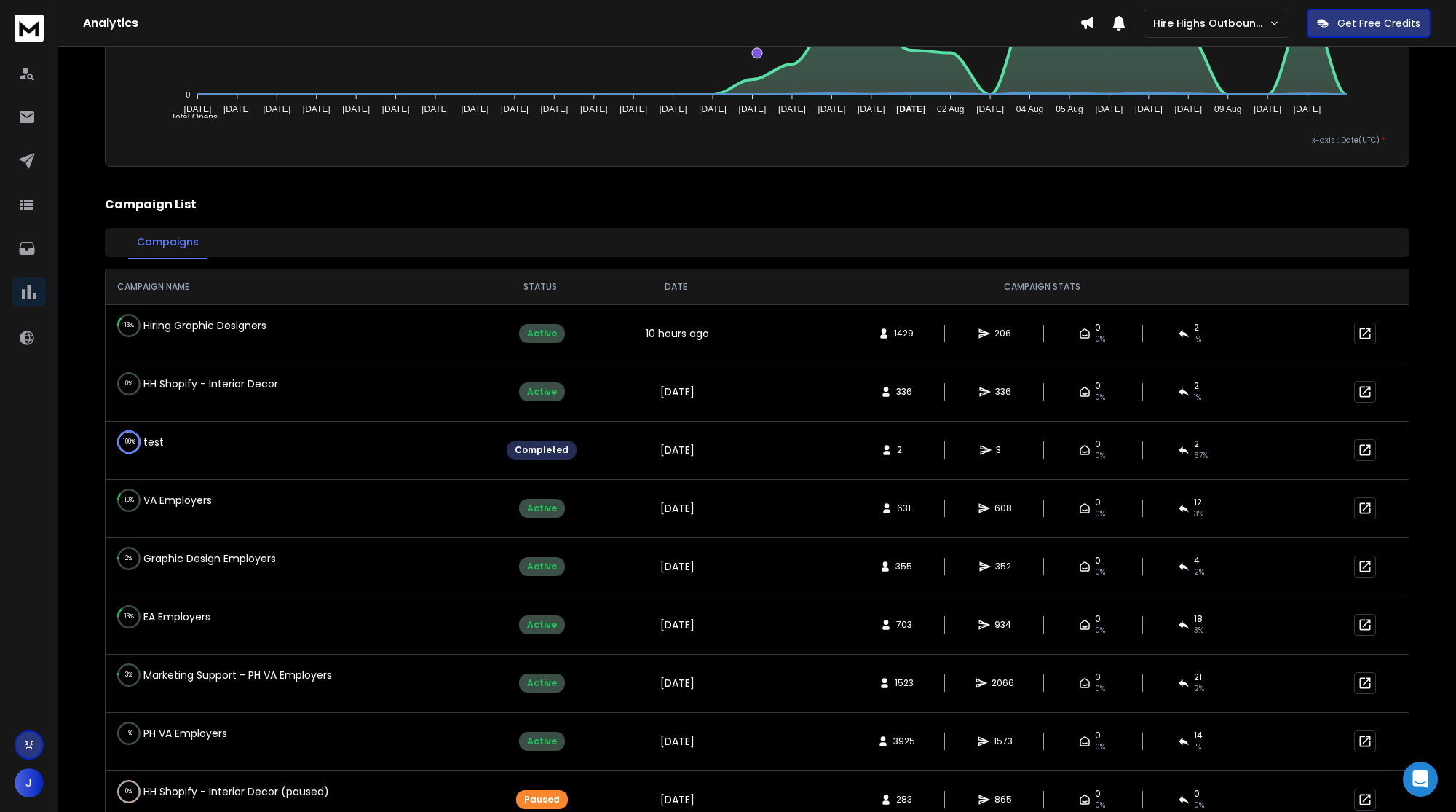
scroll to position [473, 0]
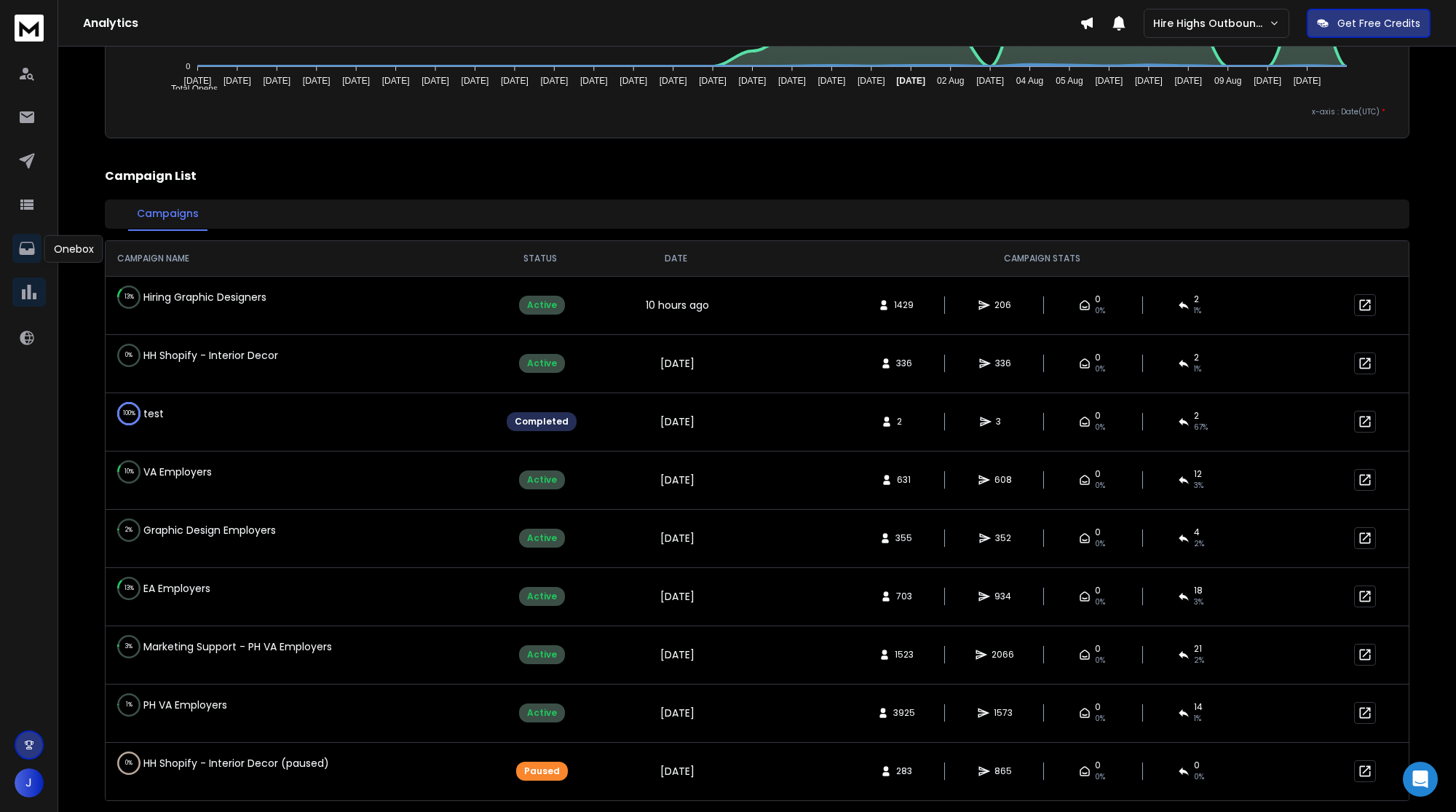
click at [30, 237] on link at bounding box center [27, 248] width 29 height 29
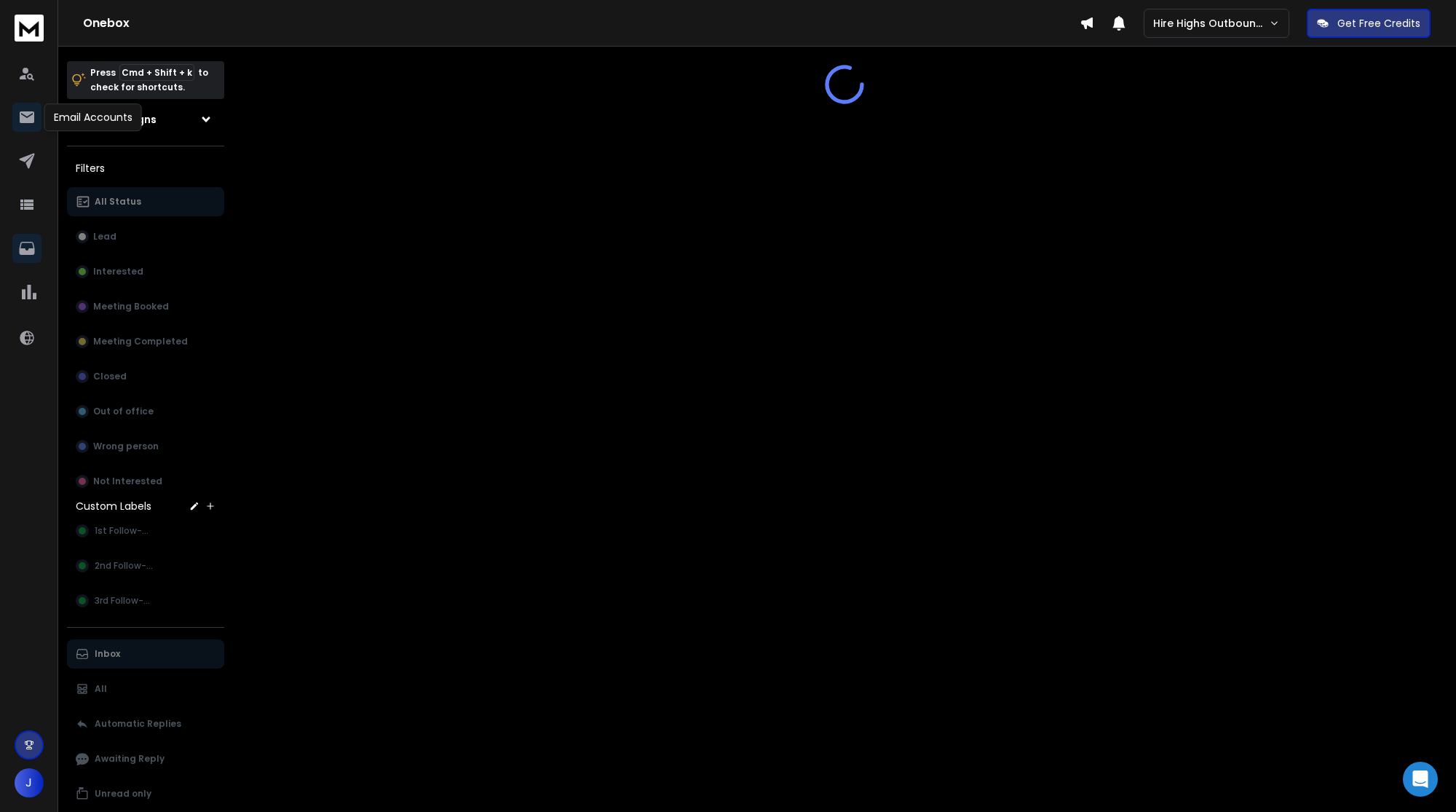
click at [27, 113] on icon at bounding box center [27, 117] width 15 height 12
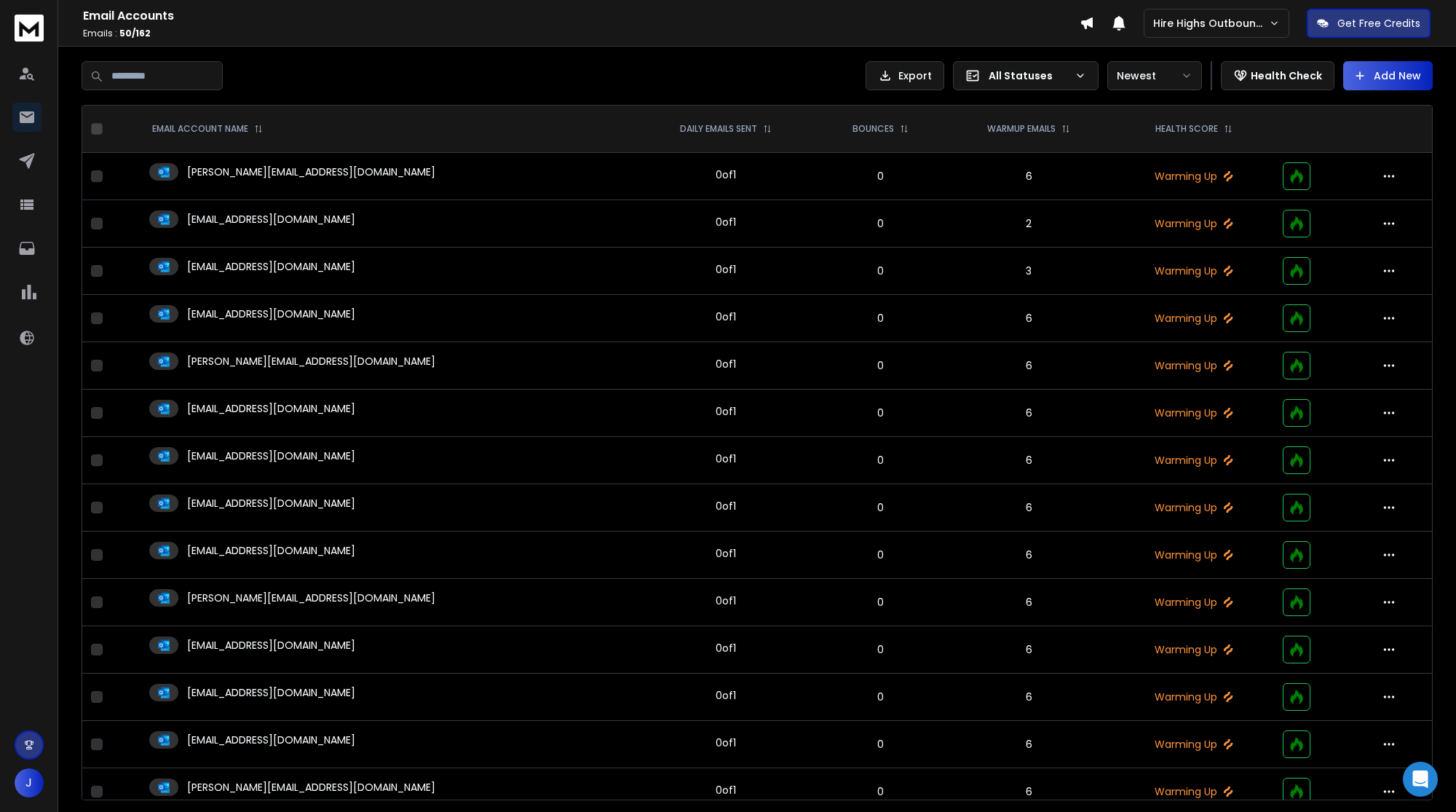
click at [309, 342] on td "angela@teamhirehighshq.com" at bounding box center [387, 366] width 494 height 47
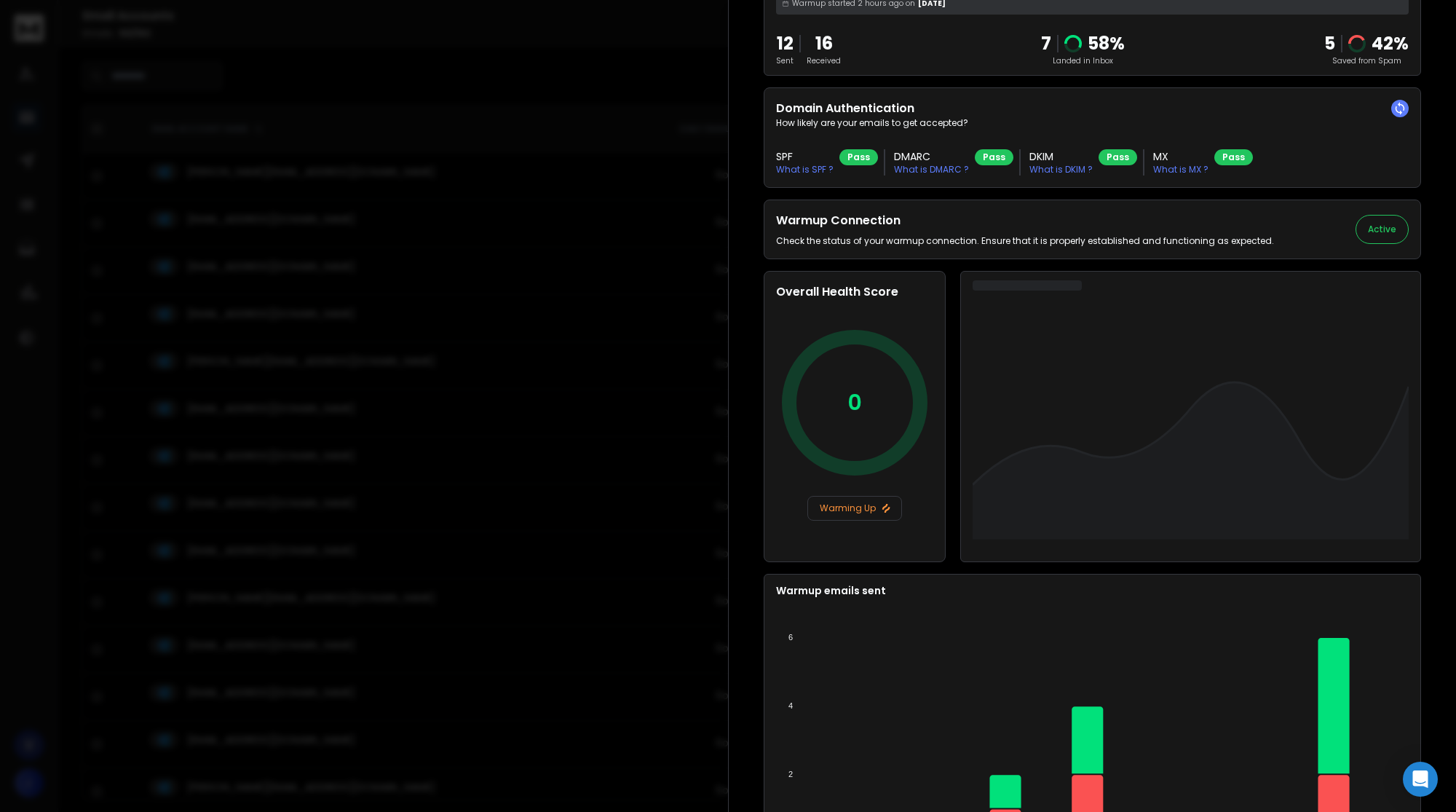
scroll to position [331, 0]
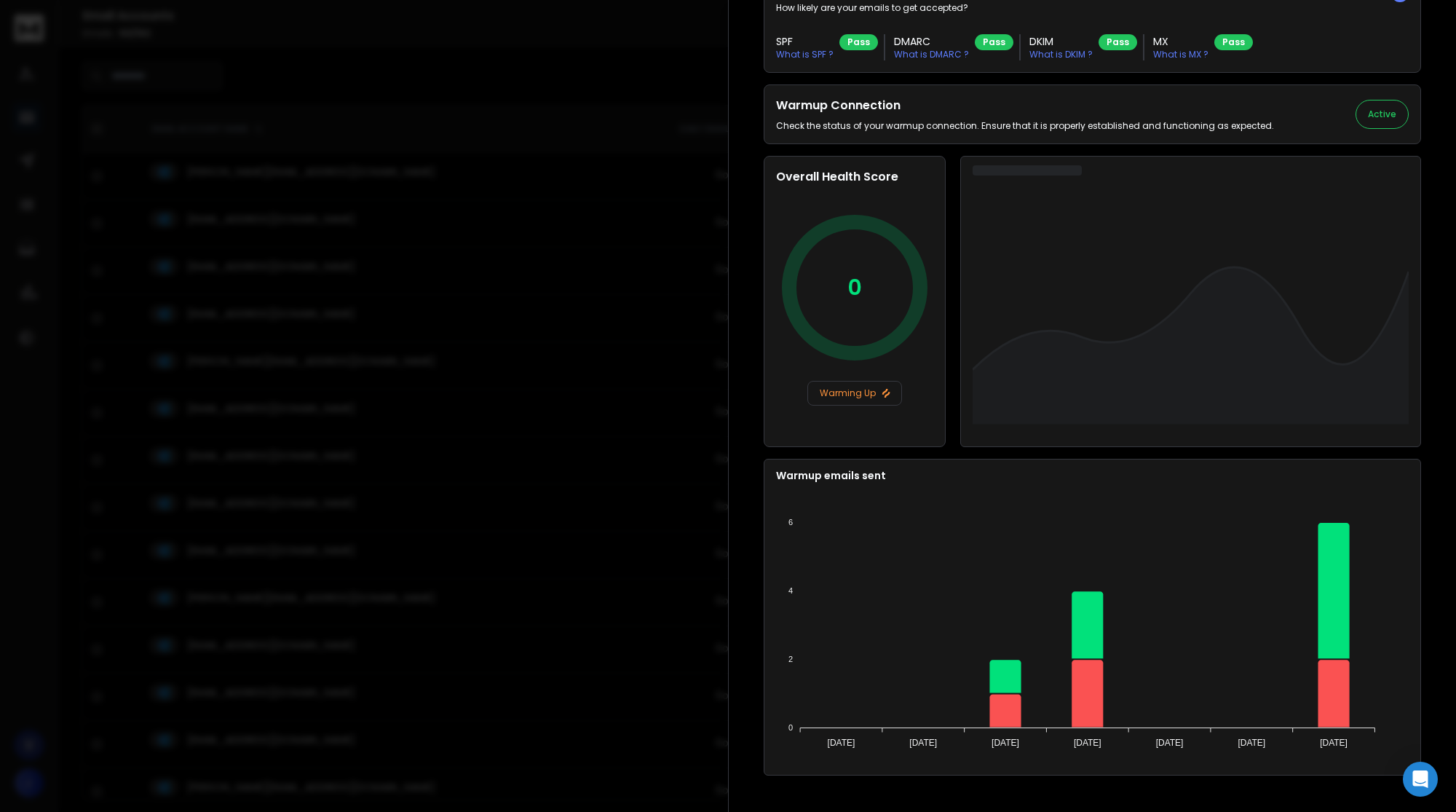
click at [495, 397] on div at bounding box center [728, 406] width 1456 height 812
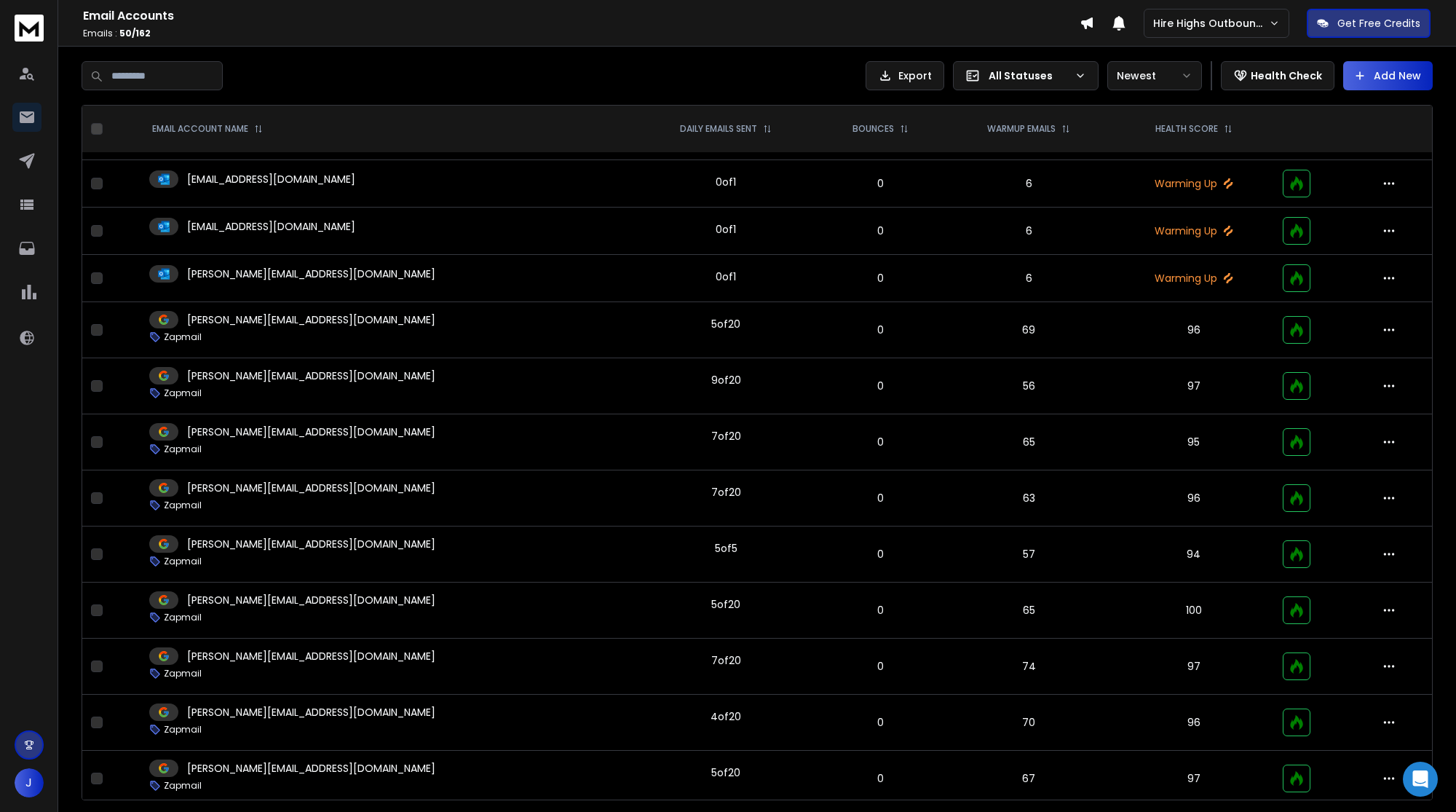
scroll to position [1275, 0]
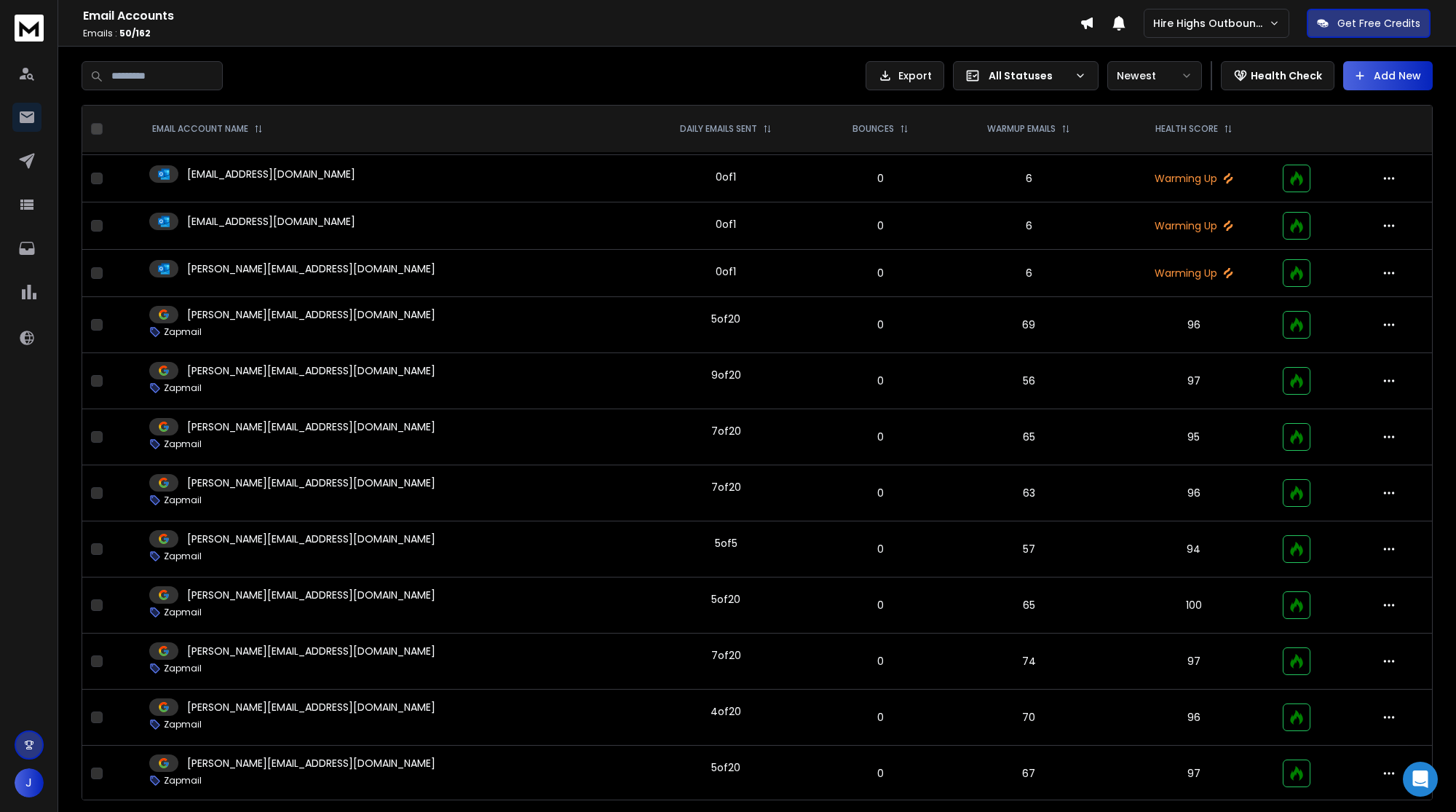
click at [536, 530] on div "michelle@explorehirehighs.com" at bounding box center [387, 539] width 476 height 18
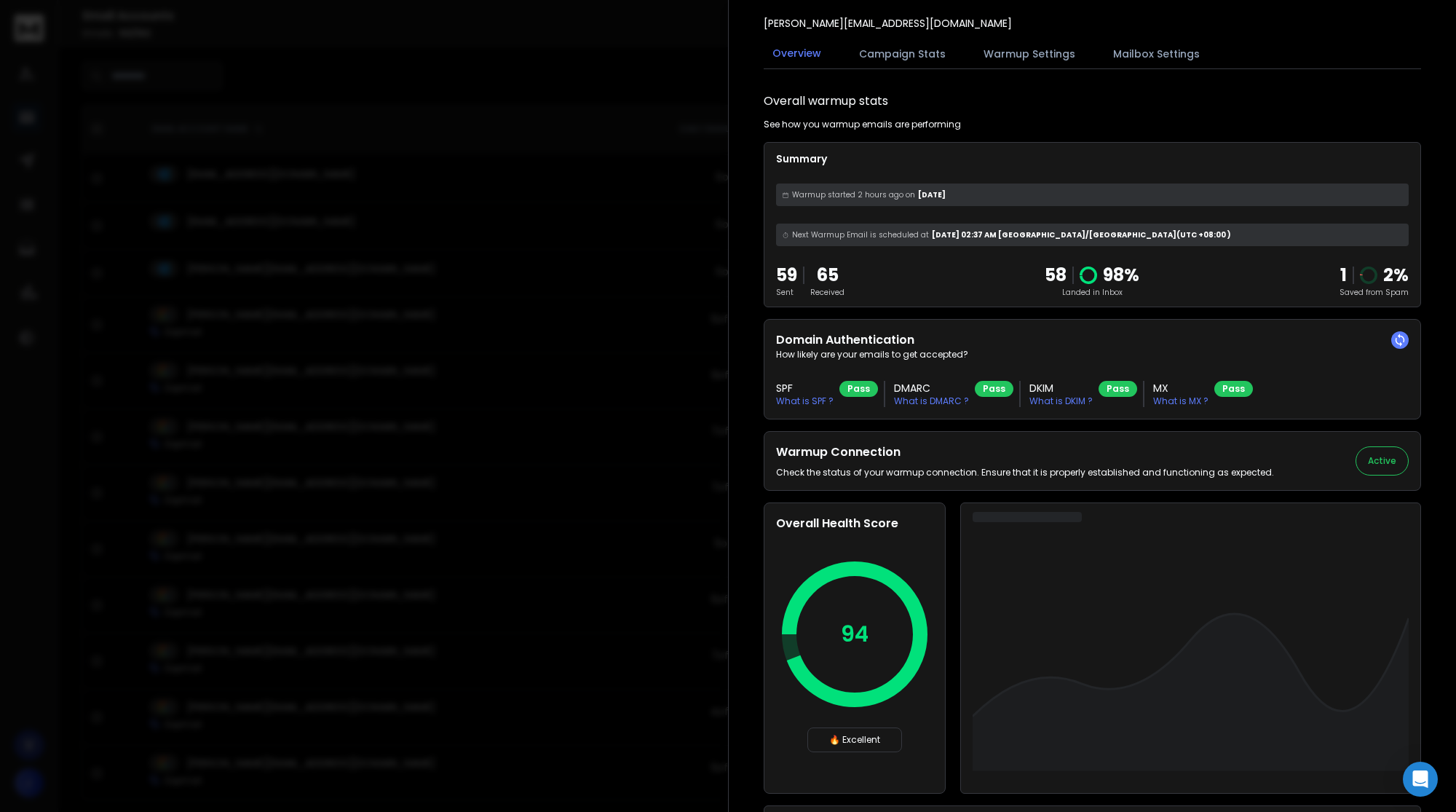
scroll to position [371, 0]
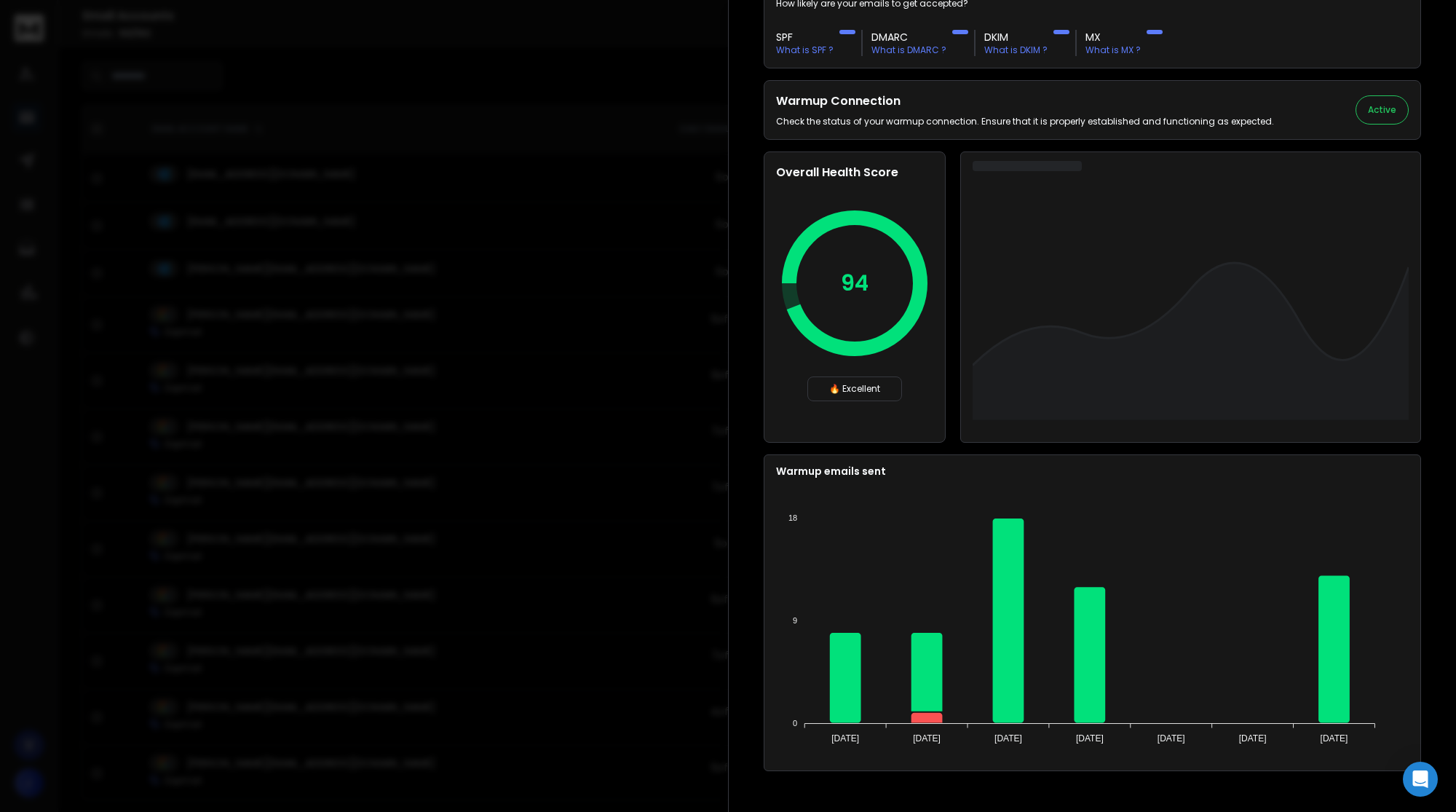
click at [701, 389] on div at bounding box center [728, 406] width 1456 height 812
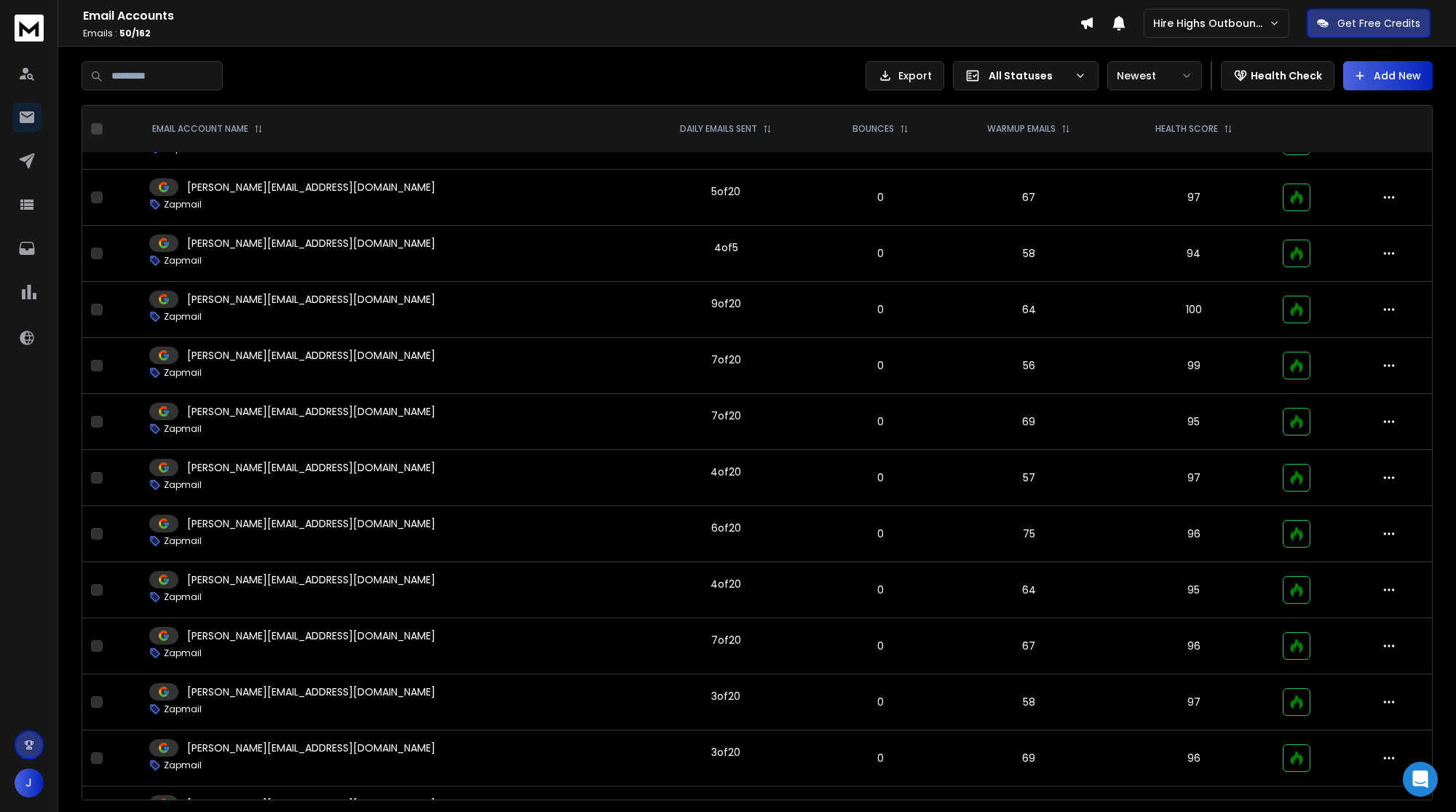
scroll to position [1909, 0]
click at [41, 242] on body "Your warmest leads are on your site – Turn visits into conversations Reach Out …" at bounding box center [728, 406] width 1456 height 812
click at [28, 245] on icon at bounding box center [27, 248] width 18 height 18
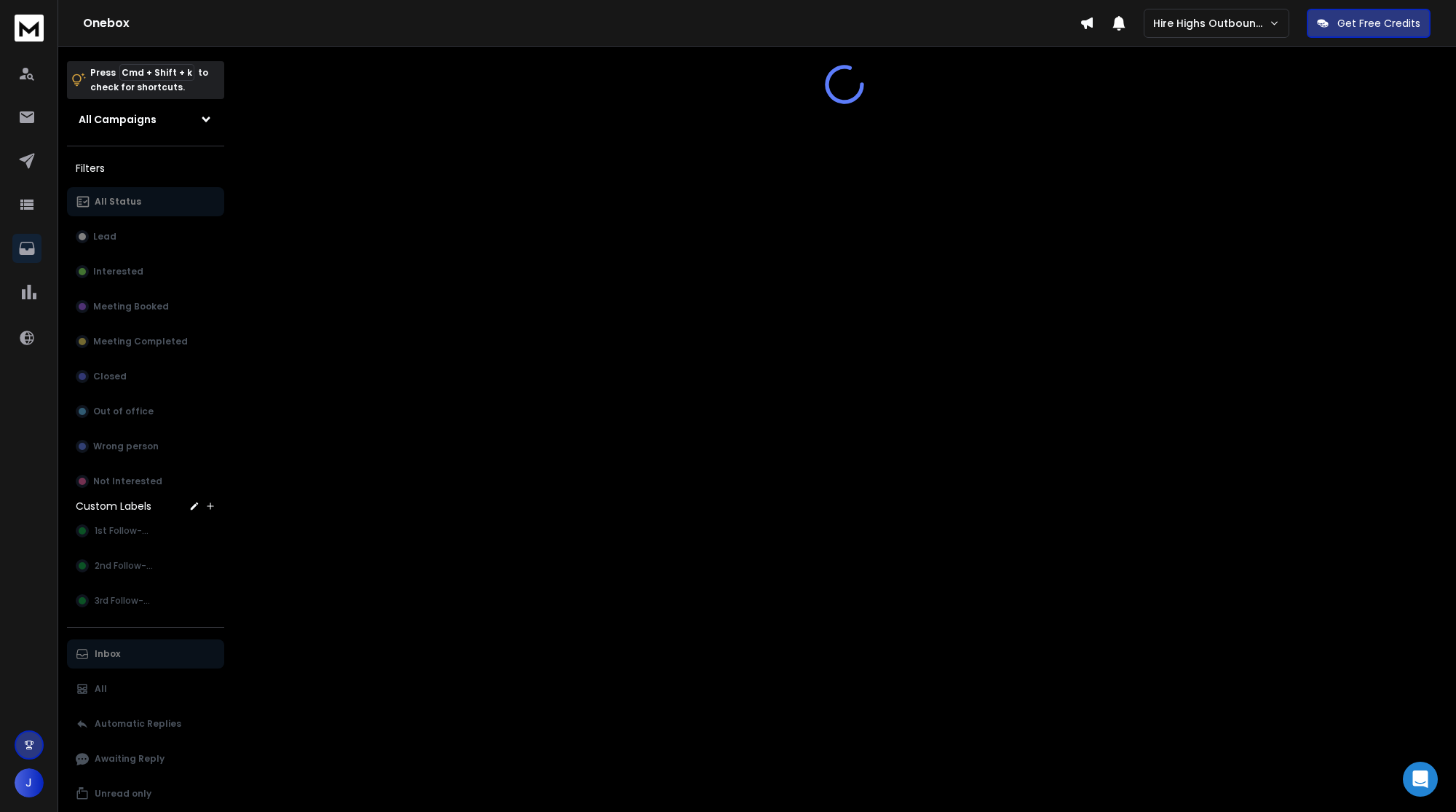
click at [19, 183] on div at bounding box center [29, 208] width 33 height 299
click at [30, 172] on link at bounding box center [27, 160] width 29 height 29
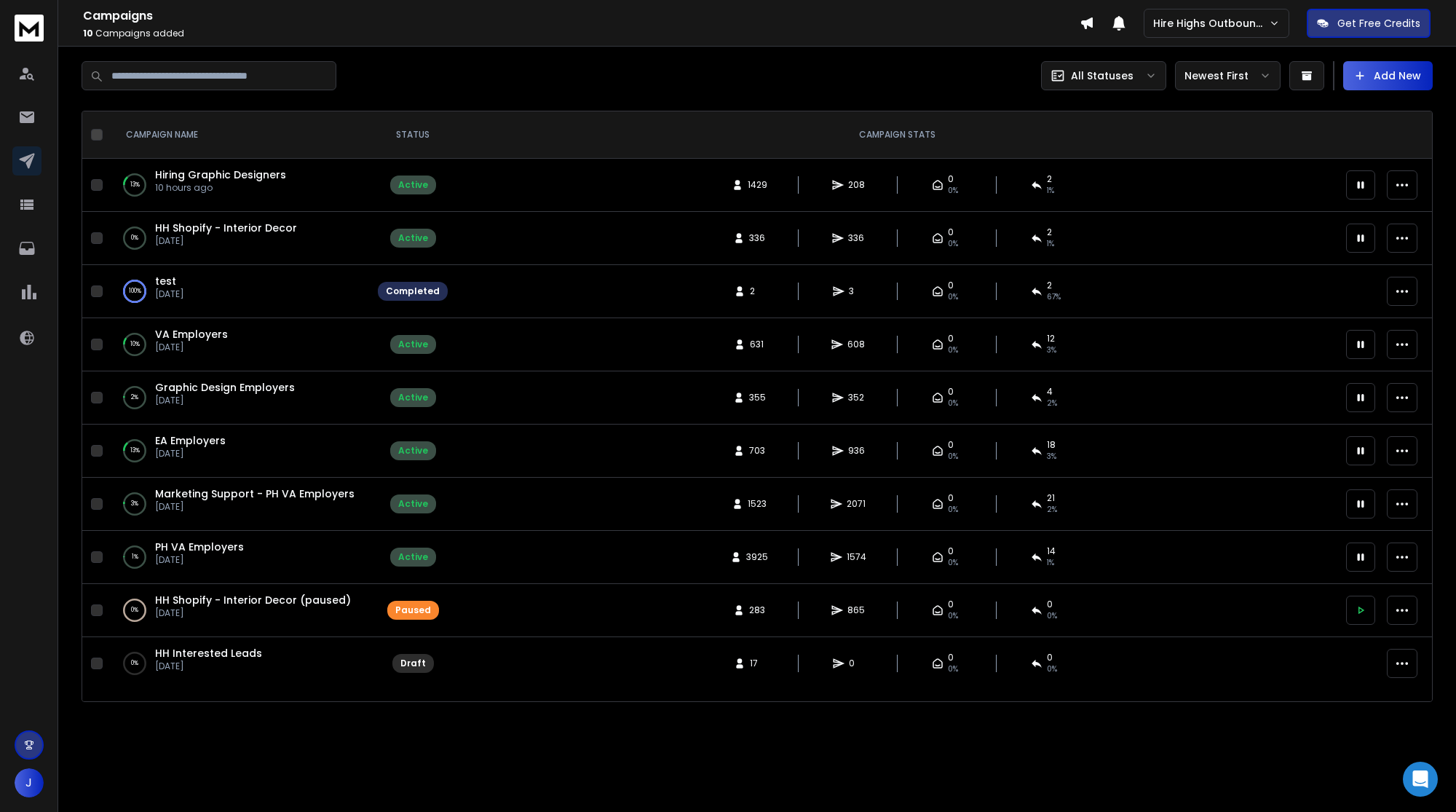
click at [311, 191] on div "13 % Hiring Graphic Designers 10 hours ago" at bounding box center [238, 185] width 231 height 35
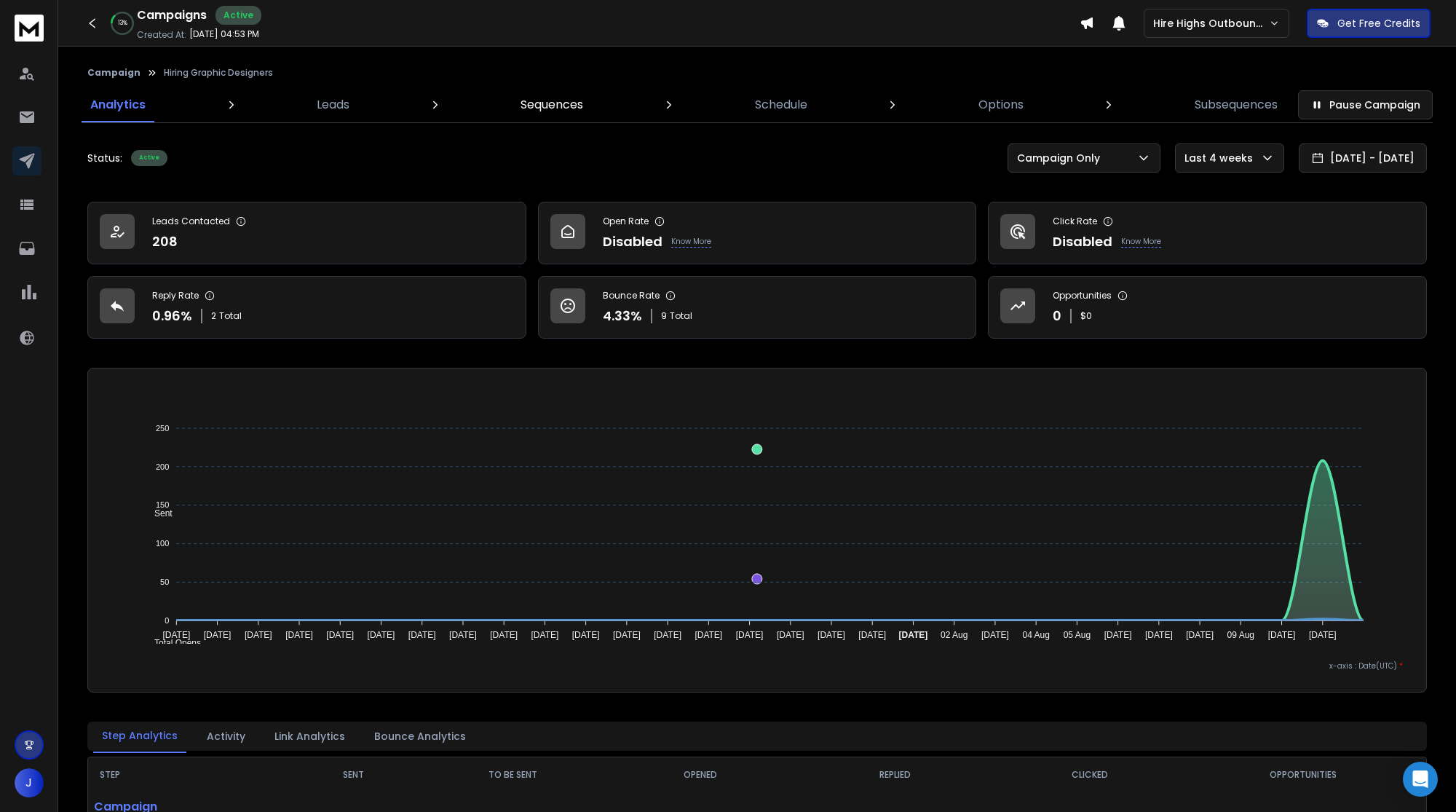
click at [522, 106] on p "Sequences" at bounding box center [551, 105] width 63 height 18
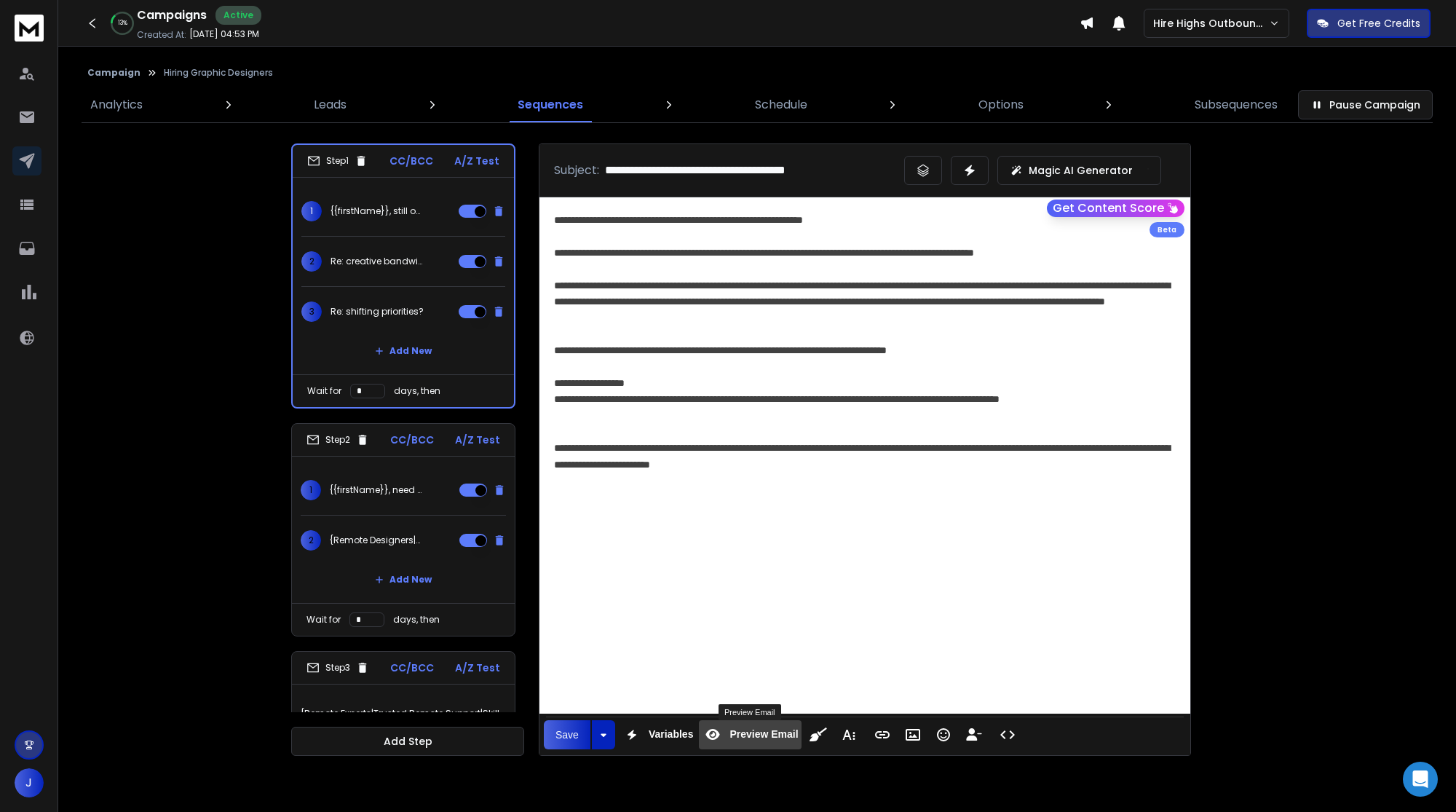
click at [766, 737] on span "Preview Email" at bounding box center [763, 734] width 74 height 13
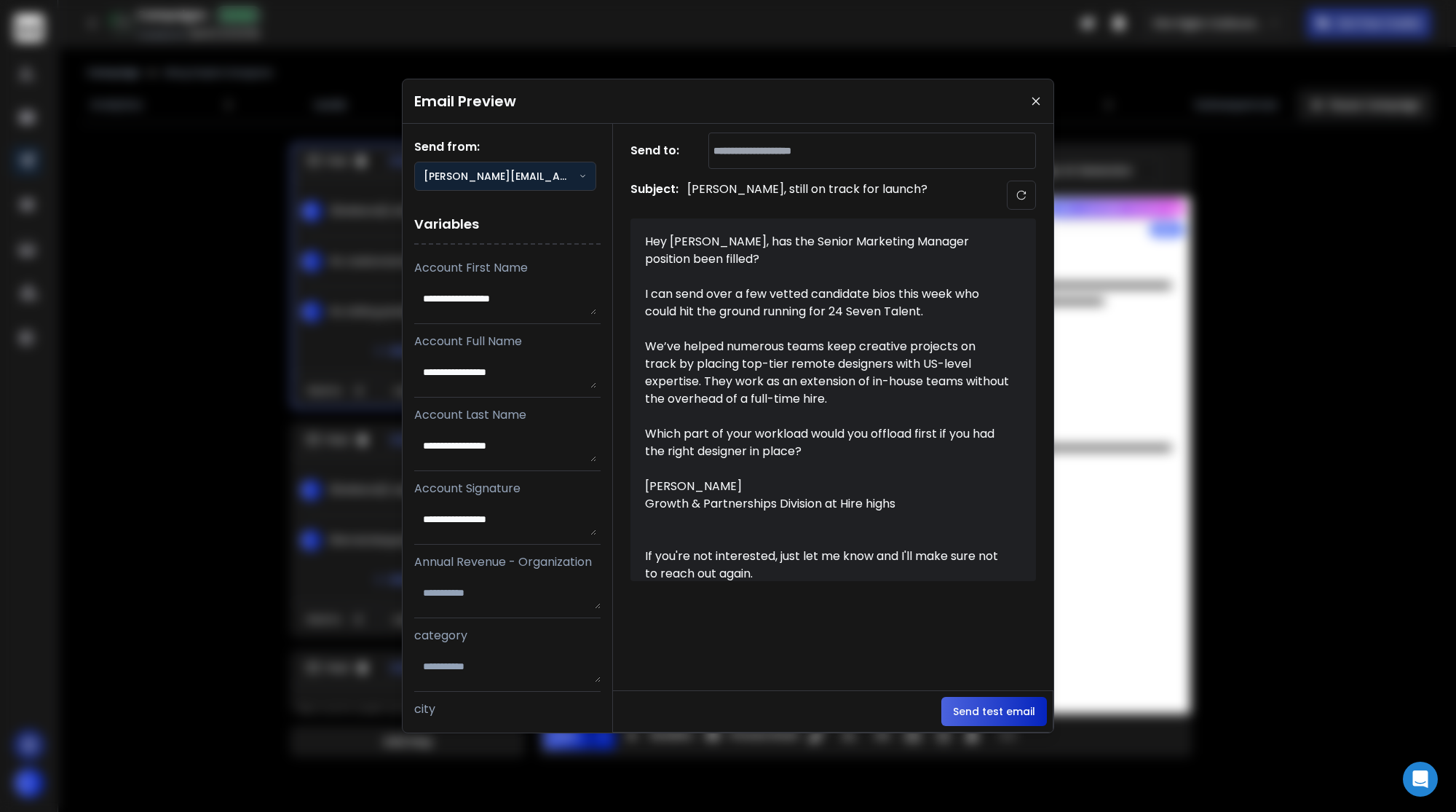
click at [540, 166] on button "katrina@gohirehighsstrategies.info" at bounding box center [506, 176] width 182 height 29
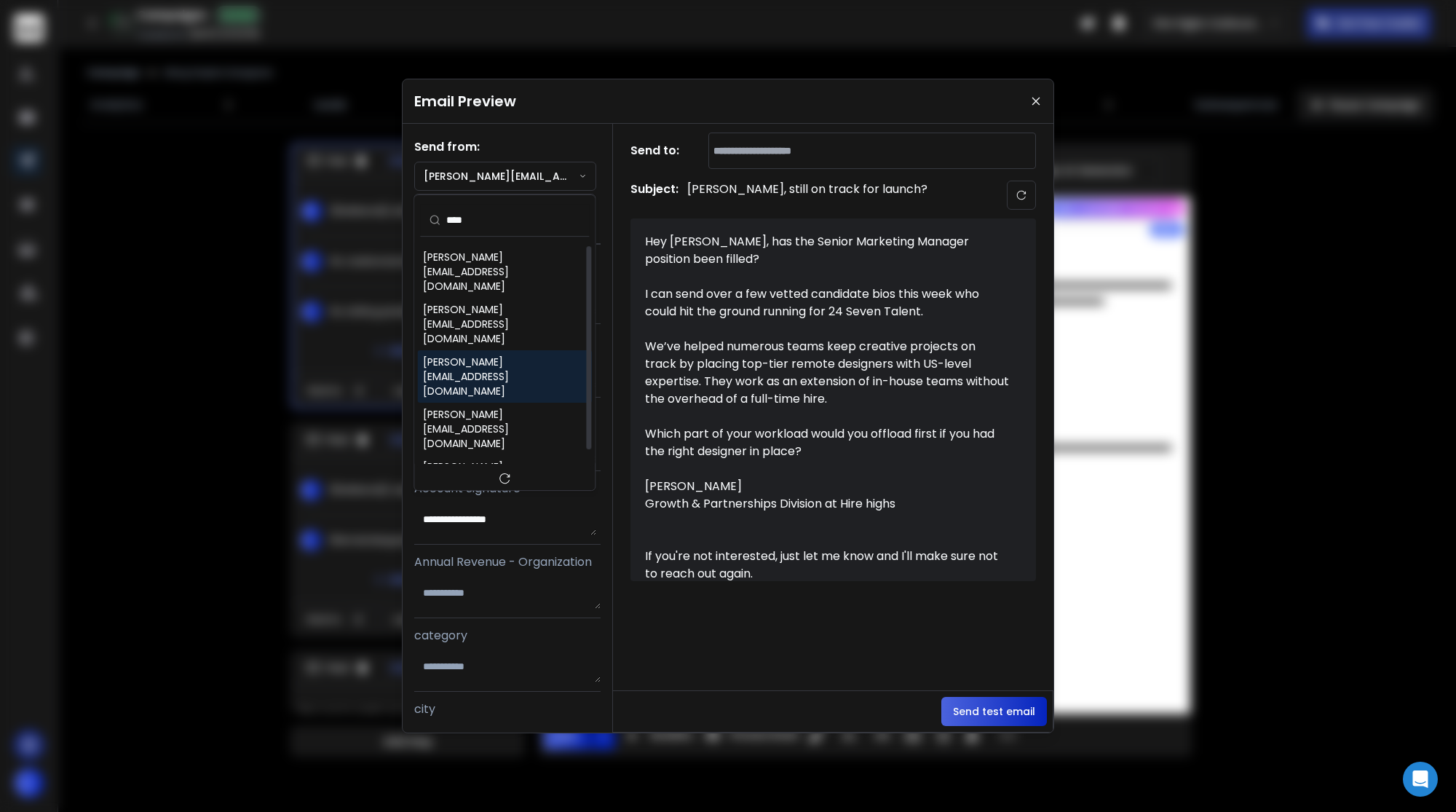
type input "****"
click at [498, 355] on div "michelle@hirehighspro.com" at bounding box center [504, 376] width 163 height 44
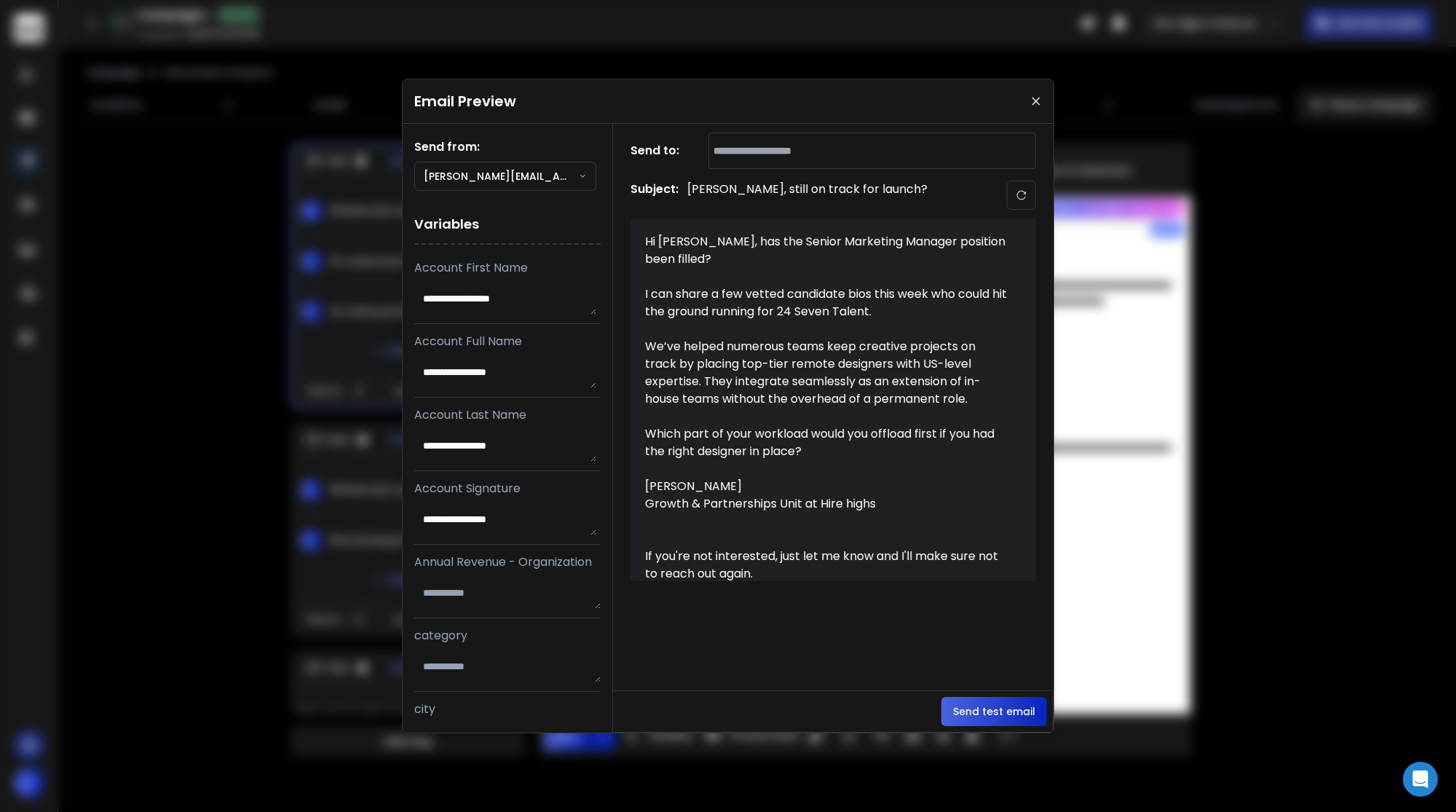
click at [794, 140] on input at bounding box center [872, 150] width 318 height 26
type input "**********"
click at [1035, 709] on button "Send test email" at bounding box center [994, 711] width 106 height 29
click at [730, 72] on div "**********" at bounding box center [728, 406] width 1456 height 683
click at [753, 44] on div "**********" at bounding box center [728, 406] width 1456 height 812
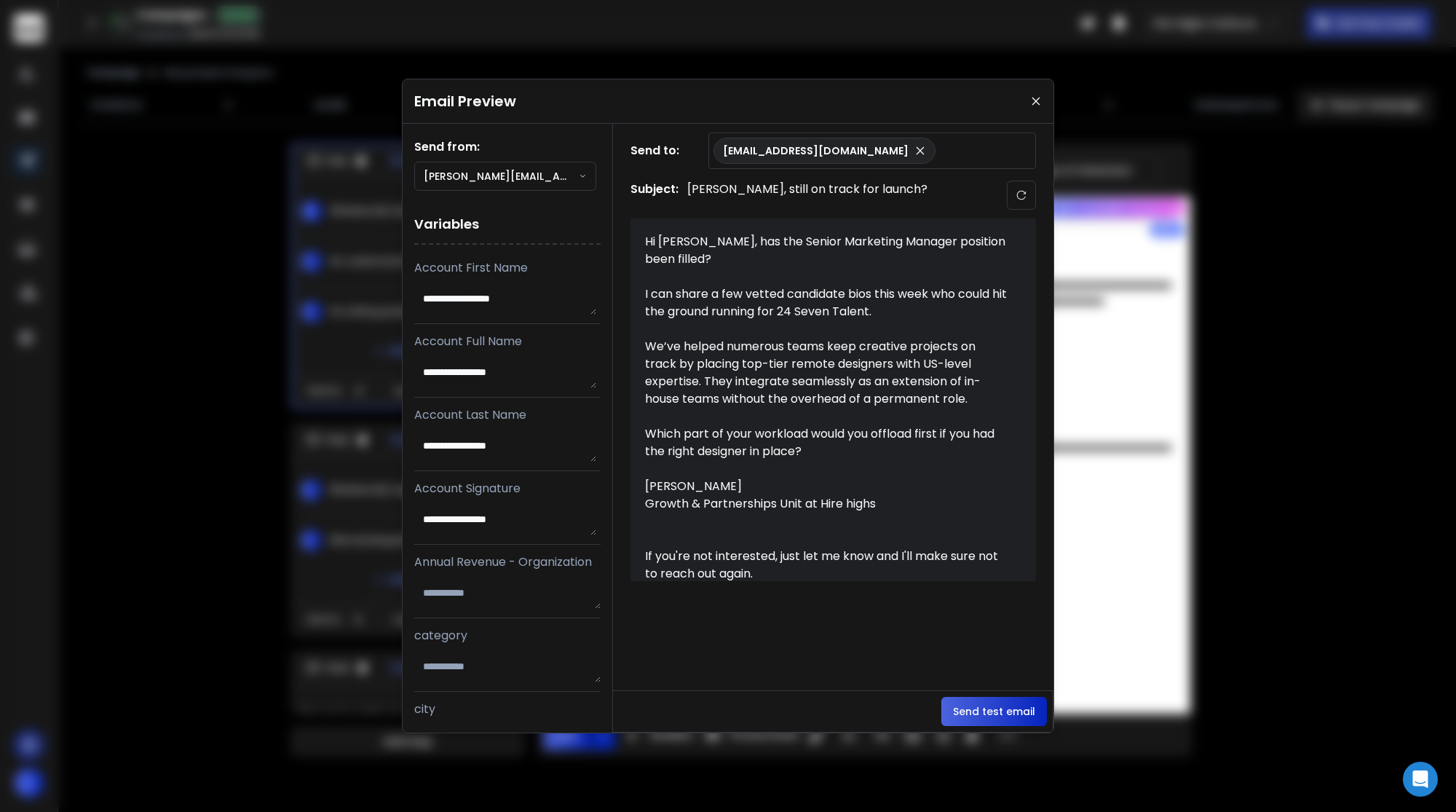
click at [769, 44] on div "**********" at bounding box center [728, 406] width 1456 height 812
click at [1036, 106] on icon at bounding box center [1036, 101] width 12 height 12
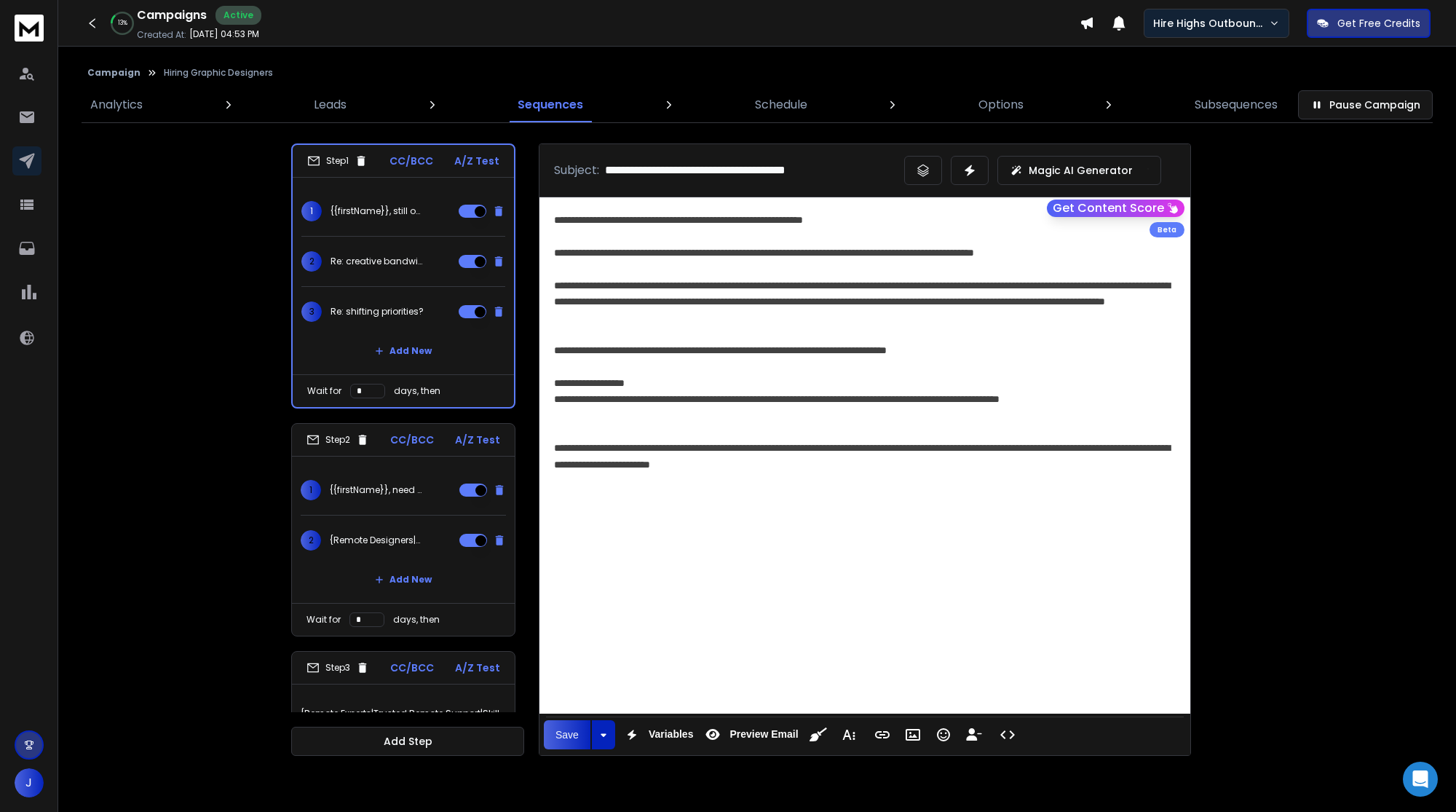
click at [1191, 37] on button "Hire Highs Outbound Engine" at bounding box center [1217, 23] width 146 height 29
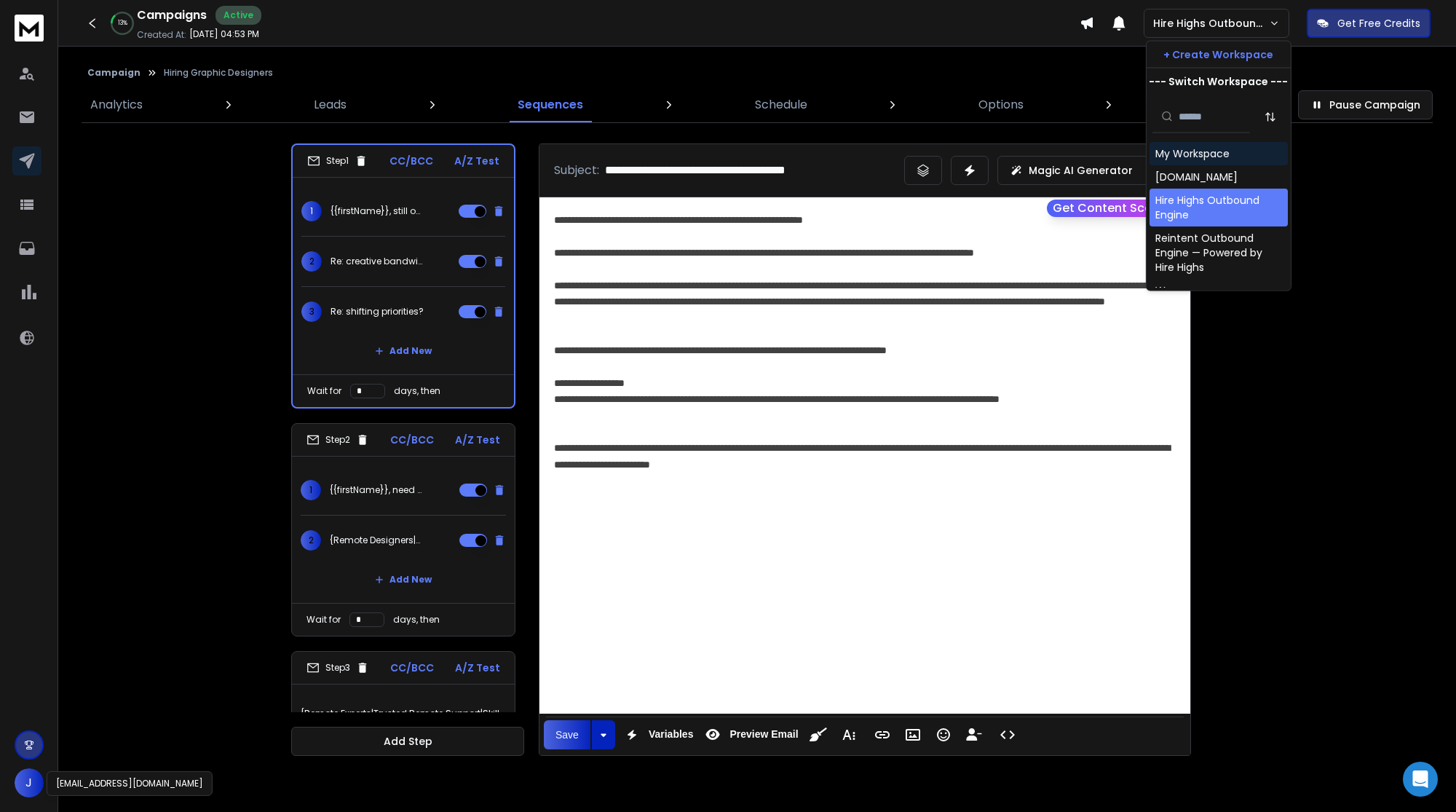
click at [24, 789] on span "J" at bounding box center [29, 782] width 29 height 29
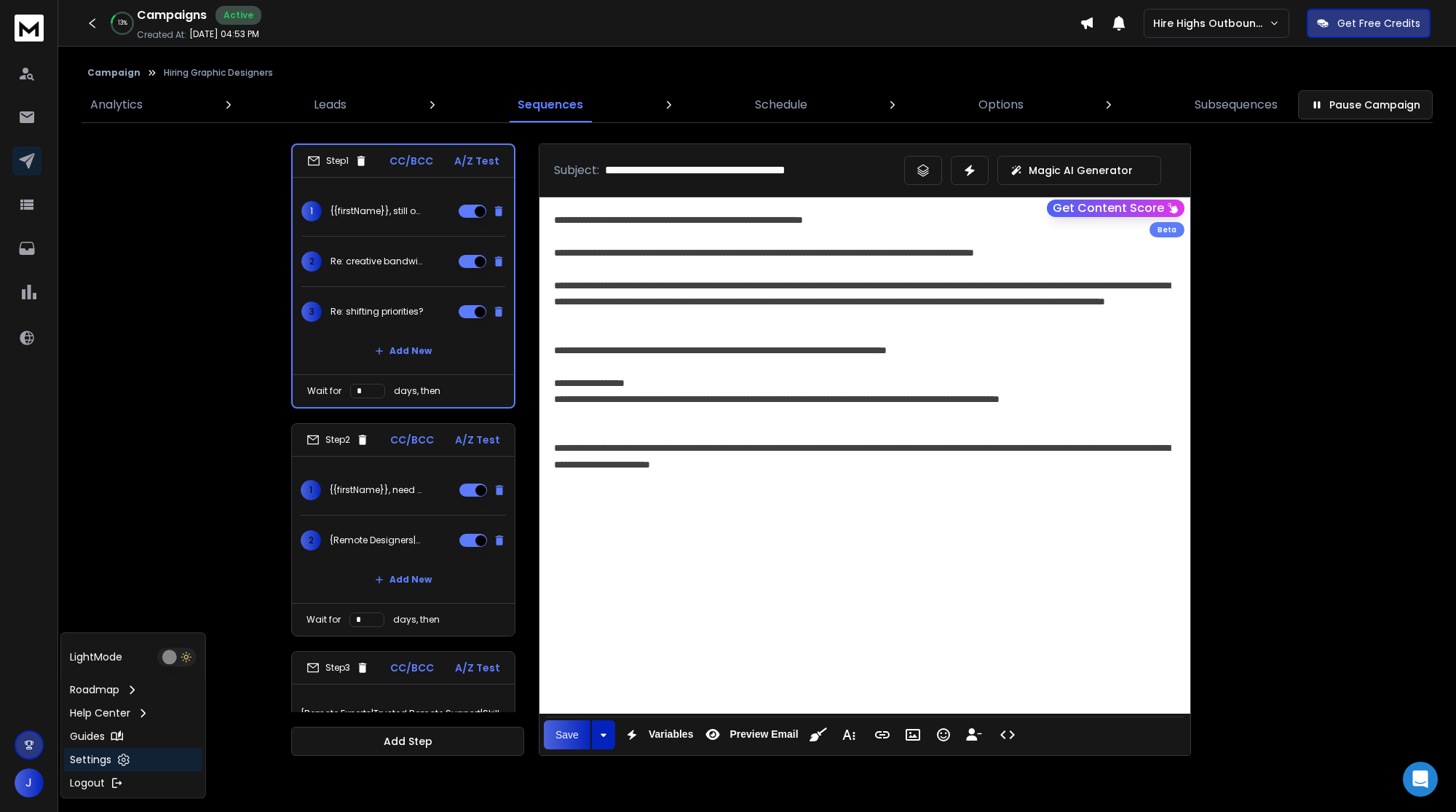
click at [152, 763] on div "Settings" at bounding box center [133, 760] width 138 height 24
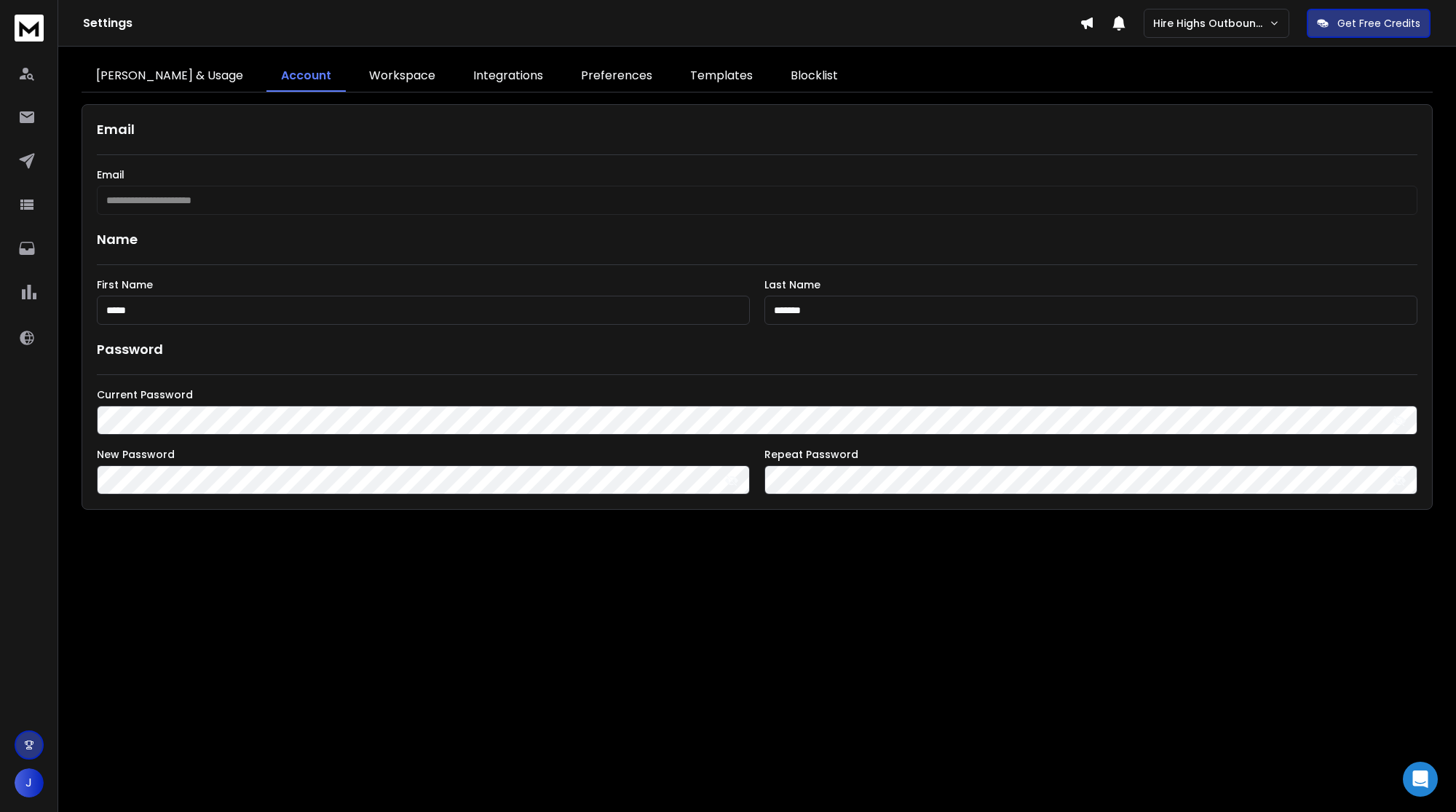
click at [459, 67] on link "Integrations" at bounding box center [508, 76] width 99 height 30
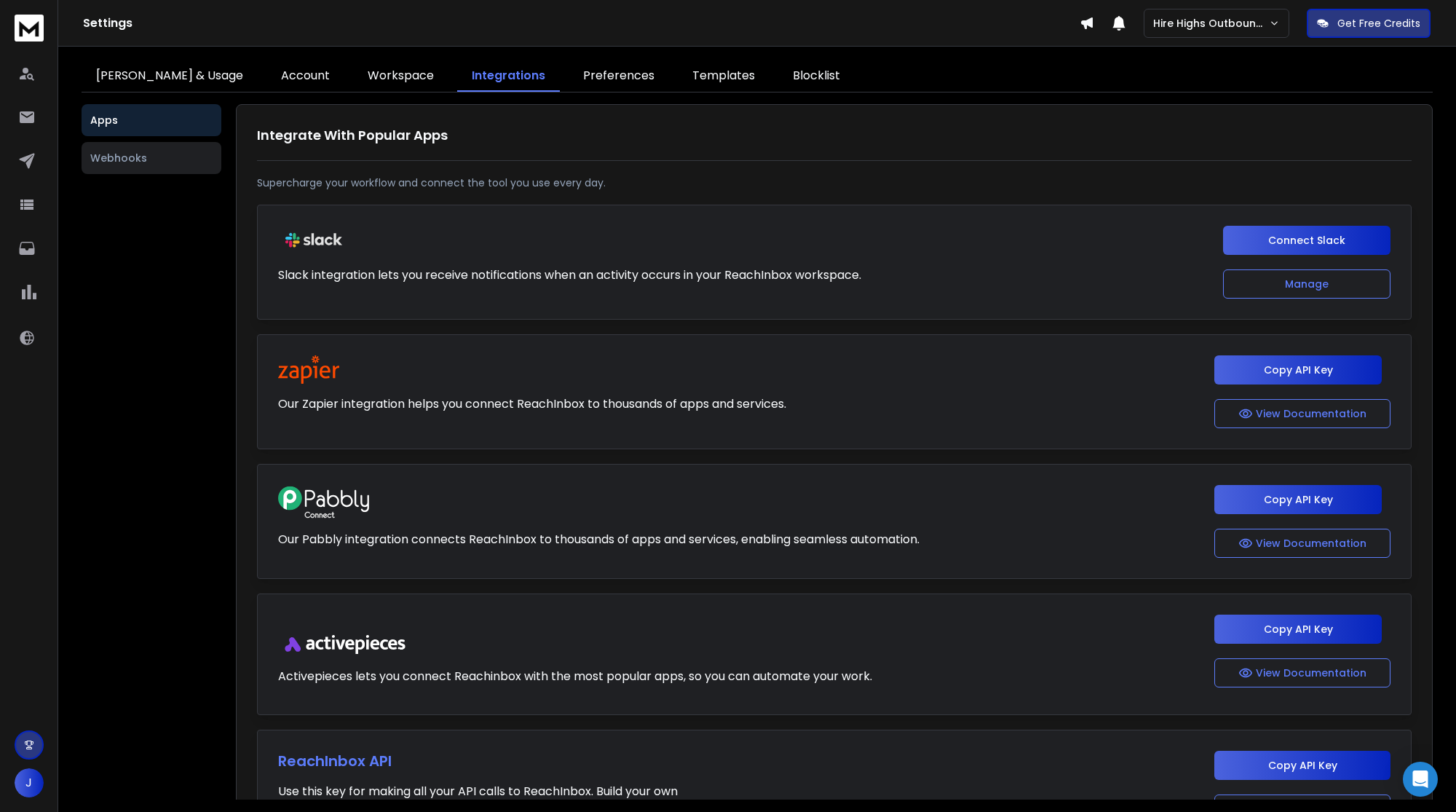
click at [152, 157] on button "Webhooks" at bounding box center [151, 157] width 140 height 32
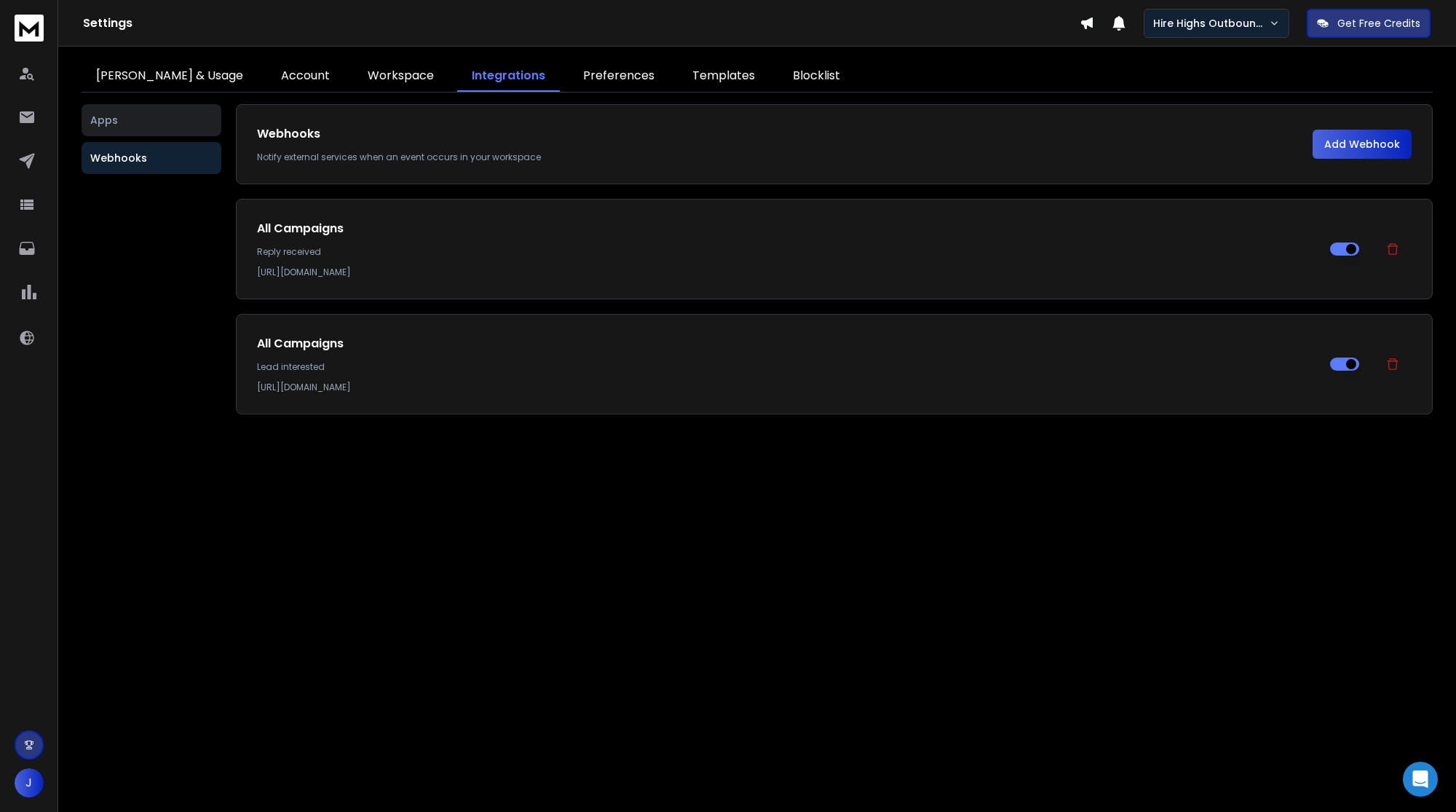
click at [1177, 25] on p "Hire Highs Outbound Engine" at bounding box center [1211, 24] width 116 height 15
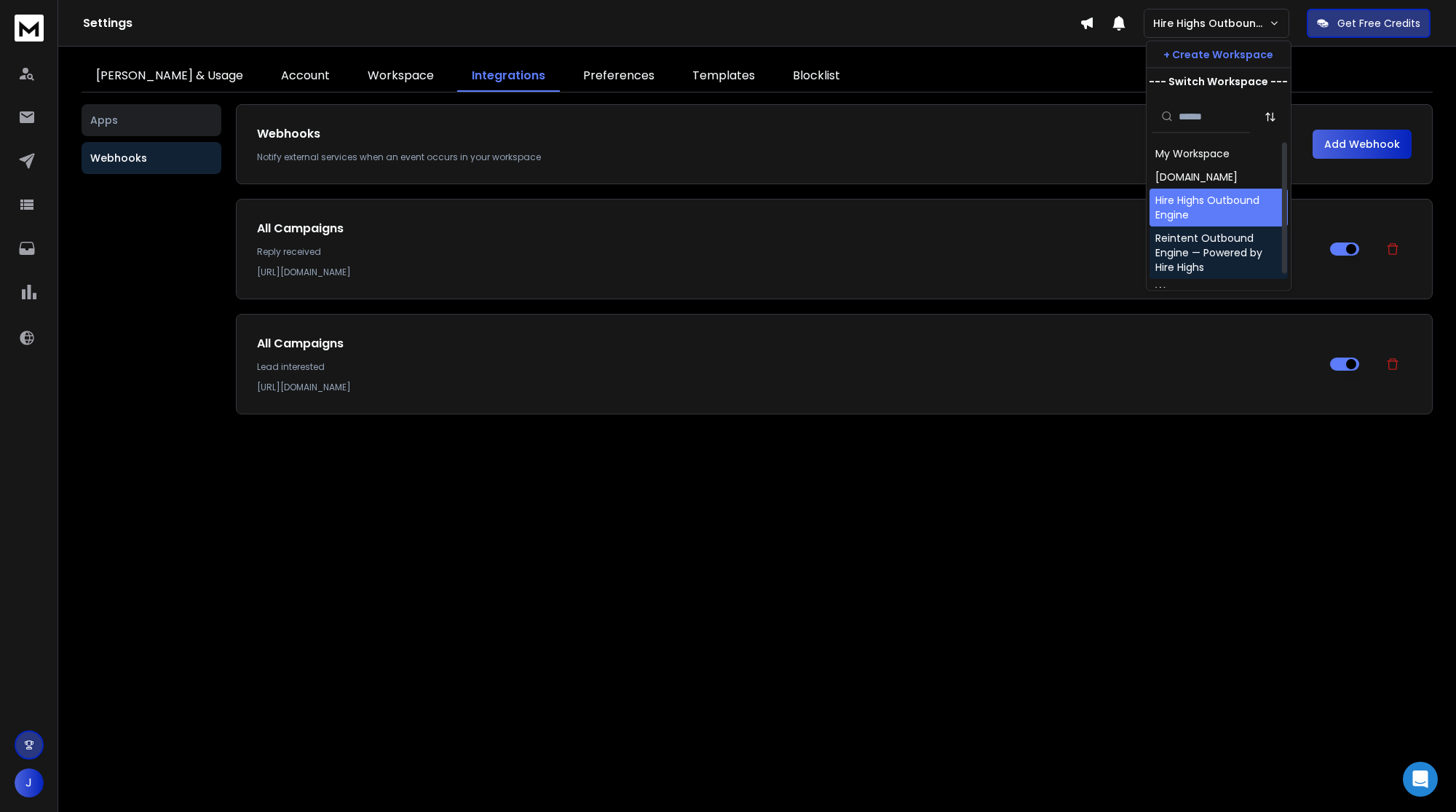
click at [1173, 243] on div "Reintent Outbound Engine — Powered by Hire Highs" at bounding box center [1219, 252] width 126 height 44
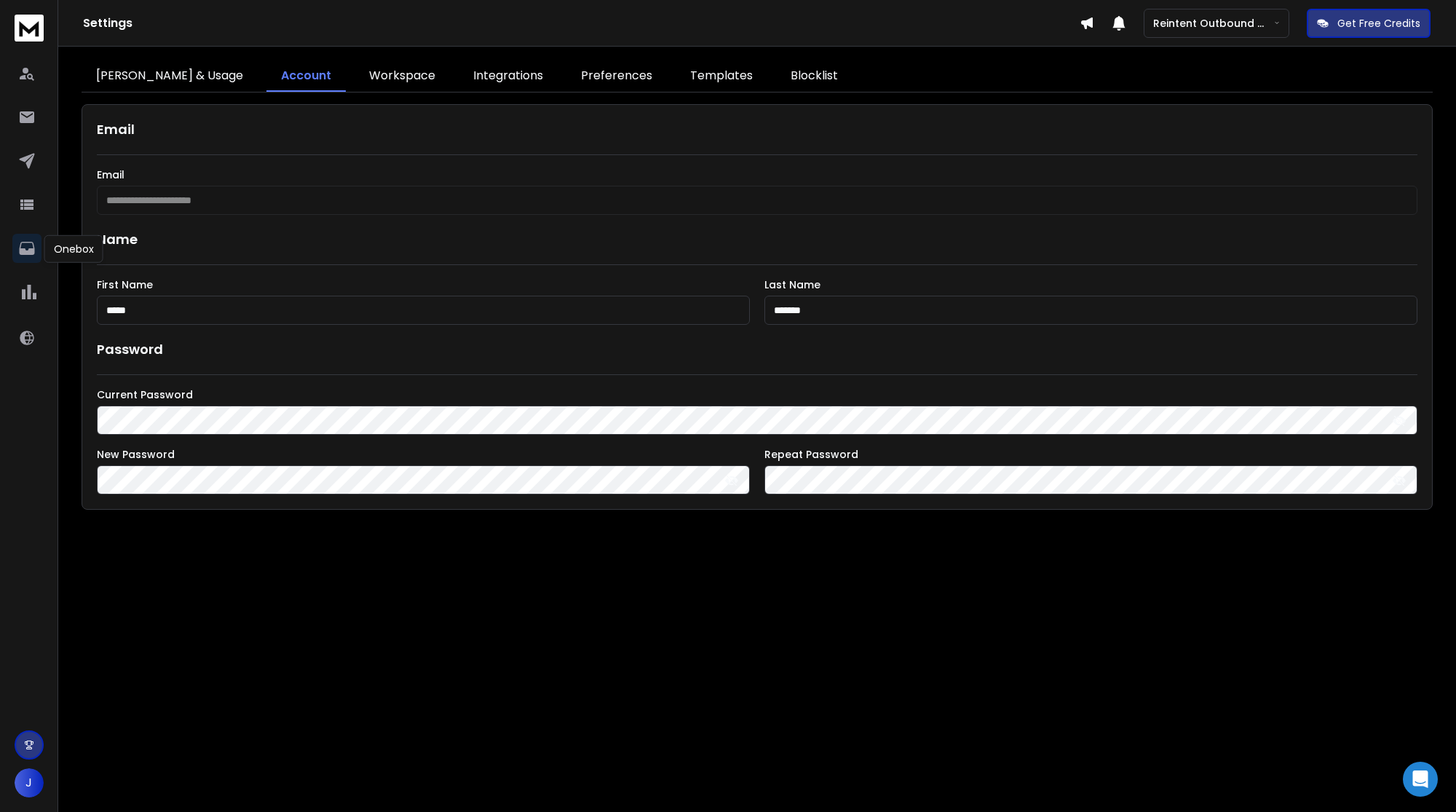
click at [28, 249] on icon at bounding box center [27, 248] width 16 height 13
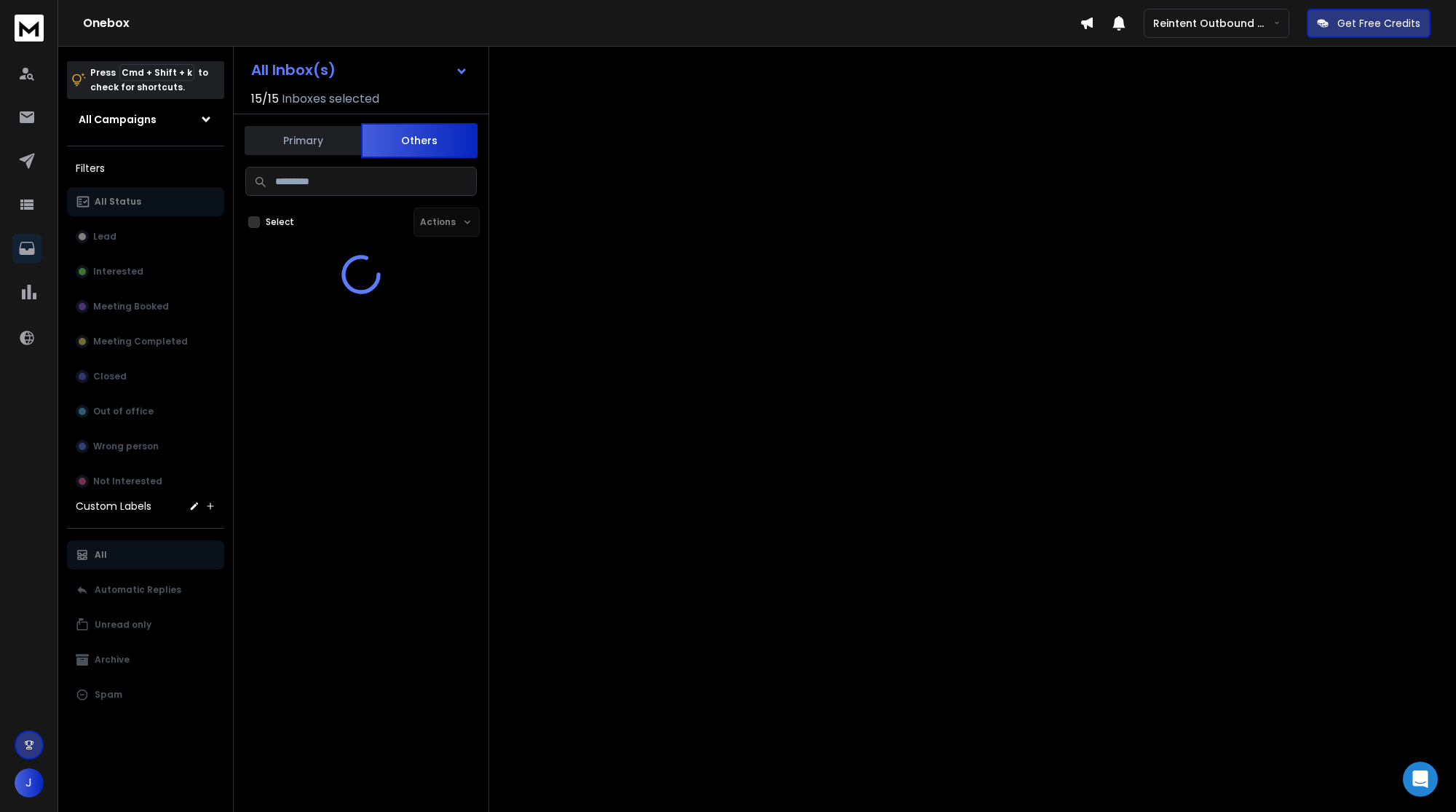
click at [416, 143] on button "Others" at bounding box center [420, 140] width 117 height 35
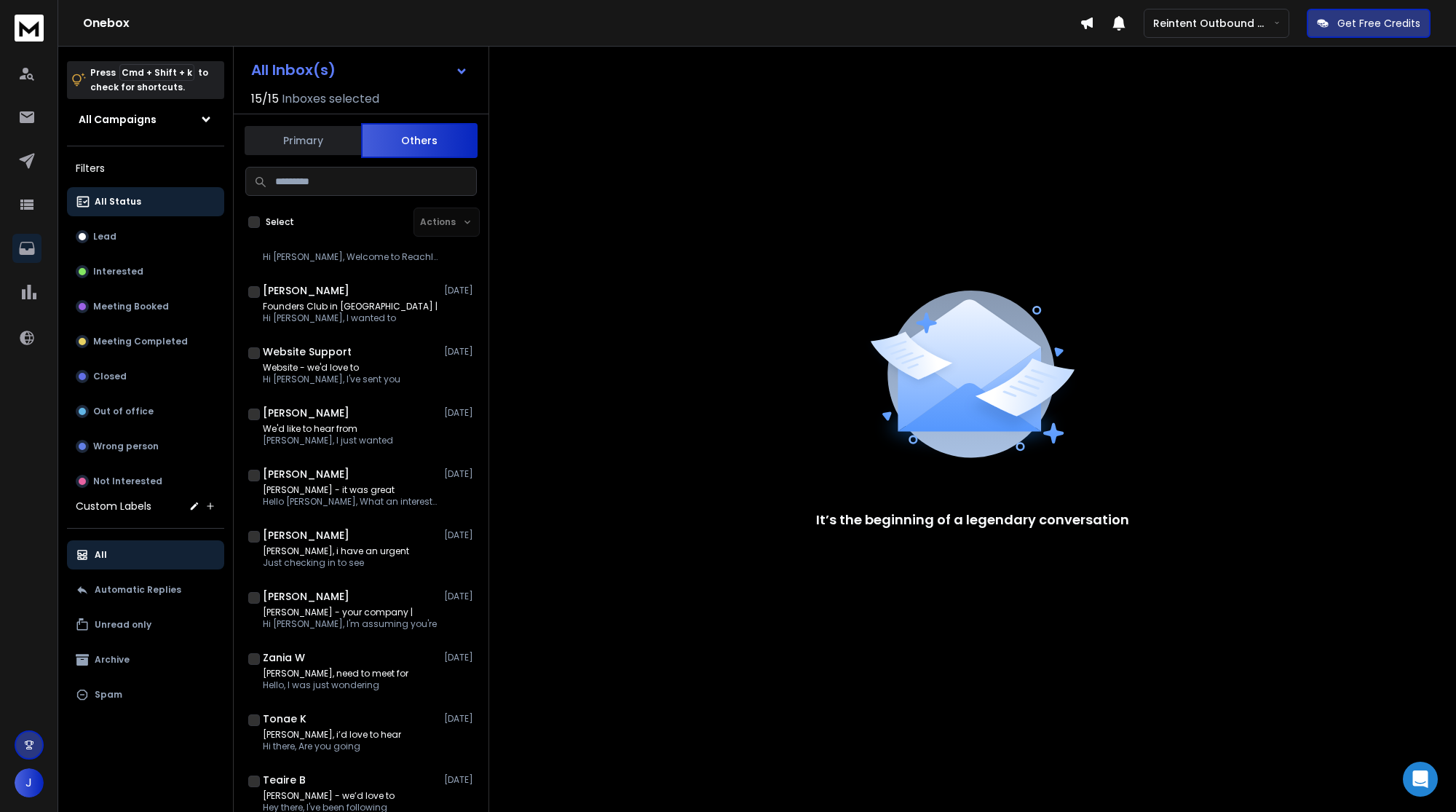
scroll to position [772, 0]
click at [383, 321] on div "Founders Club in [GEOGRAPHIC_DATA] | Hi [PERSON_NAME], I wanted to" at bounding box center [370, 315] width 214 height 24
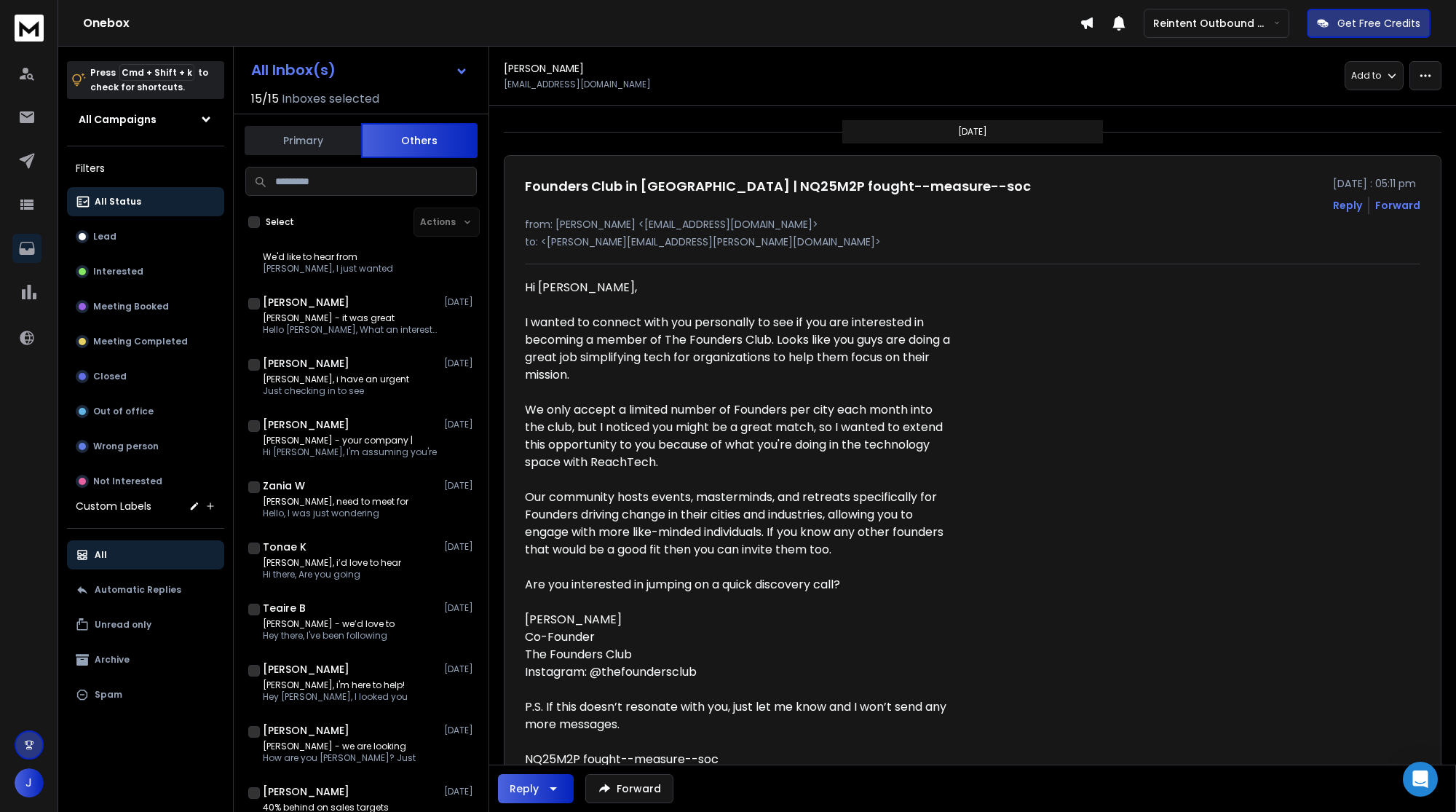
scroll to position [963, 0]
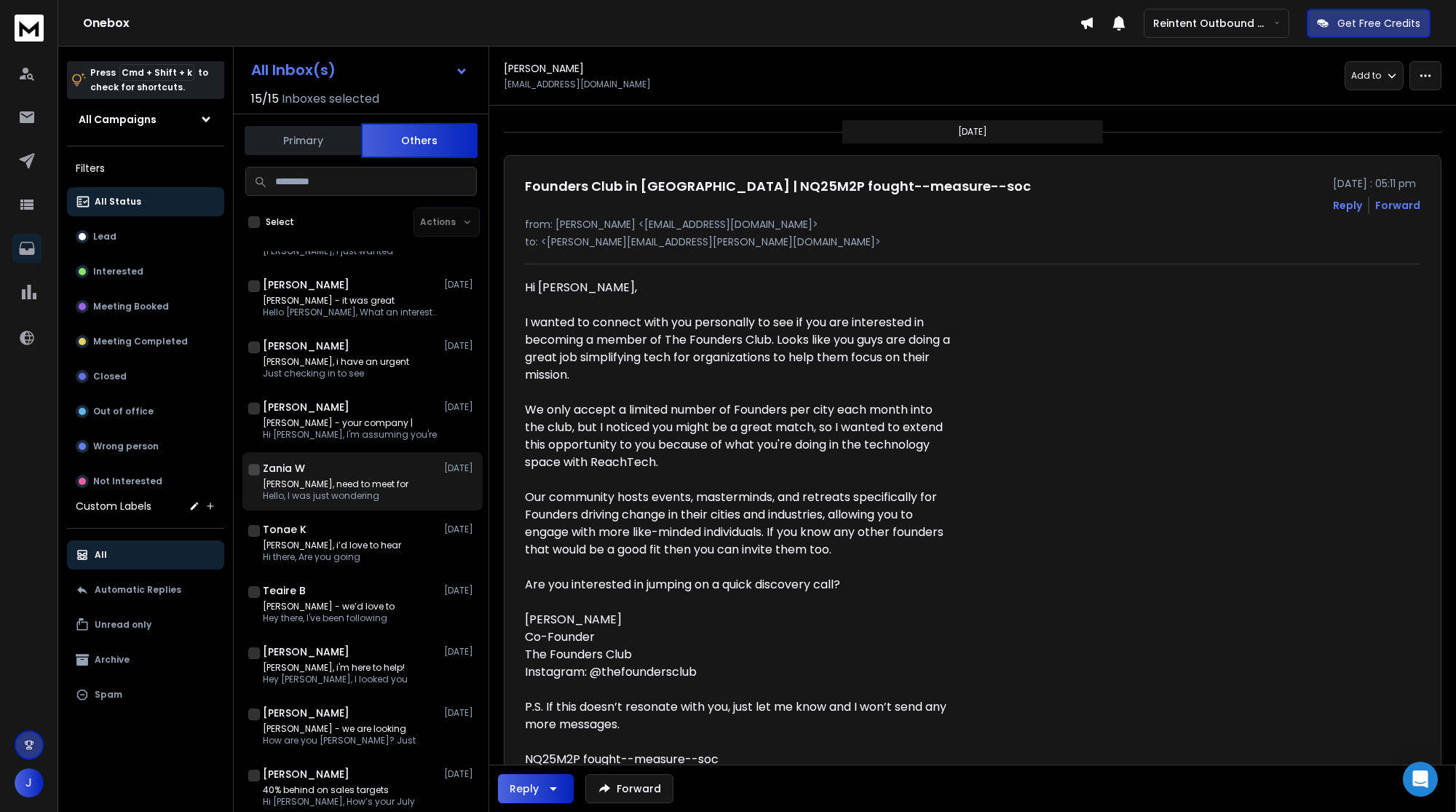
click at [317, 462] on div "Zania W [DATE]" at bounding box center [370, 468] width 214 height 15
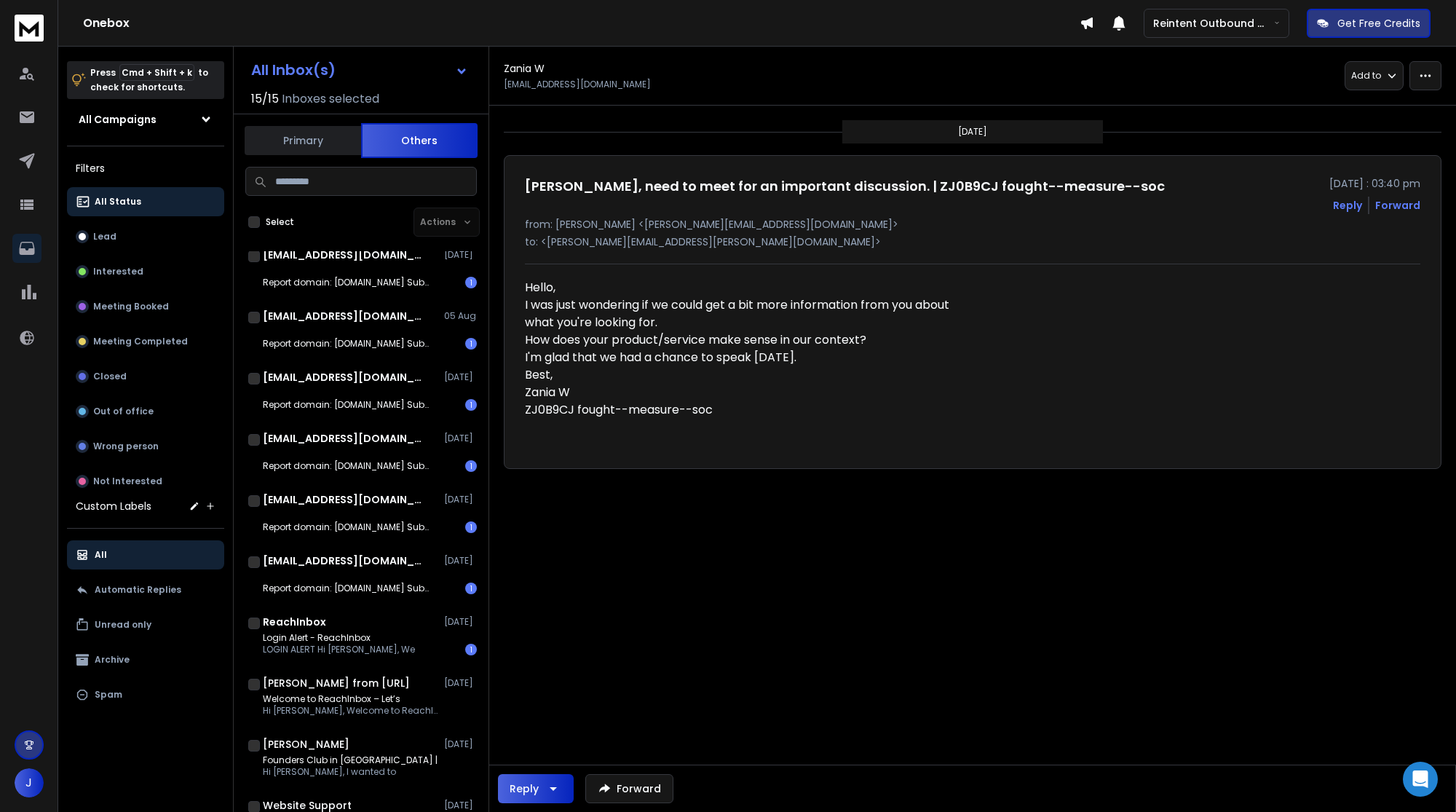
scroll to position [0, 0]
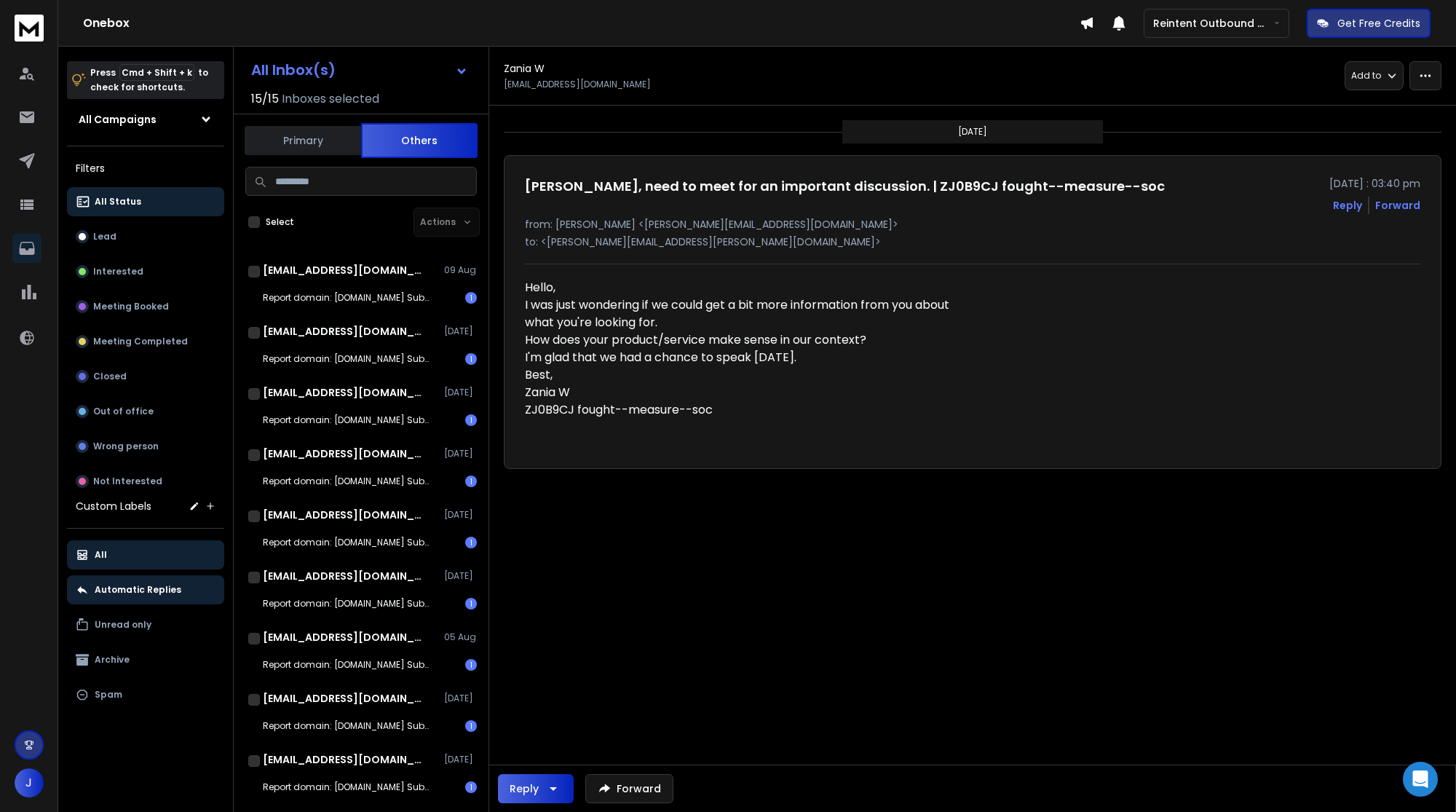
click at [165, 581] on div "Automatic Replies" at bounding box center [128, 590] width 106 height 18
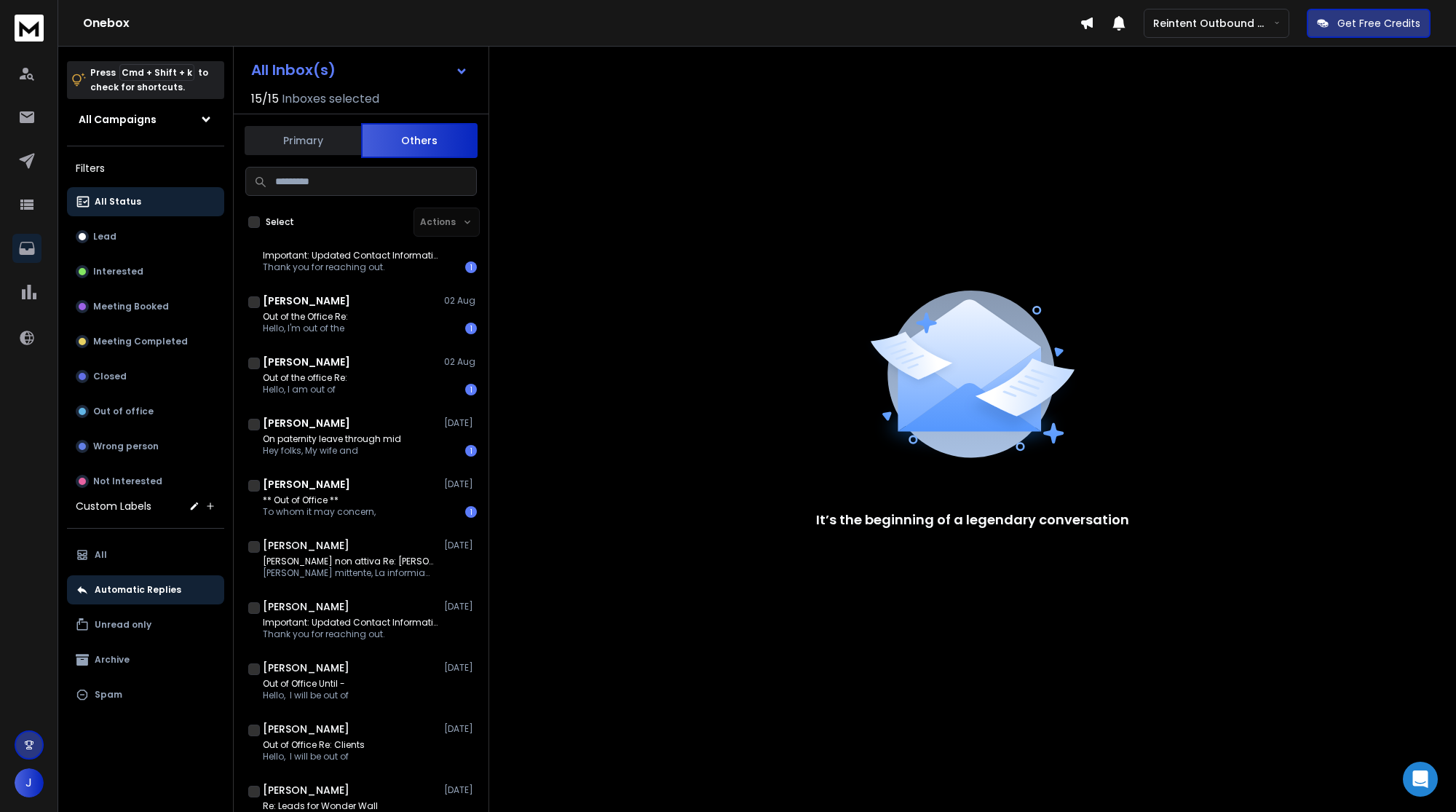
scroll to position [228, 0]
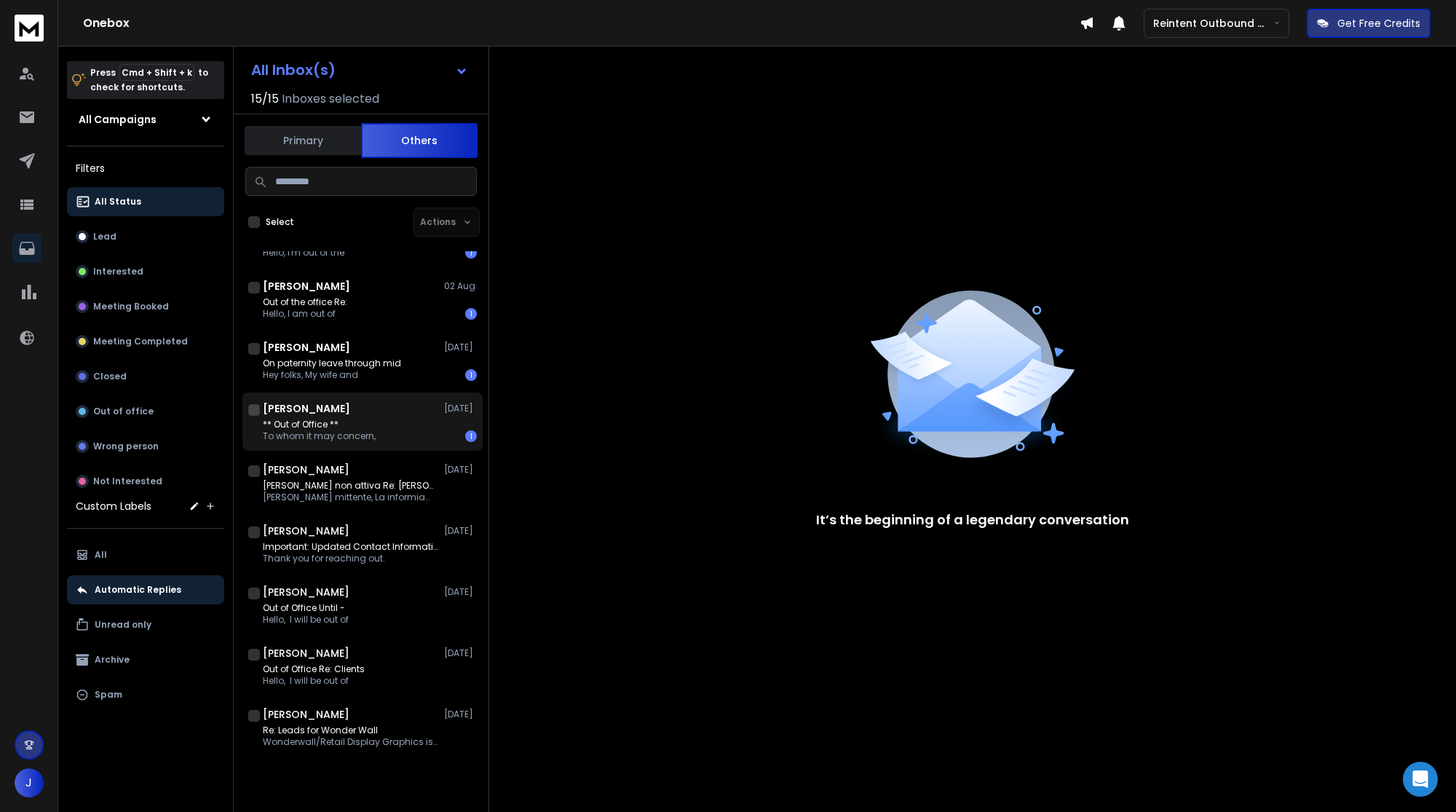
click at [398, 394] on div "[PERSON_NAME] [DATE] ** Out of Office ** To whom it may concern, 1" at bounding box center [362, 421] width 240 height 58
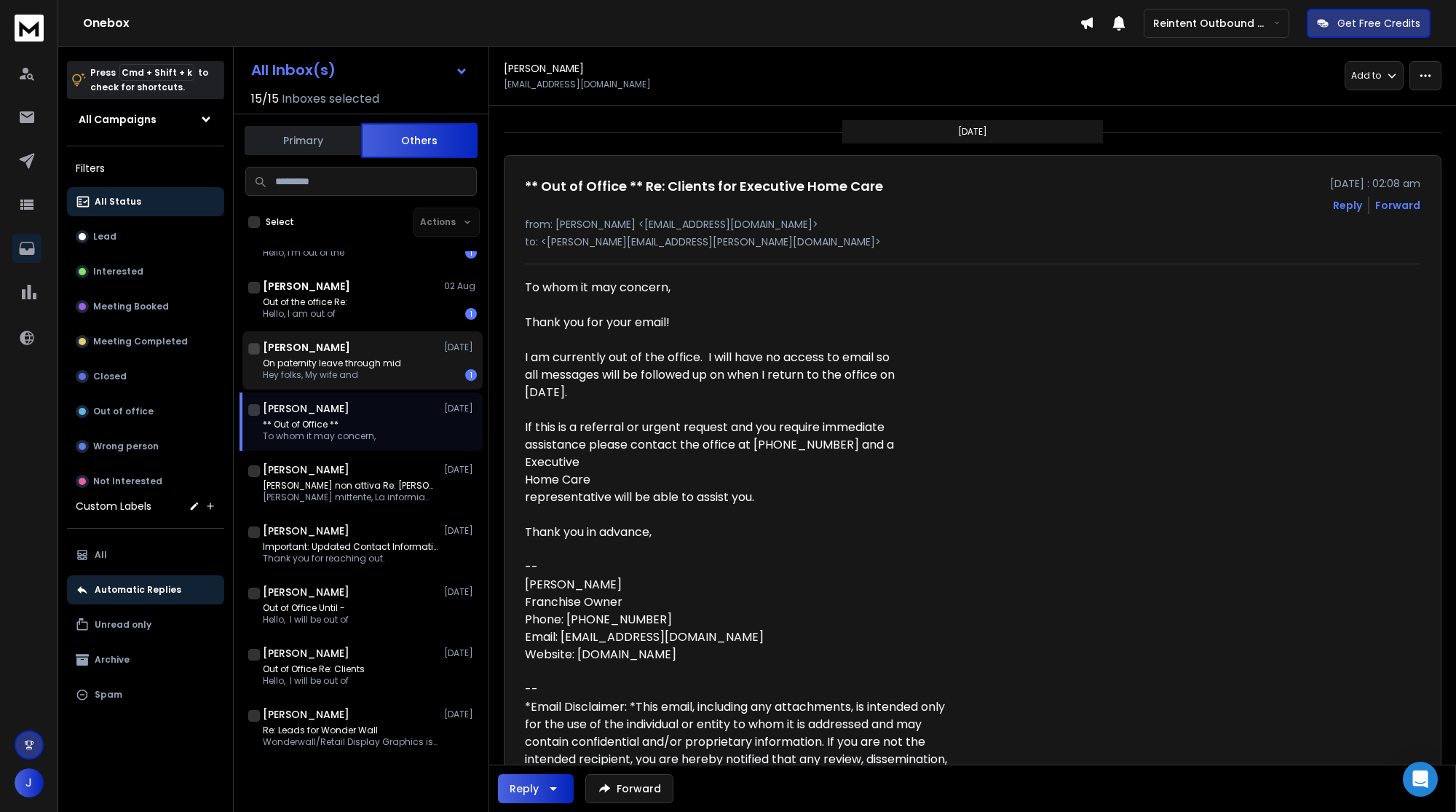
click at [405, 364] on div "On paternity leave through mid Hey folks, My wife and 1" at bounding box center [370, 369] width 214 height 24
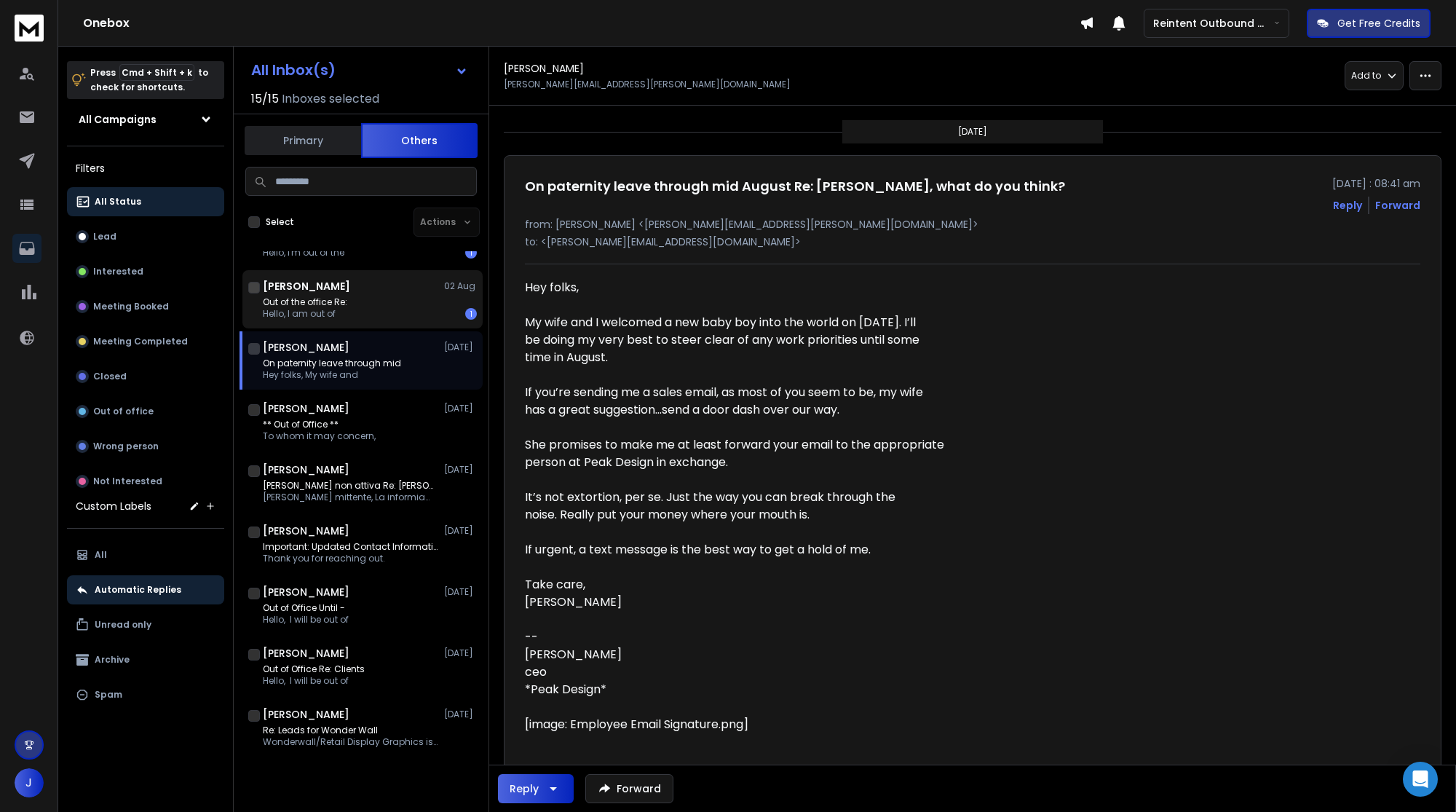
scroll to position [0, 0]
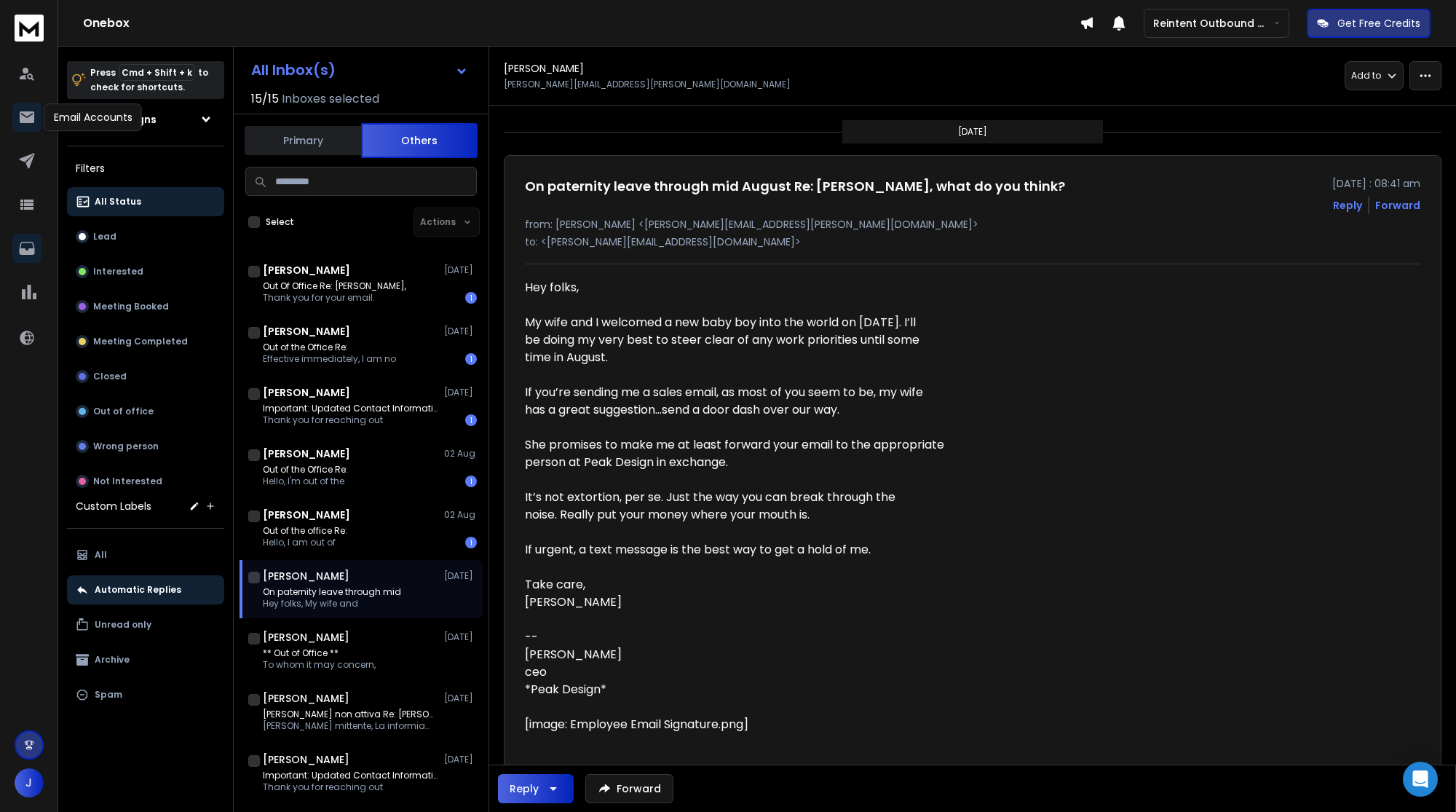
click at [27, 119] on icon at bounding box center [27, 117] width 15 height 12
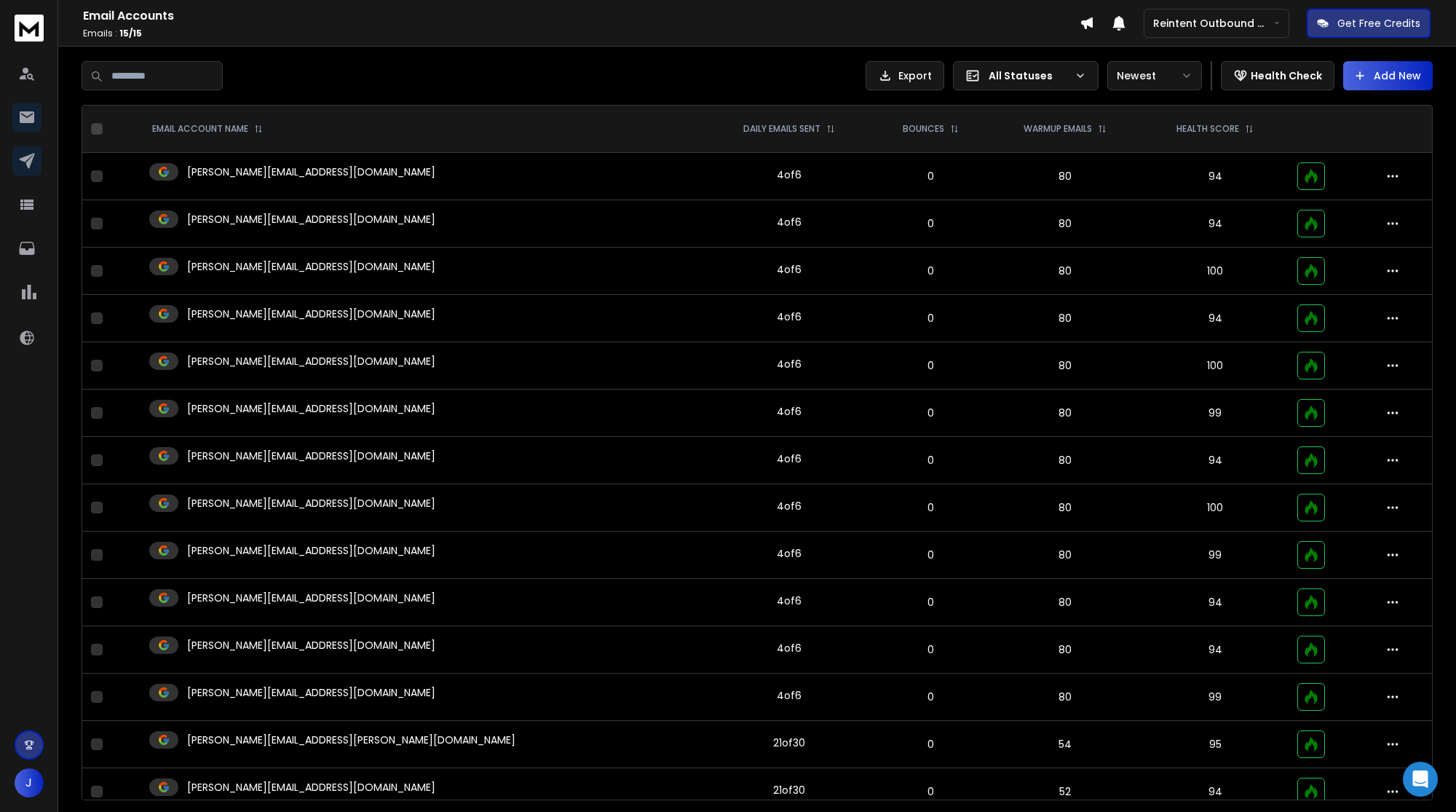
click at [30, 170] on link at bounding box center [27, 160] width 29 height 29
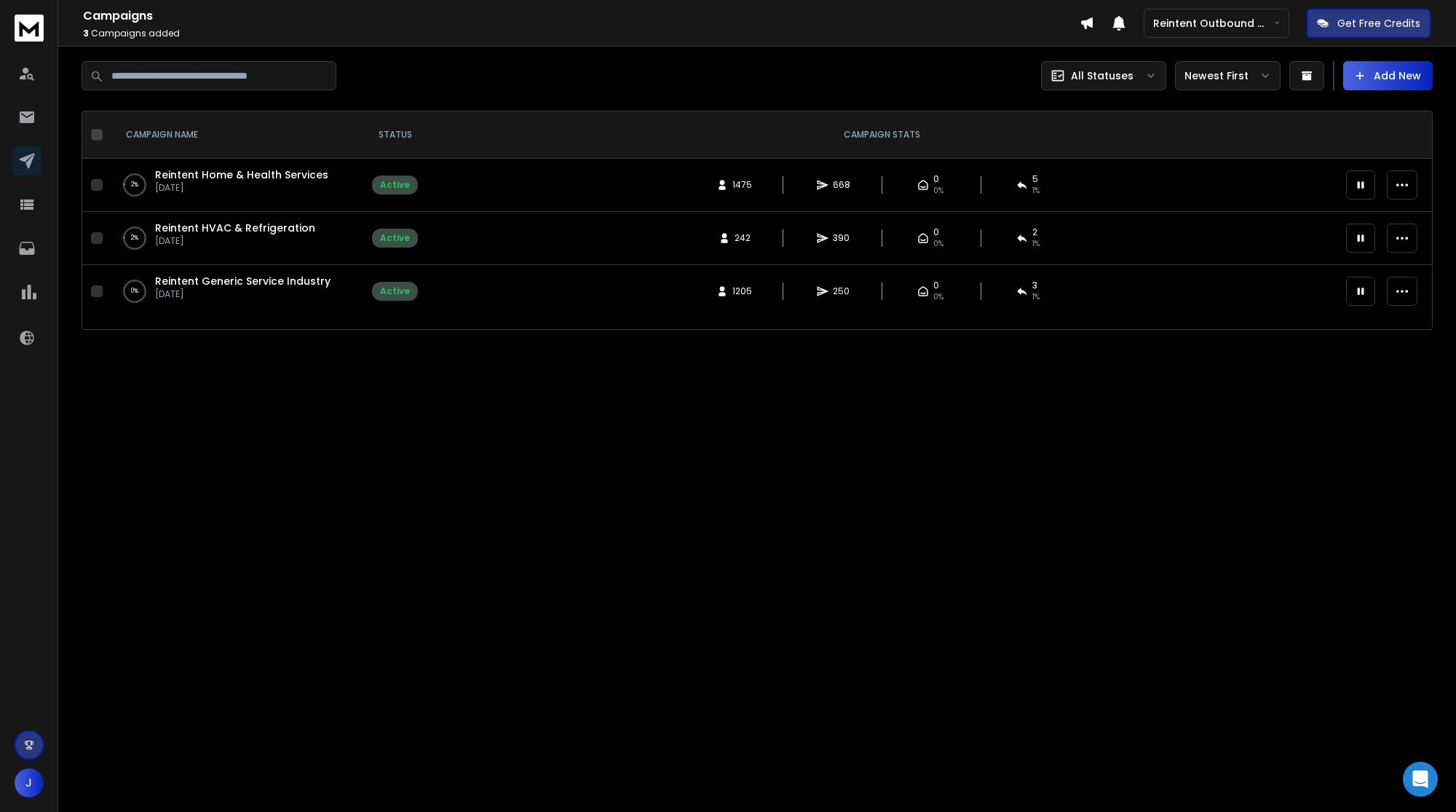
click at [325, 169] on div "2 % Reintent Home & Health Services [DATE]" at bounding box center [235, 185] width 225 height 35
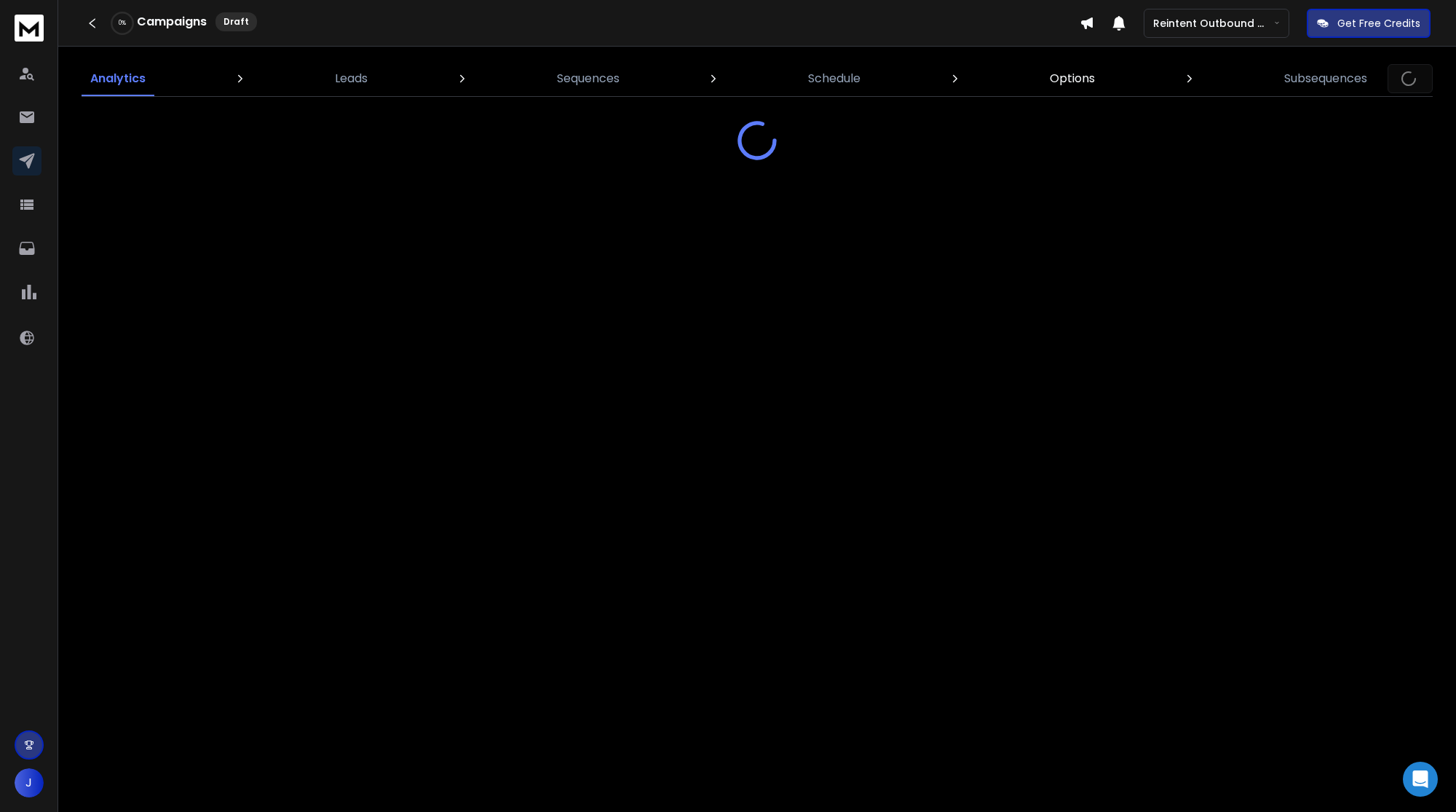
click at [1078, 85] on p "Options" at bounding box center [1072, 79] width 45 height 18
select select "*"
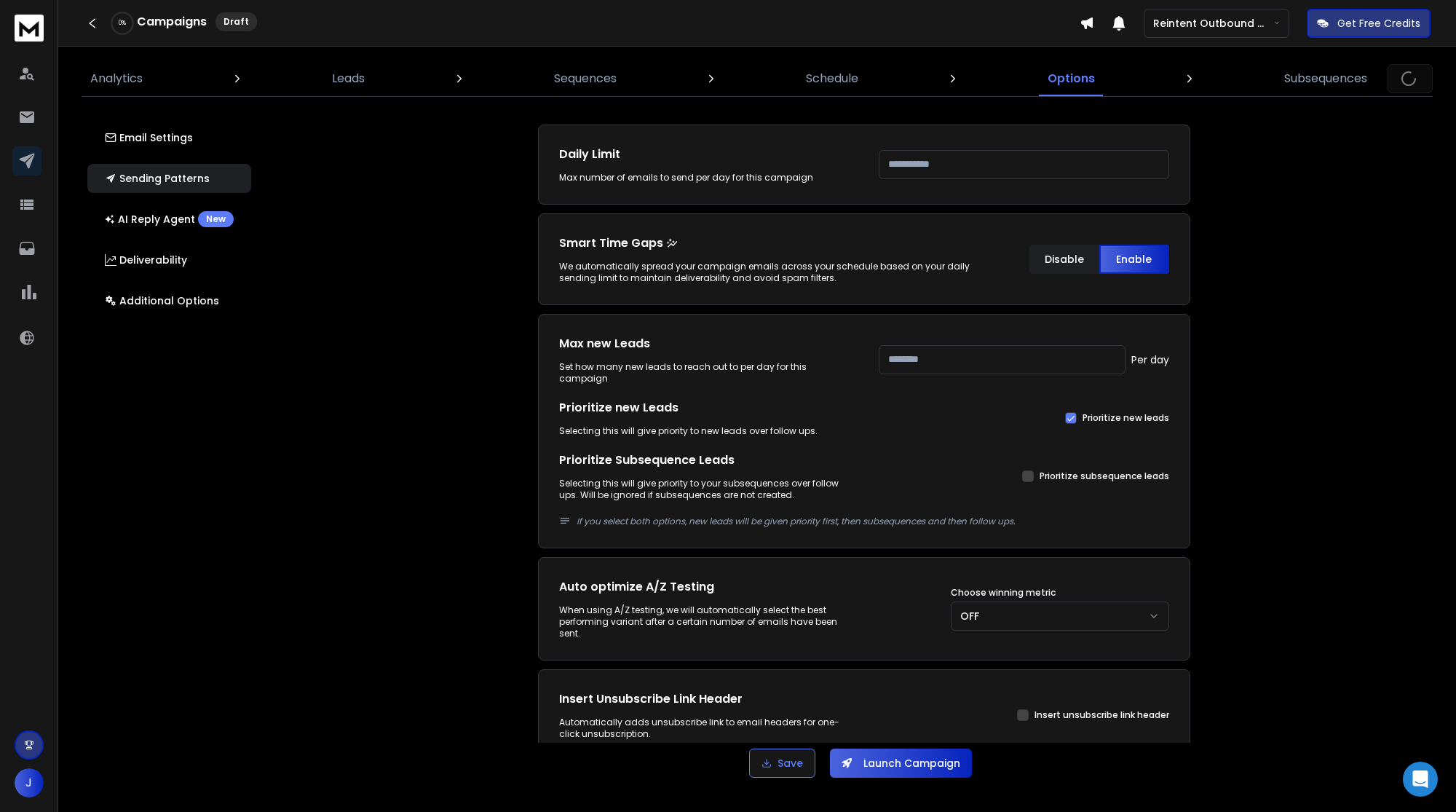
scroll to position [553, 0]
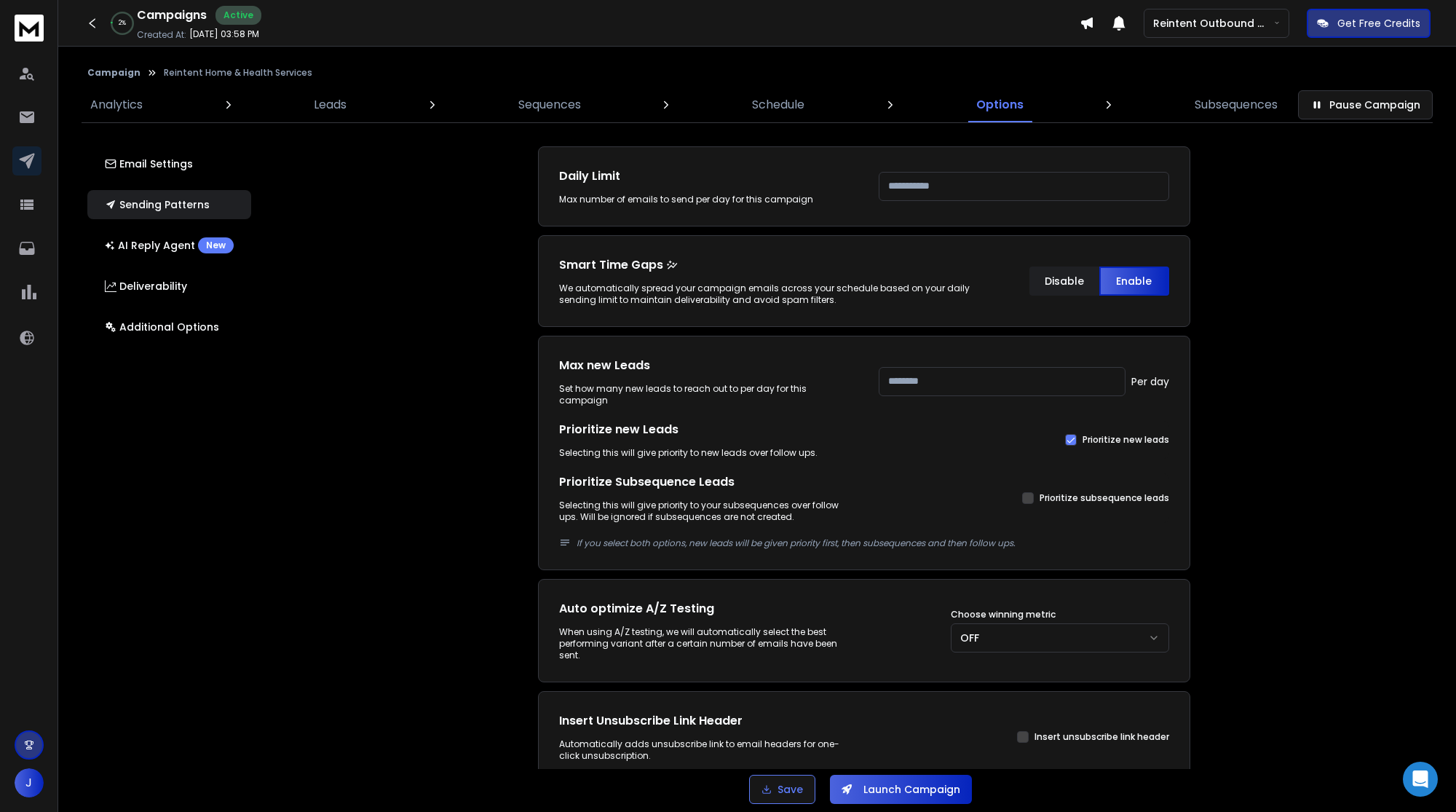
drag, startPoint x: 888, startPoint y: 374, endPoint x: 876, endPoint y: 374, distance: 12.0
click at [879, 374] on input "***" at bounding box center [1002, 381] width 247 height 29
type input "***"
click at [779, 794] on button "Save" at bounding box center [783, 788] width 67 height 29
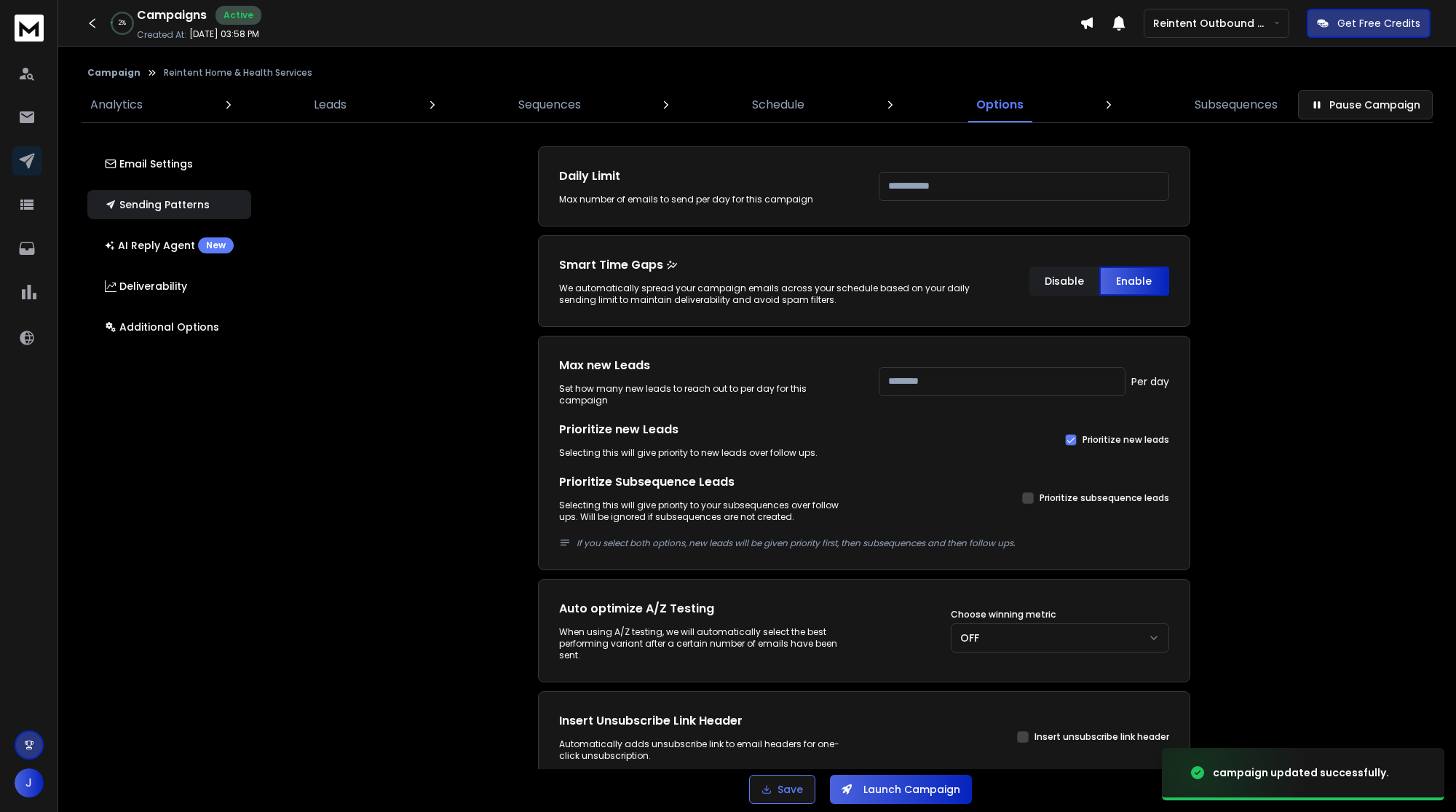
click at [361, 108] on div "Analytics Leads Sequences Schedule Options Subsequences" at bounding box center [684, 104] width 1205 height 35
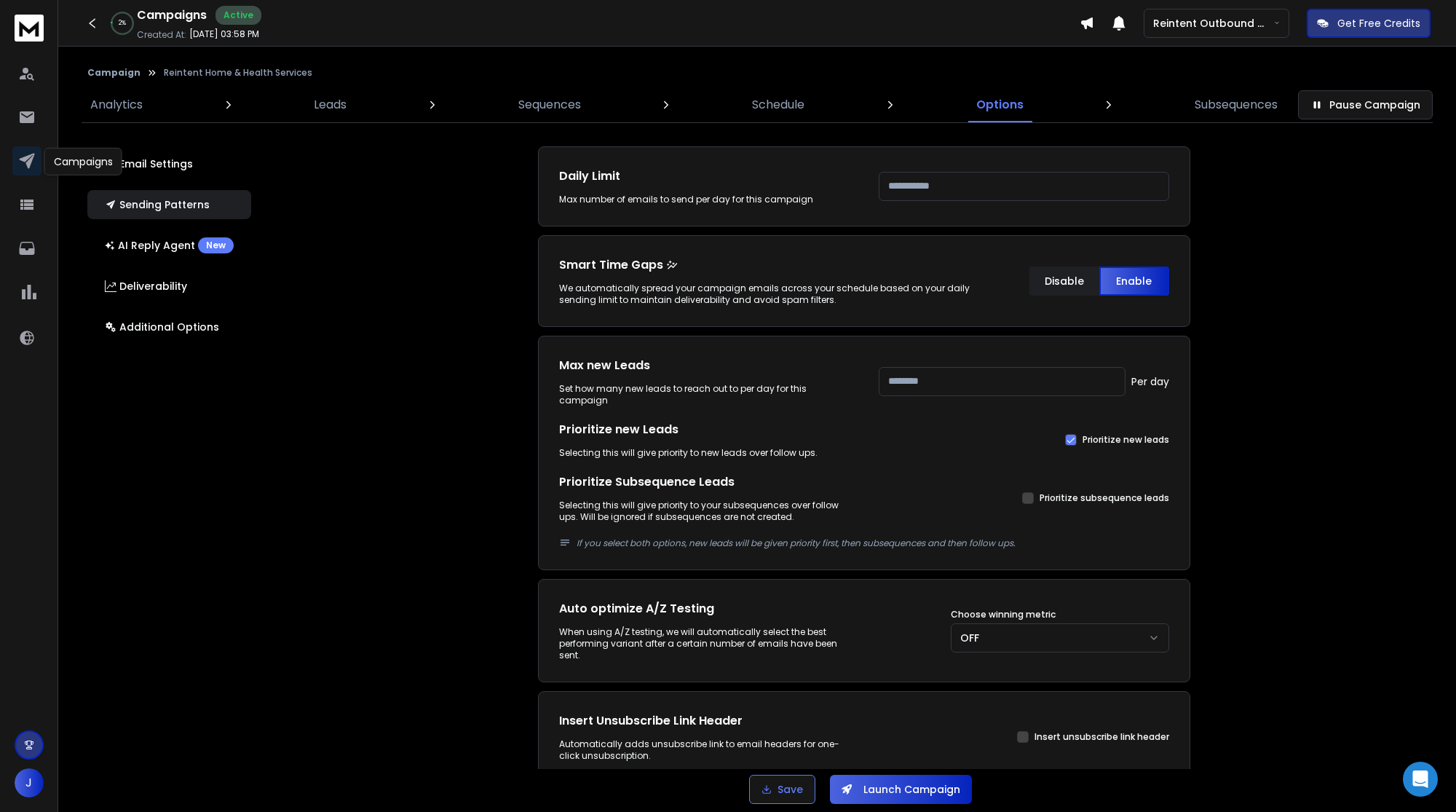
click at [28, 160] on icon at bounding box center [27, 160] width 16 height 16
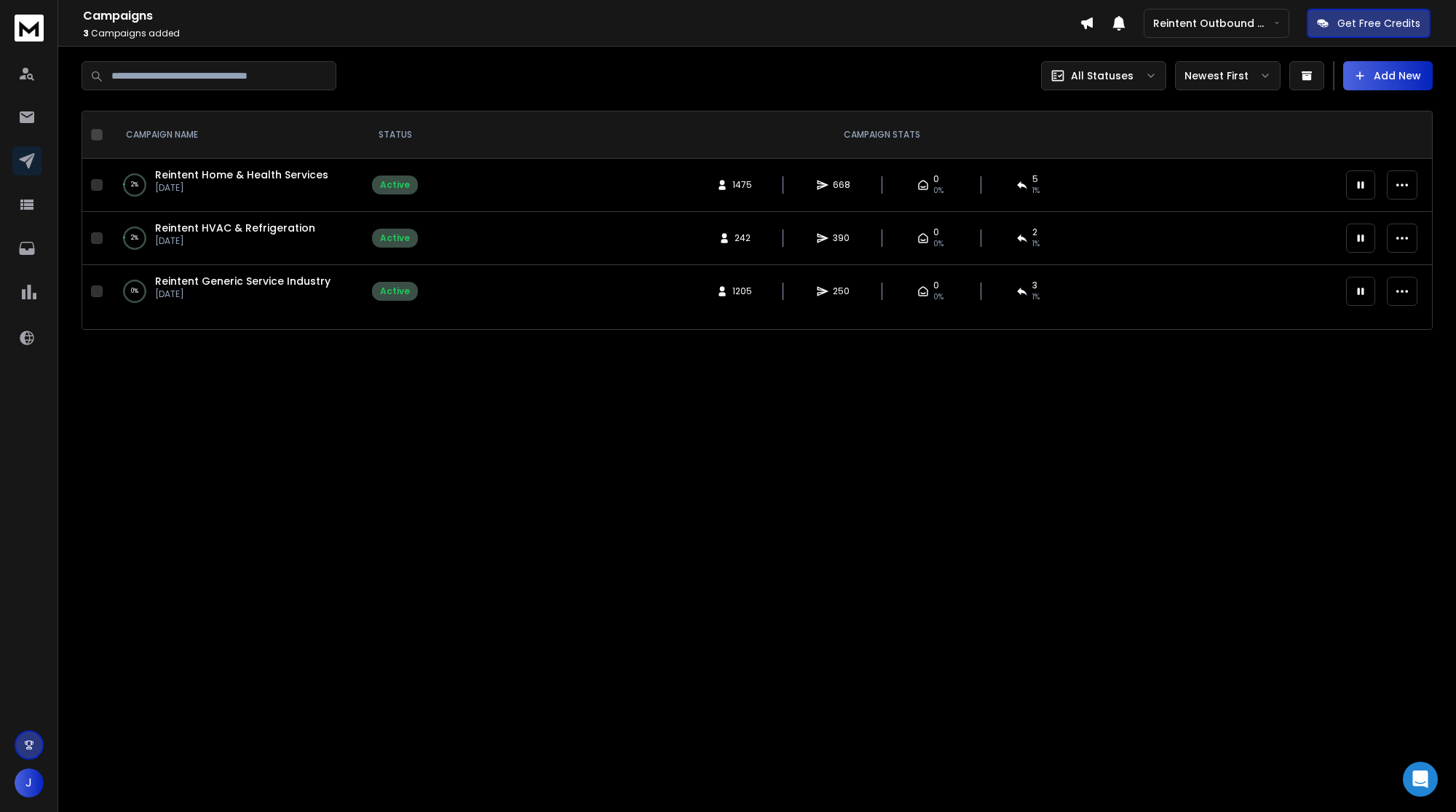
click at [271, 269] on td "0 % Reintent Generic Service Industry [DATE]" at bounding box center [236, 292] width 255 height 53
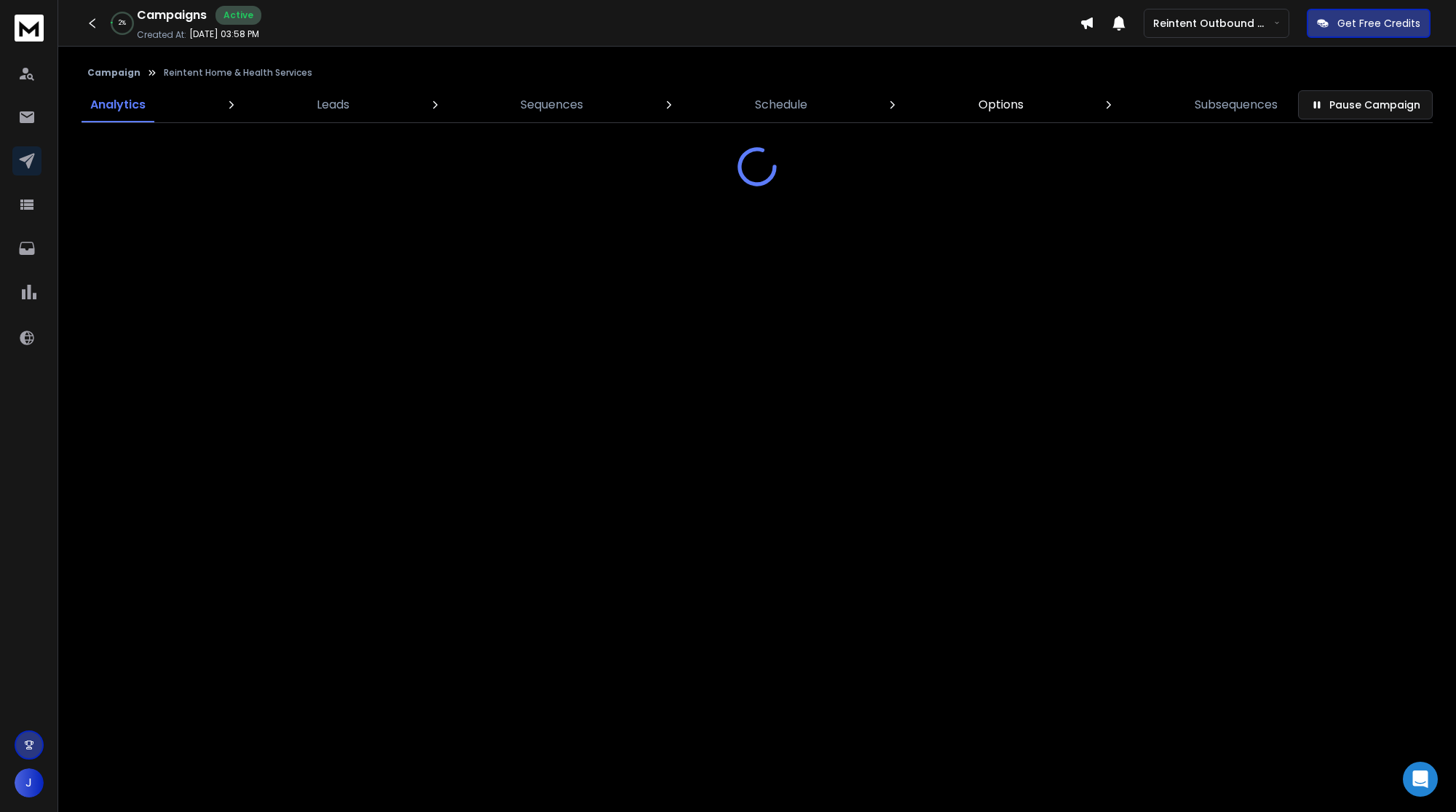
click at [1020, 117] on link "Options" at bounding box center [1001, 104] width 63 height 35
select select "*"
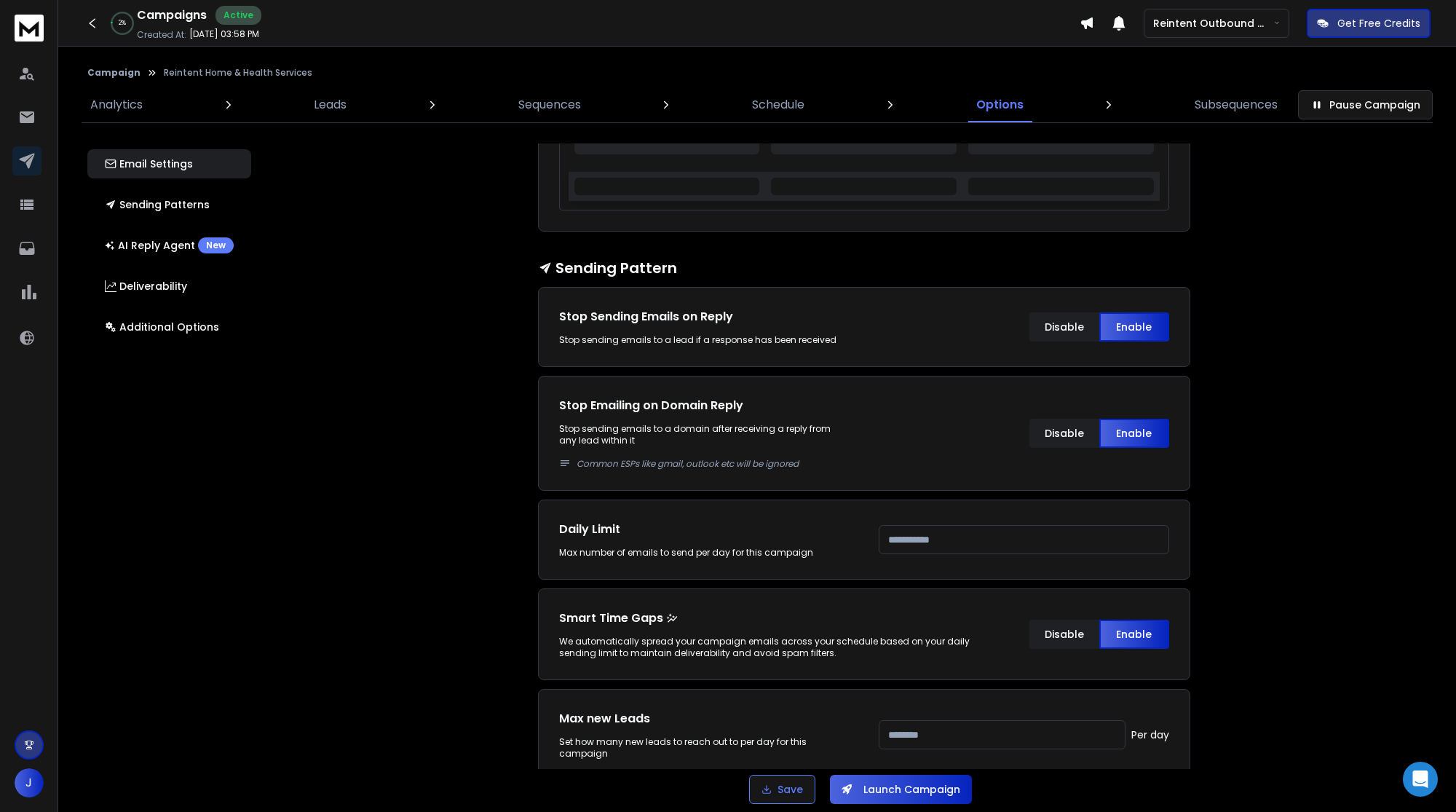
scroll to position [126, 0]
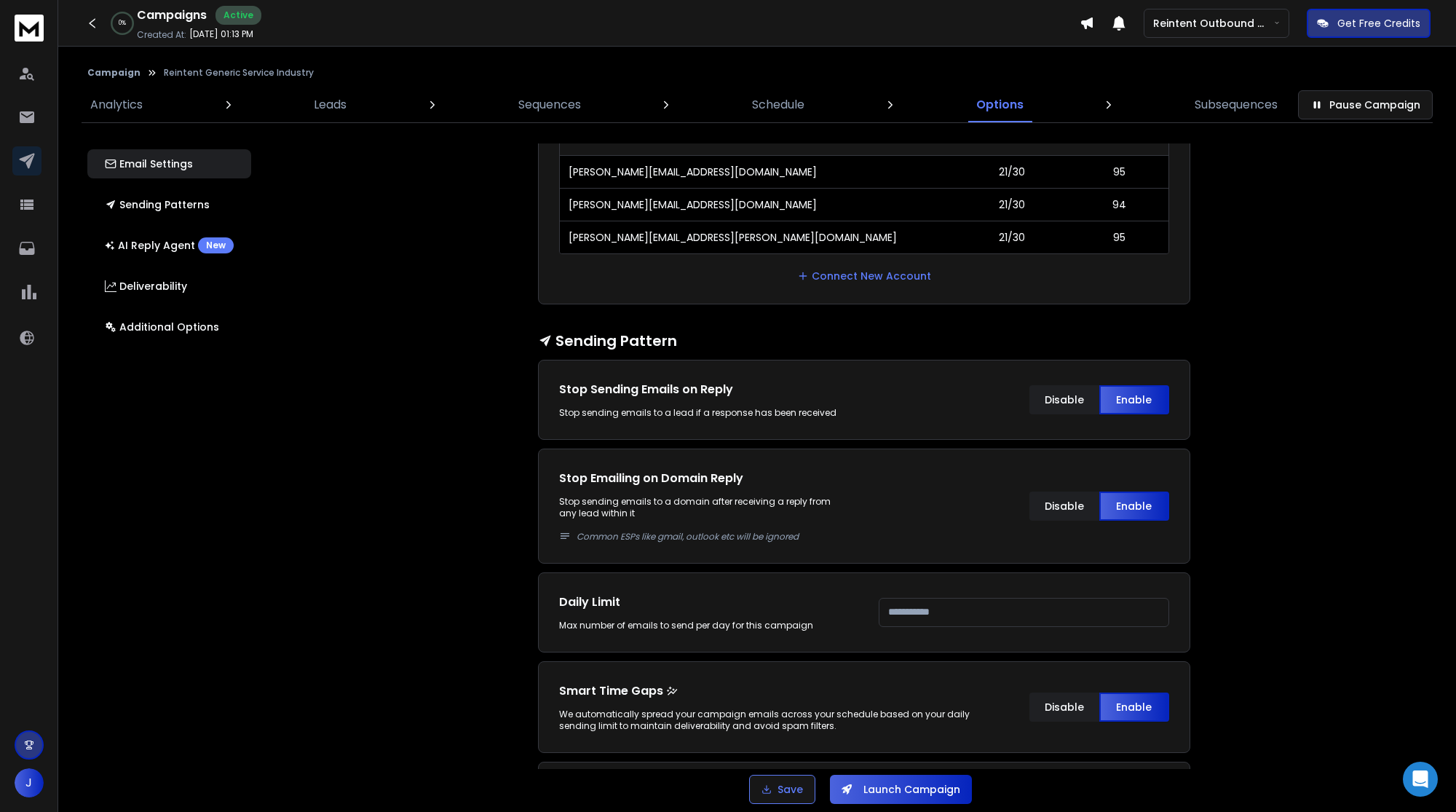
click at [900, 604] on input "***" at bounding box center [1024, 612] width 290 height 29
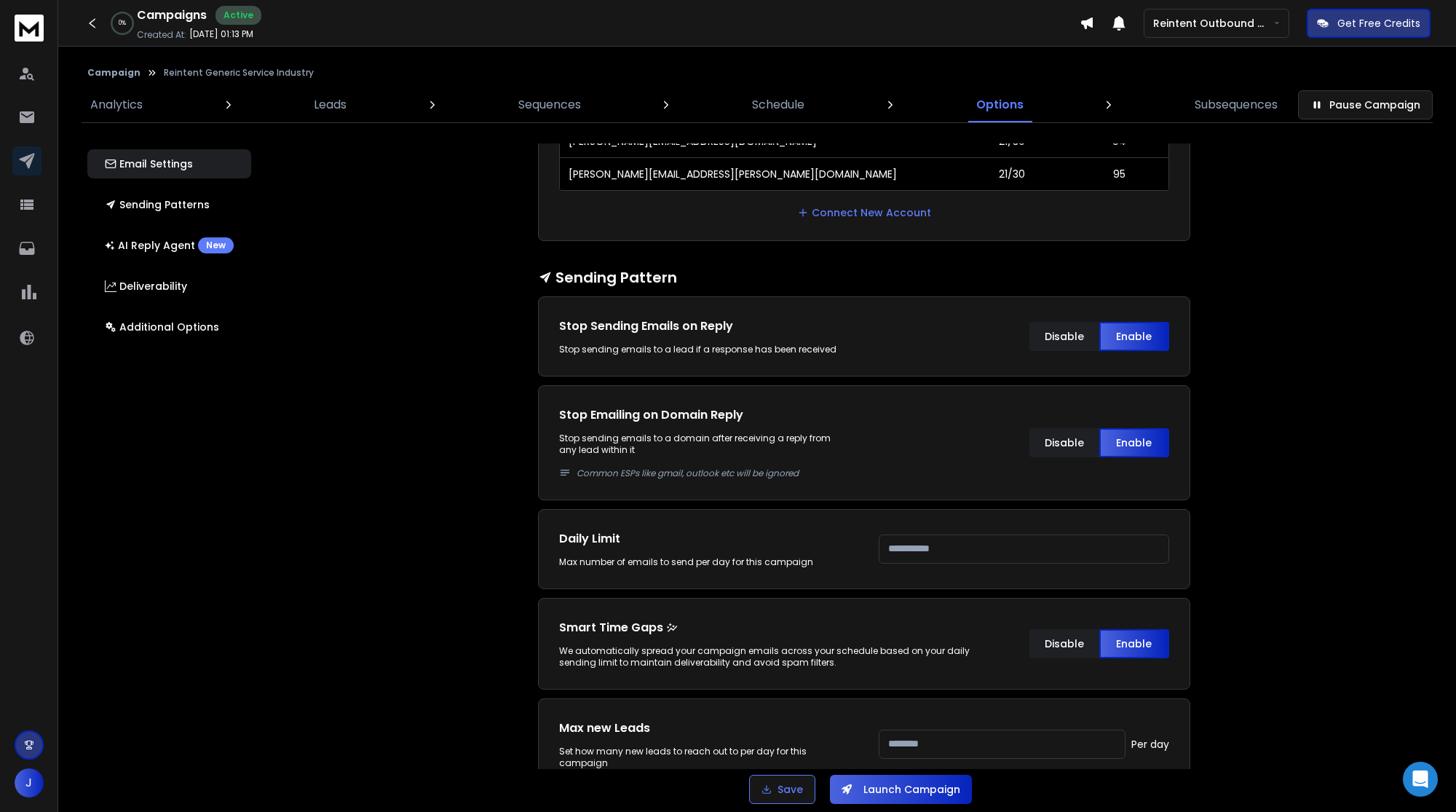
scroll to position [207, 0]
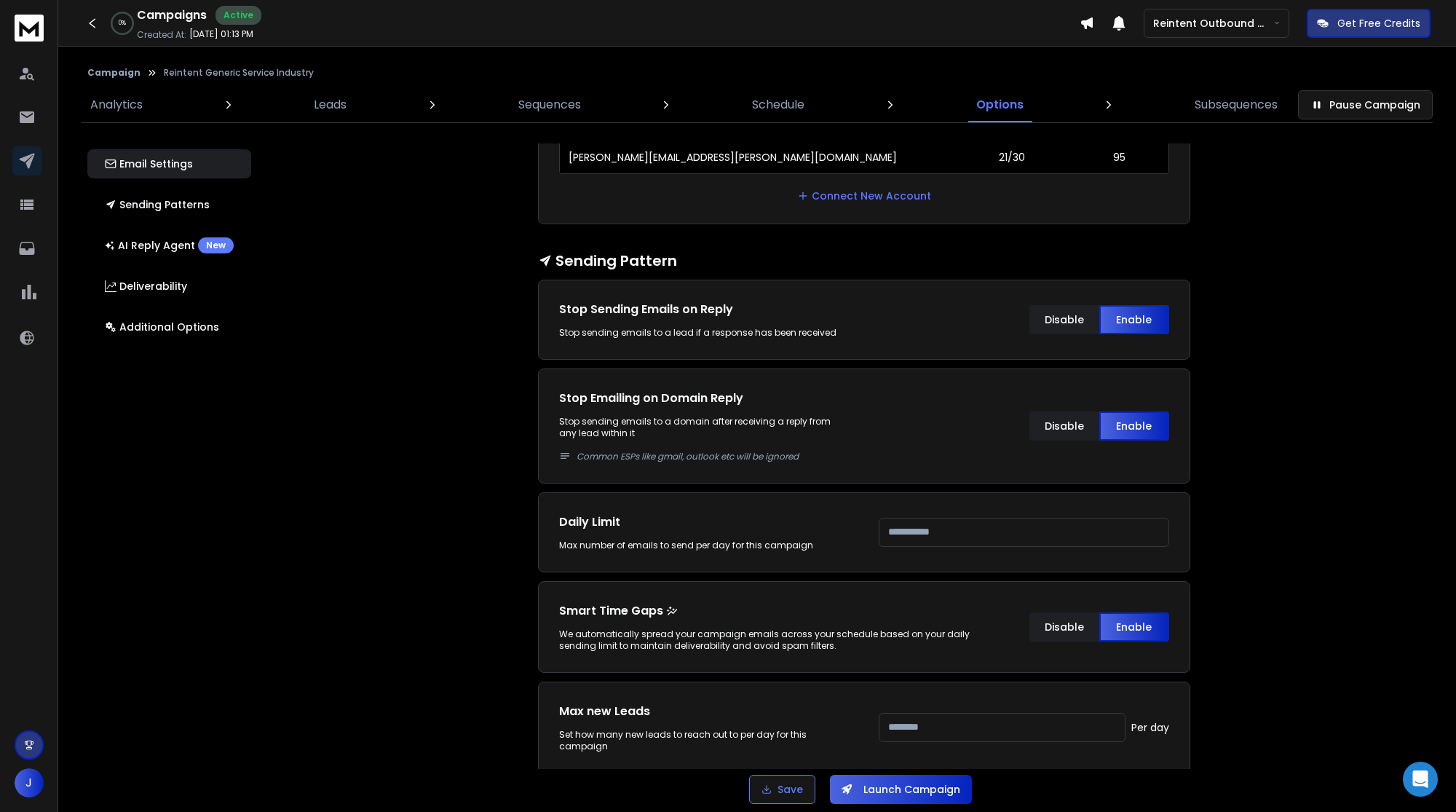
type input "****"
click at [911, 717] on input "**" at bounding box center [1002, 727] width 247 height 29
type input "***"
click at [796, 791] on button "Save" at bounding box center [783, 788] width 67 height 29
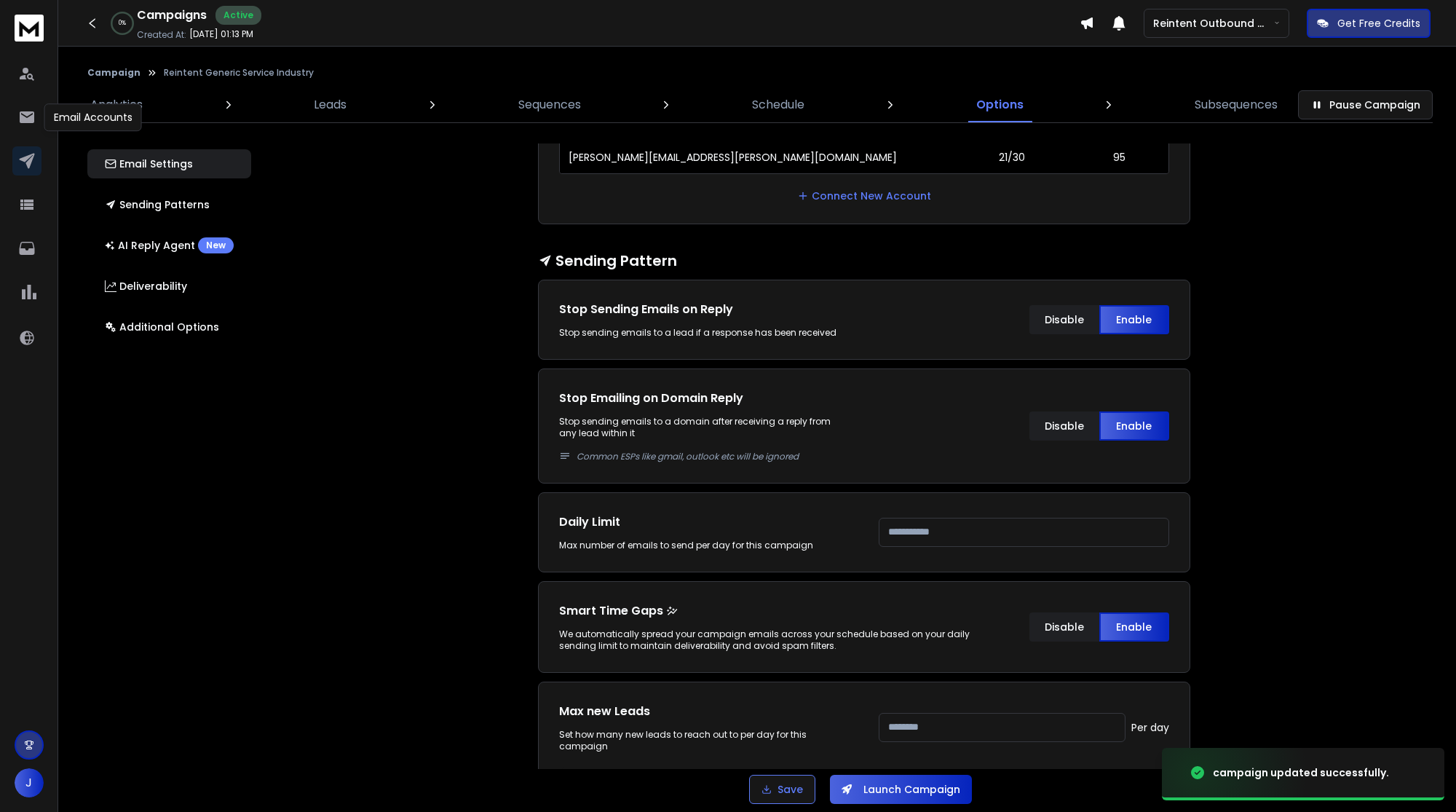
click at [30, 148] on link at bounding box center [27, 160] width 29 height 29
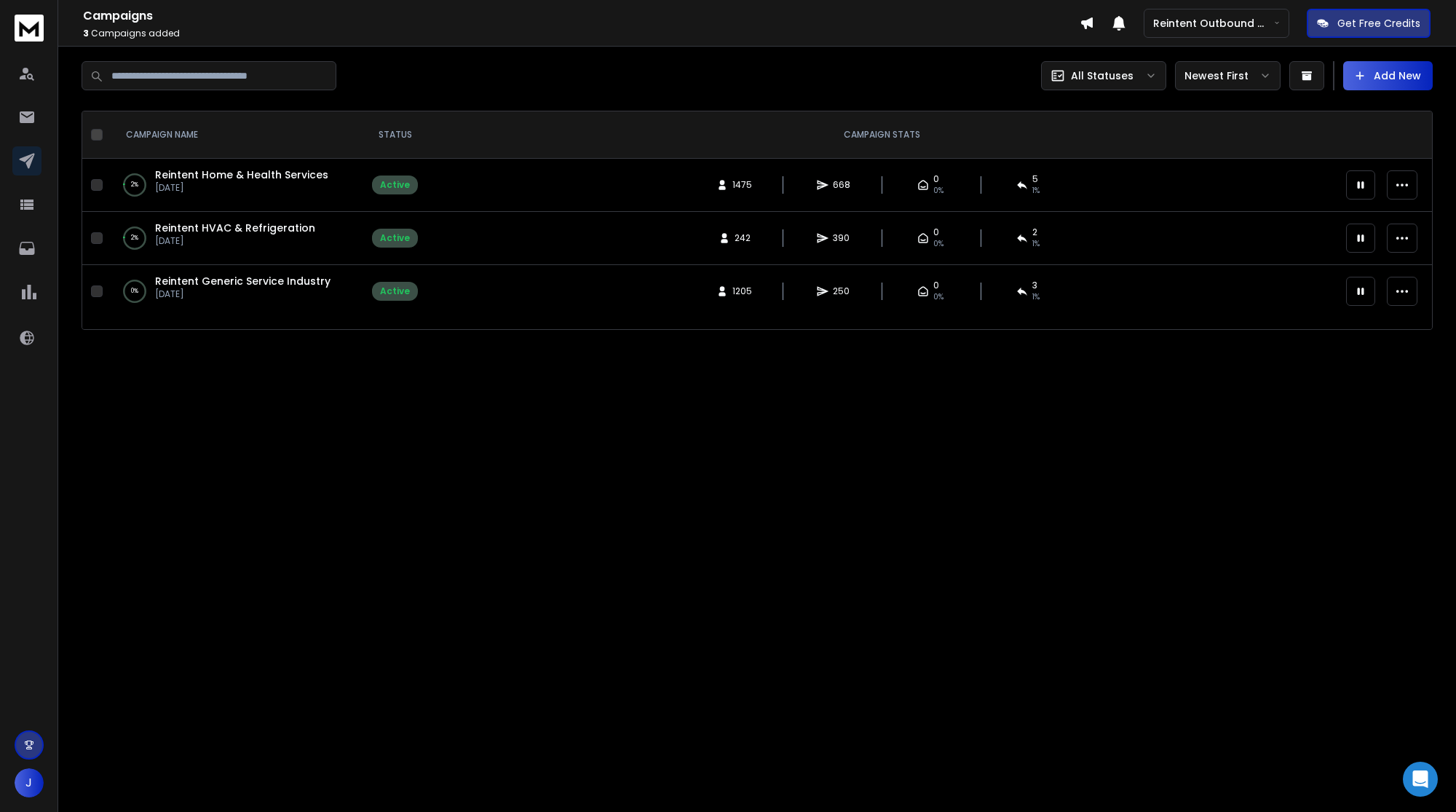
click at [217, 229] on span "Reintent HVAC & Refrigeration" at bounding box center [235, 228] width 160 height 15
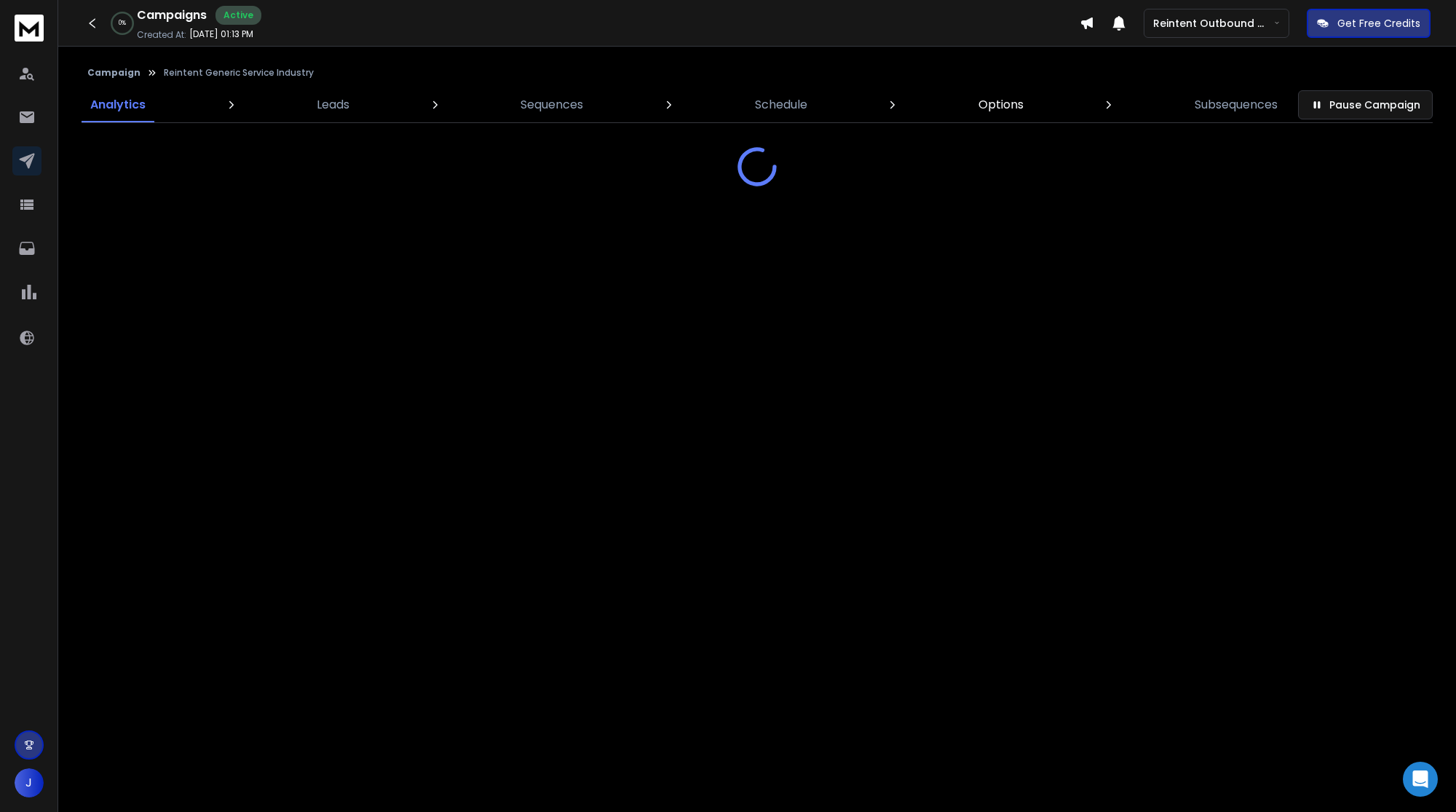
click at [981, 106] on p "Options" at bounding box center [1001, 105] width 45 height 18
select select "*"
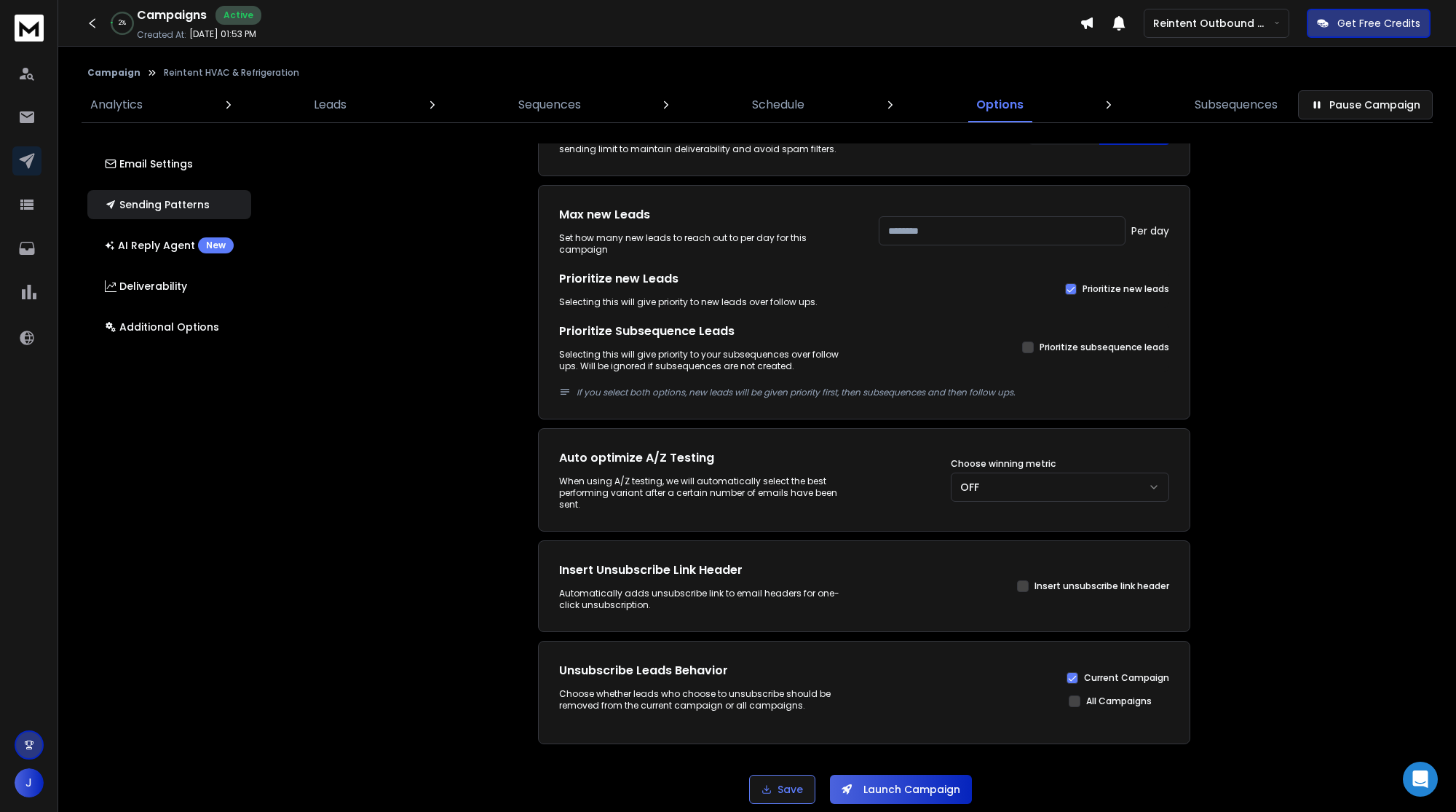
scroll to position [785, 0]
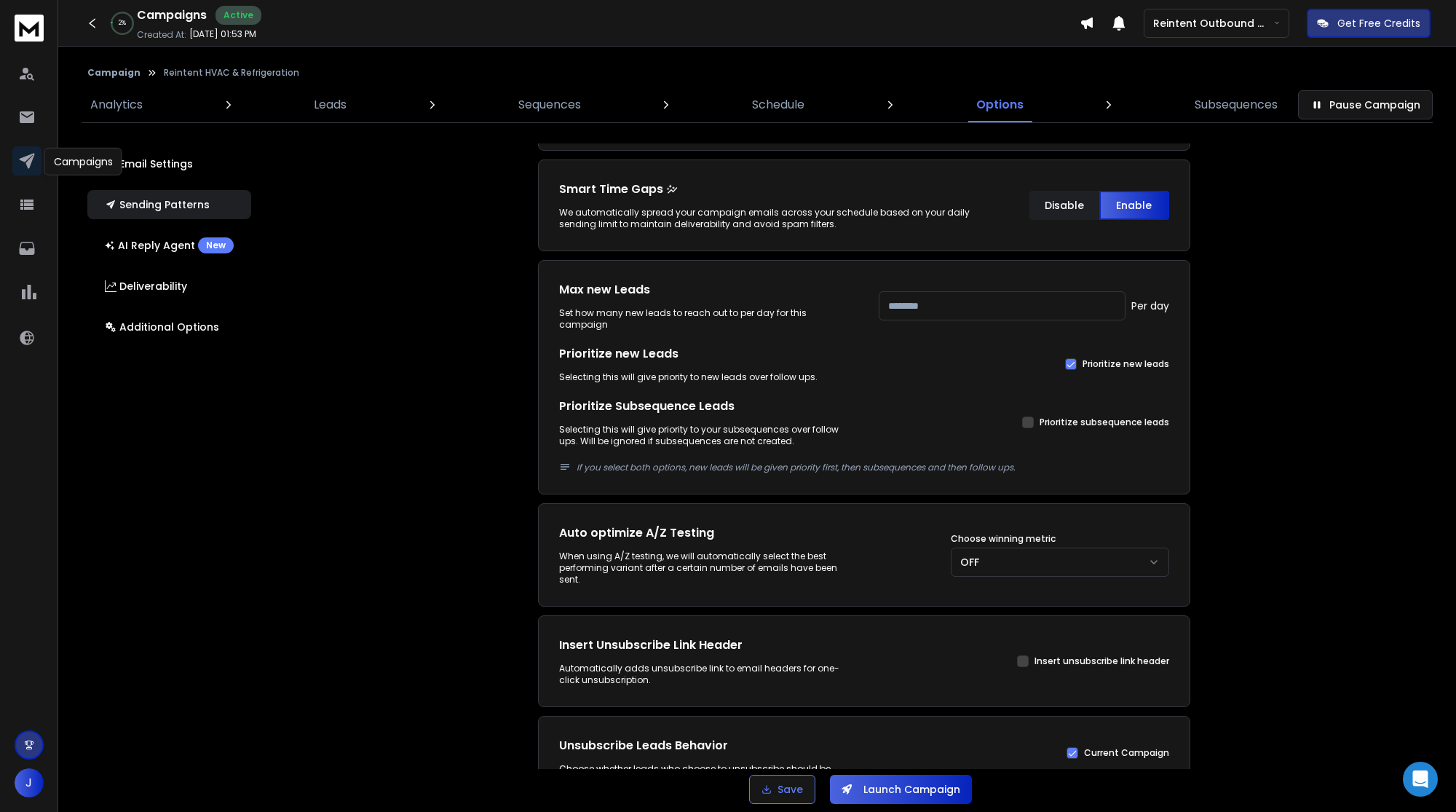
click at [31, 160] on icon at bounding box center [27, 160] width 16 height 16
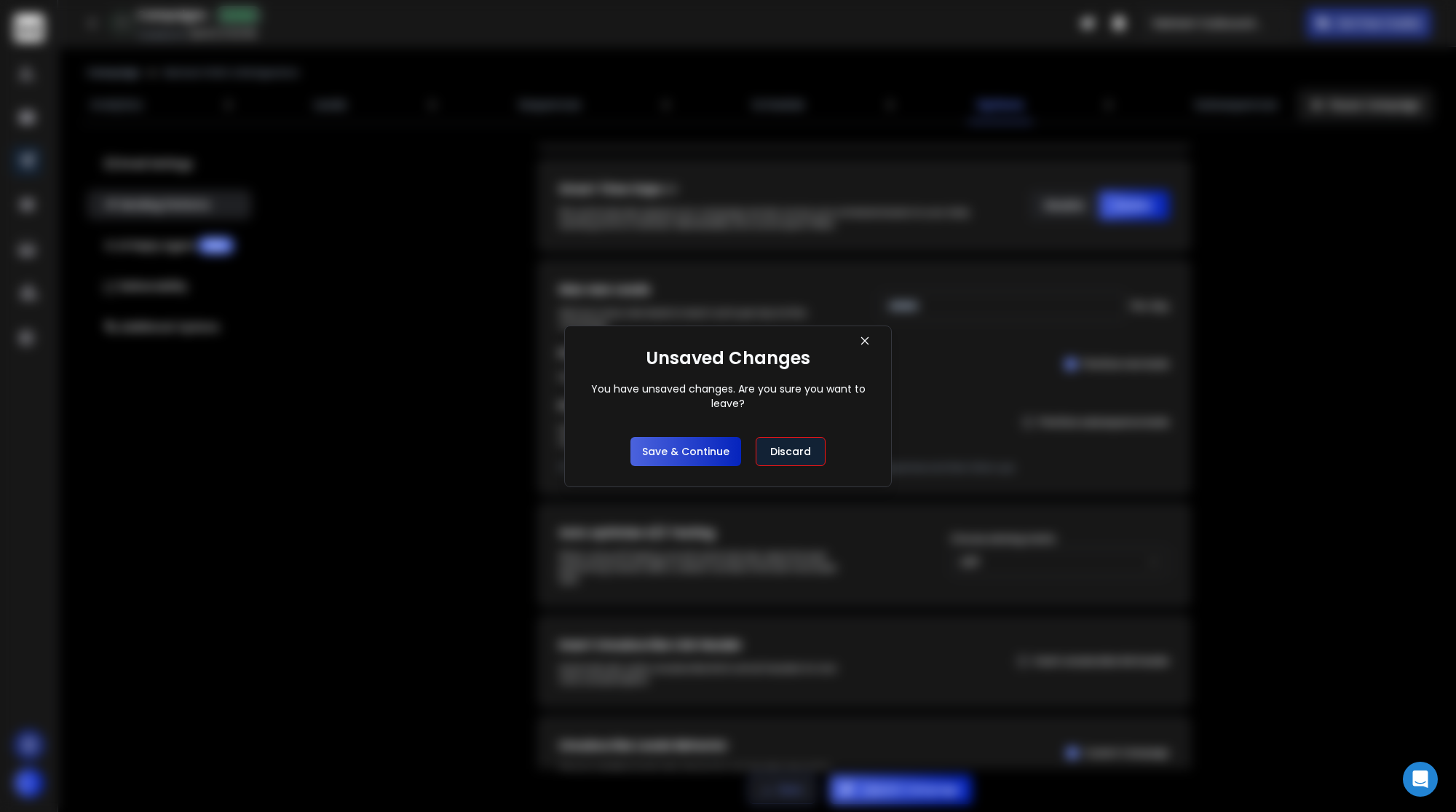
click at [868, 339] on icon at bounding box center [865, 341] width 12 height 12
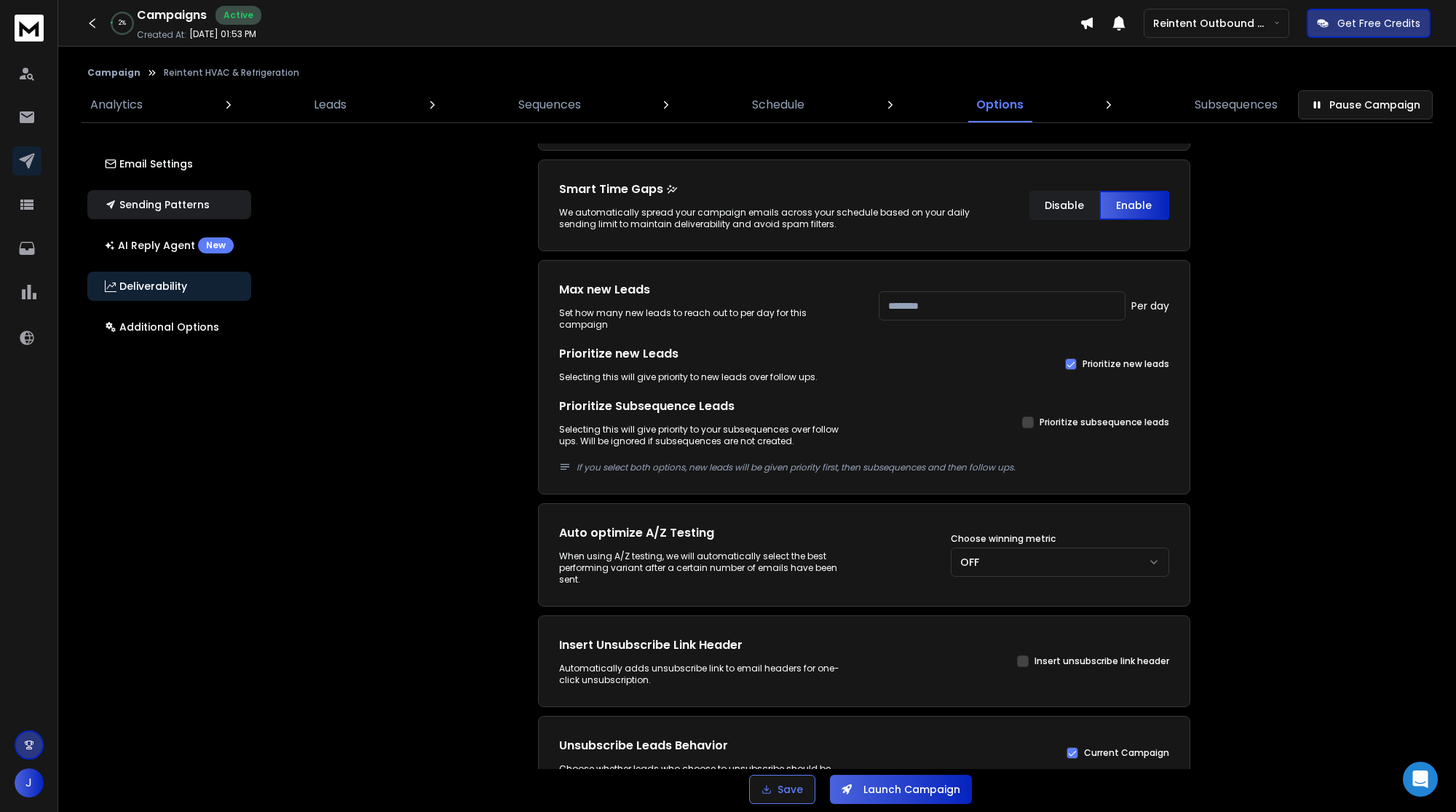
click at [189, 273] on button "Deliverability" at bounding box center [169, 285] width 164 height 29
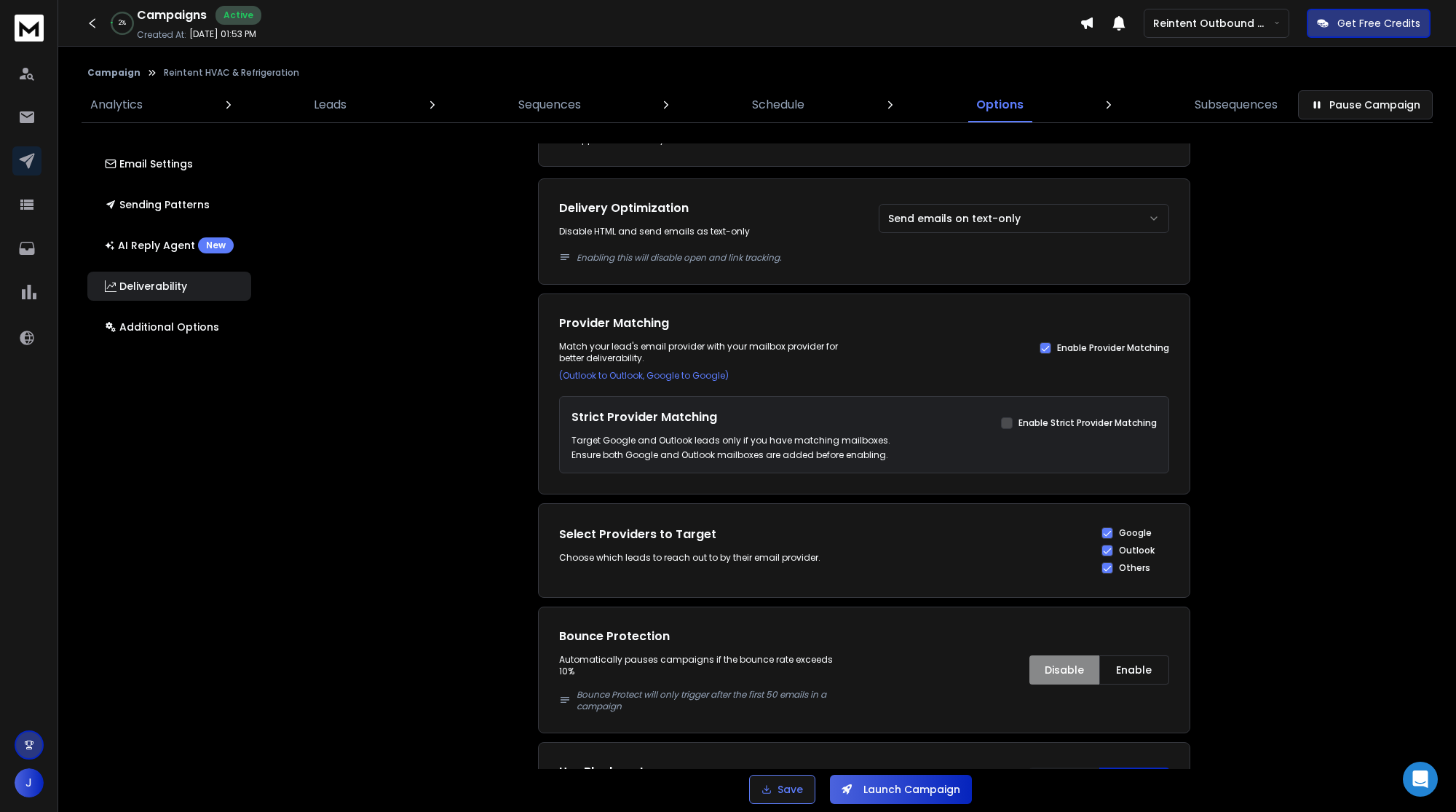
scroll to position [1840, 0]
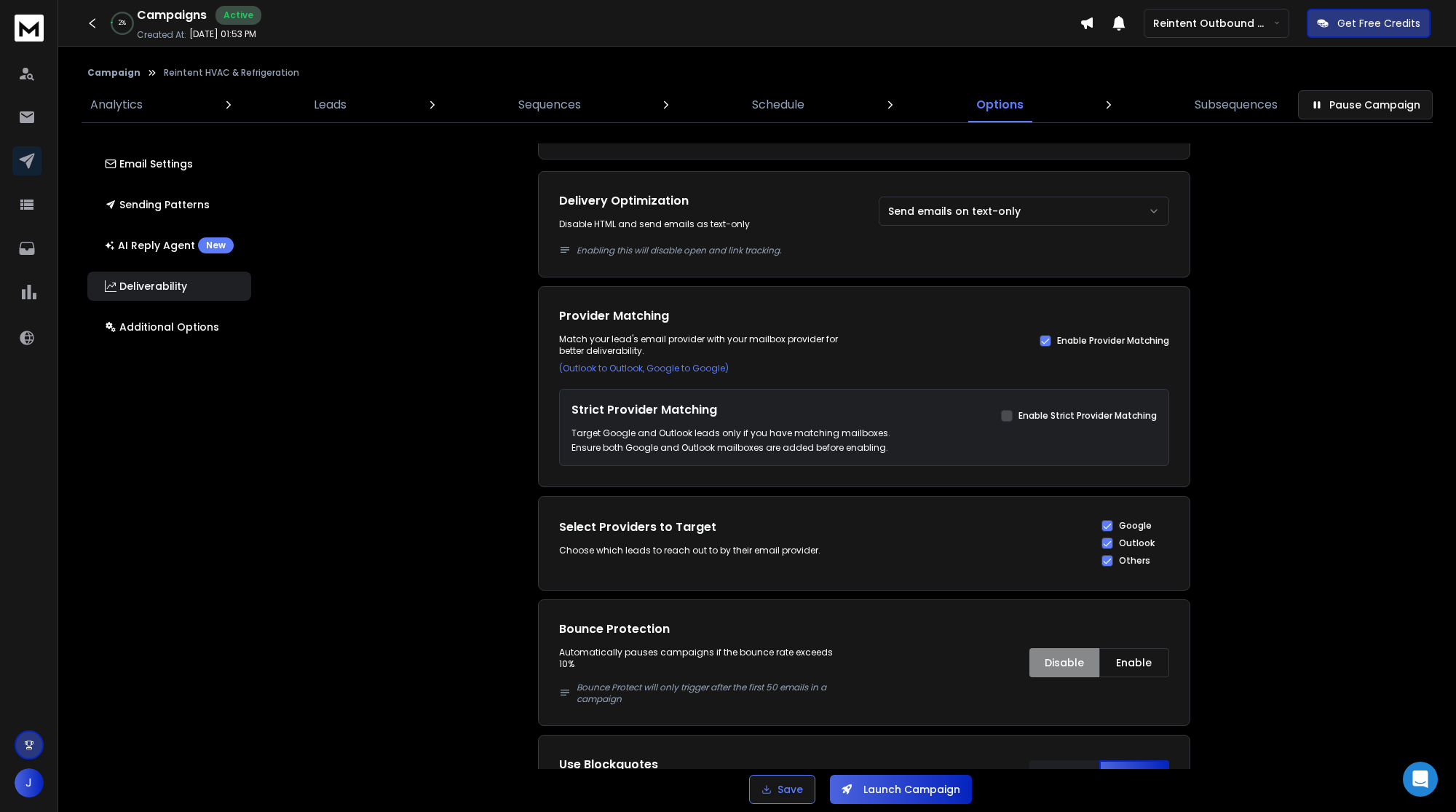
click at [30, 151] on link at bounding box center [27, 160] width 29 height 29
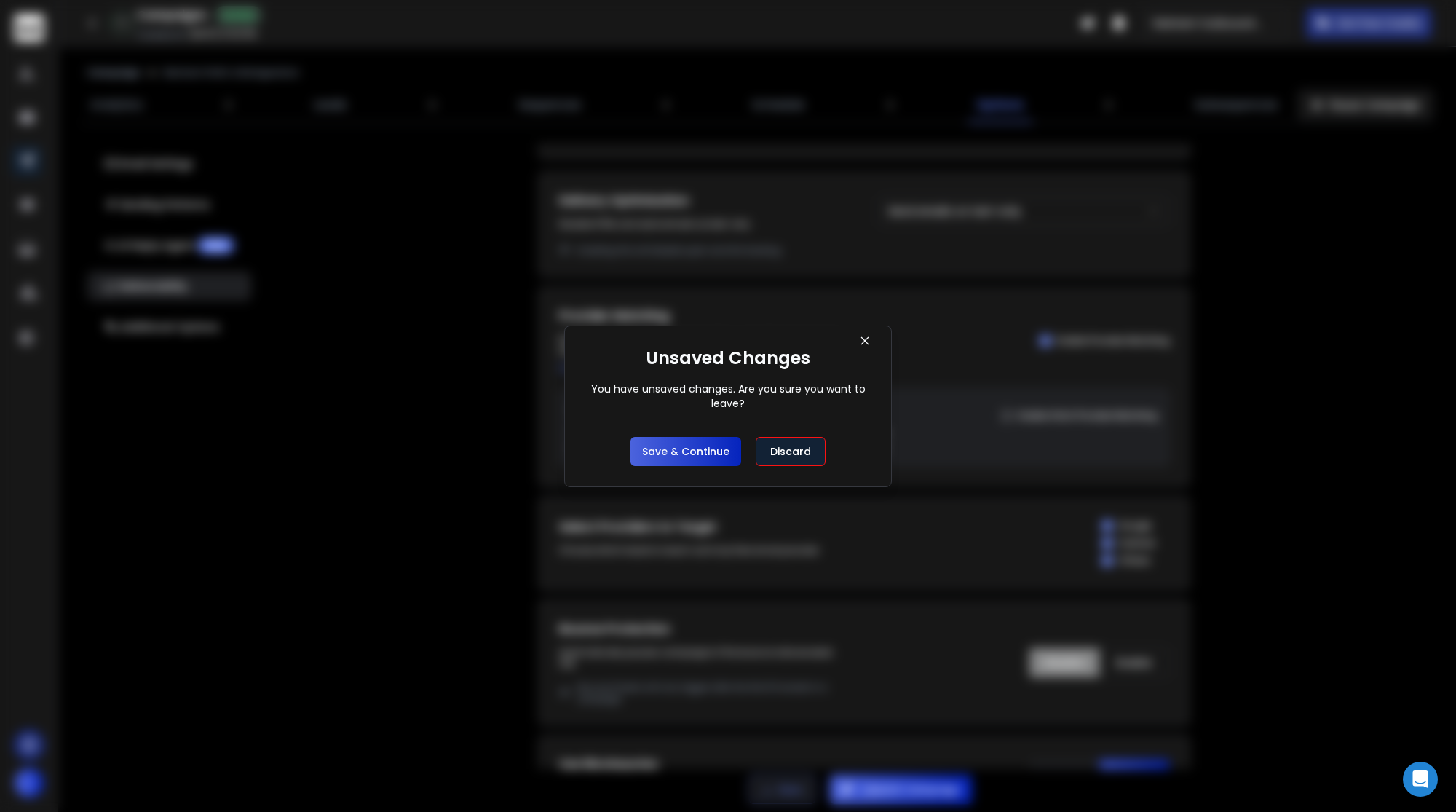
click at [778, 463] on button "Discard" at bounding box center [791, 451] width 70 height 29
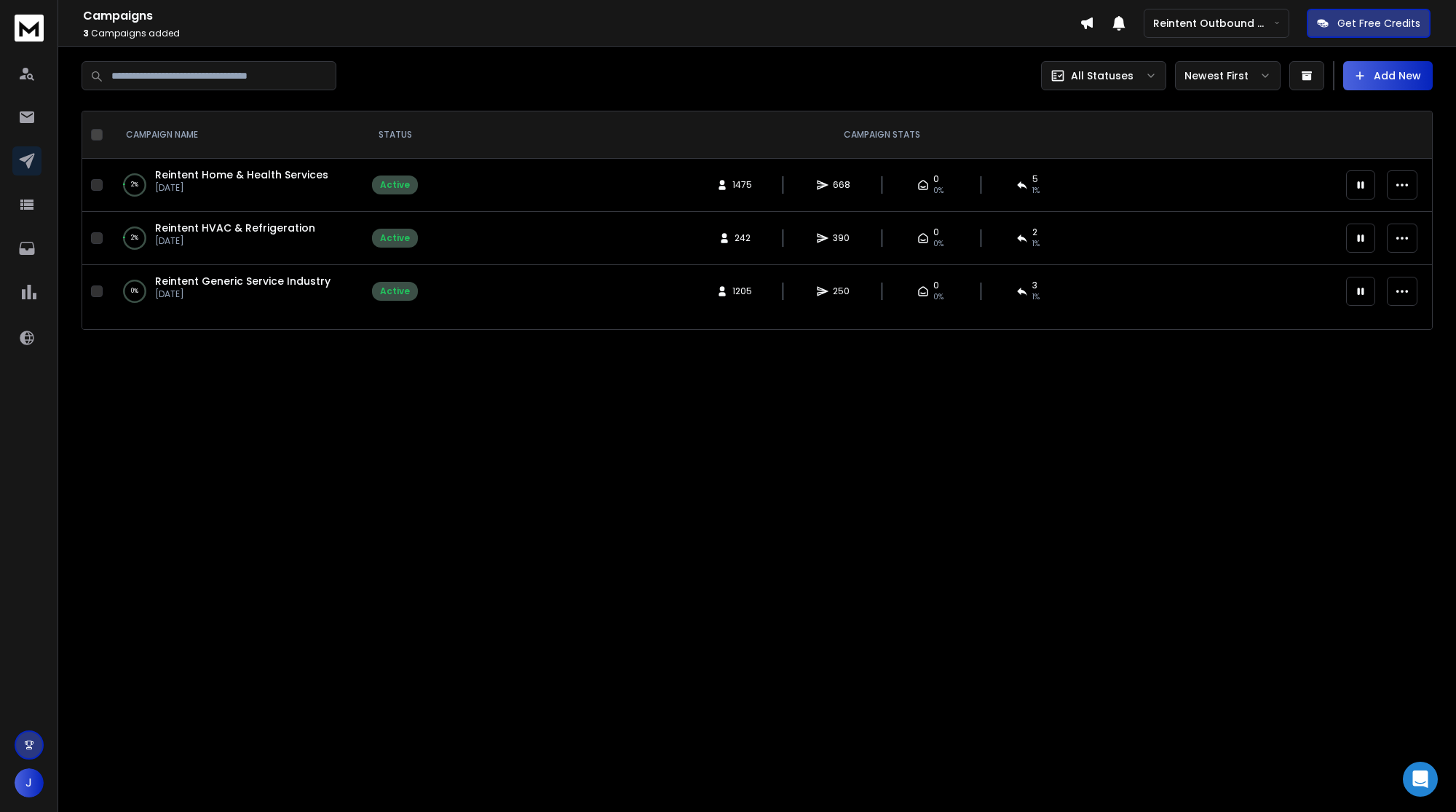
click at [288, 177] on span "Reintent Home & Health Services" at bounding box center [242, 175] width 173 height 15
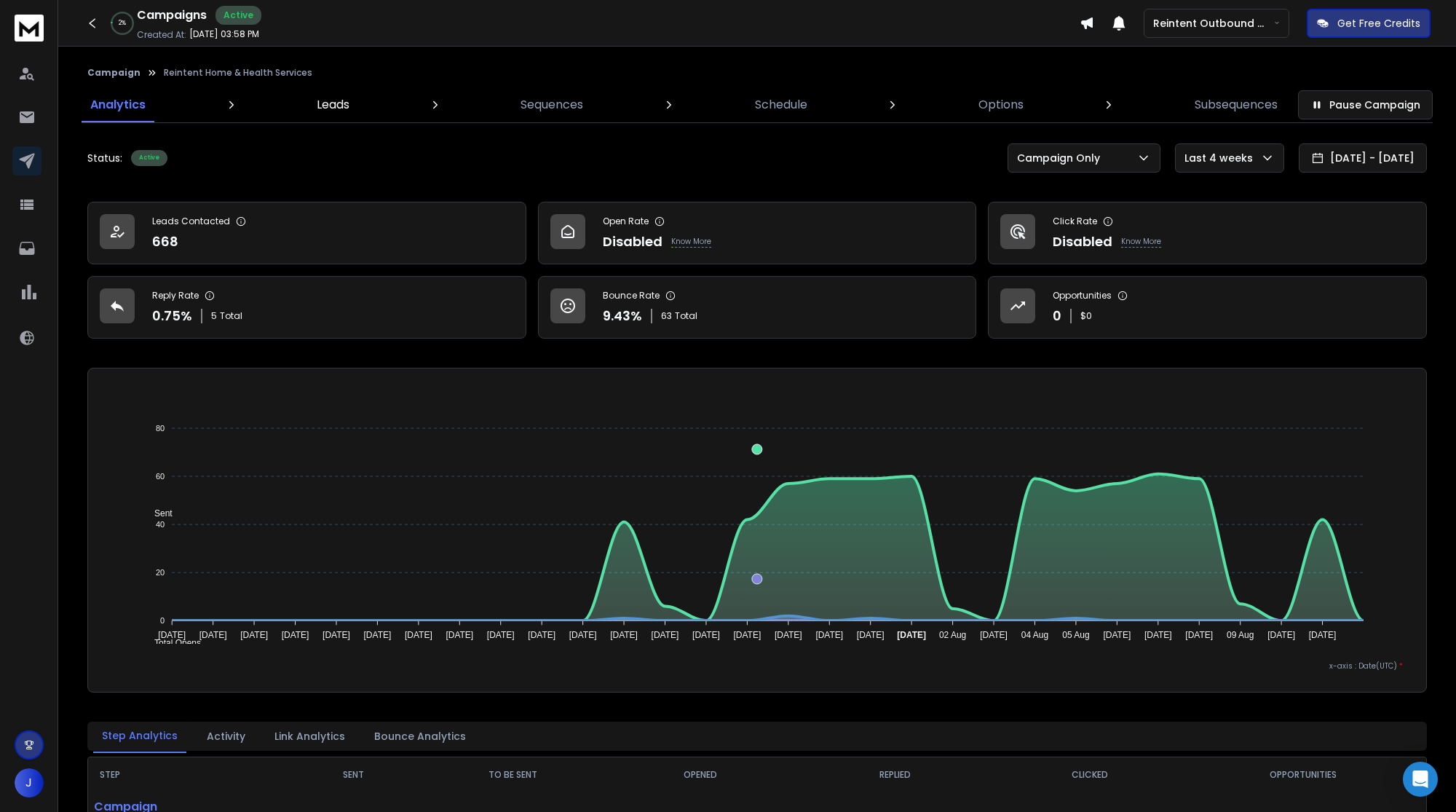
click at [324, 98] on p "Leads" at bounding box center [333, 105] width 33 height 18
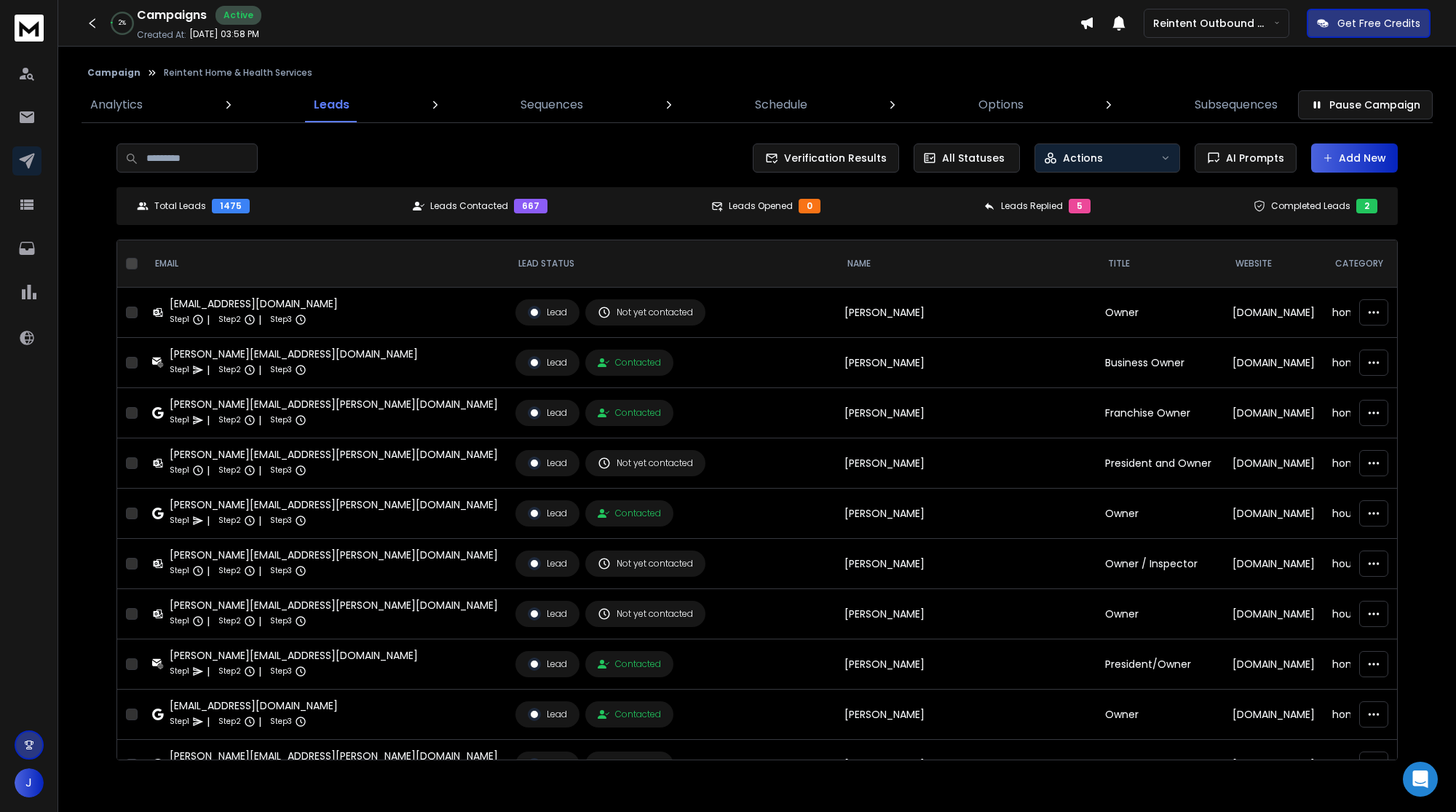
click at [1080, 151] on p "Actions" at bounding box center [1083, 158] width 40 height 15
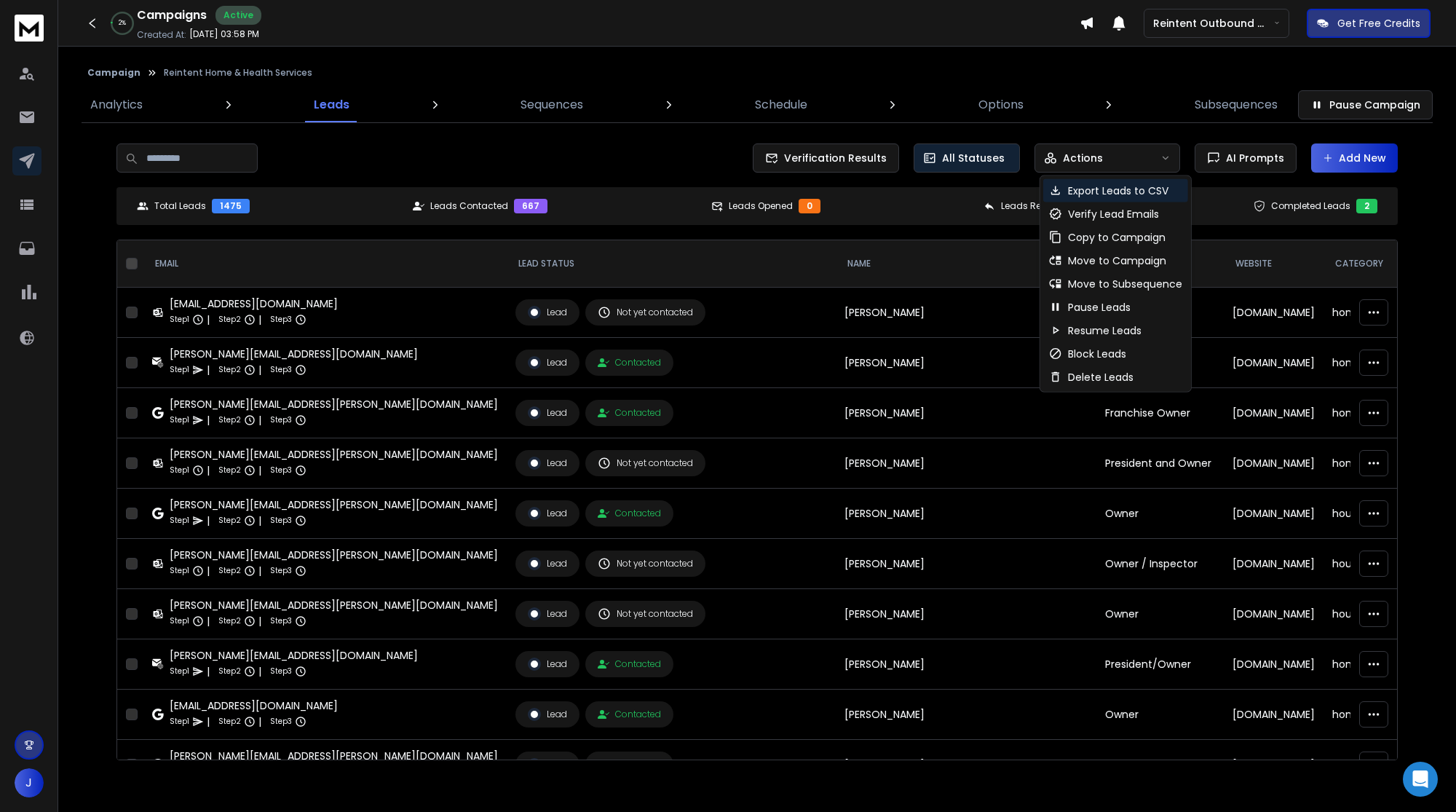
click at [984, 163] on p "All Statuses" at bounding box center [973, 158] width 63 height 15
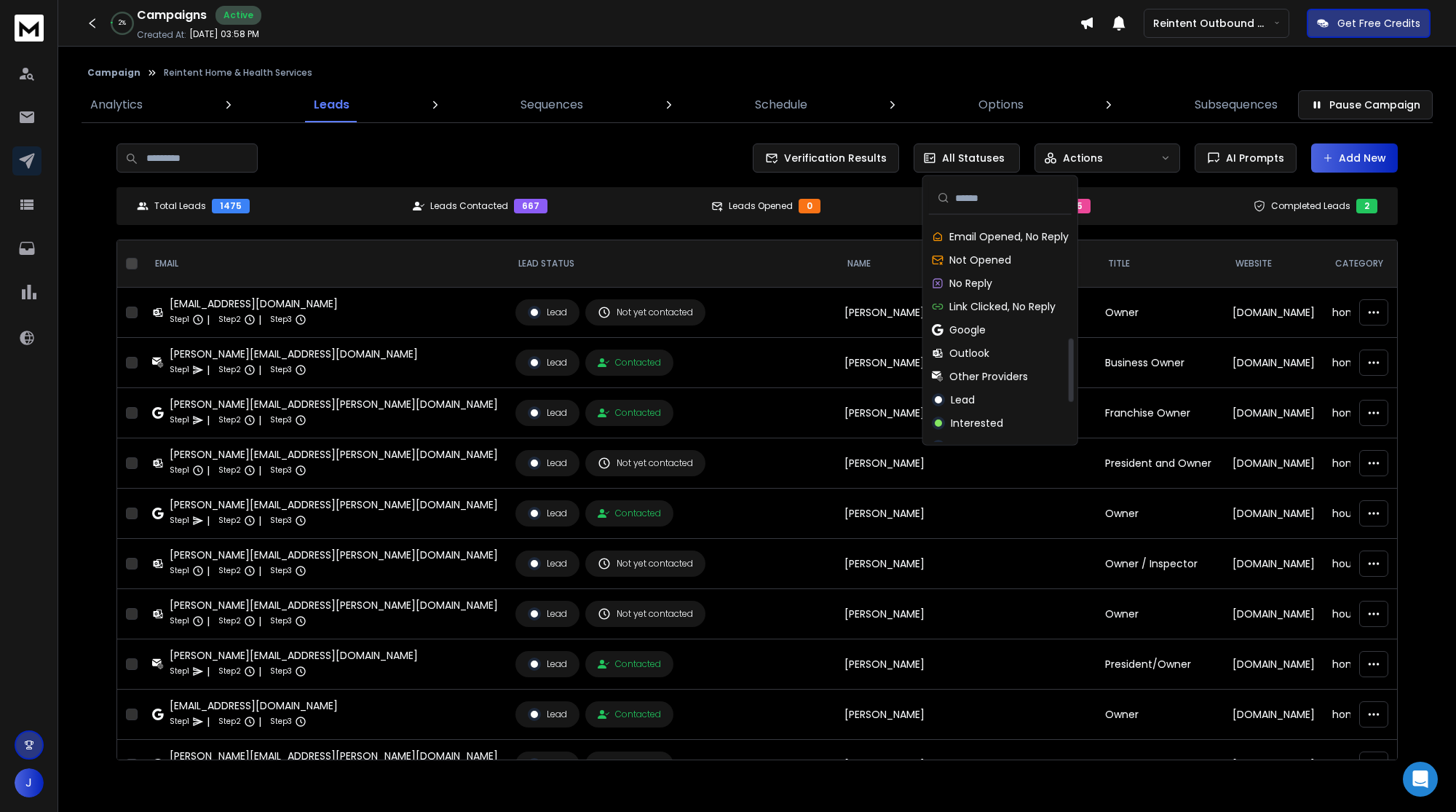
scroll to position [397, 0]
click at [967, 352] on p "Outlook" at bounding box center [970, 351] width 40 height 15
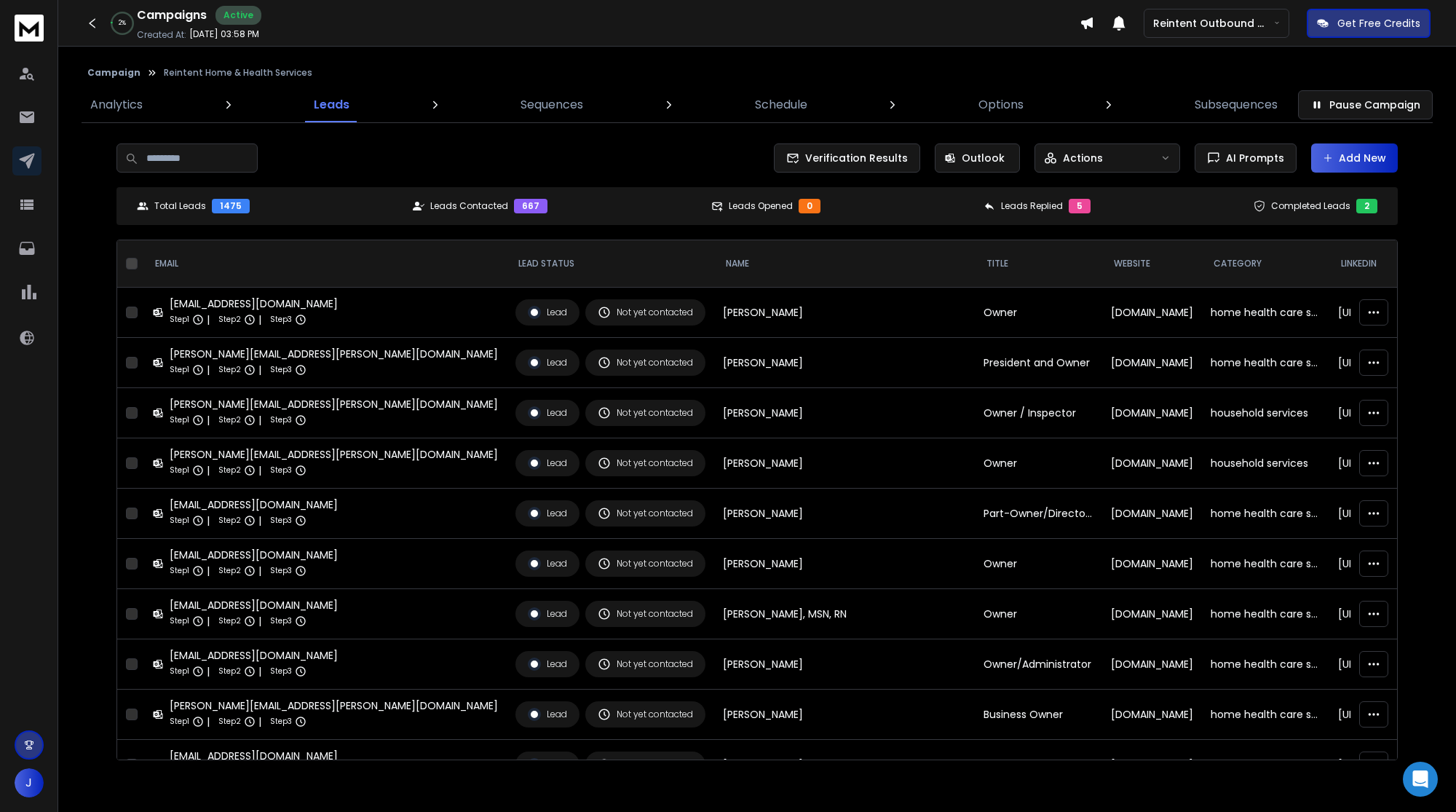
click at [1036, 105] on div "Analytics Leads Sequences Schedule Options Subsequences" at bounding box center [684, 104] width 1205 height 35
click at [974, 107] on link "Options" at bounding box center [1001, 104] width 63 height 35
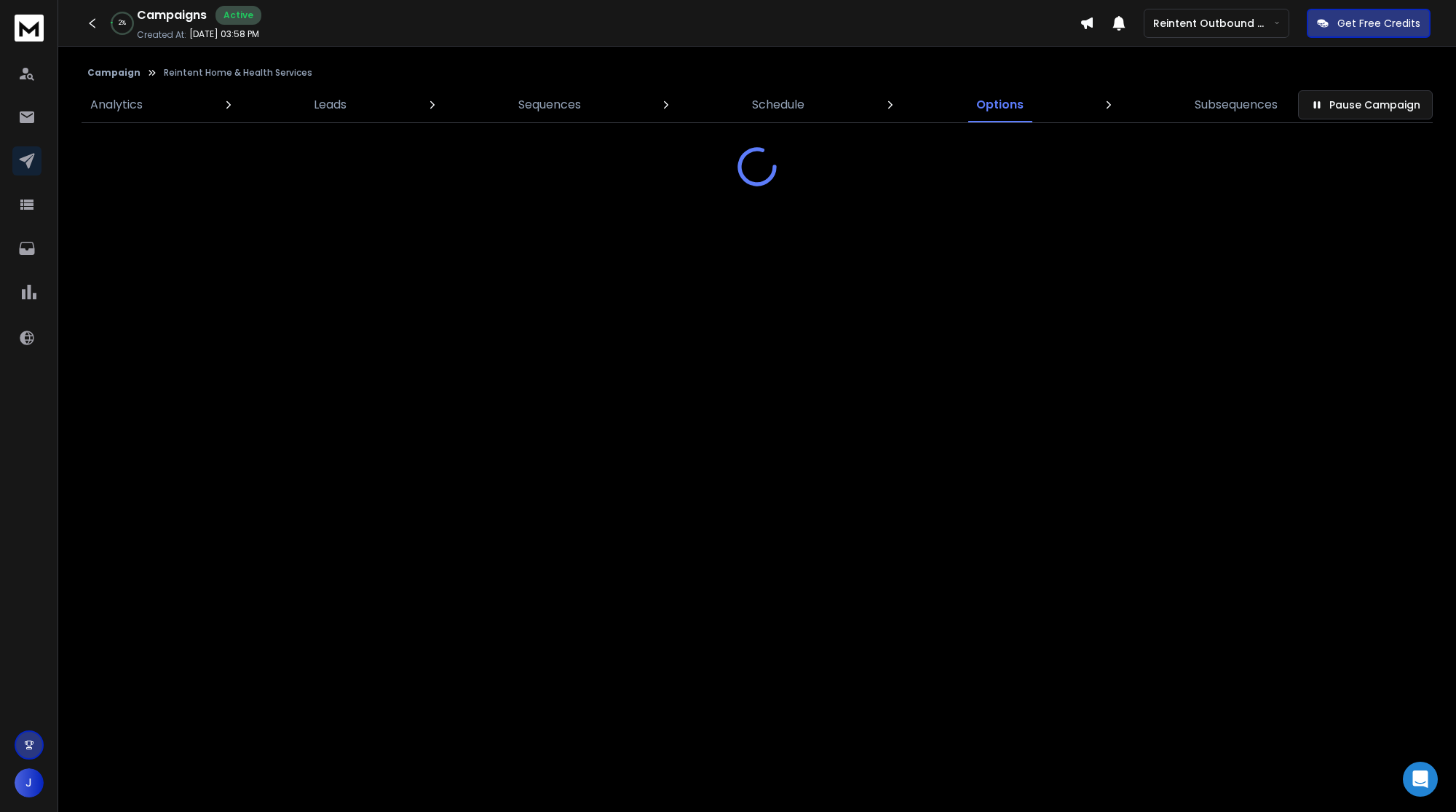
select select "*"
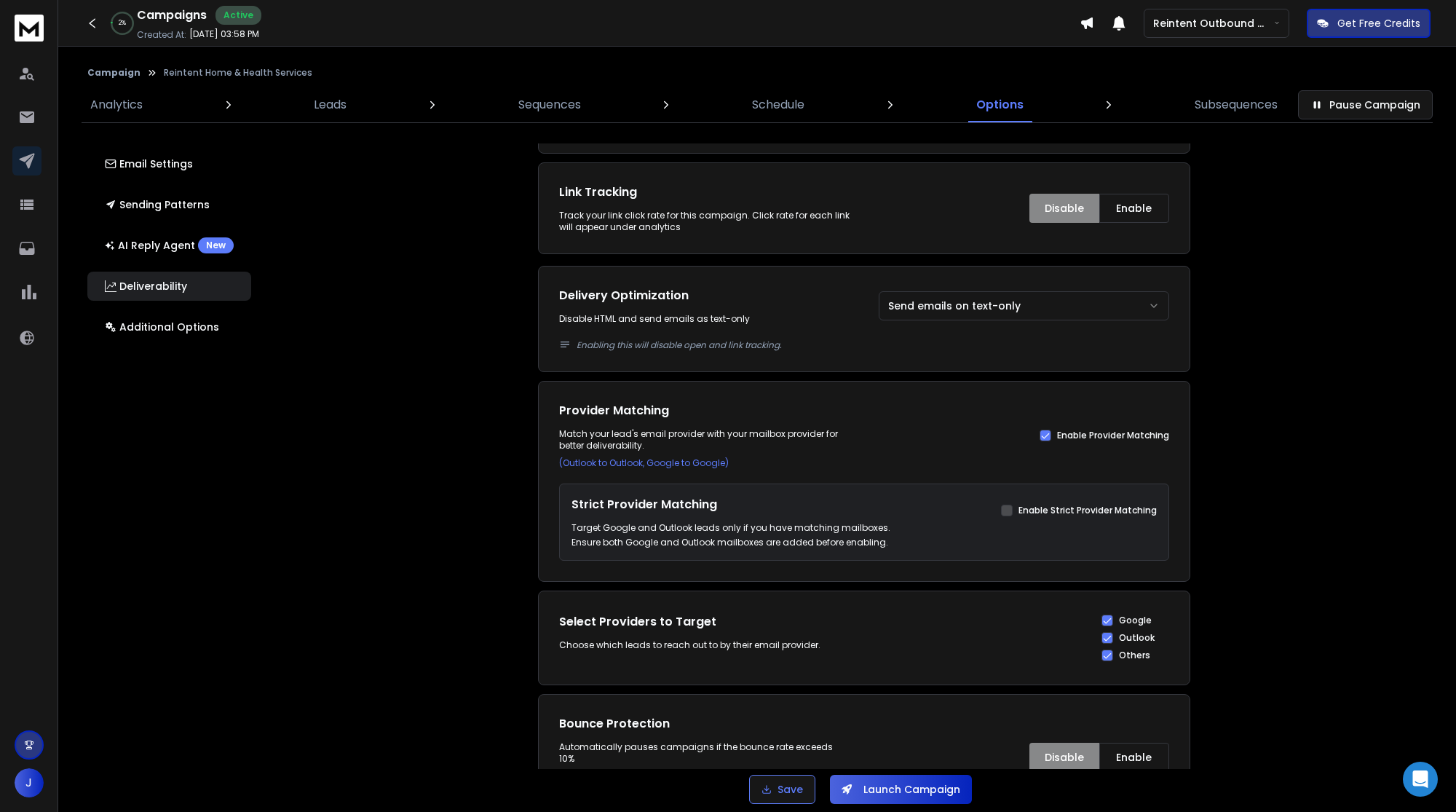
scroll to position [1558, 0]
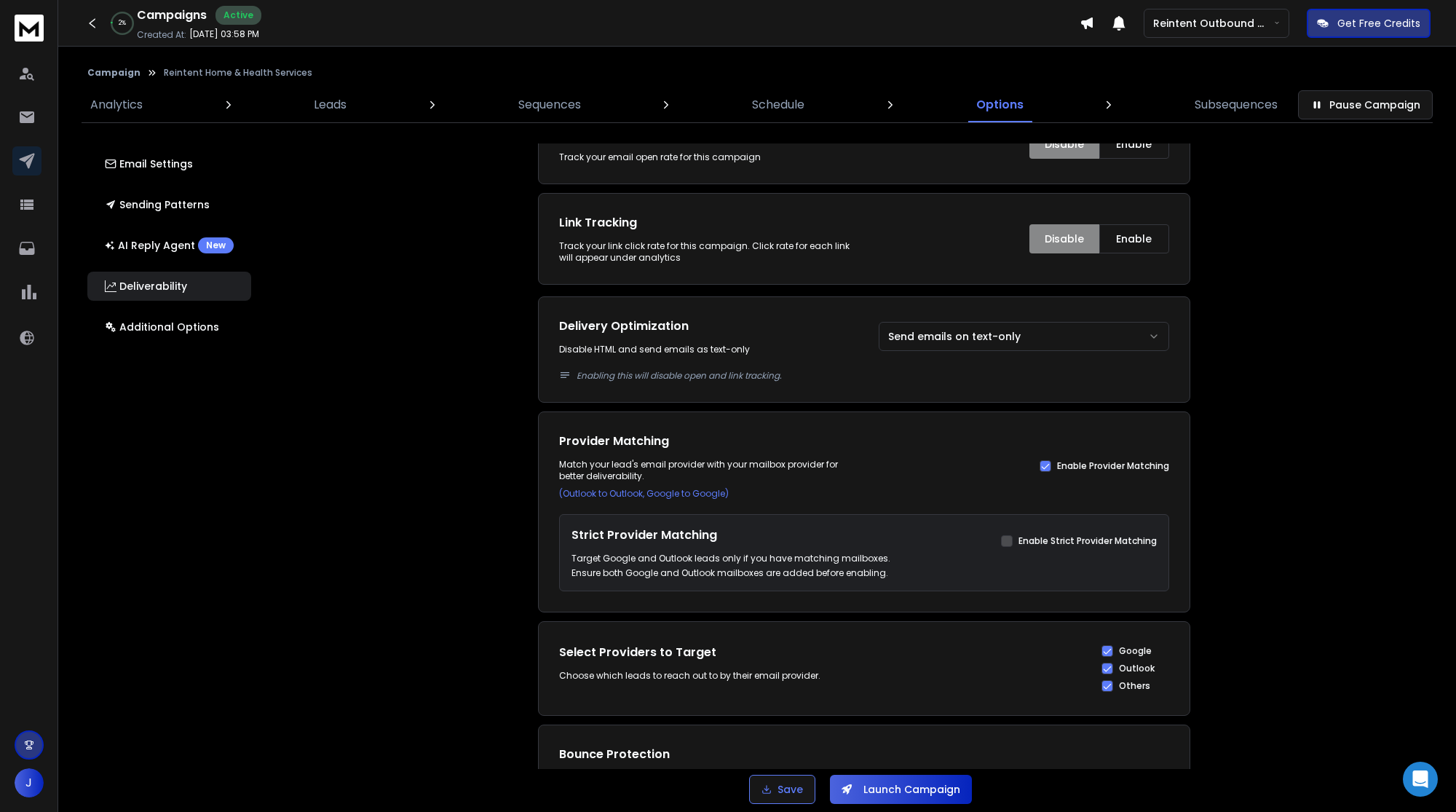
click at [1013, 535] on div "Enable Strict Provider Matching" at bounding box center [1079, 541] width 156 height 12
click at [1007, 535] on button "Enable Strict Provider Matching" at bounding box center [1007, 541] width 12 height 12
click at [1103, 663] on button "Outlook" at bounding box center [1108, 669] width 12 height 12
click at [812, 778] on button "Save" at bounding box center [783, 788] width 67 height 29
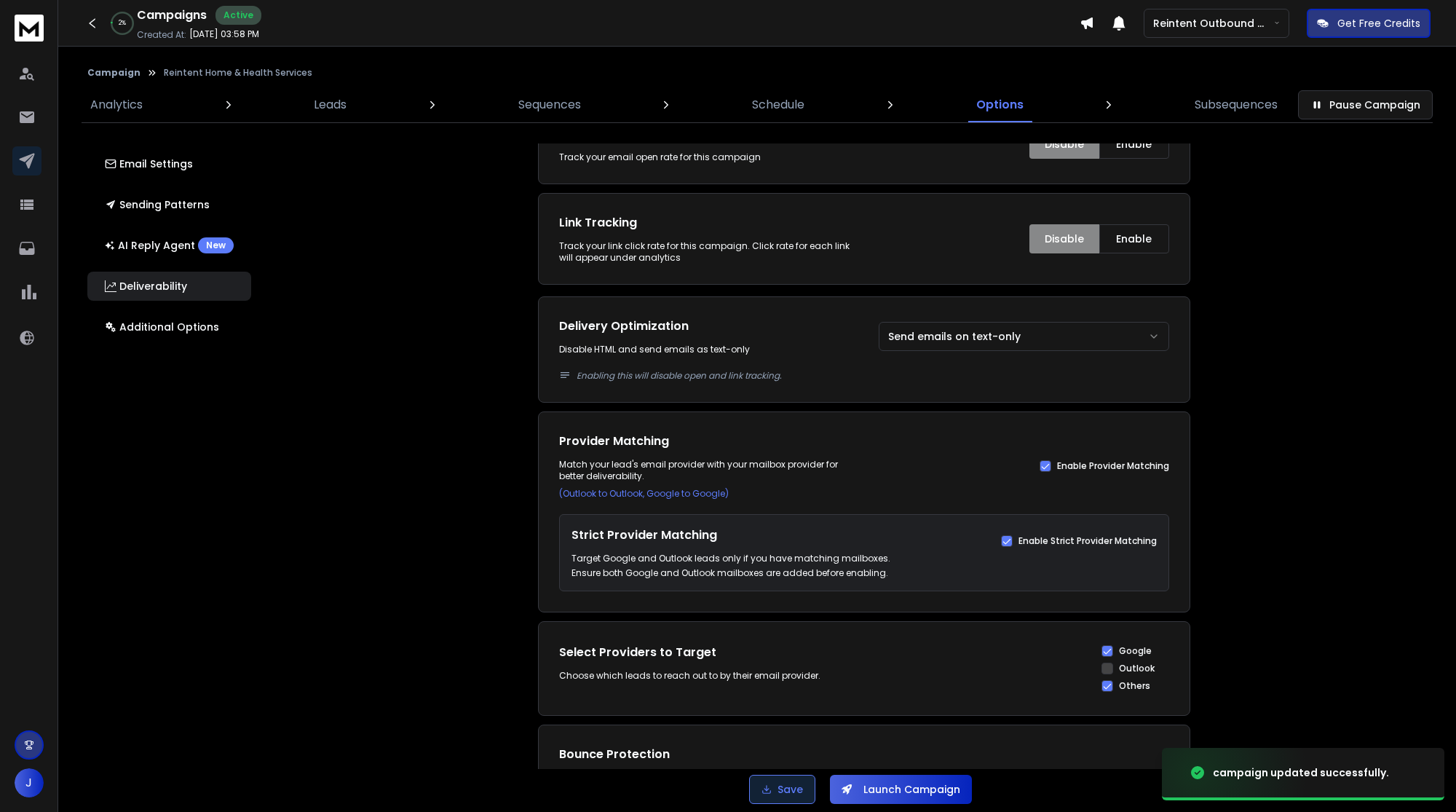
click at [811, 780] on button "Save" at bounding box center [783, 788] width 67 height 29
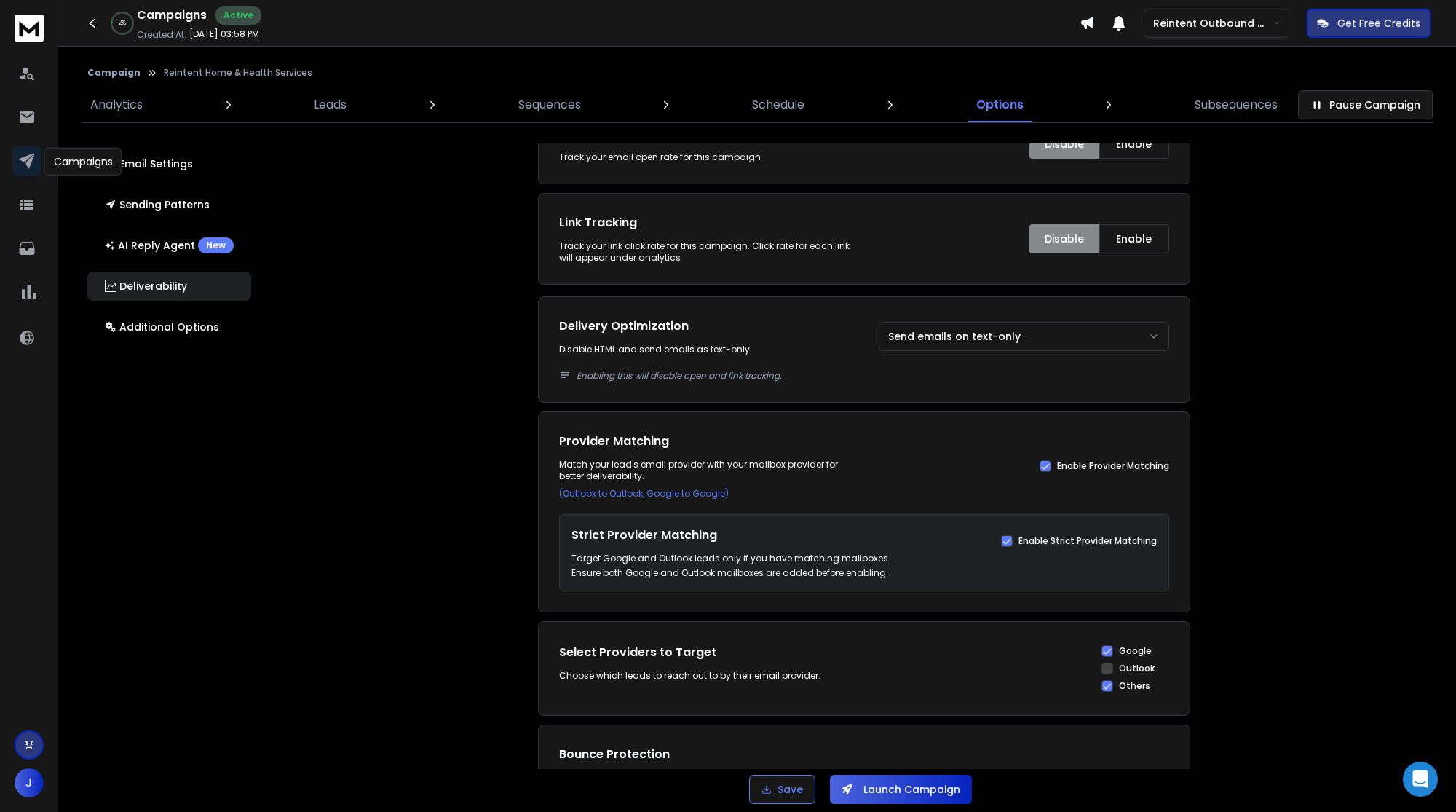
click at [29, 158] on icon at bounding box center [27, 161] width 18 height 18
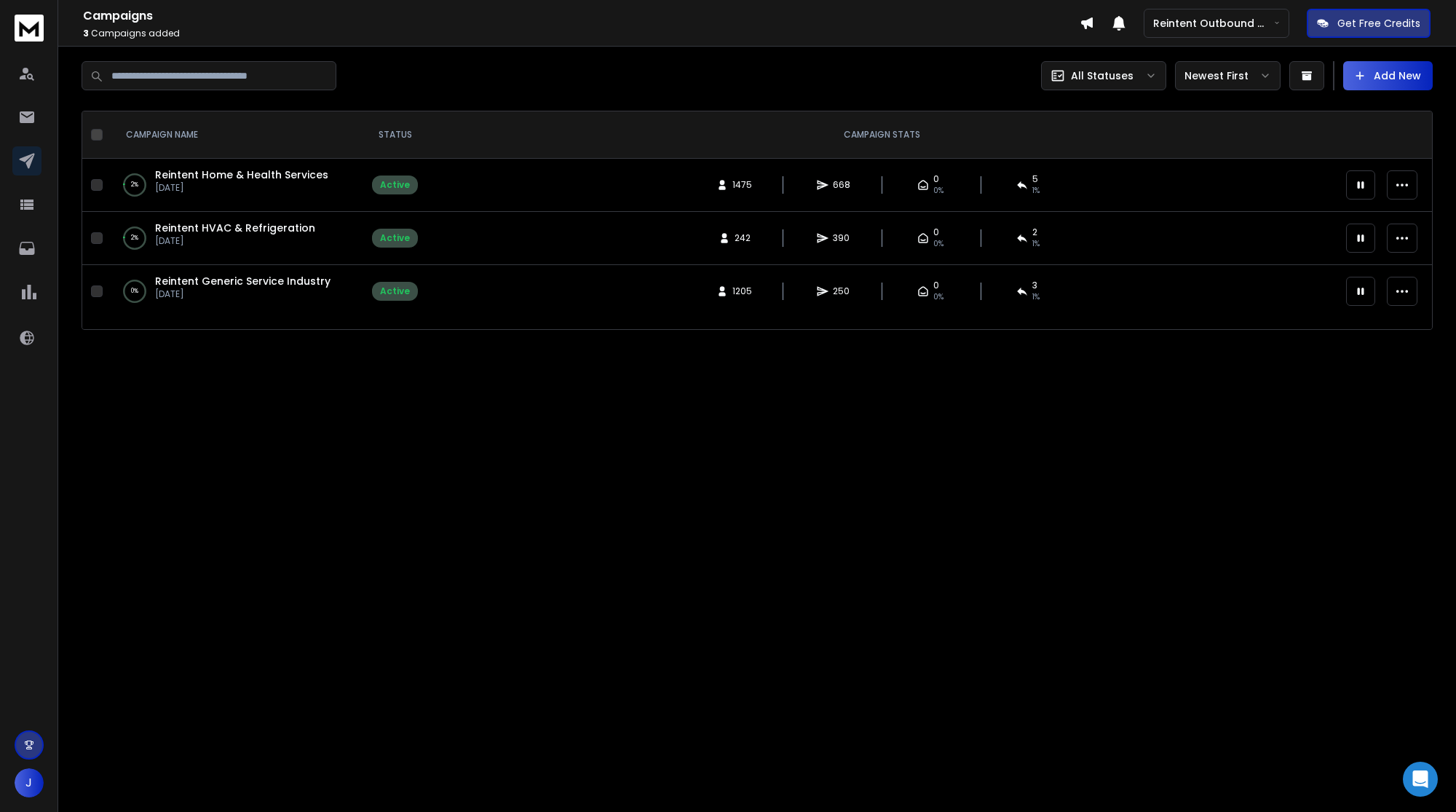
click at [295, 285] on span "Reintent Generic Service Industry" at bounding box center [242, 281] width 175 height 15
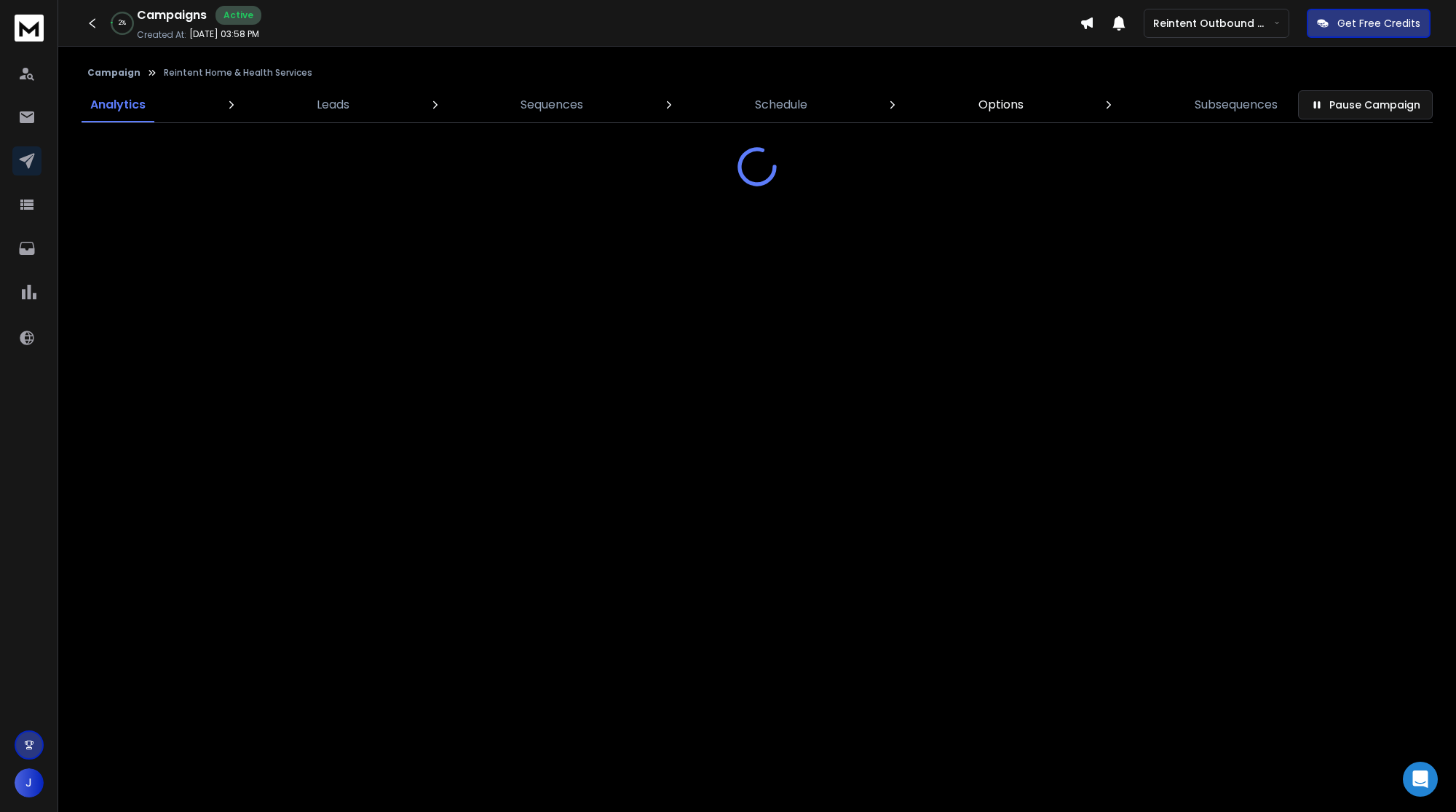
click at [993, 115] on link "Options" at bounding box center [1001, 104] width 63 height 35
select select "*"
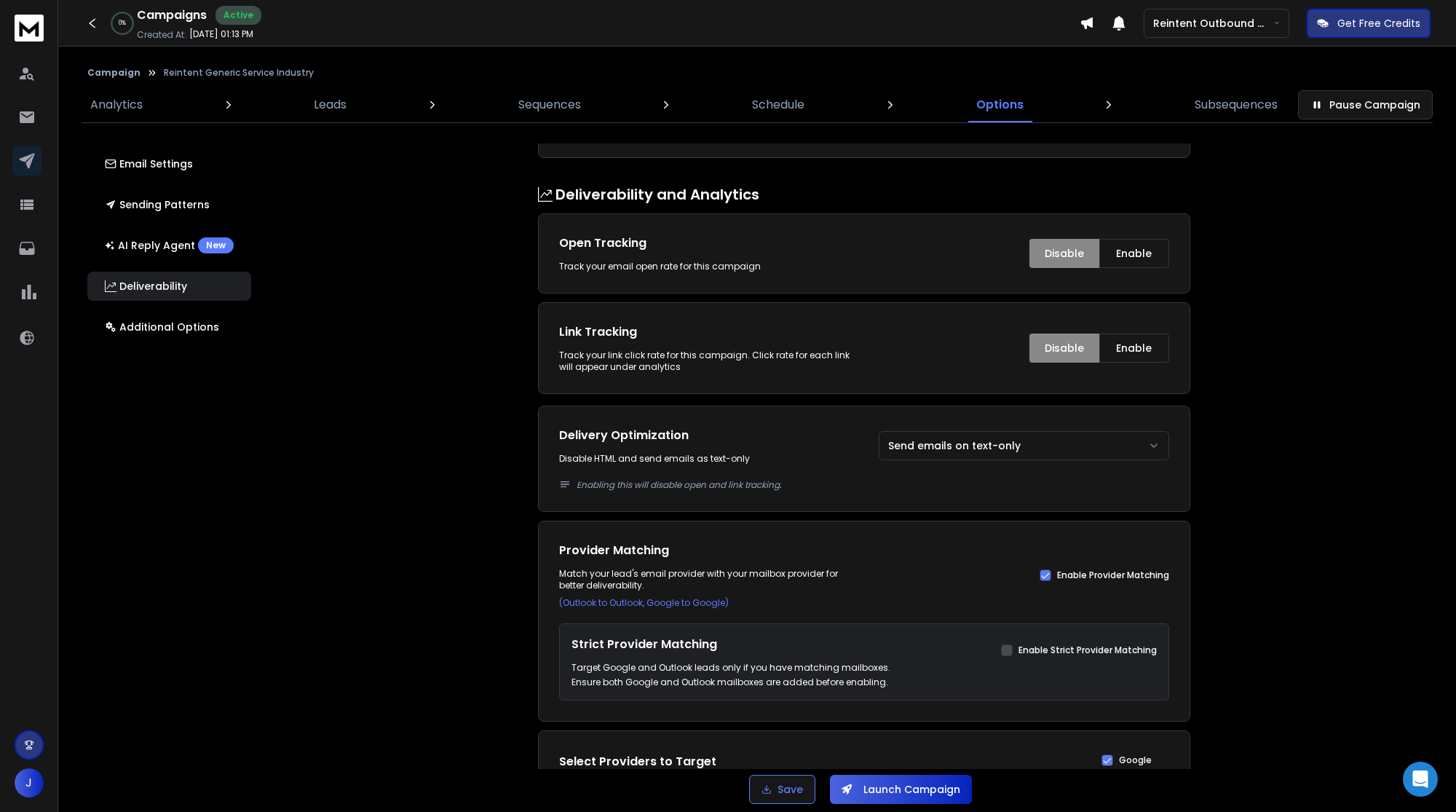
scroll to position [1520, 0]
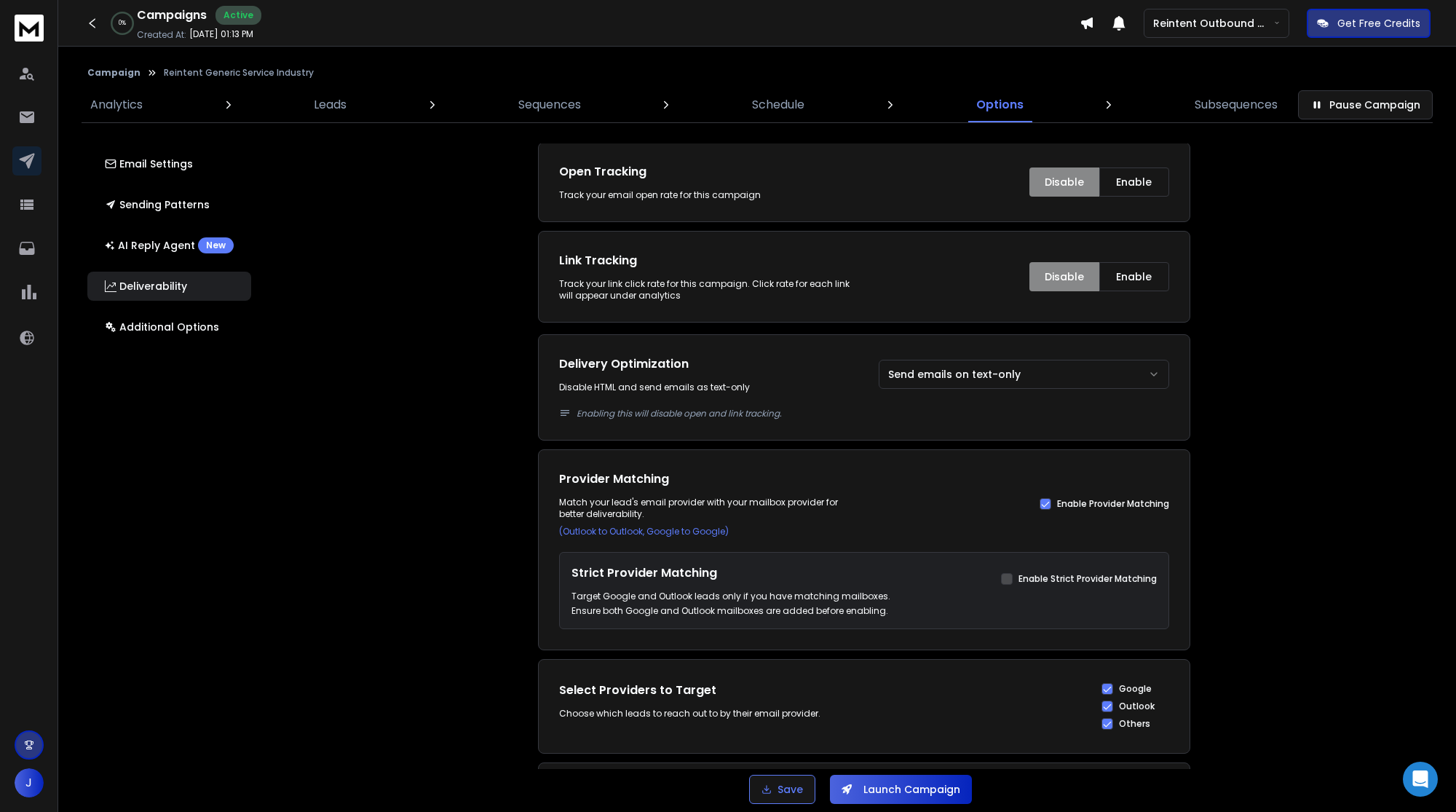
click at [1109, 700] on button "Outlook" at bounding box center [1108, 706] width 12 height 12
click at [809, 779] on button "Save" at bounding box center [783, 788] width 67 height 29
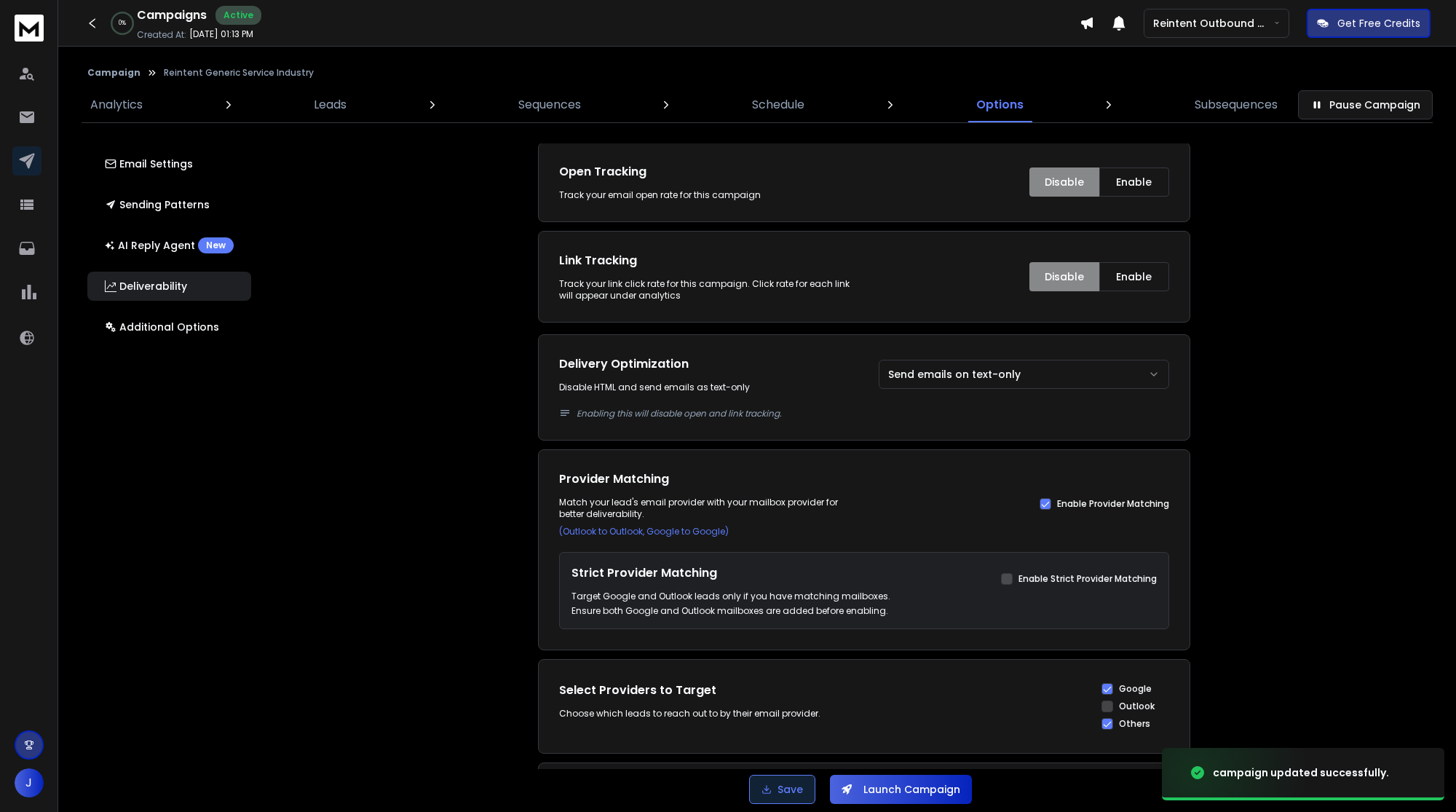
click at [809, 779] on button "Save" at bounding box center [783, 788] width 67 height 29
click at [29, 165] on icon at bounding box center [27, 160] width 16 height 16
